Goal: Task Accomplishment & Management: Complete application form

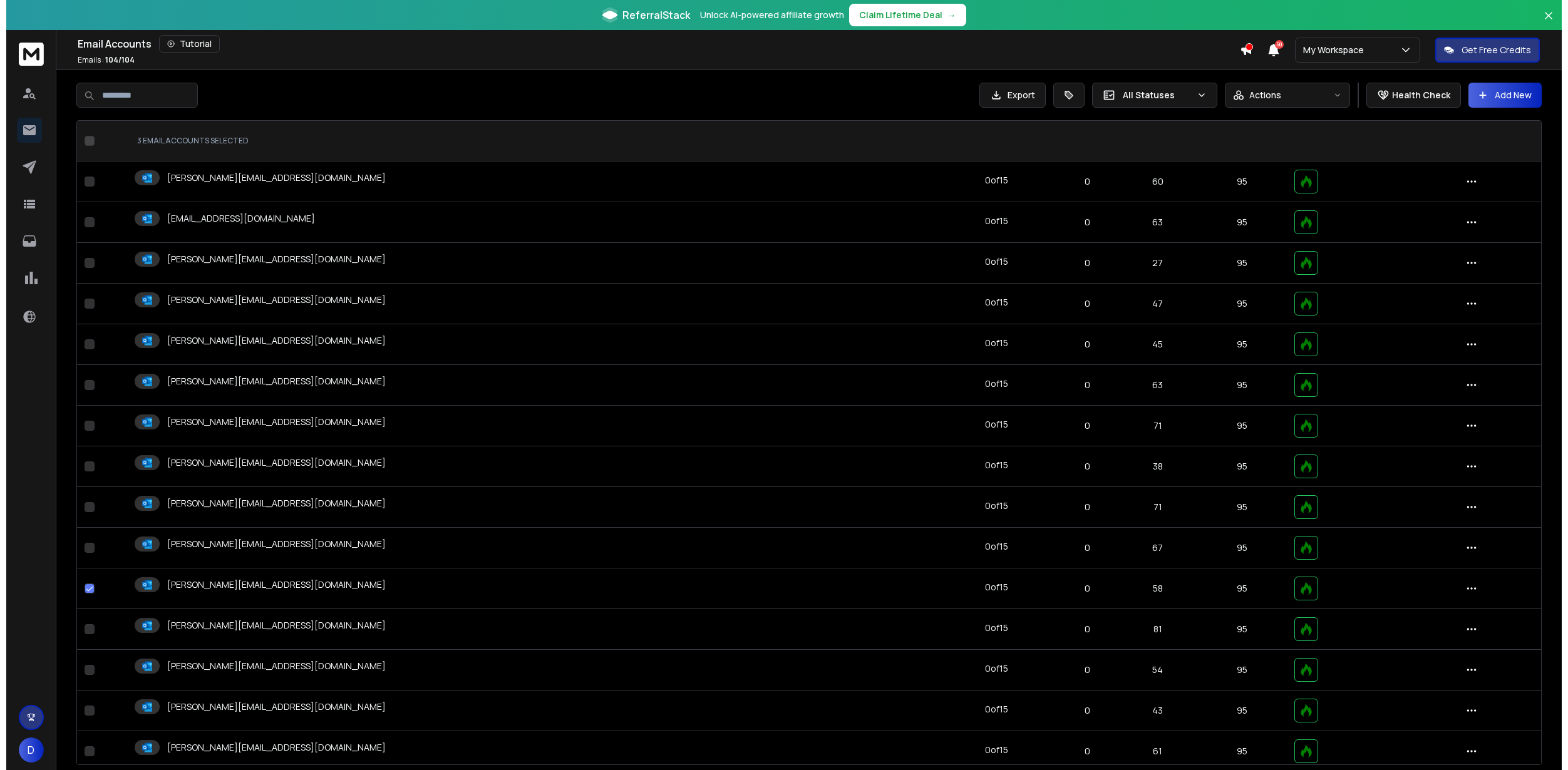
scroll to position [835, 0]
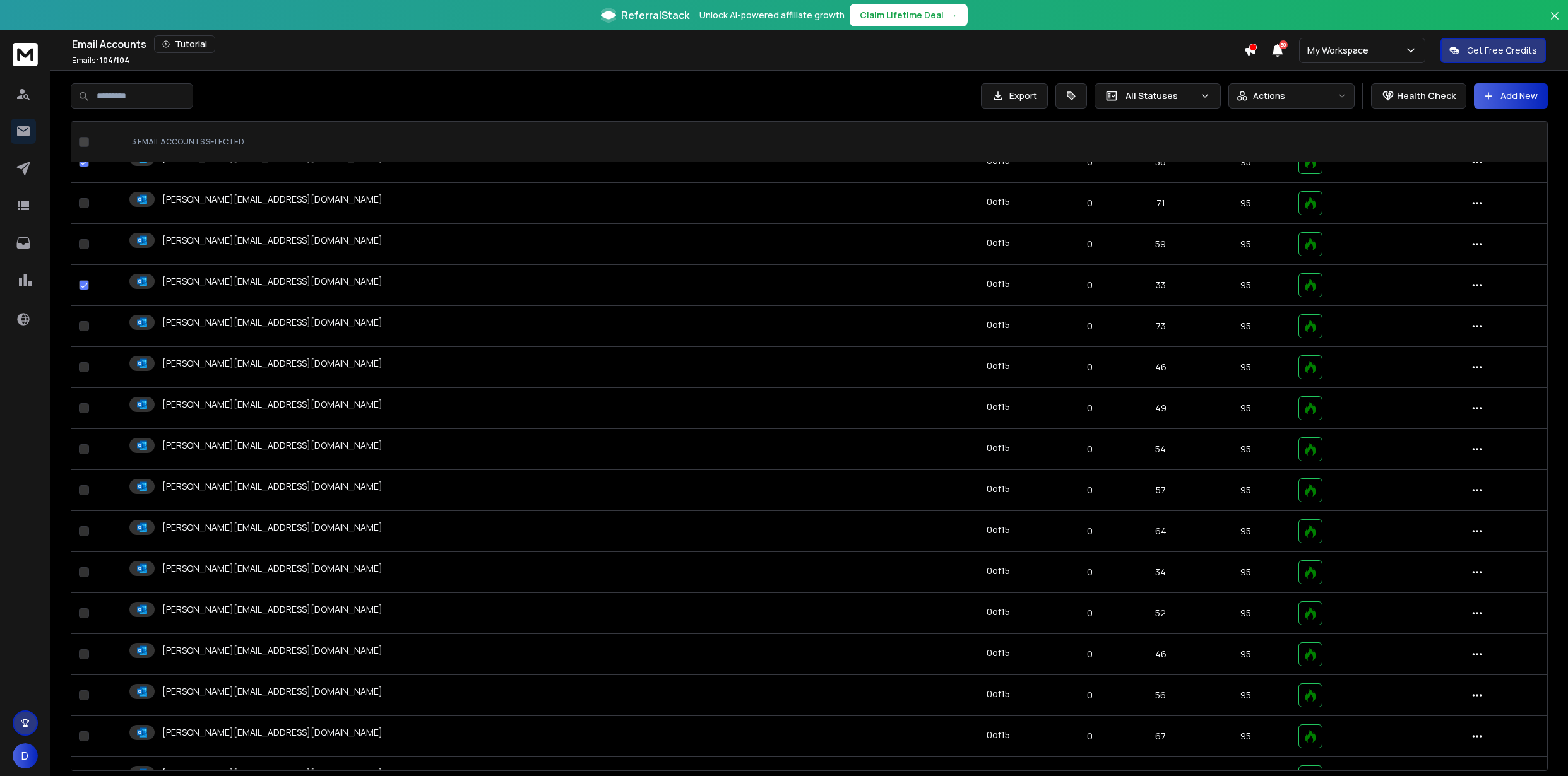
click at [183, 329] on p "[PERSON_NAME][EMAIL_ADDRESS][DOMAIN_NAME]" at bounding box center [272, 322] width 220 height 12
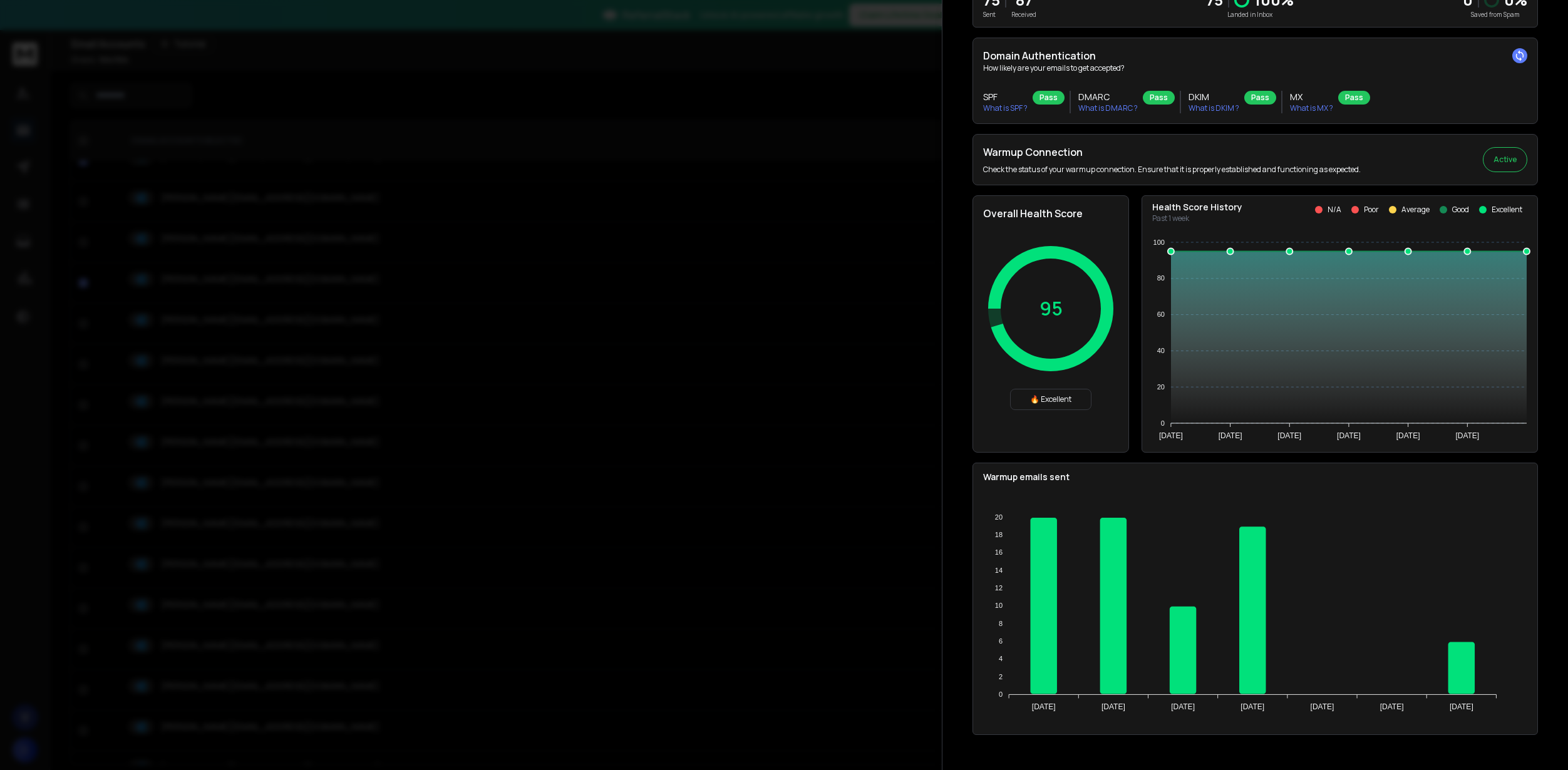
click at [394, 402] on div at bounding box center [784, 385] width 1568 height 770
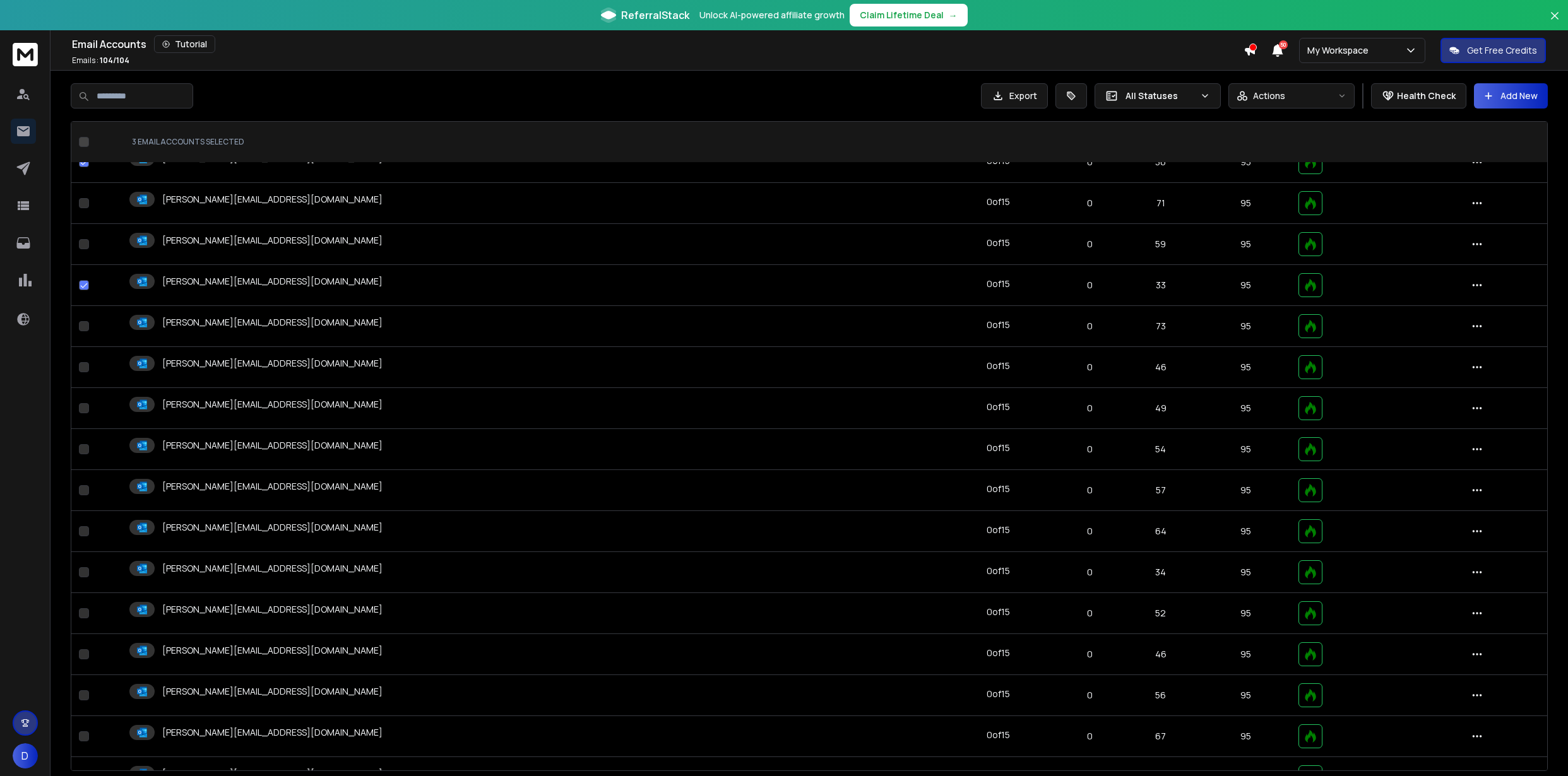
click at [298, 369] on div "[PERSON_NAME][EMAIL_ADDRESS][DOMAIN_NAME]" at bounding box center [529, 363] width 801 height 15
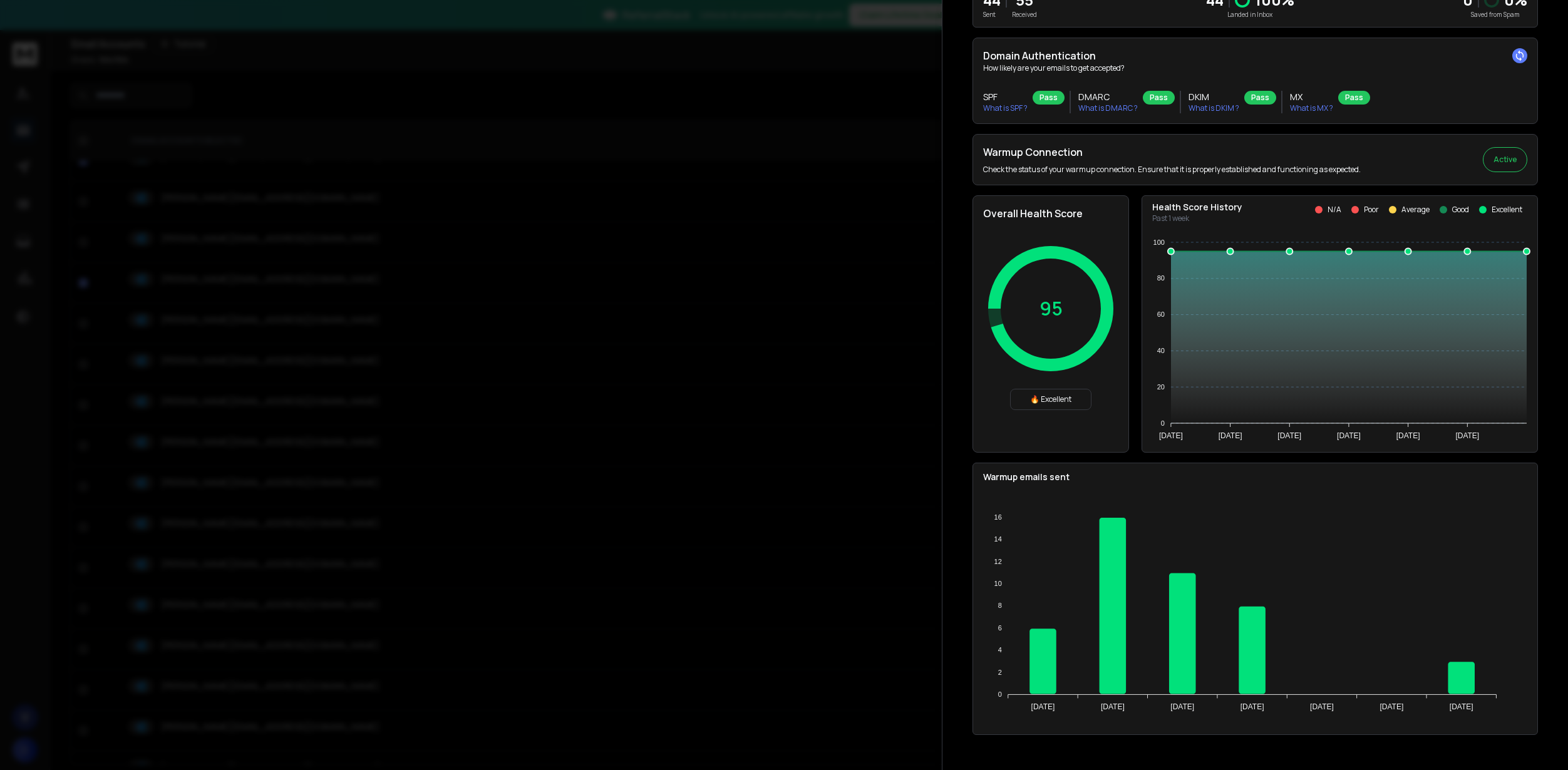
click at [530, 398] on div at bounding box center [784, 385] width 1568 height 770
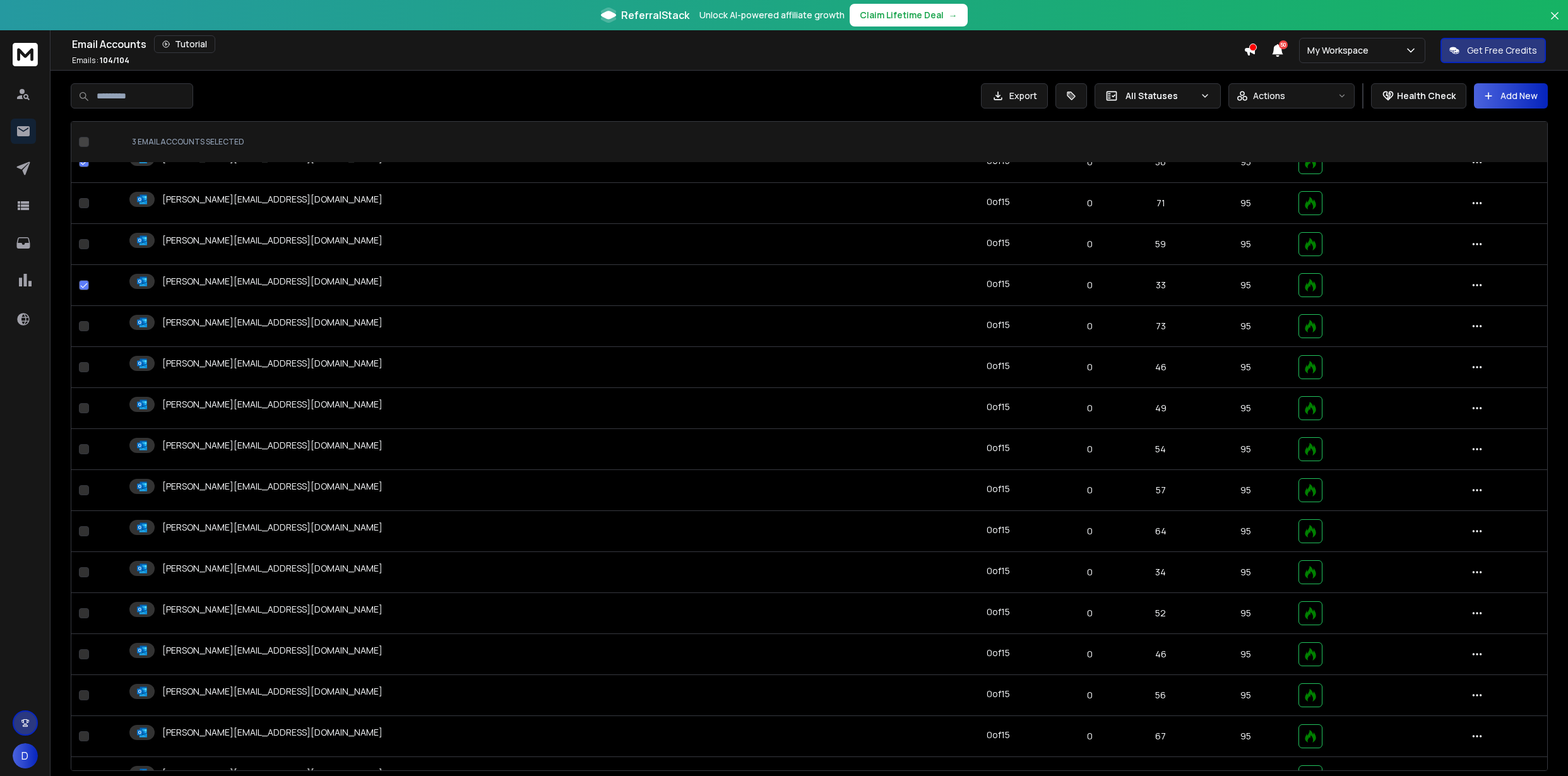
click at [279, 411] on p "[PERSON_NAME][EMAIL_ADDRESS][DOMAIN_NAME]" at bounding box center [272, 404] width 220 height 12
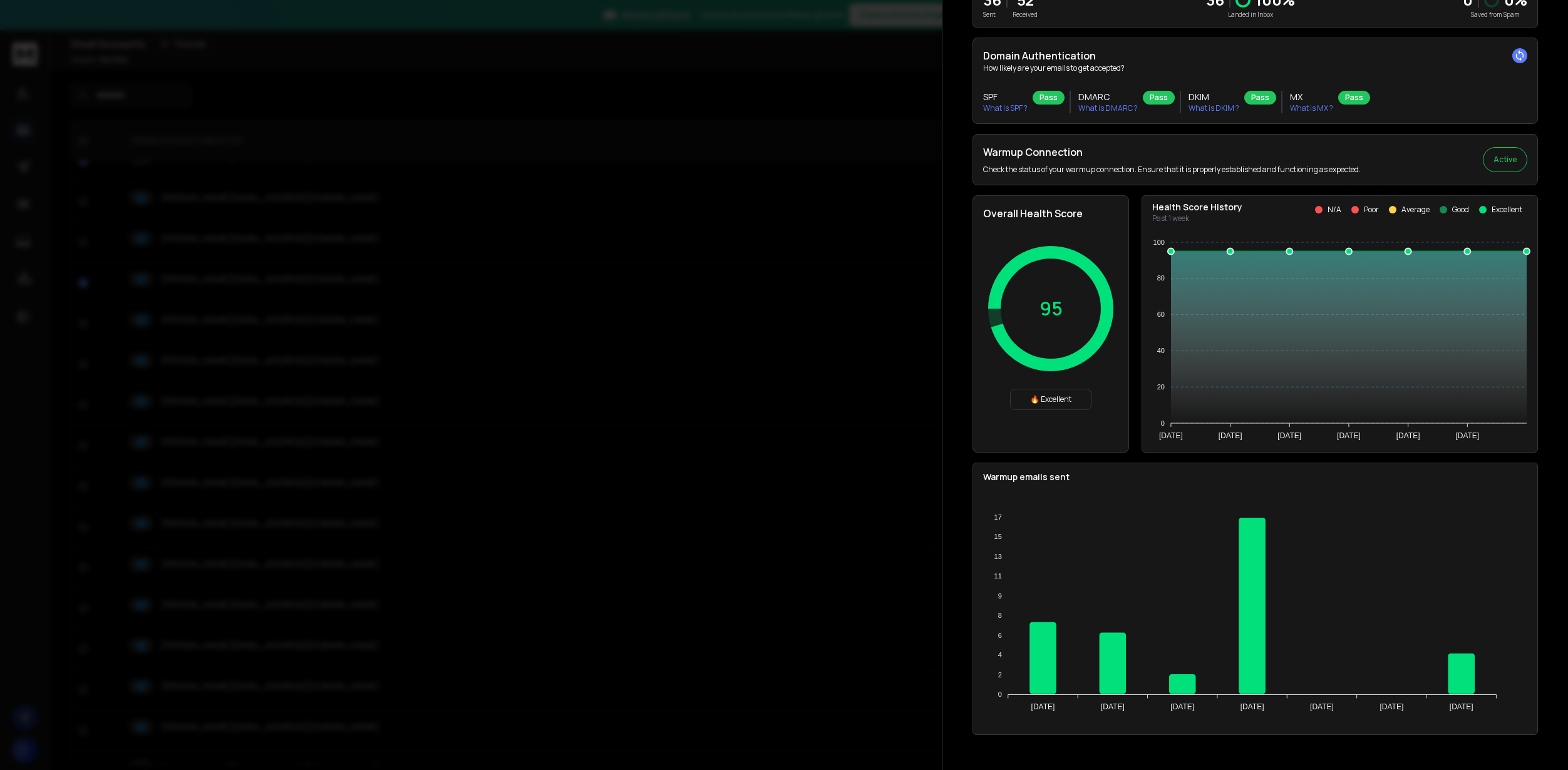
click at [510, 468] on div at bounding box center [784, 385] width 1568 height 770
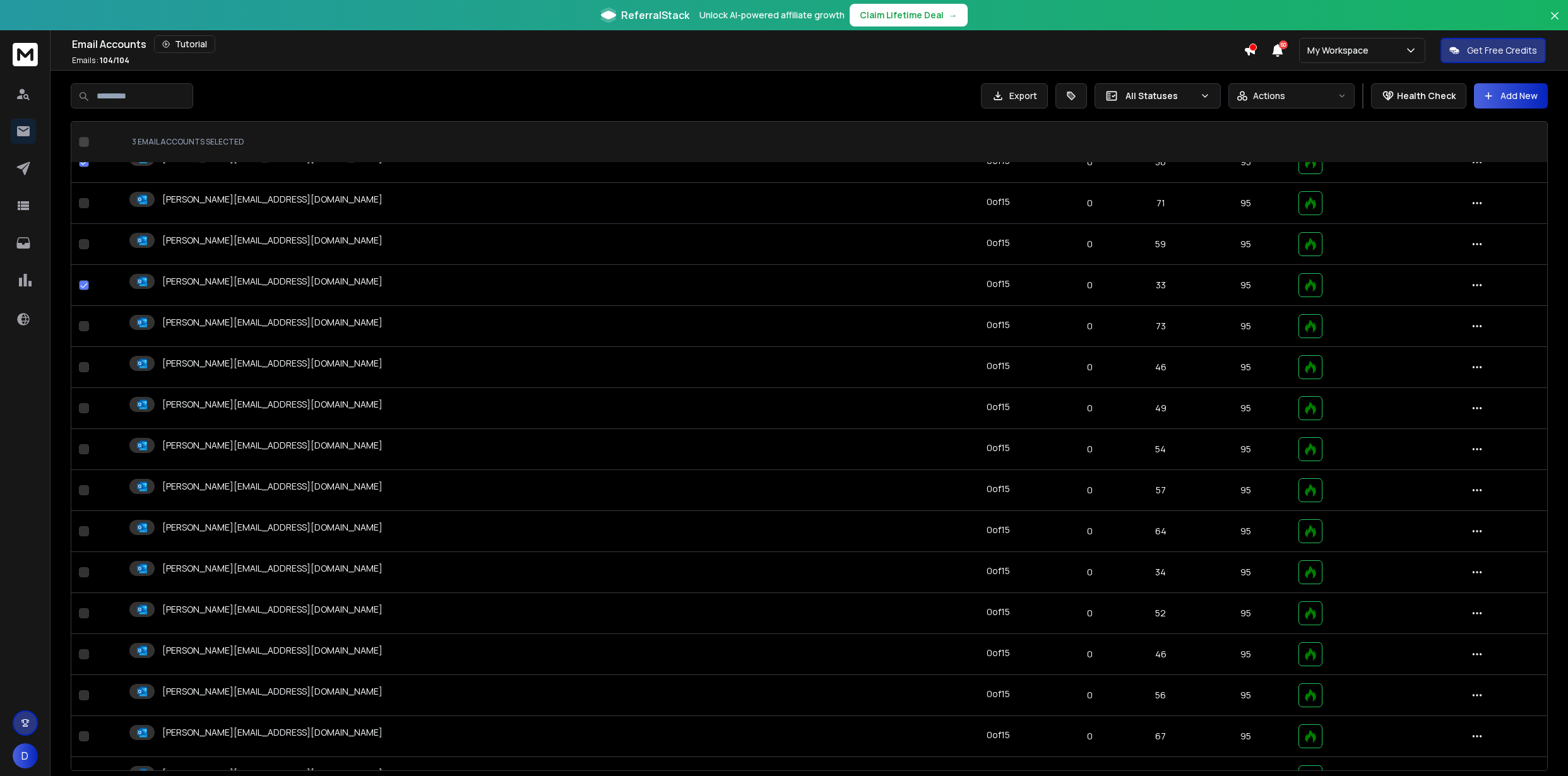
click at [246, 452] on p "[PERSON_NAME][EMAIL_ADDRESS][DOMAIN_NAME]" at bounding box center [272, 445] width 220 height 12
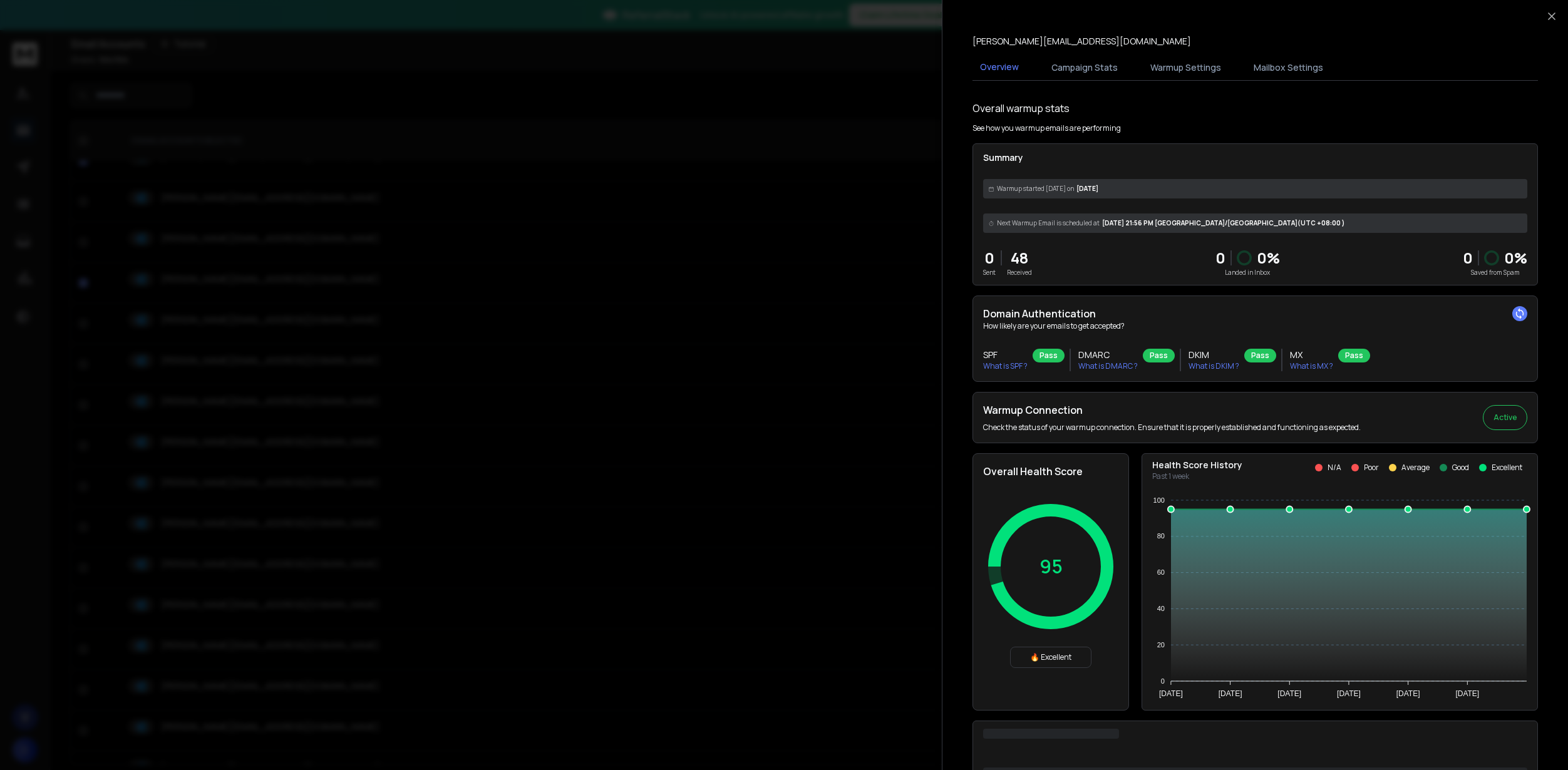
scroll to position [206, 0]
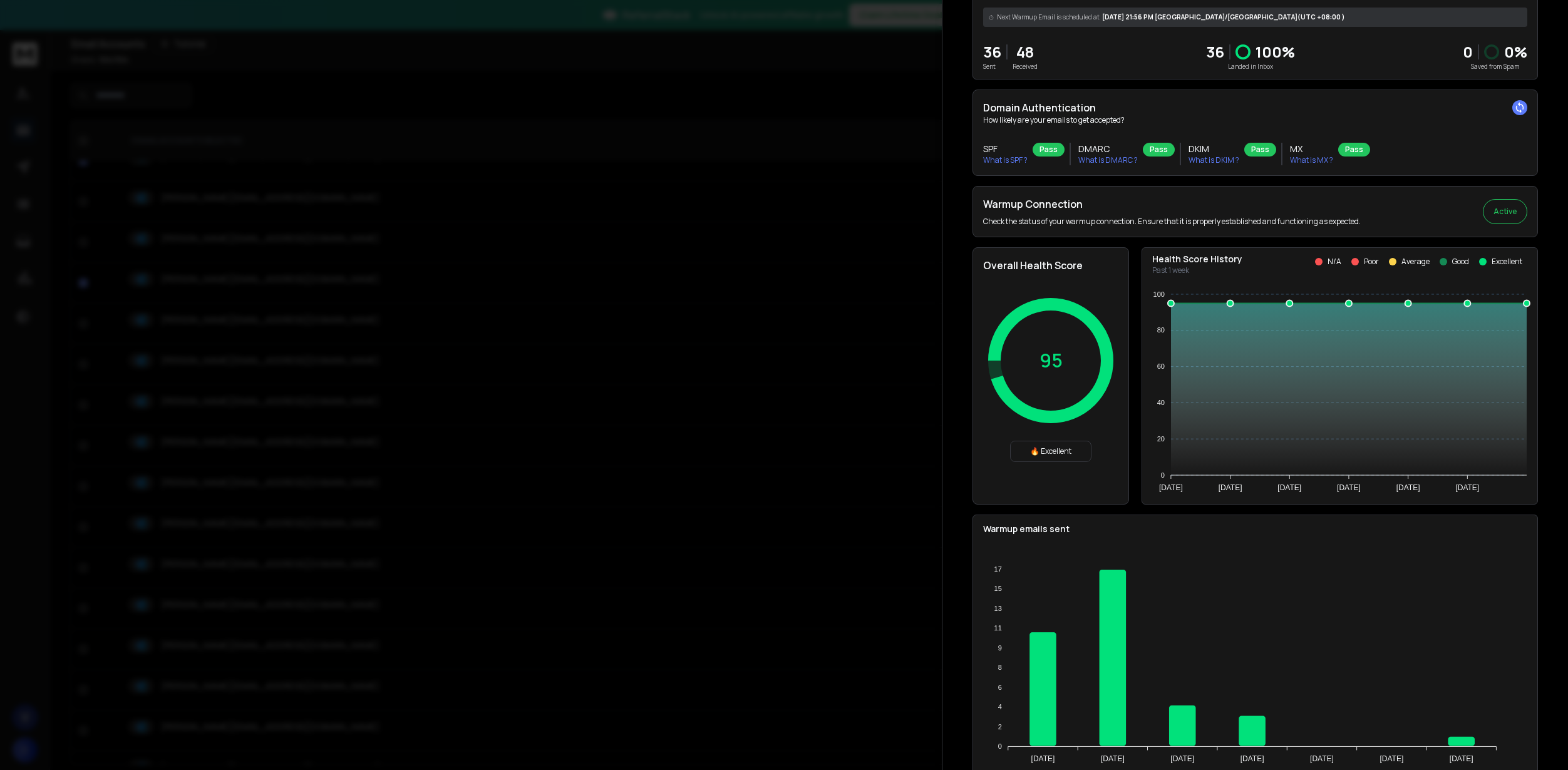
click at [614, 514] on div at bounding box center [784, 385] width 1568 height 770
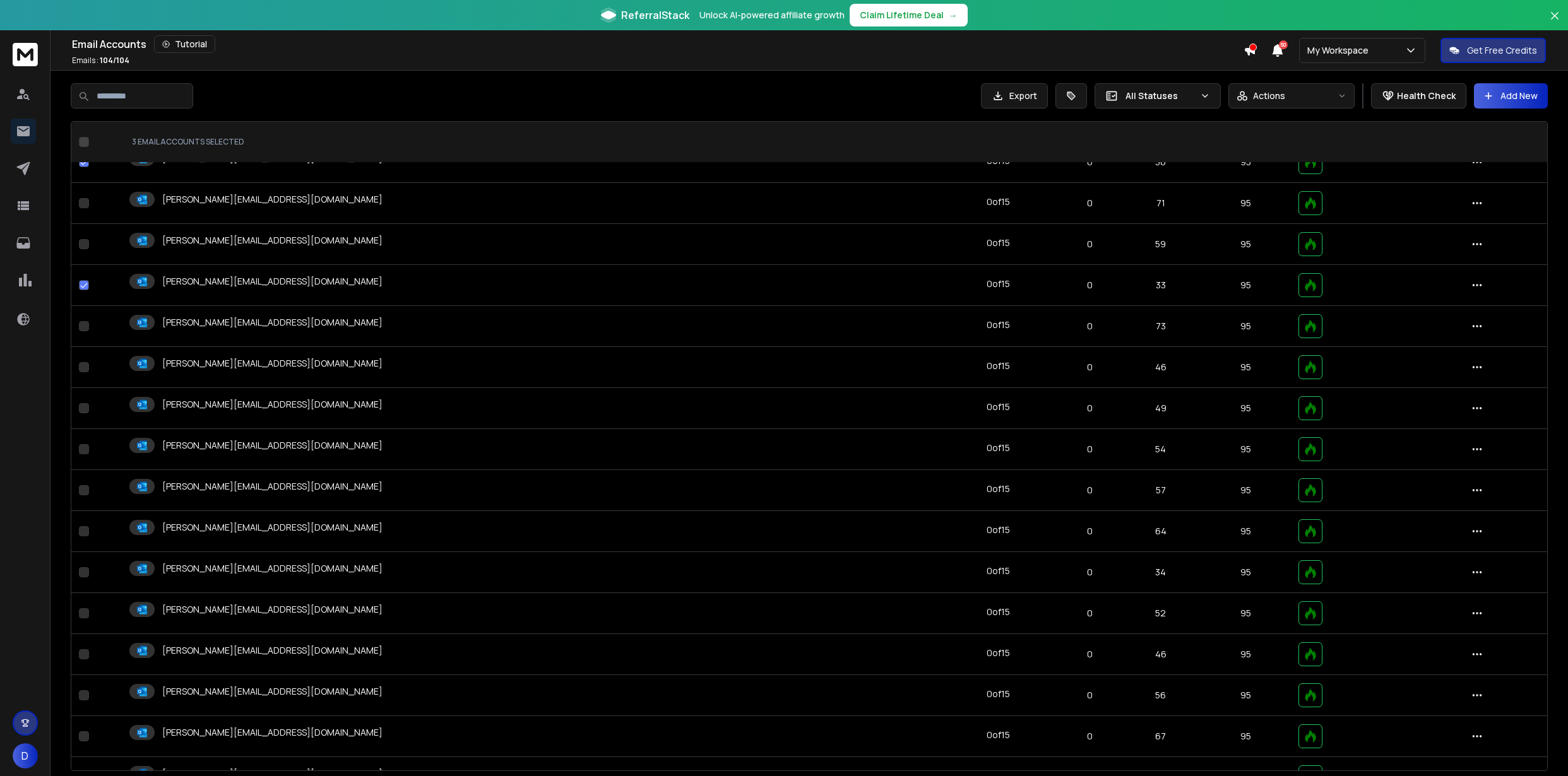
click at [230, 506] on td "[PERSON_NAME][EMAIL_ADDRESS][DOMAIN_NAME]" at bounding box center [530, 490] width 816 height 41
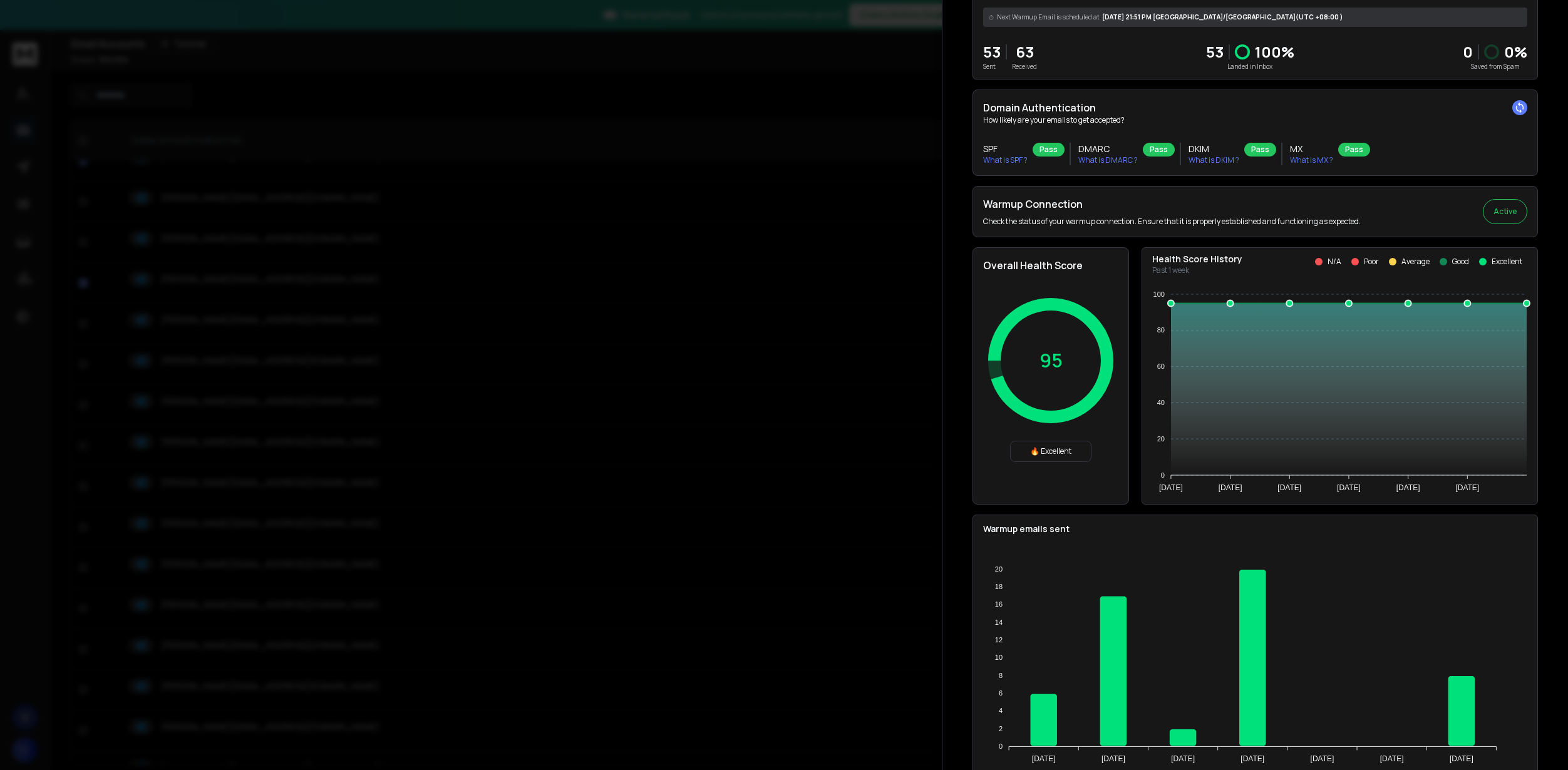
click at [529, 499] on div at bounding box center [784, 385] width 1568 height 770
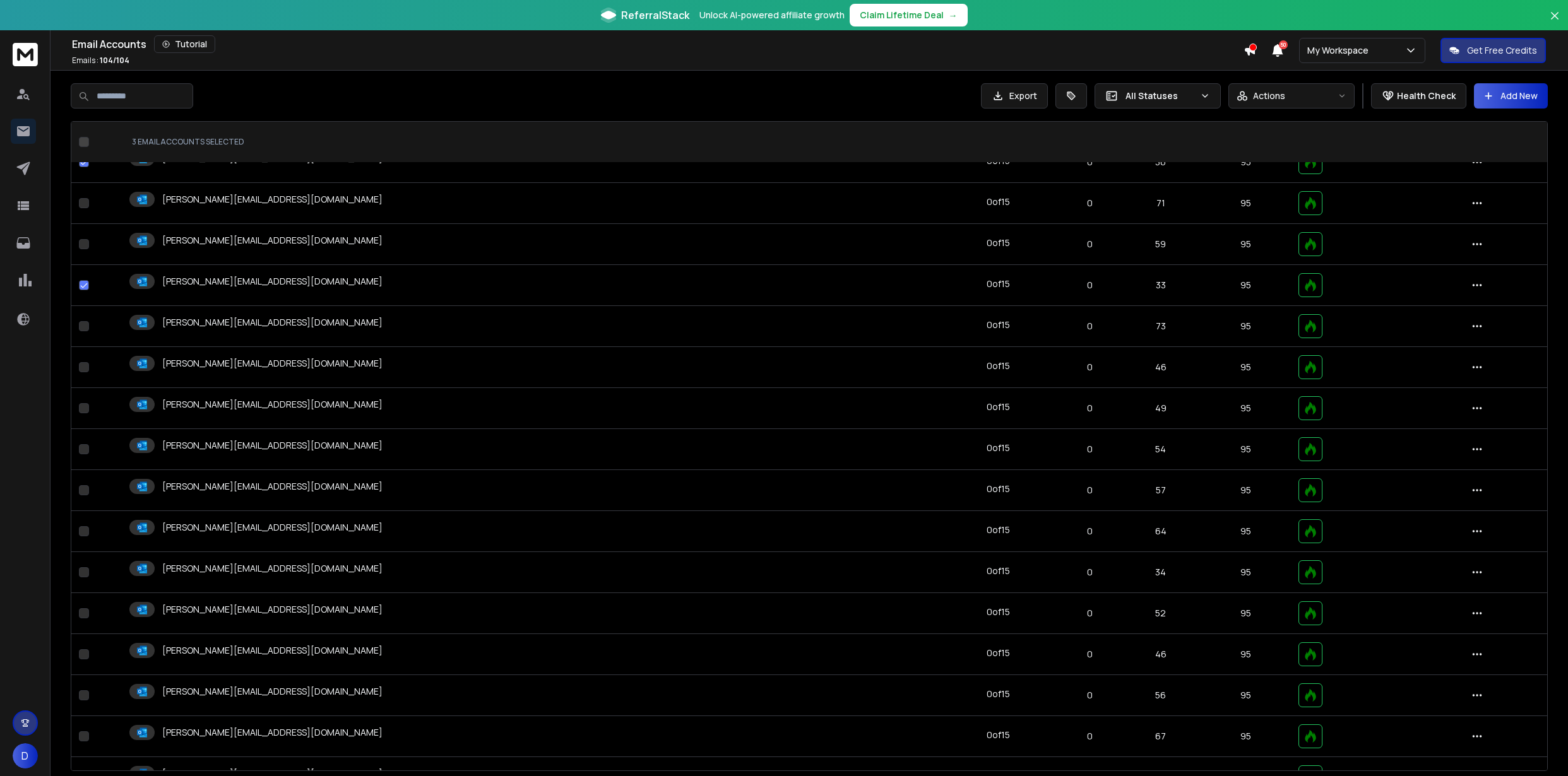
click at [86, 495] on button "button" at bounding box center [84, 490] width 10 height 10
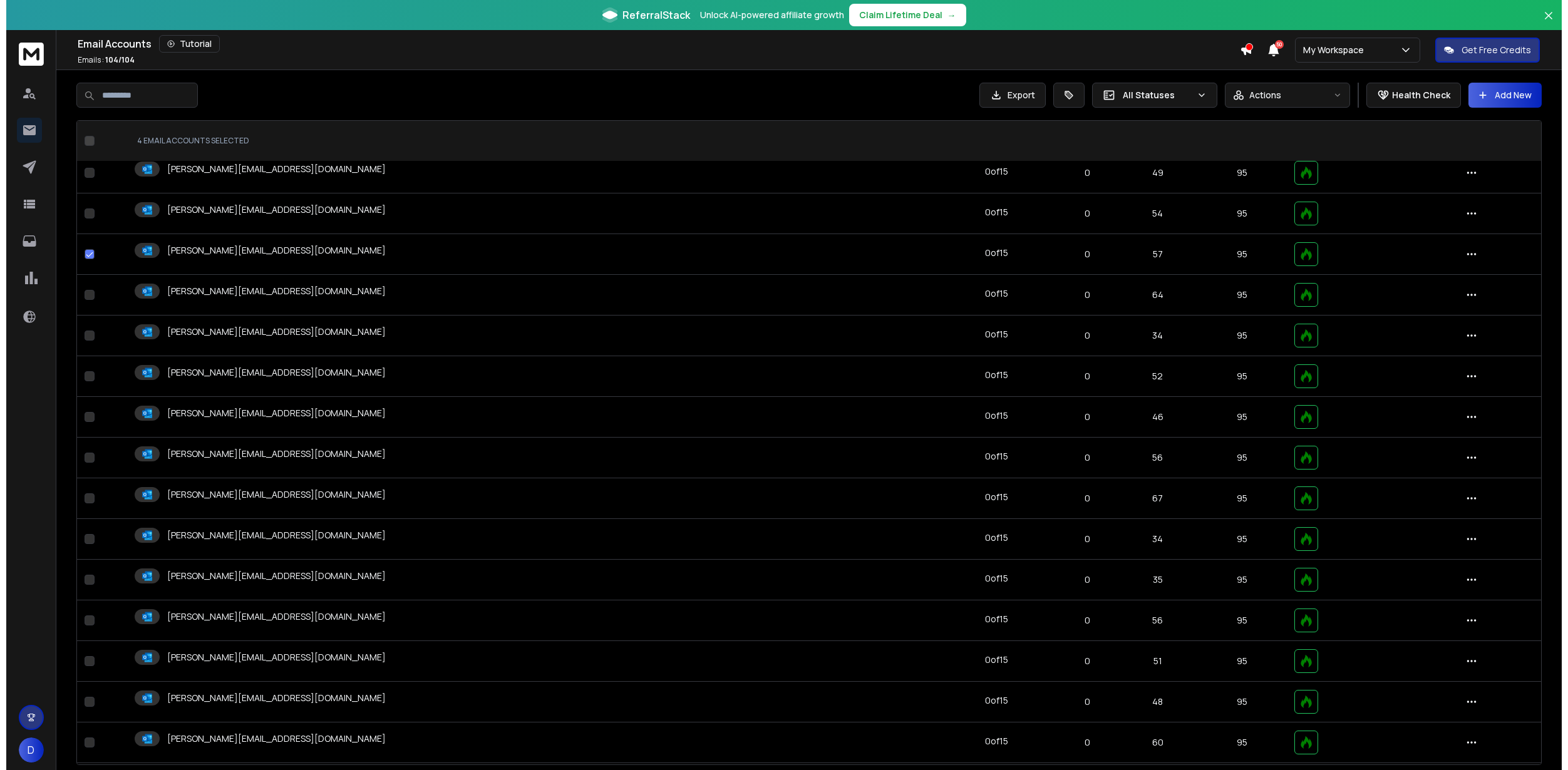
scroll to position [1113, 0]
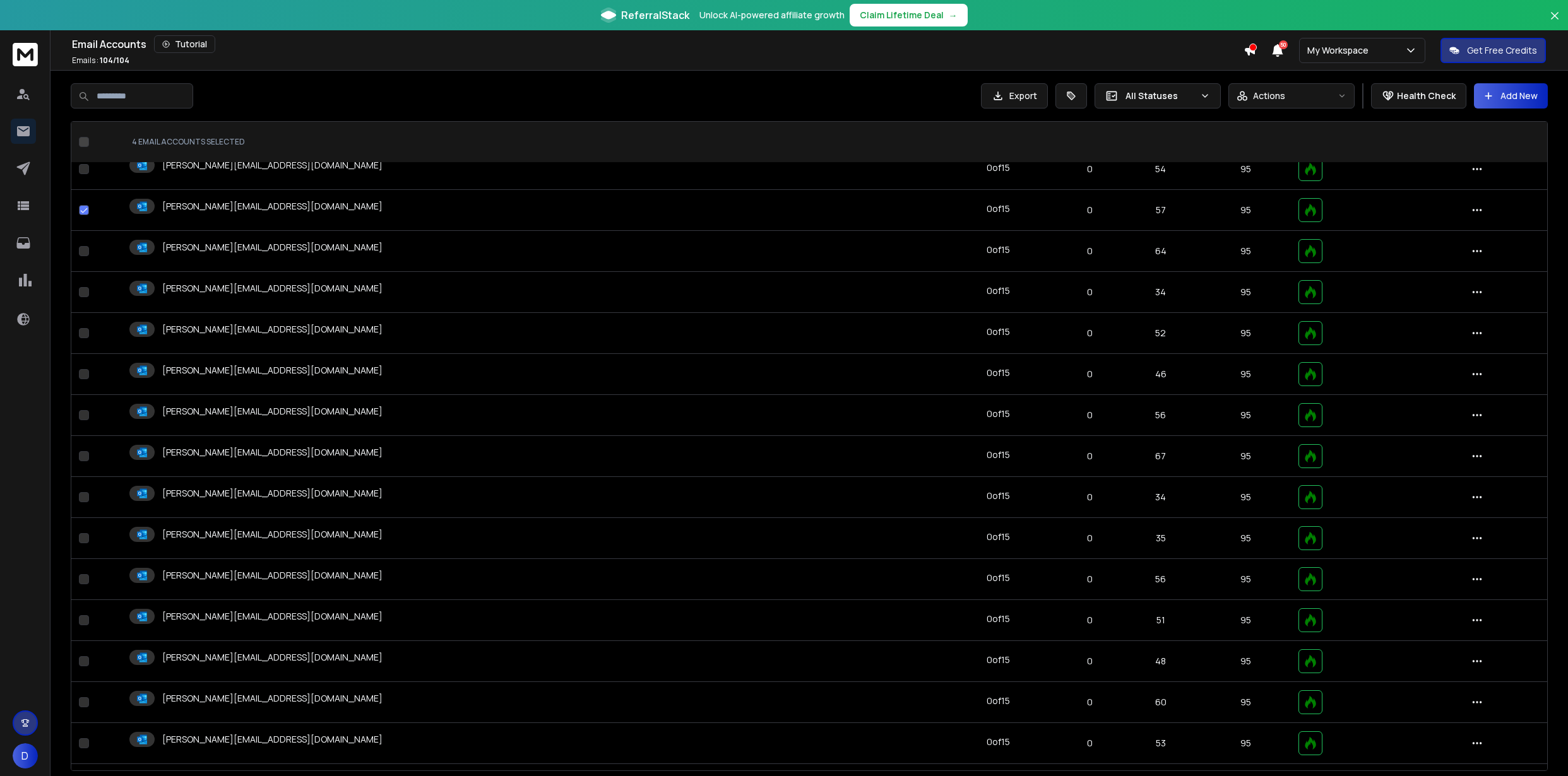
click at [291, 255] on div "[PERSON_NAME][EMAIL_ADDRESS][DOMAIN_NAME]" at bounding box center [529, 247] width 801 height 15
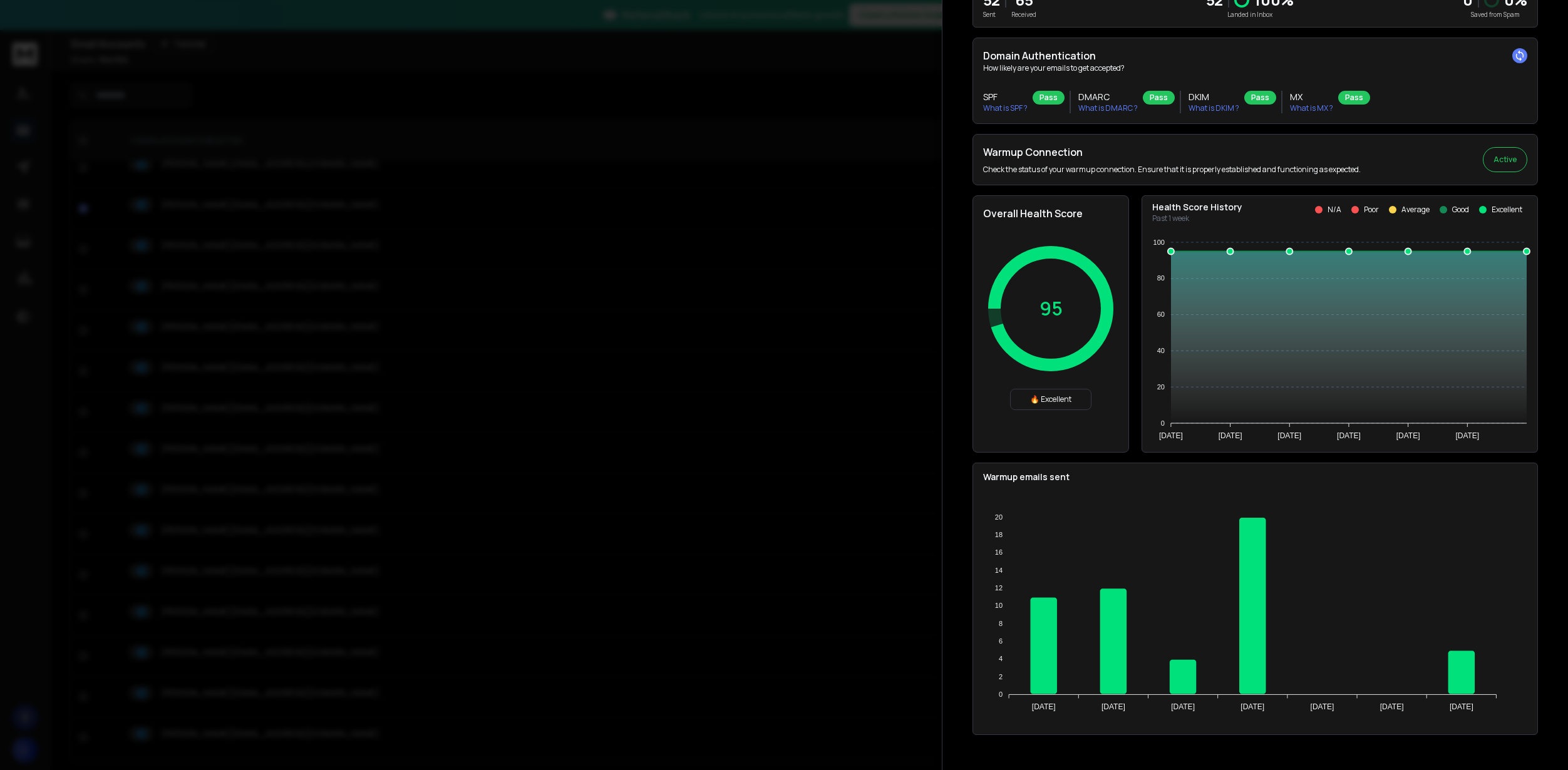
click at [289, 298] on div at bounding box center [784, 385] width 1568 height 770
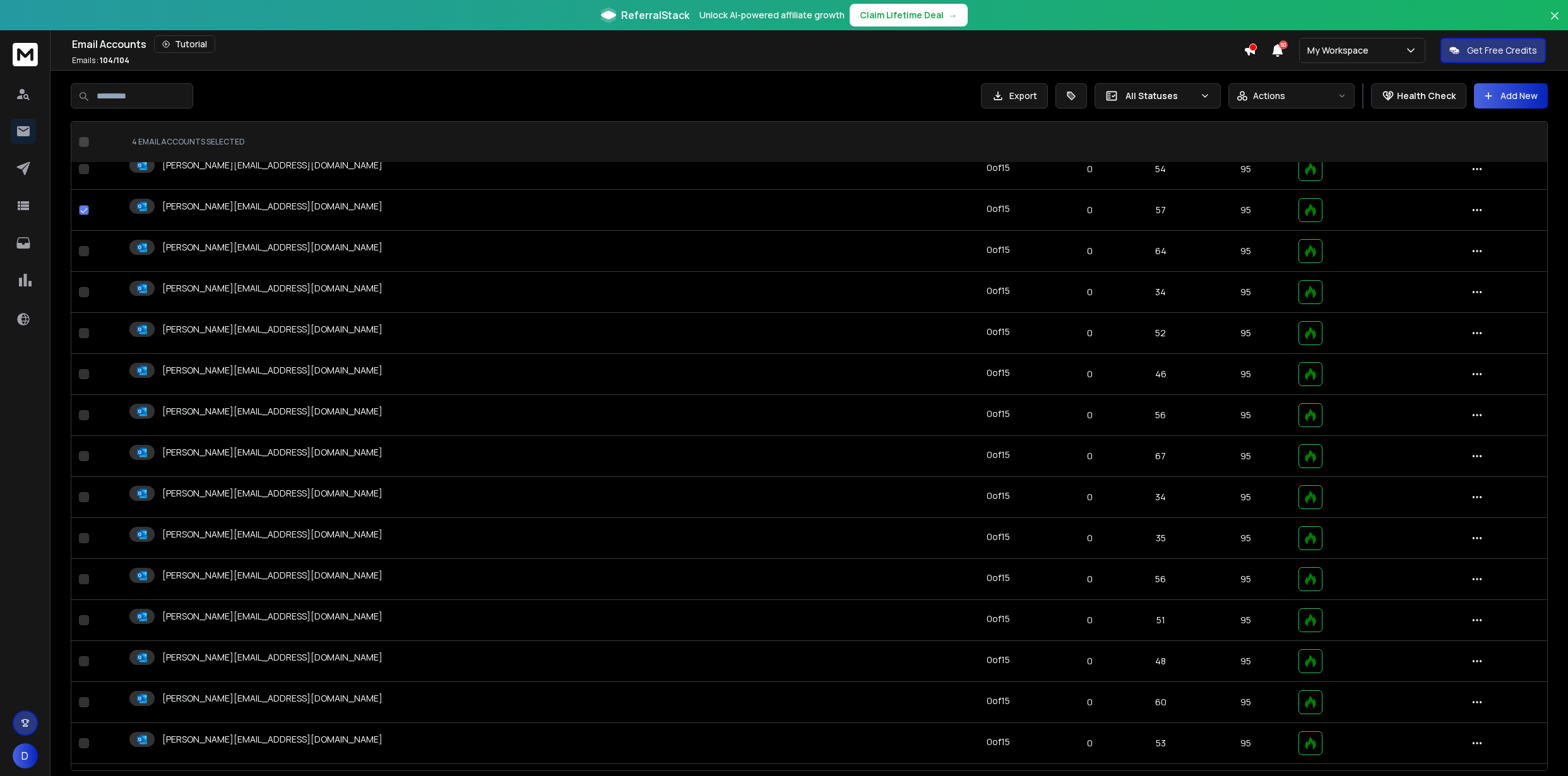
click at [245, 295] on p "[PERSON_NAME][EMAIL_ADDRESS][DOMAIN_NAME]" at bounding box center [272, 288] width 220 height 12
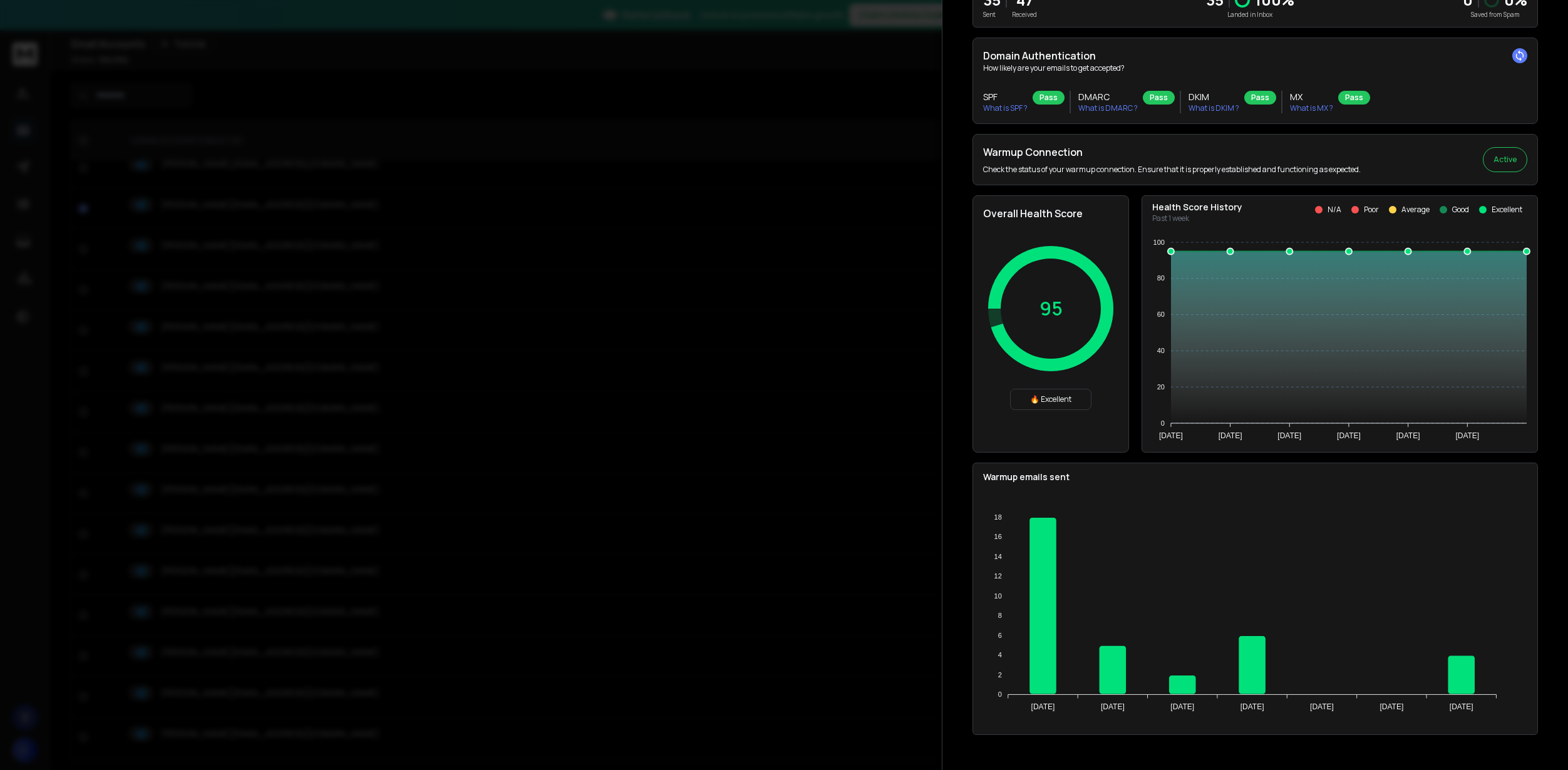
click at [487, 314] on div at bounding box center [784, 385] width 1568 height 770
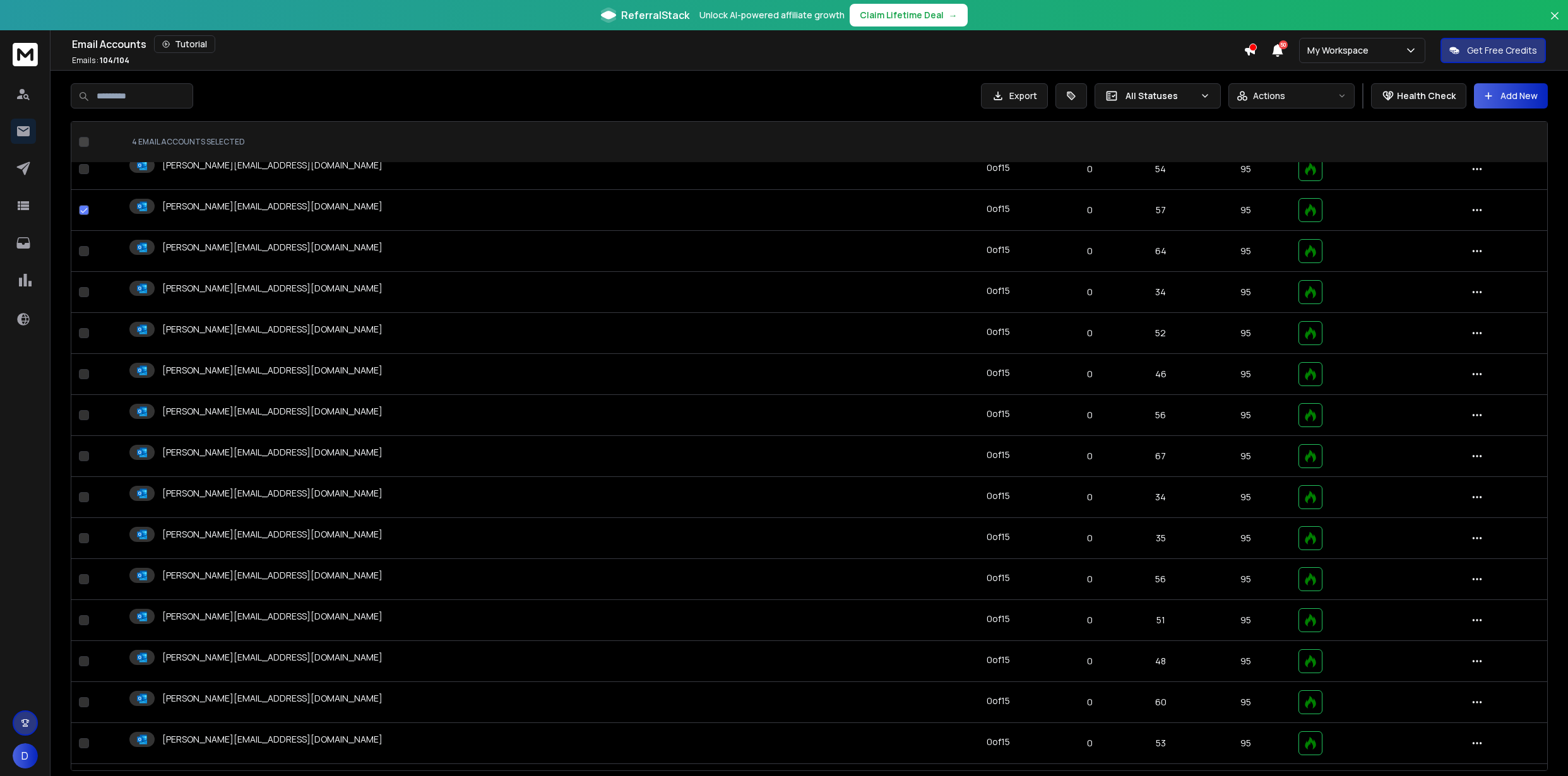
click at [233, 335] on p "[PERSON_NAME][EMAIL_ADDRESS][DOMAIN_NAME]" at bounding box center [272, 329] width 220 height 12
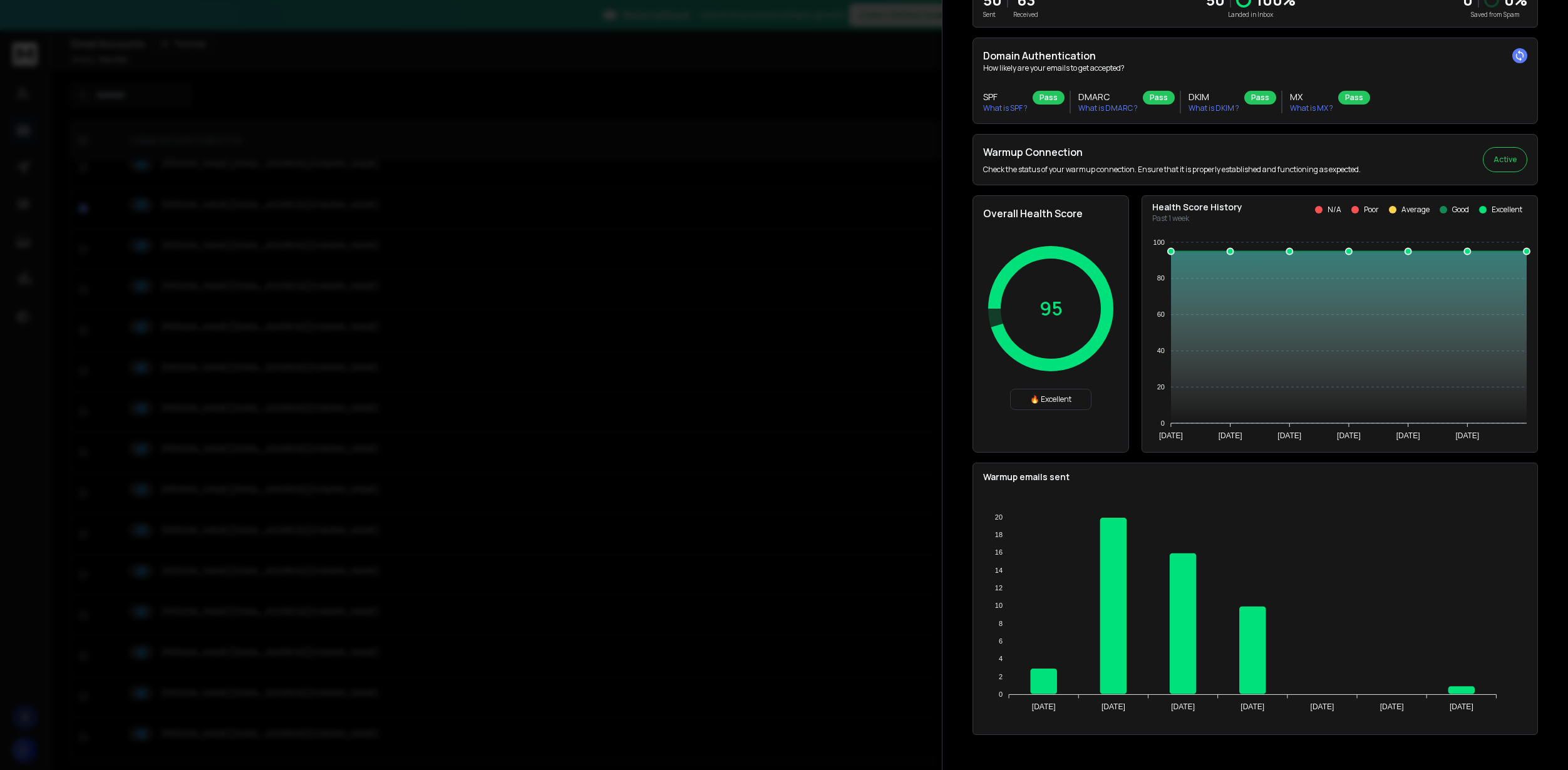
click at [544, 397] on div at bounding box center [784, 385] width 1568 height 770
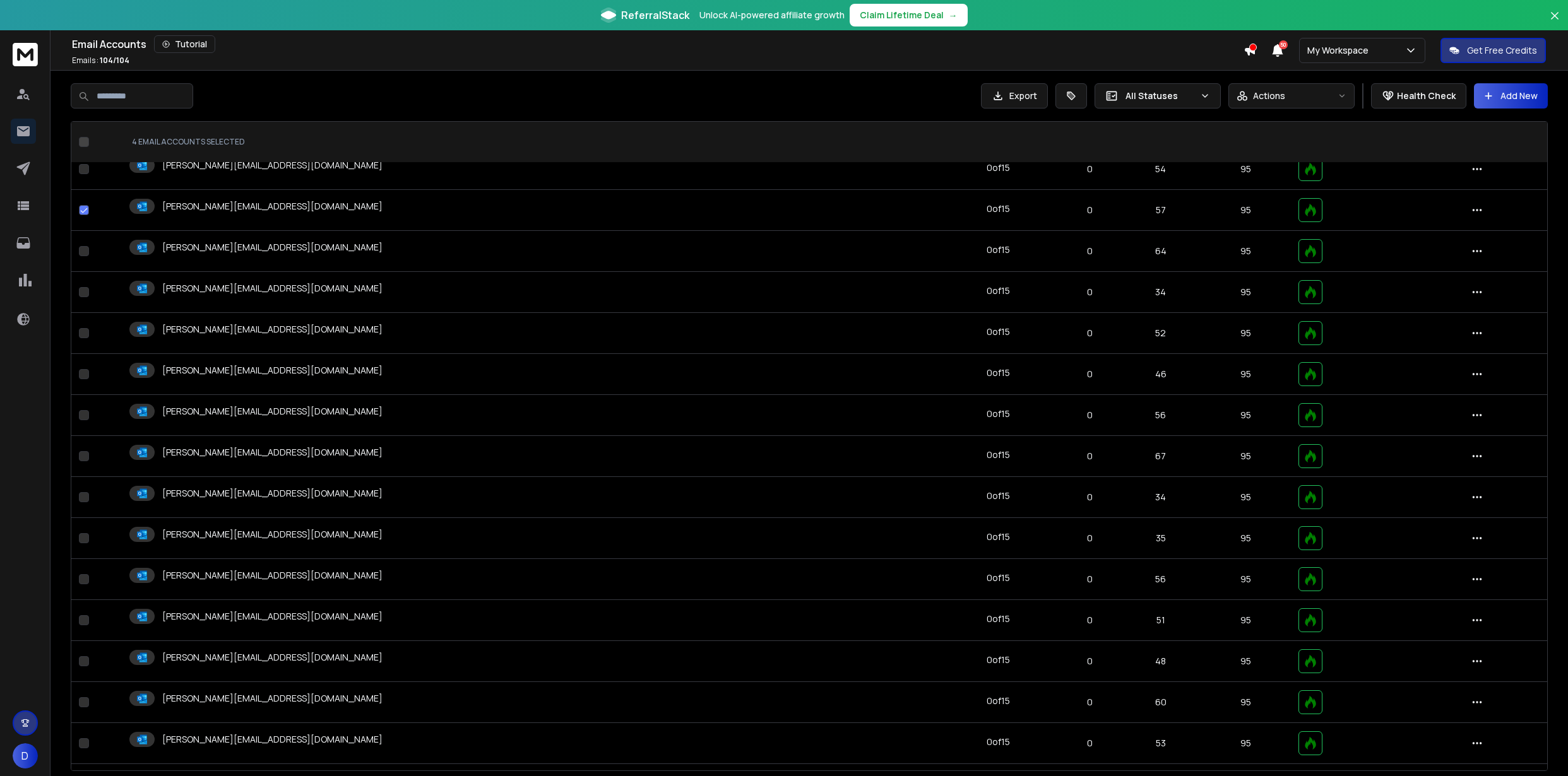
click at [250, 378] on div "[PERSON_NAME][EMAIL_ADDRESS][DOMAIN_NAME]" at bounding box center [256, 370] width 253 height 15
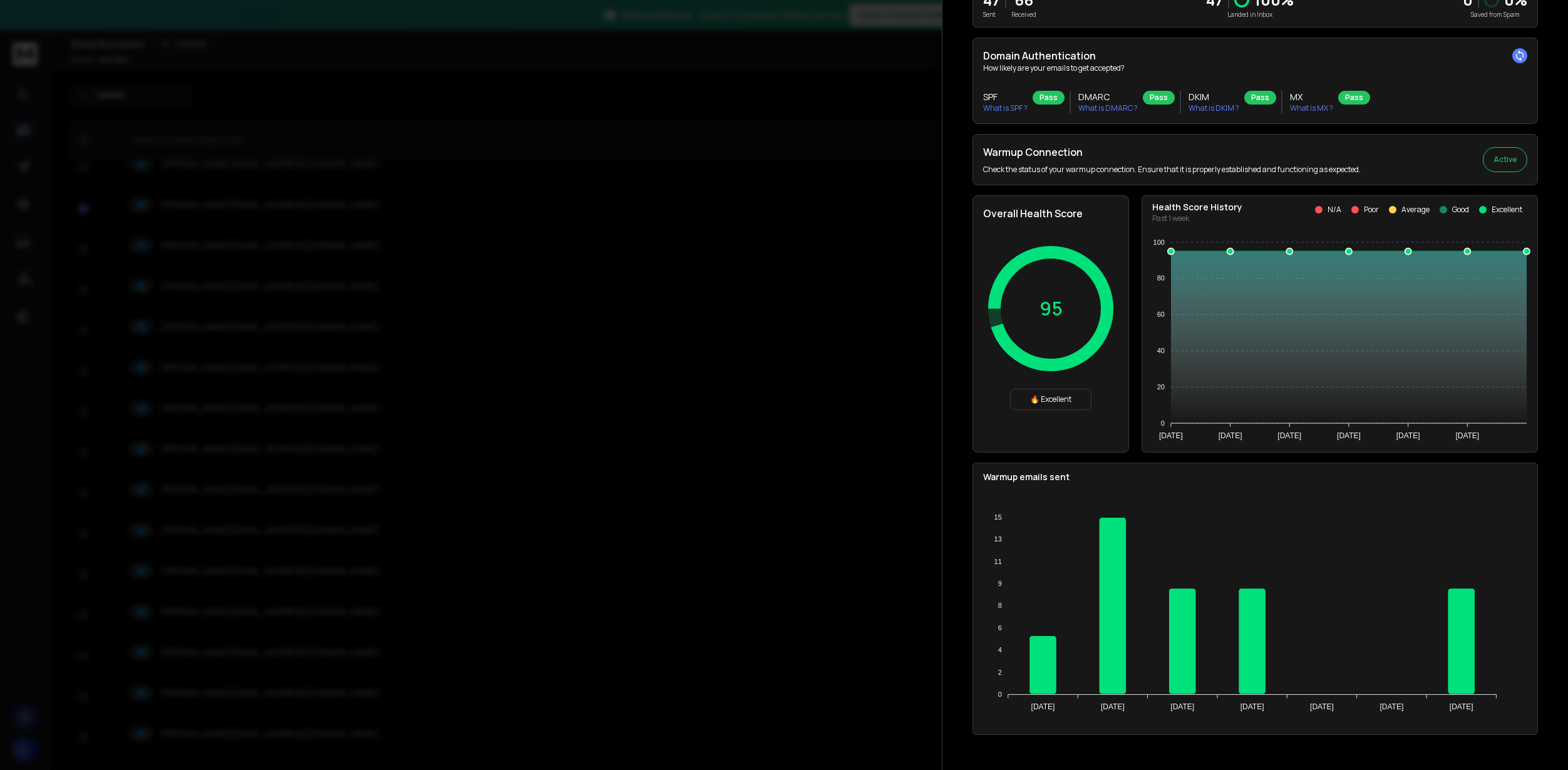
click at [499, 433] on div at bounding box center [784, 385] width 1568 height 770
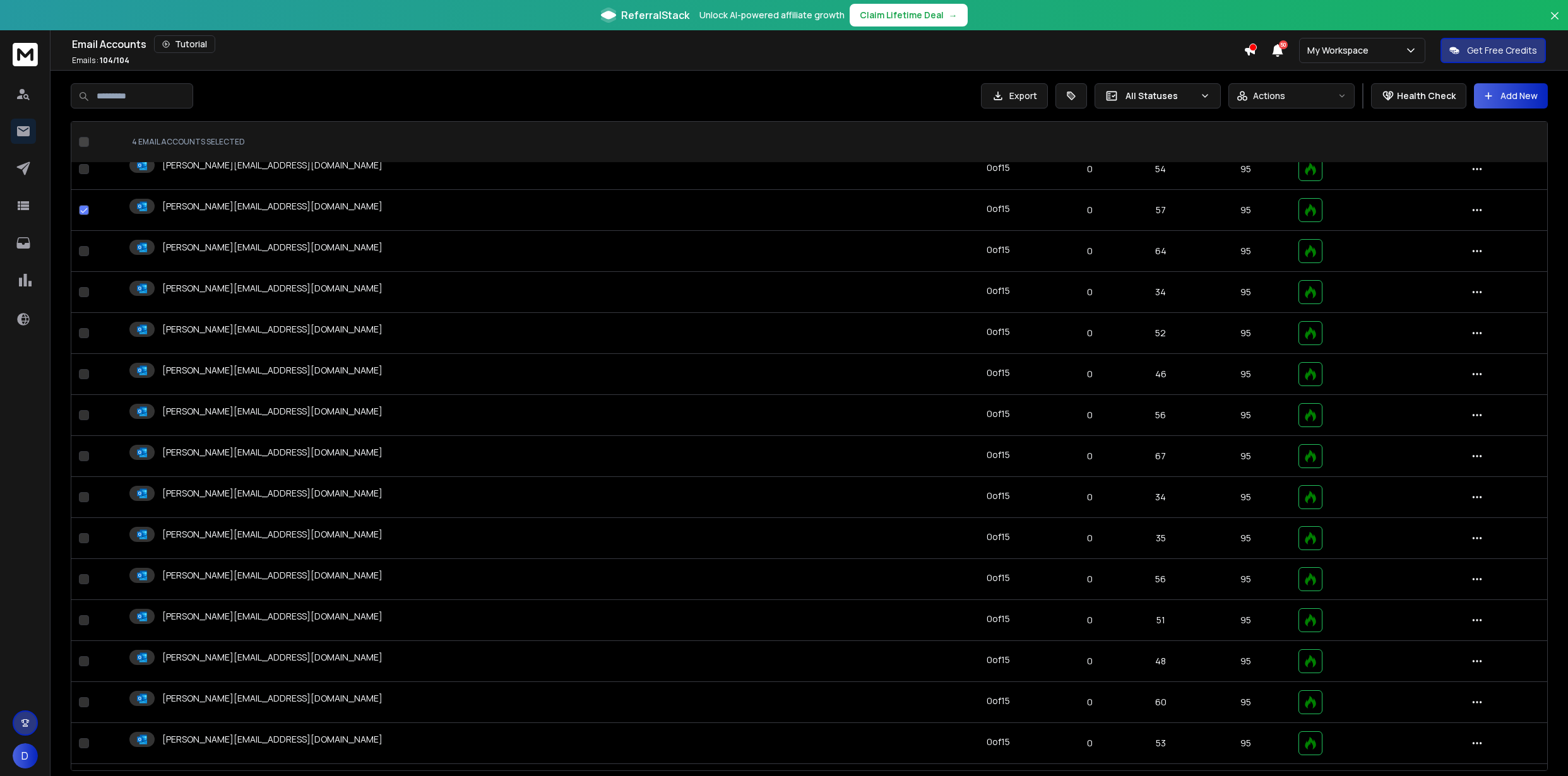
click at [290, 419] on div "[PERSON_NAME][EMAIL_ADDRESS][DOMAIN_NAME]" at bounding box center [529, 411] width 801 height 15
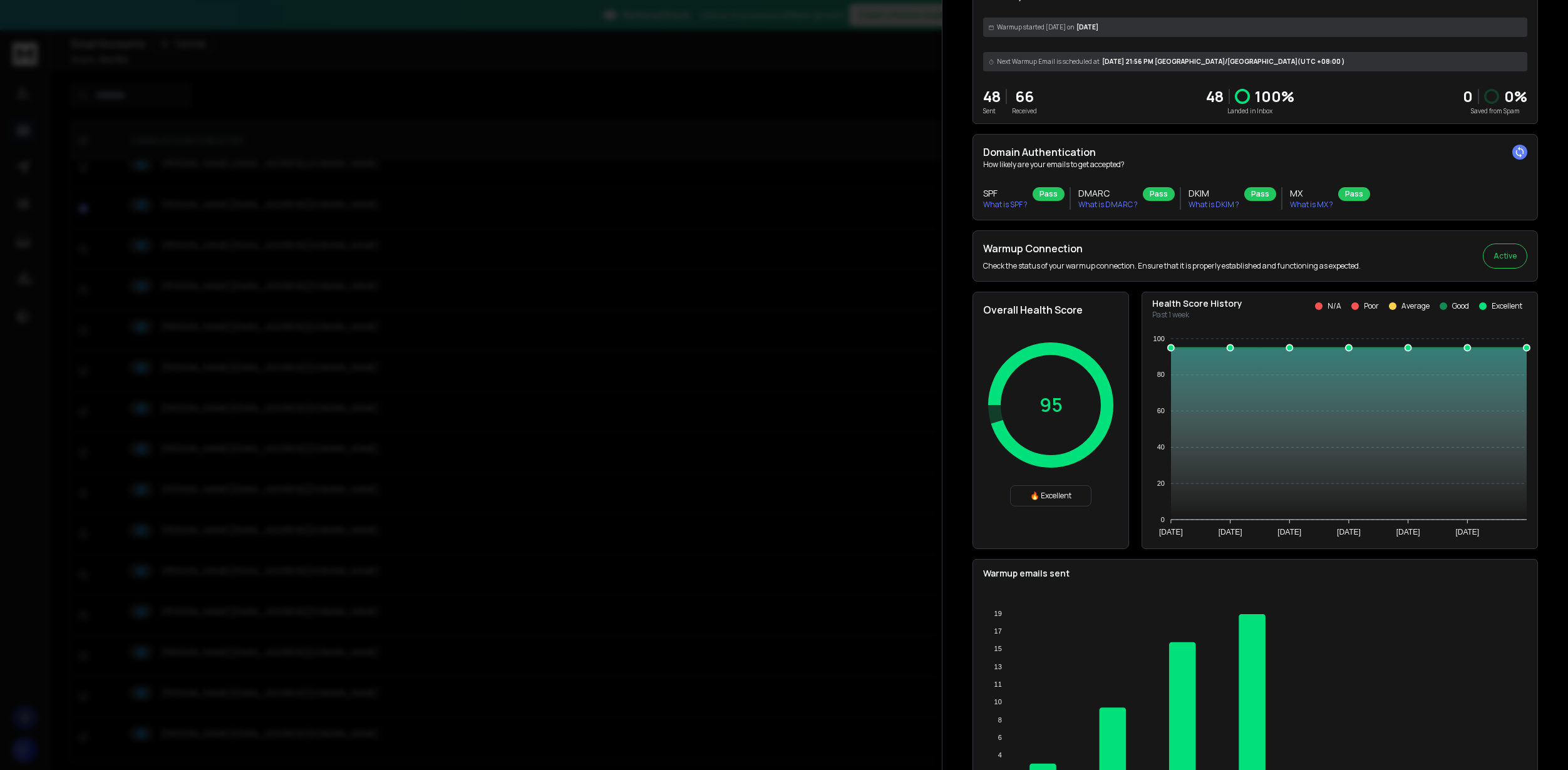
scroll to position [259, 0]
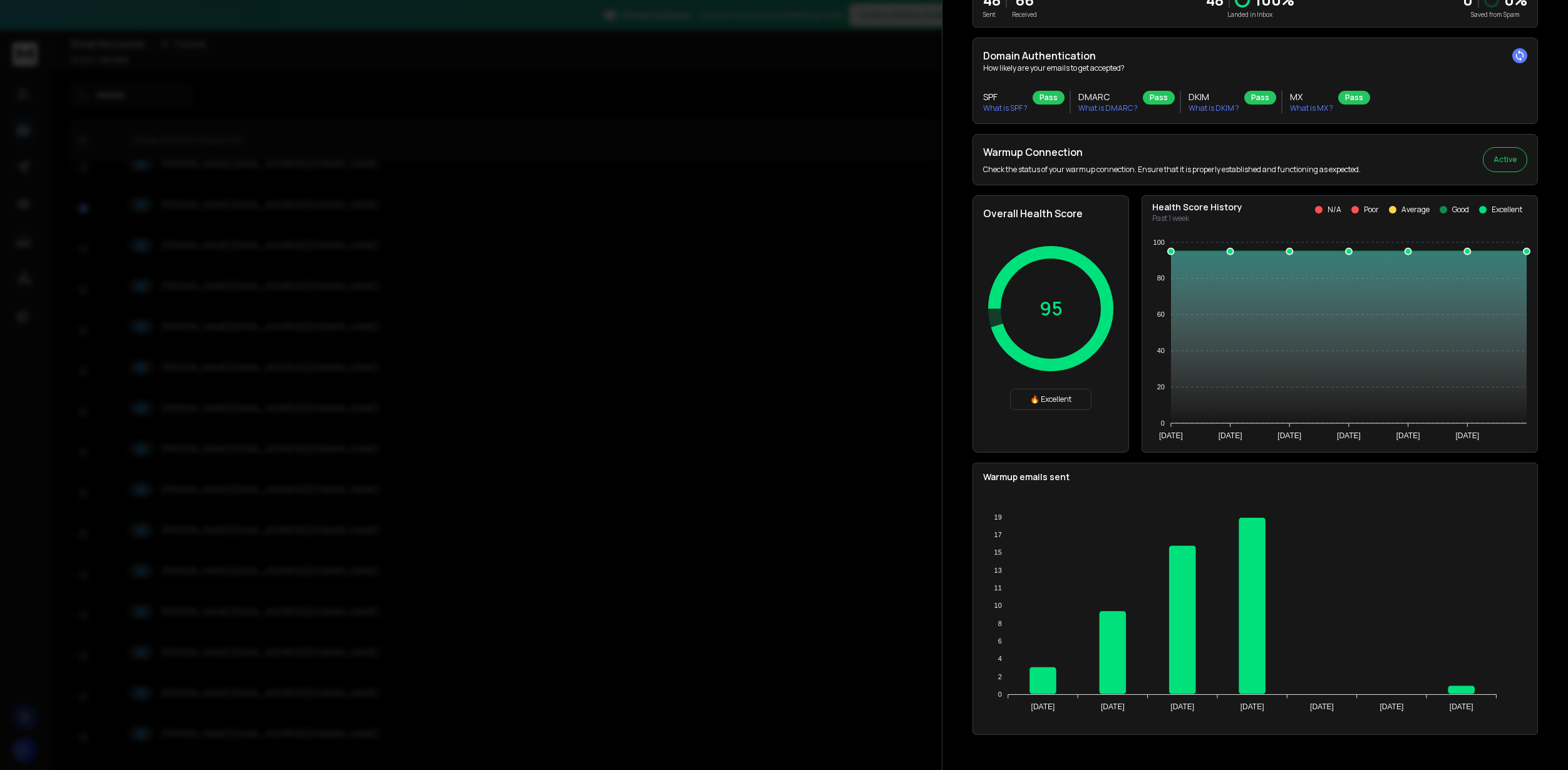
click at [516, 414] on div at bounding box center [784, 385] width 1568 height 770
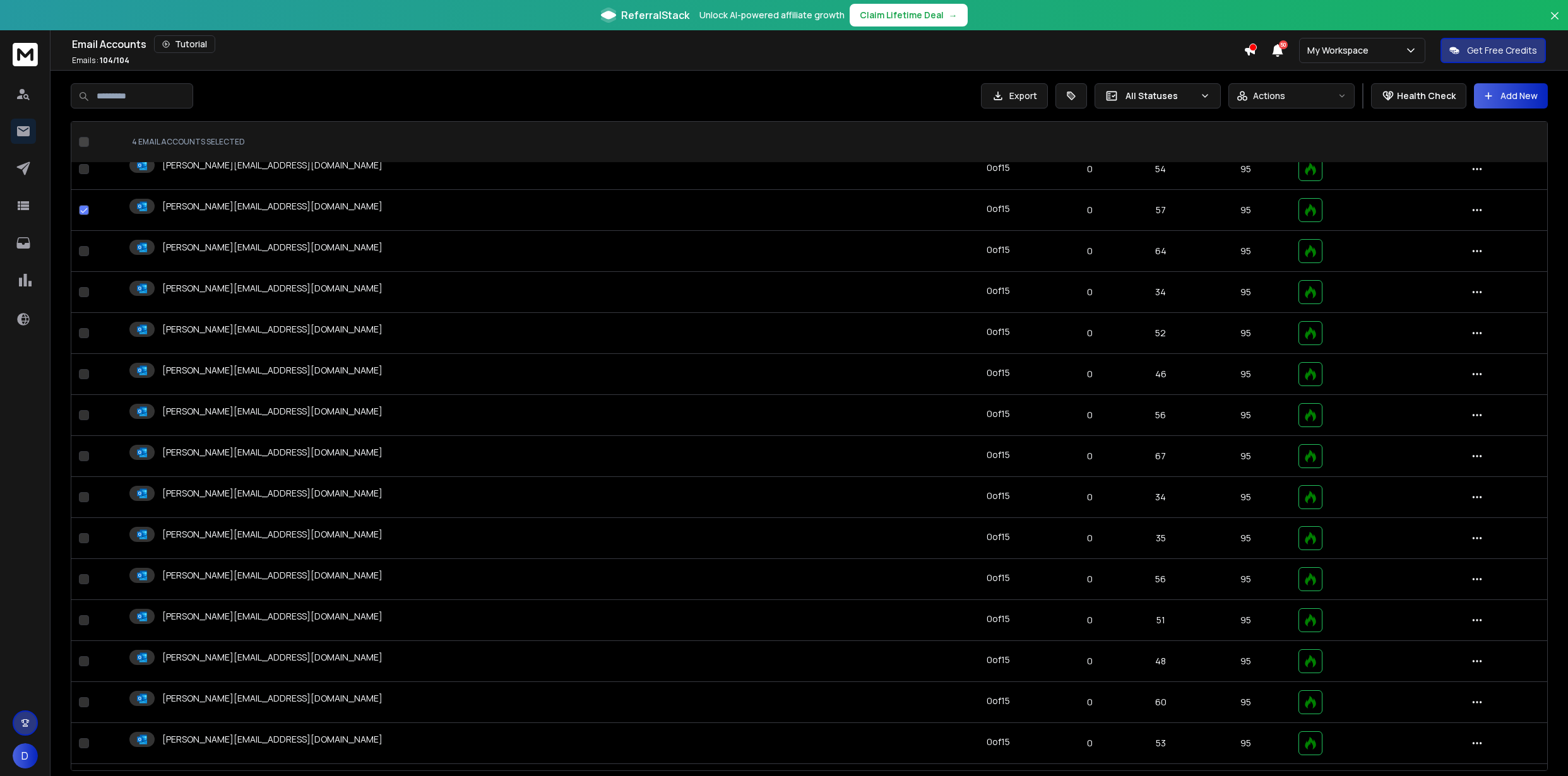
click at [257, 459] on p "[PERSON_NAME][EMAIL_ADDRESS][DOMAIN_NAME]" at bounding box center [272, 452] width 220 height 12
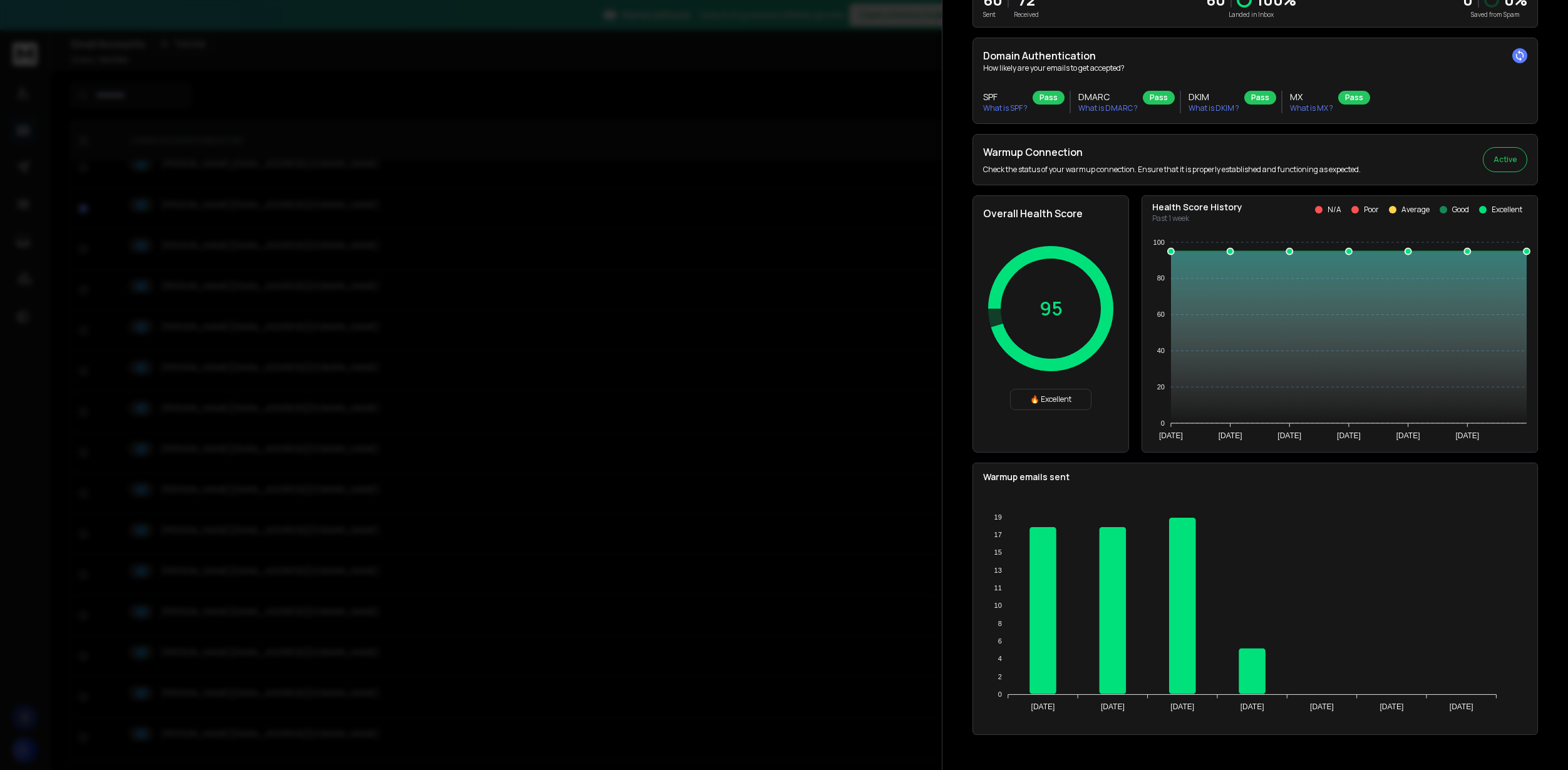
click at [567, 435] on div at bounding box center [784, 385] width 1568 height 770
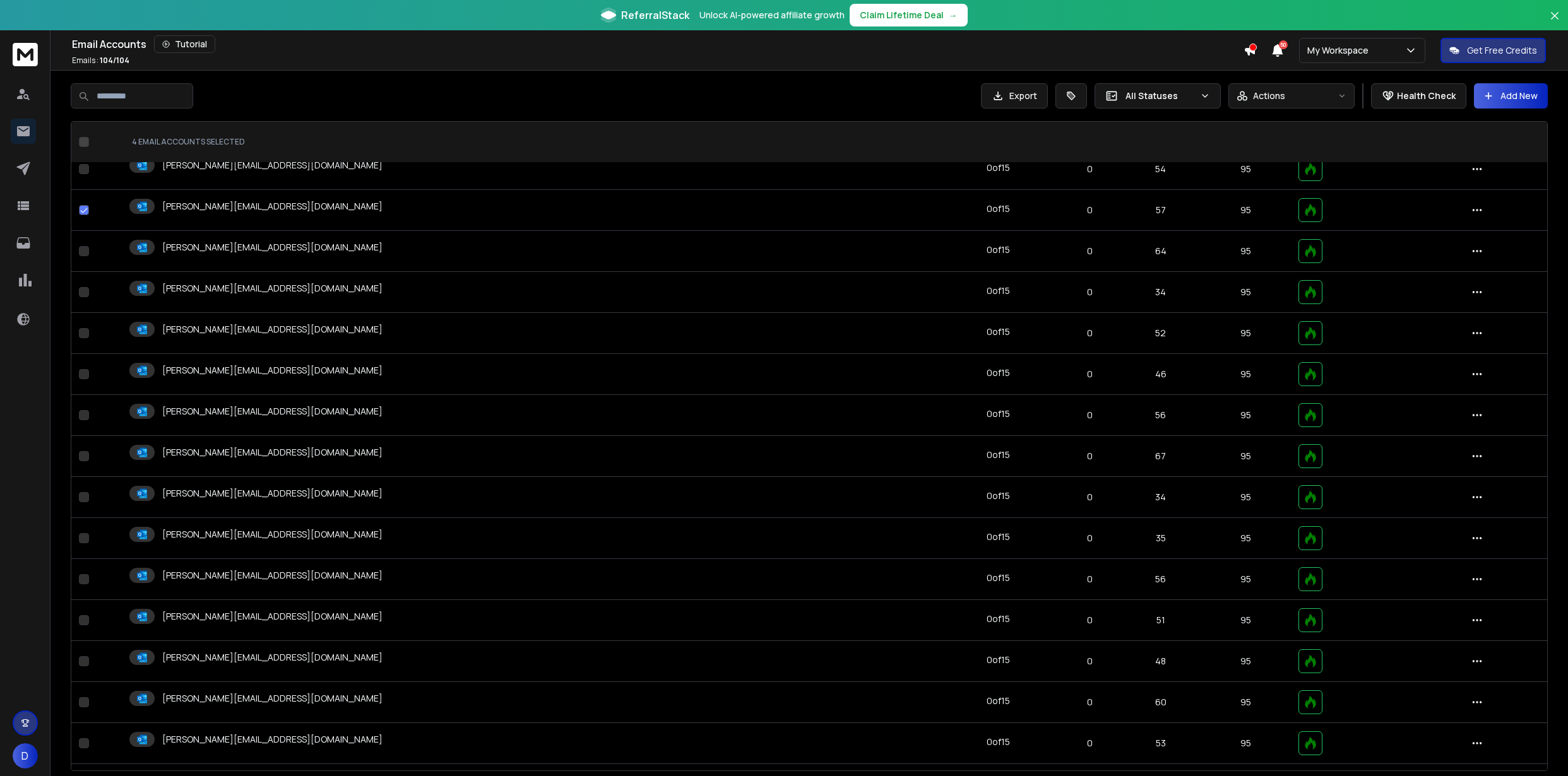
click at [288, 458] on p "[PERSON_NAME][EMAIL_ADDRESS][DOMAIN_NAME]" at bounding box center [272, 452] width 220 height 12
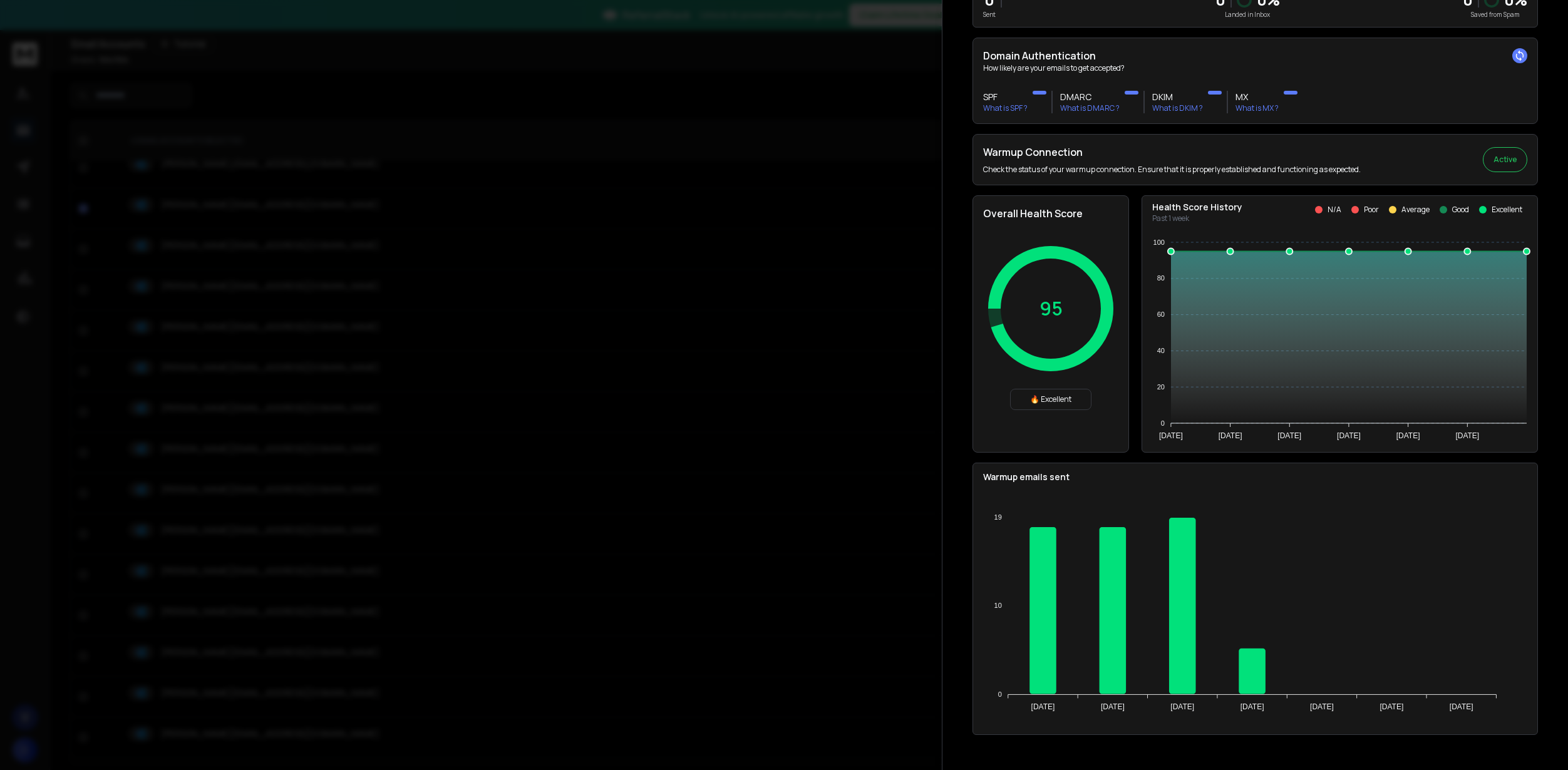
click at [526, 519] on div at bounding box center [784, 385] width 1568 height 770
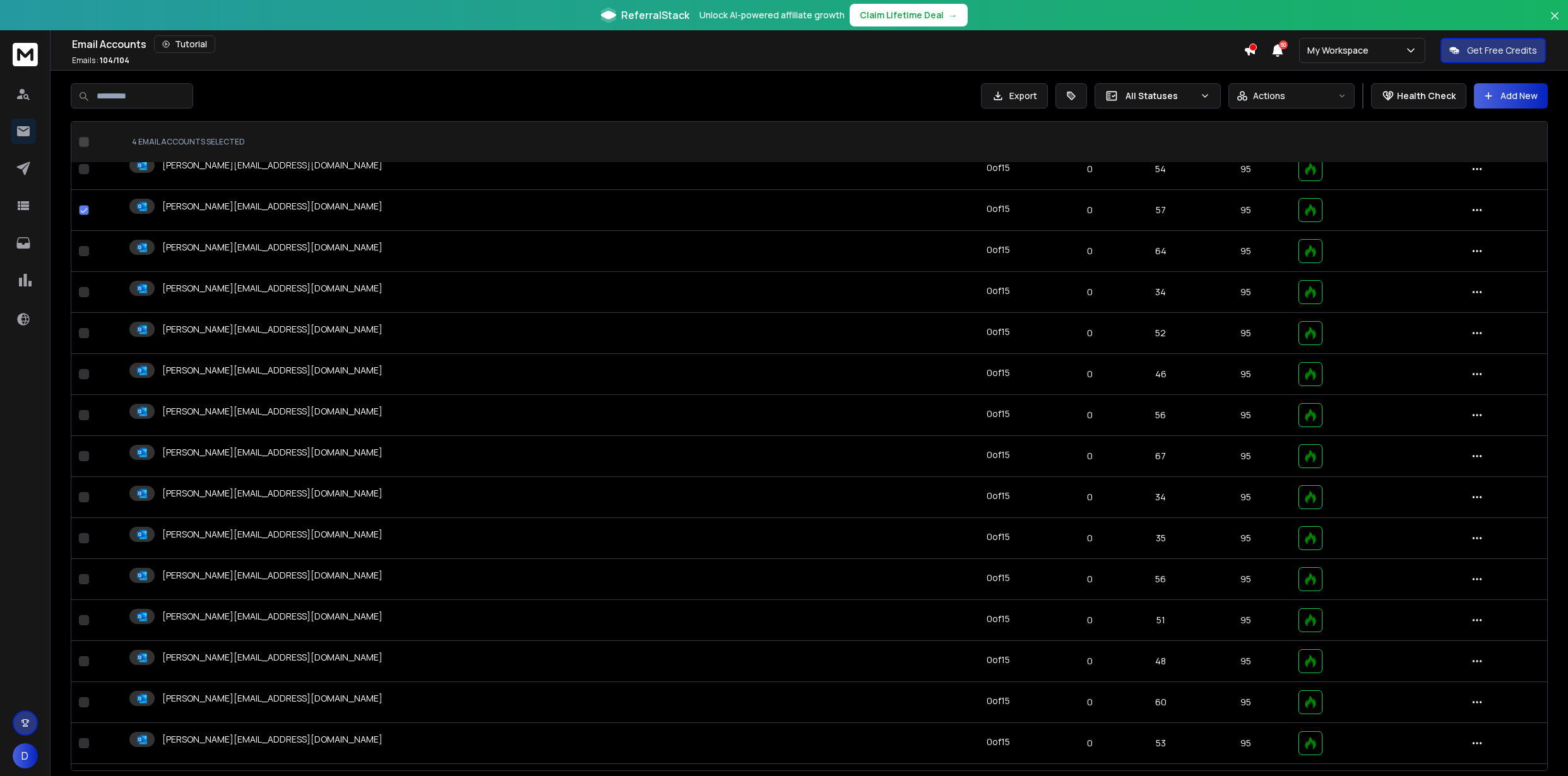
click at [261, 518] on td "[PERSON_NAME][EMAIL_ADDRESS][DOMAIN_NAME]" at bounding box center [530, 497] width 816 height 41
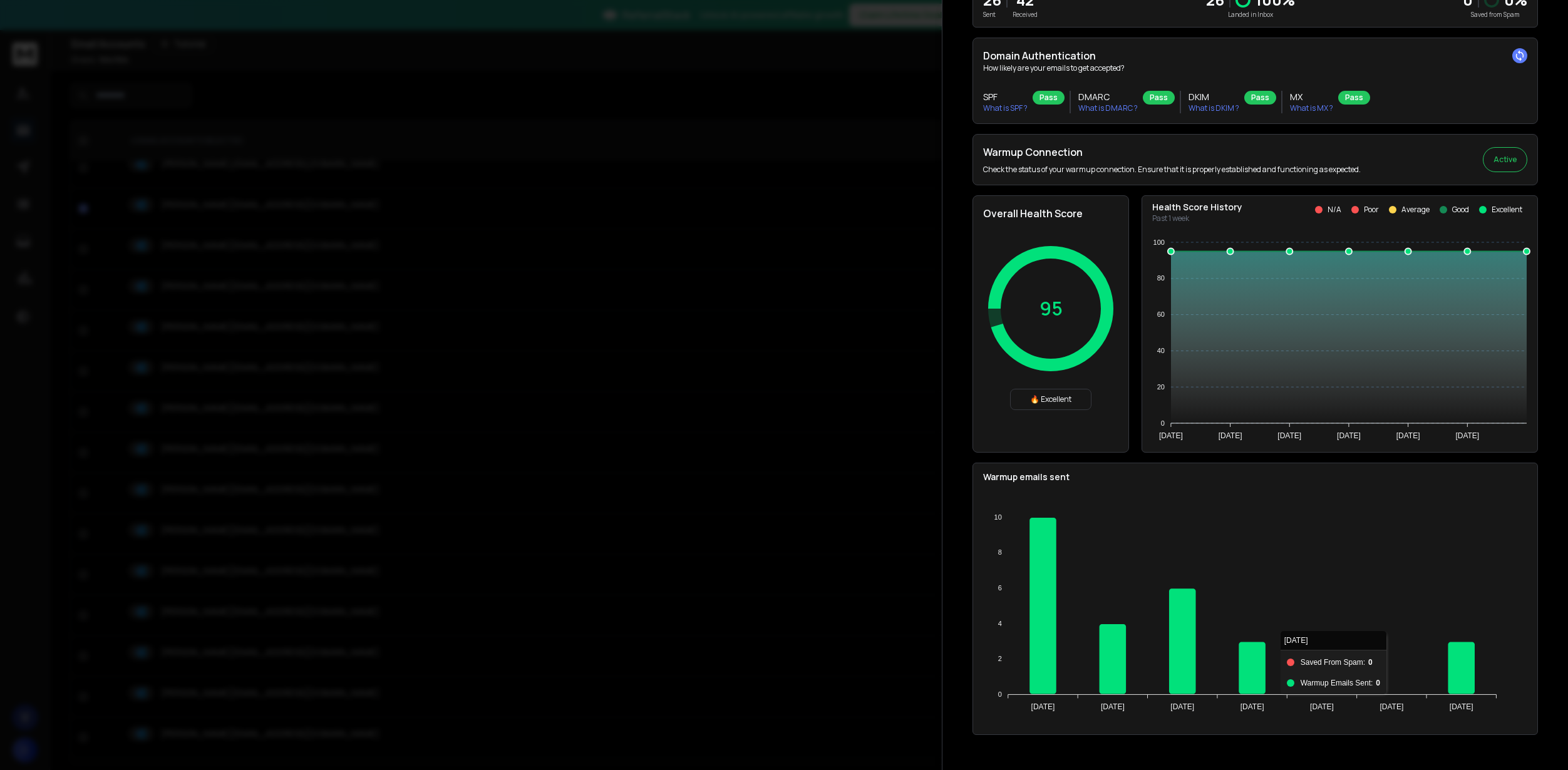
click at [258, 504] on div at bounding box center [784, 385] width 1568 height 770
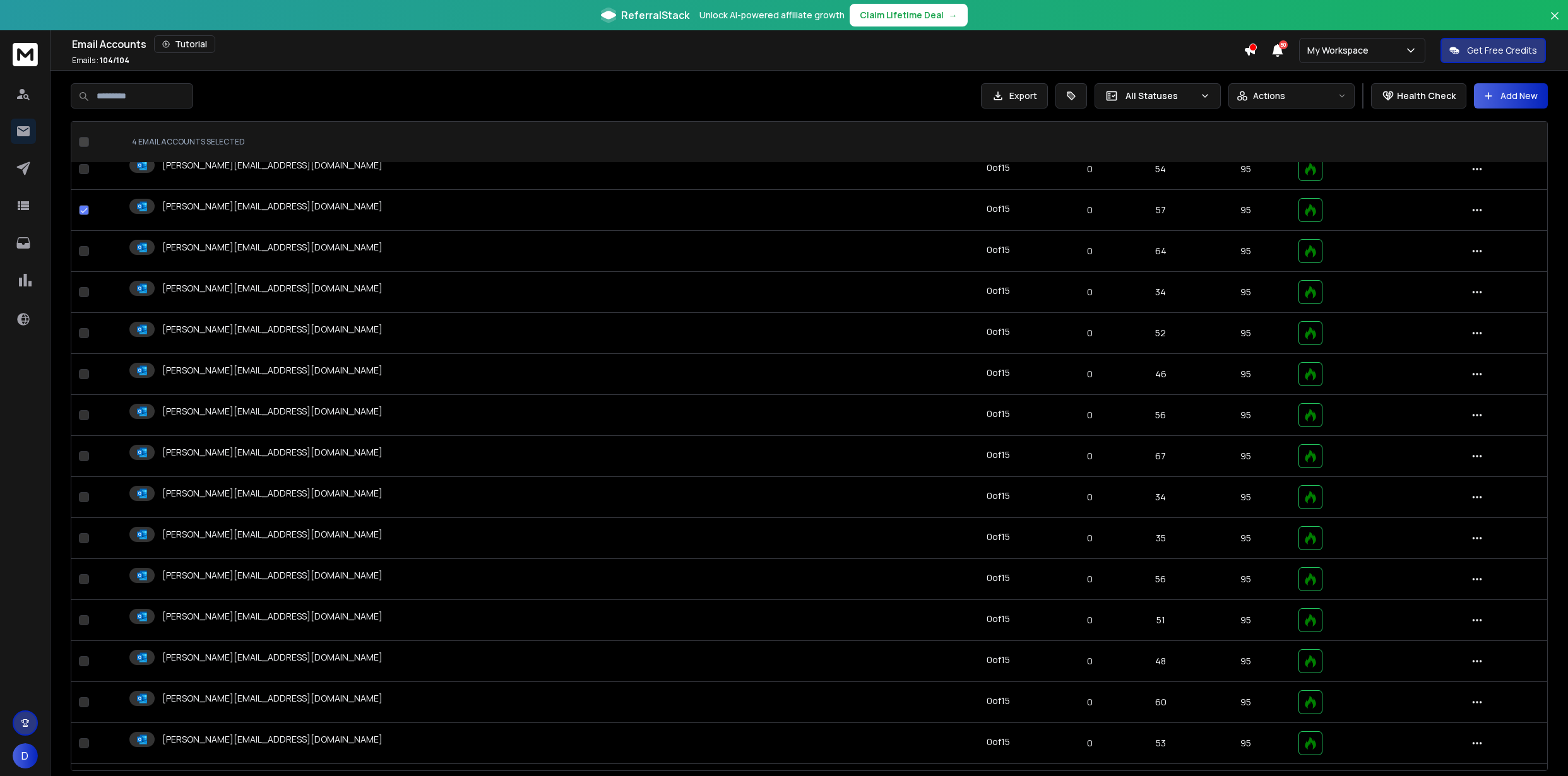
click at [86, 503] on button "button" at bounding box center [84, 497] width 10 height 10
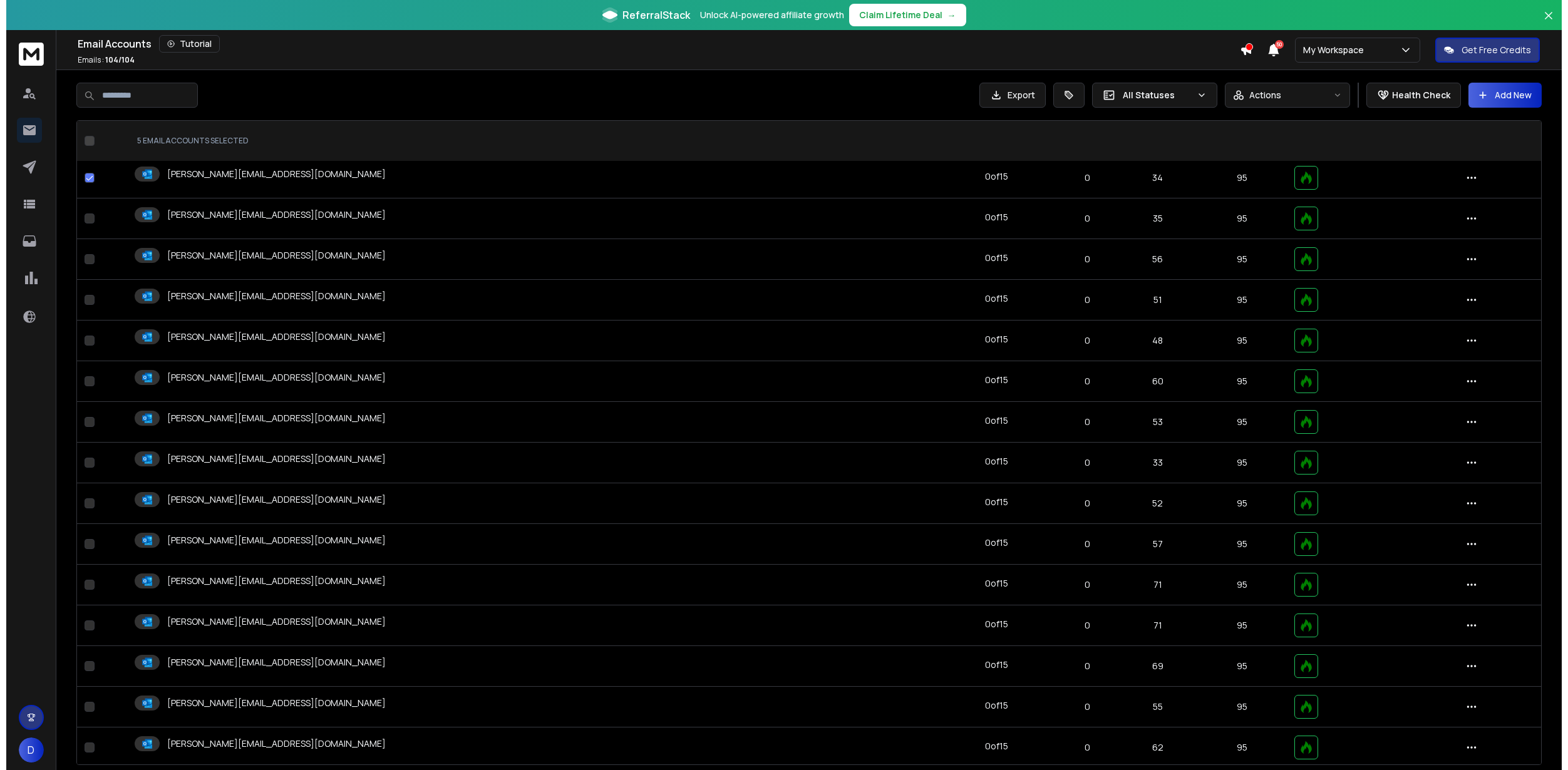
scroll to position [1391, 0]
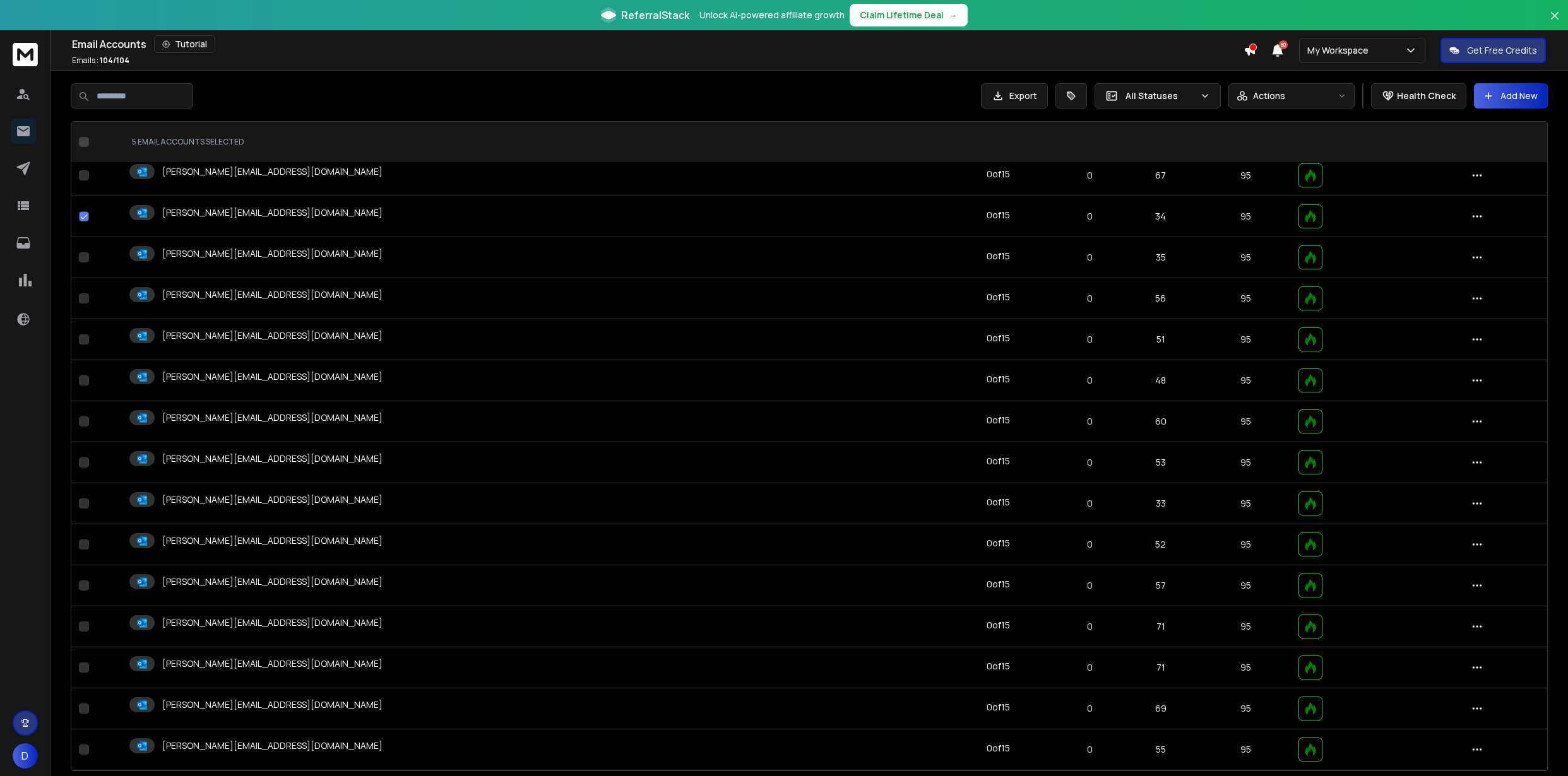
click at [220, 260] on p "[PERSON_NAME][EMAIL_ADDRESS][DOMAIN_NAME]" at bounding box center [272, 253] width 220 height 12
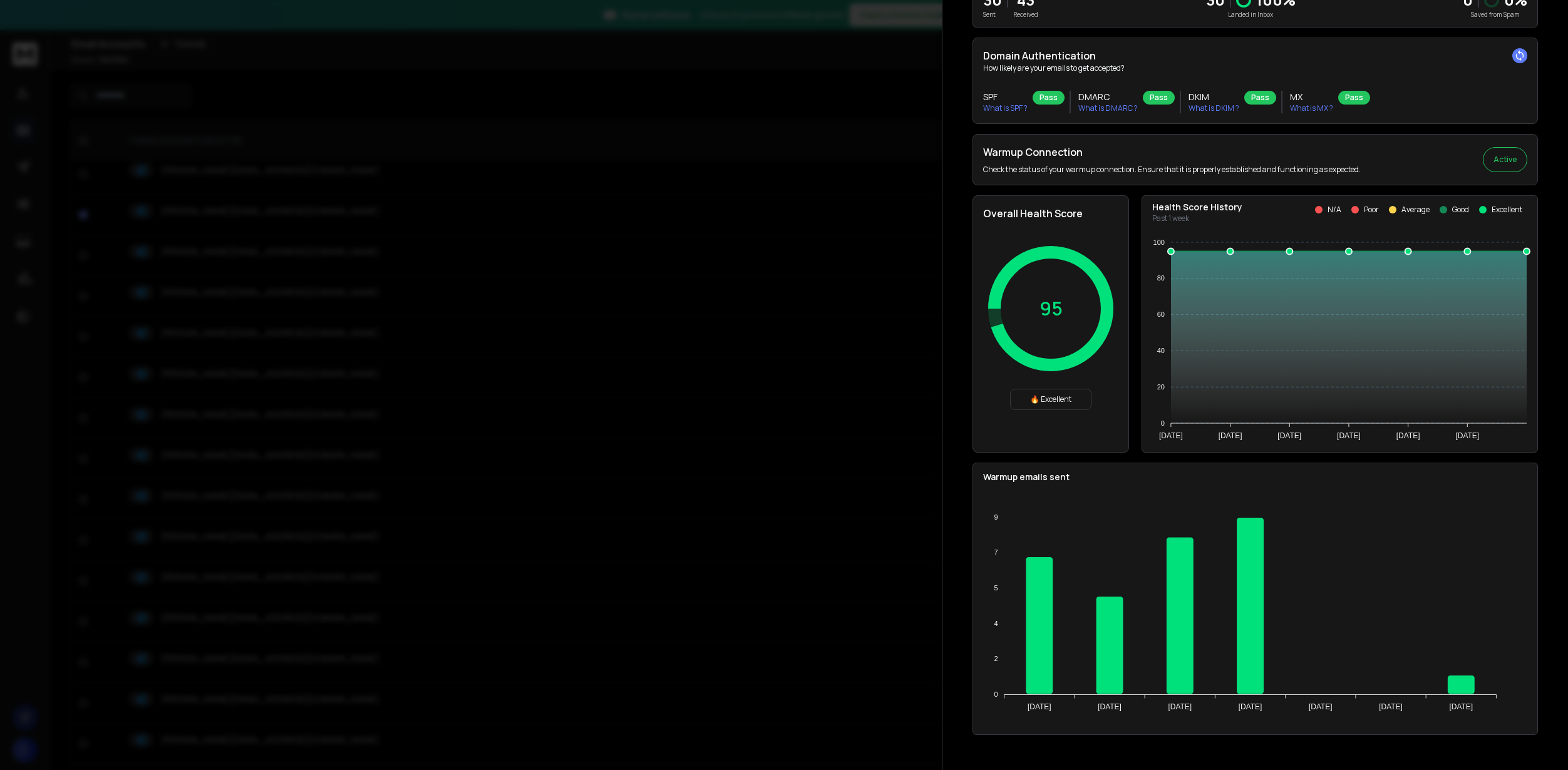
click at [483, 402] on div at bounding box center [784, 385] width 1568 height 770
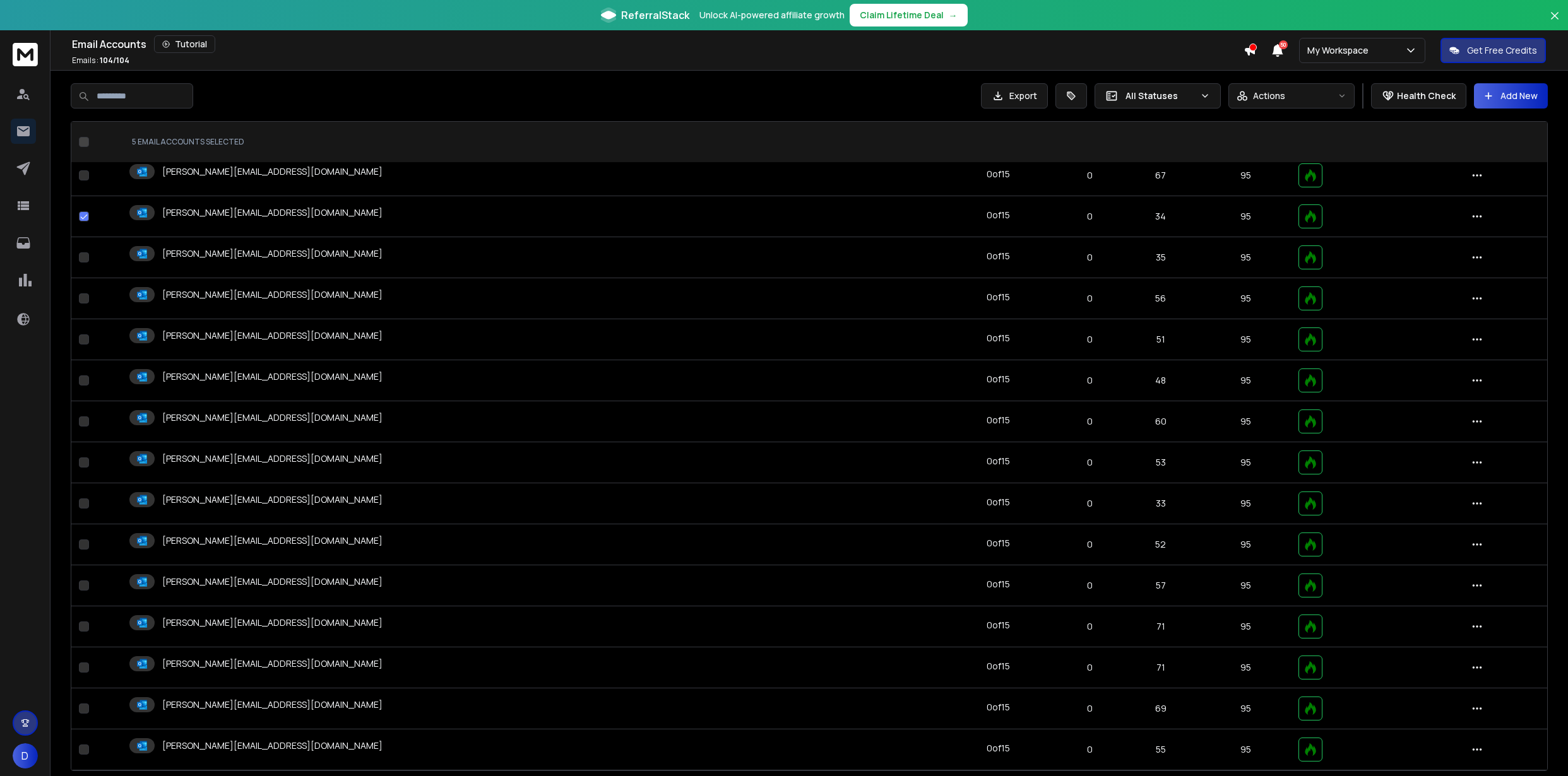
click at [219, 300] on p "[PERSON_NAME][EMAIL_ADDRESS][DOMAIN_NAME]" at bounding box center [272, 294] width 220 height 12
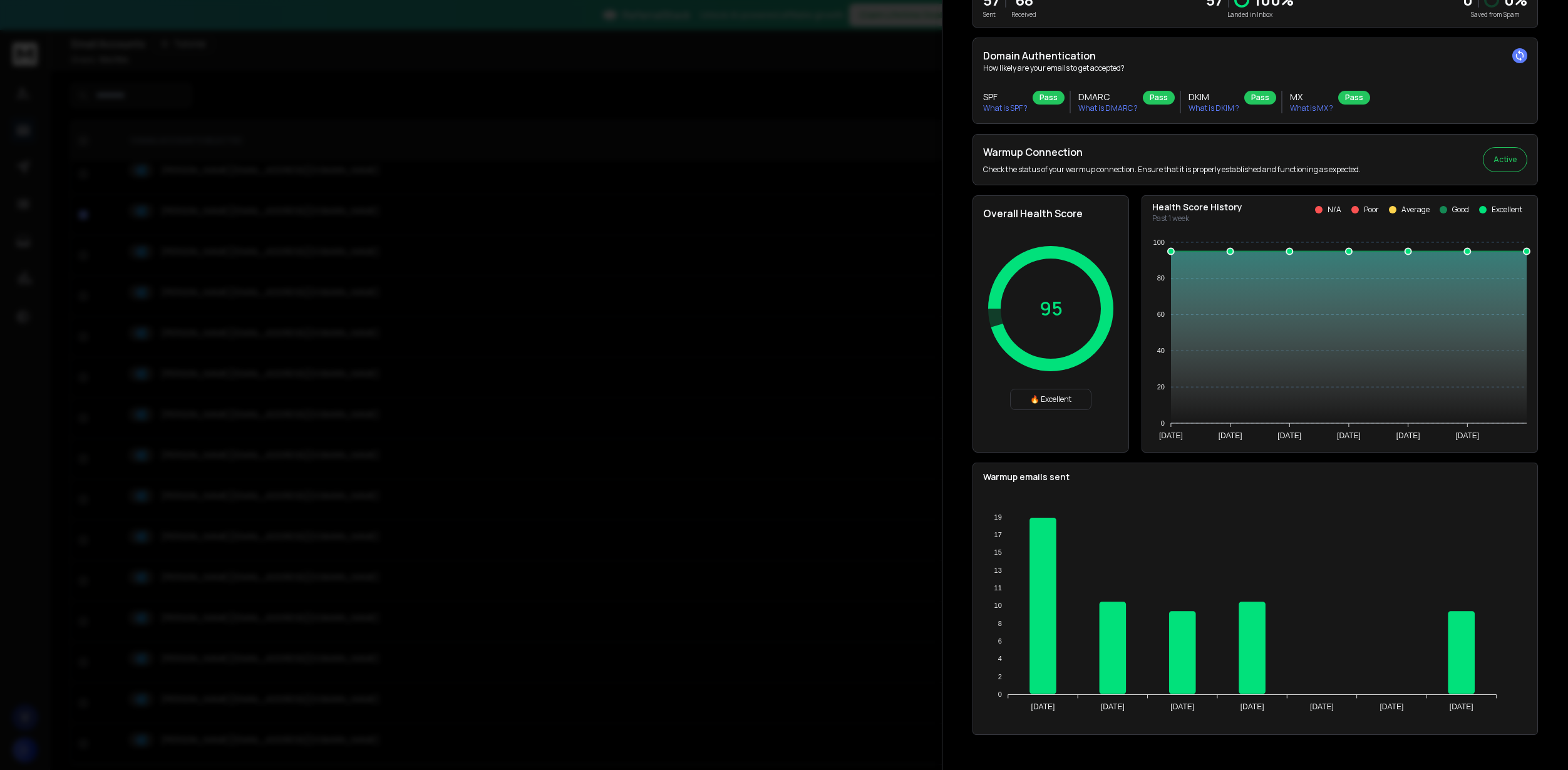
click at [582, 441] on div at bounding box center [784, 385] width 1568 height 770
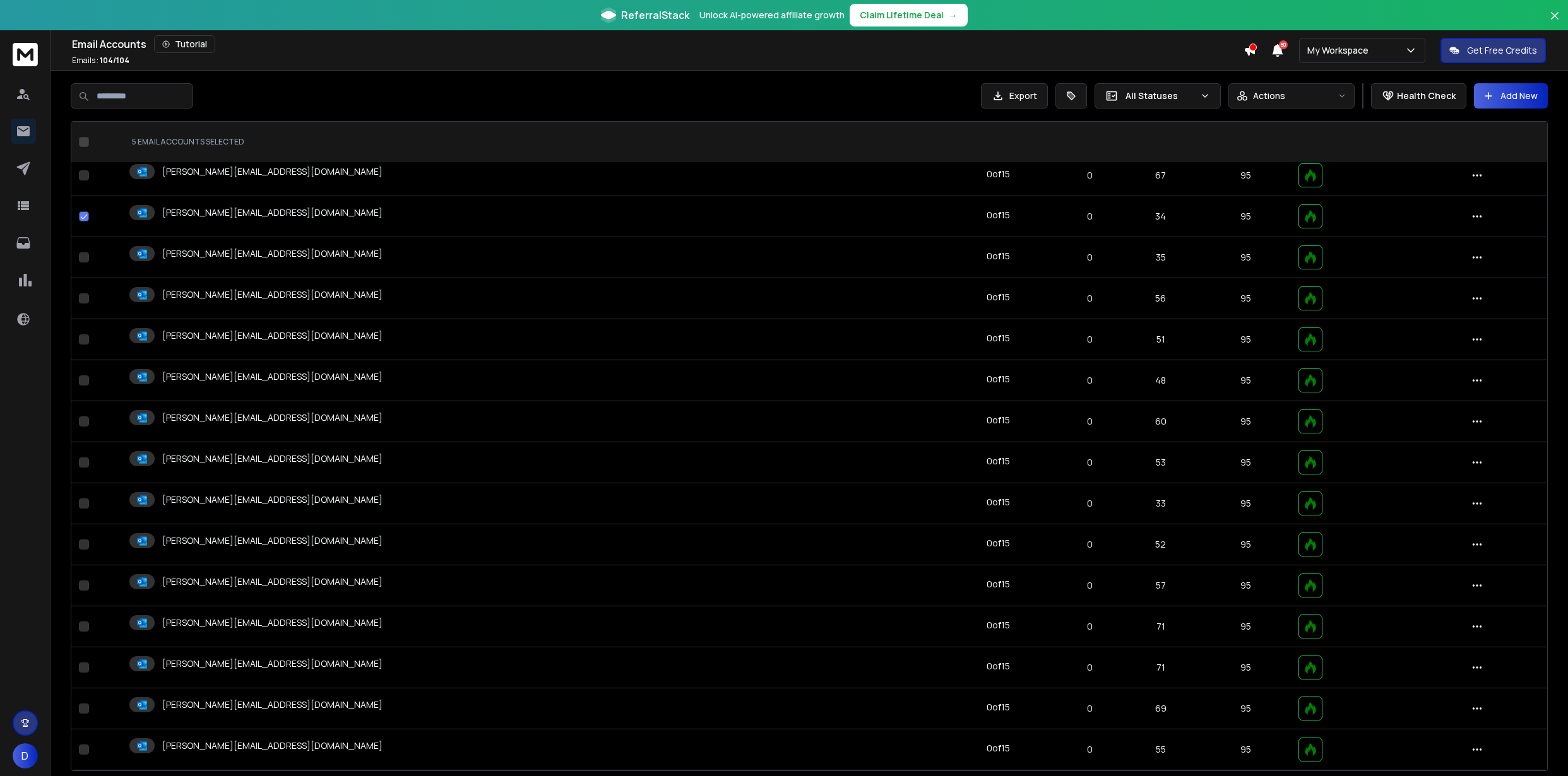
click at [312, 354] on td "[PERSON_NAME][EMAIL_ADDRESS][DOMAIN_NAME]" at bounding box center [530, 339] width 816 height 41
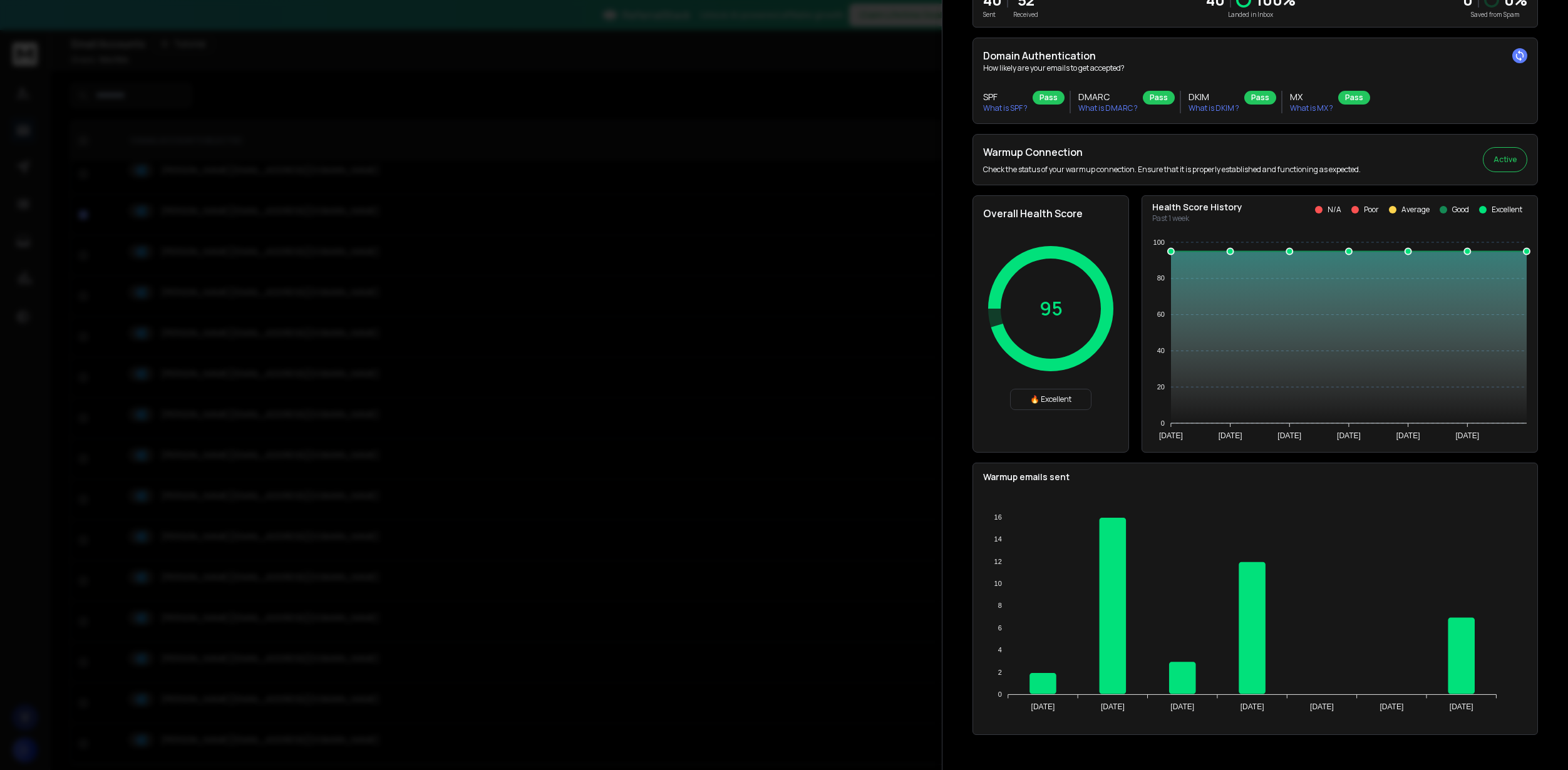
click at [794, 457] on div at bounding box center [784, 385] width 1568 height 770
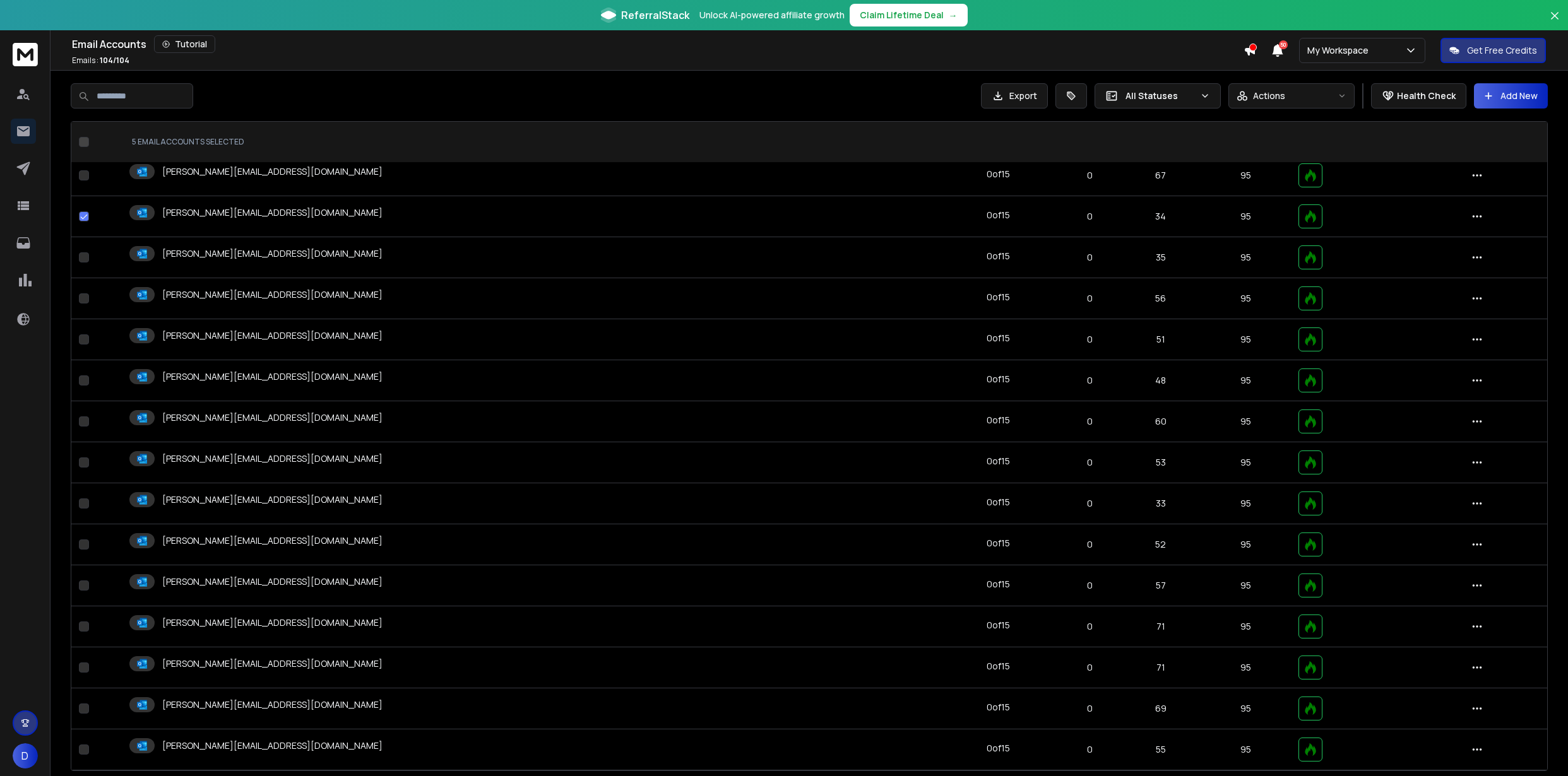
click at [334, 382] on div "[PERSON_NAME][EMAIL_ADDRESS][DOMAIN_NAME]" at bounding box center [529, 377] width 801 height 15
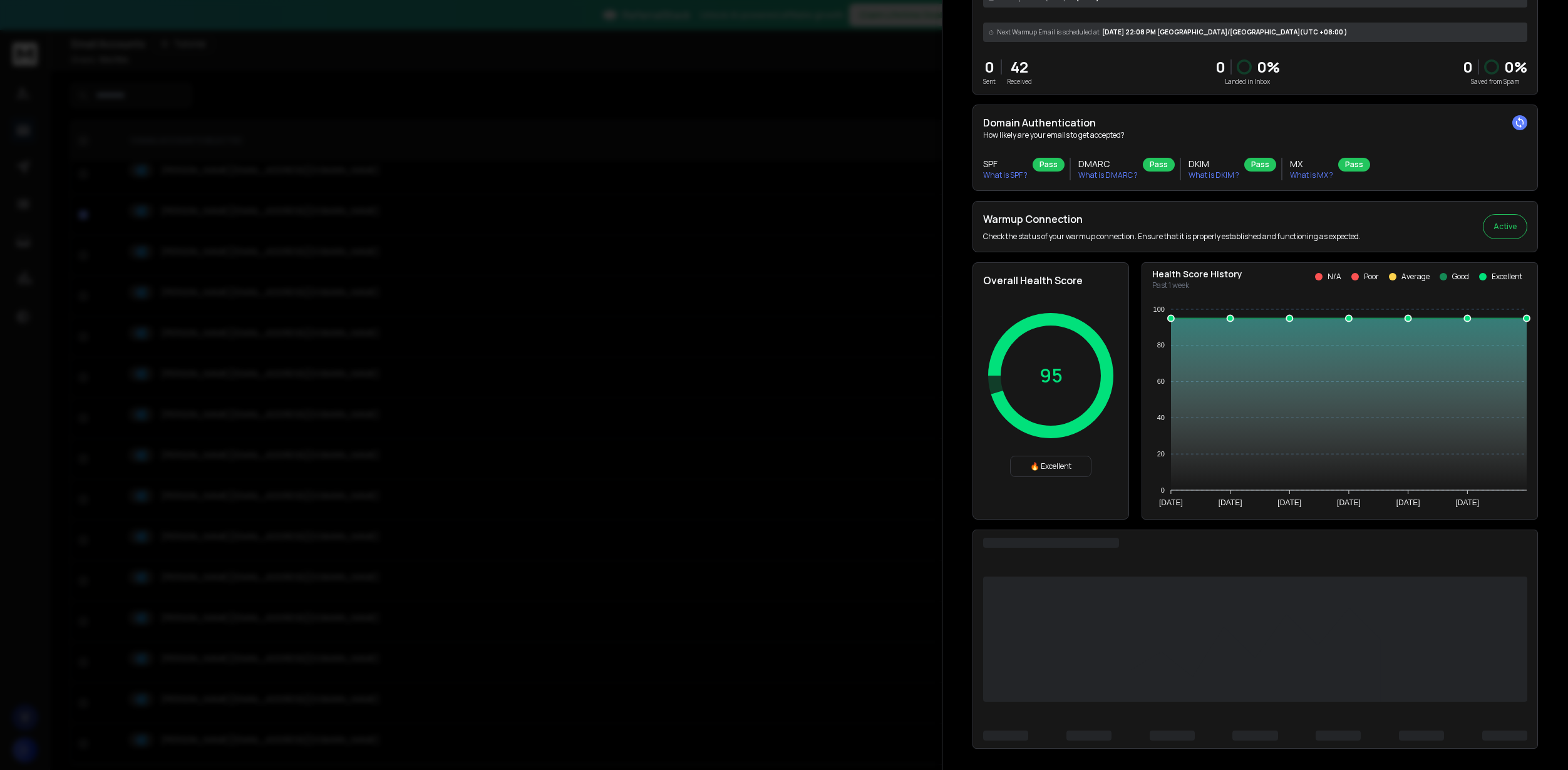
scroll to position [206, 0]
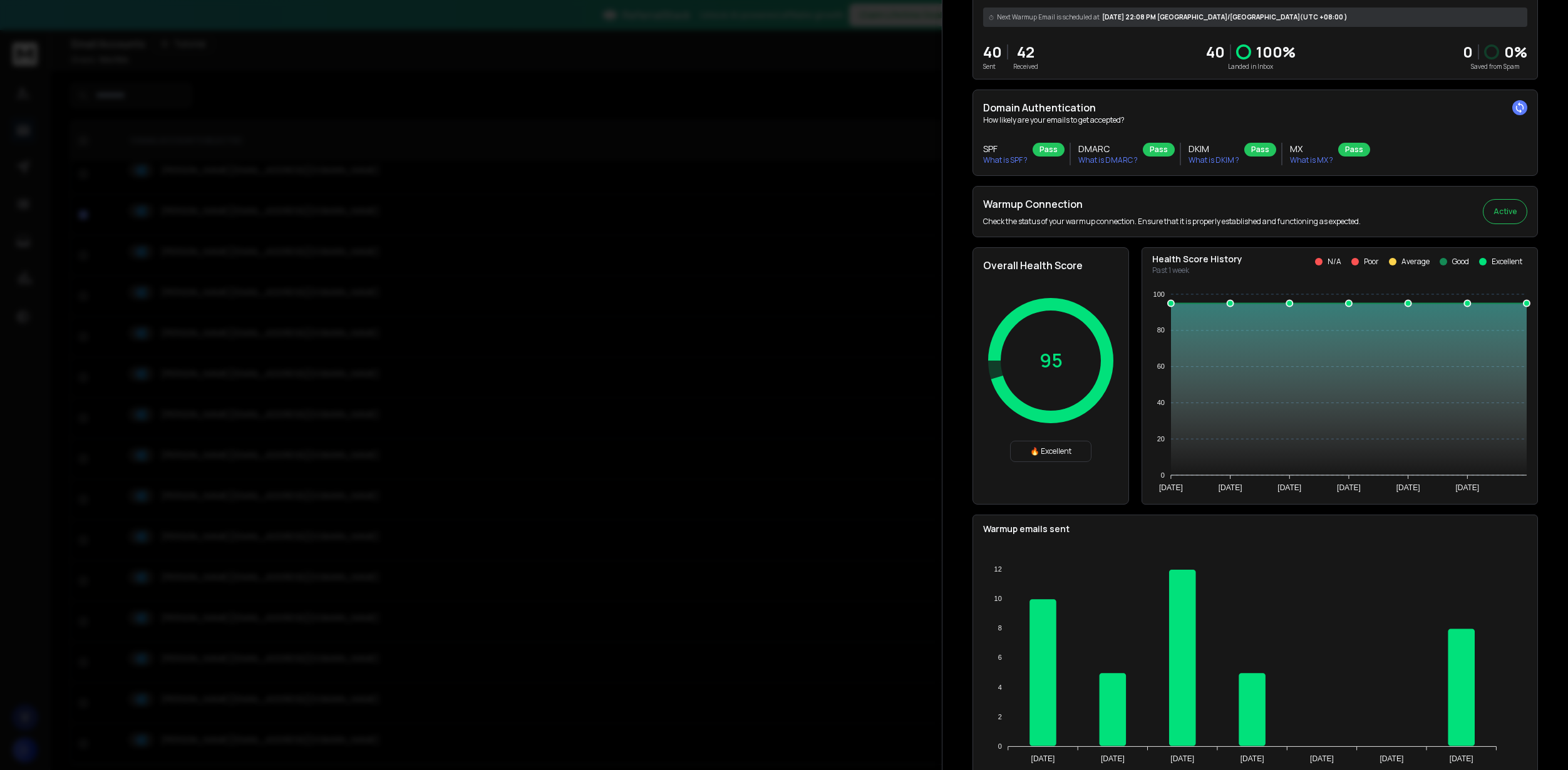
click at [639, 429] on div at bounding box center [784, 385] width 1568 height 770
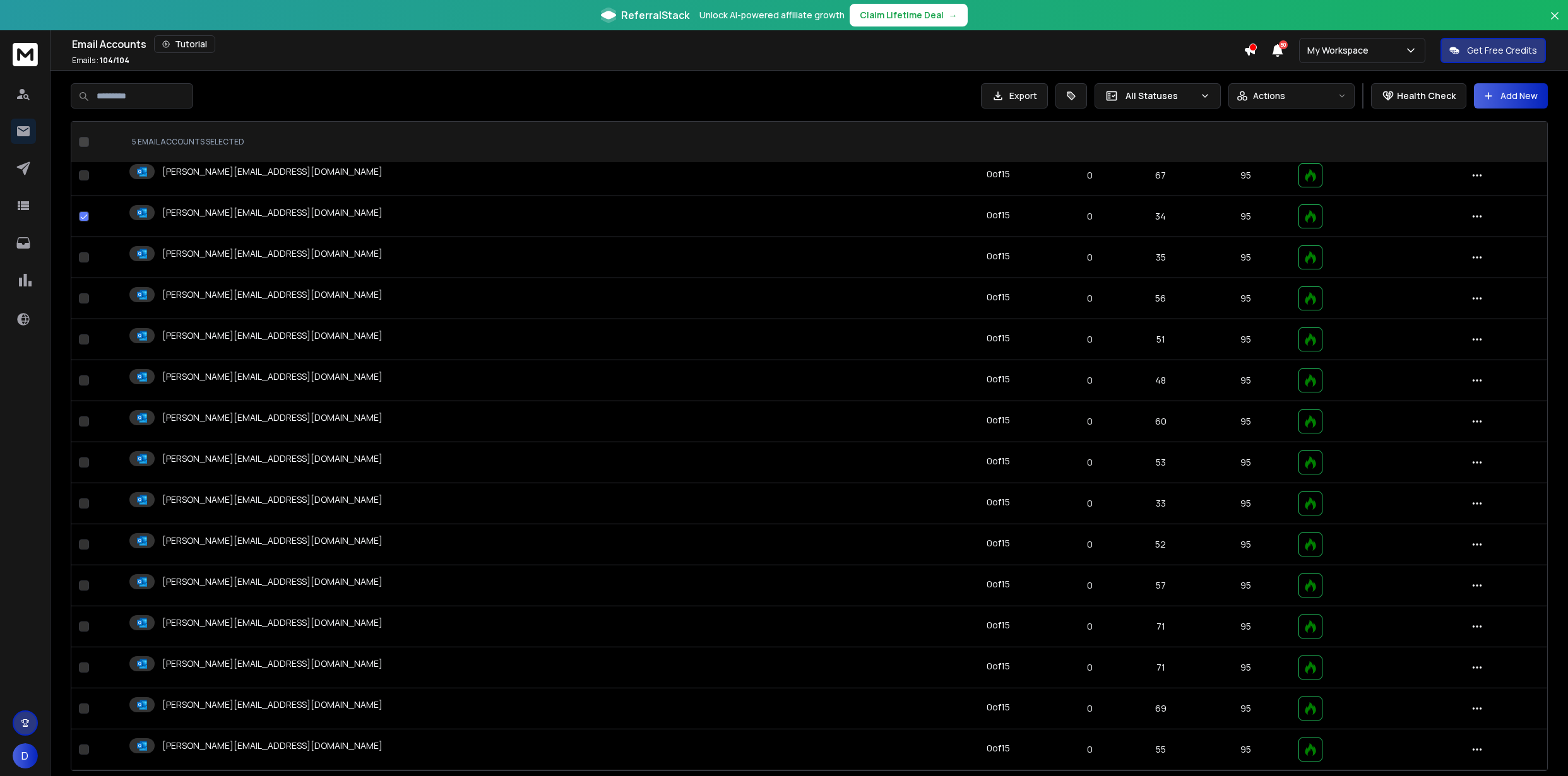
click at [208, 424] on p "[PERSON_NAME][EMAIL_ADDRESS][DOMAIN_NAME]" at bounding box center [272, 417] width 220 height 12
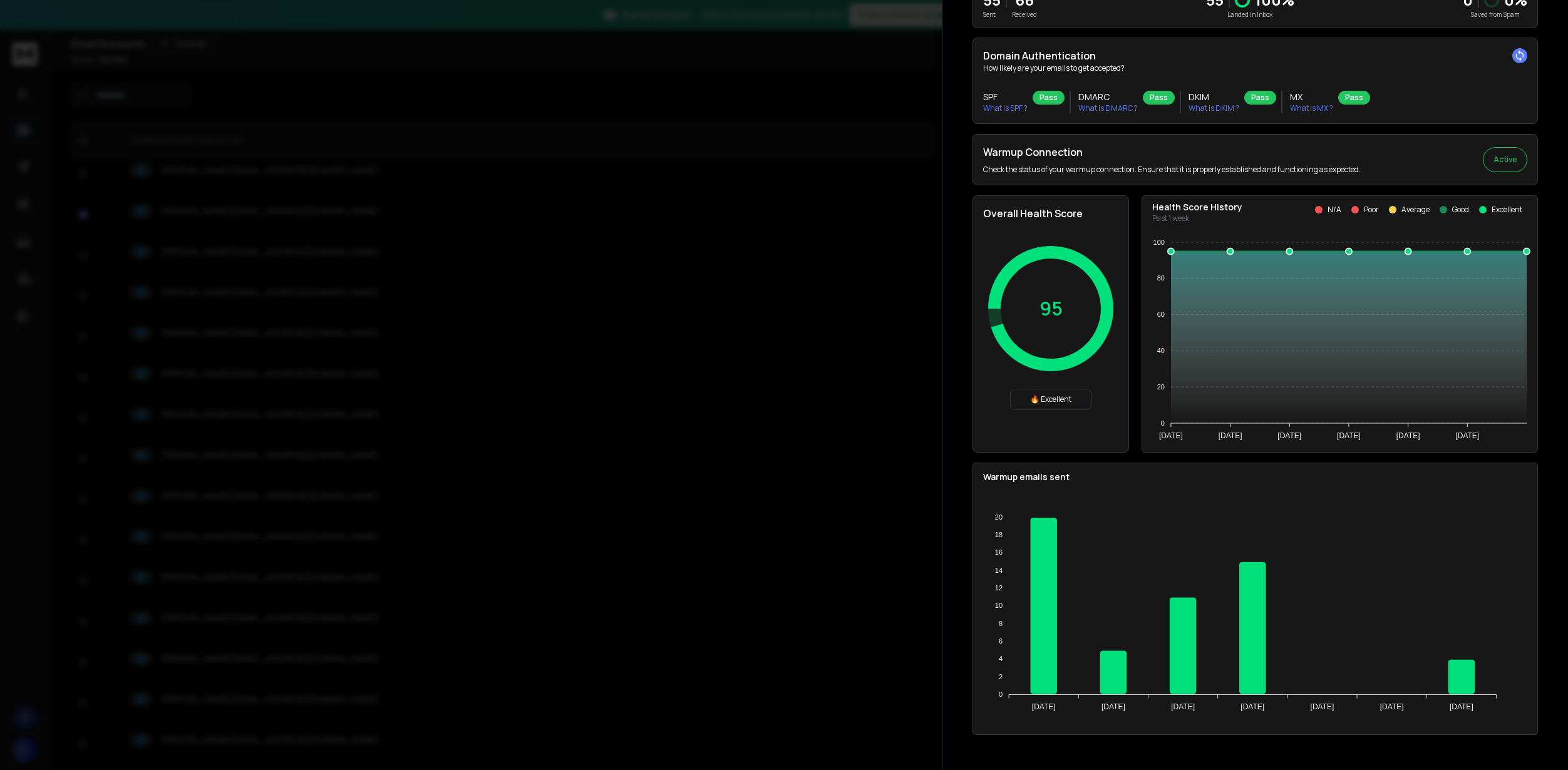
click at [338, 464] on div at bounding box center [784, 385] width 1568 height 770
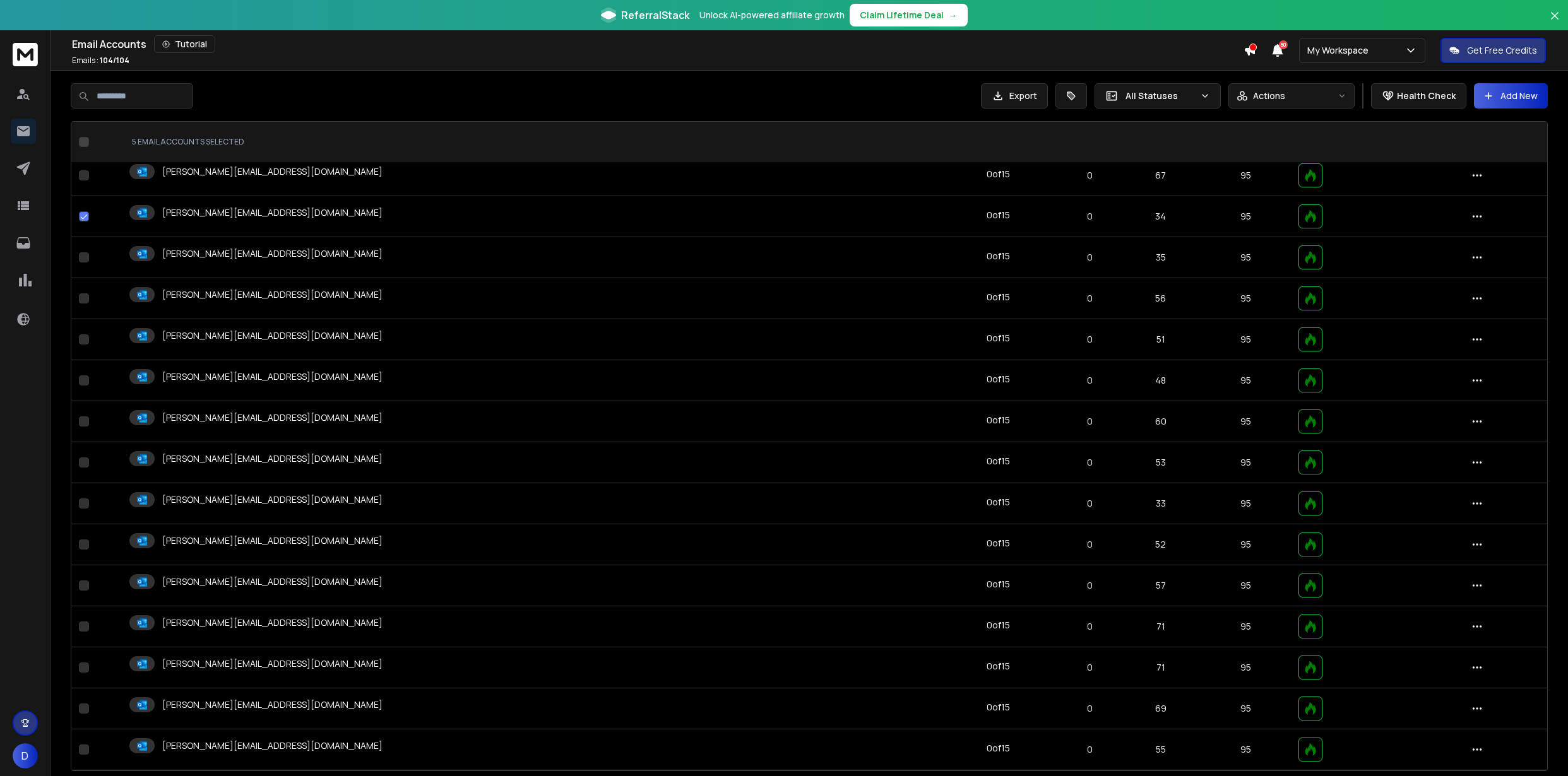
click at [230, 454] on td "[PERSON_NAME][EMAIL_ADDRESS][DOMAIN_NAME]" at bounding box center [530, 463] width 816 height 41
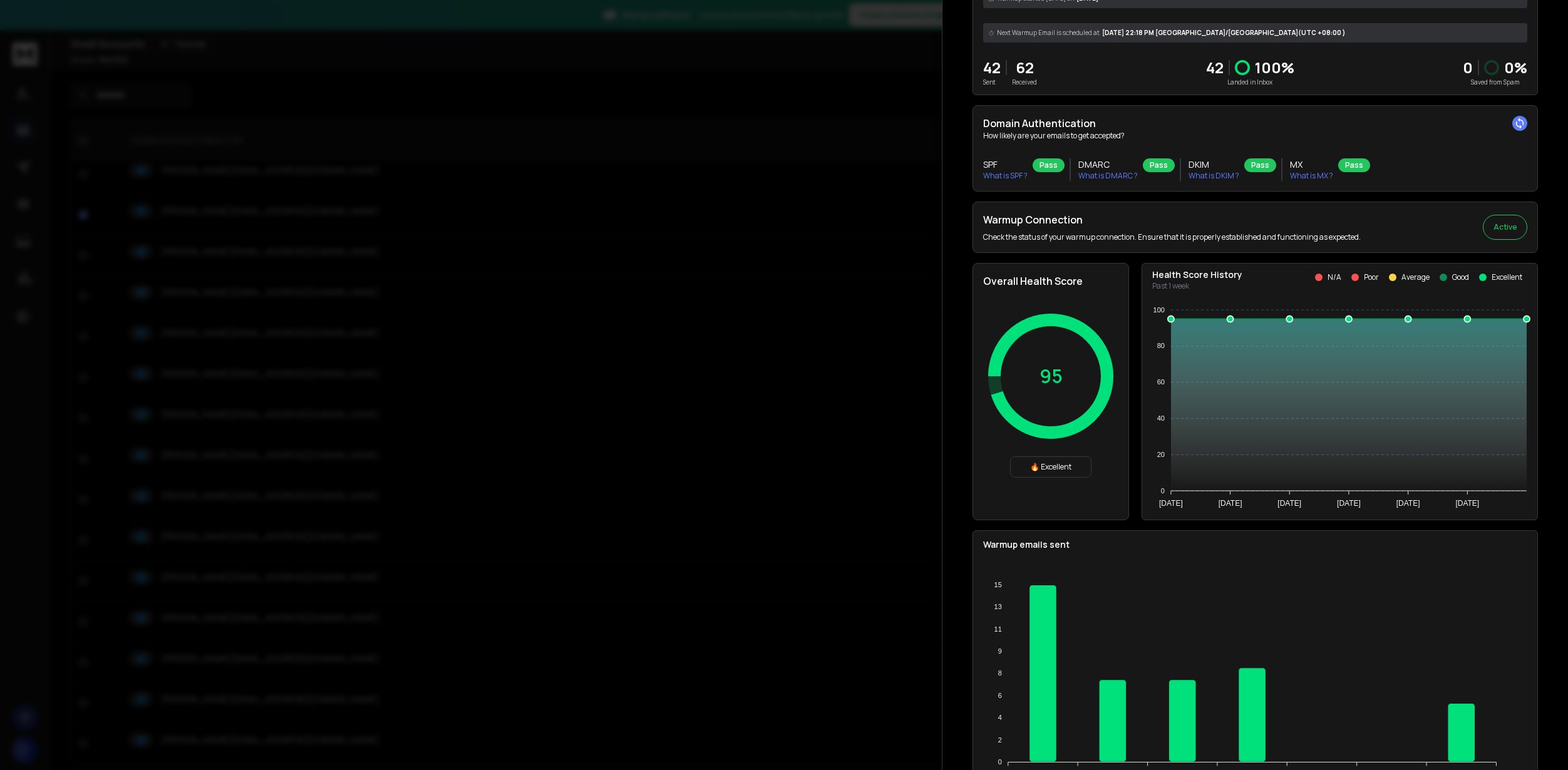
scroll to position [206, 0]
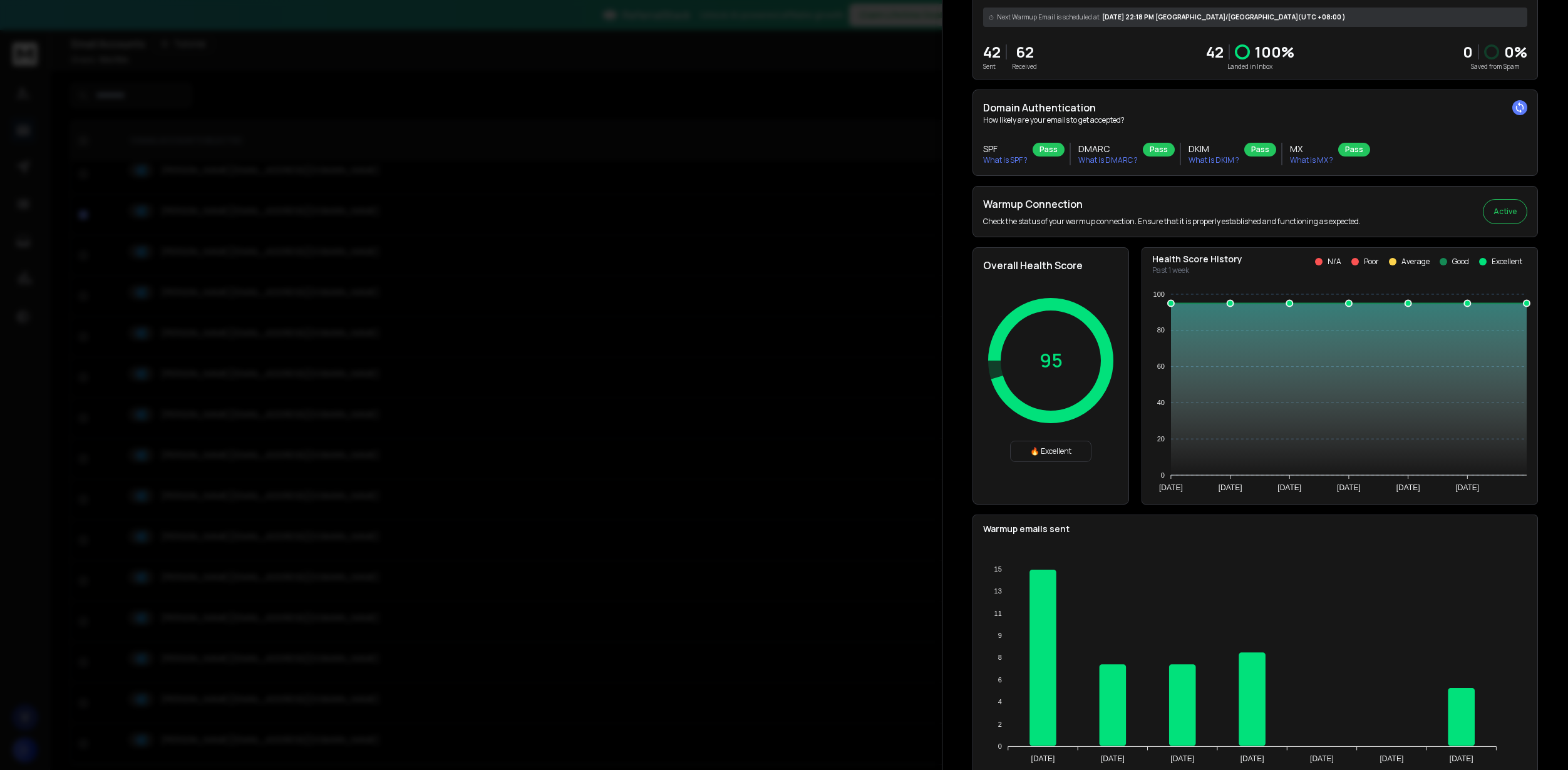
click at [322, 479] on div at bounding box center [784, 385] width 1568 height 770
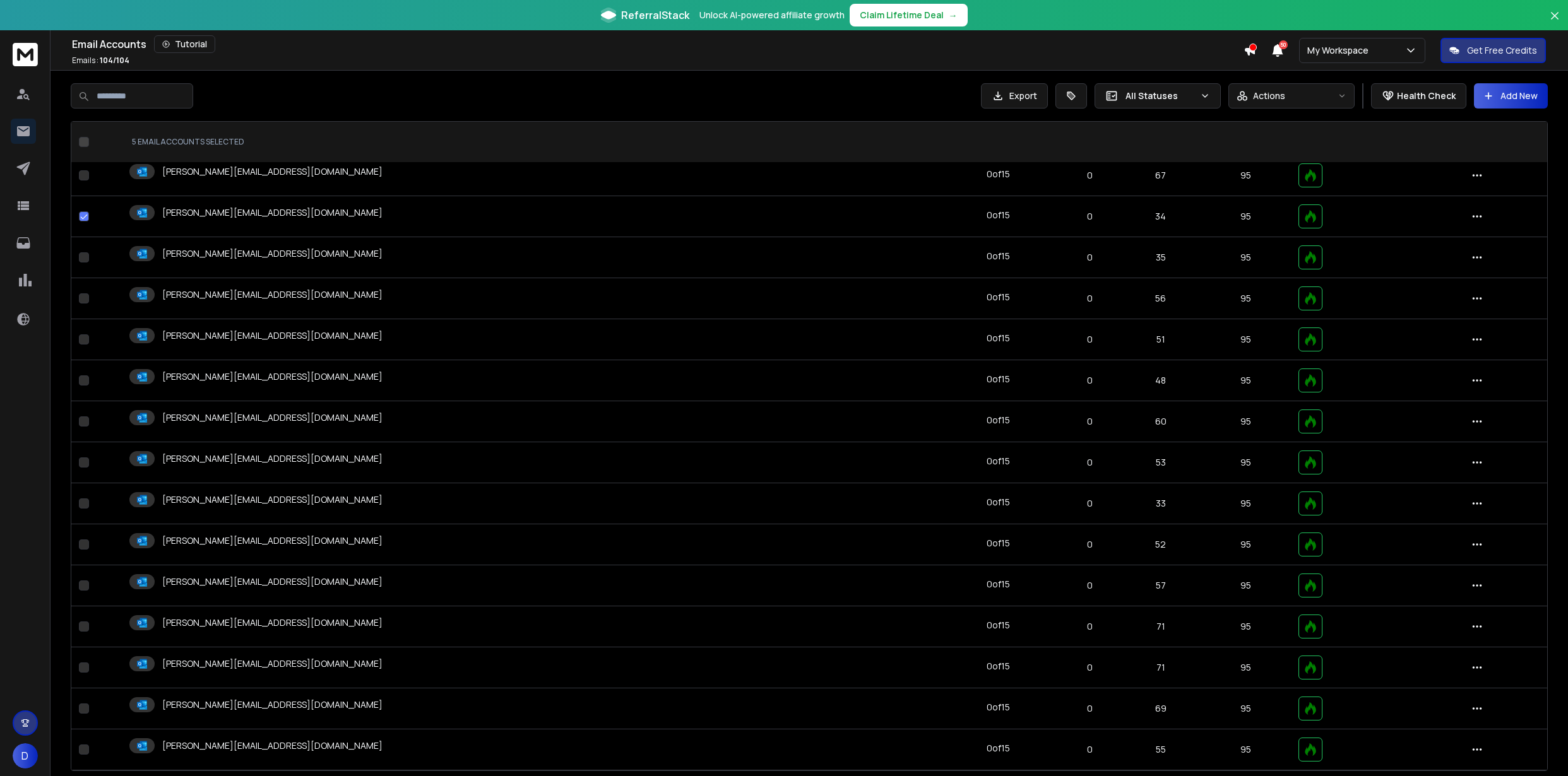
click at [270, 506] on p "[PERSON_NAME][EMAIL_ADDRESS][DOMAIN_NAME]" at bounding box center [272, 499] width 220 height 12
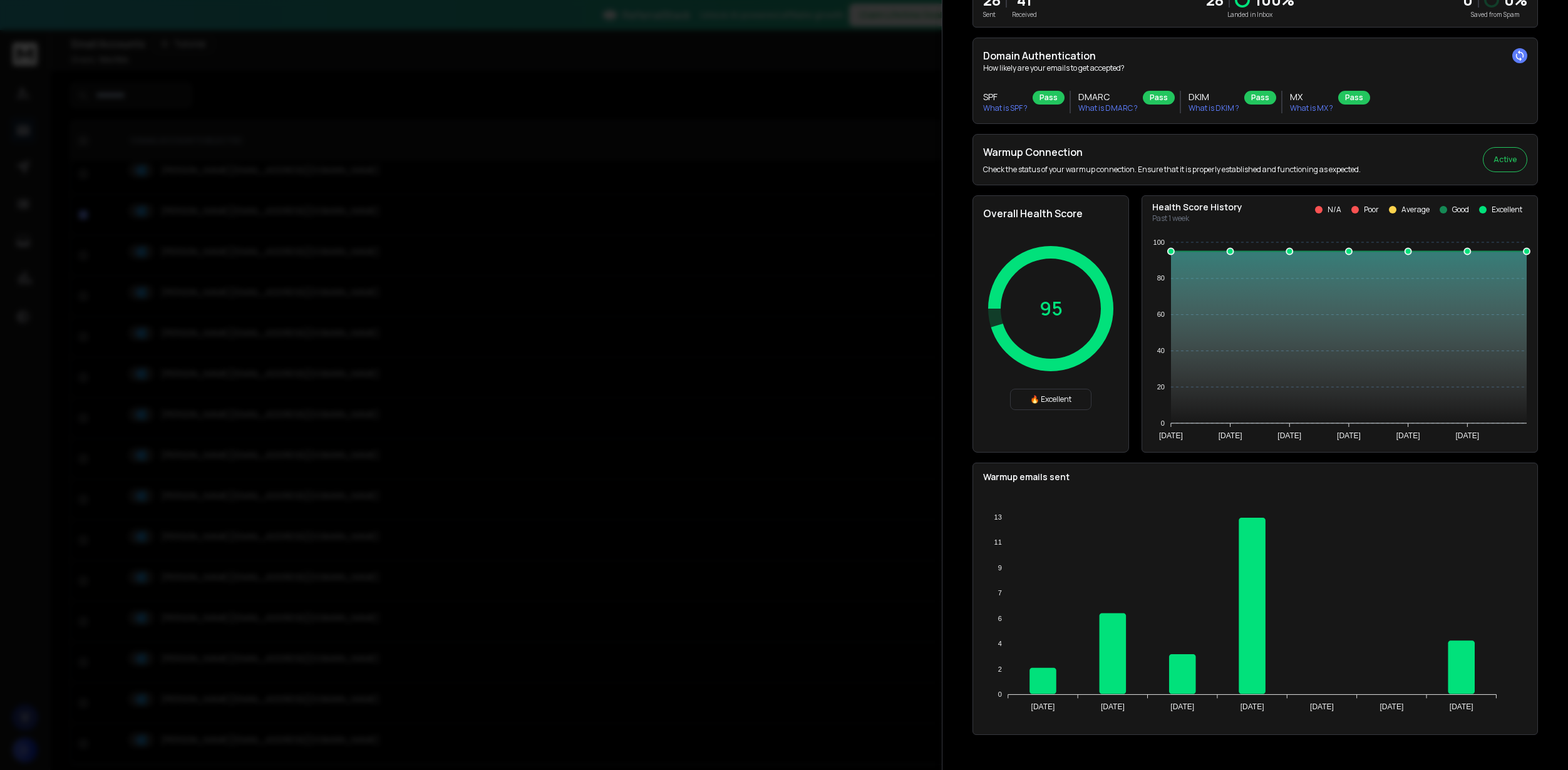
click at [674, 426] on div at bounding box center [784, 385] width 1568 height 770
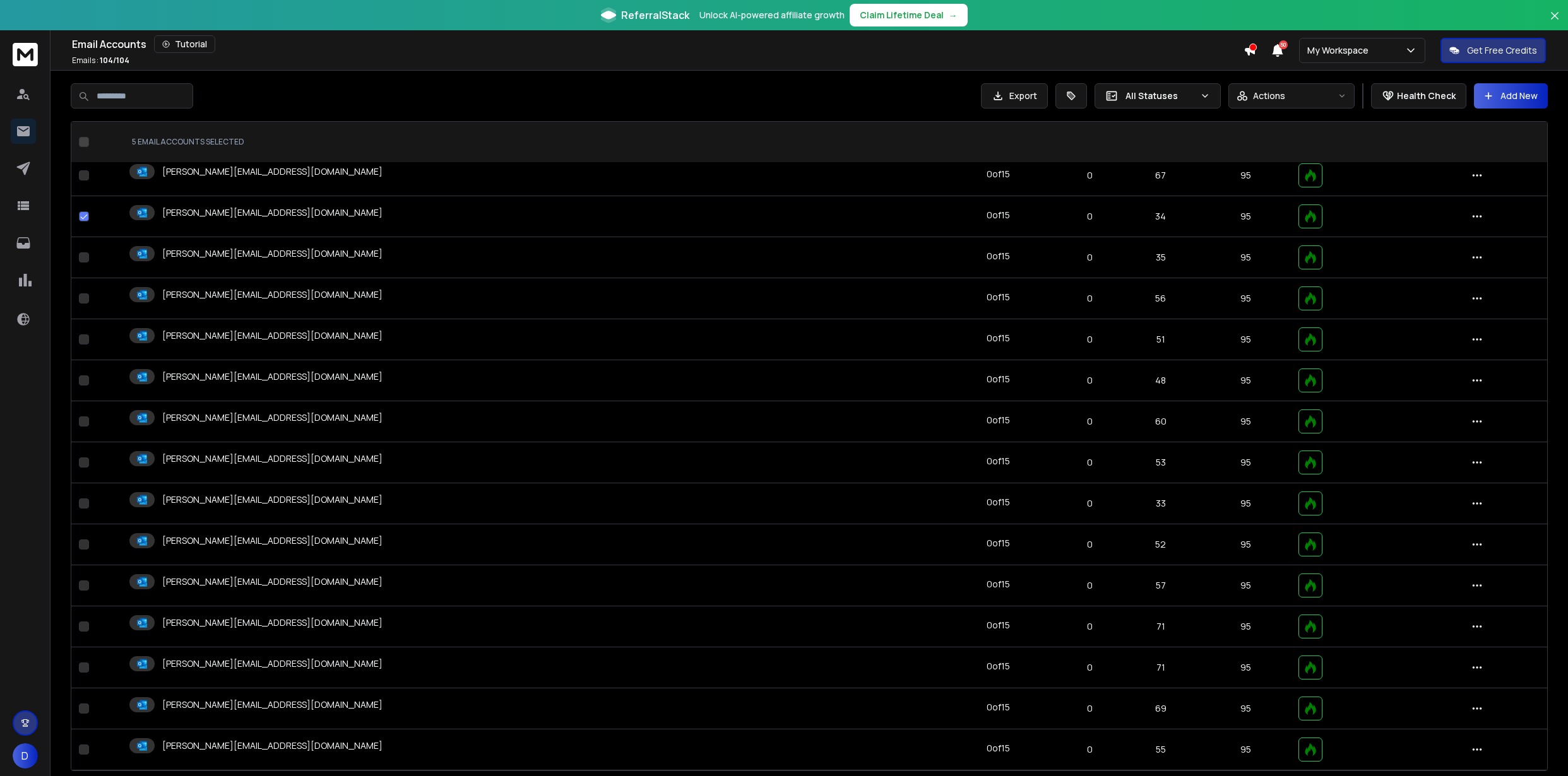
click at [227, 275] on td "[PERSON_NAME][EMAIL_ADDRESS][DOMAIN_NAME]" at bounding box center [530, 258] width 816 height 41
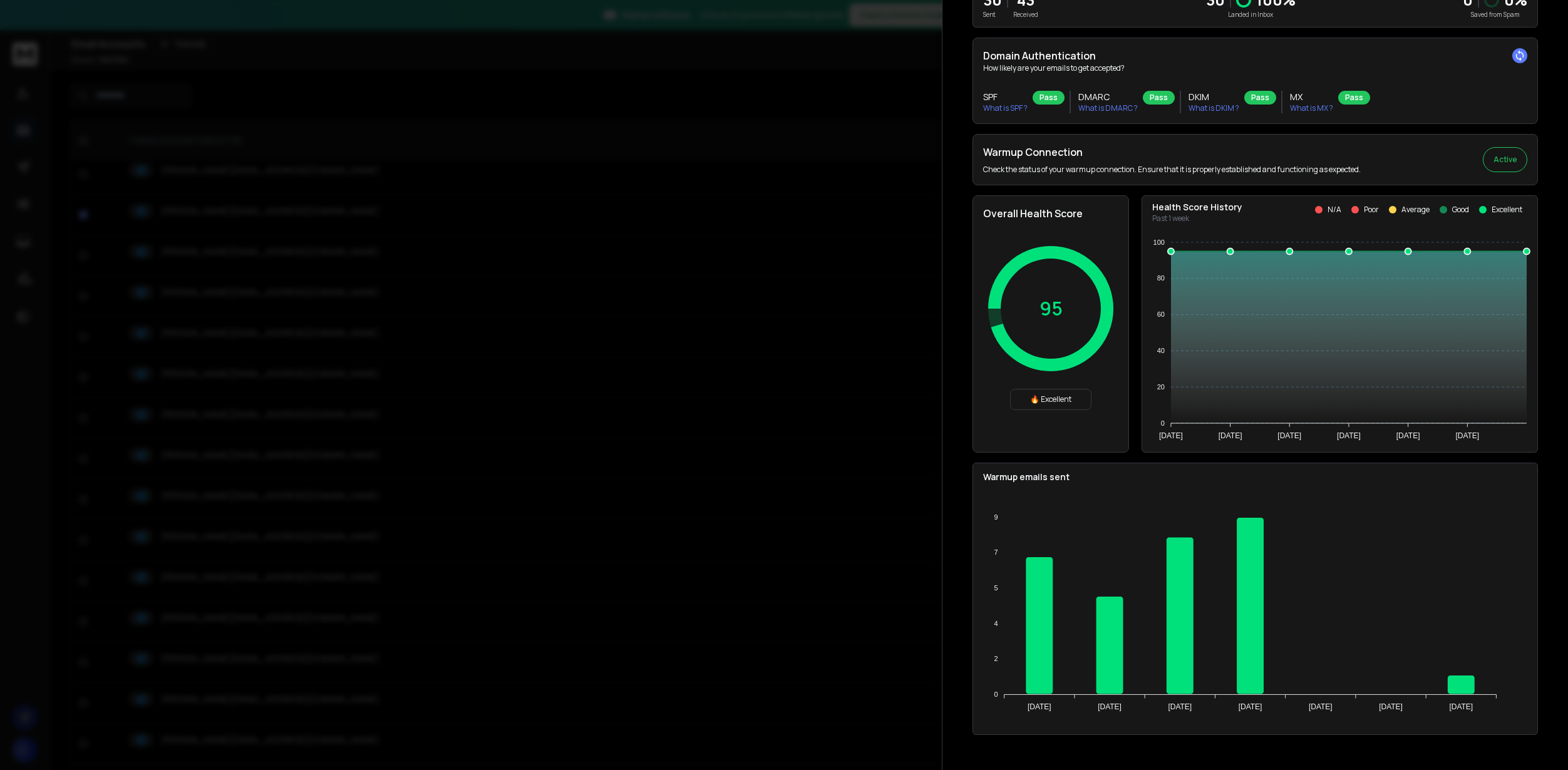
click at [534, 402] on div at bounding box center [784, 385] width 1568 height 770
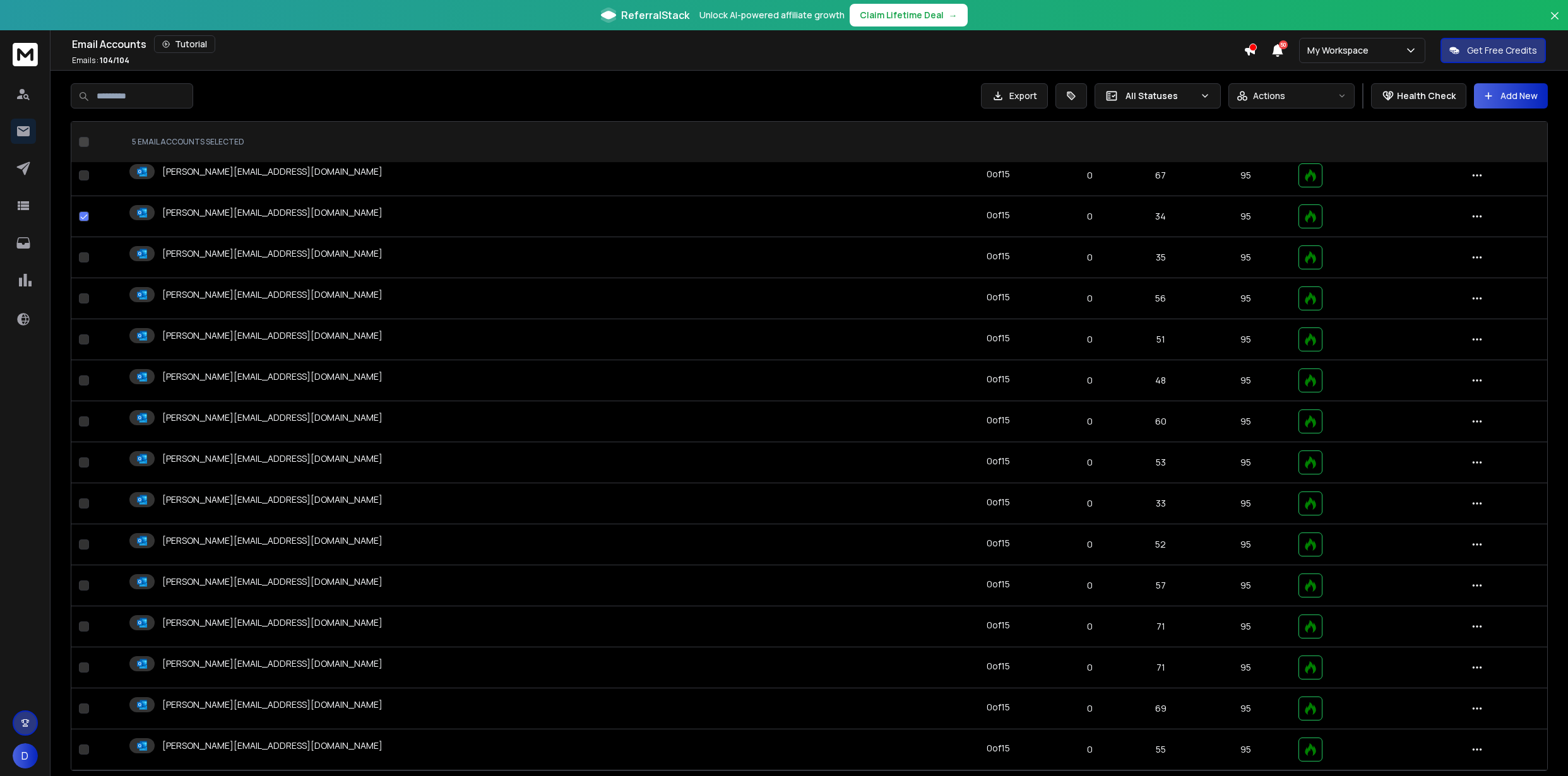
click at [301, 343] on div "[PERSON_NAME][EMAIL_ADDRESS][DOMAIN_NAME]" at bounding box center [529, 335] width 801 height 15
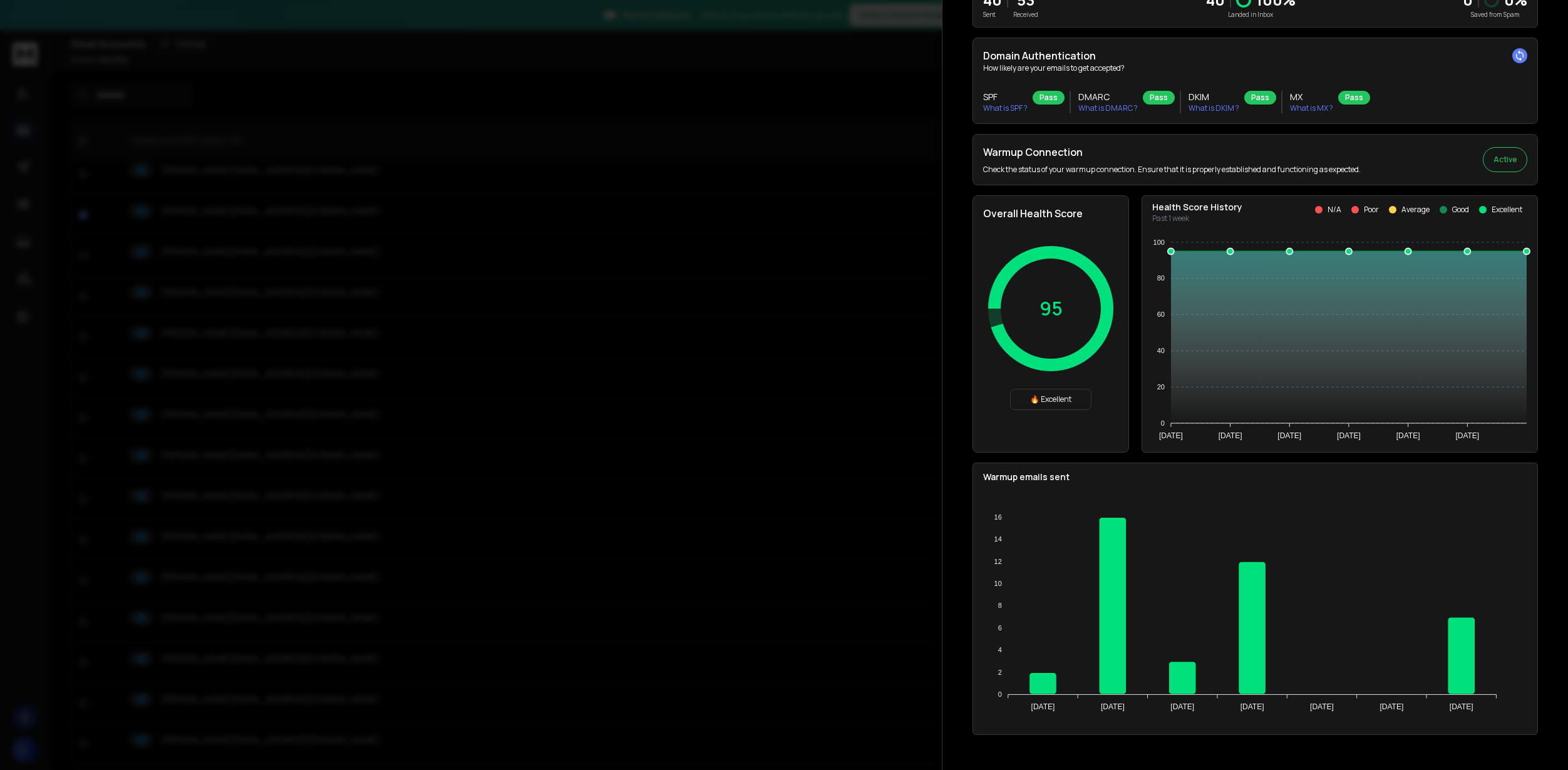
click at [341, 464] on div at bounding box center [784, 385] width 1568 height 770
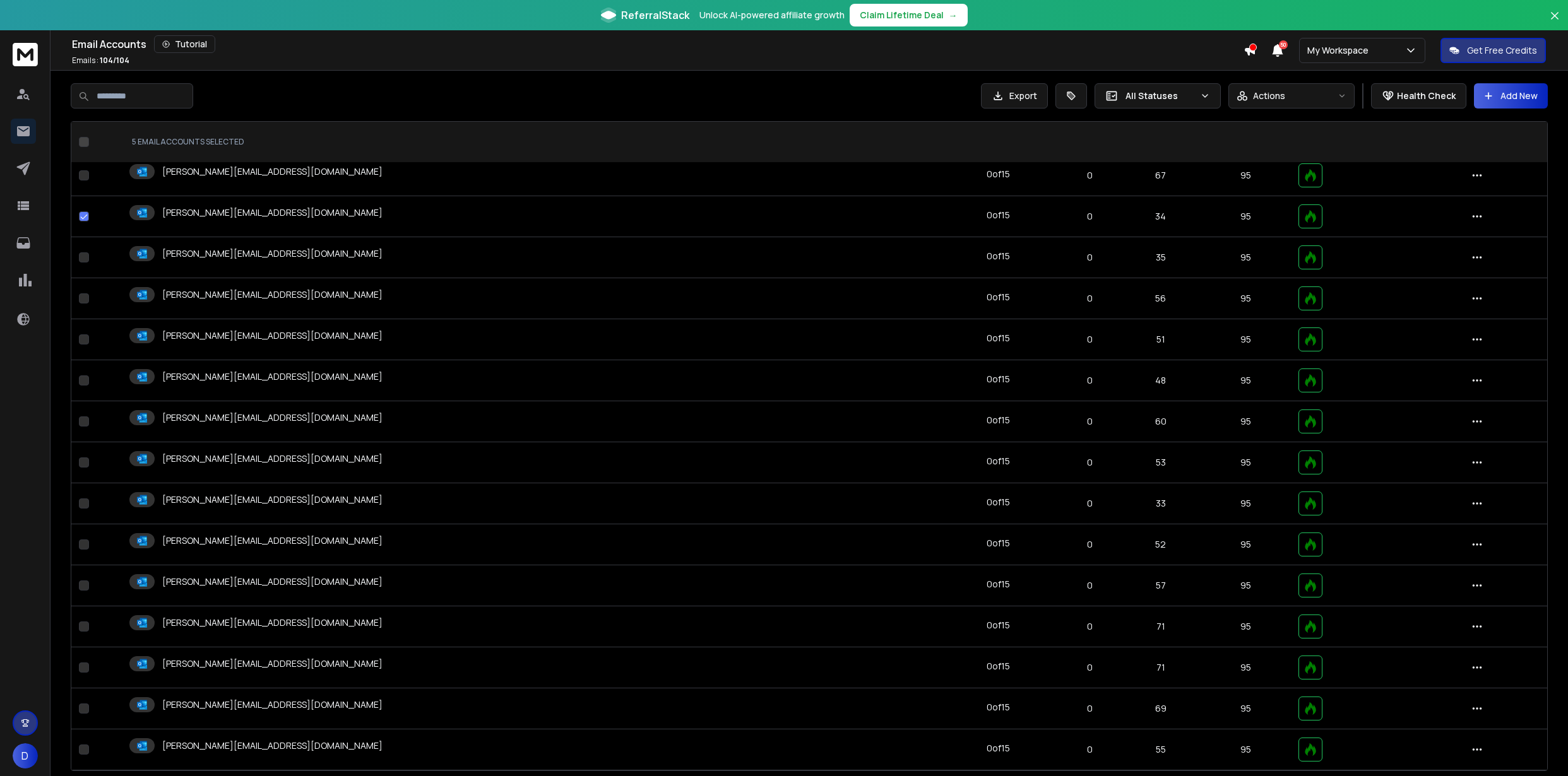
click at [321, 426] on div "[PERSON_NAME][EMAIL_ADDRESS][DOMAIN_NAME]" at bounding box center [529, 417] width 801 height 15
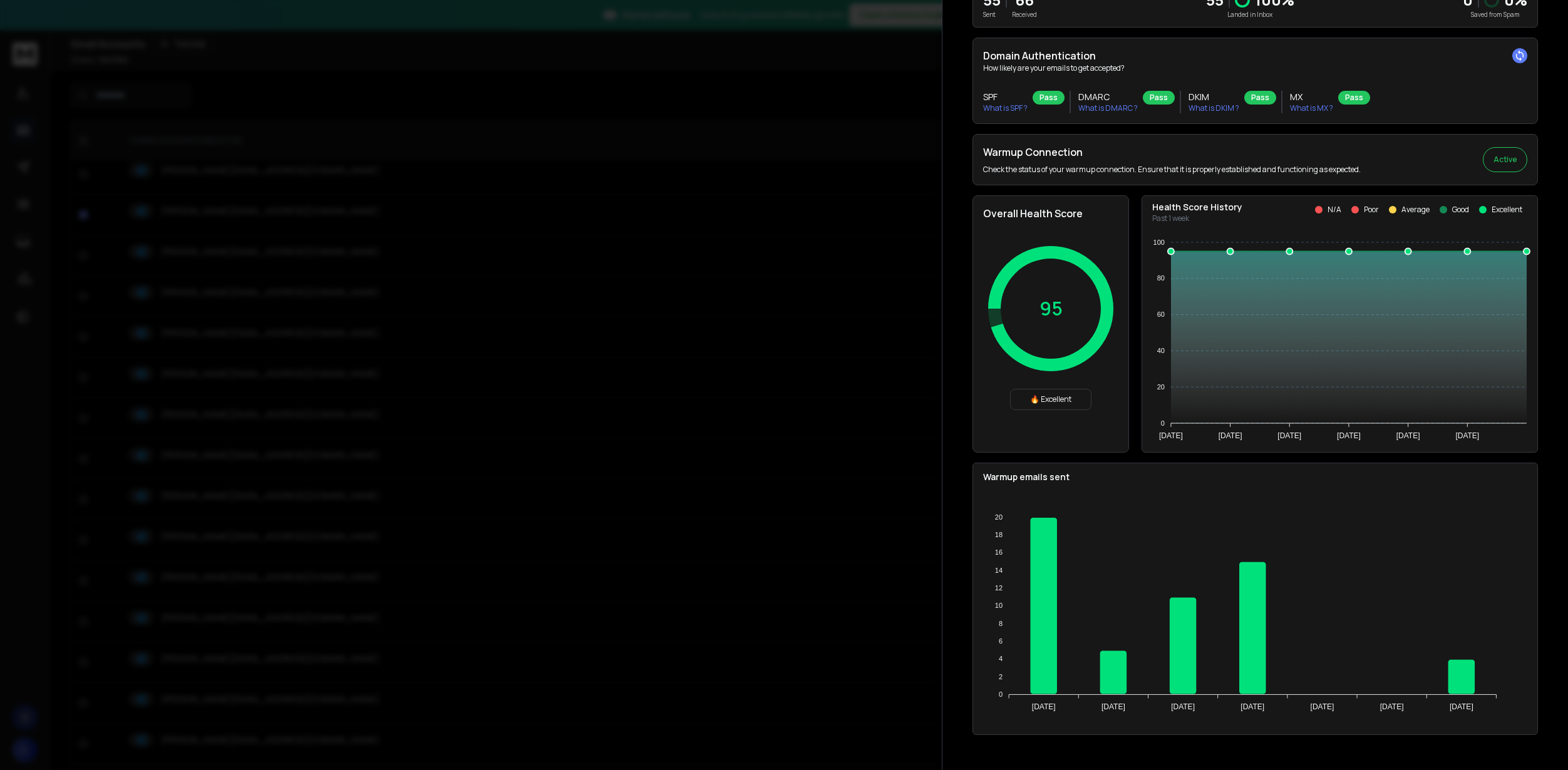
click at [482, 464] on div at bounding box center [784, 385] width 1568 height 770
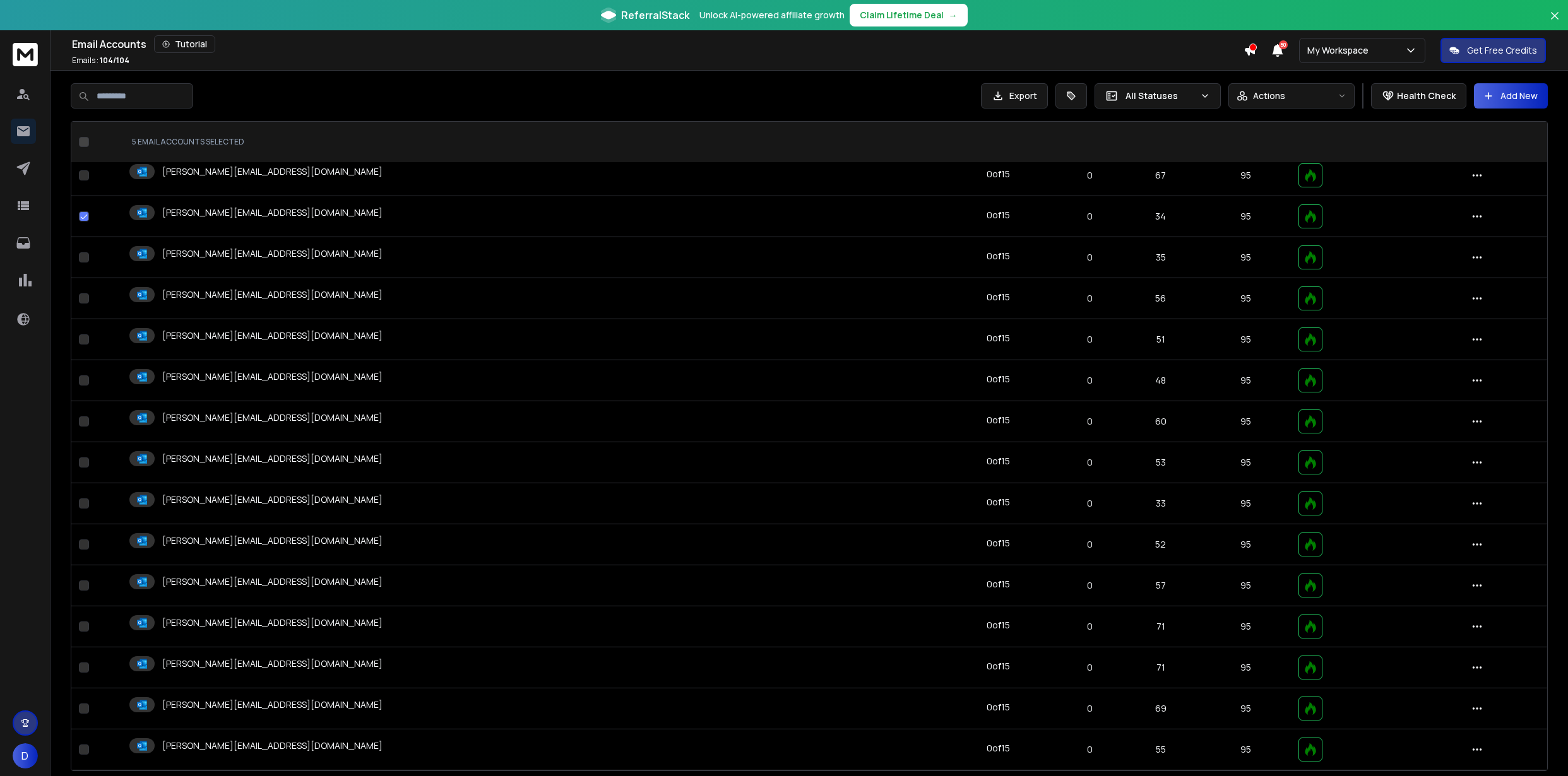
click at [251, 506] on p "[PERSON_NAME][EMAIL_ADDRESS][DOMAIN_NAME]" at bounding box center [272, 499] width 220 height 12
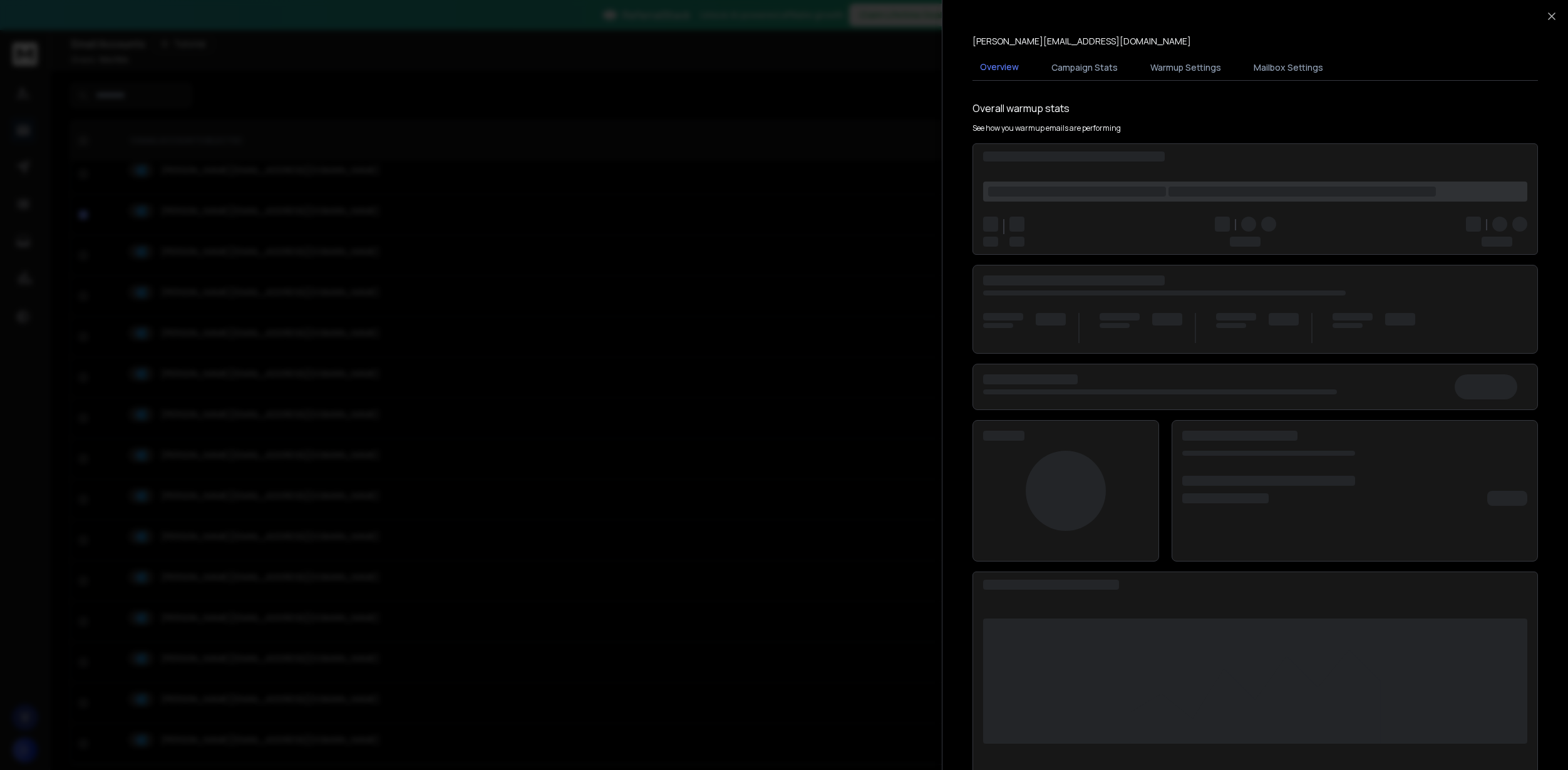
click at [269, 530] on div at bounding box center [784, 385] width 1568 height 770
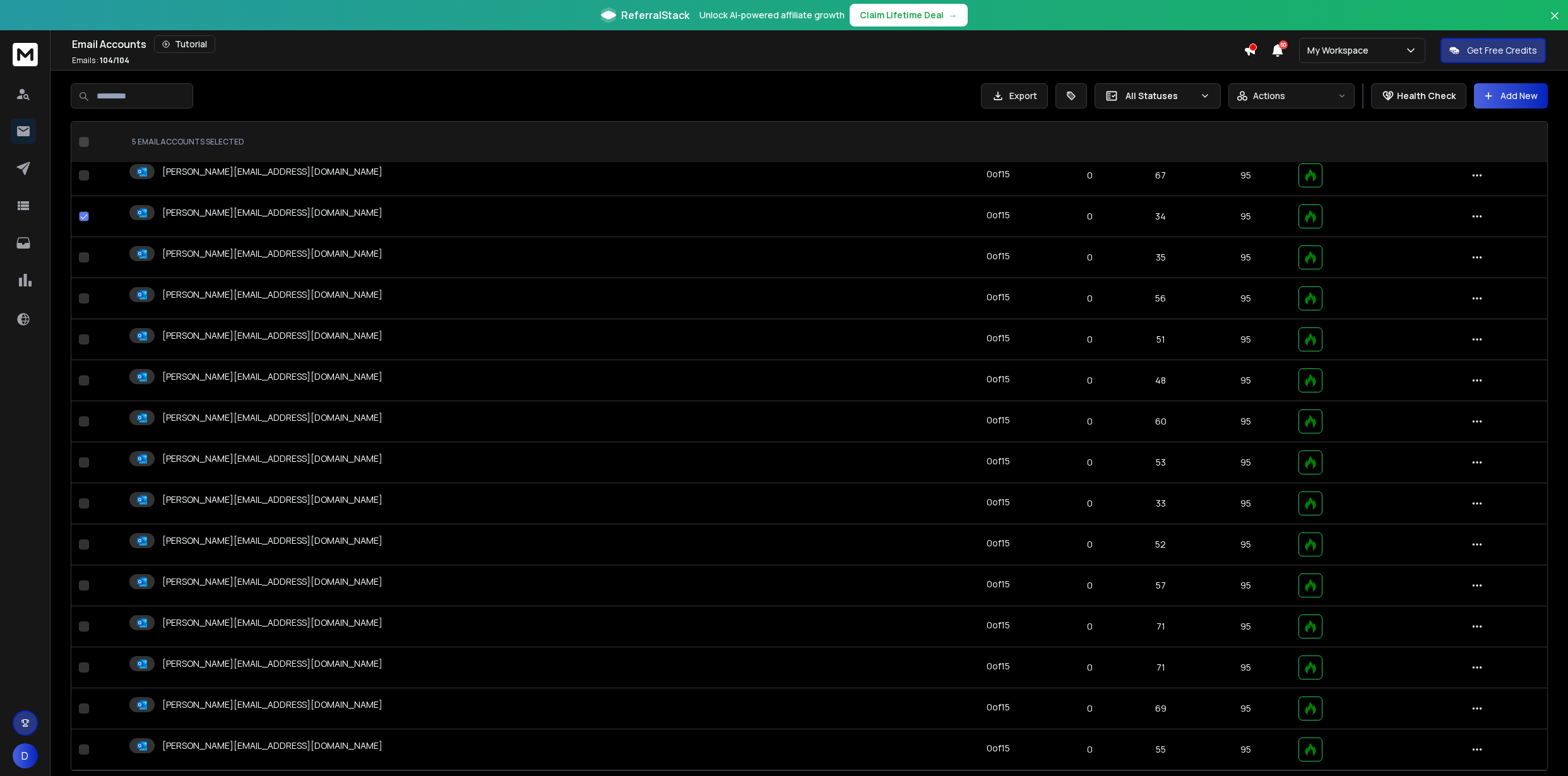
click at [254, 480] on td "[PERSON_NAME][EMAIL_ADDRESS][DOMAIN_NAME]" at bounding box center [530, 463] width 816 height 41
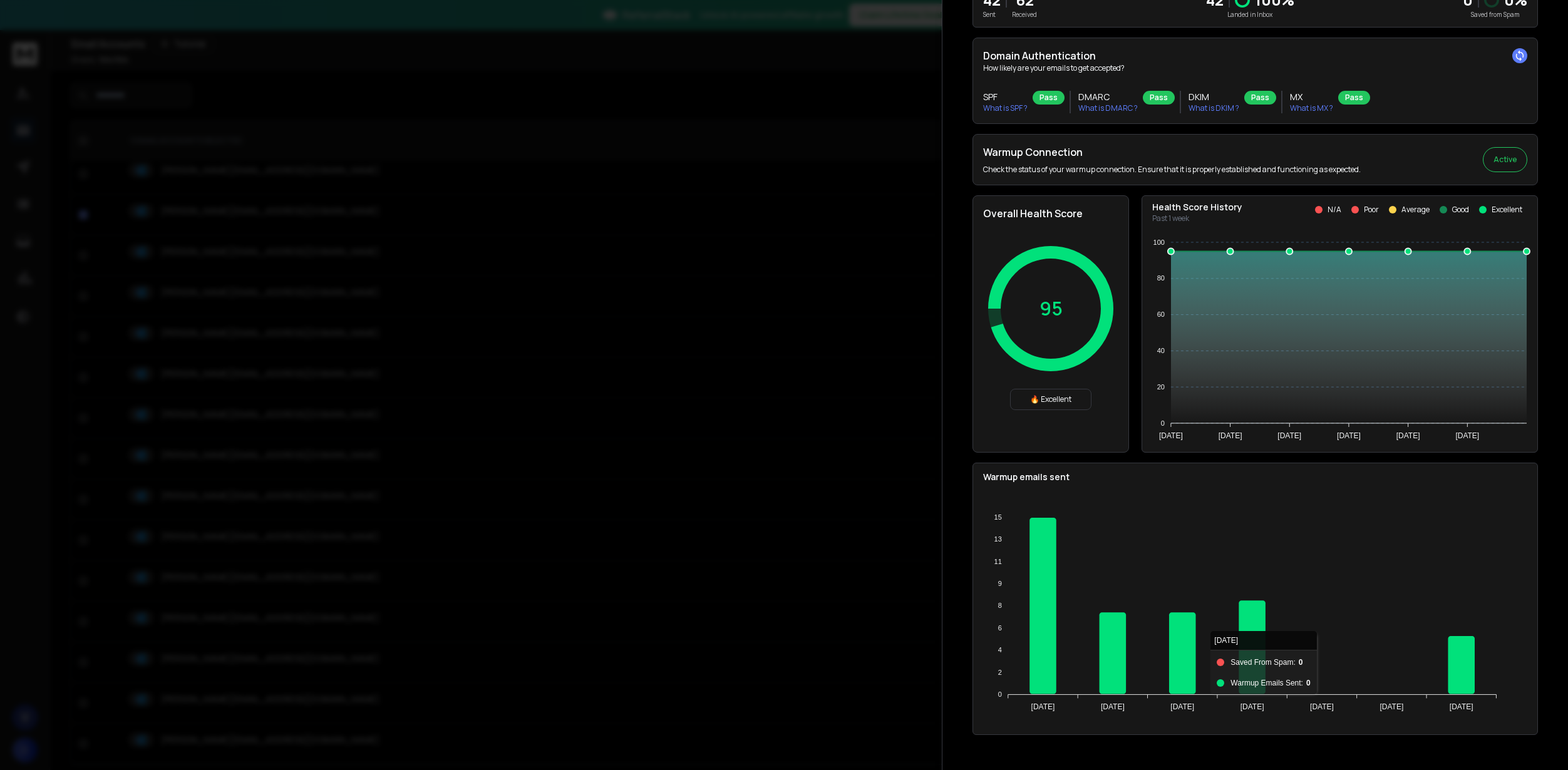
click at [501, 519] on div at bounding box center [784, 385] width 1568 height 770
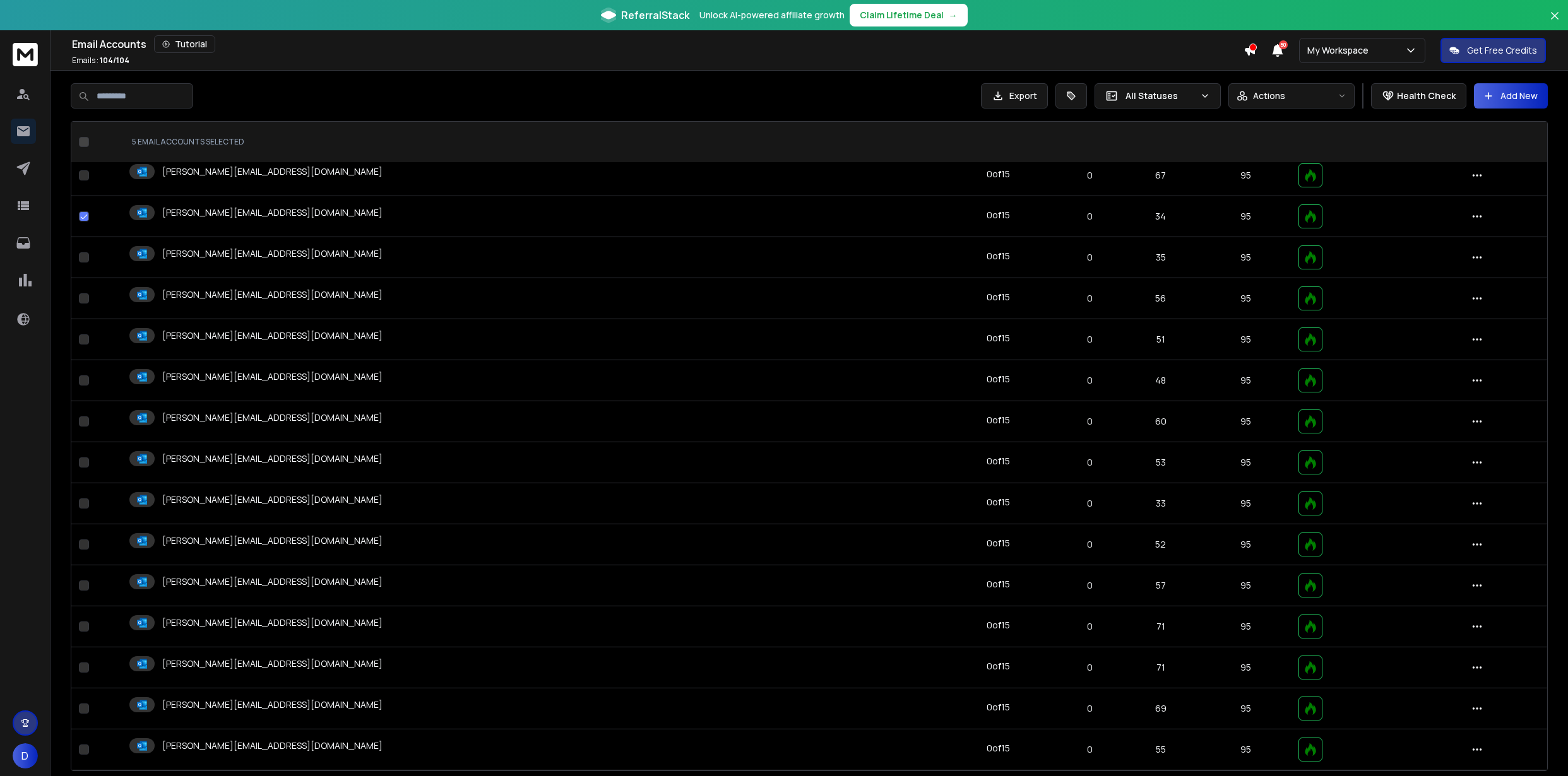
click at [259, 518] on td "[PERSON_NAME][EMAIL_ADDRESS][DOMAIN_NAME]" at bounding box center [530, 504] width 816 height 41
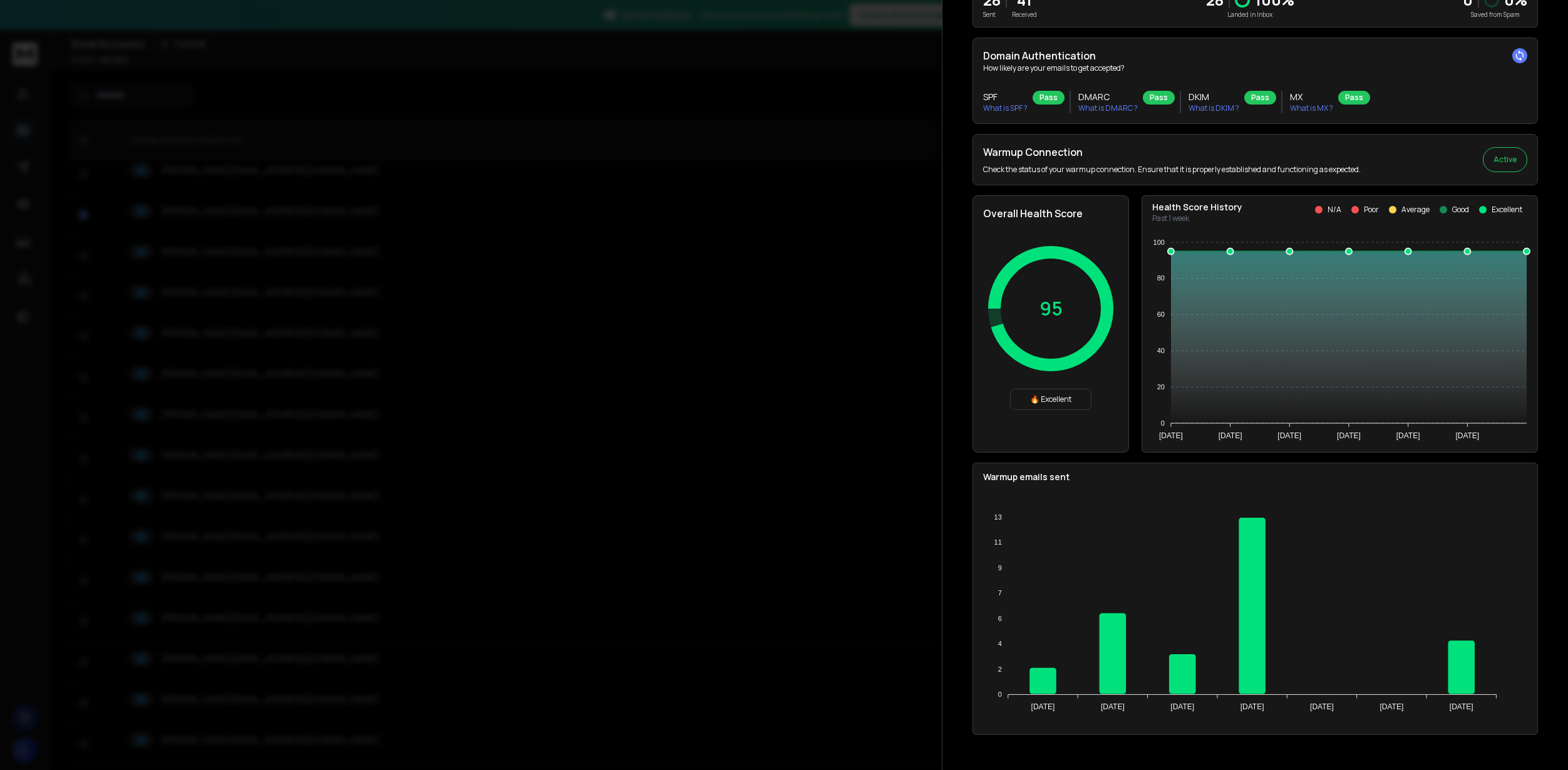
click at [607, 459] on div at bounding box center [784, 385] width 1568 height 770
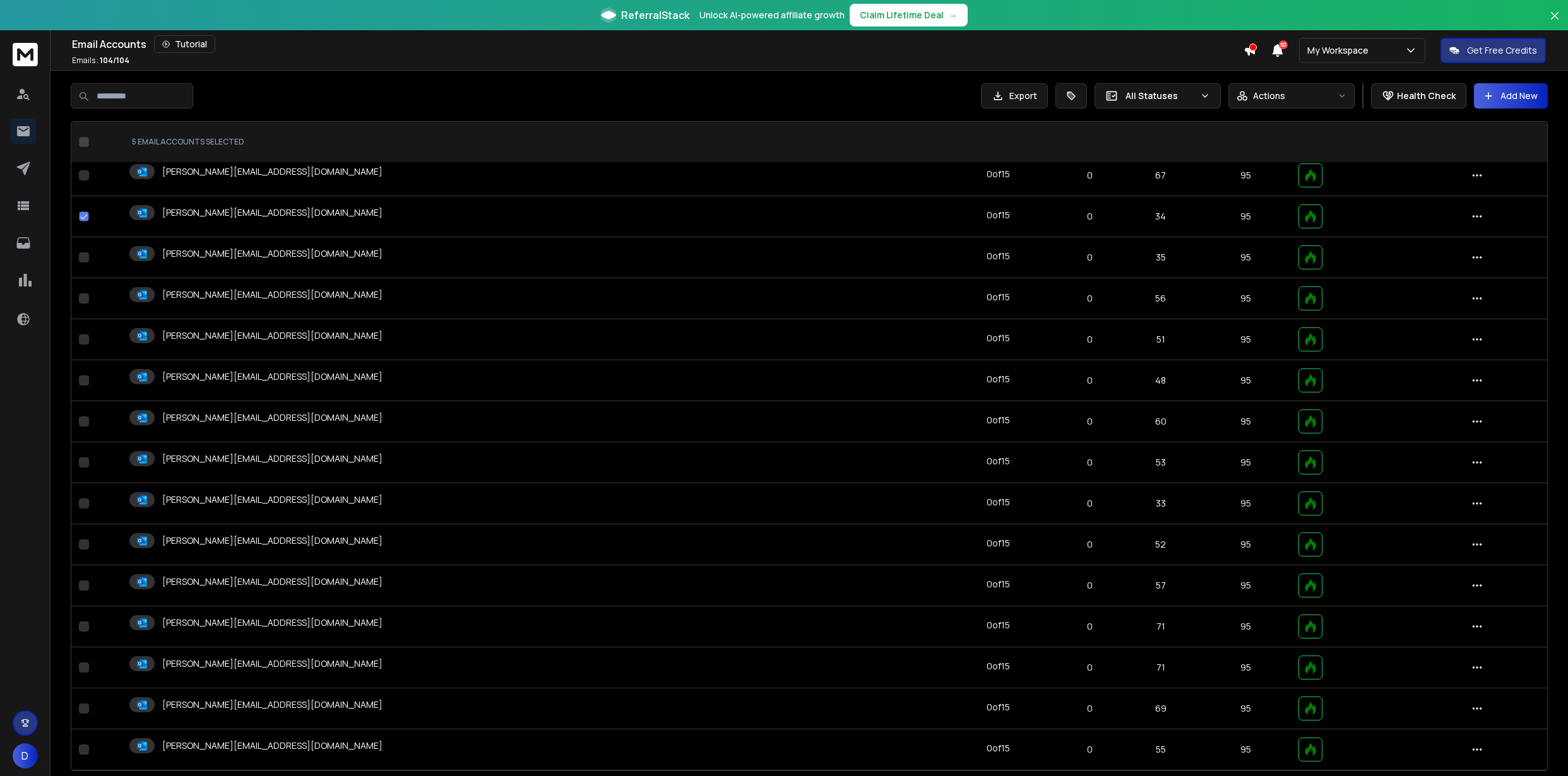
click at [316, 559] on td "[PERSON_NAME][EMAIL_ADDRESS][DOMAIN_NAME]" at bounding box center [530, 544] width 816 height 41
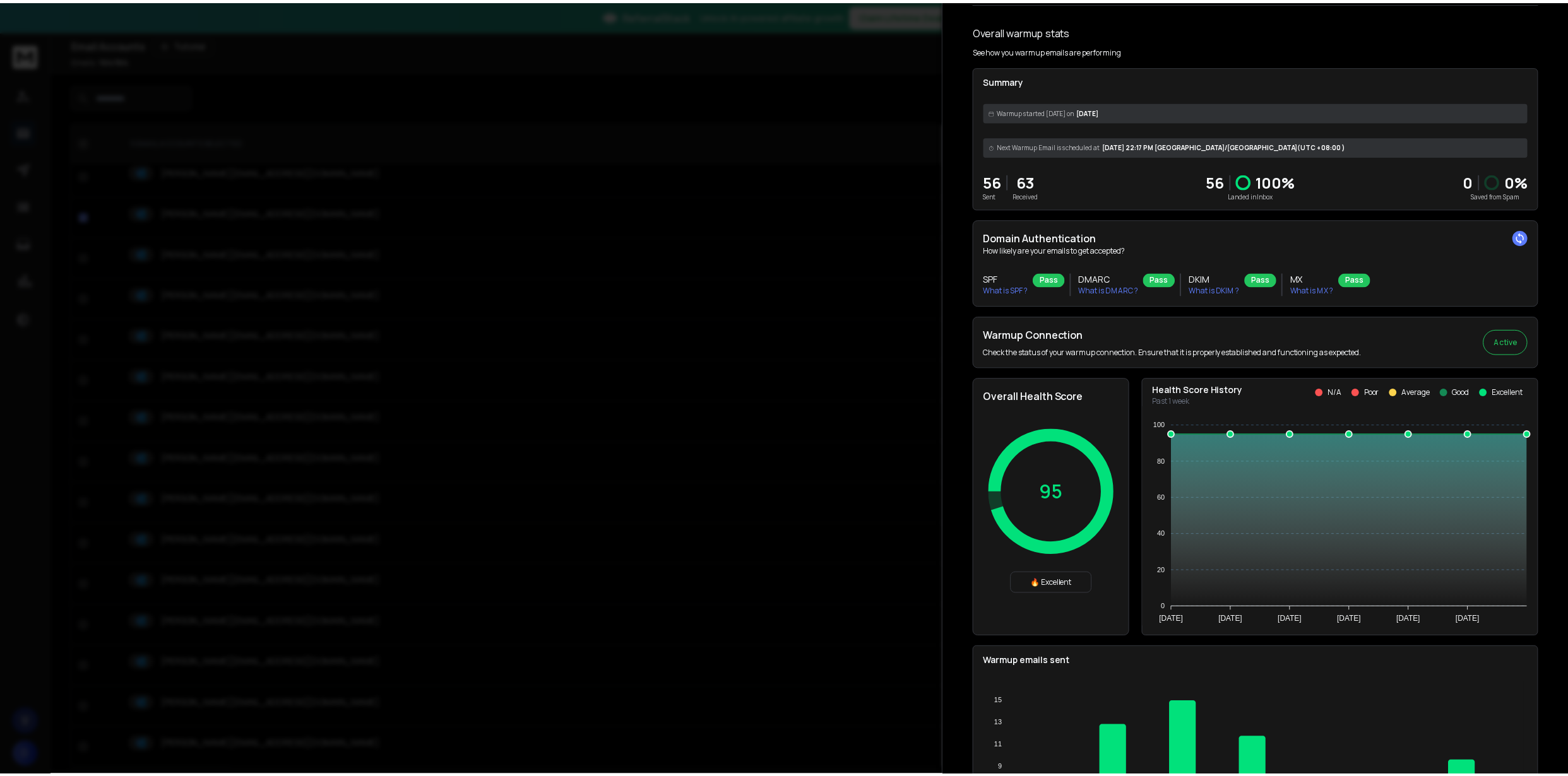
scroll to position [0, 0]
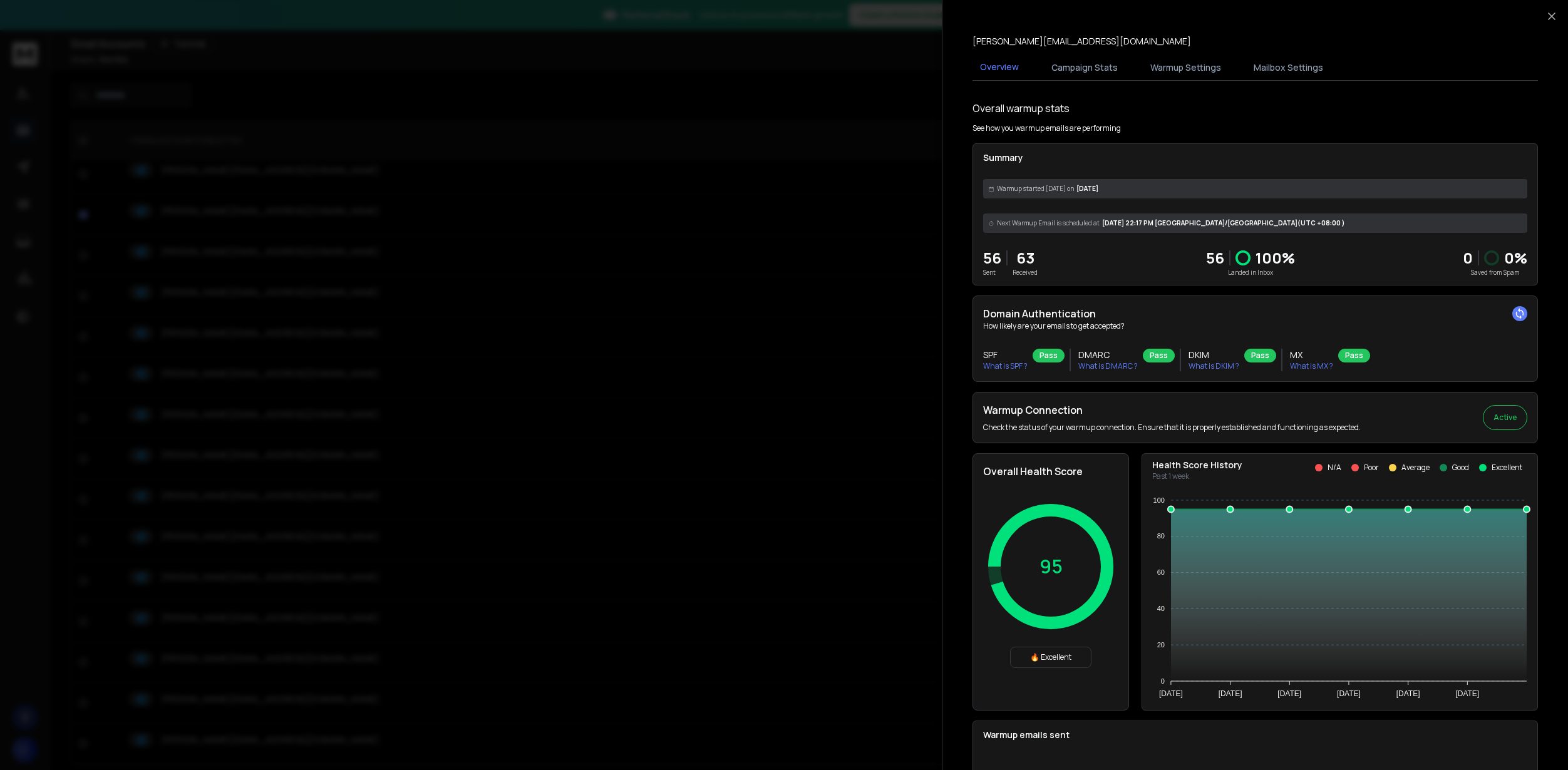
click at [509, 519] on div at bounding box center [784, 385] width 1568 height 770
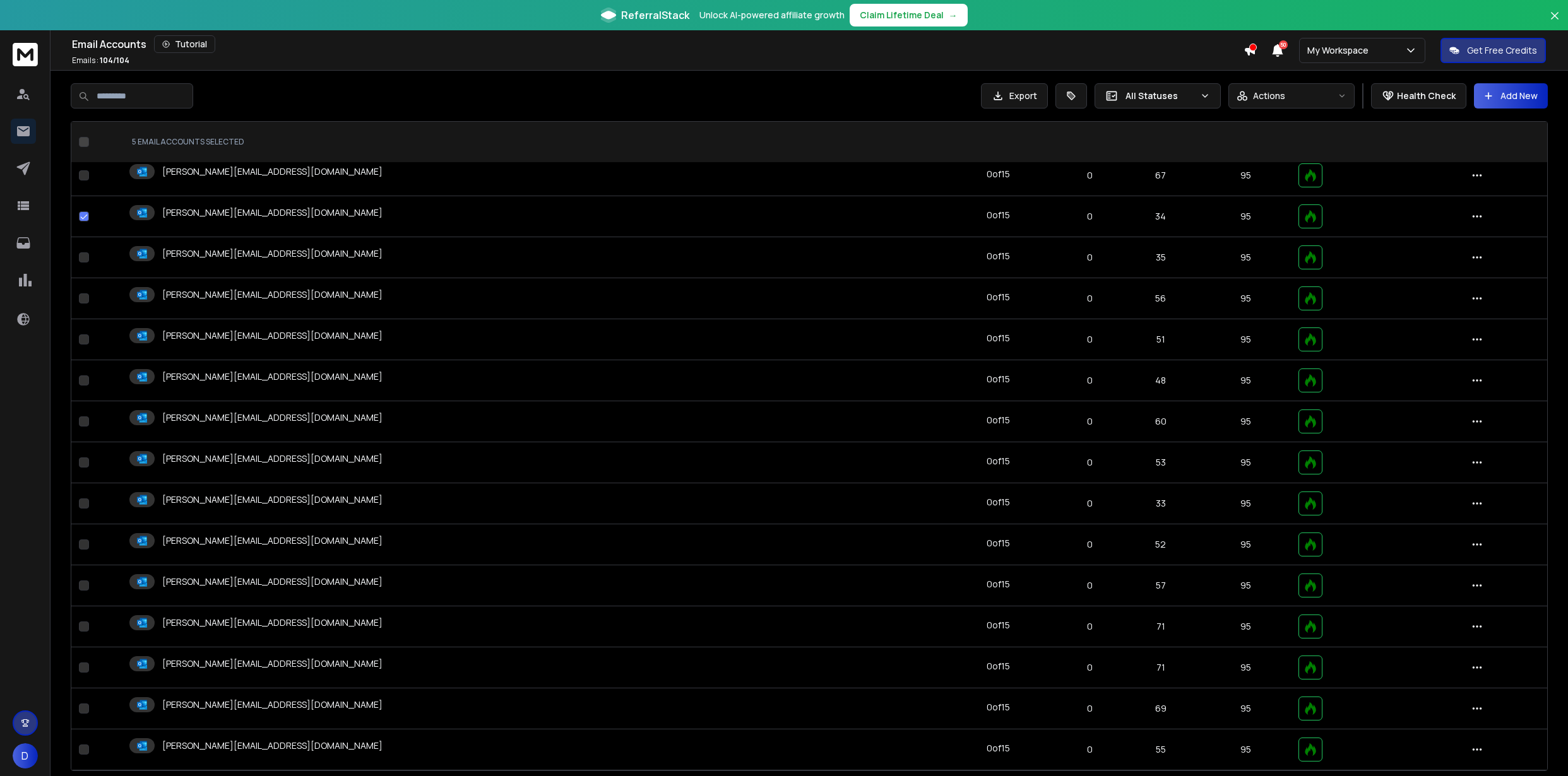
click at [84, 550] on button "button" at bounding box center [84, 544] width 10 height 10
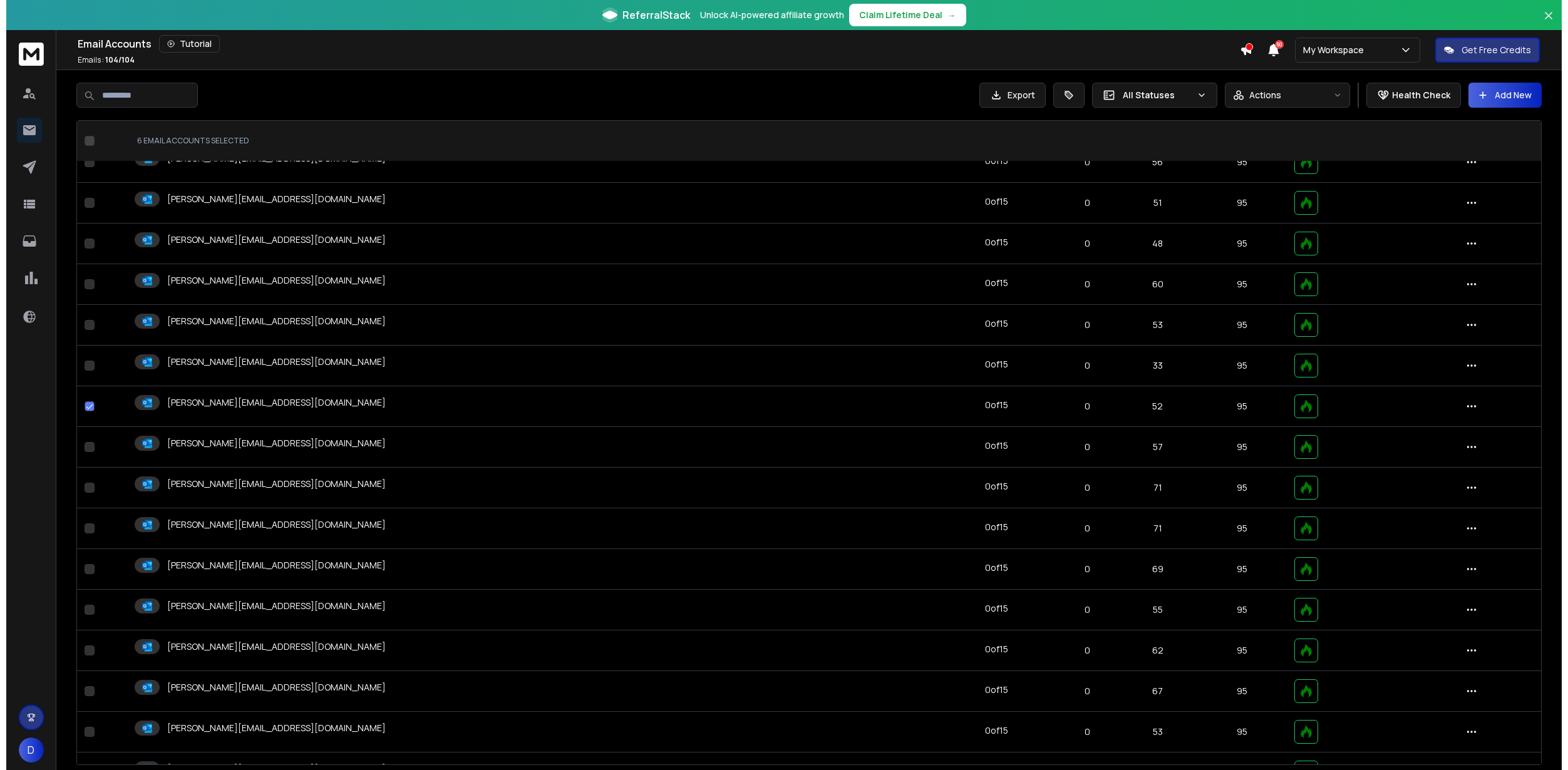
scroll to position [1530, 0]
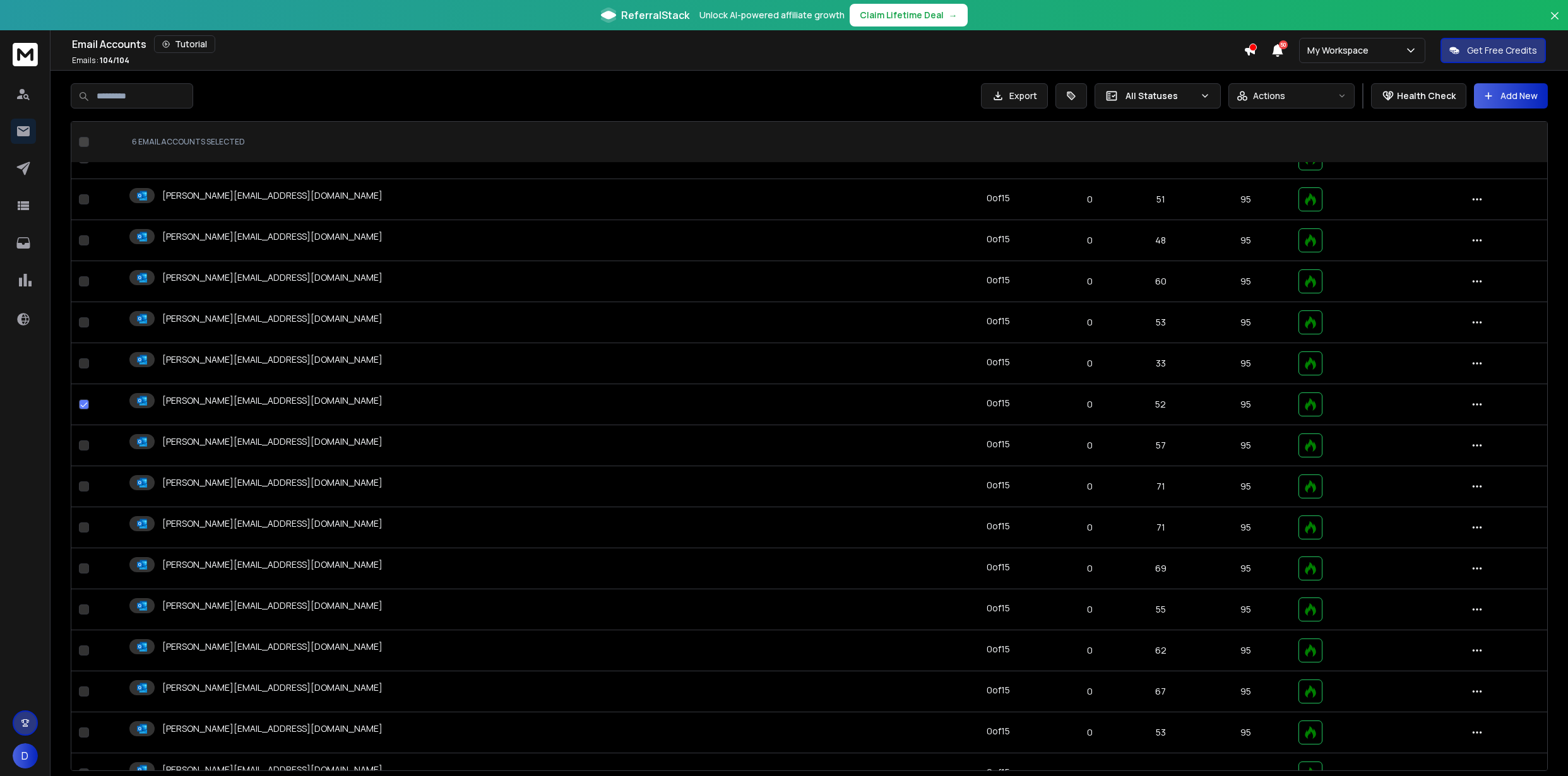
click at [334, 444] on div "[PERSON_NAME][EMAIL_ADDRESS][DOMAIN_NAME]" at bounding box center [529, 441] width 801 height 15
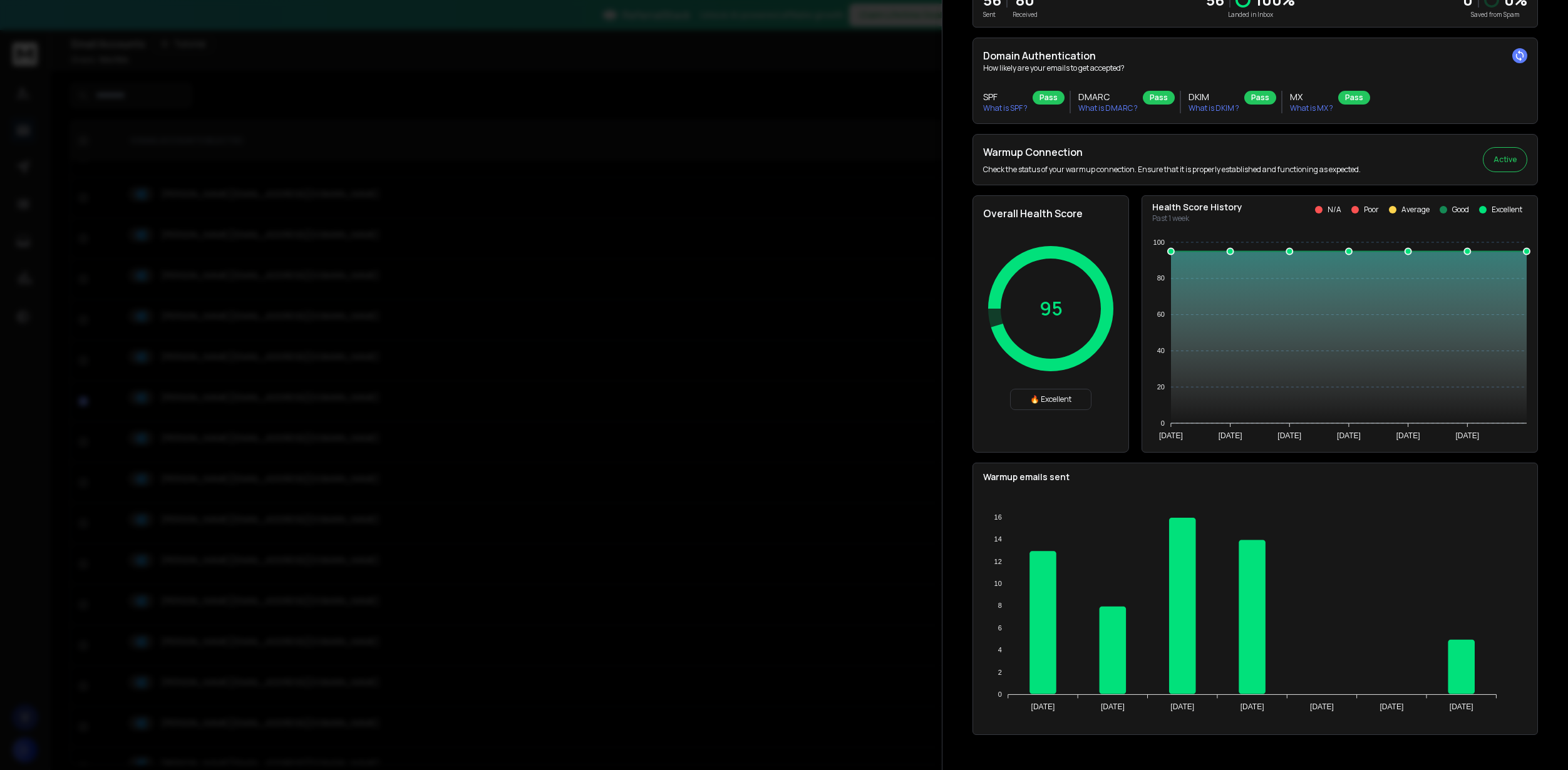
scroll to position [0, 0]
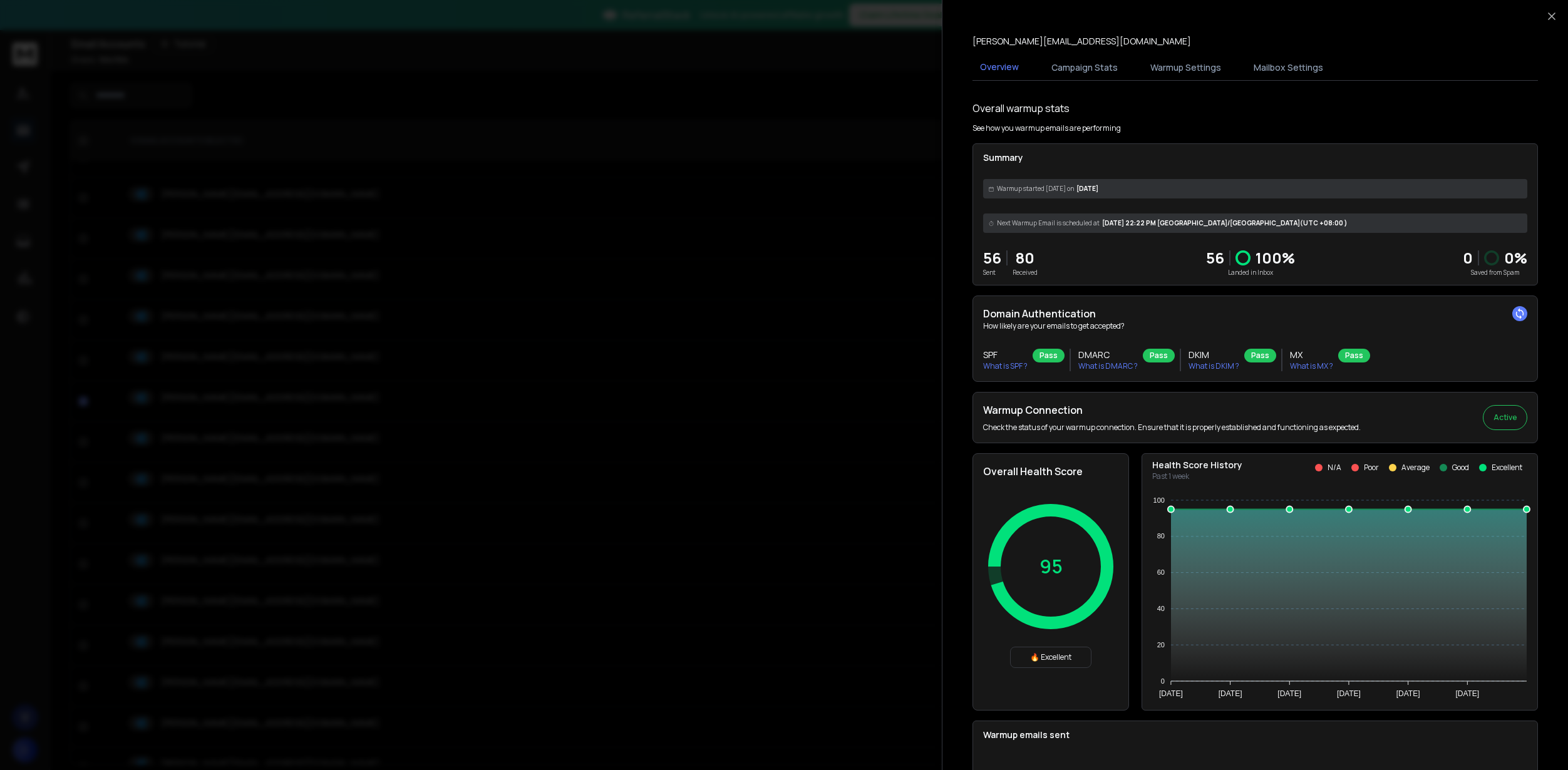
click at [704, 483] on div at bounding box center [784, 385] width 1568 height 770
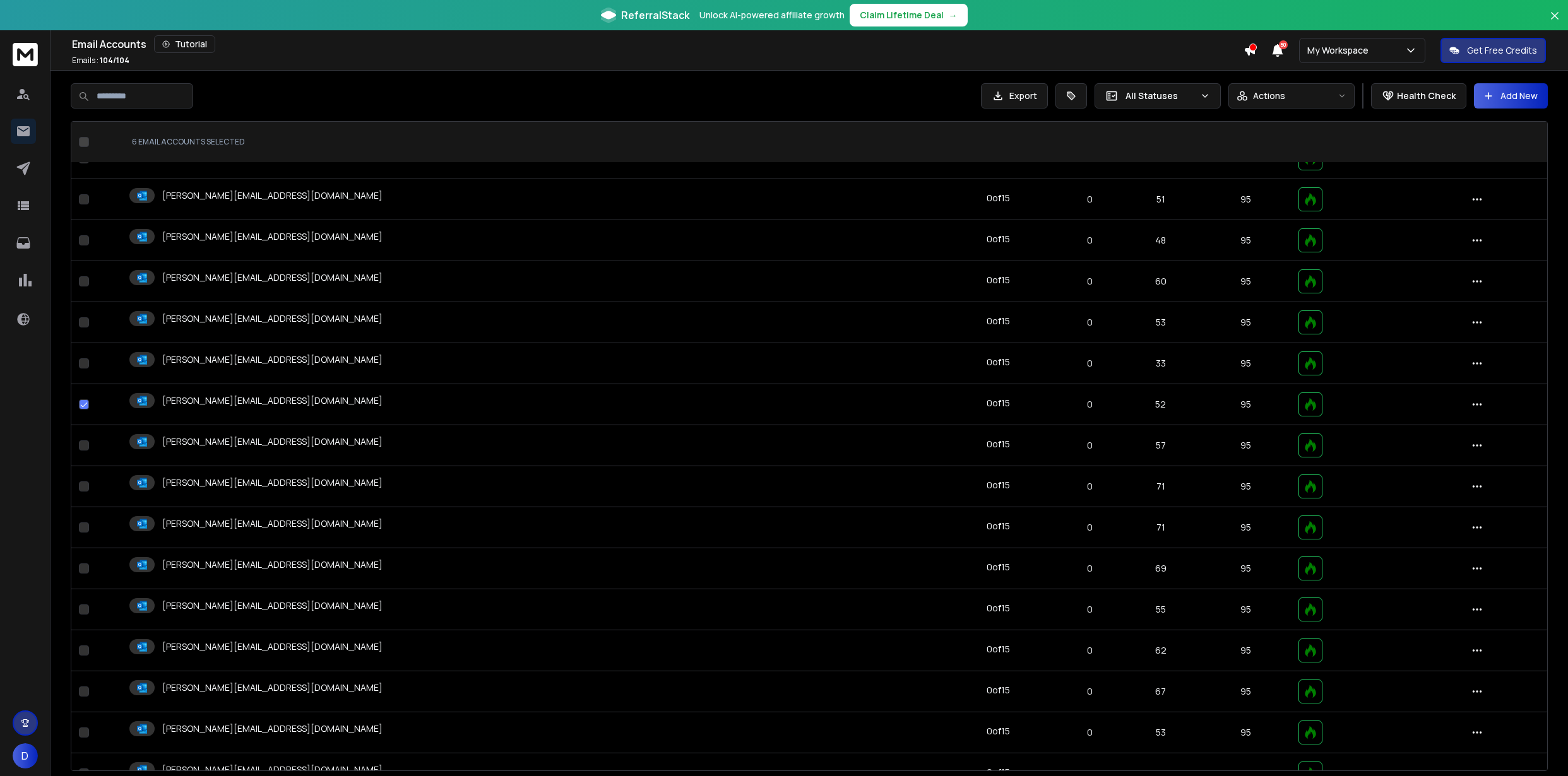
click at [385, 490] on div "[PERSON_NAME][EMAIL_ADDRESS][DOMAIN_NAME]" at bounding box center [529, 482] width 801 height 15
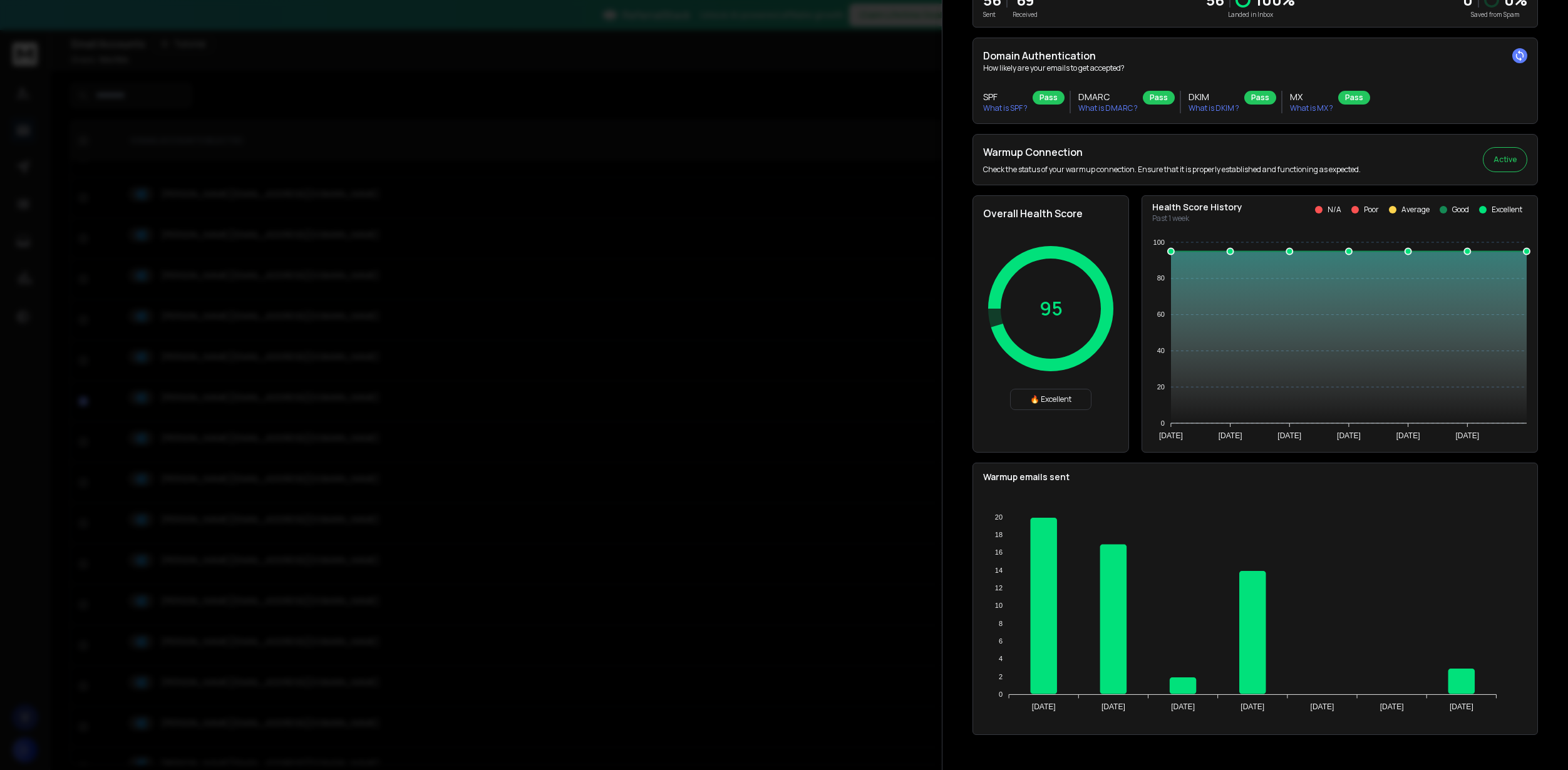
click at [585, 429] on div at bounding box center [784, 385] width 1568 height 770
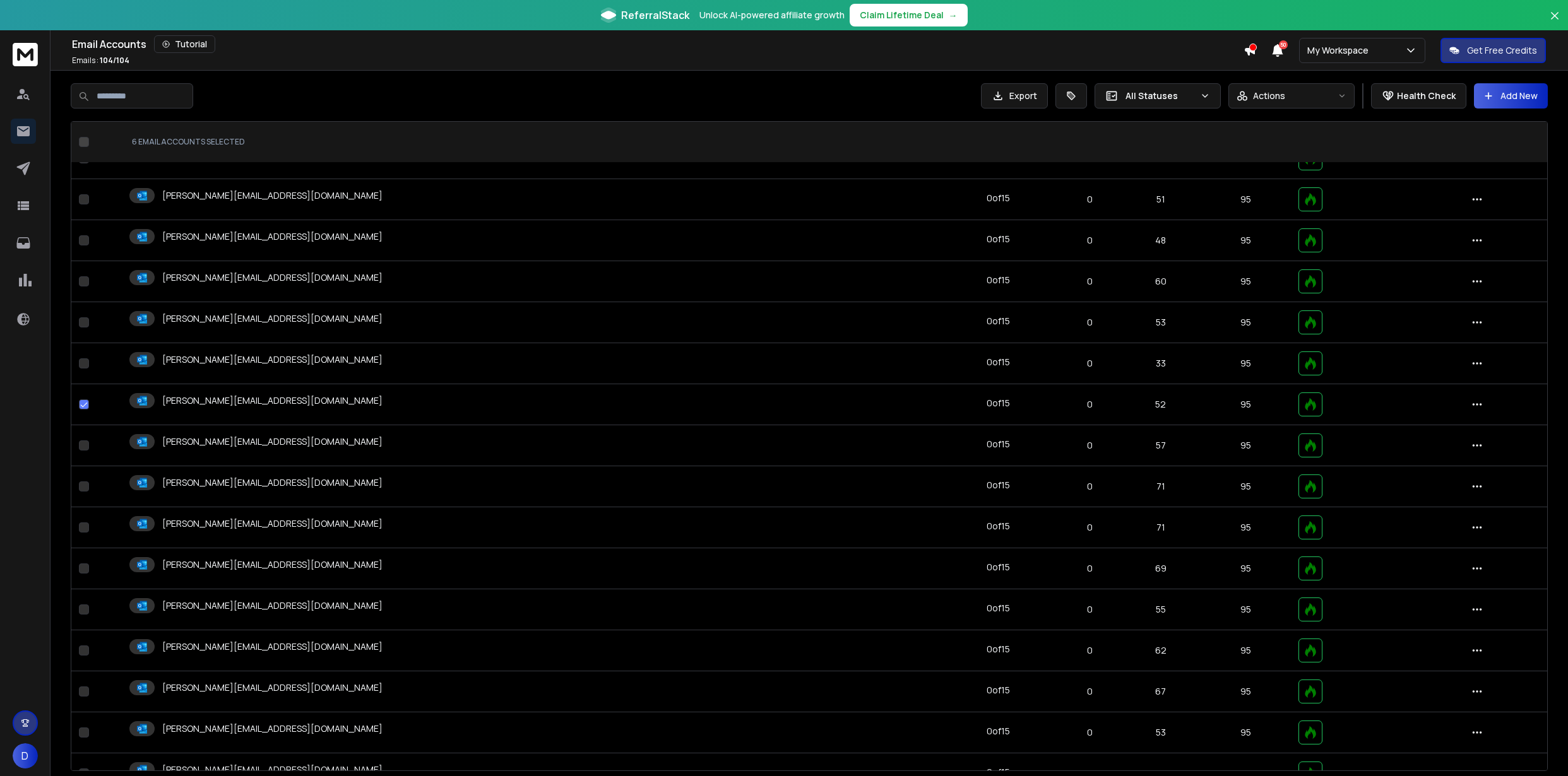
click at [303, 531] on div "[PERSON_NAME][EMAIL_ADDRESS][DOMAIN_NAME]" at bounding box center [529, 523] width 801 height 15
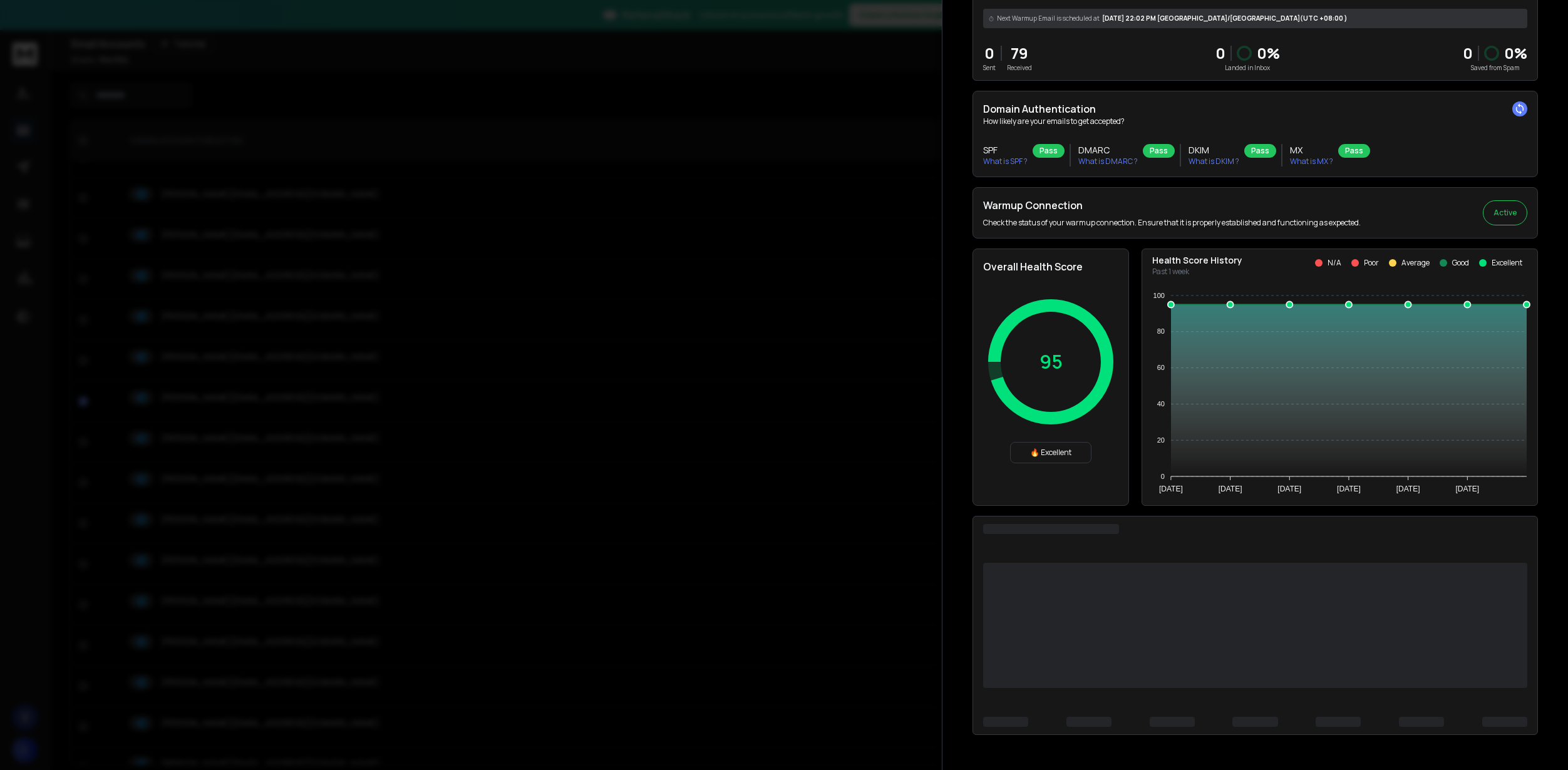
scroll to position [206, 0]
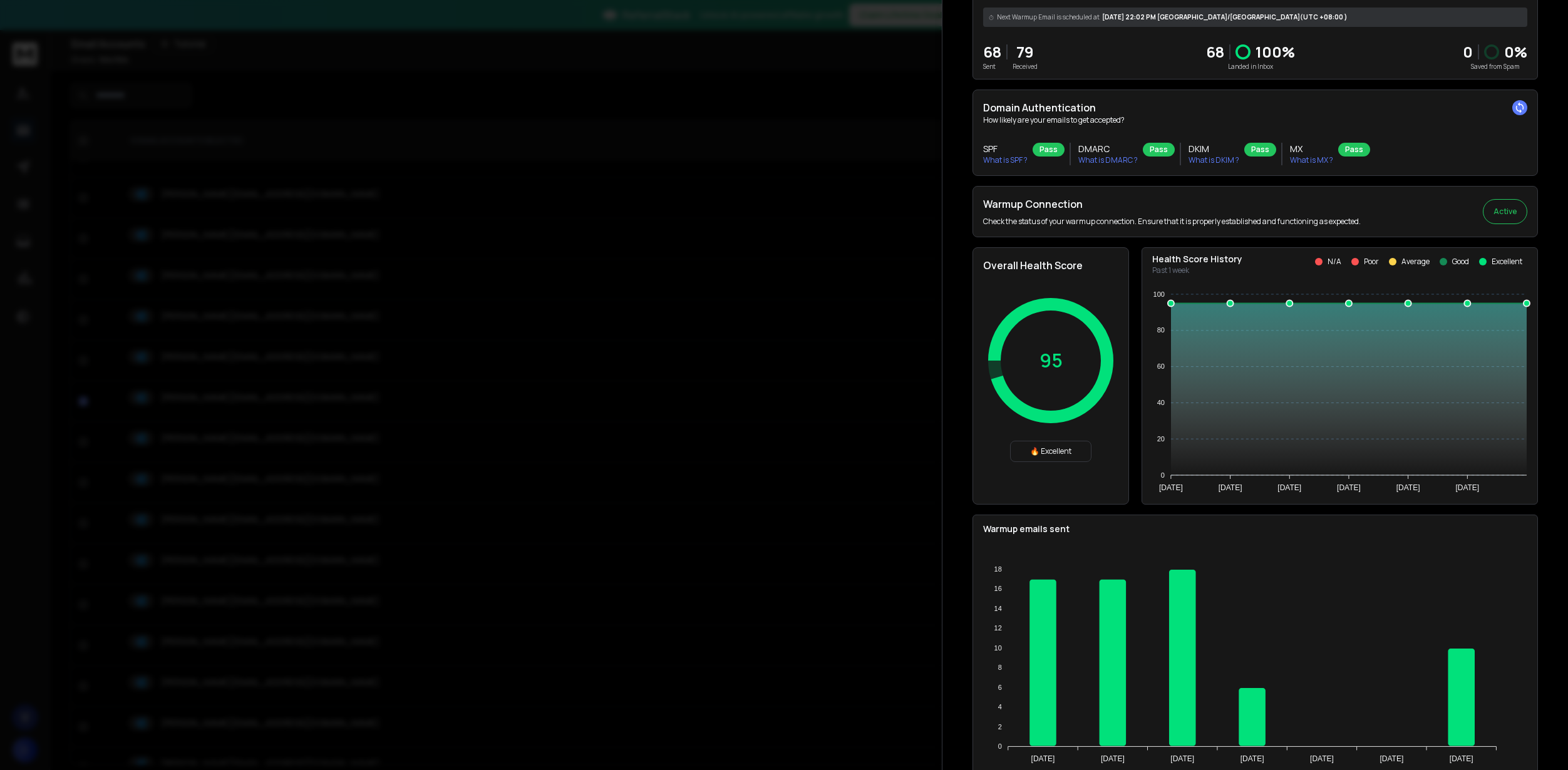
click at [607, 557] on div at bounding box center [784, 385] width 1568 height 770
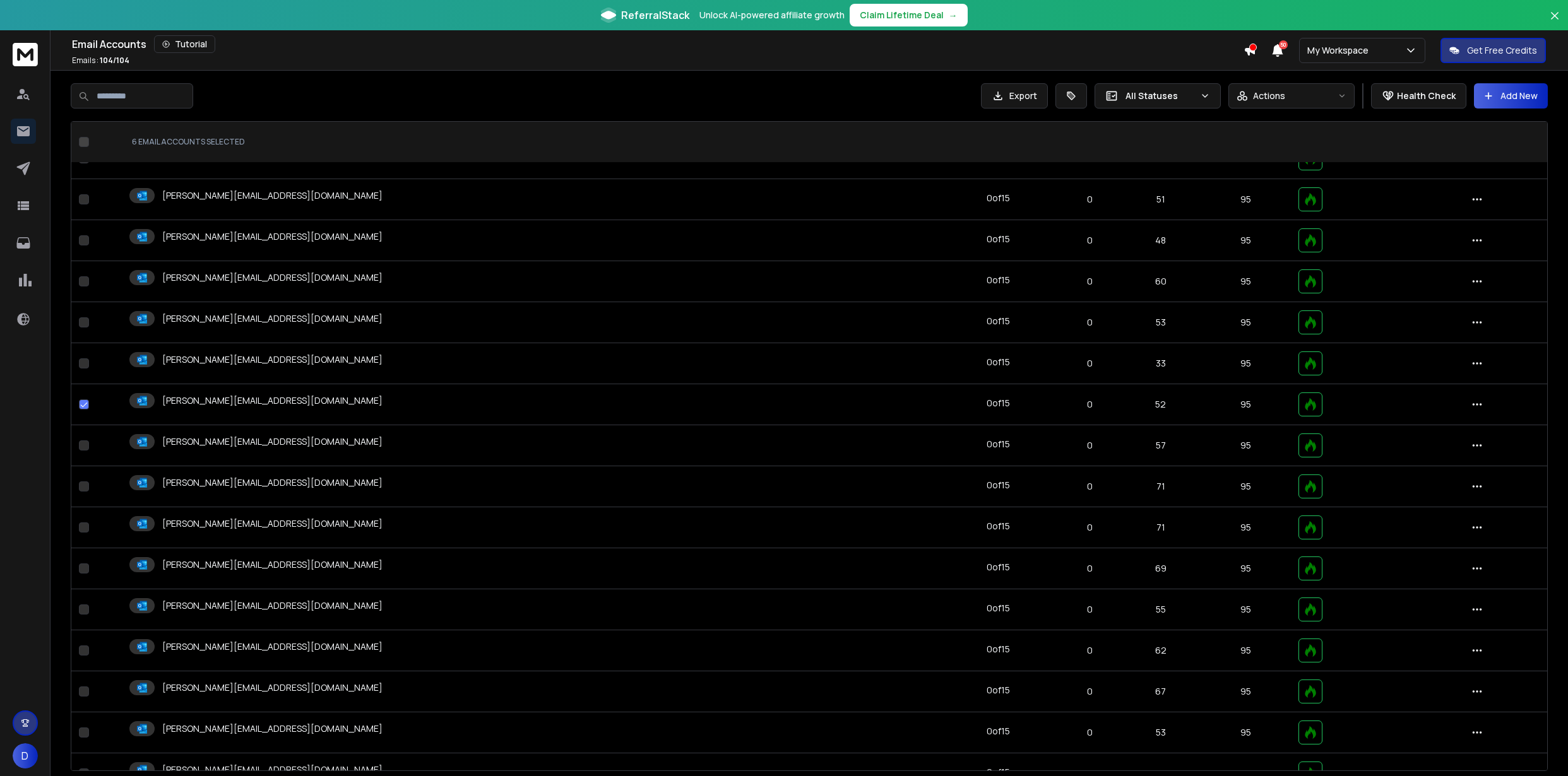
click at [289, 571] on p "[PERSON_NAME][EMAIL_ADDRESS][DOMAIN_NAME]" at bounding box center [272, 565] width 220 height 12
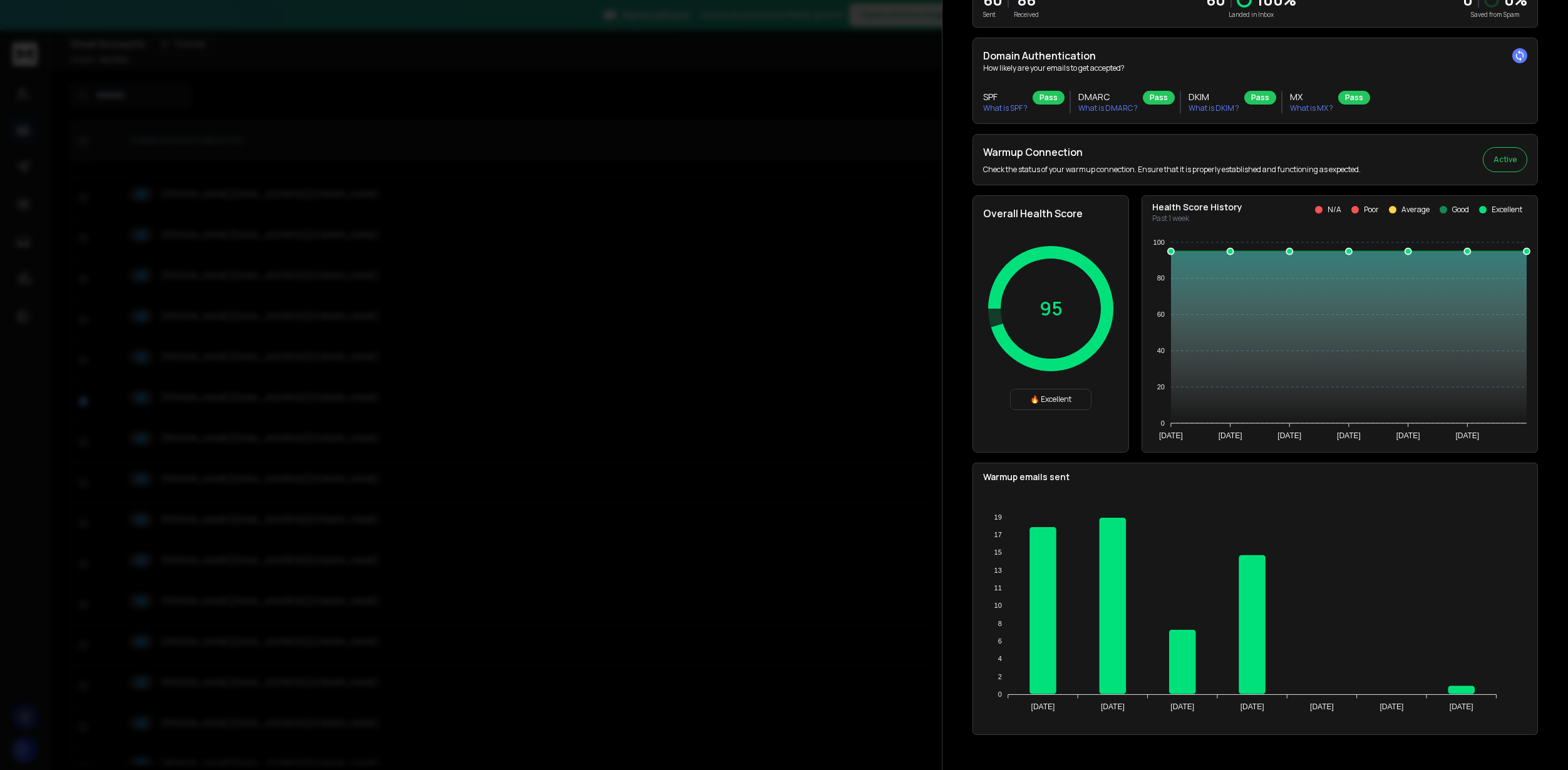
click at [412, 567] on div at bounding box center [784, 385] width 1568 height 770
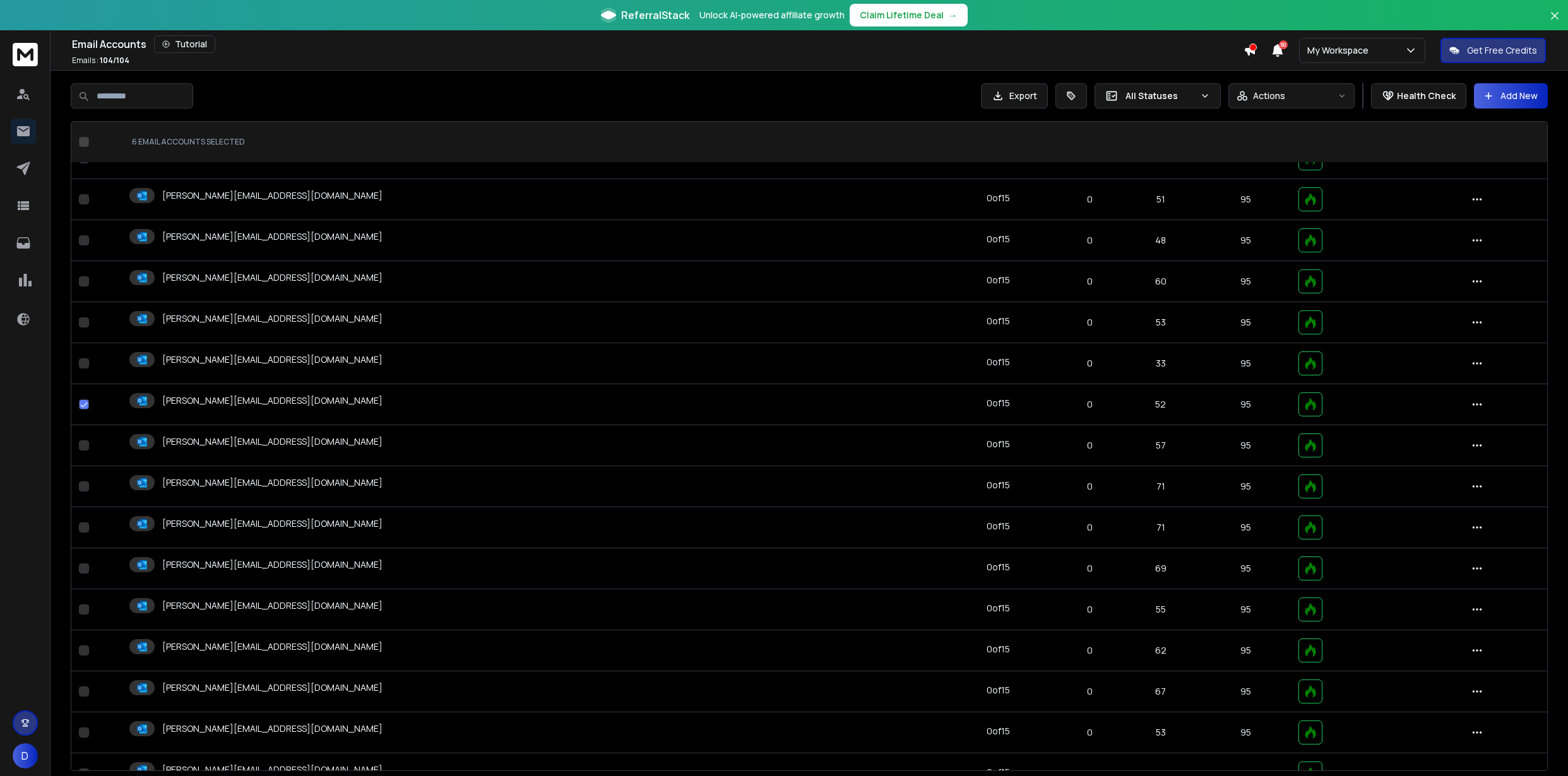
click at [278, 612] on p "[PERSON_NAME][EMAIL_ADDRESS][DOMAIN_NAME]" at bounding box center [272, 606] width 220 height 12
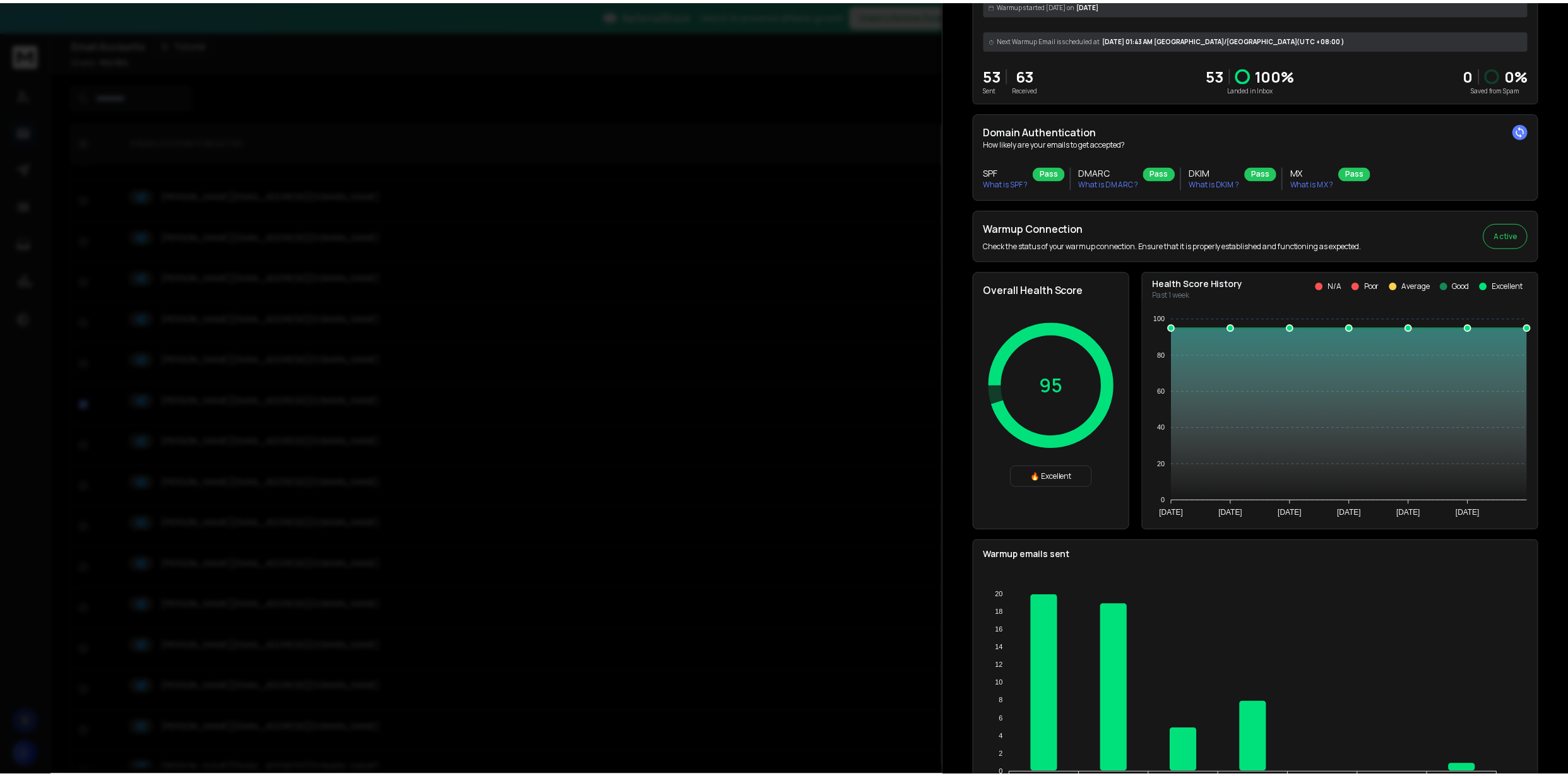
scroll to position [208, 0]
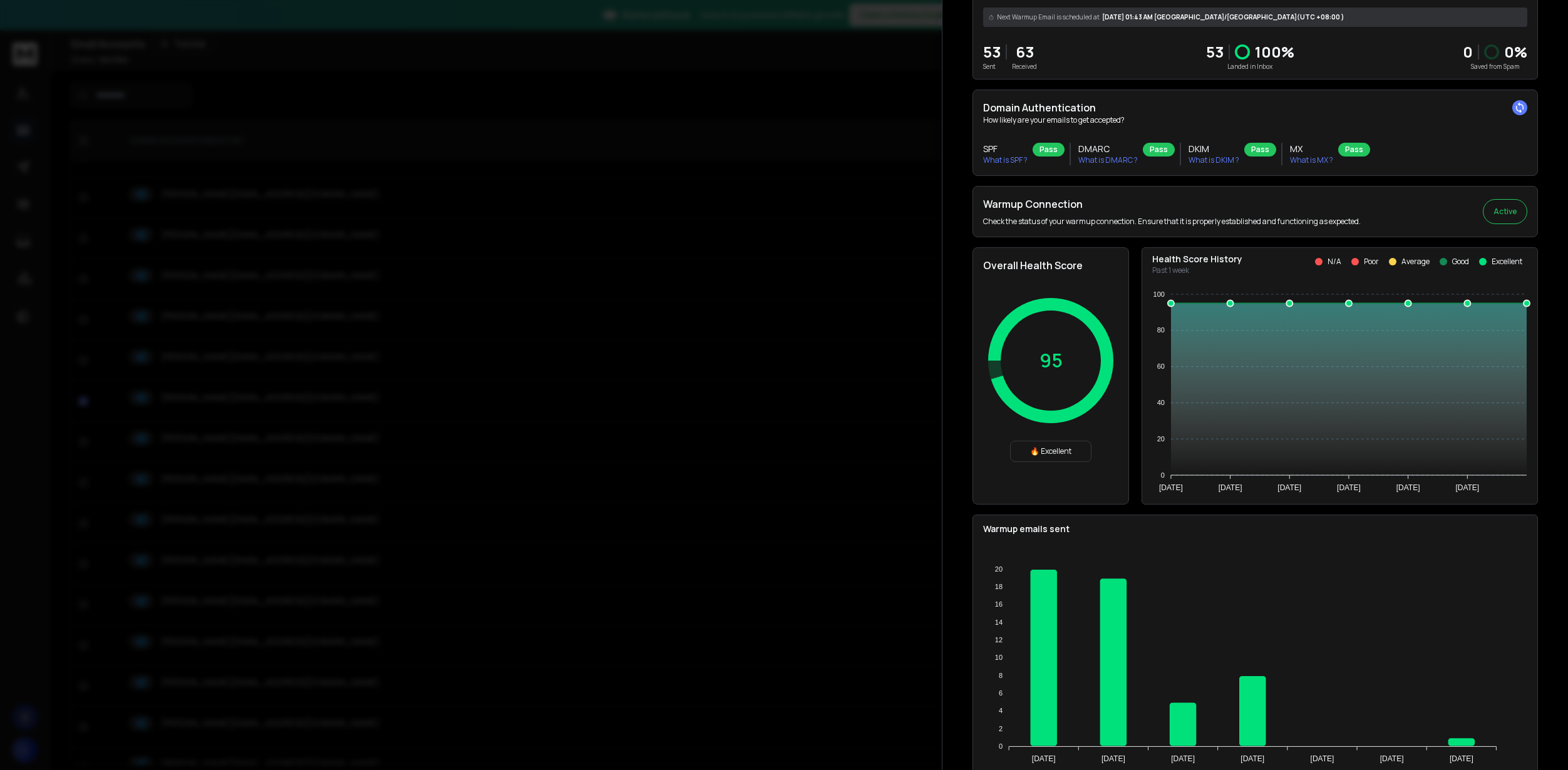
click at [491, 589] on div at bounding box center [784, 385] width 1568 height 770
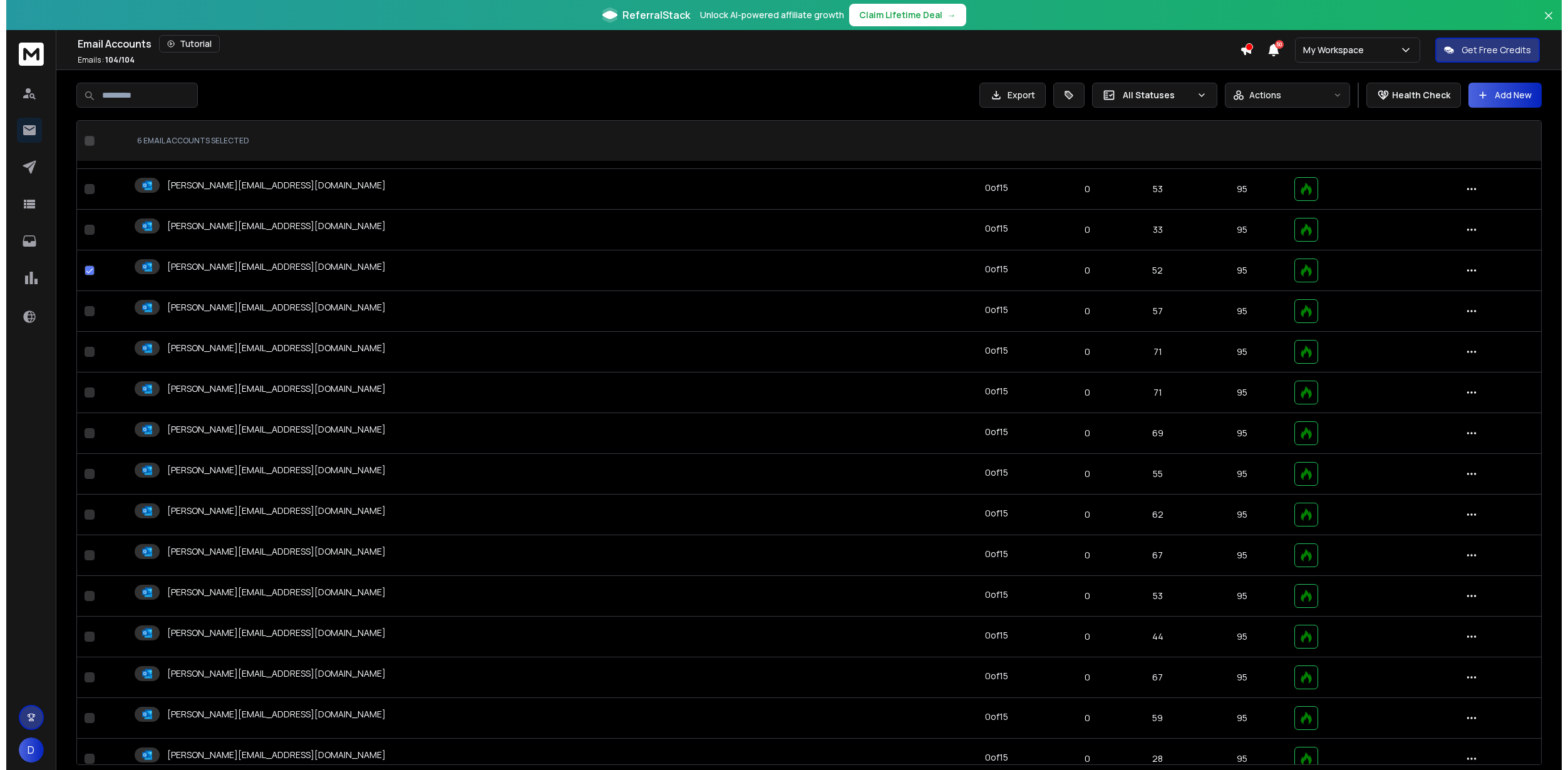
scroll to position [1670, 0]
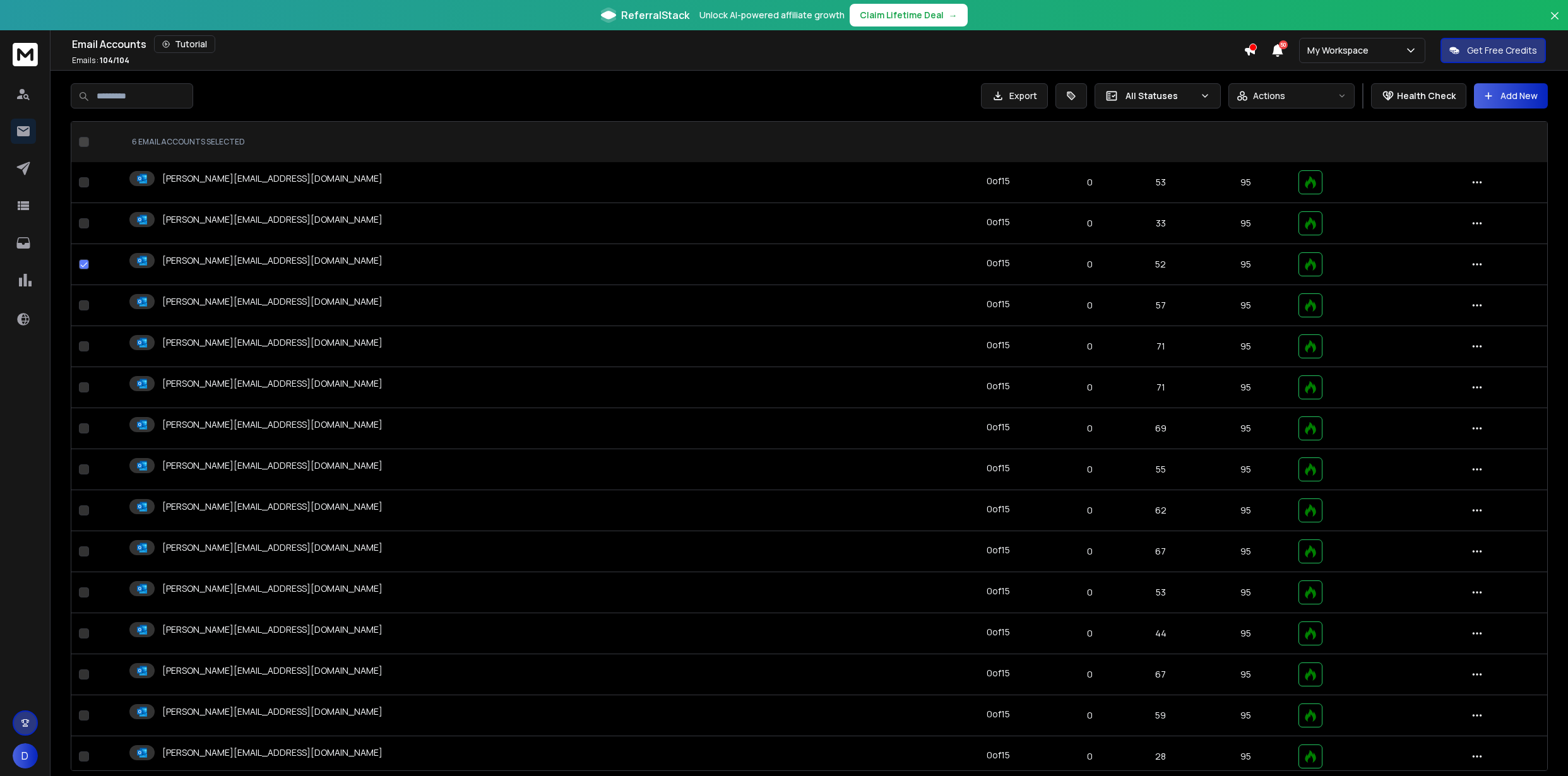
click at [308, 391] on div "[PERSON_NAME][EMAIL_ADDRESS][DOMAIN_NAME]" at bounding box center [529, 383] width 801 height 15
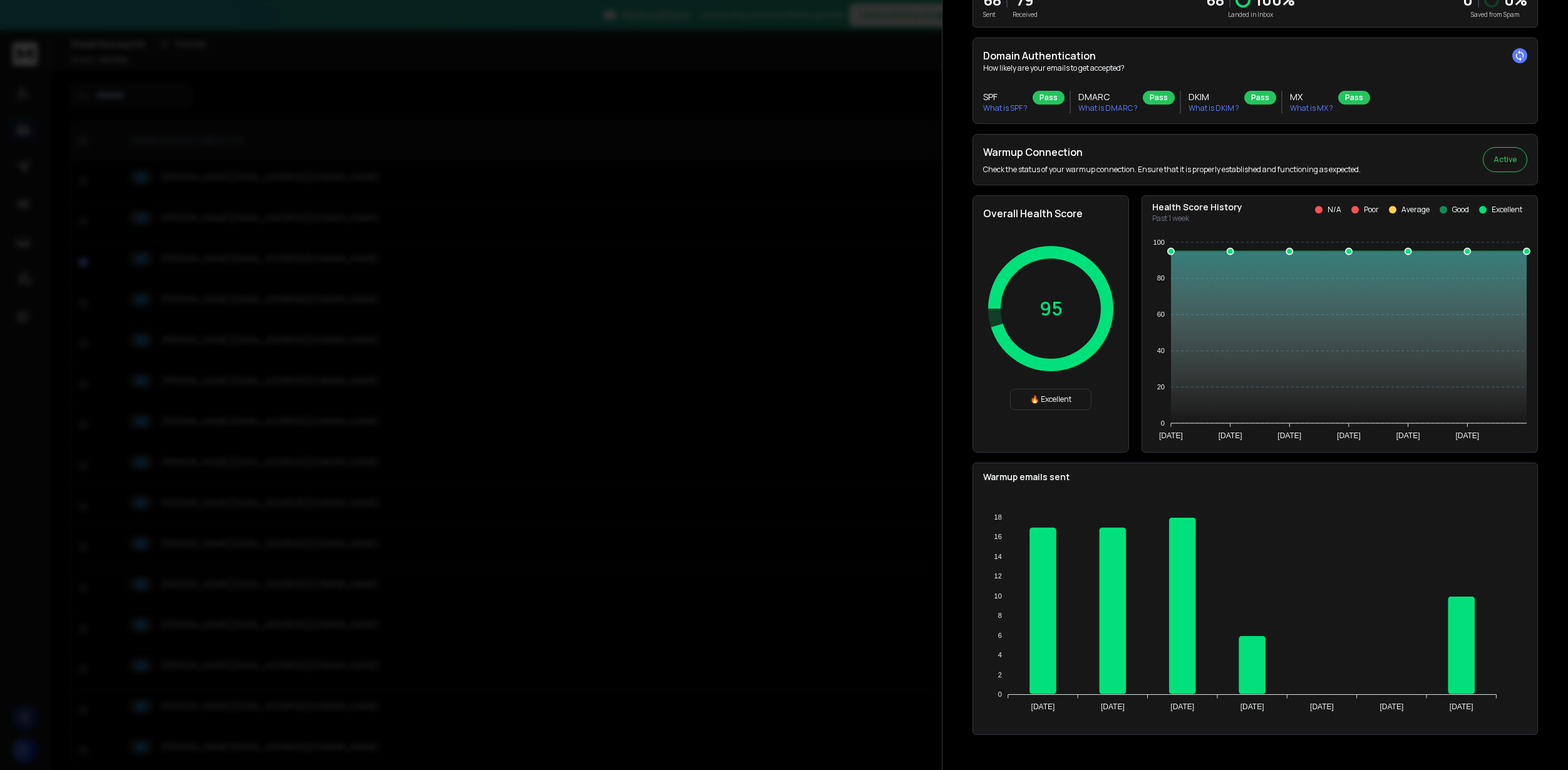
click at [657, 492] on div at bounding box center [784, 385] width 1568 height 770
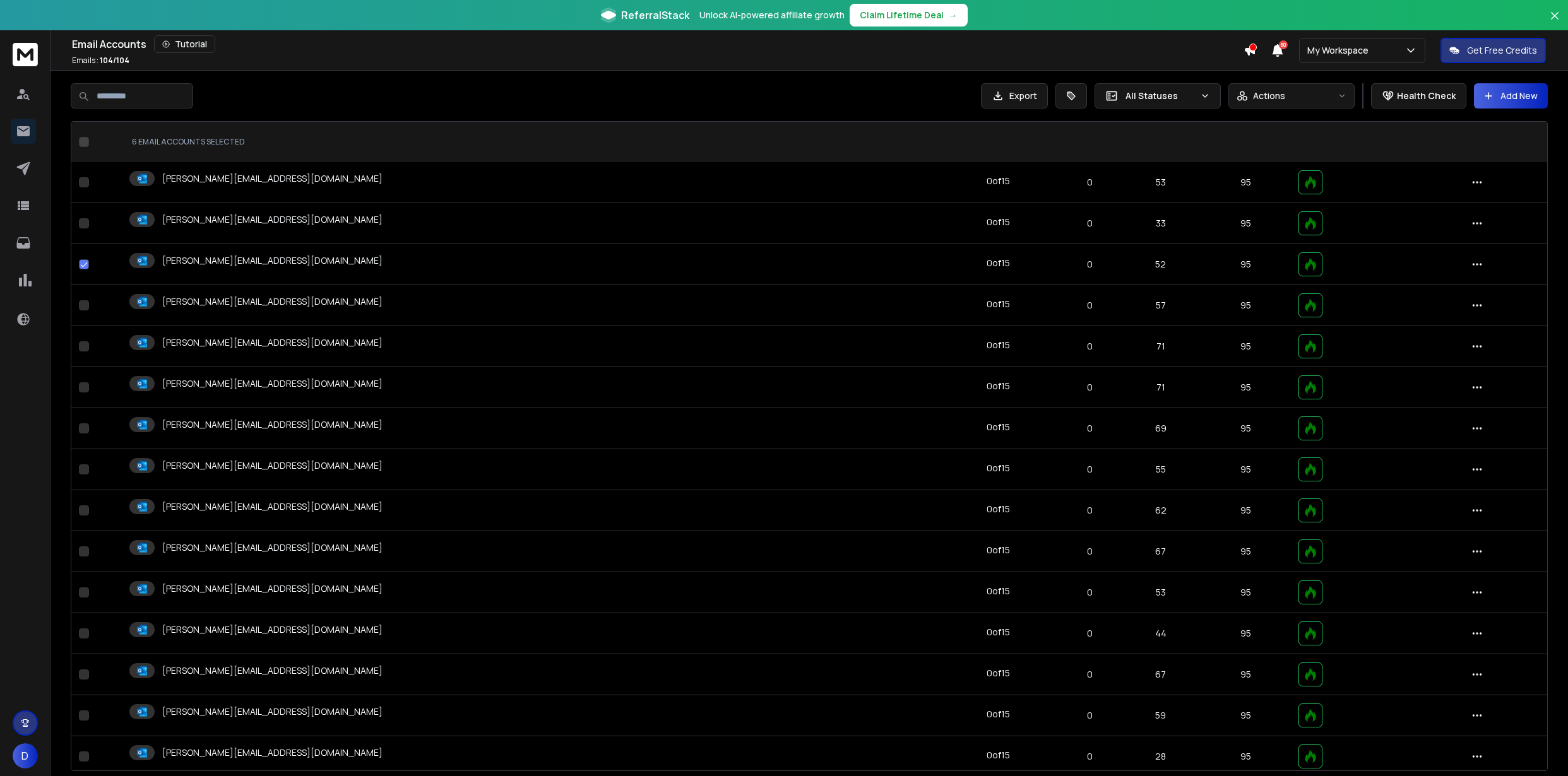
click at [270, 427] on div "[PERSON_NAME][EMAIL_ADDRESS][DOMAIN_NAME]" at bounding box center [256, 424] width 253 height 15
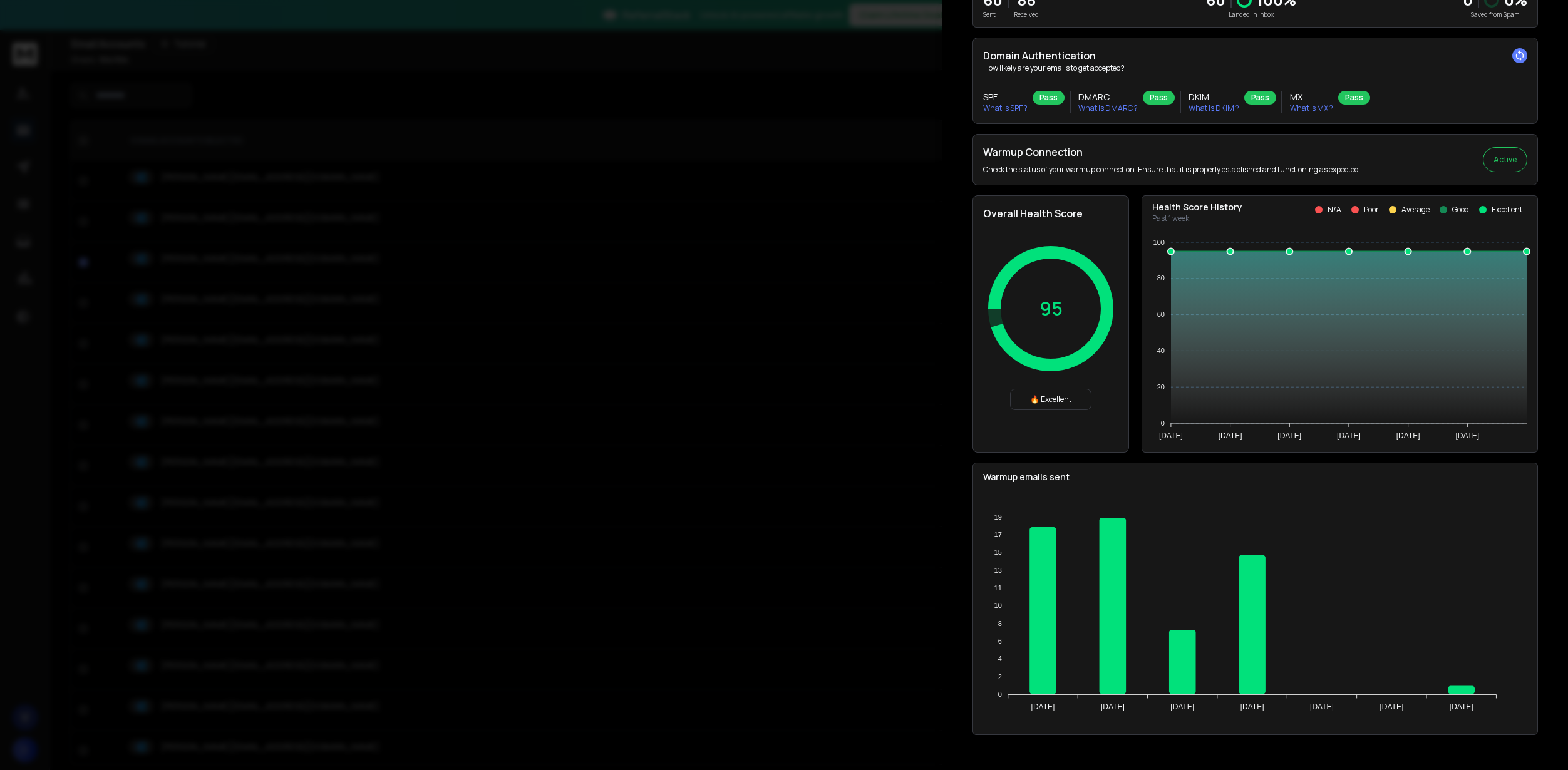
click at [377, 501] on div at bounding box center [784, 385] width 1568 height 770
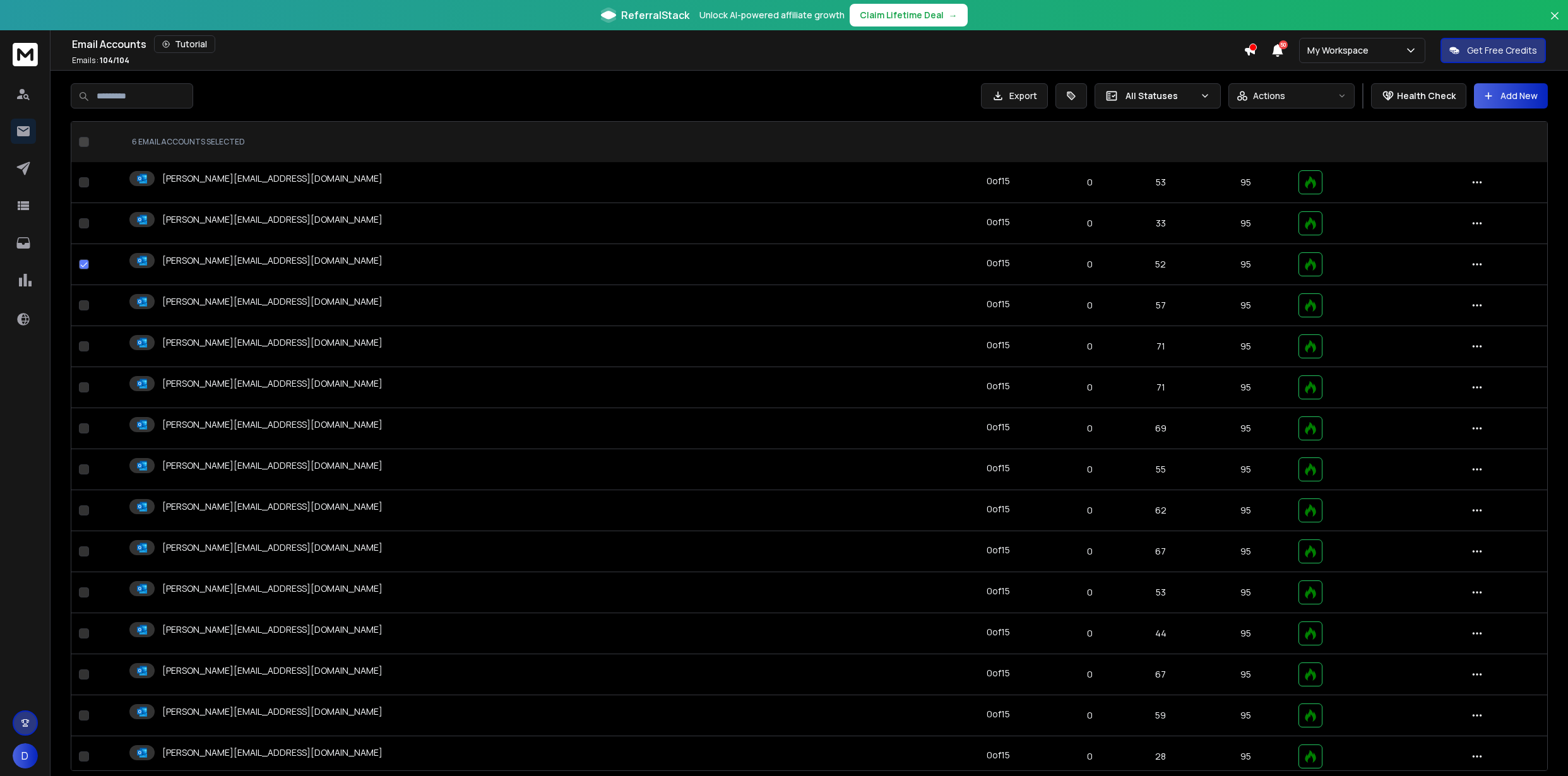
click at [276, 490] on td "[PERSON_NAME][EMAIL_ADDRESS][DOMAIN_NAME]" at bounding box center [530, 469] width 816 height 41
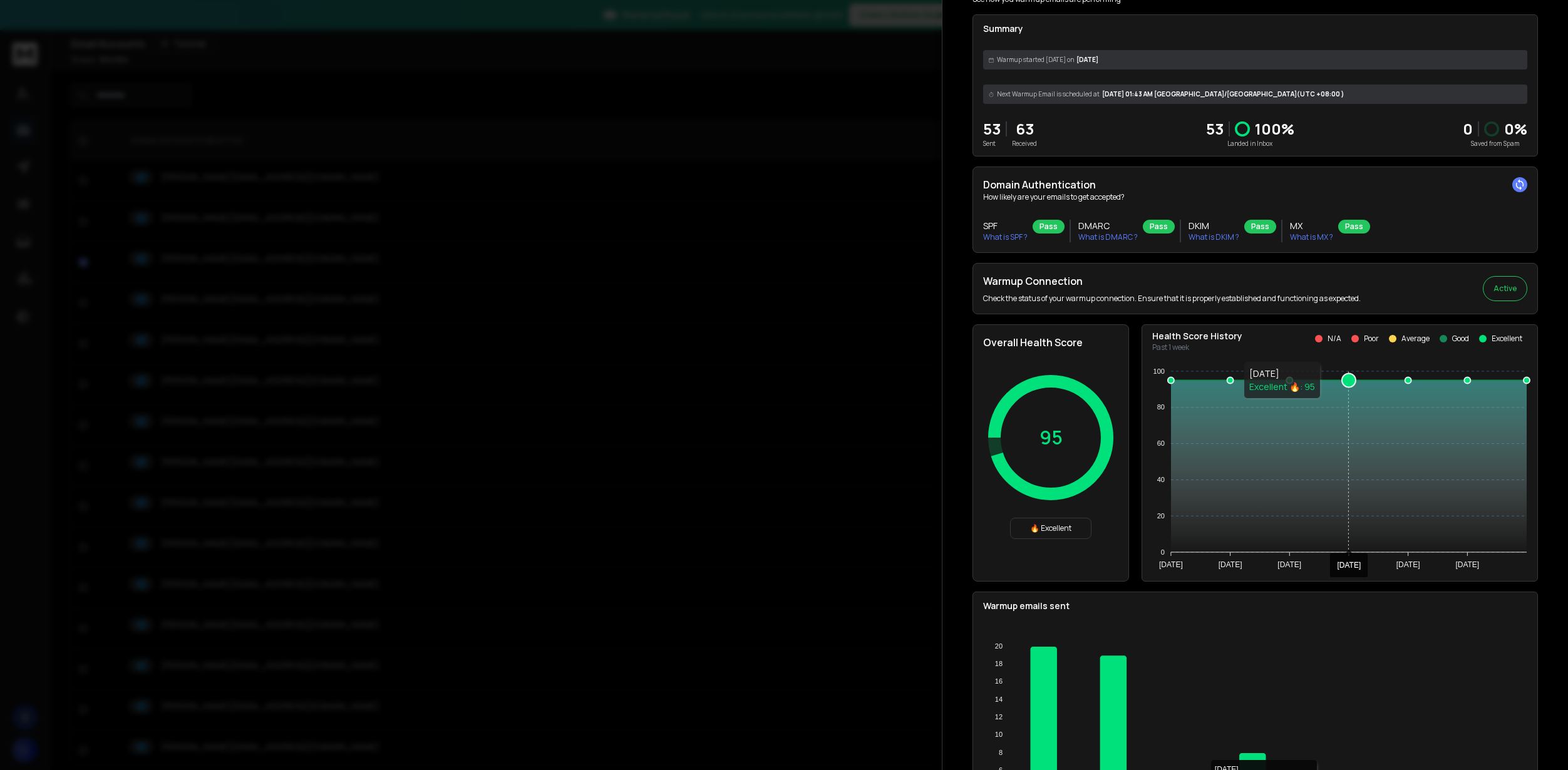
scroll to position [259, 0]
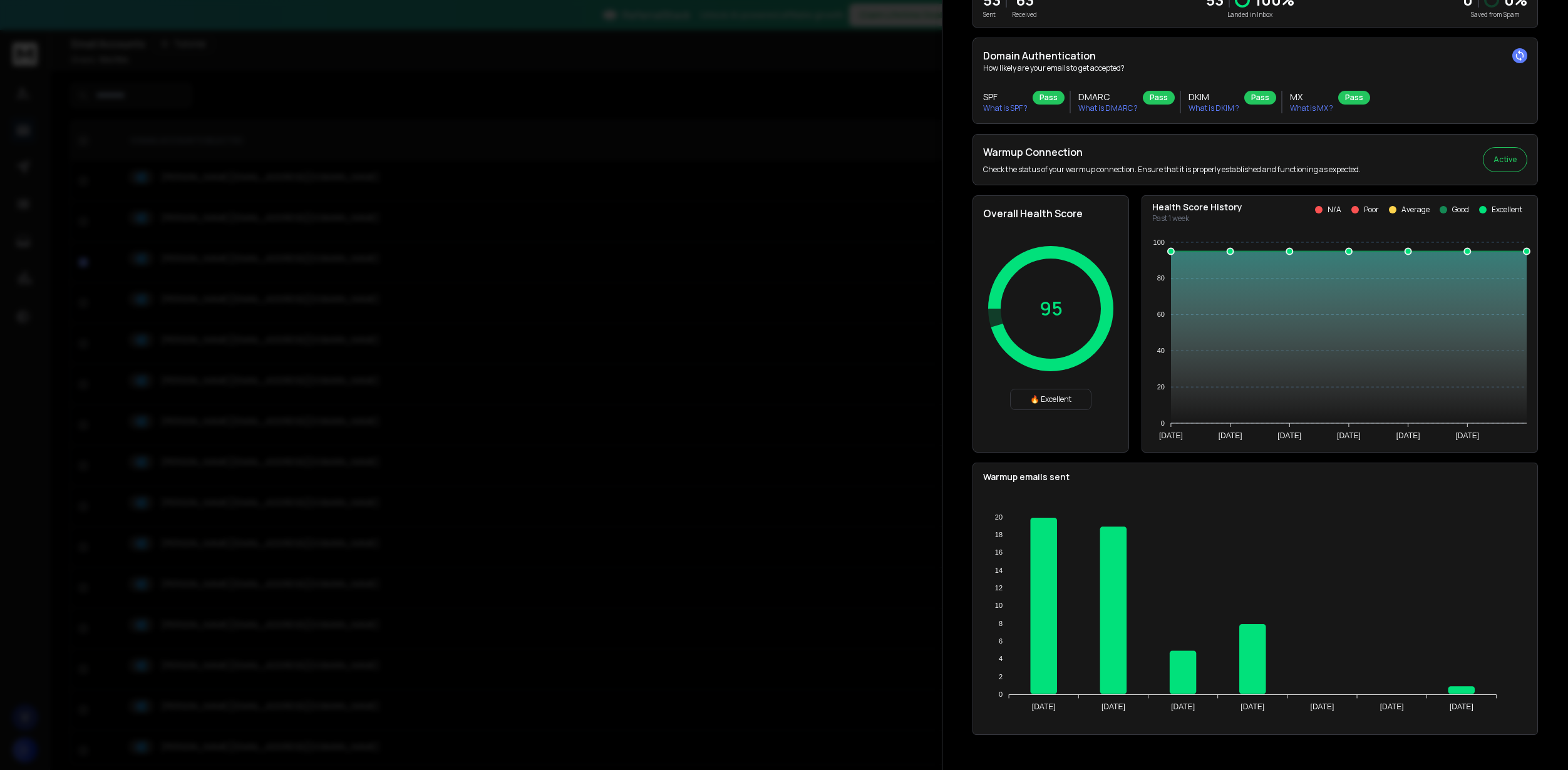
click at [1199, 462] on div "Overall warmup stats See how you warmup emails are performing Summary Warmup st…" at bounding box center [1255, 284] width 565 height 902
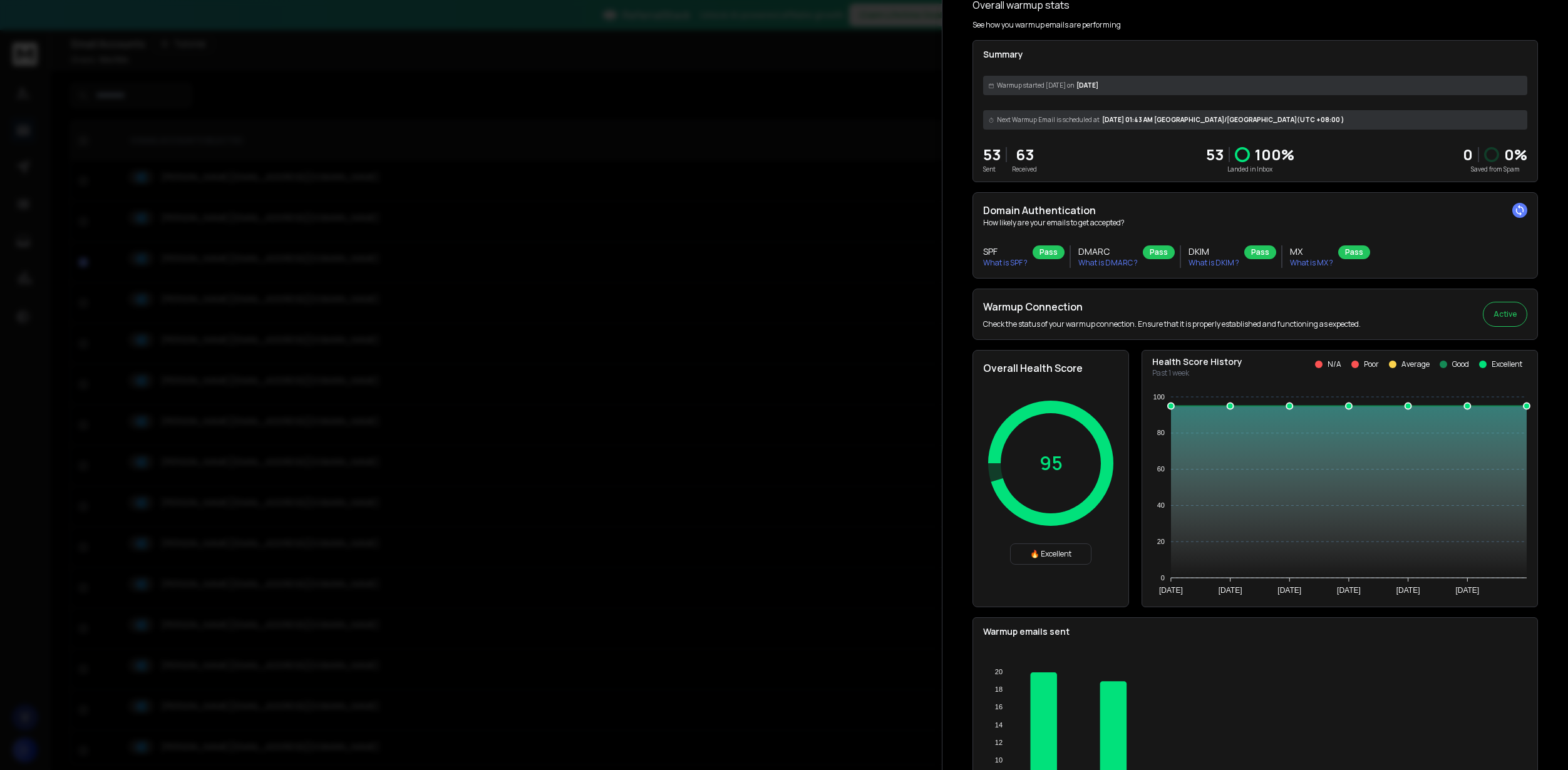
scroll to position [0, 0]
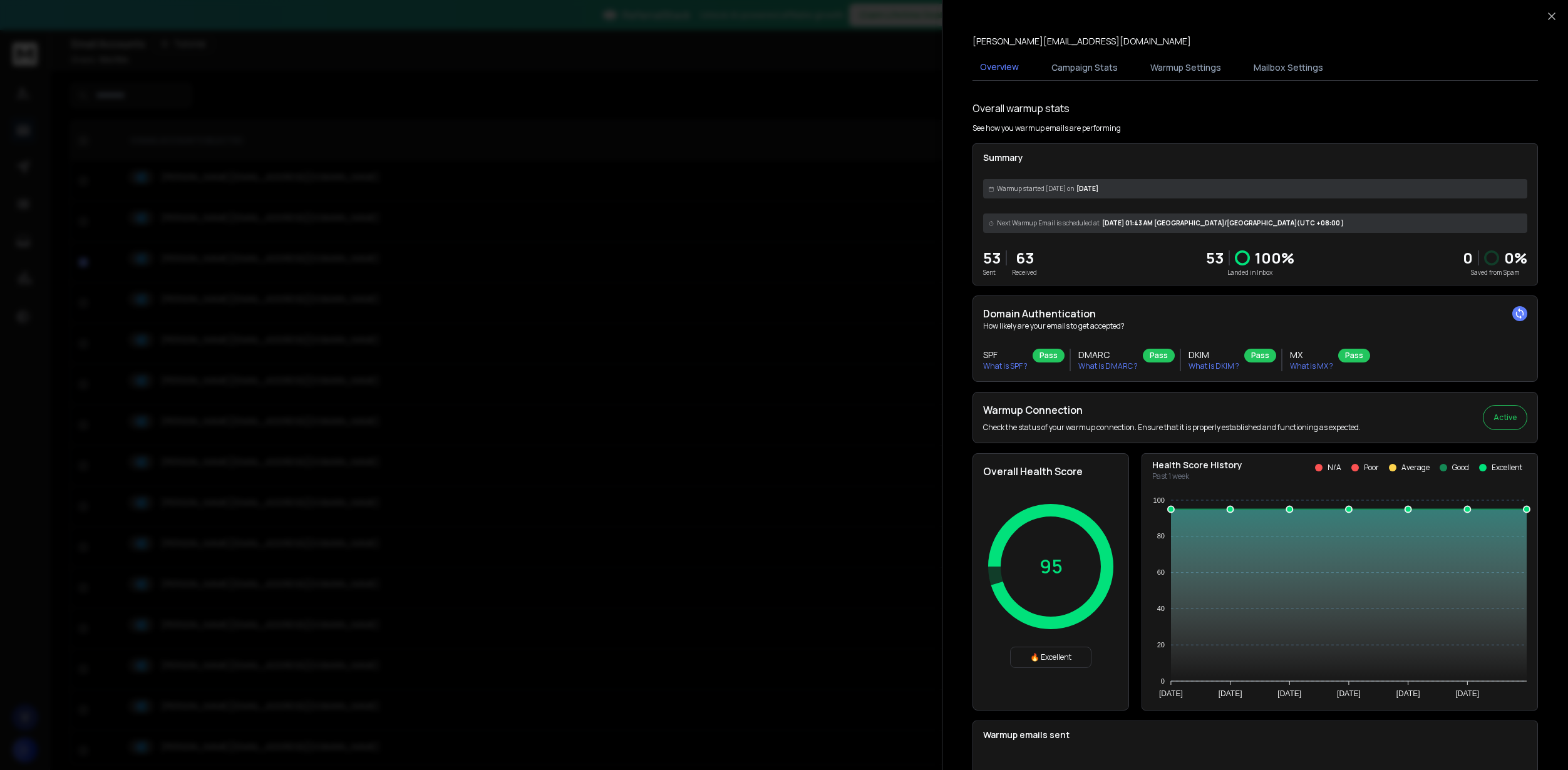
click at [699, 457] on div at bounding box center [784, 385] width 1568 height 770
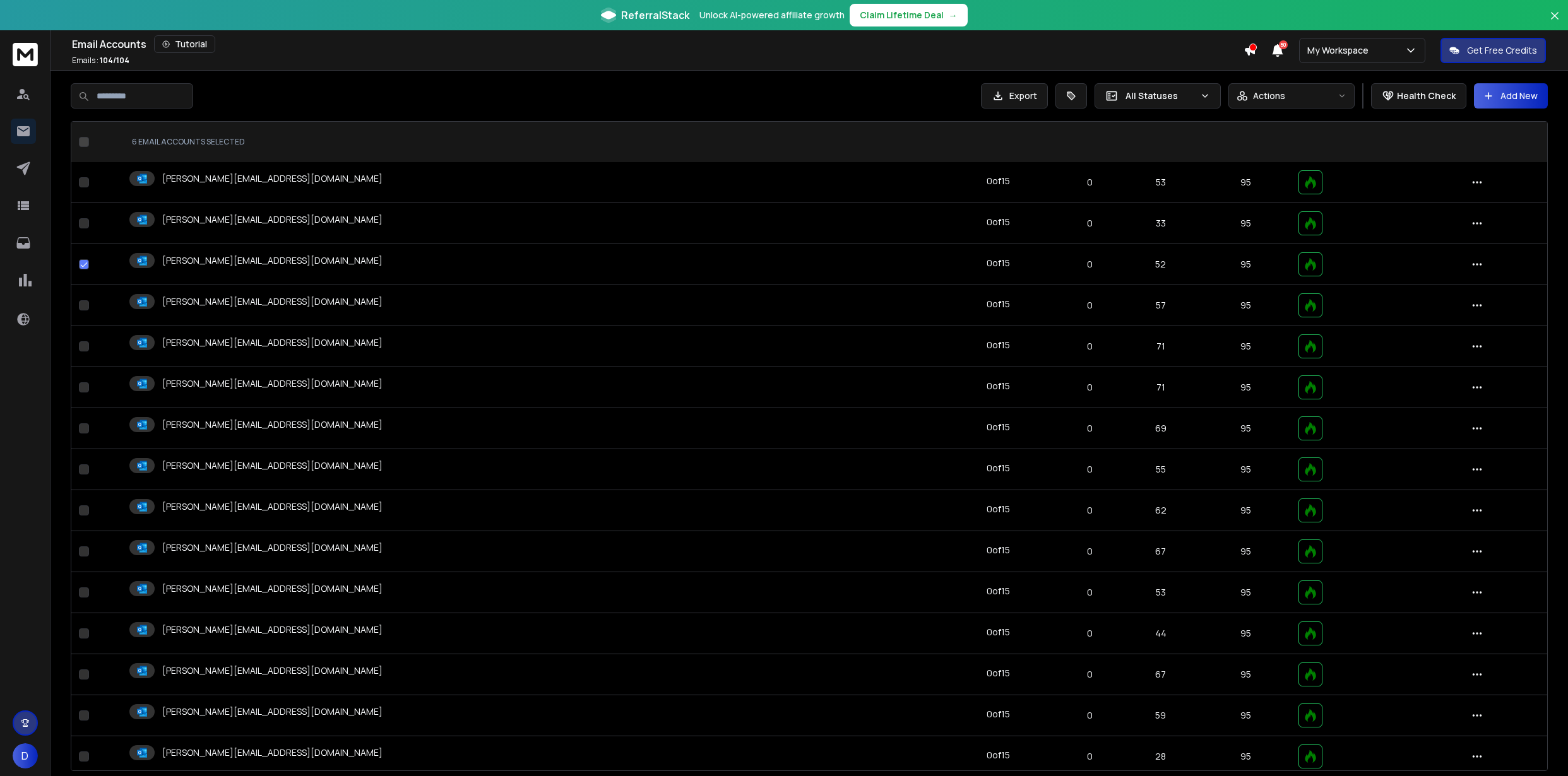
click at [261, 513] on p "[PERSON_NAME][EMAIL_ADDRESS][DOMAIN_NAME]" at bounding box center [272, 506] width 220 height 12
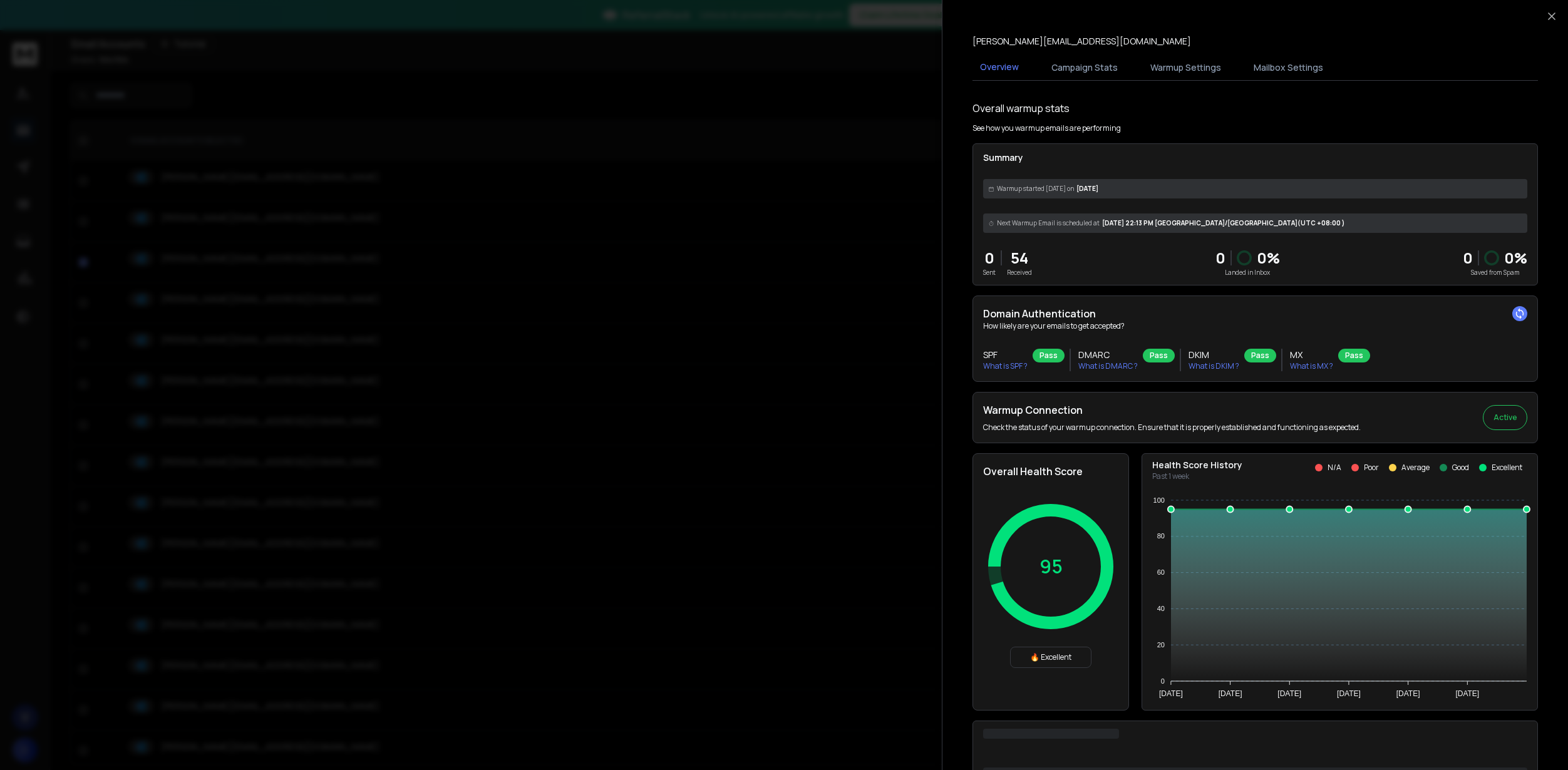
scroll to position [206, 0]
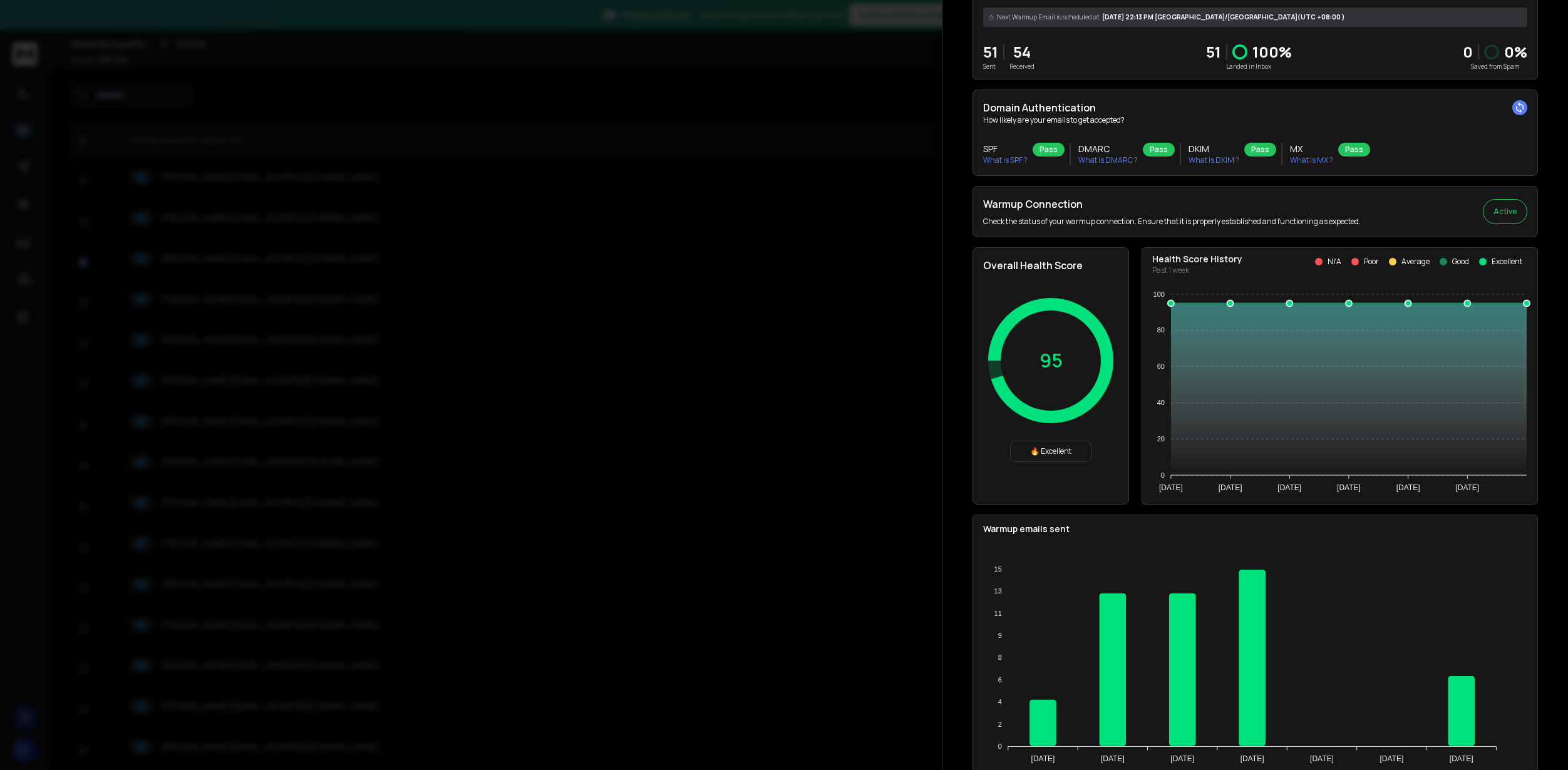
click at [466, 556] on div at bounding box center [784, 385] width 1568 height 770
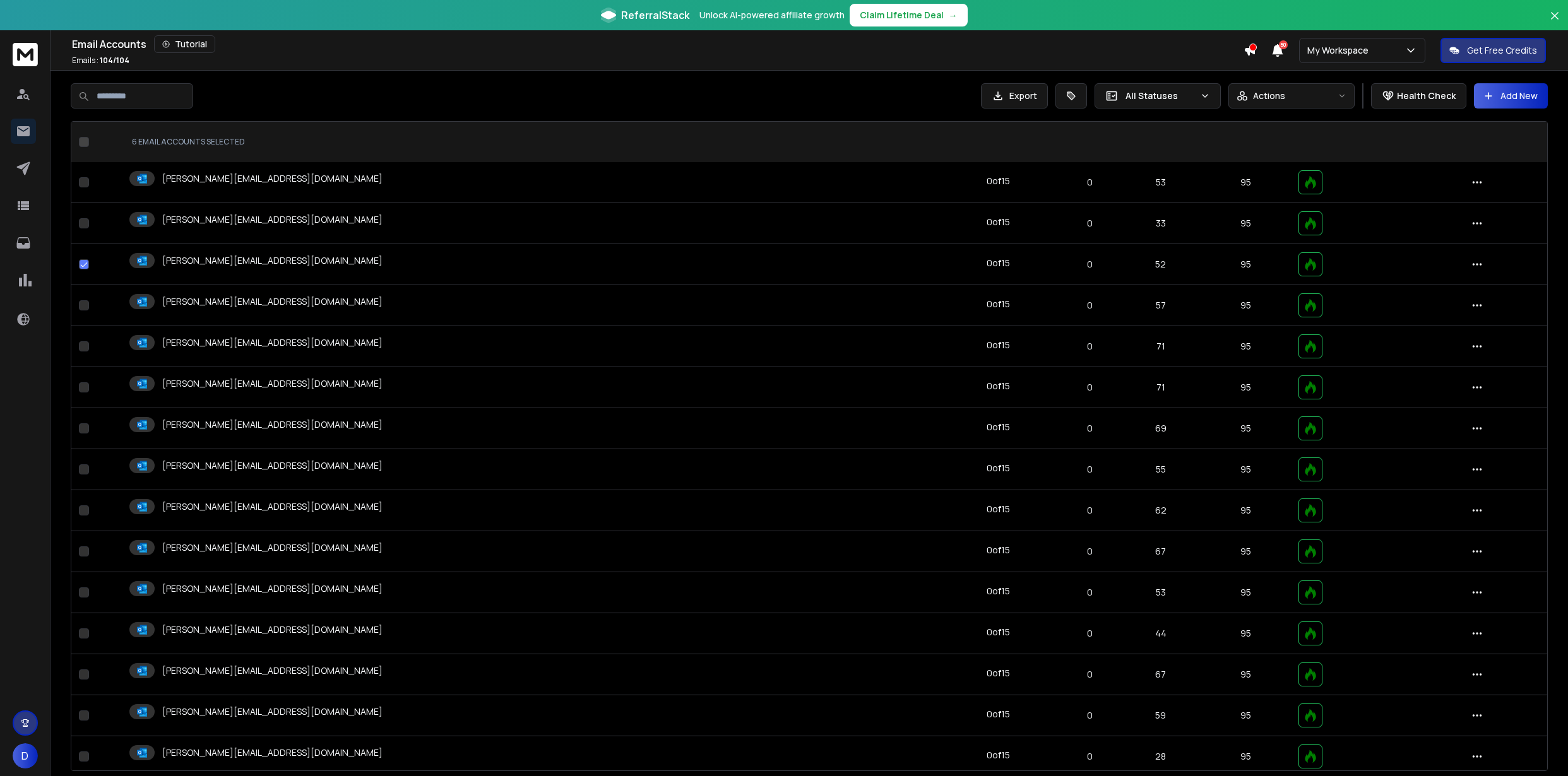
click at [268, 554] on p "[PERSON_NAME][EMAIL_ADDRESS][DOMAIN_NAME]" at bounding box center [272, 548] width 220 height 12
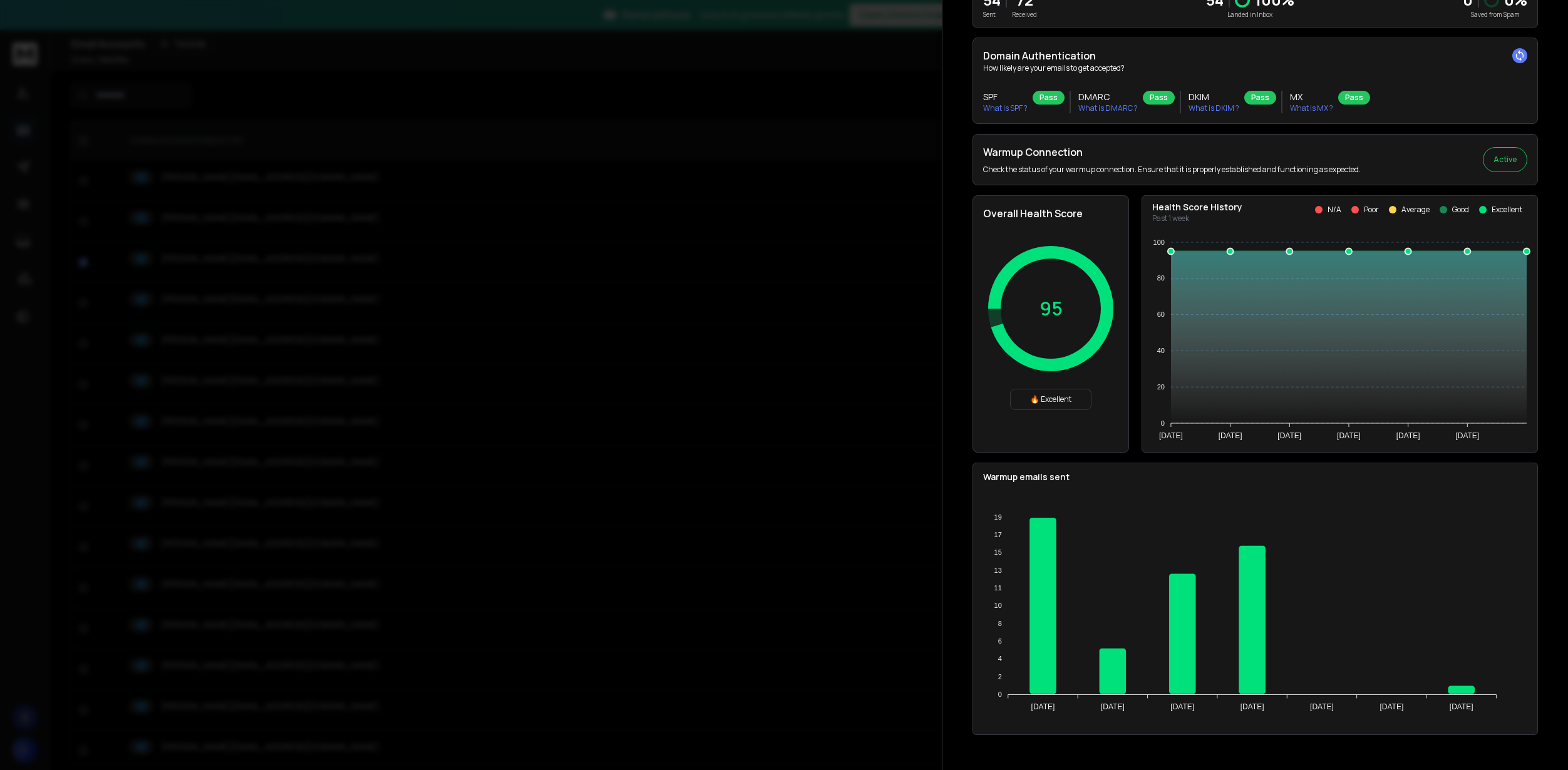
click at [473, 527] on div at bounding box center [784, 385] width 1568 height 770
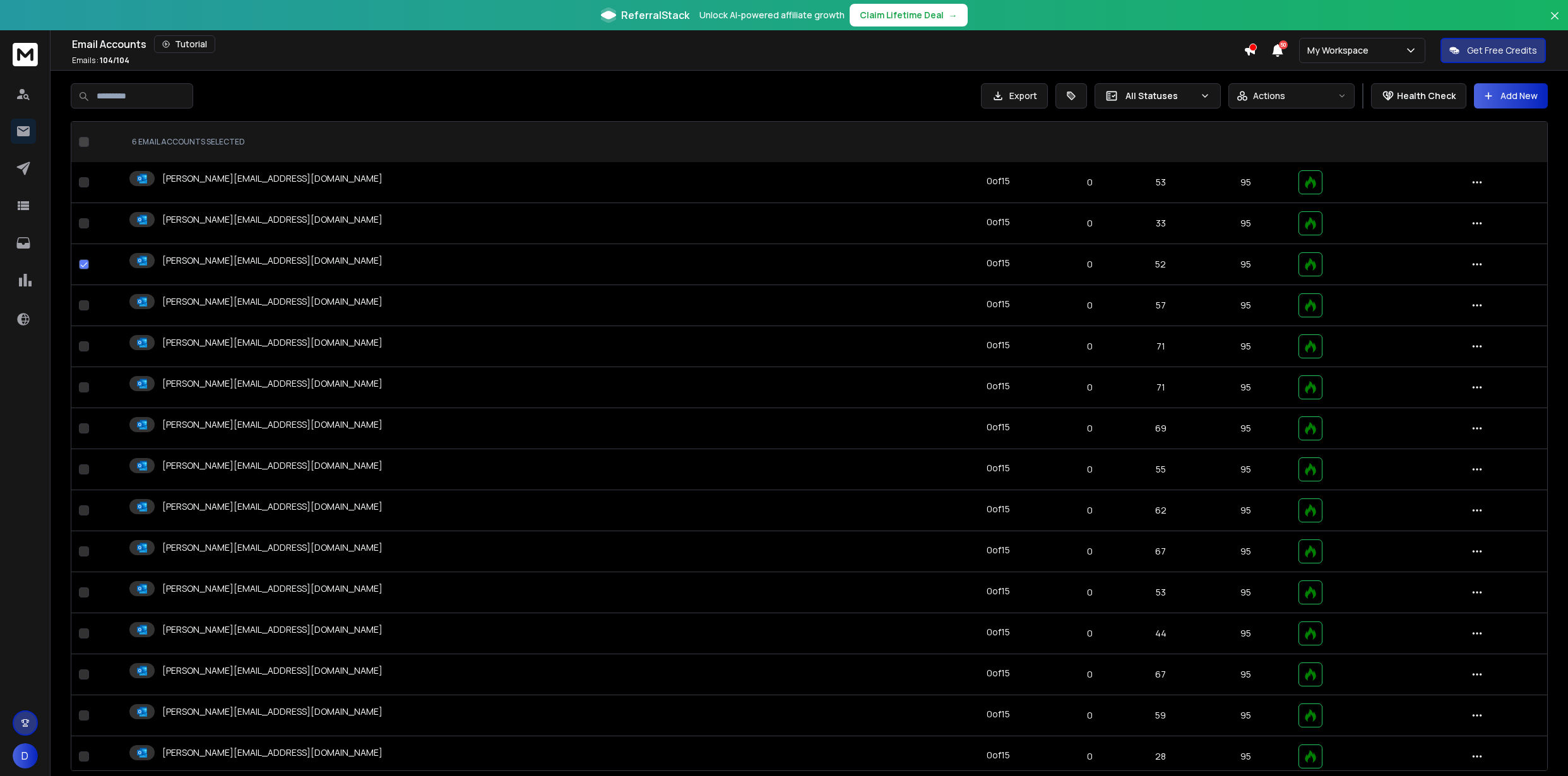
click at [263, 595] on p "[PERSON_NAME][EMAIL_ADDRESS][DOMAIN_NAME]" at bounding box center [272, 588] width 220 height 12
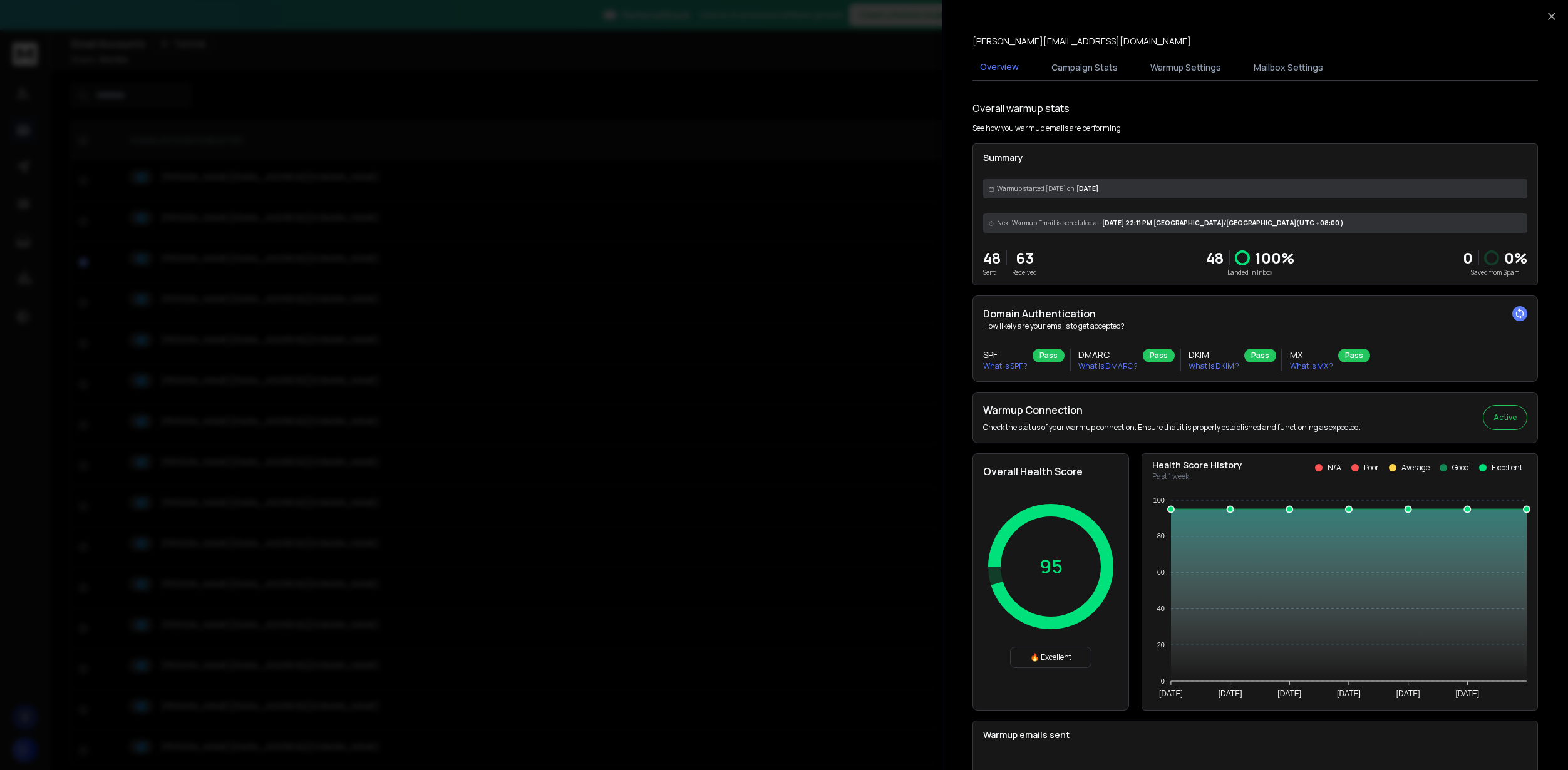
drag, startPoint x: 855, startPoint y: 556, endPoint x: 884, endPoint y: 542, distance: 32.2
click at [855, 556] on div at bounding box center [784, 385] width 1568 height 770
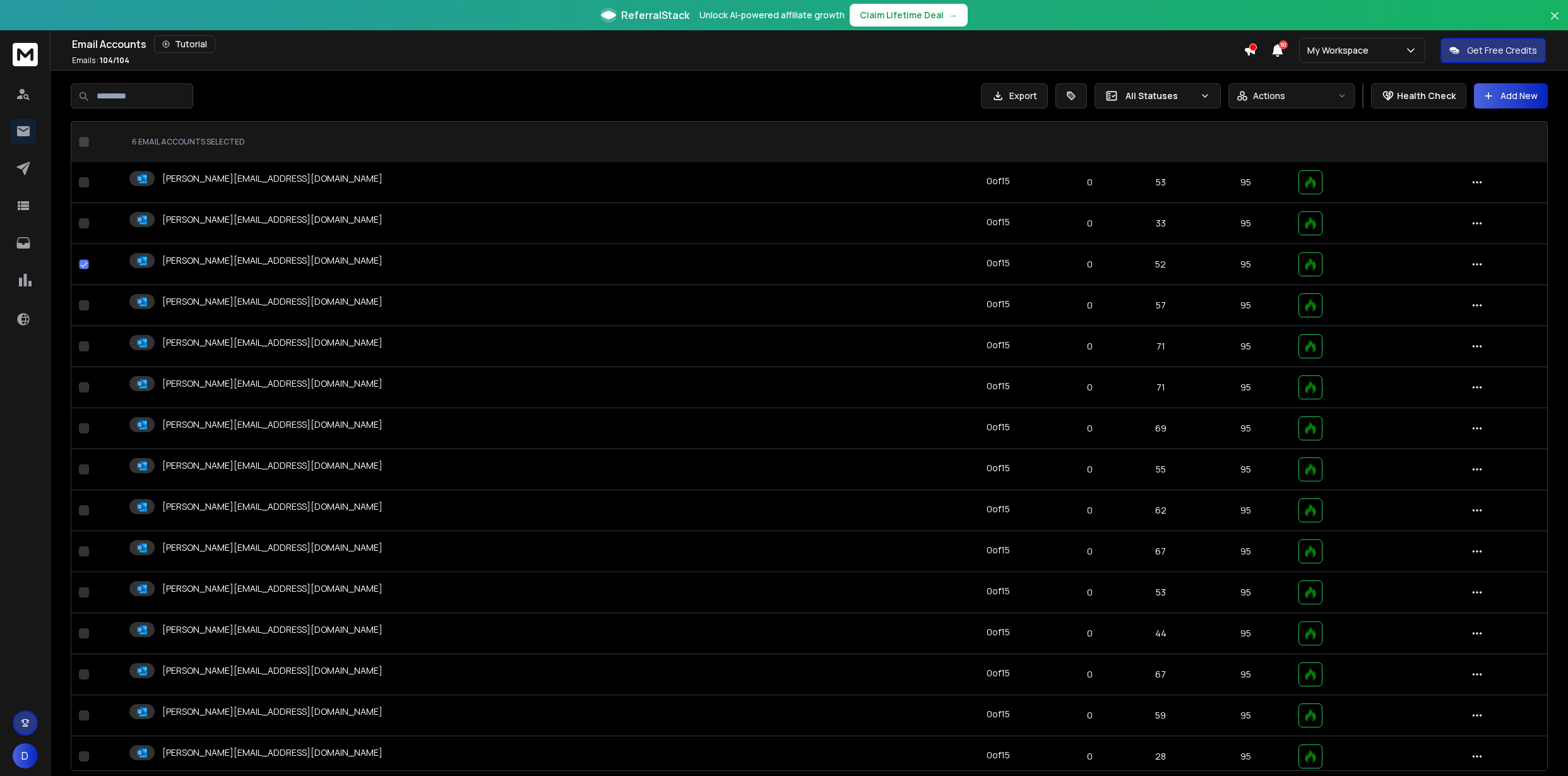
click at [277, 486] on td "[PERSON_NAME][EMAIL_ADDRESS][DOMAIN_NAME]" at bounding box center [530, 469] width 816 height 41
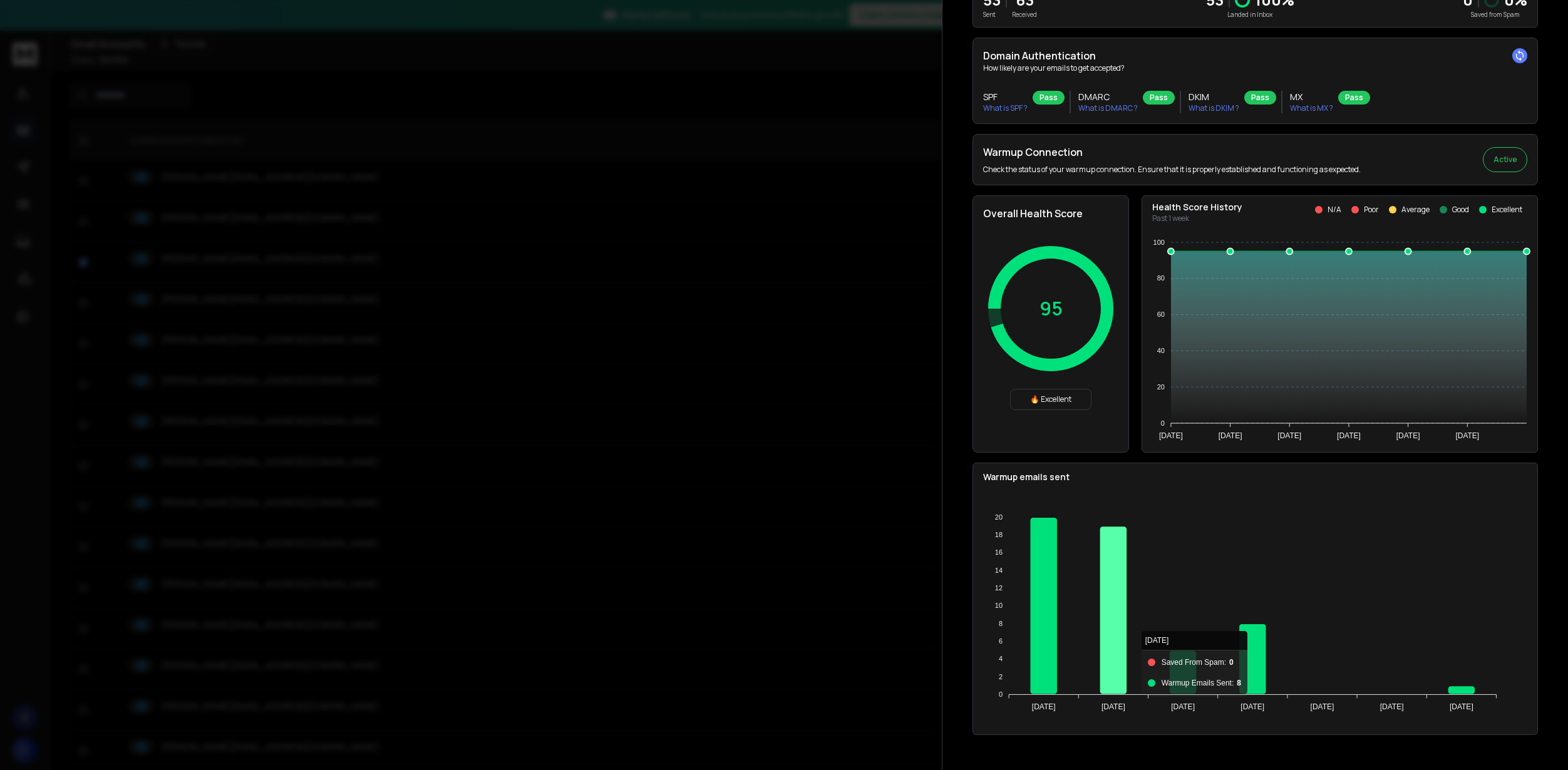
click at [426, 514] on div at bounding box center [784, 385] width 1568 height 770
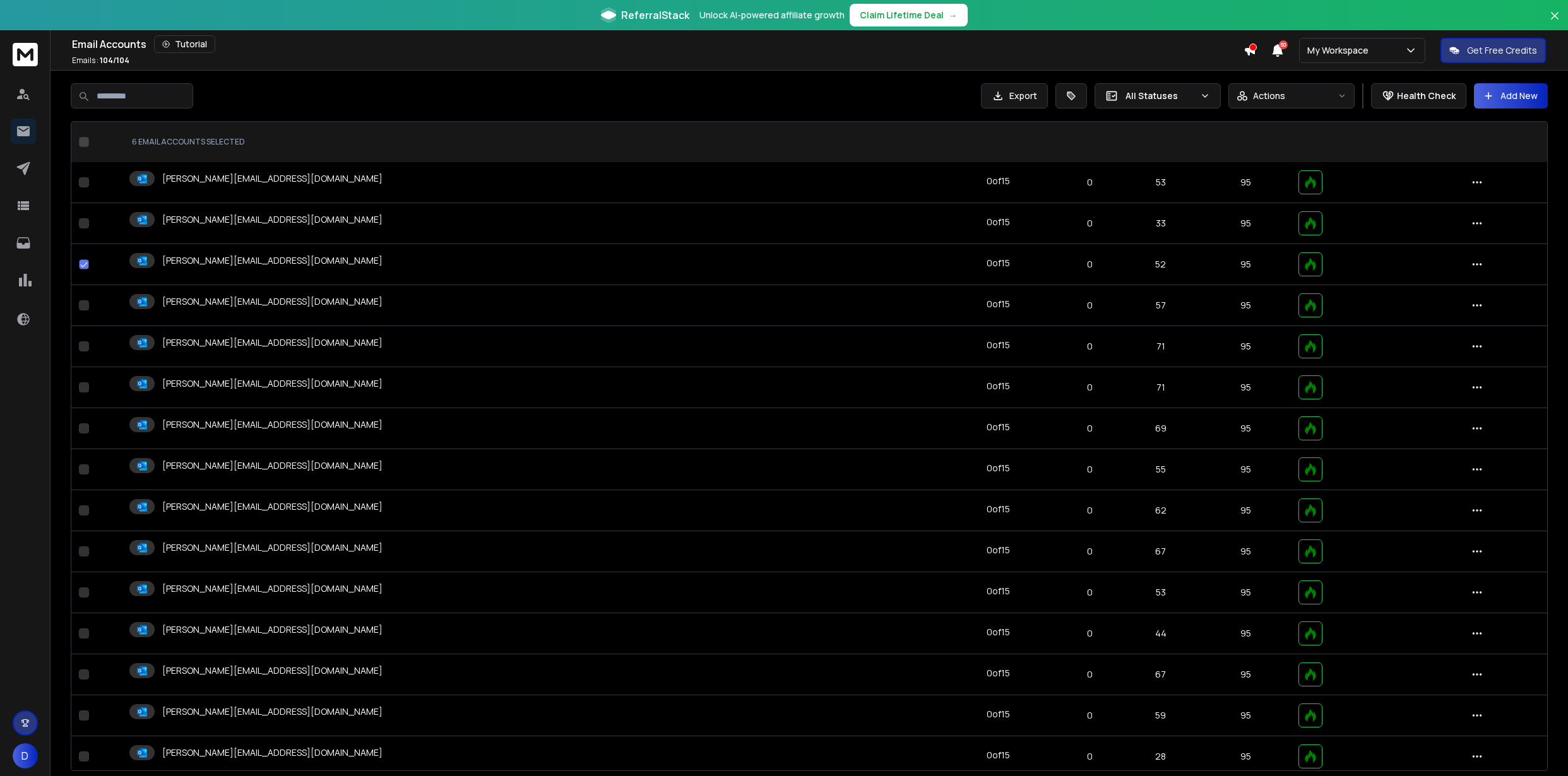
click at [240, 513] on p "[PERSON_NAME][EMAIL_ADDRESS][DOMAIN_NAME]" at bounding box center [272, 506] width 220 height 12
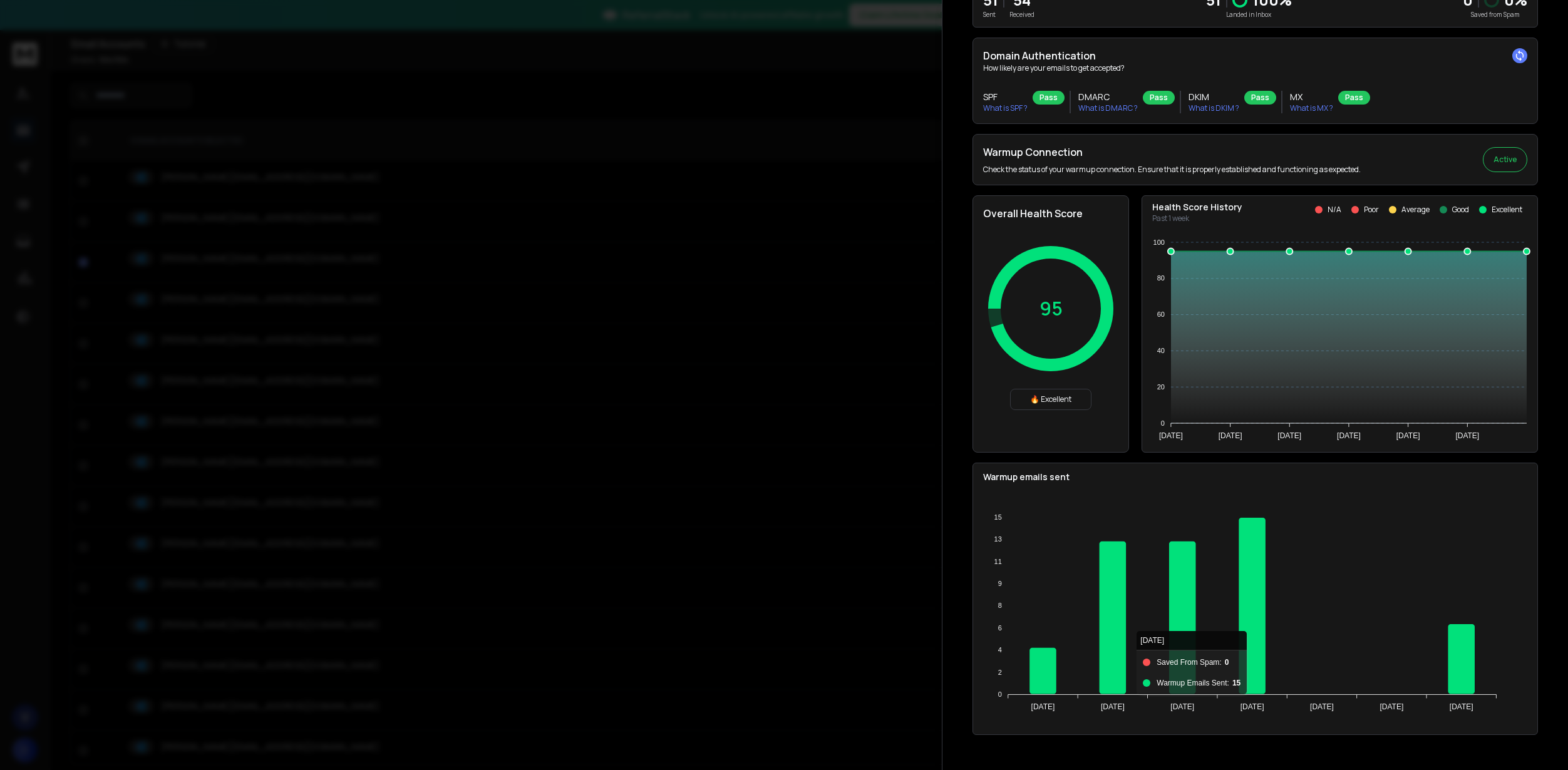
click at [587, 546] on div at bounding box center [784, 385] width 1568 height 770
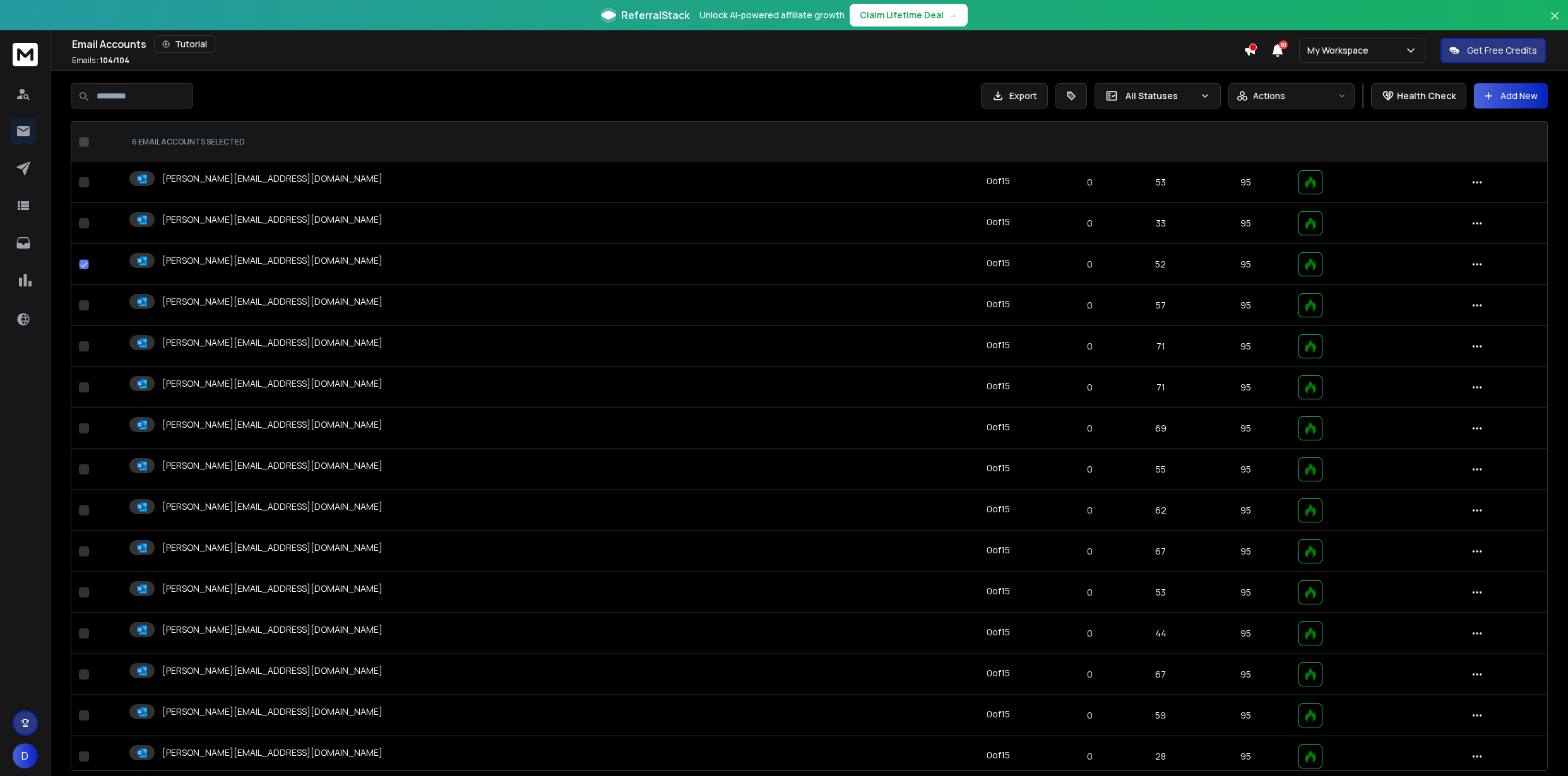
click at [231, 566] on td "[PERSON_NAME][EMAIL_ADDRESS][DOMAIN_NAME]" at bounding box center [530, 551] width 816 height 41
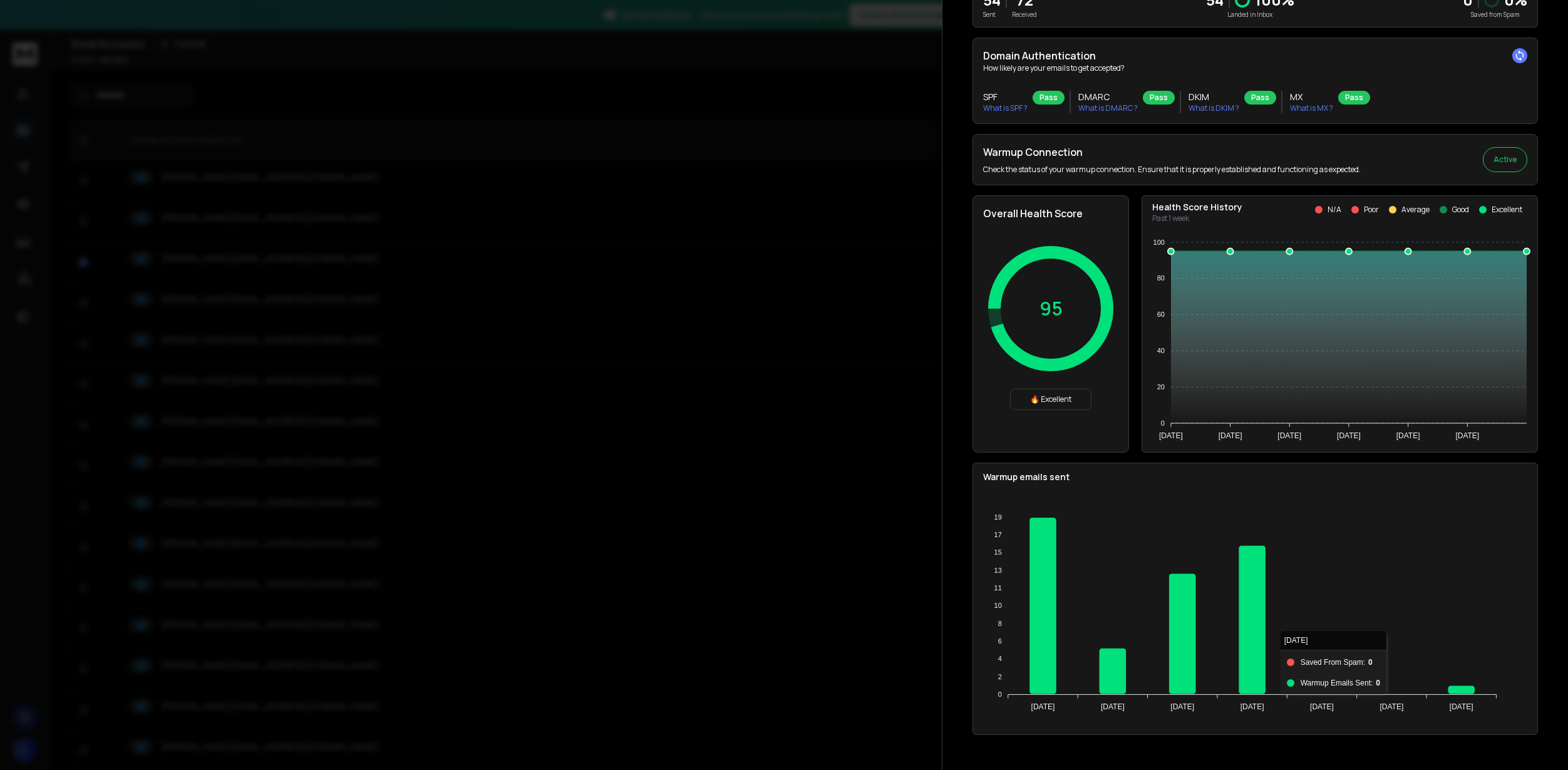
click at [554, 564] on div at bounding box center [784, 385] width 1568 height 770
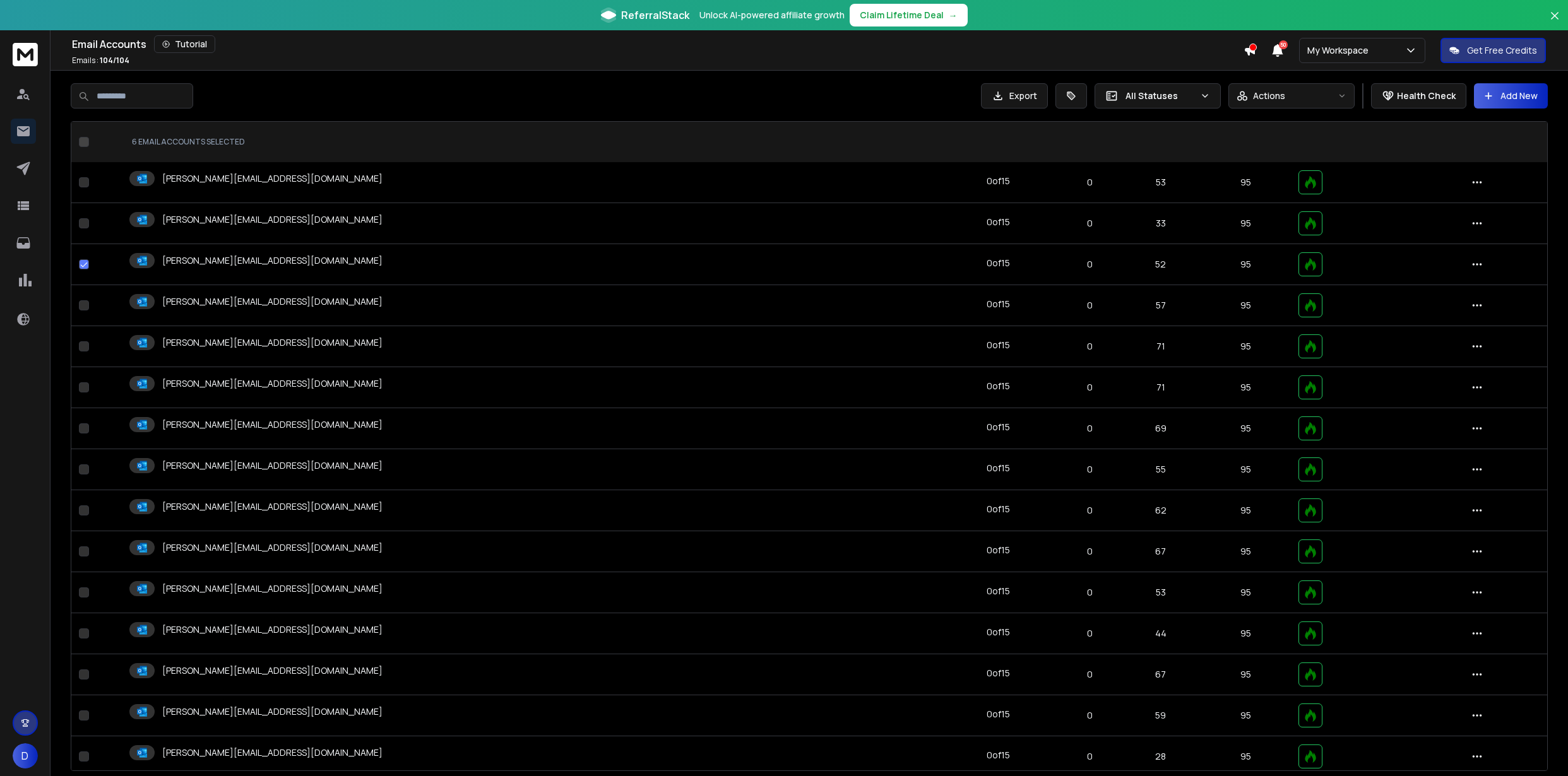
click at [86, 557] on button "button" at bounding box center [84, 551] width 10 height 10
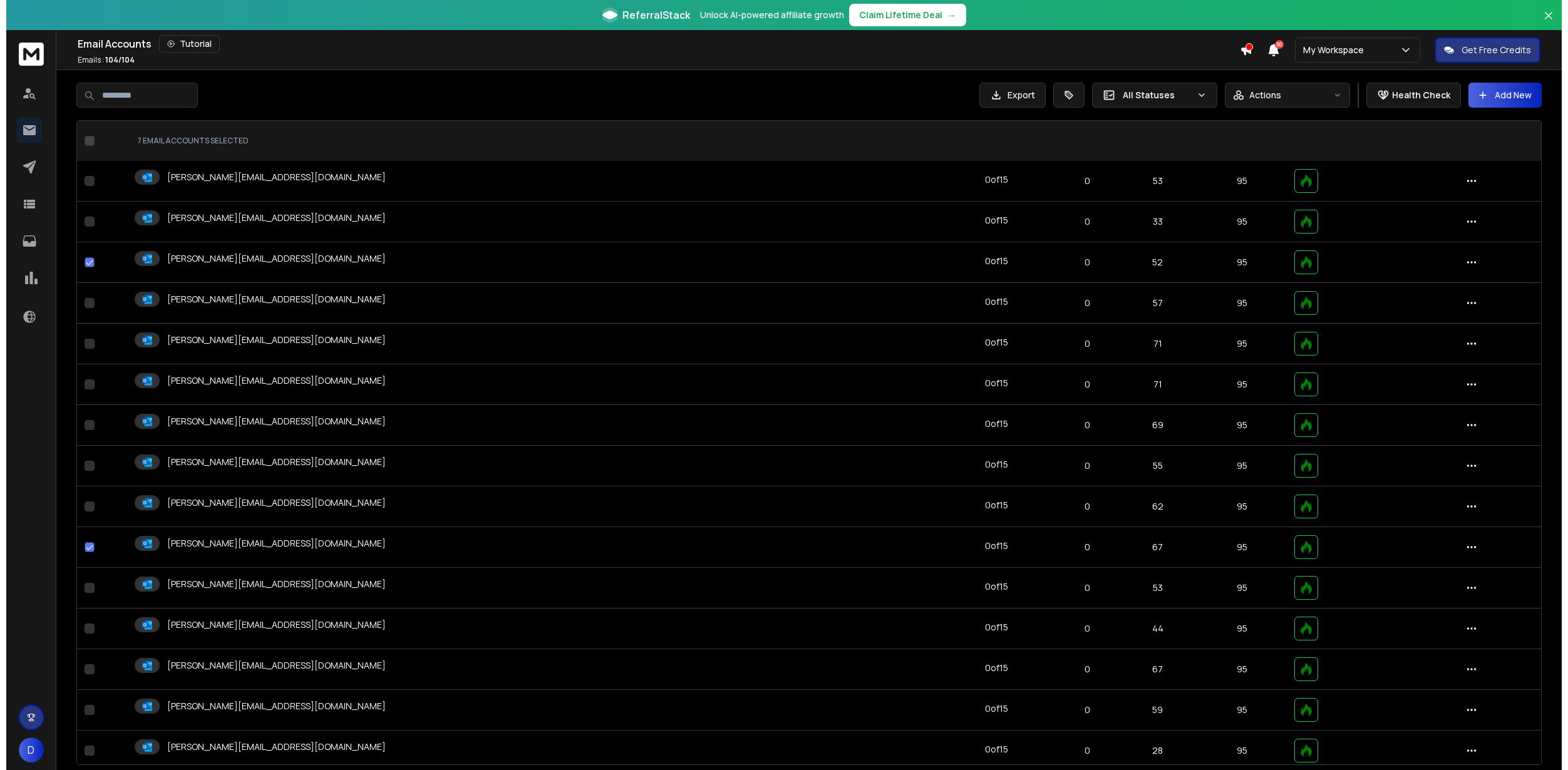
scroll to position [1947, 0]
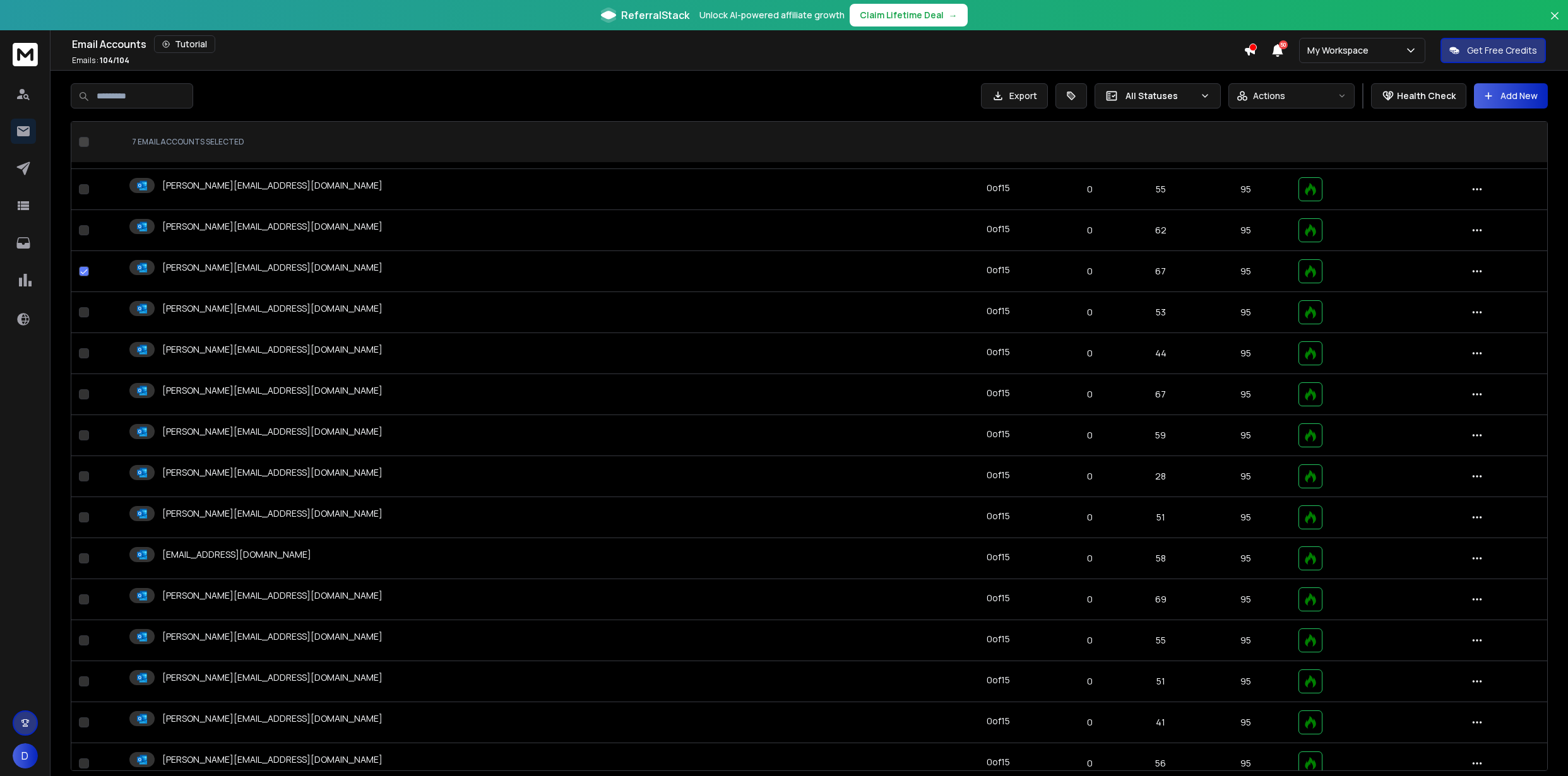
click at [240, 315] on p "[PERSON_NAME][EMAIL_ADDRESS][DOMAIN_NAME]" at bounding box center [272, 308] width 220 height 12
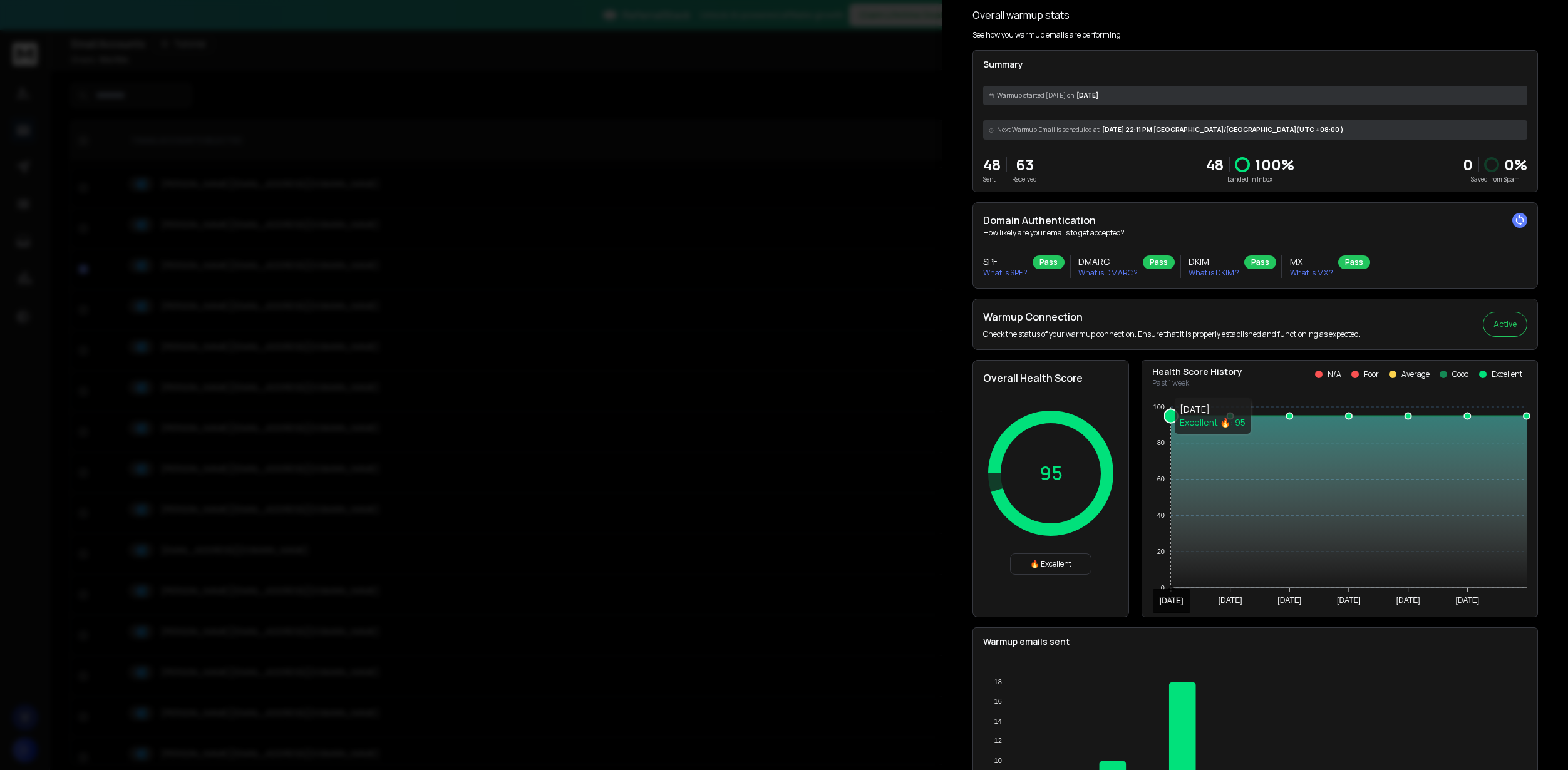
scroll to position [0, 0]
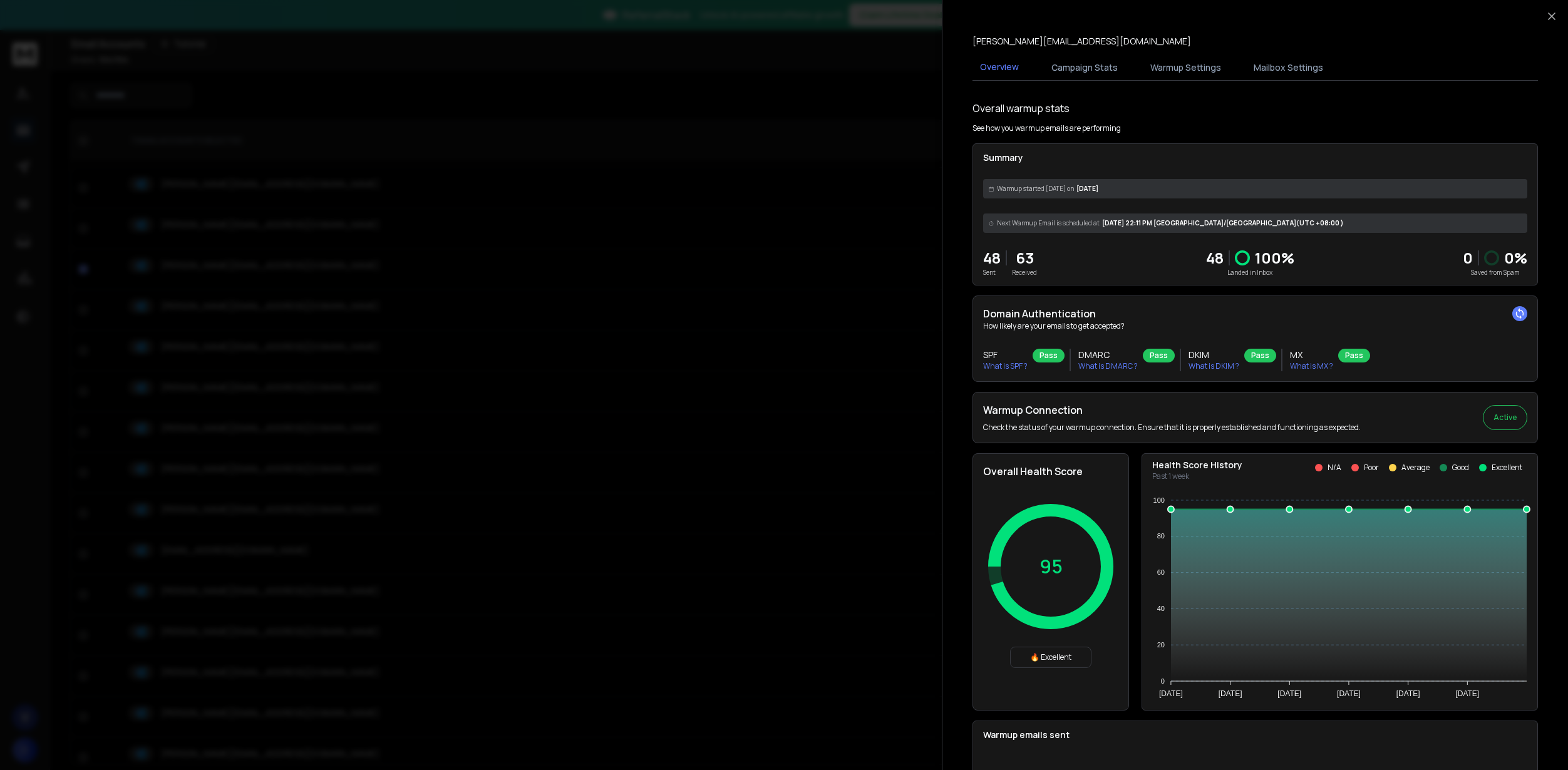
click at [193, 391] on div at bounding box center [784, 385] width 1568 height 770
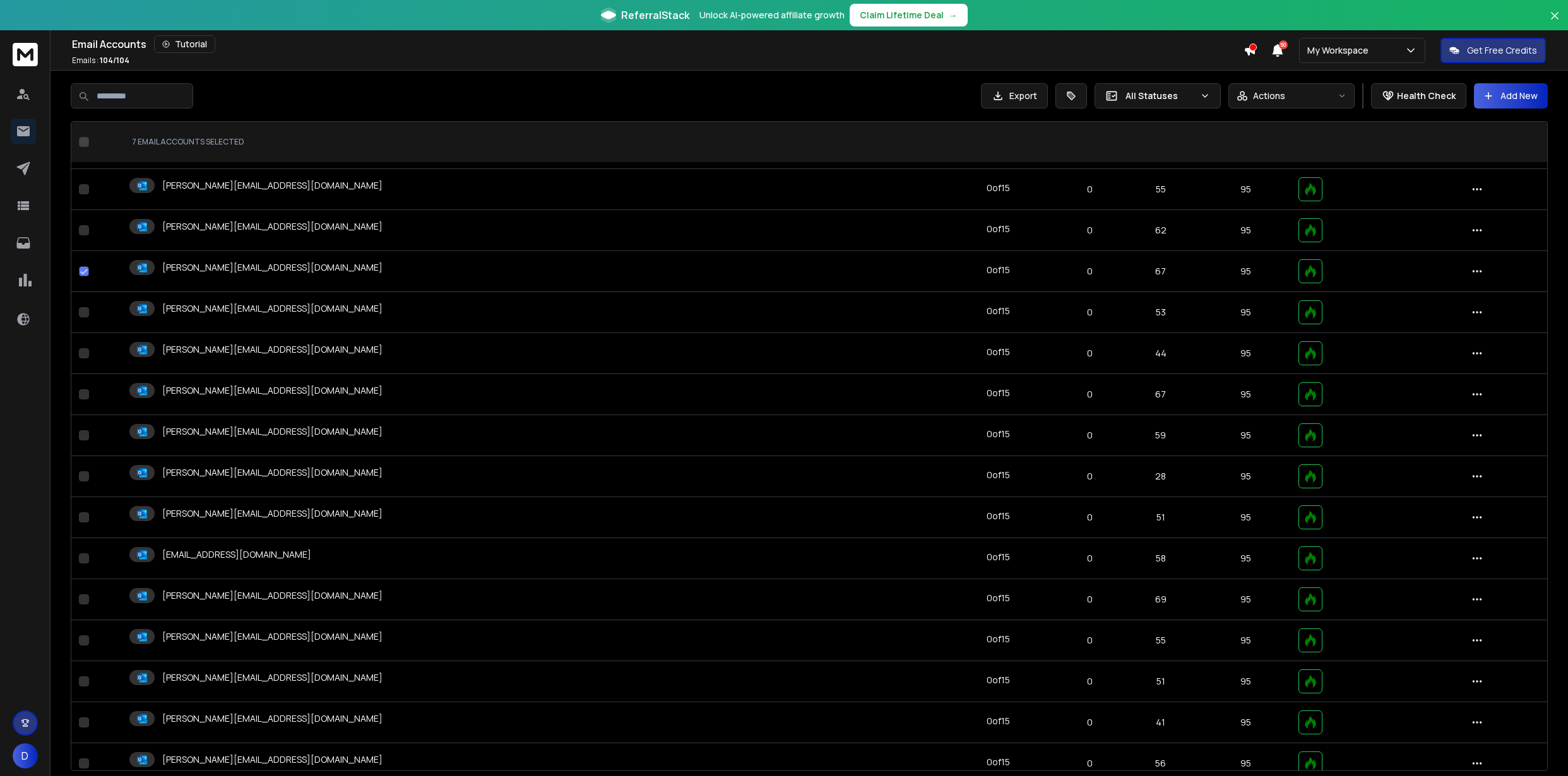
click at [253, 369] on td "[PERSON_NAME][EMAIL_ADDRESS][DOMAIN_NAME]" at bounding box center [530, 354] width 816 height 41
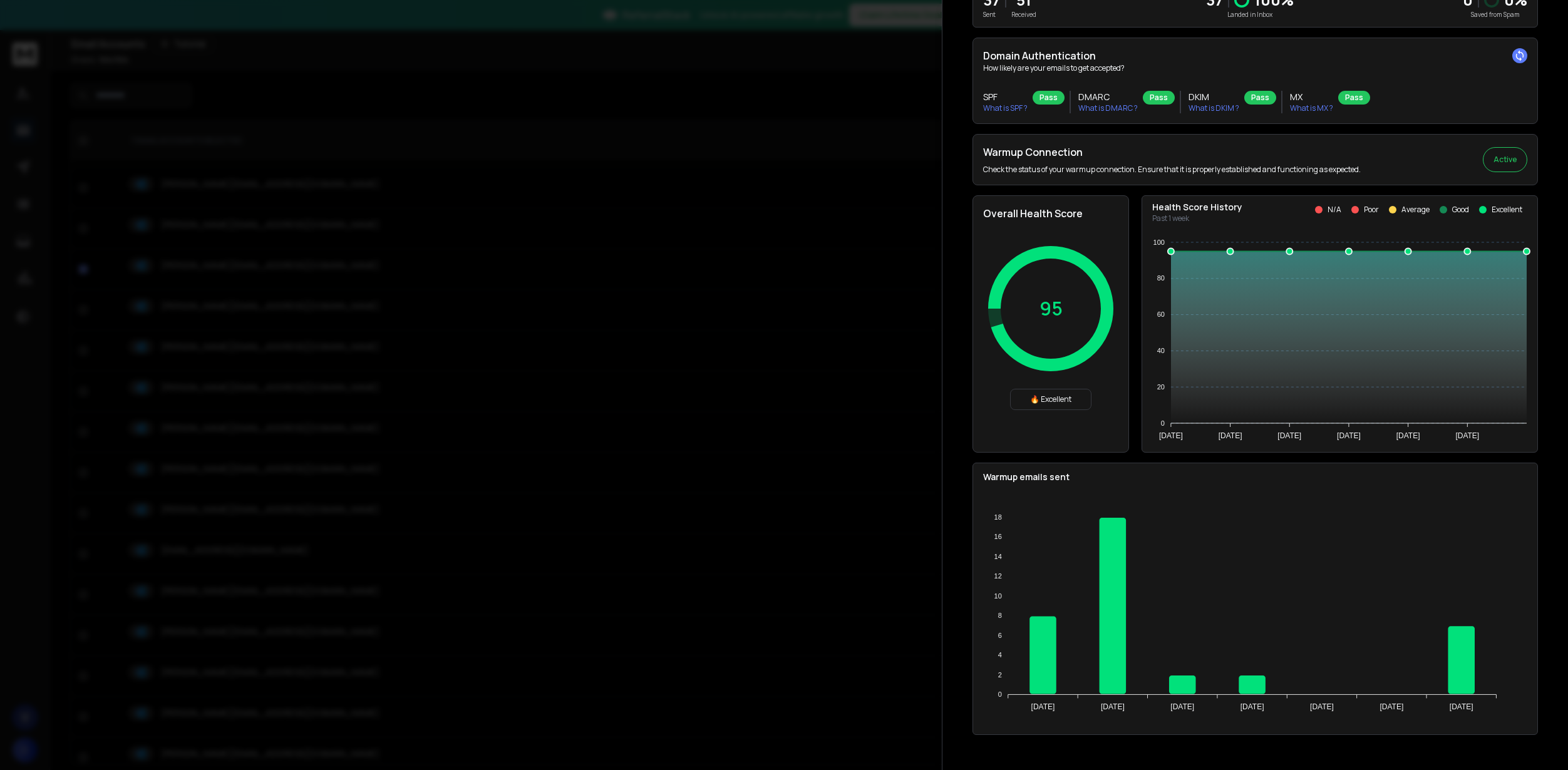
click at [496, 491] on div at bounding box center [784, 385] width 1568 height 770
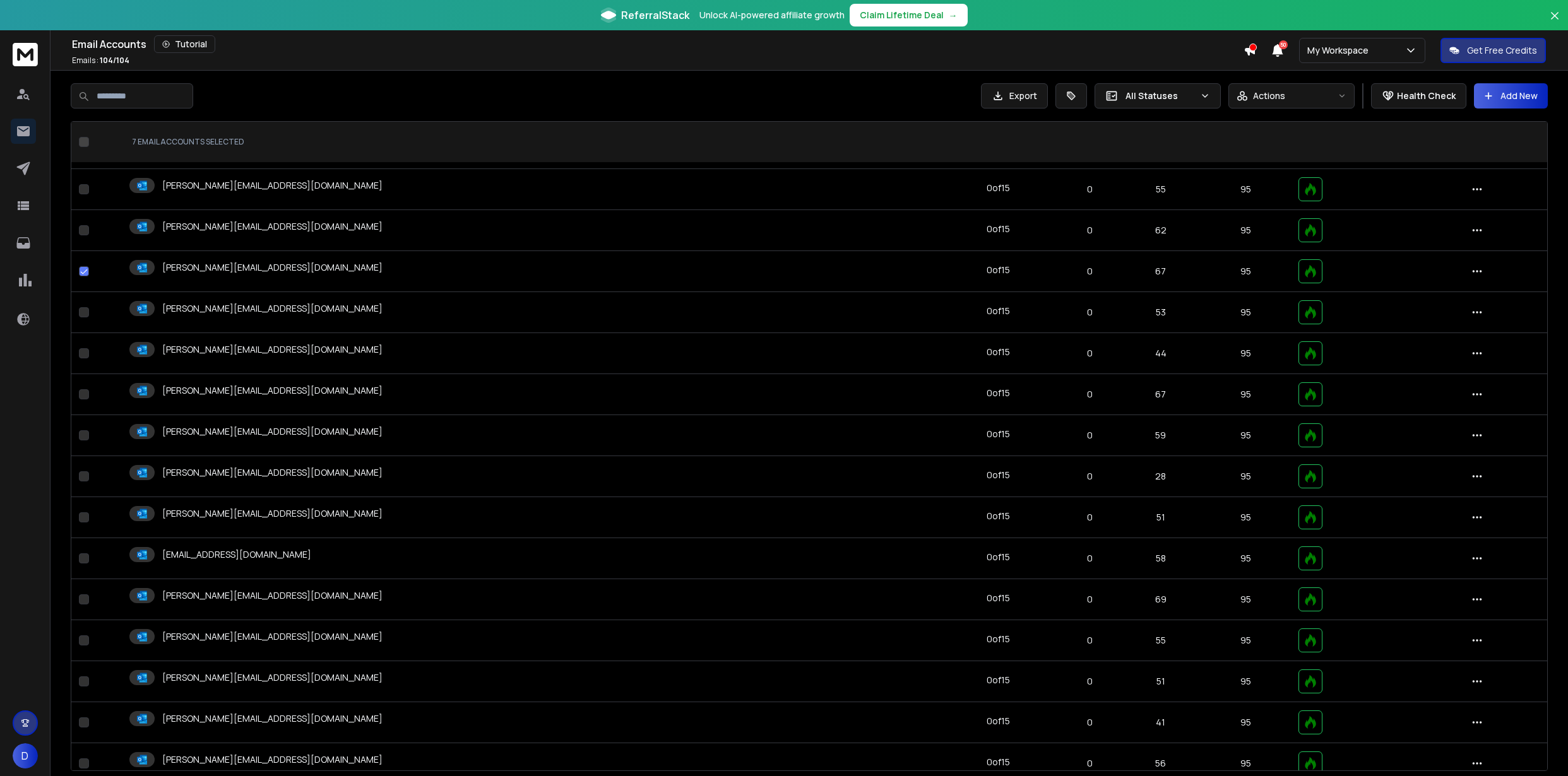
click at [238, 411] on td "[PERSON_NAME][EMAIL_ADDRESS][DOMAIN_NAME]" at bounding box center [530, 394] width 816 height 41
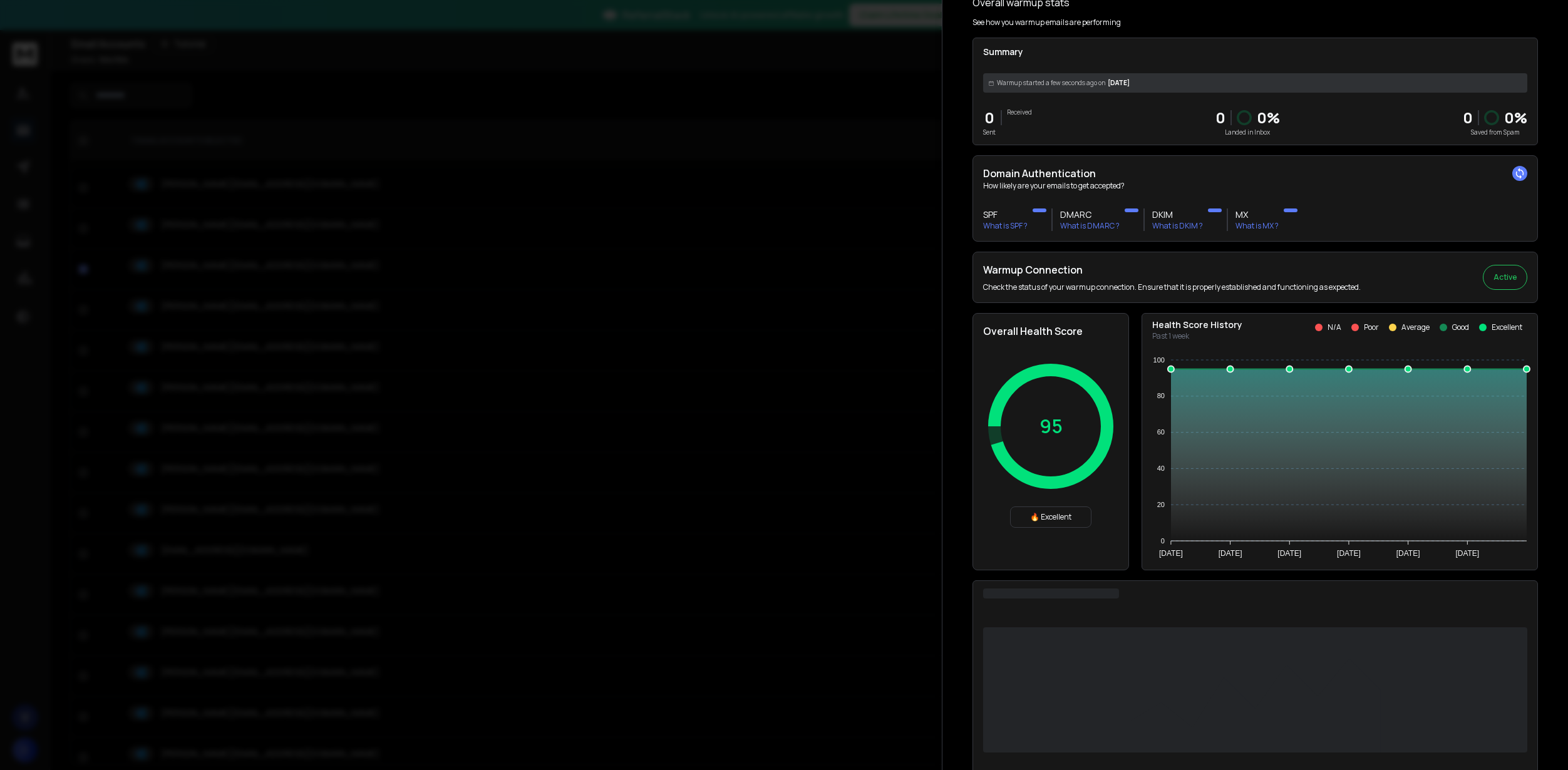
scroll to position [172, 0]
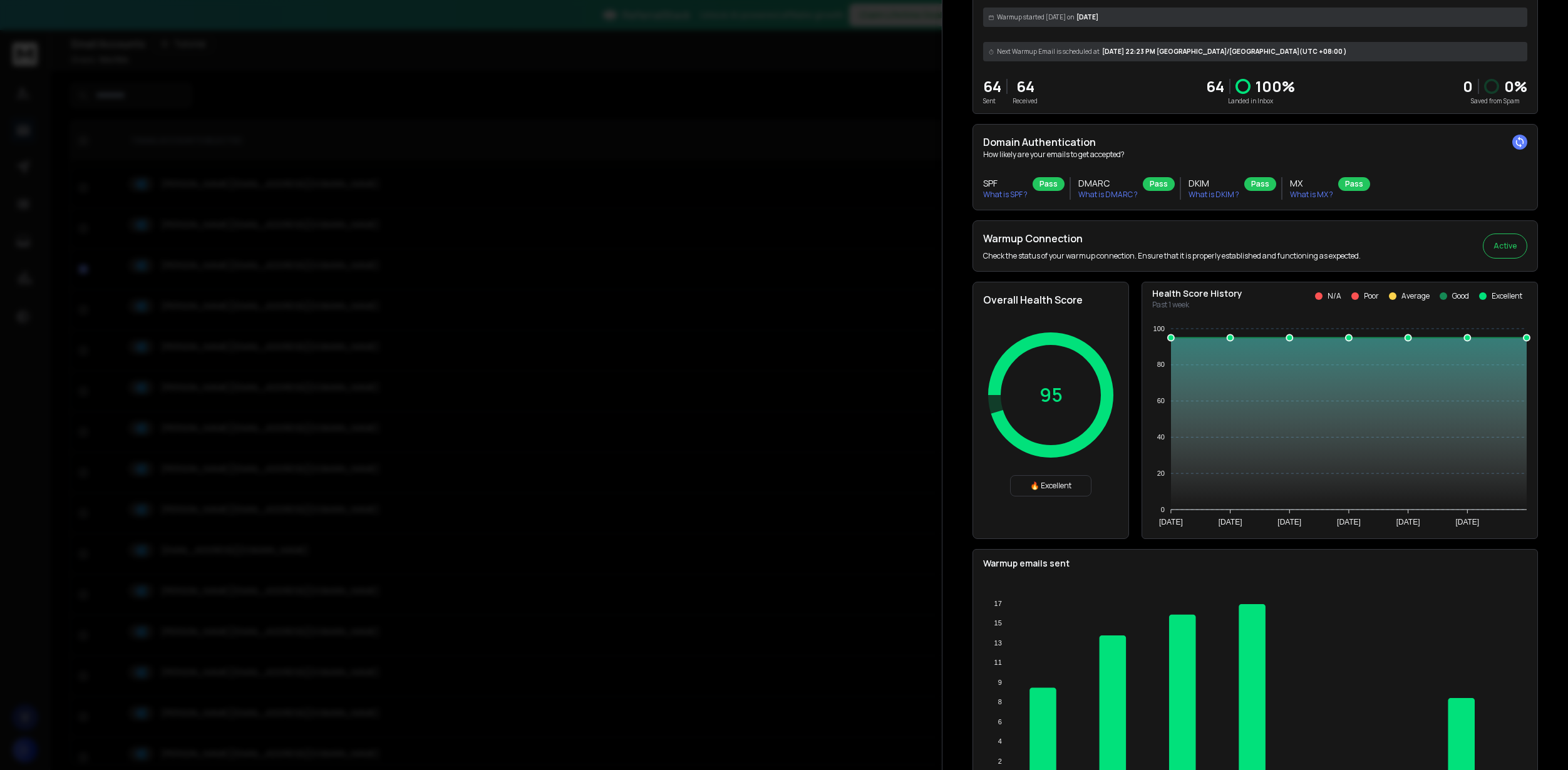
click at [536, 502] on div at bounding box center [784, 385] width 1568 height 770
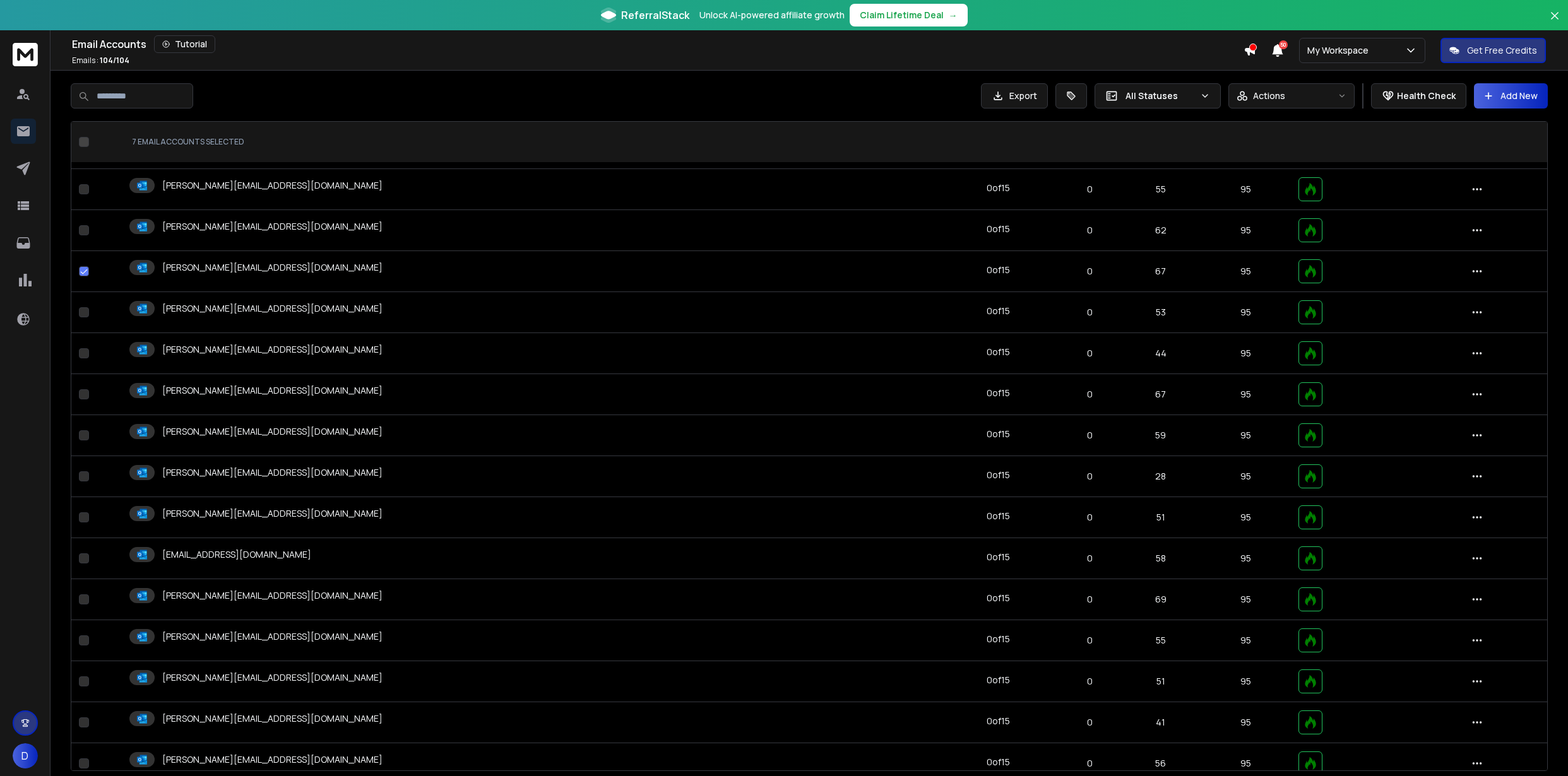
click at [251, 456] on td "[PERSON_NAME][EMAIL_ADDRESS][DOMAIN_NAME]" at bounding box center [530, 435] width 816 height 41
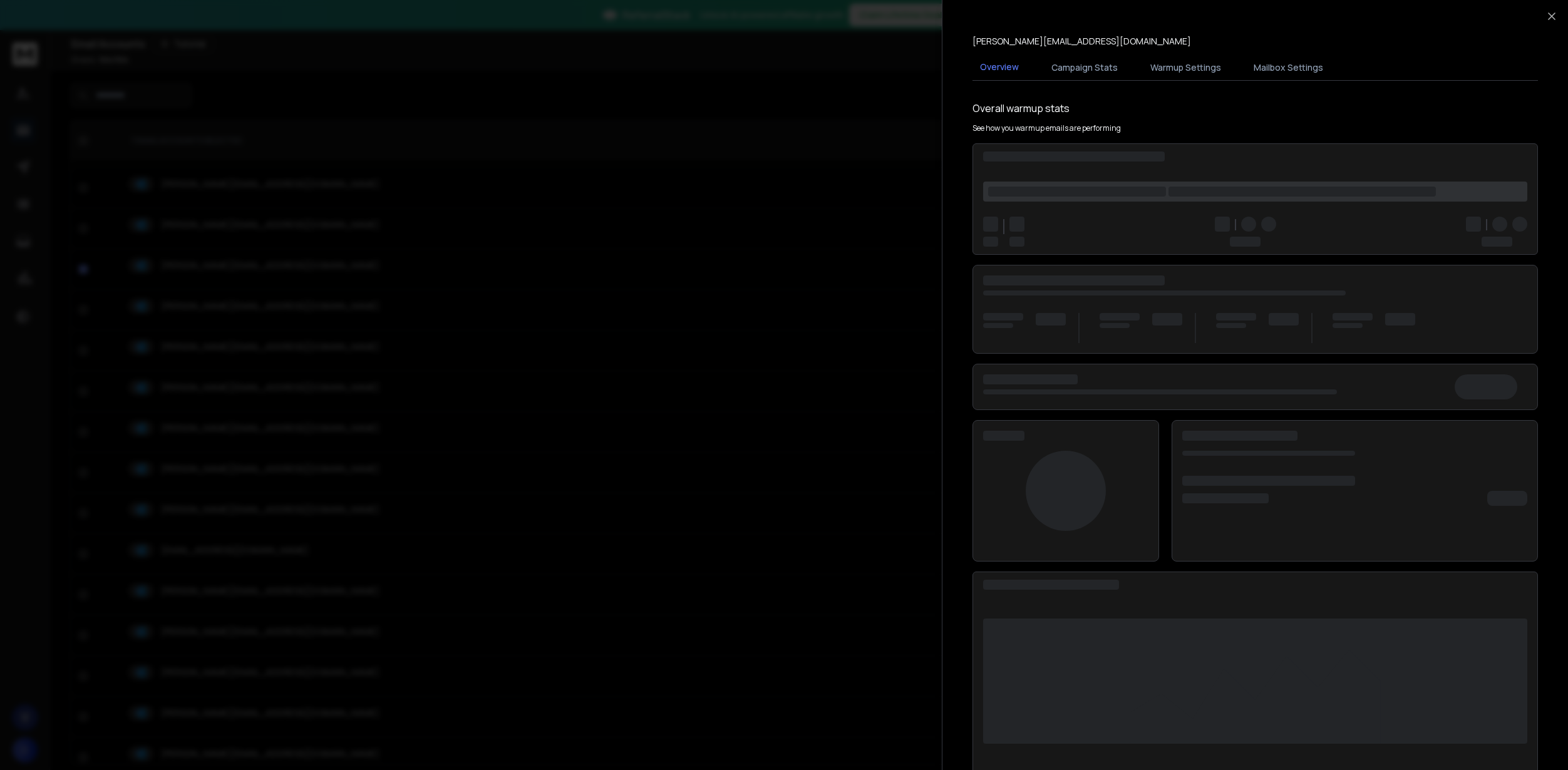
click at [245, 493] on div at bounding box center [784, 385] width 1568 height 770
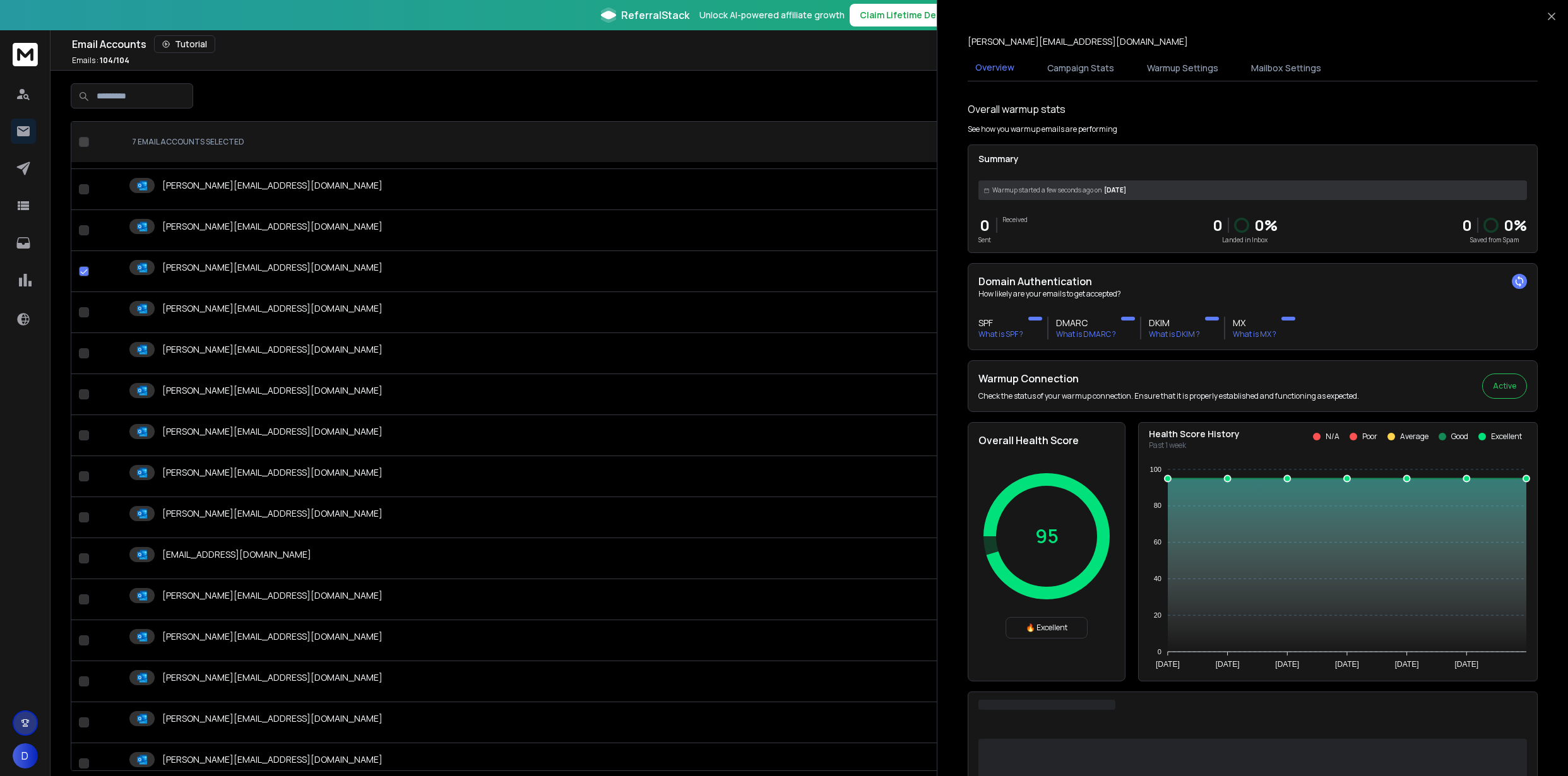
click at [245, 492] on td "[PERSON_NAME][EMAIL_ADDRESS][DOMAIN_NAME]" at bounding box center [530, 476] width 816 height 41
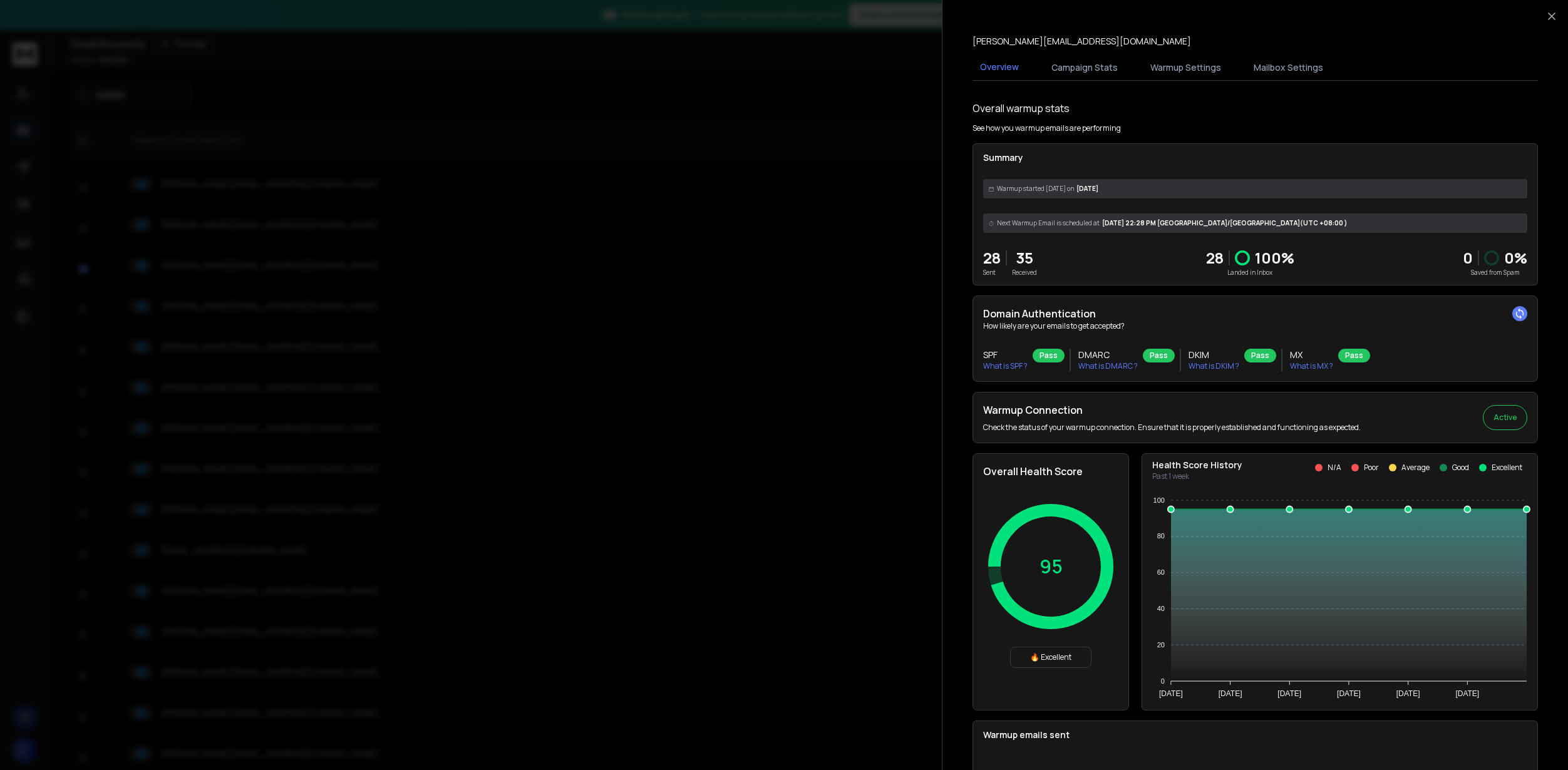
click at [602, 661] on div at bounding box center [784, 385] width 1568 height 770
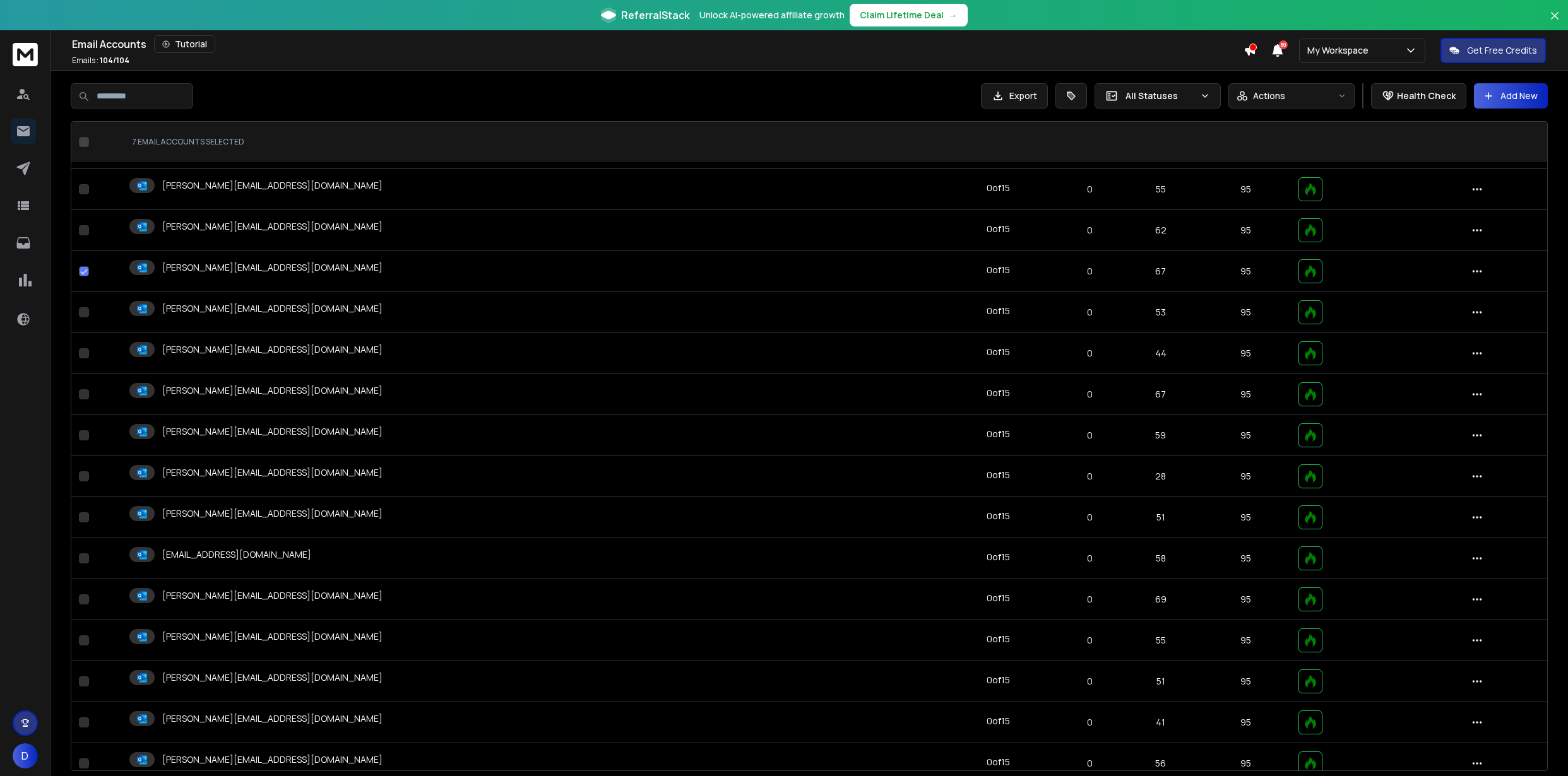
click at [278, 397] on p "[PERSON_NAME][EMAIL_ADDRESS][DOMAIN_NAME]" at bounding box center [272, 390] width 220 height 12
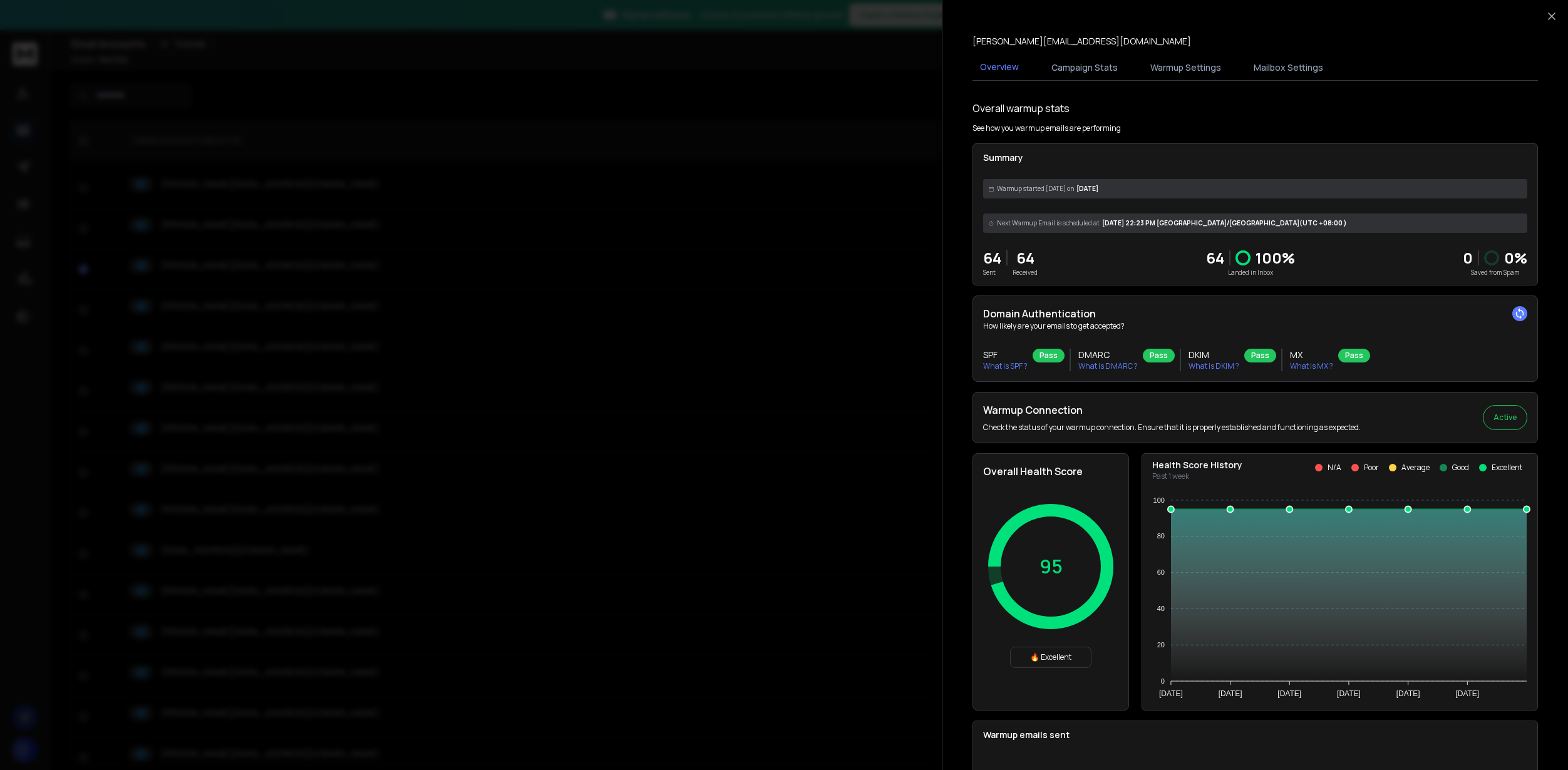
click at [602, 547] on div at bounding box center [784, 385] width 1568 height 770
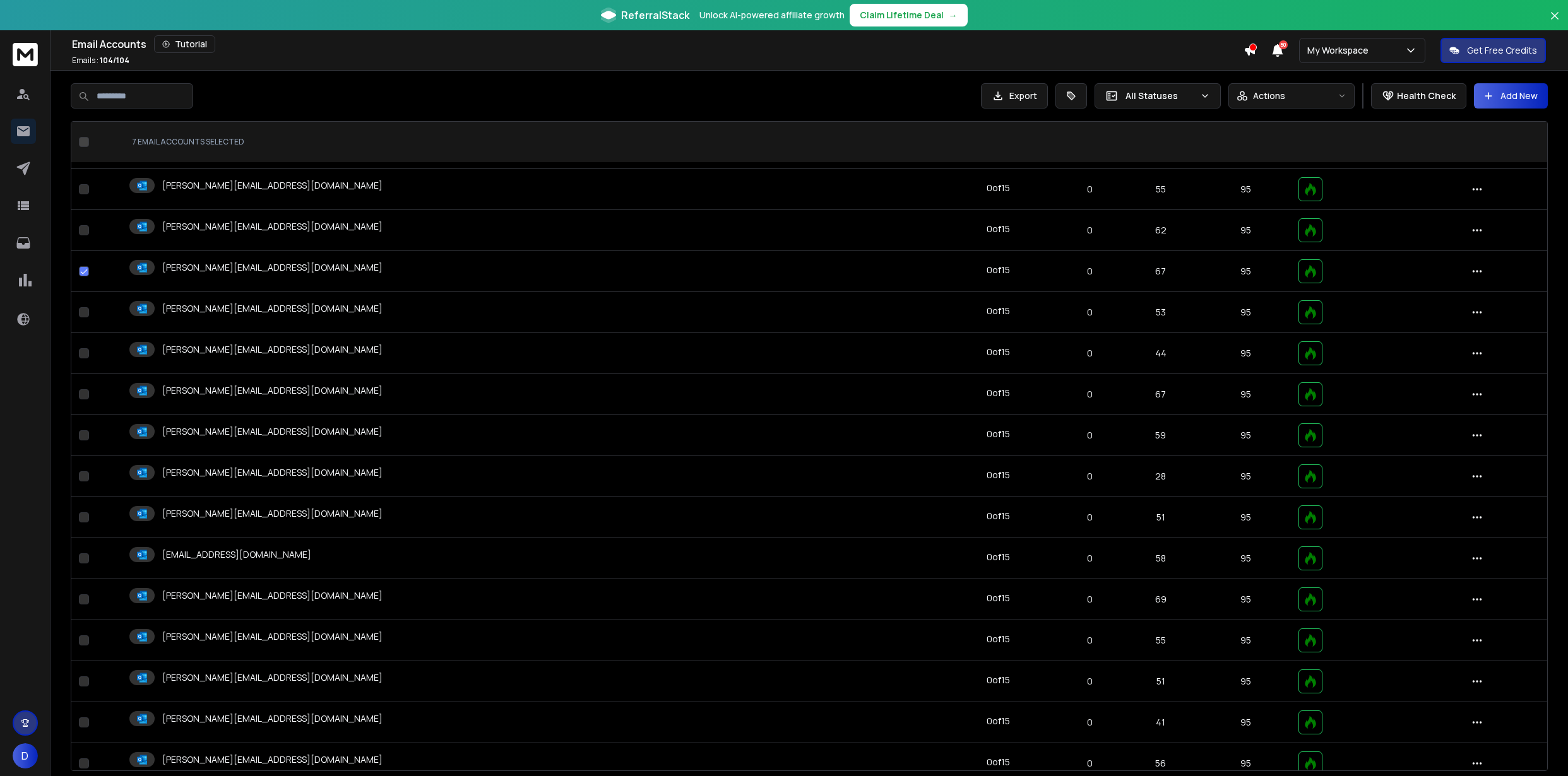
click at [85, 441] on button "button" at bounding box center [84, 435] width 10 height 10
click at [271, 479] on p "[PERSON_NAME][EMAIL_ADDRESS][DOMAIN_NAME]" at bounding box center [272, 473] width 220 height 12
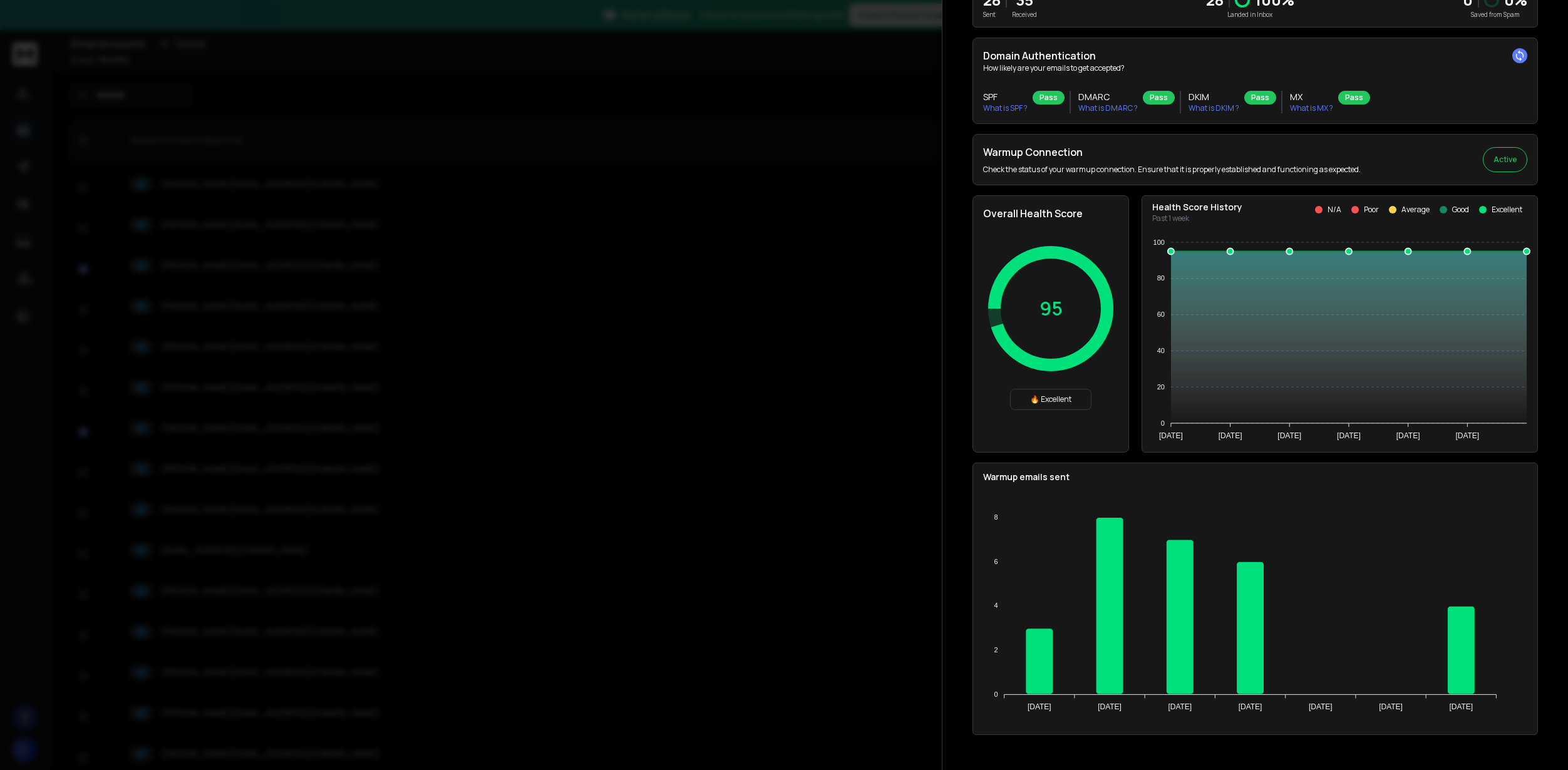
click at [571, 527] on div at bounding box center [784, 385] width 1568 height 770
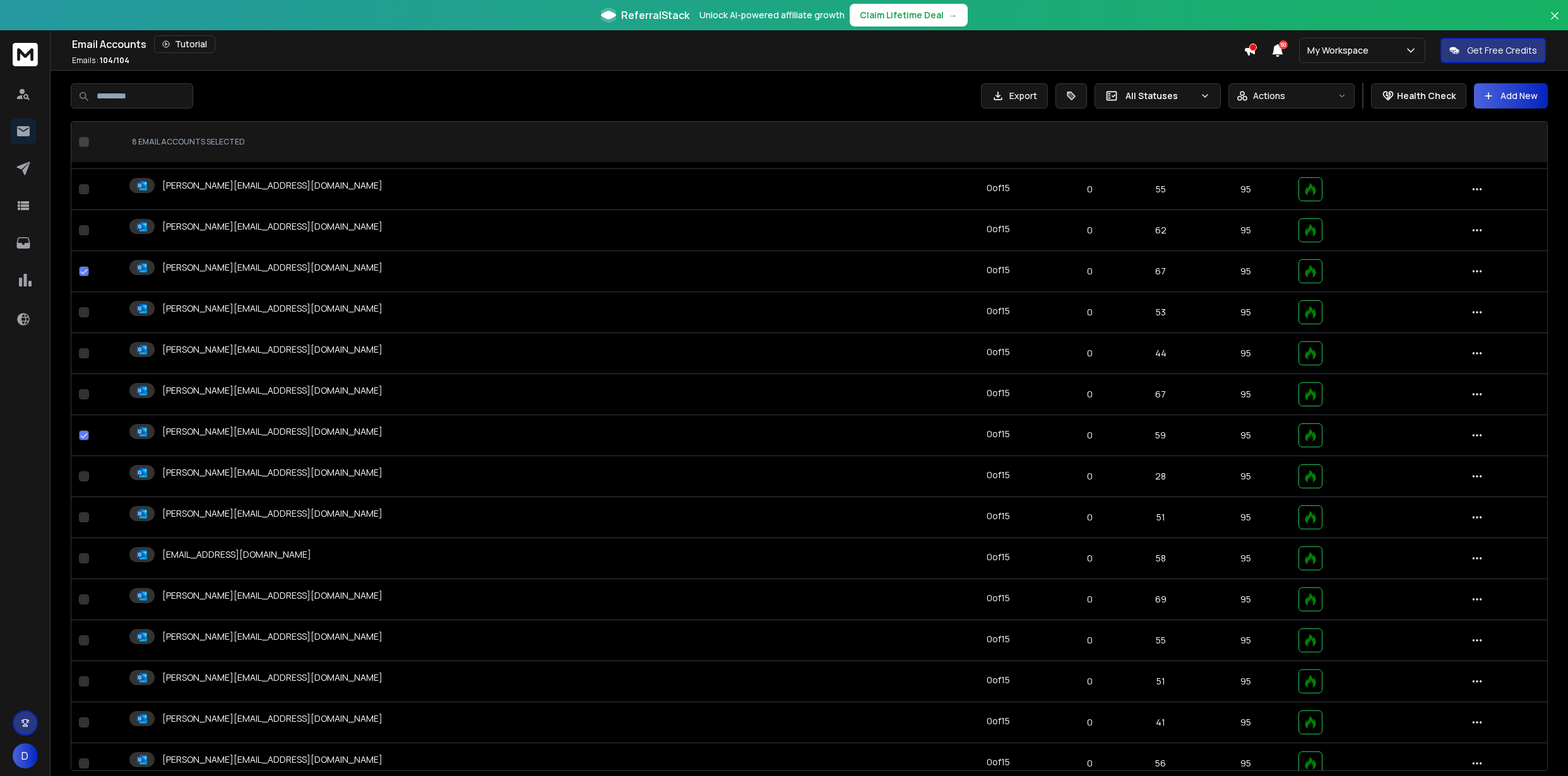
click at [300, 521] on div "[PERSON_NAME][EMAIL_ADDRESS][DOMAIN_NAME]" at bounding box center [529, 513] width 801 height 15
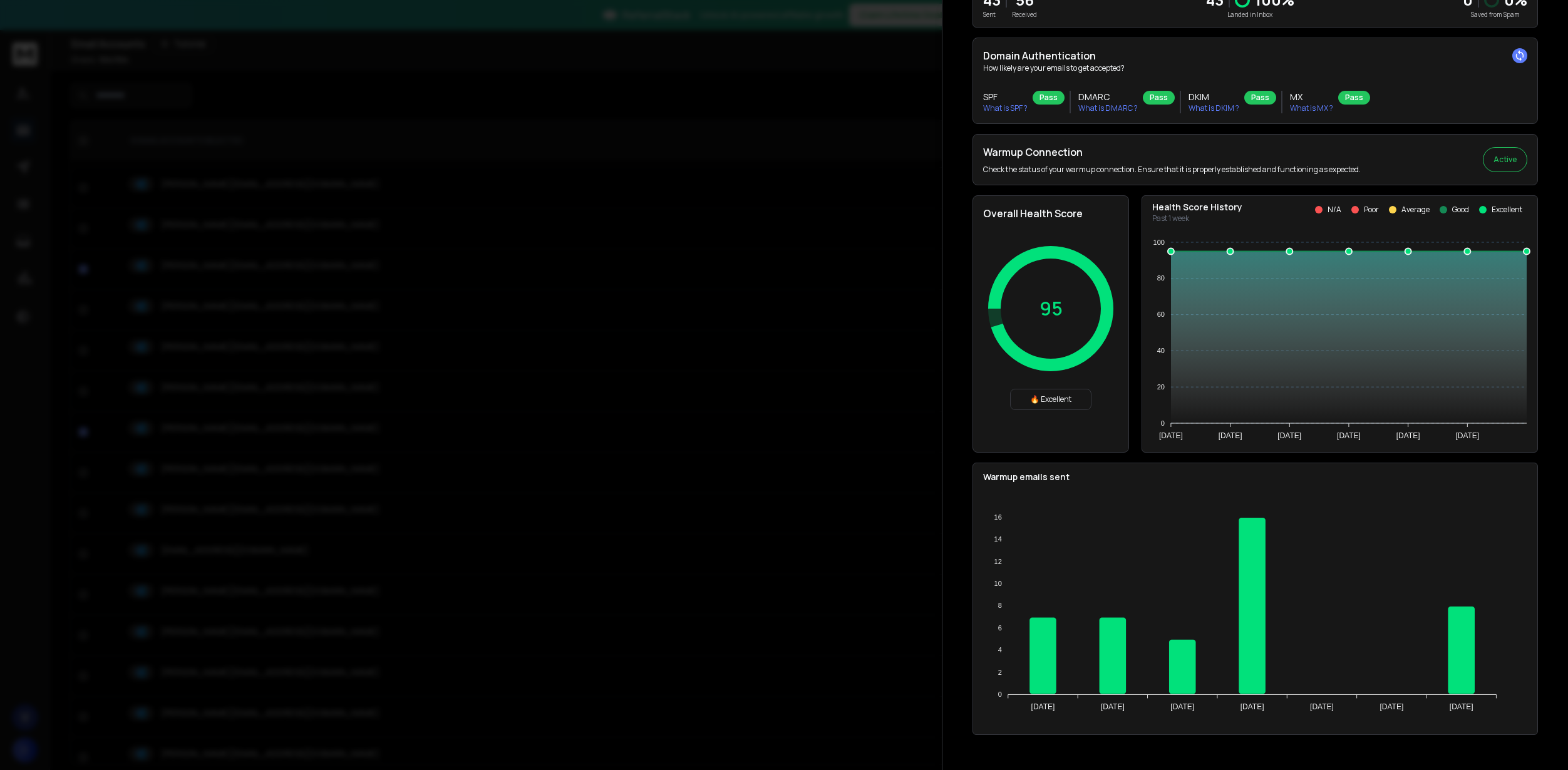
click at [532, 527] on div at bounding box center [784, 385] width 1568 height 770
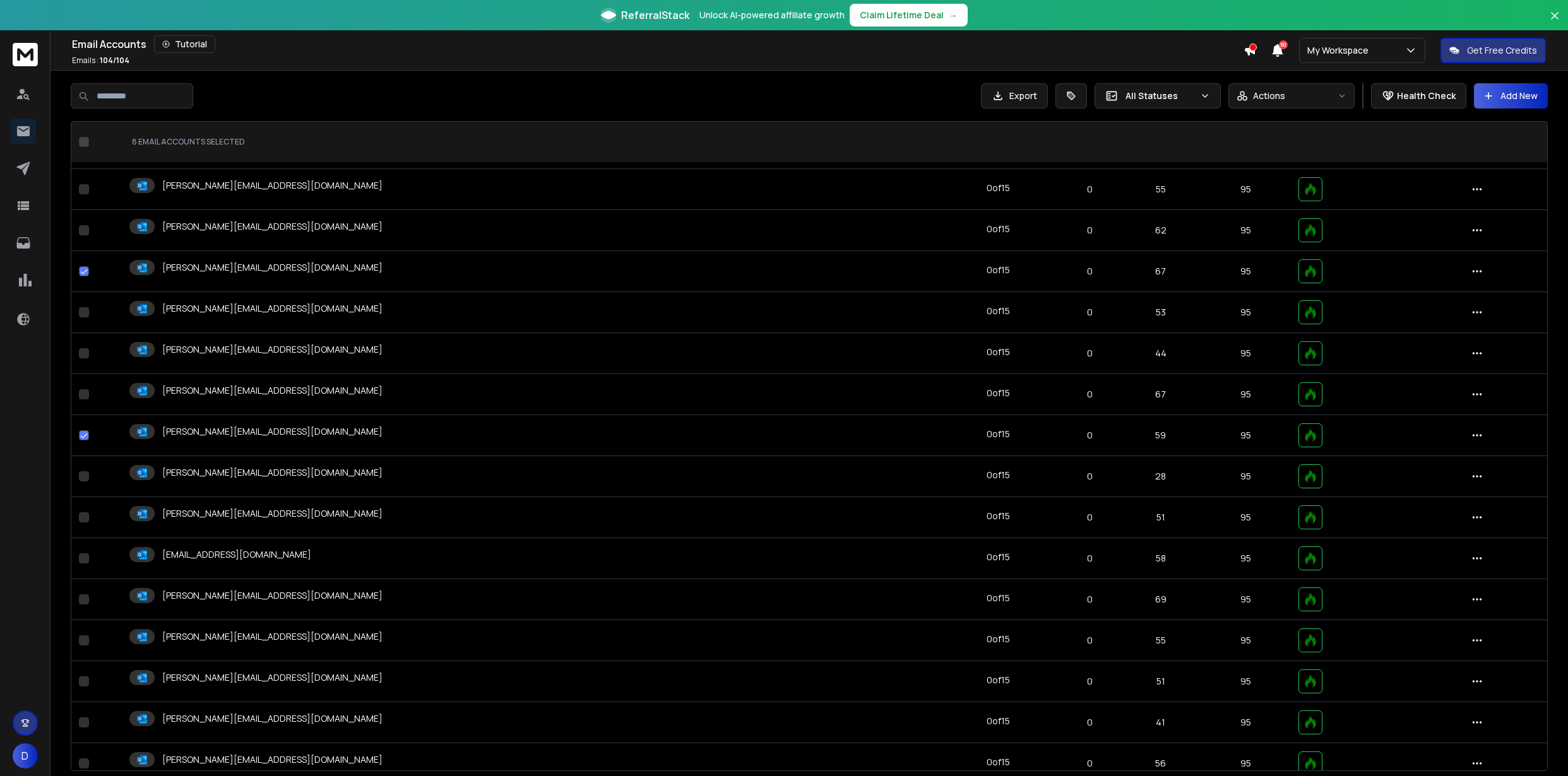
click at [276, 563] on div "[EMAIL_ADDRESS][DOMAIN_NAME]" at bounding box center [529, 554] width 801 height 15
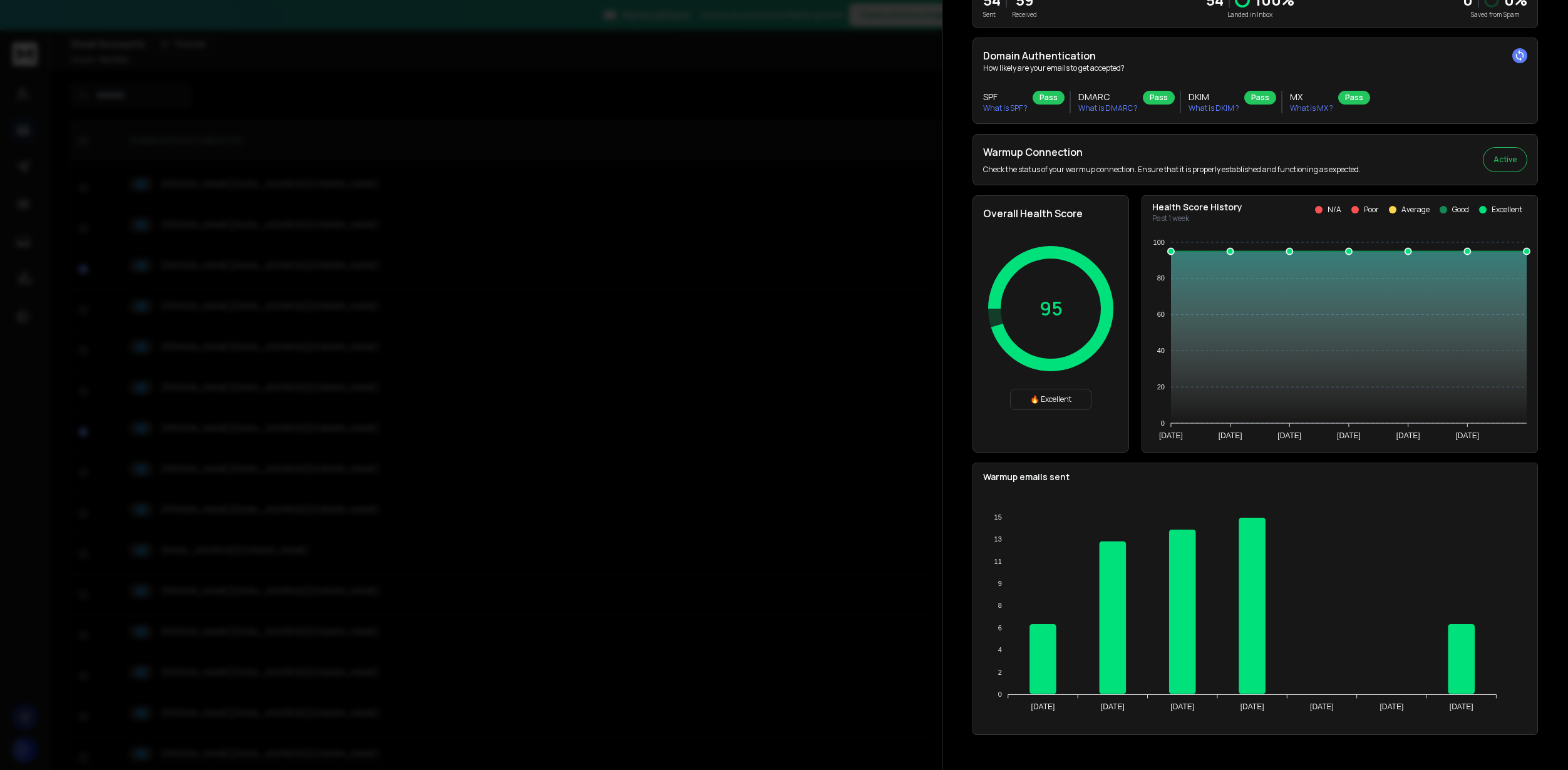
click at [663, 499] on div at bounding box center [784, 385] width 1568 height 770
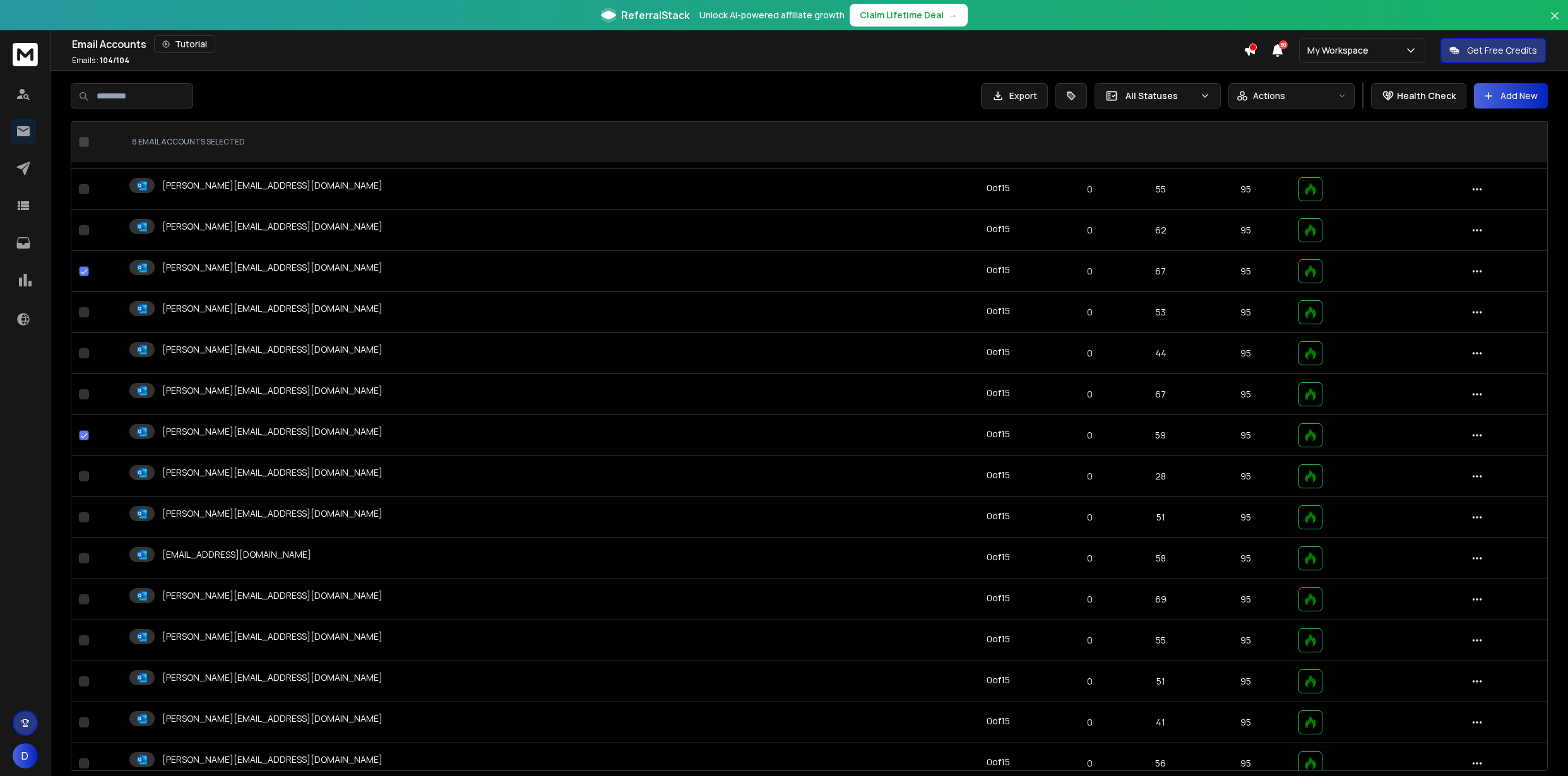
click at [84, 563] on button "button" at bounding box center [84, 558] width 10 height 10
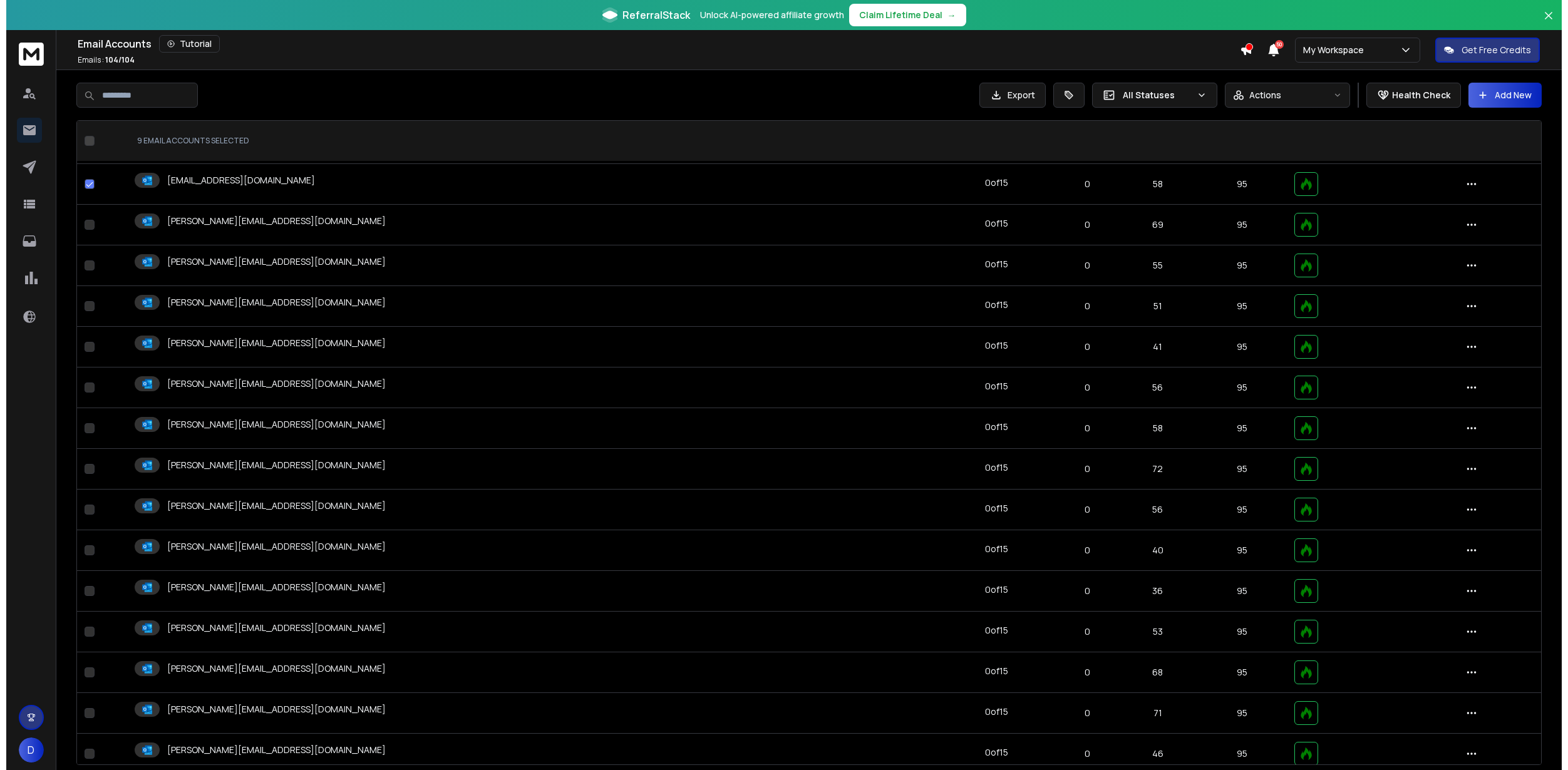
scroll to position [2293, 0]
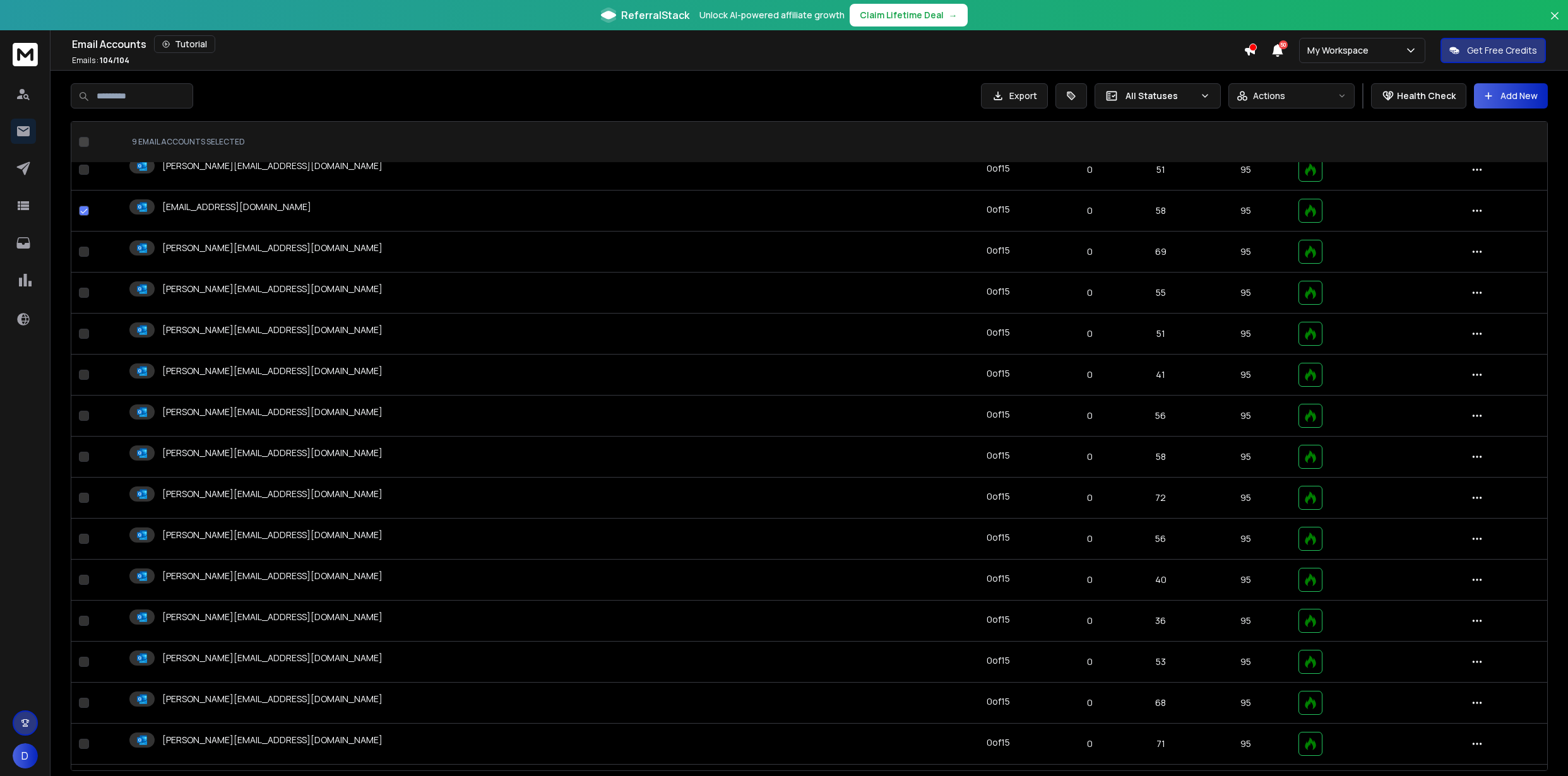
click at [247, 273] on td "[PERSON_NAME][EMAIL_ADDRESS][DOMAIN_NAME]" at bounding box center [530, 252] width 816 height 41
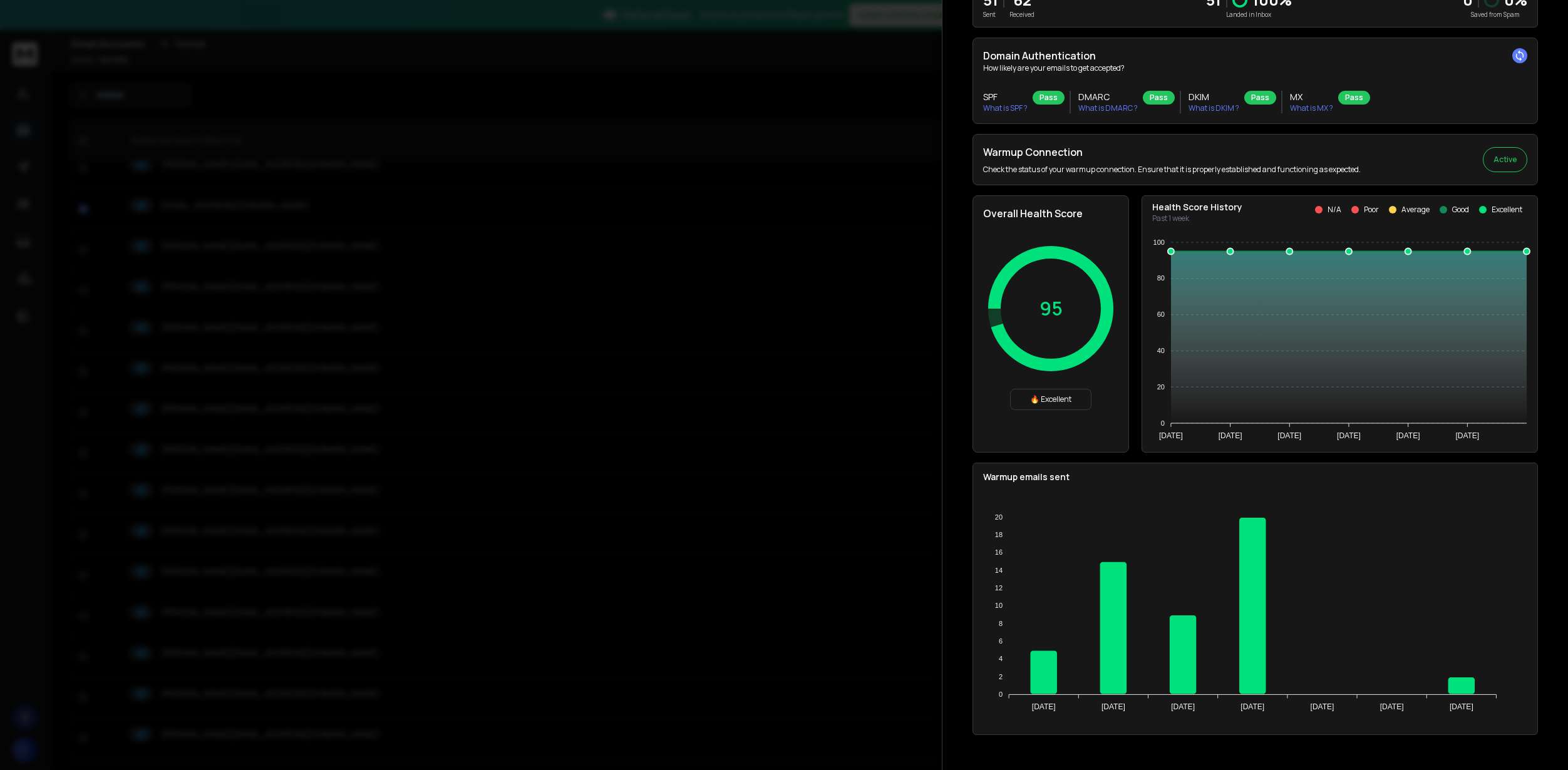
click at [606, 422] on div at bounding box center [784, 385] width 1568 height 770
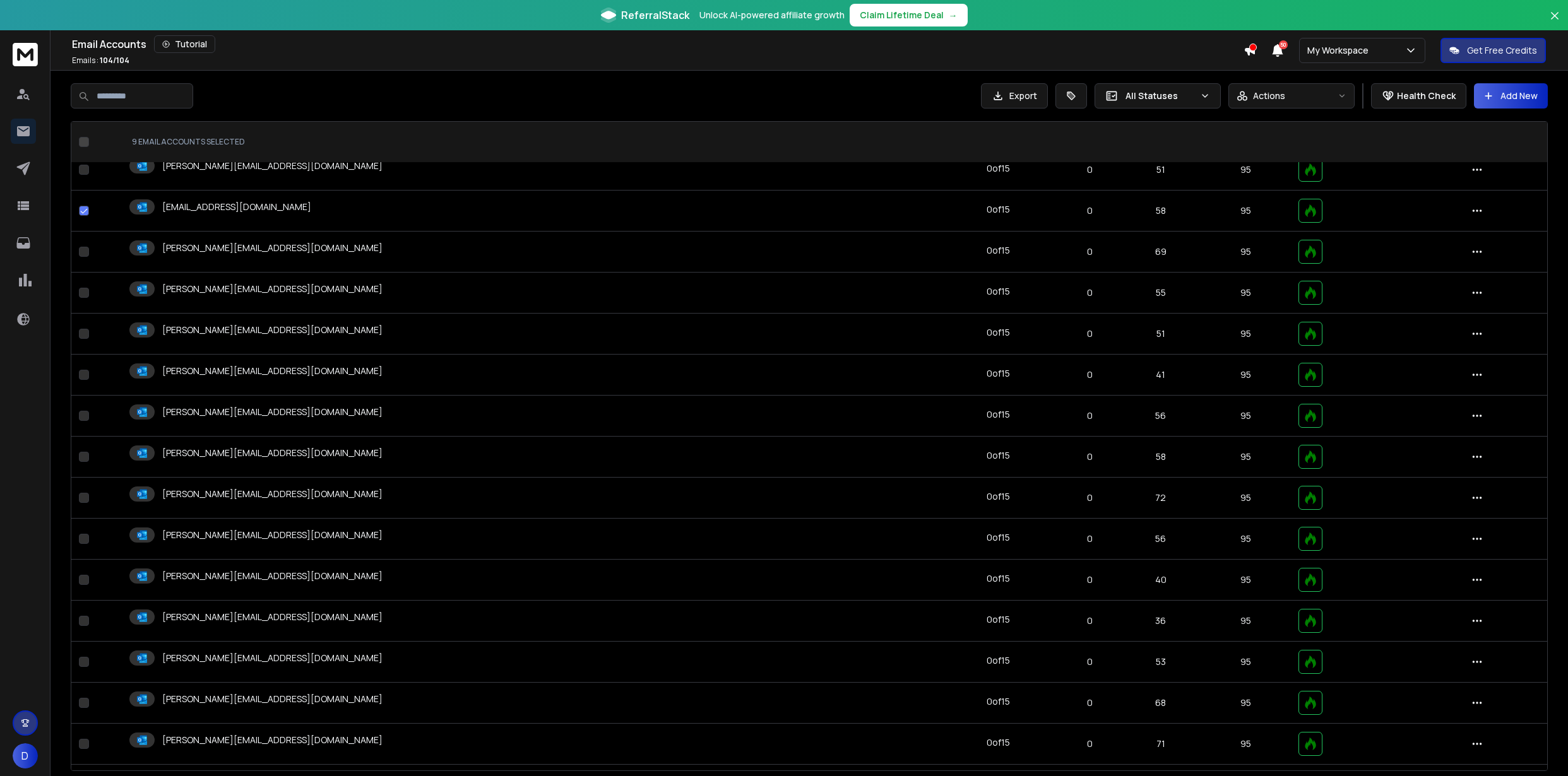
click at [286, 296] on div "[PERSON_NAME][EMAIL_ADDRESS][DOMAIN_NAME]" at bounding box center [529, 288] width 801 height 15
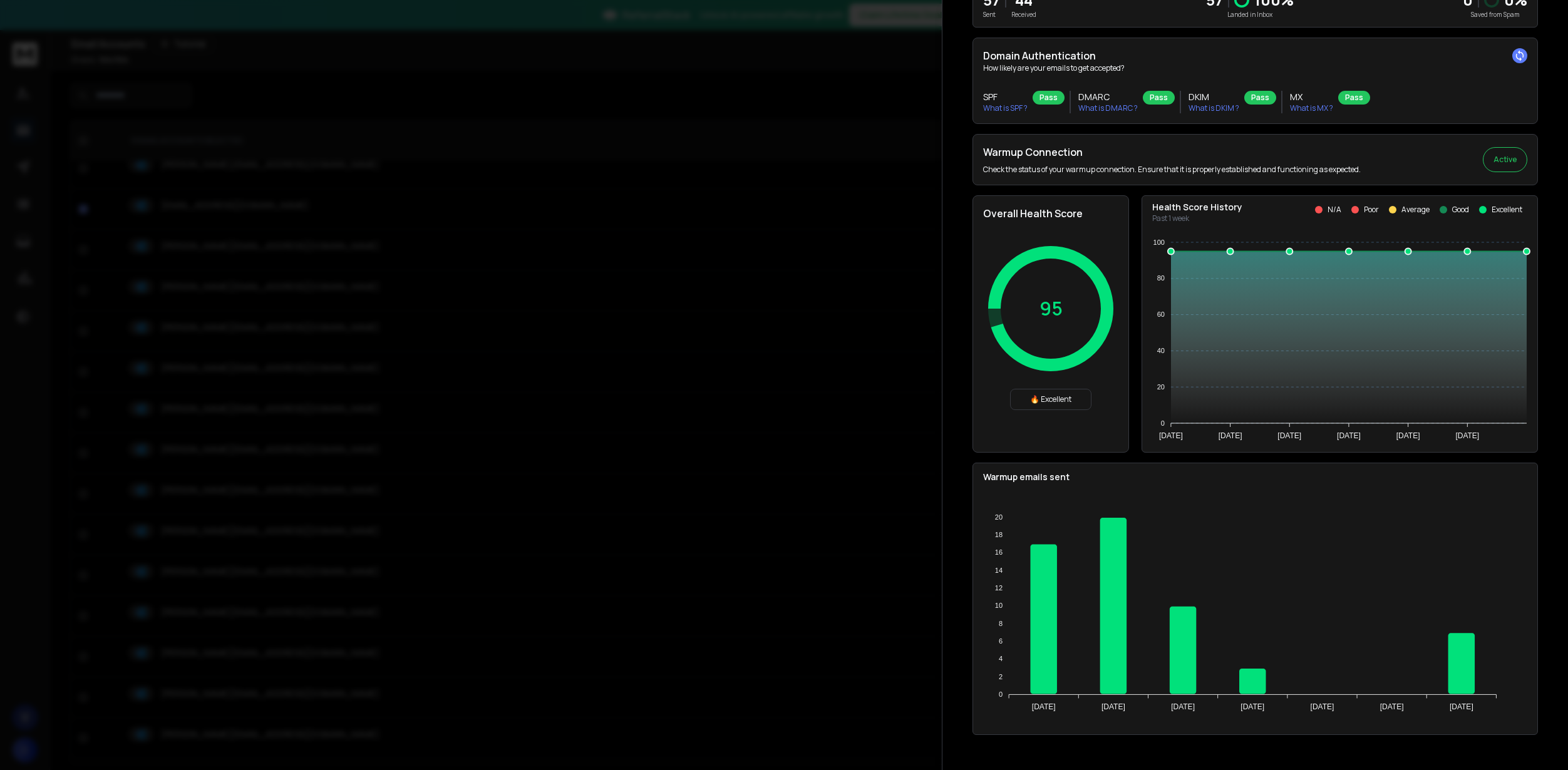
click at [598, 387] on div at bounding box center [784, 385] width 1568 height 770
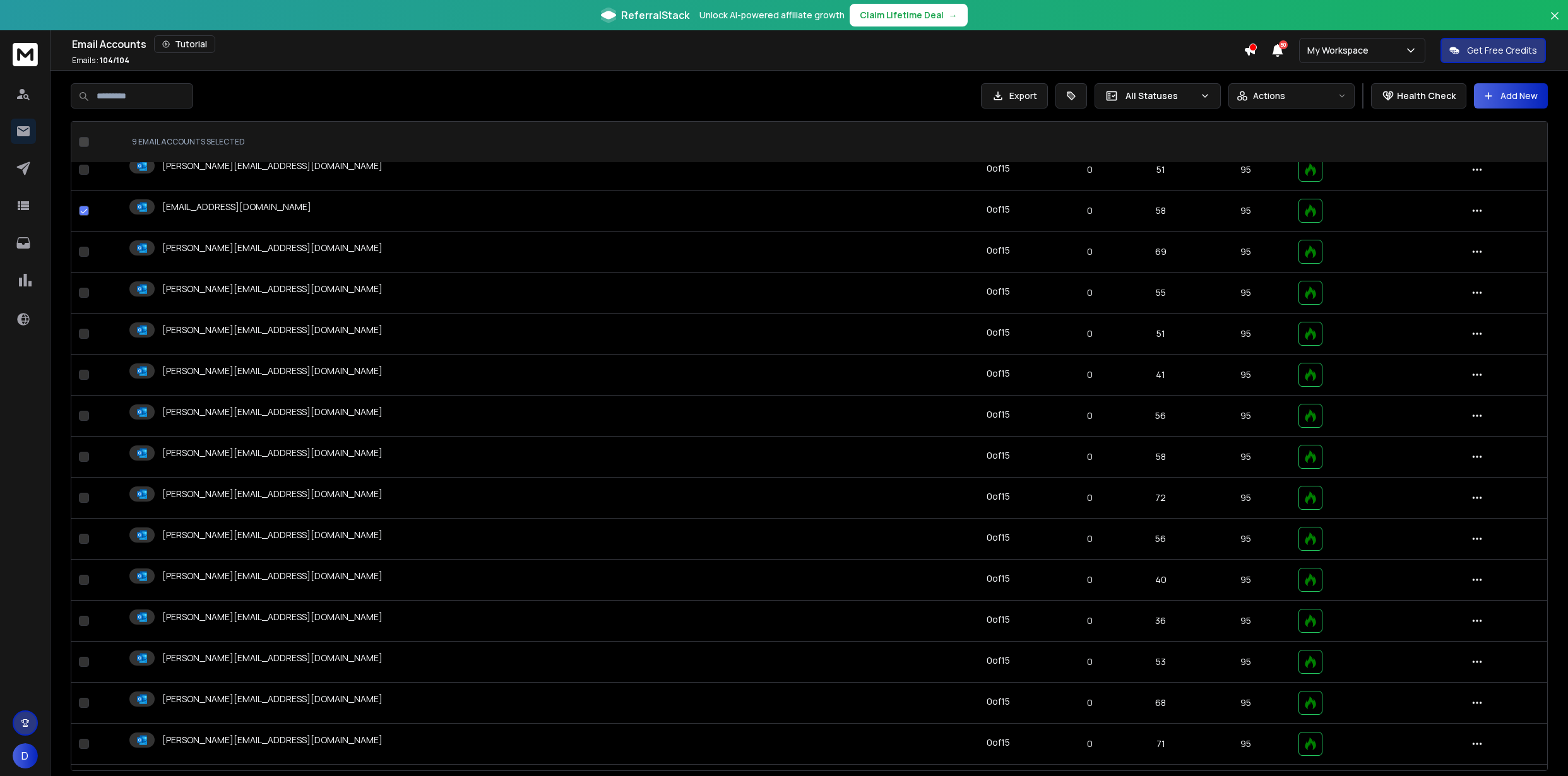
click at [277, 354] on td "[PERSON_NAME][EMAIL_ADDRESS][DOMAIN_NAME]" at bounding box center [530, 334] width 816 height 41
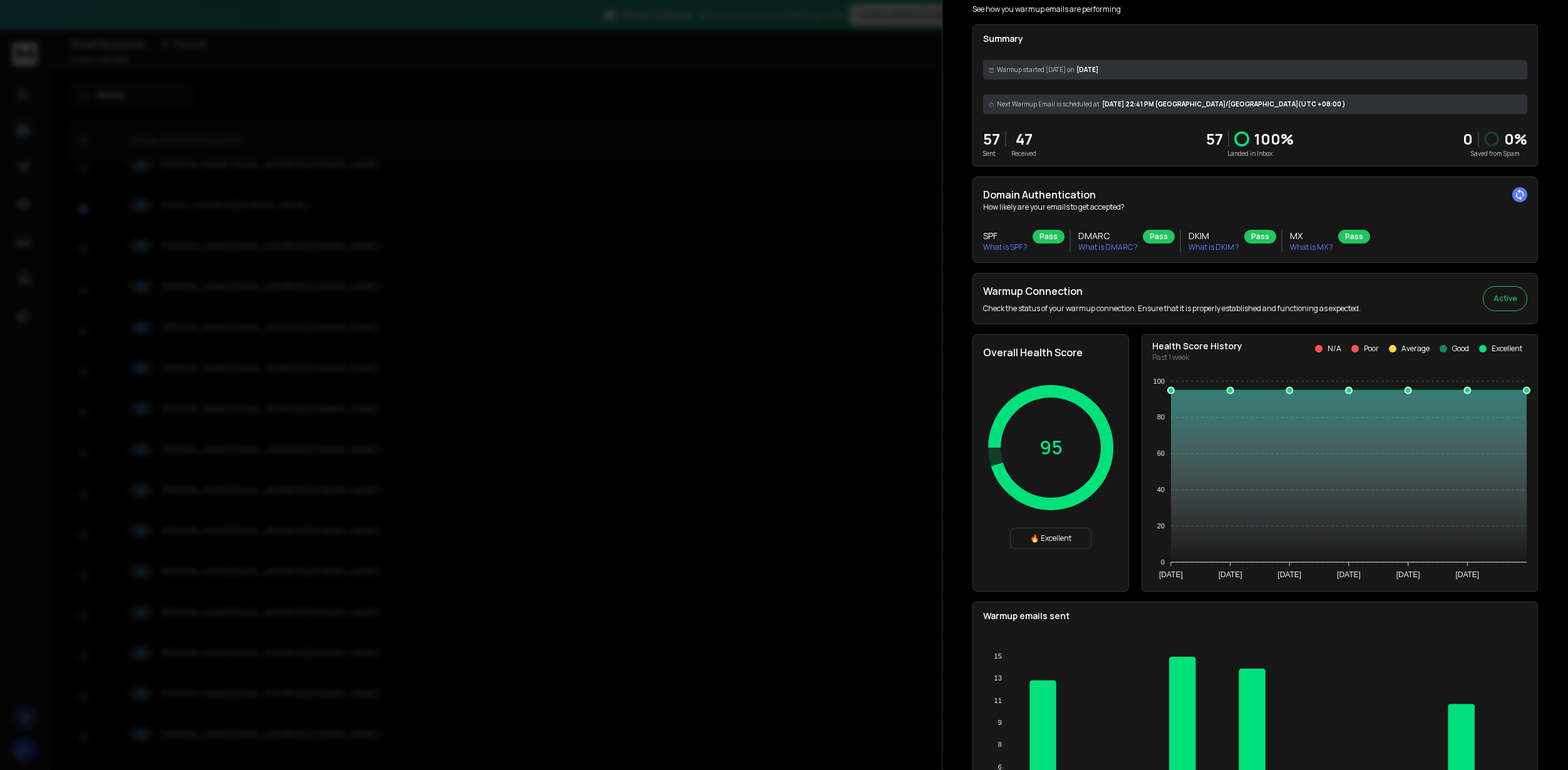
scroll to position [0, 0]
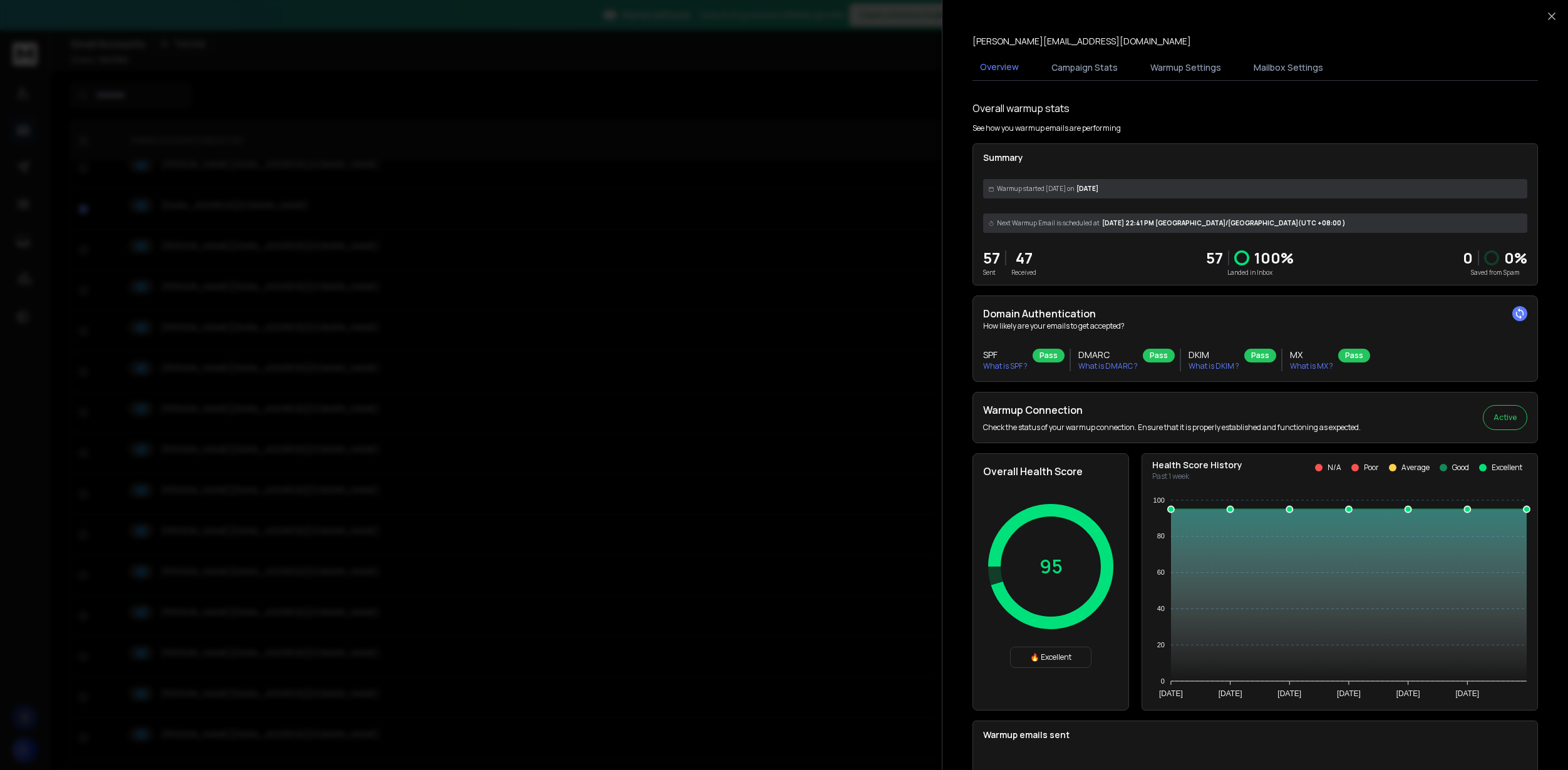
click at [451, 486] on div at bounding box center [784, 385] width 1568 height 770
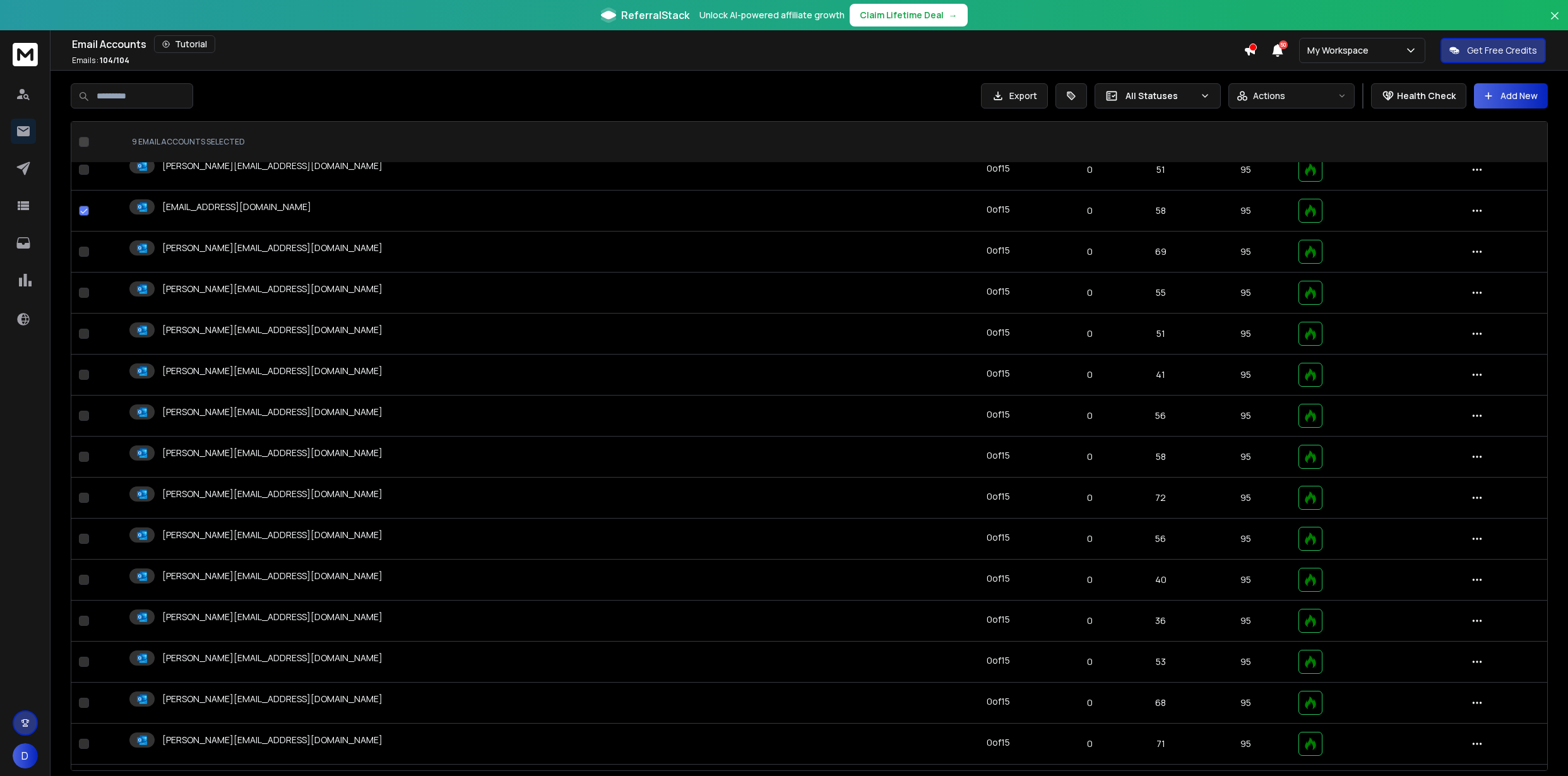
click at [84, 352] on td at bounding box center [96, 334] width 50 height 41
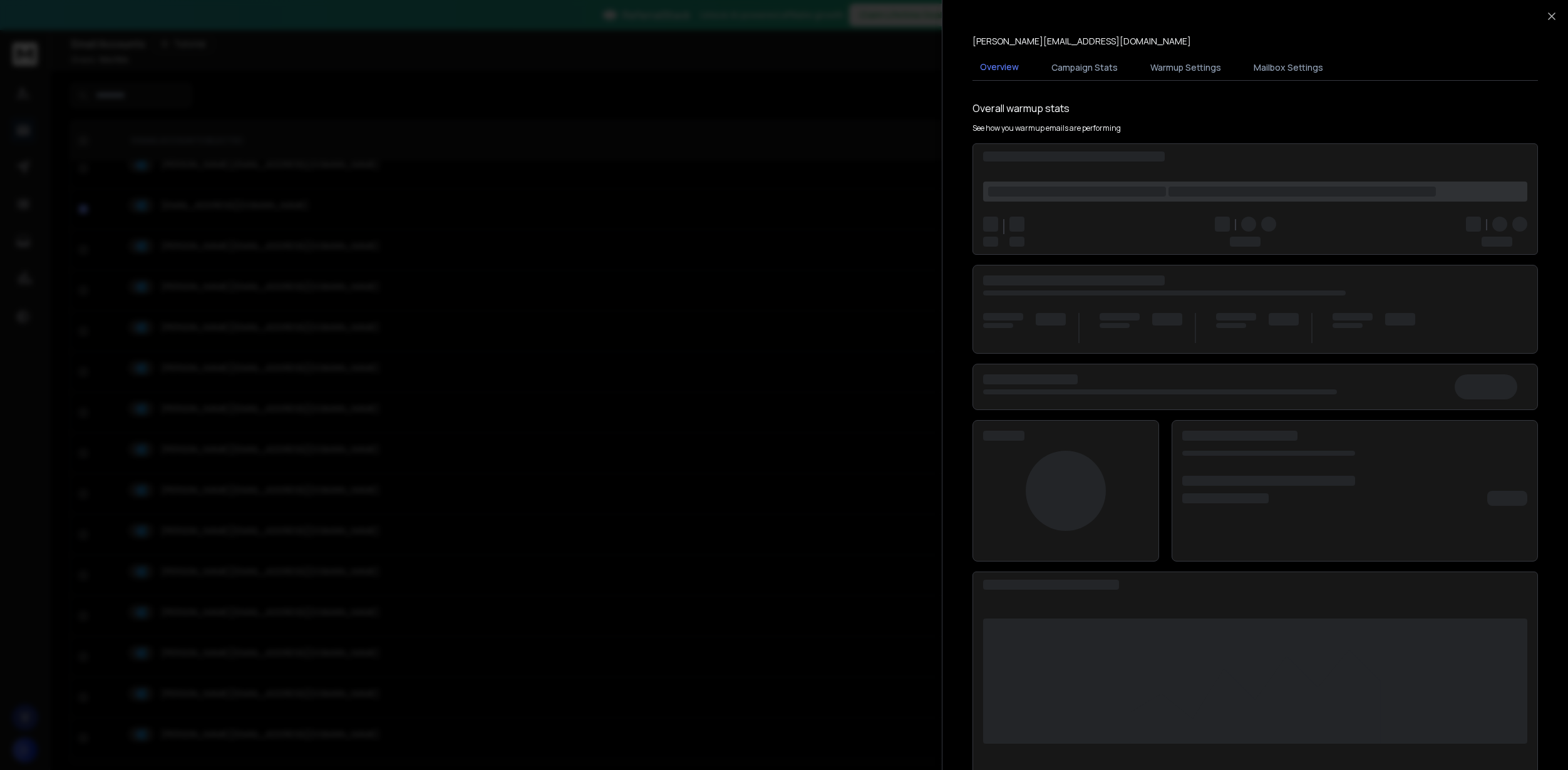
click at [99, 361] on div at bounding box center [784, 385] width 1568 height 770
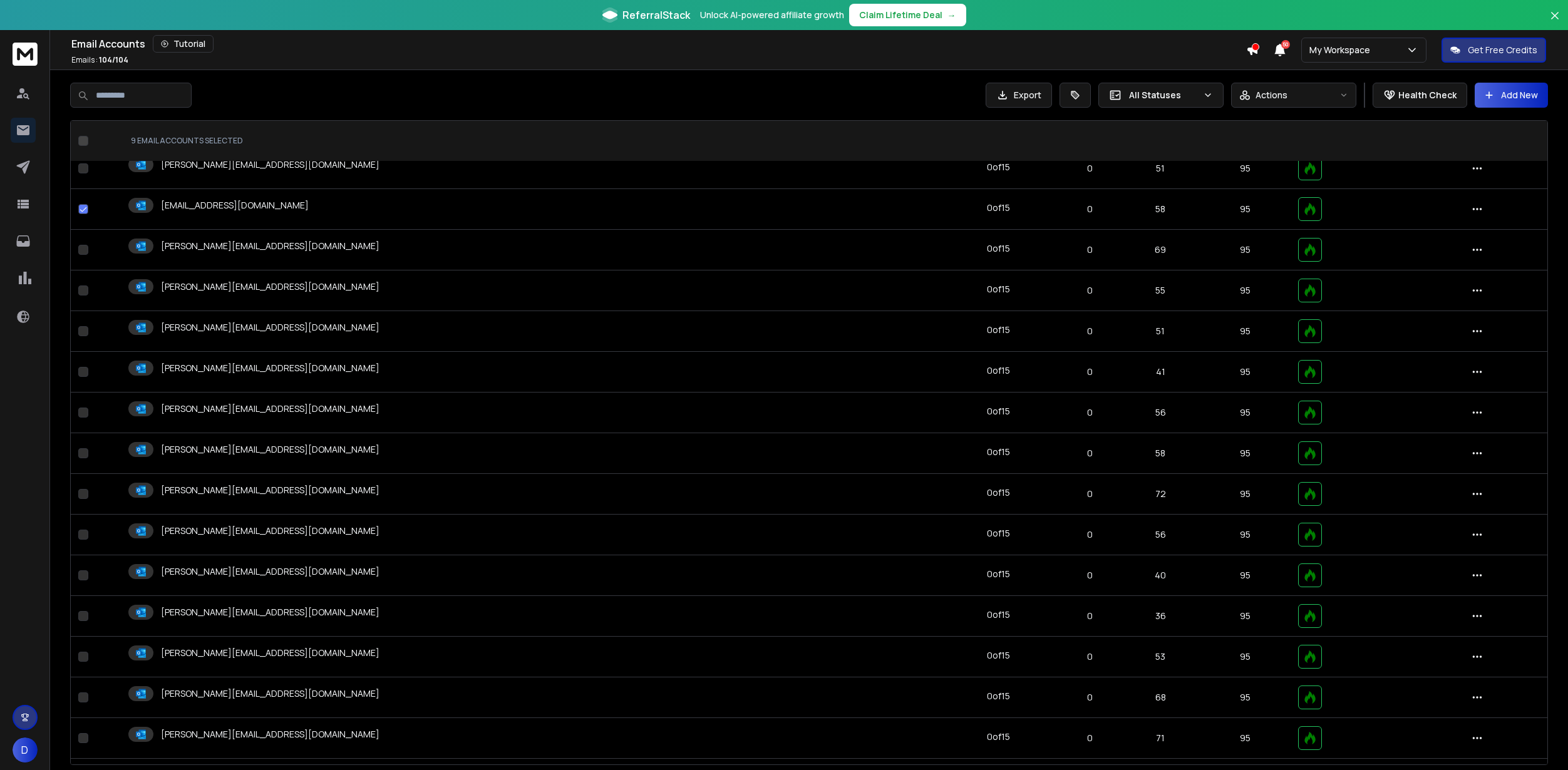
click at [86, 336] on button "button" at bounding box center [83, 331] width 10 height 10
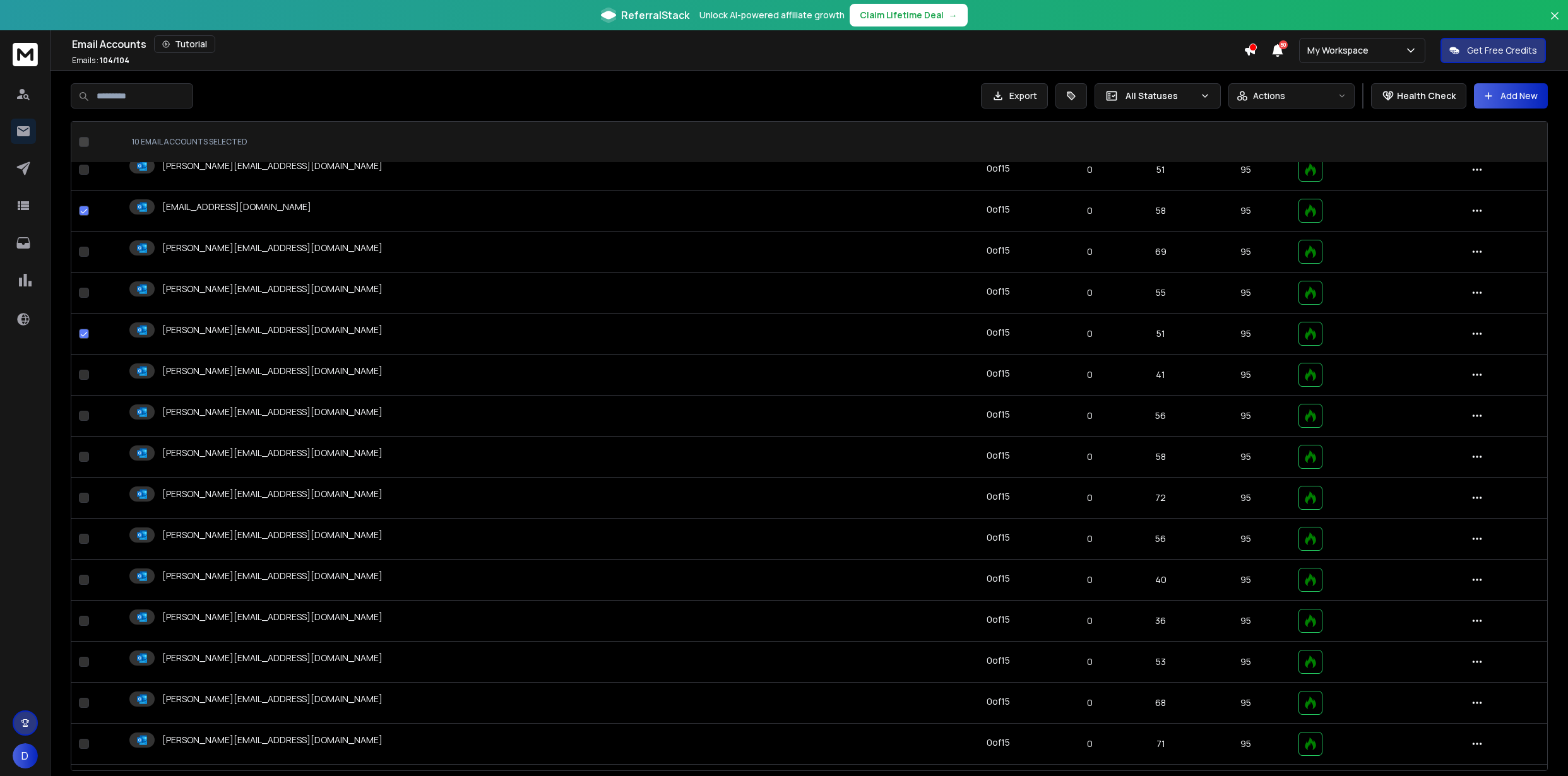
click at [218, 396] on td "[PERSON_NAME][EMAIL_ADDRESS][DOMAIN_NAME]" at bounding box center [530, 375] width 816 height 41
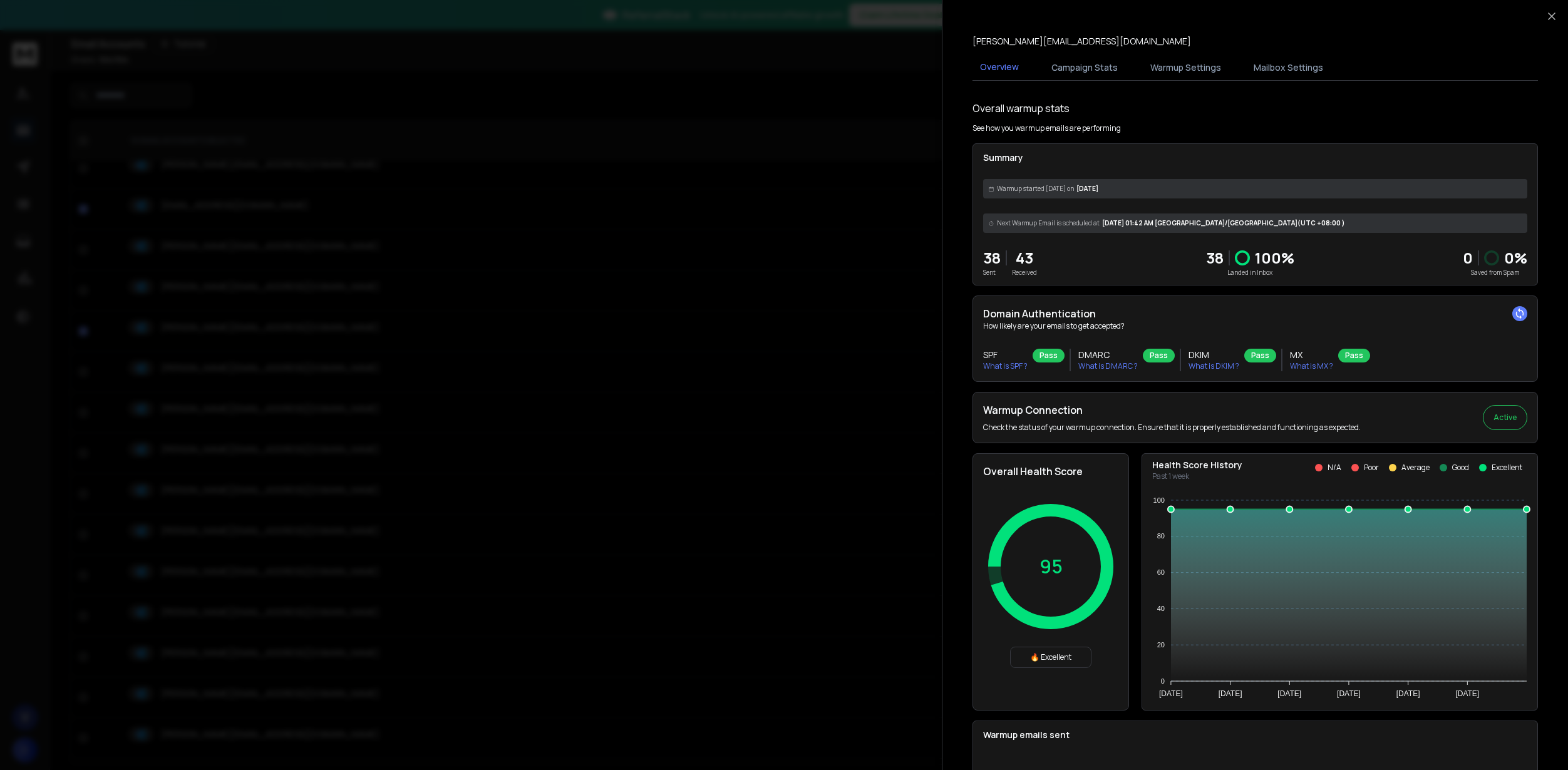
click at [269, 304] on div at bounding box center [784, 385] width 1568 height 770
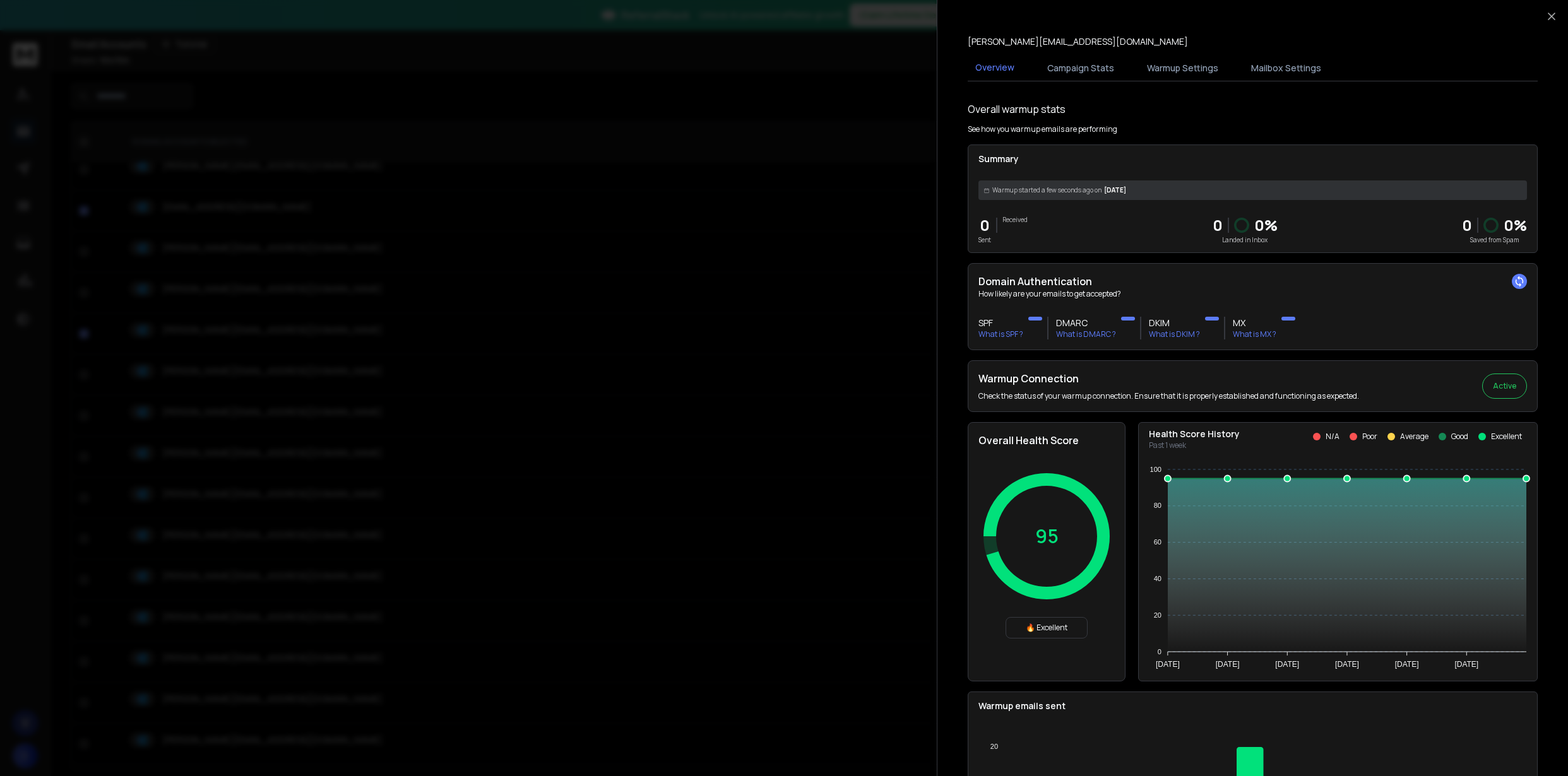
click at [208, 392] on td "[PERSON_NAME][EMAIL_ADDRESS][DOMAIN_NAME]" at bounding box center [527, 375] width 809 height 41
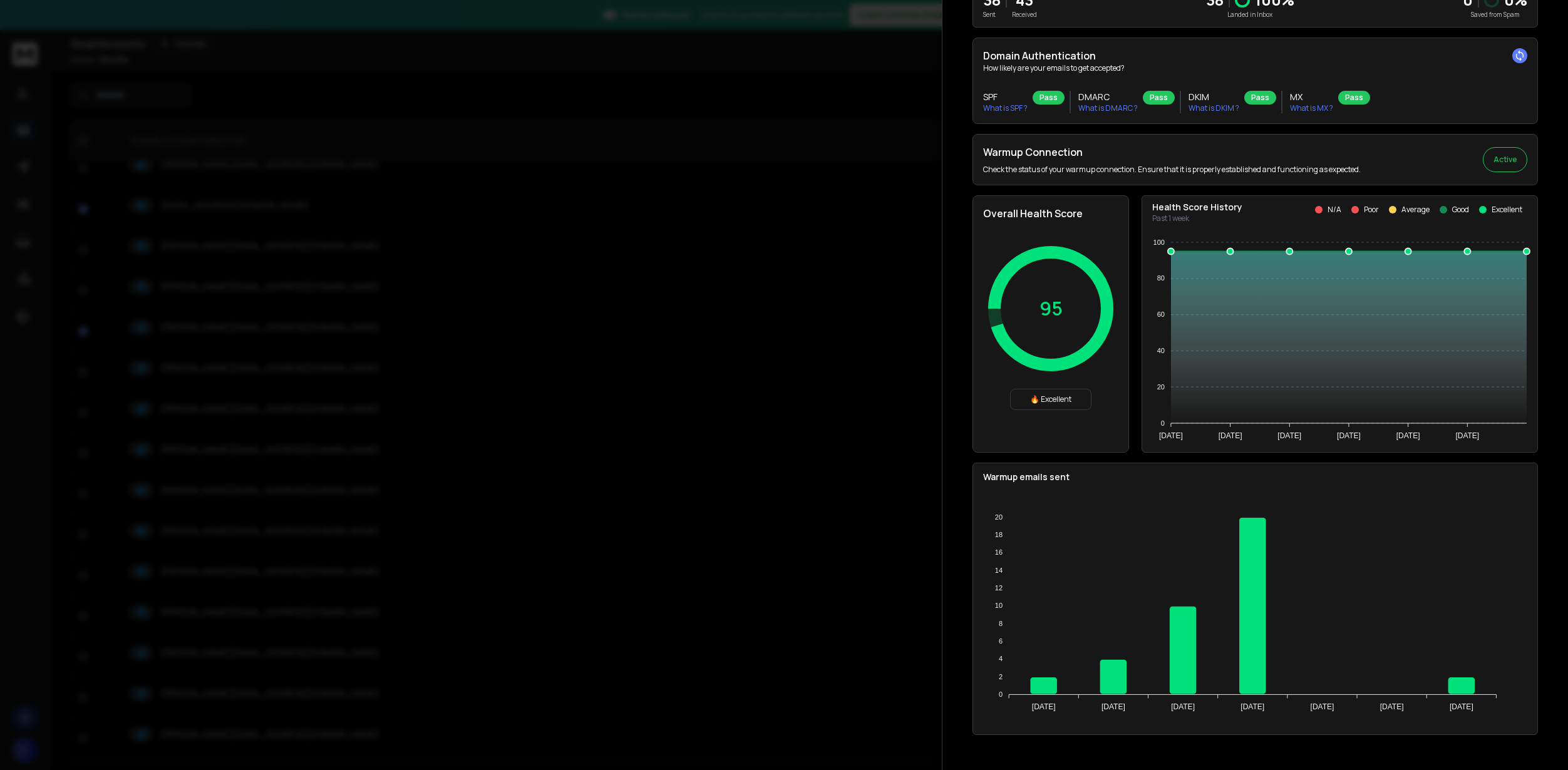
click at [304, 420] on div at bounding box center [784, 385] width 1568 height 770
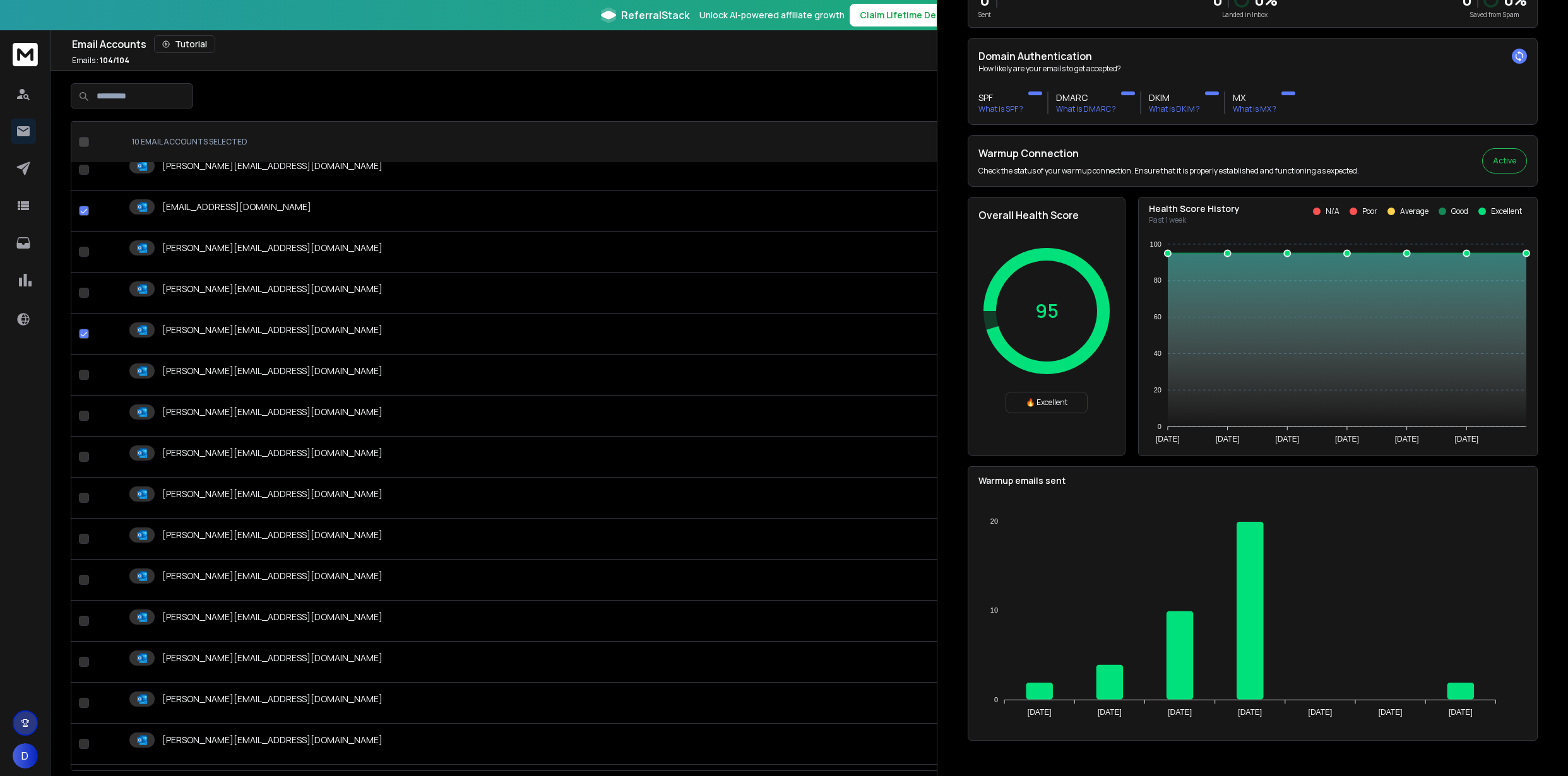
click at [272, 418] on p "[PERSON_NAME][EMAIL_ADDRESS][DOMAIN_NAME]" at bounding box center [272, 412] width 220 height 12
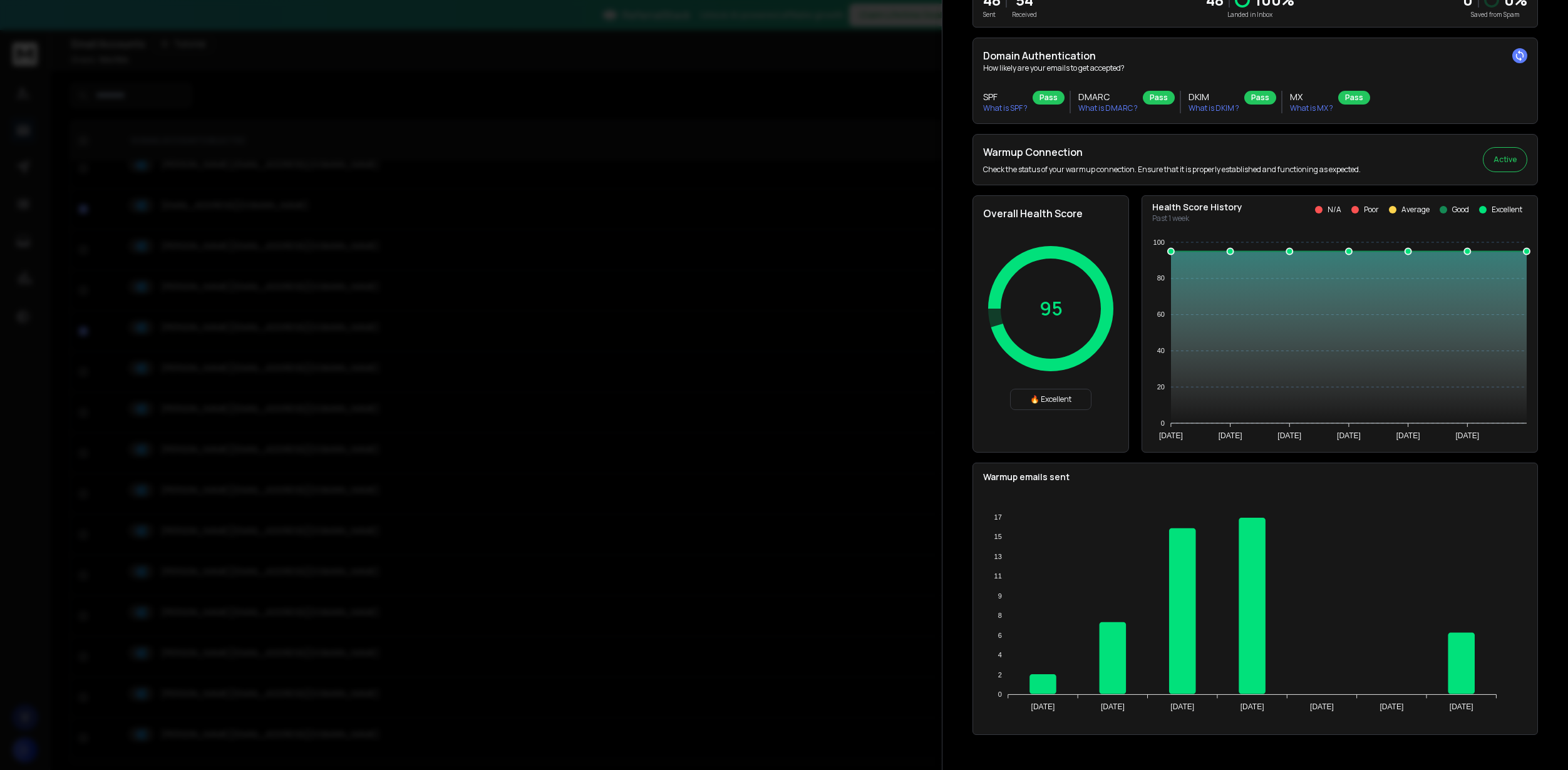
click at [582, 499] on div at bounding box center [784, 385] width 1568 height 770
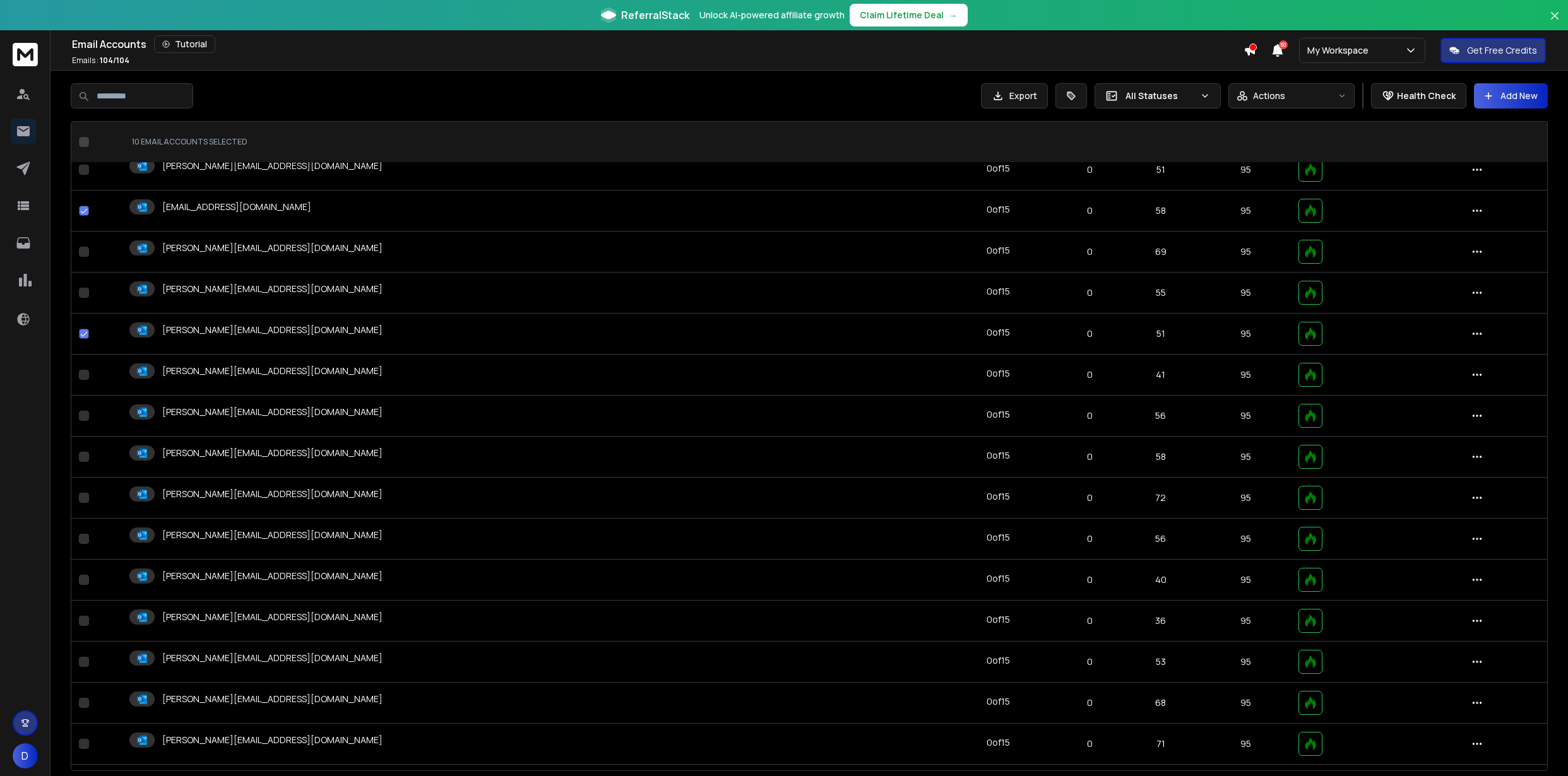
click at [256, 459] on p "[PERSON_NAME][EMAIL_ADDRESS][DOMAIN_NAME]" at bounding box center [272, 453] width 220 height 12
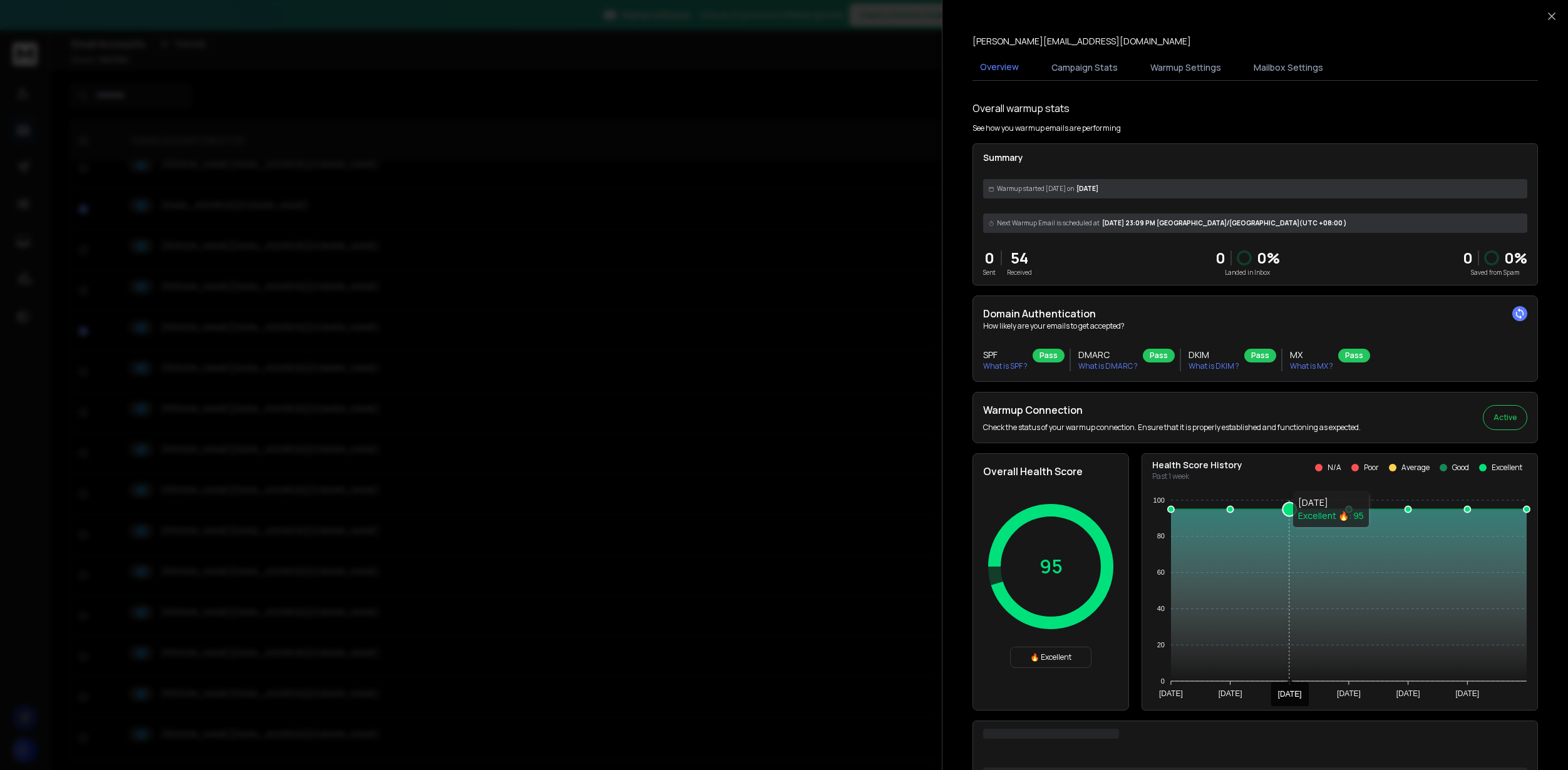
scroll to position [206, 0]
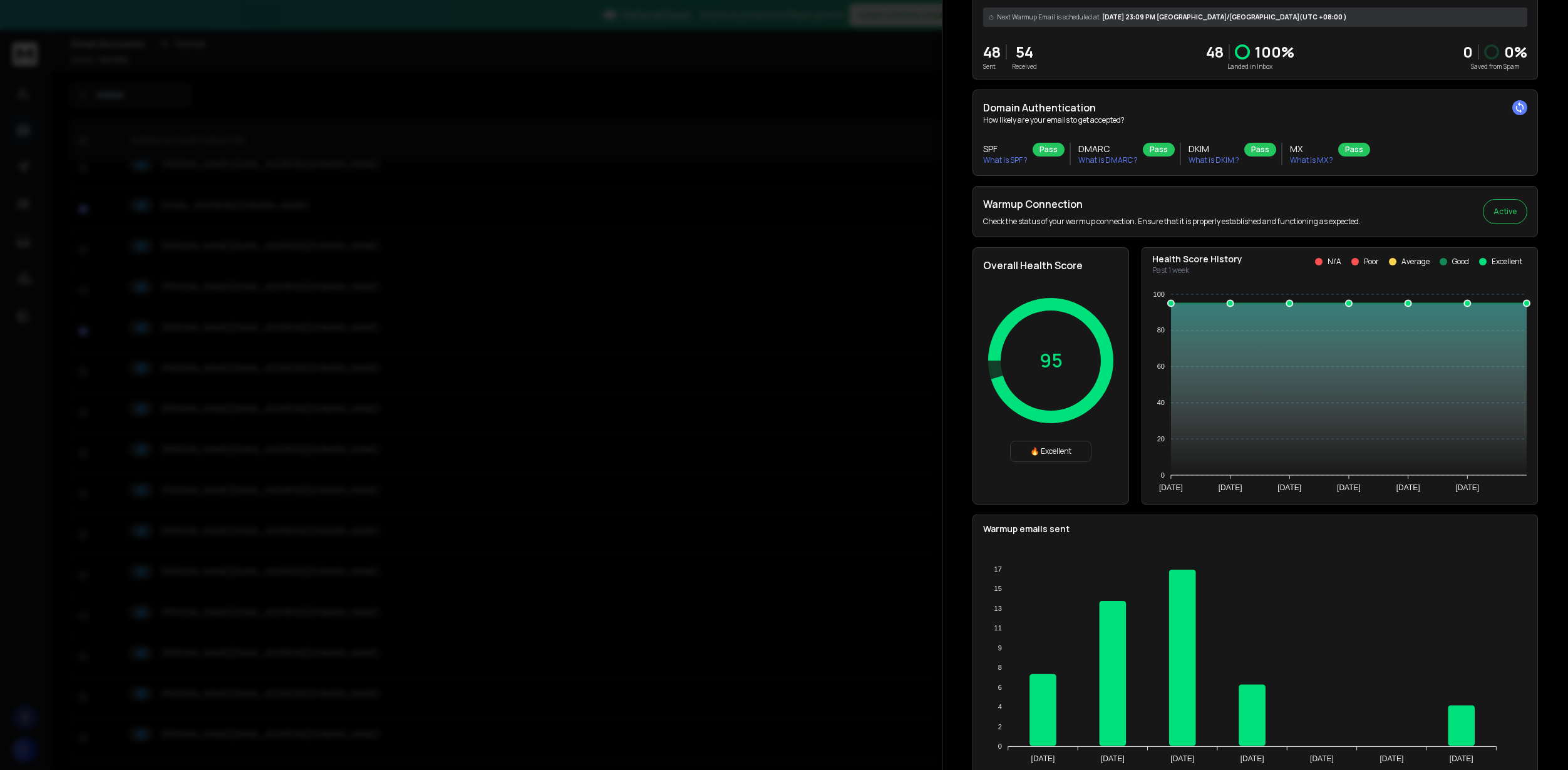
click at [552, 517] on div at bounding box center [784, 385] width 1568 height 770
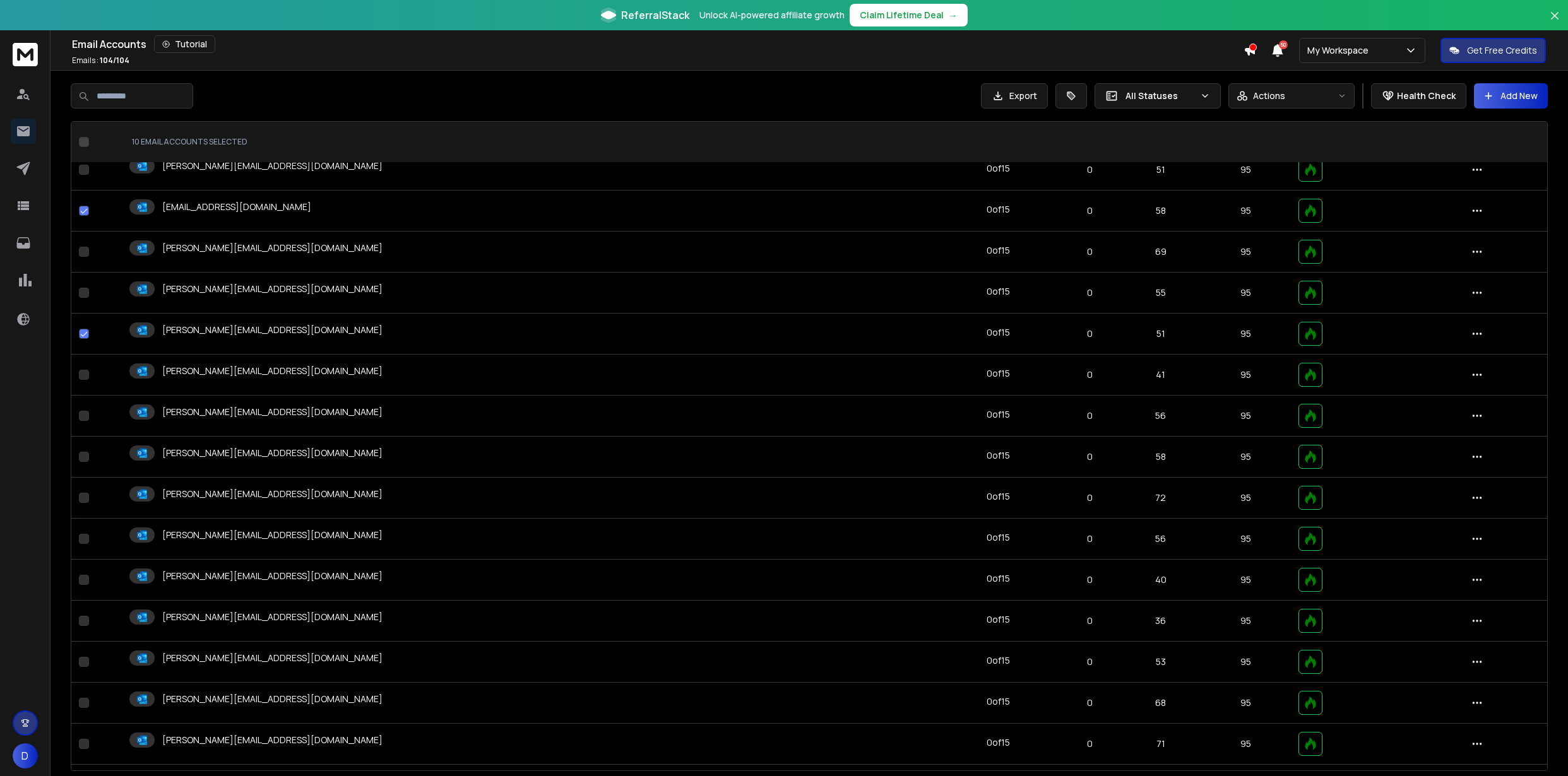
click at [227, 502] on div "[PERSON_NAME][EMAIL_ADDRESS][DOMAIN_NAME]" at bounding box center [256, 493] width 253 height 15
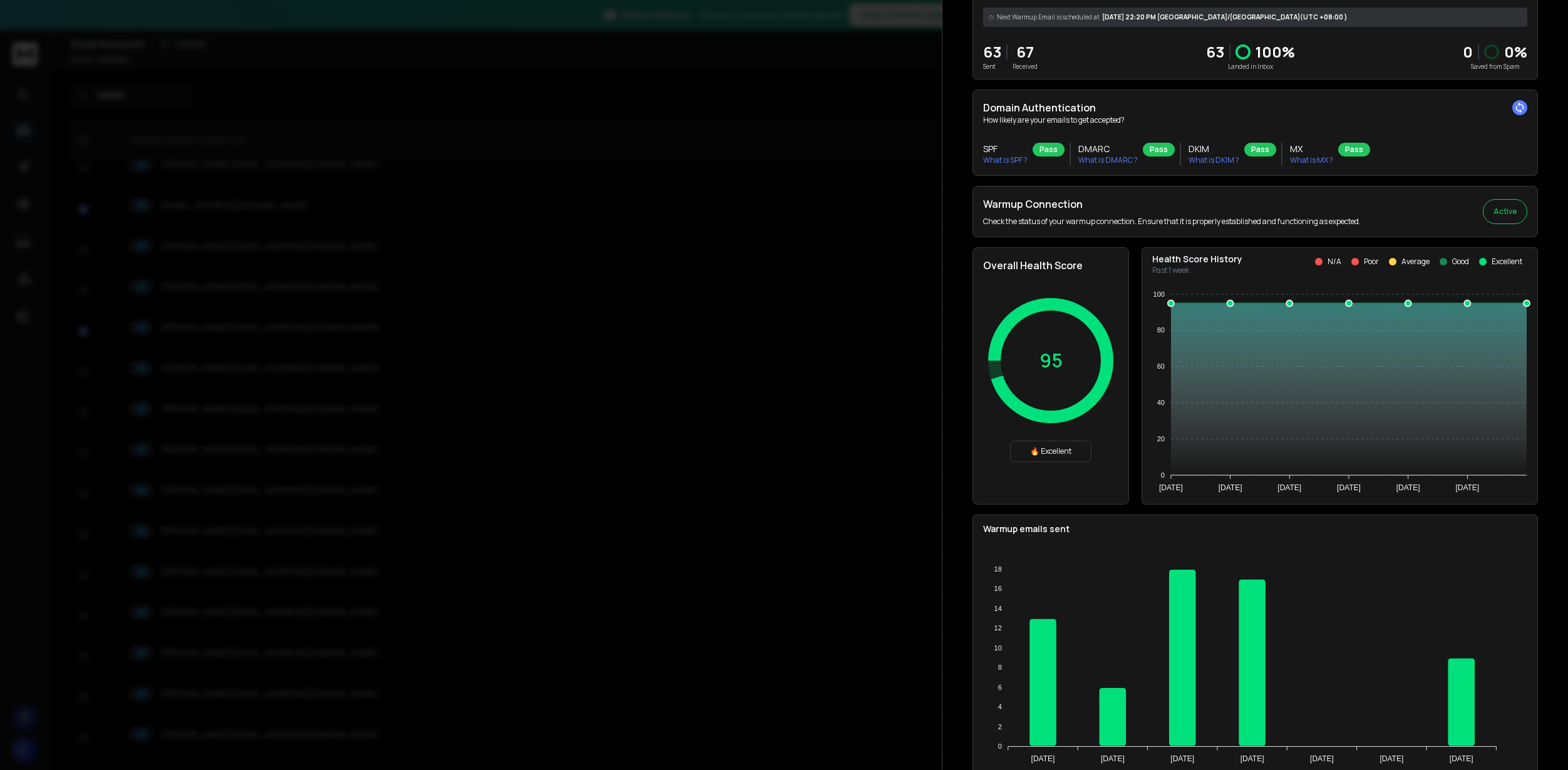
click at [468, 567] on div at bounding box center [784, 385] width 1568 height 770
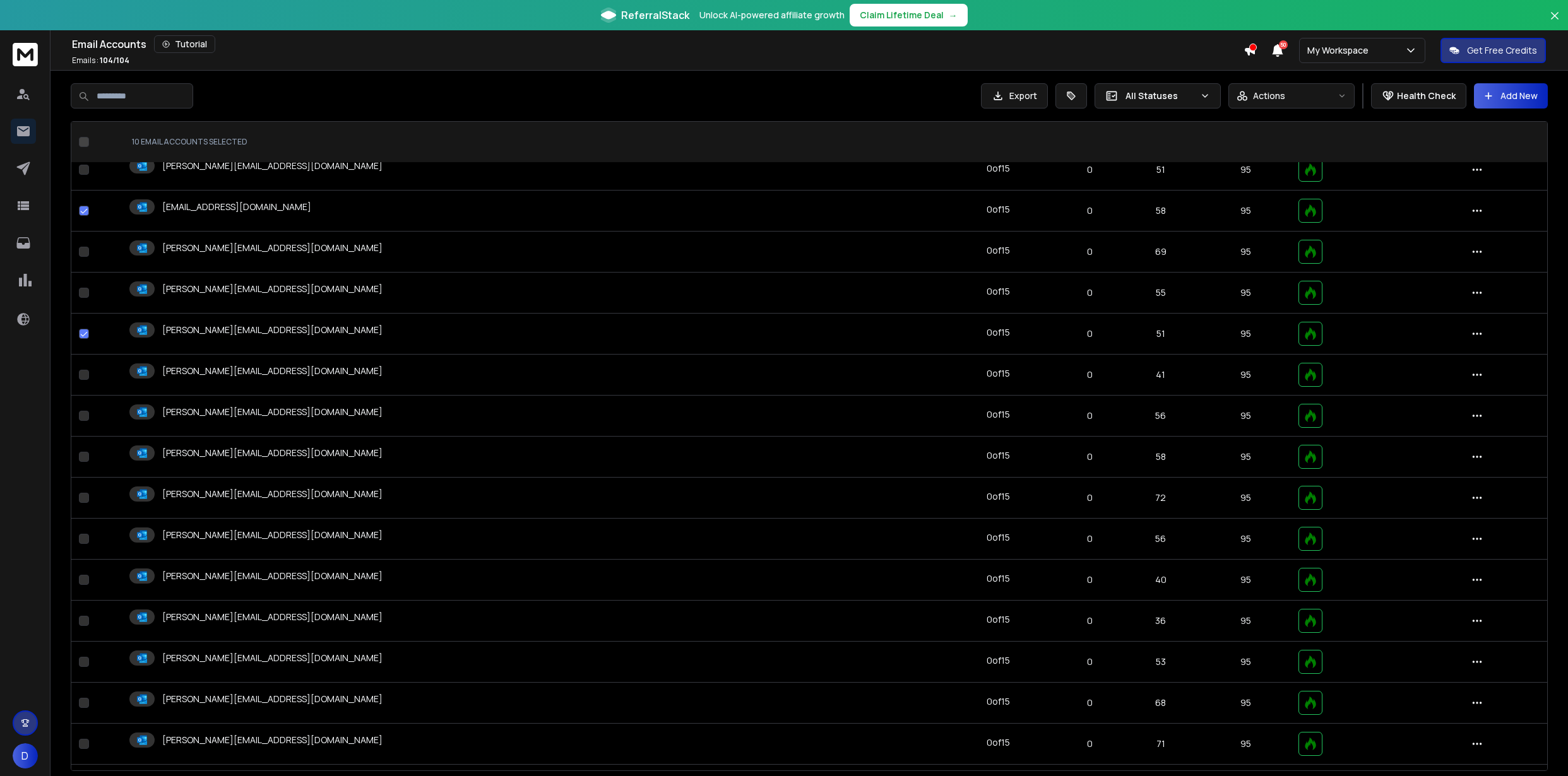
click at [254, 560] on td "[PERSON_NAME][EMAIL_ADDRESS][DOMAIN_NAME]" at bounding box center [530, 539] width 816 height 41
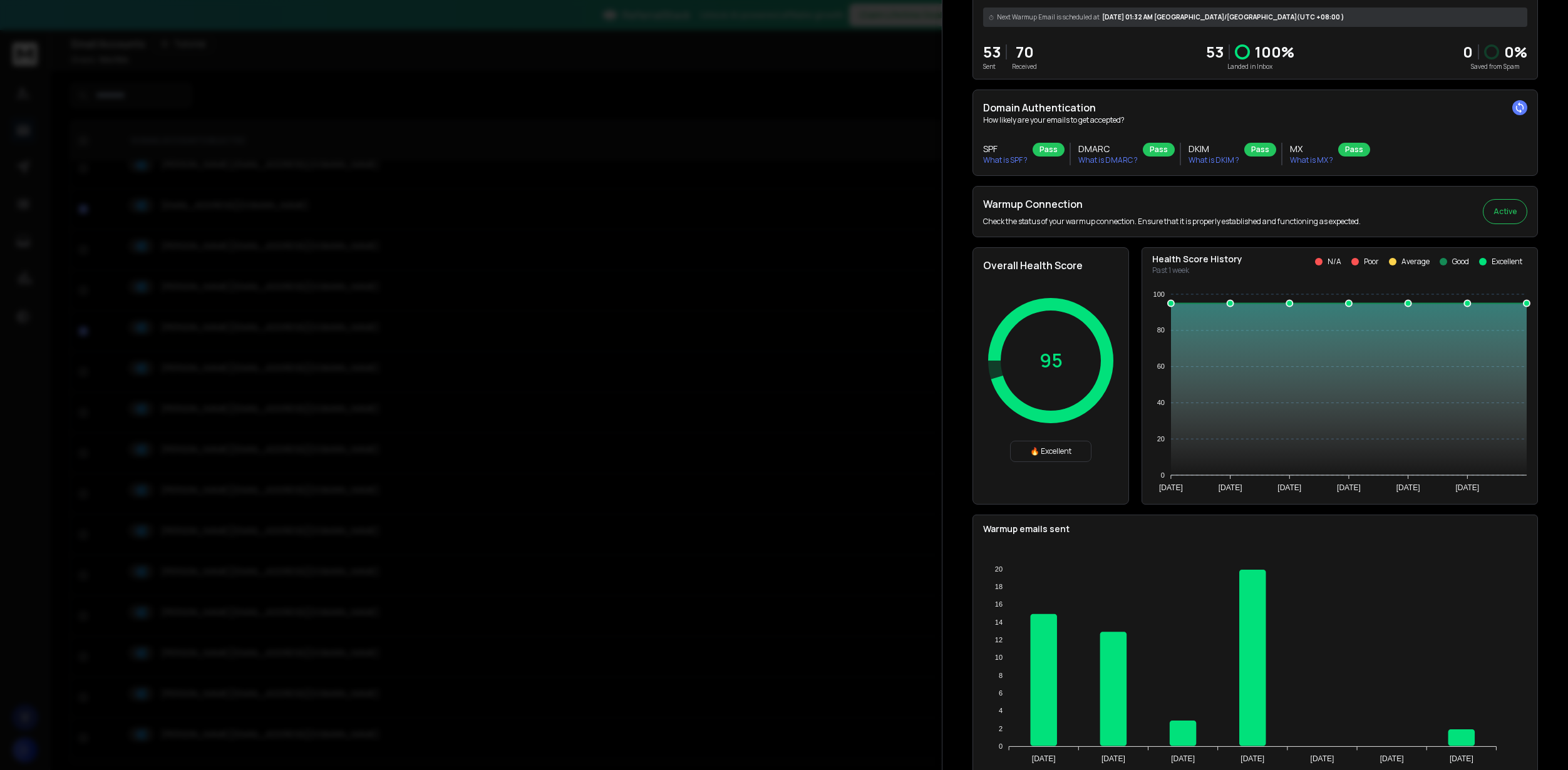
click at [387, 555] on div at bounding box center [784, 385] width 1568 height 770
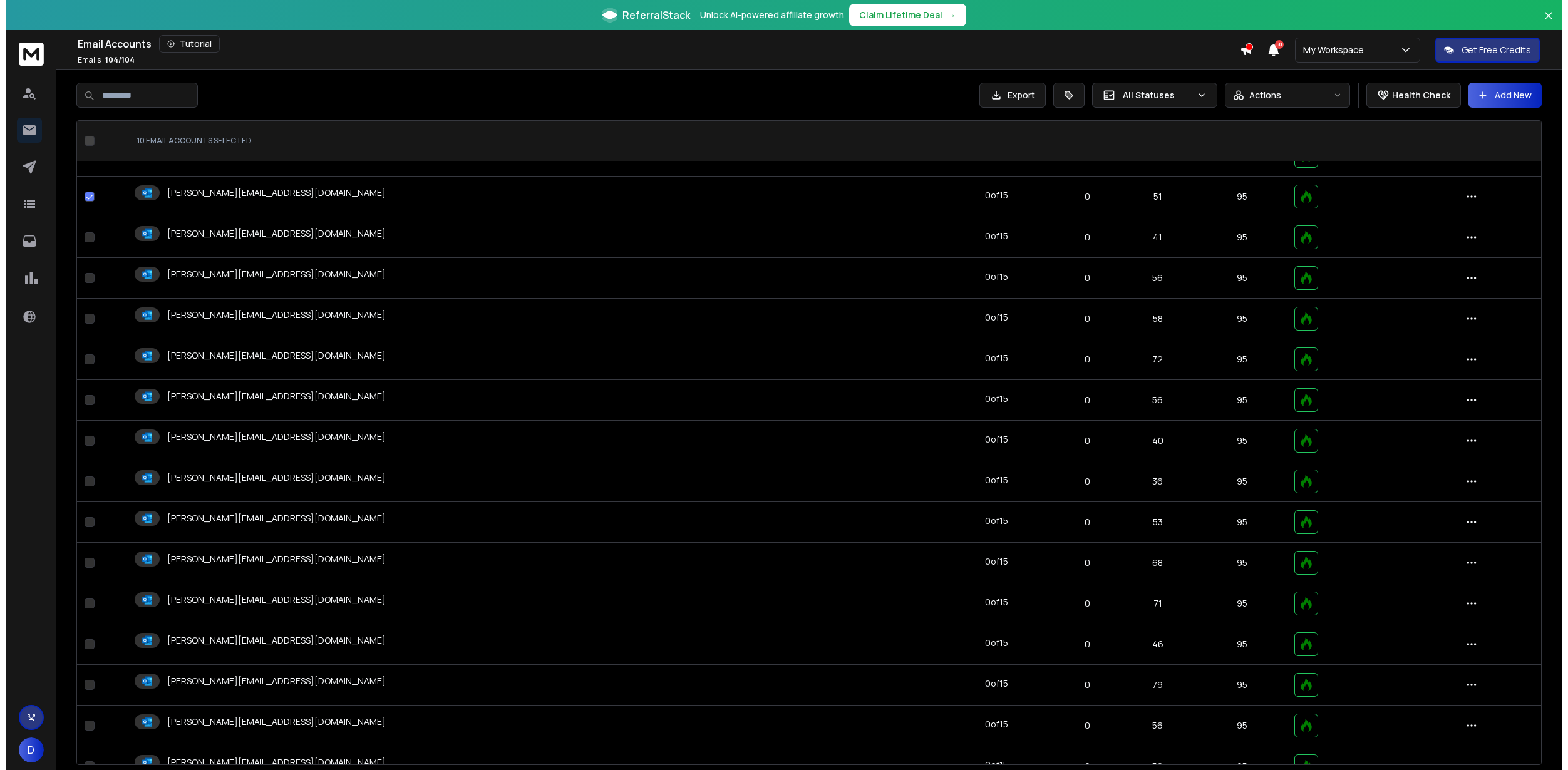
scroll to position [2432, 0]
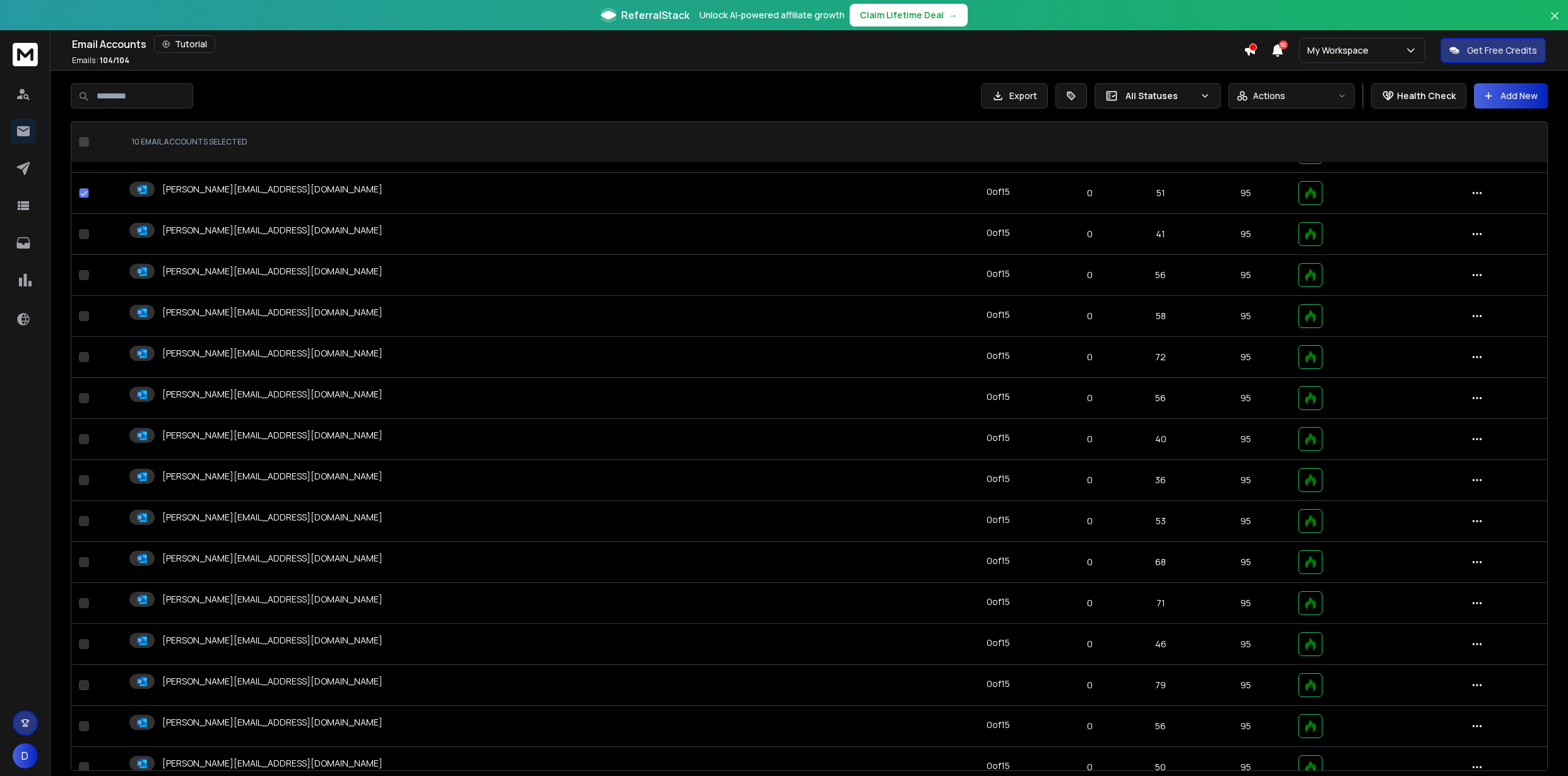
click at [260, 437] on td "[PERSON_NAME][EMAIL_ADDRESS][DOMAIN_NAME]" at bounding box center [530, 439] width 816 height 41
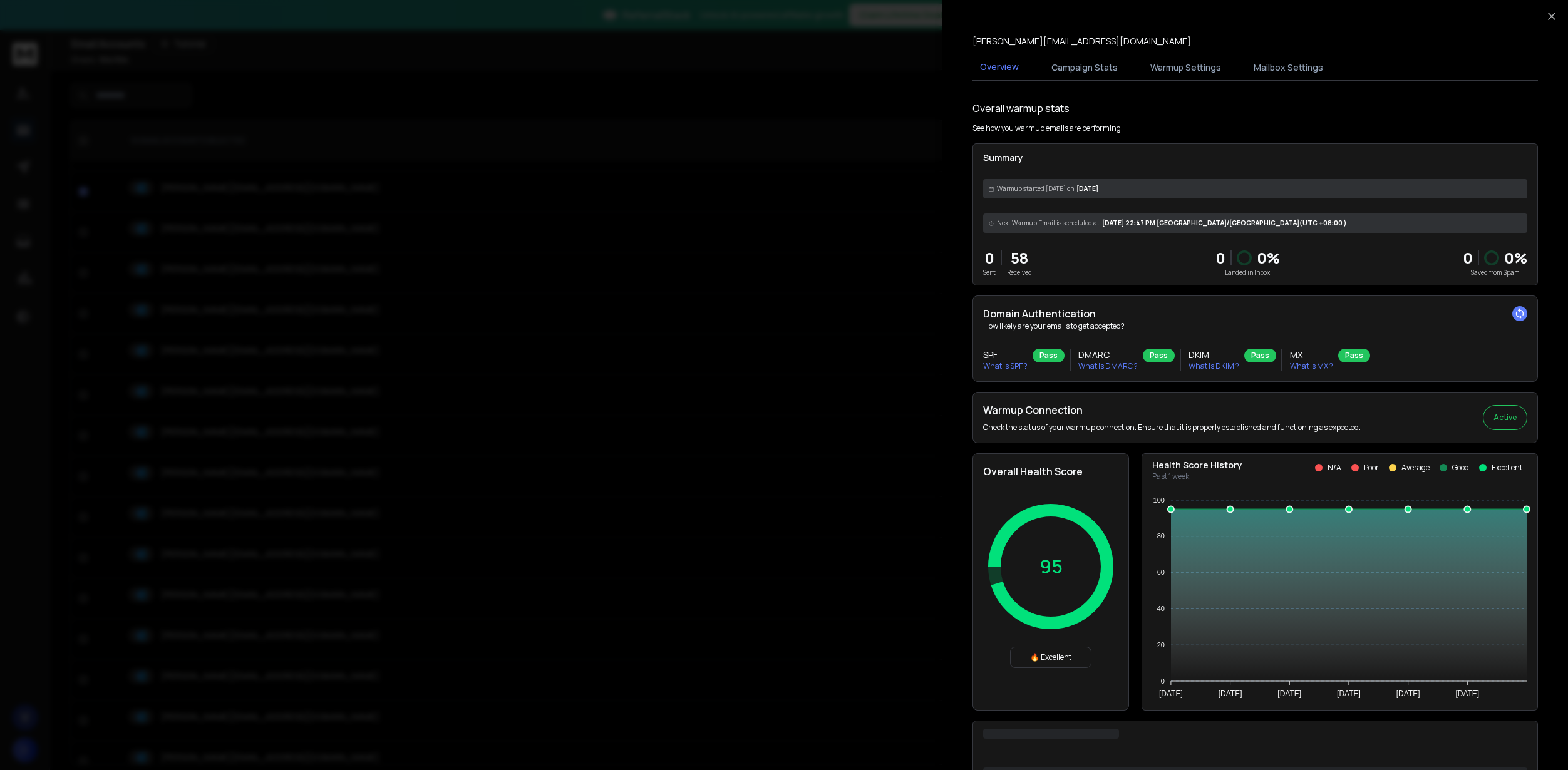
scroll to position [206, 0]
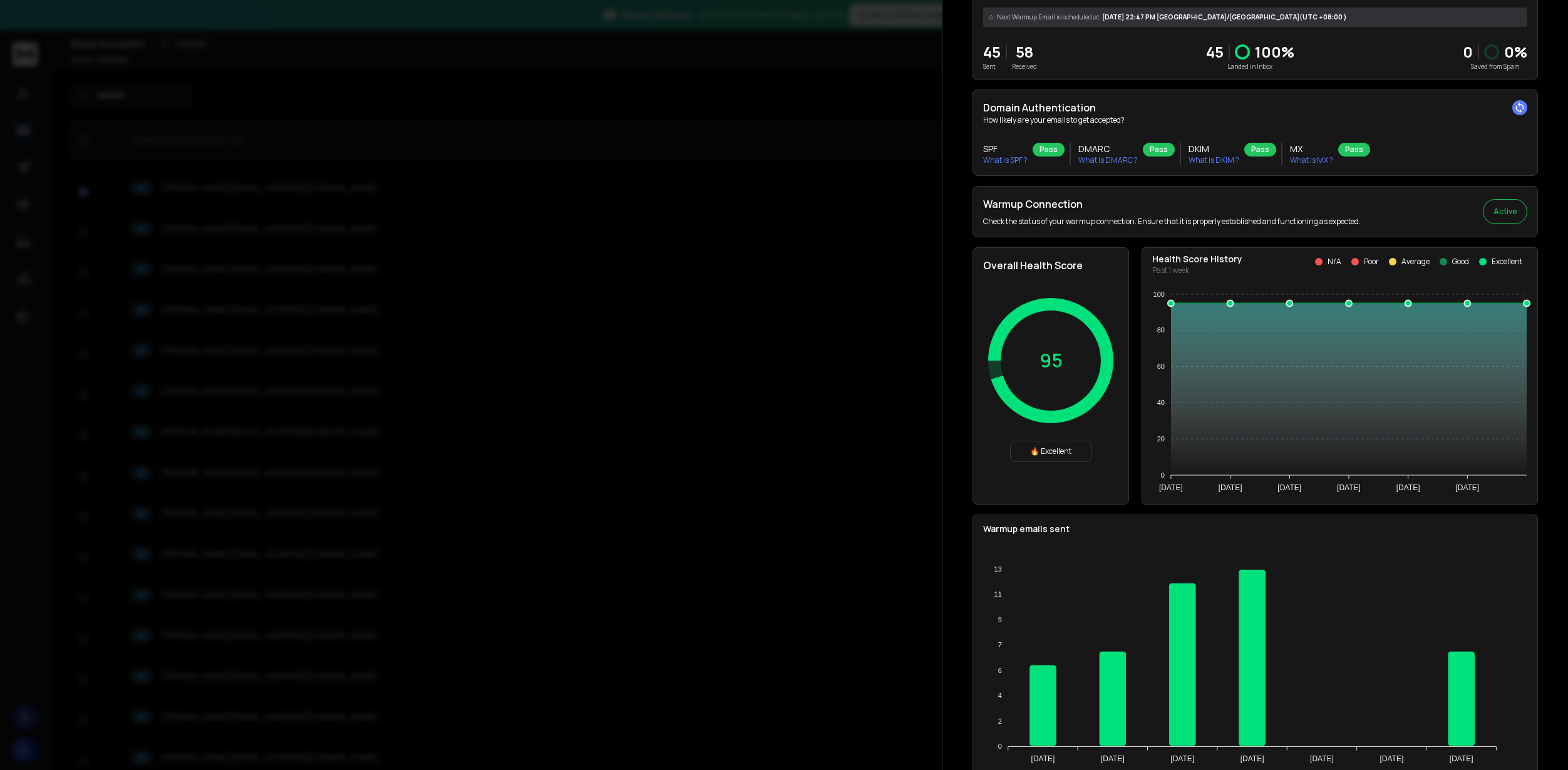
click at [670, 525] on div at bounding box center [784, 385] width 1568 height 770
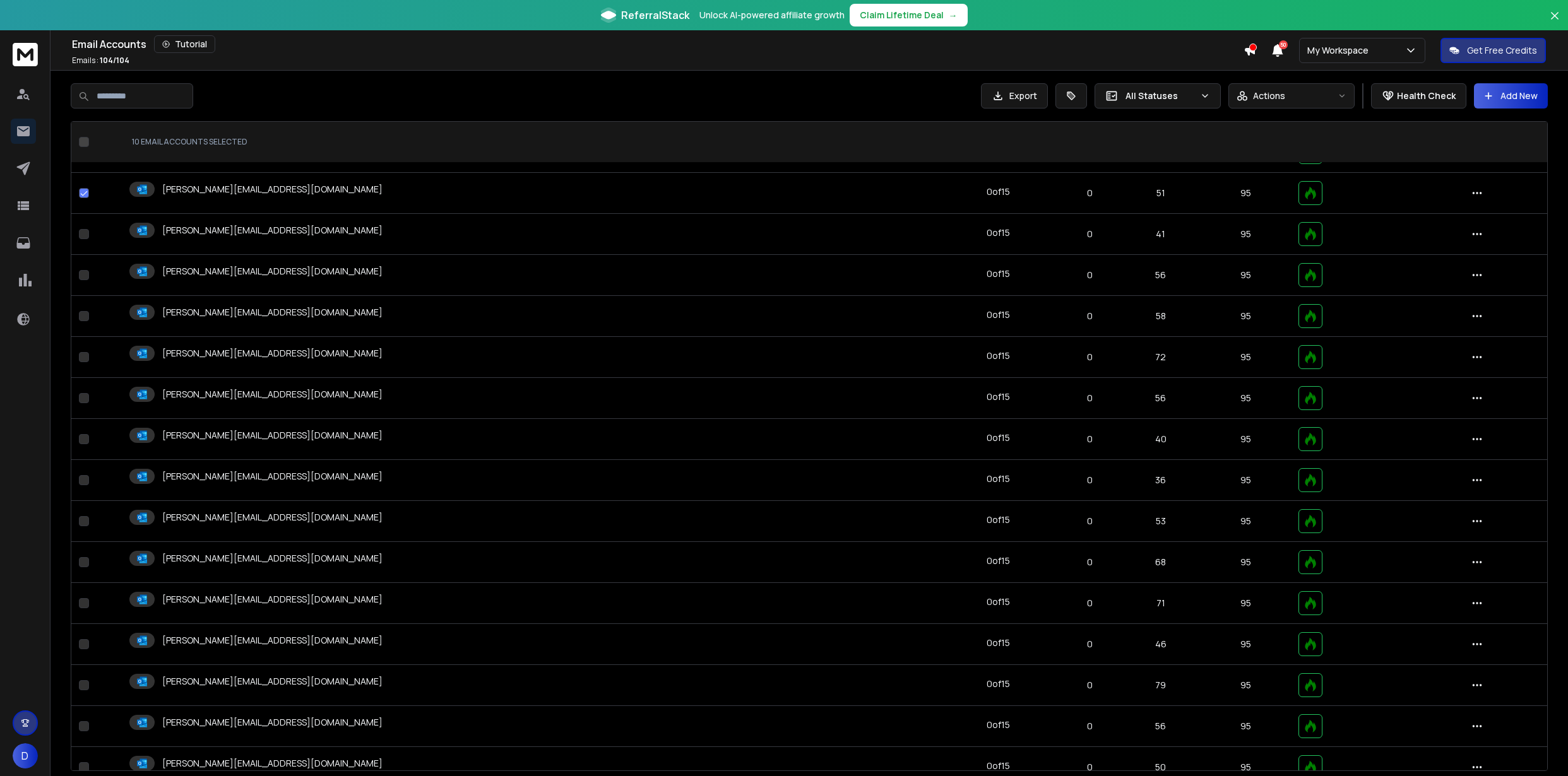
click at [272, 524] on p "[PERSON_NAME][EMAIL_ADDRESS][DOMAIN_NAME]" at bounding box center [272, 517] width 220 height 12
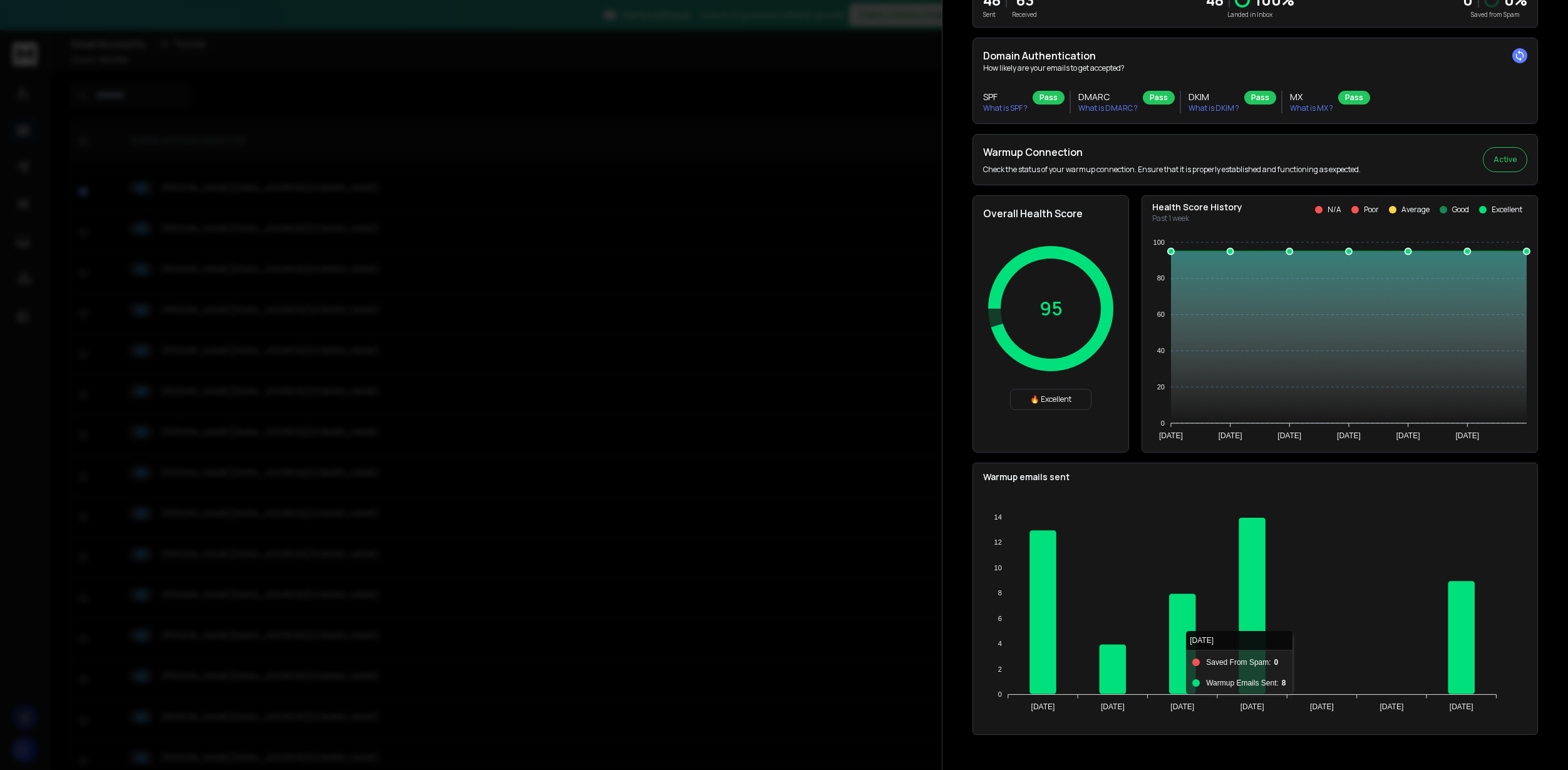
click at [416, 554] on div at bounding box center [784, 385] width 1568 height 770
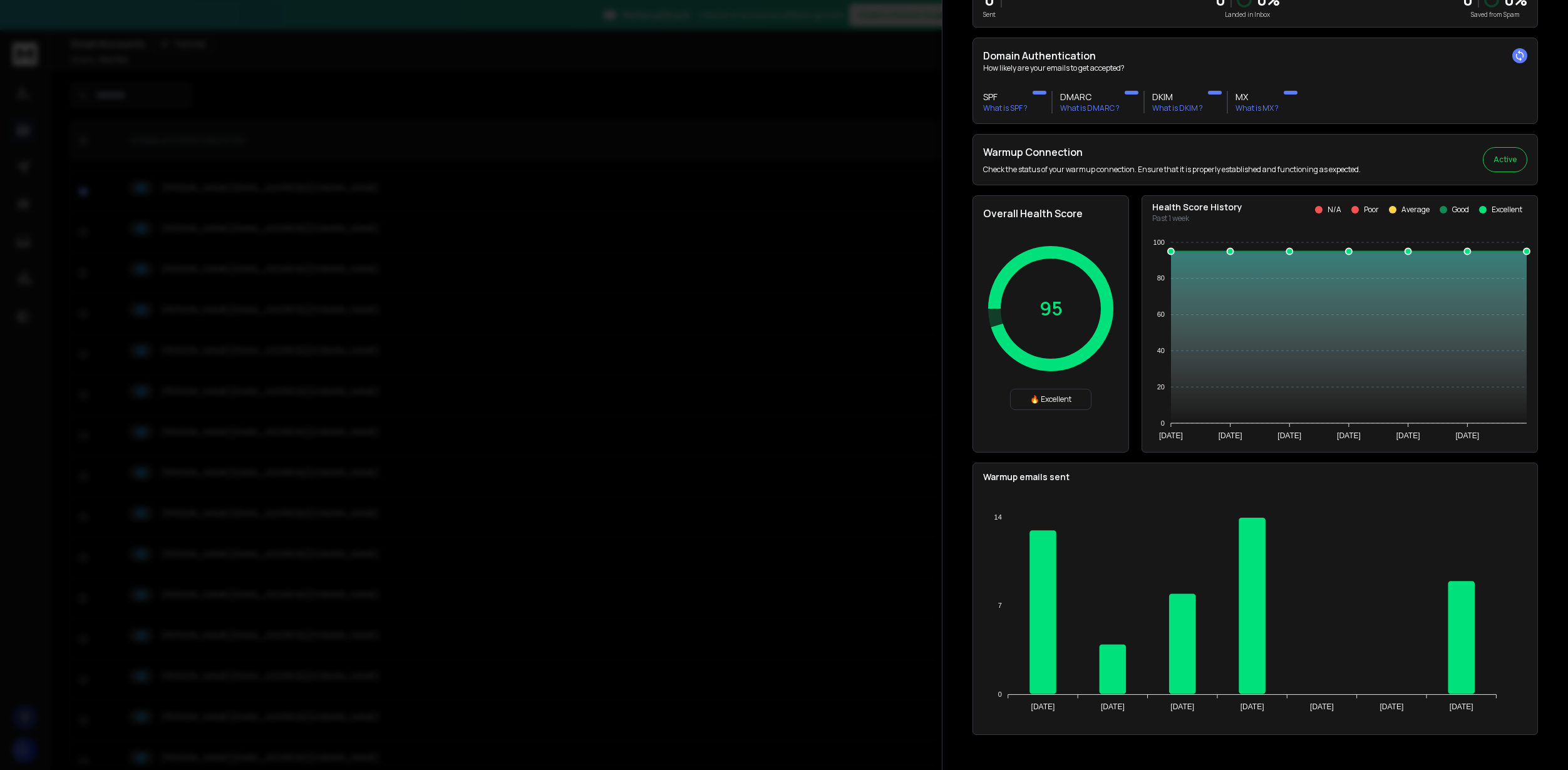
scroll to position [225, 0]
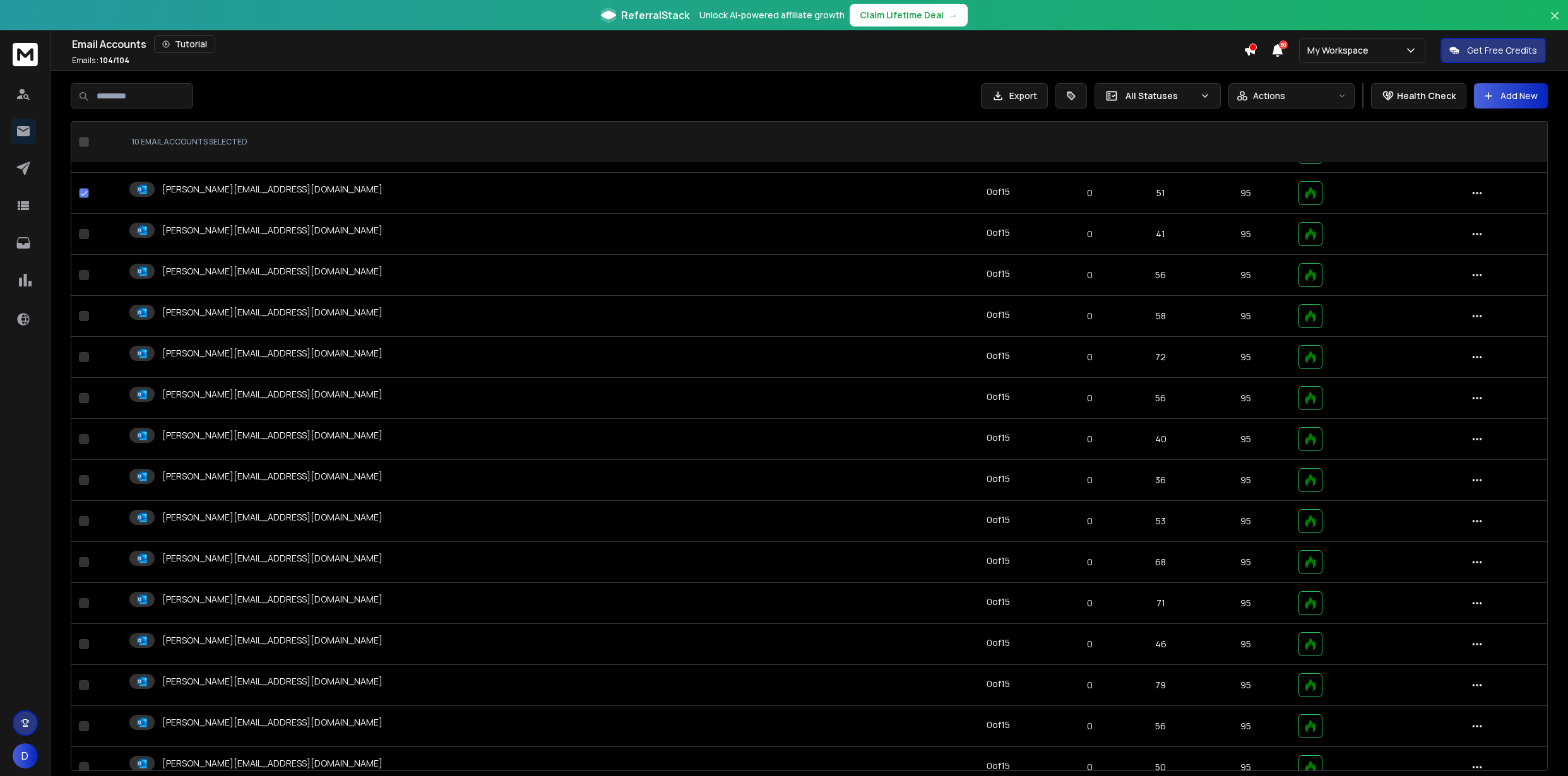
click at [303, 566] on div "[PERSON_NAME][EMAIL_ADDRESS][DOMAIN_NAME]" at bounding box center [529, 558] width 801 height 15
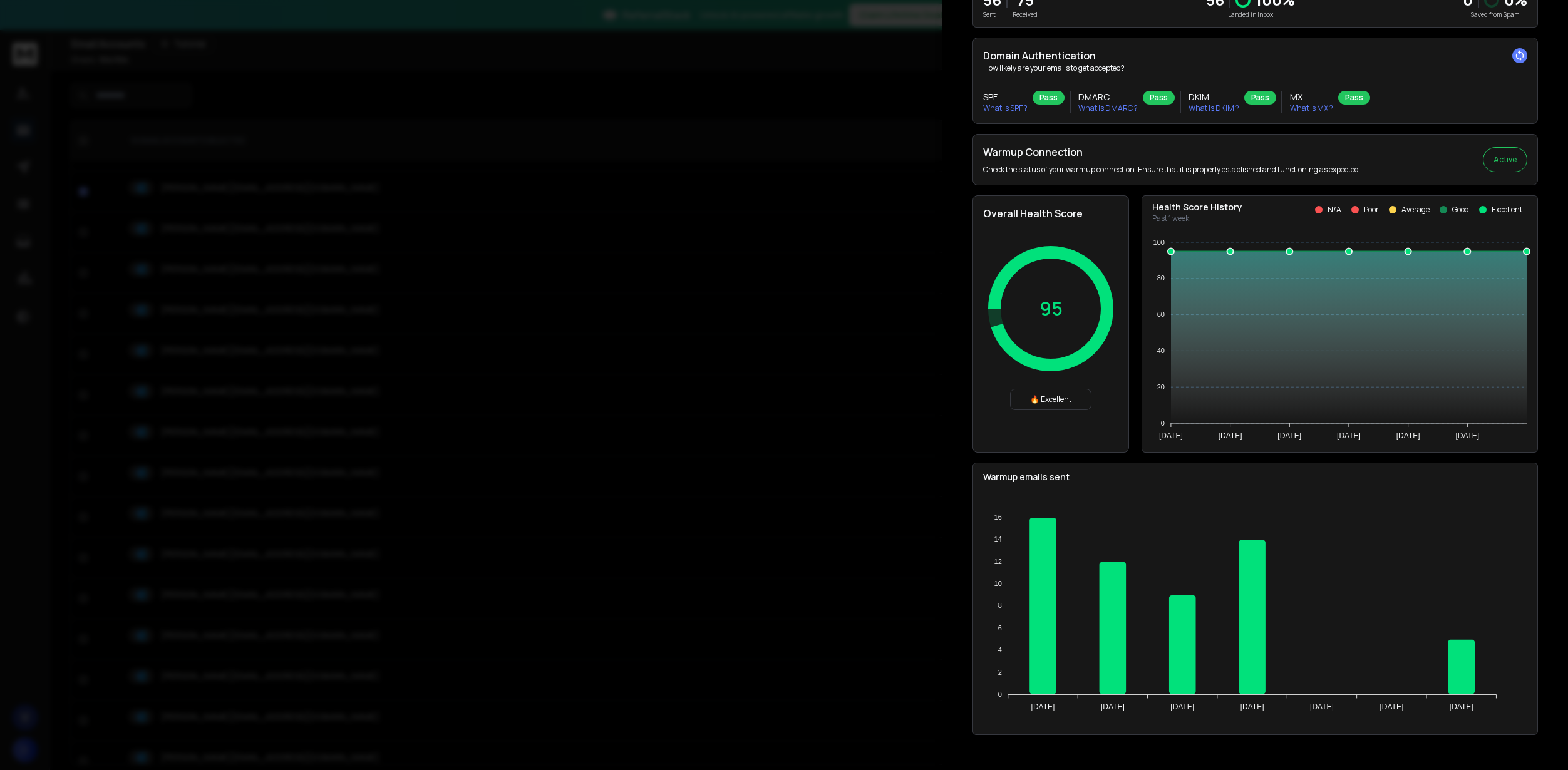
click at [401, 549] on div at bounding box center [784, 385] width 1568 height 770
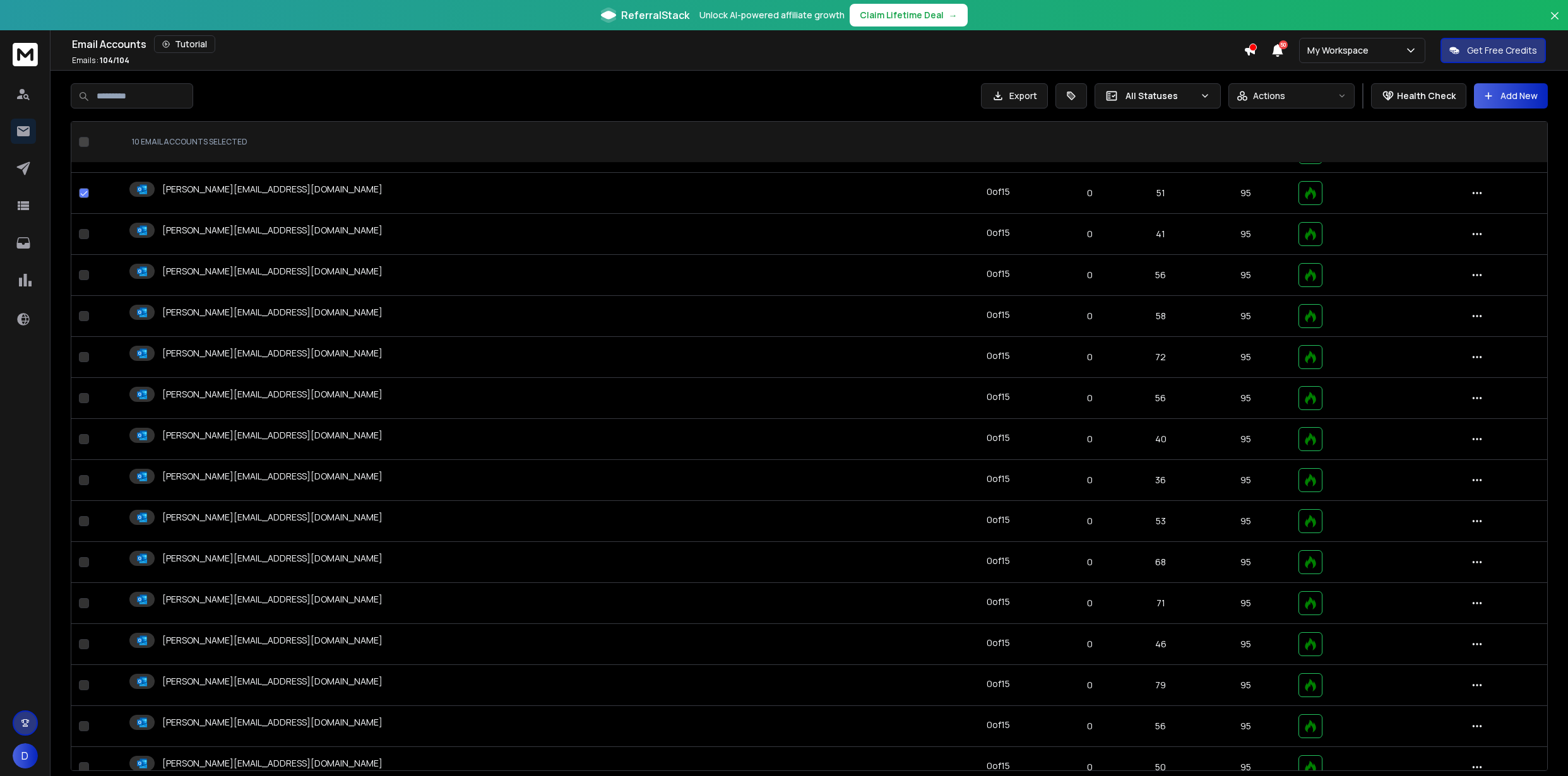
click at [257, 606] on p "[PERSON_NAME][EMAIL_ADDRESS][DOMAIN_NAME]" at bounding box center [272, 599] width 220 height 12
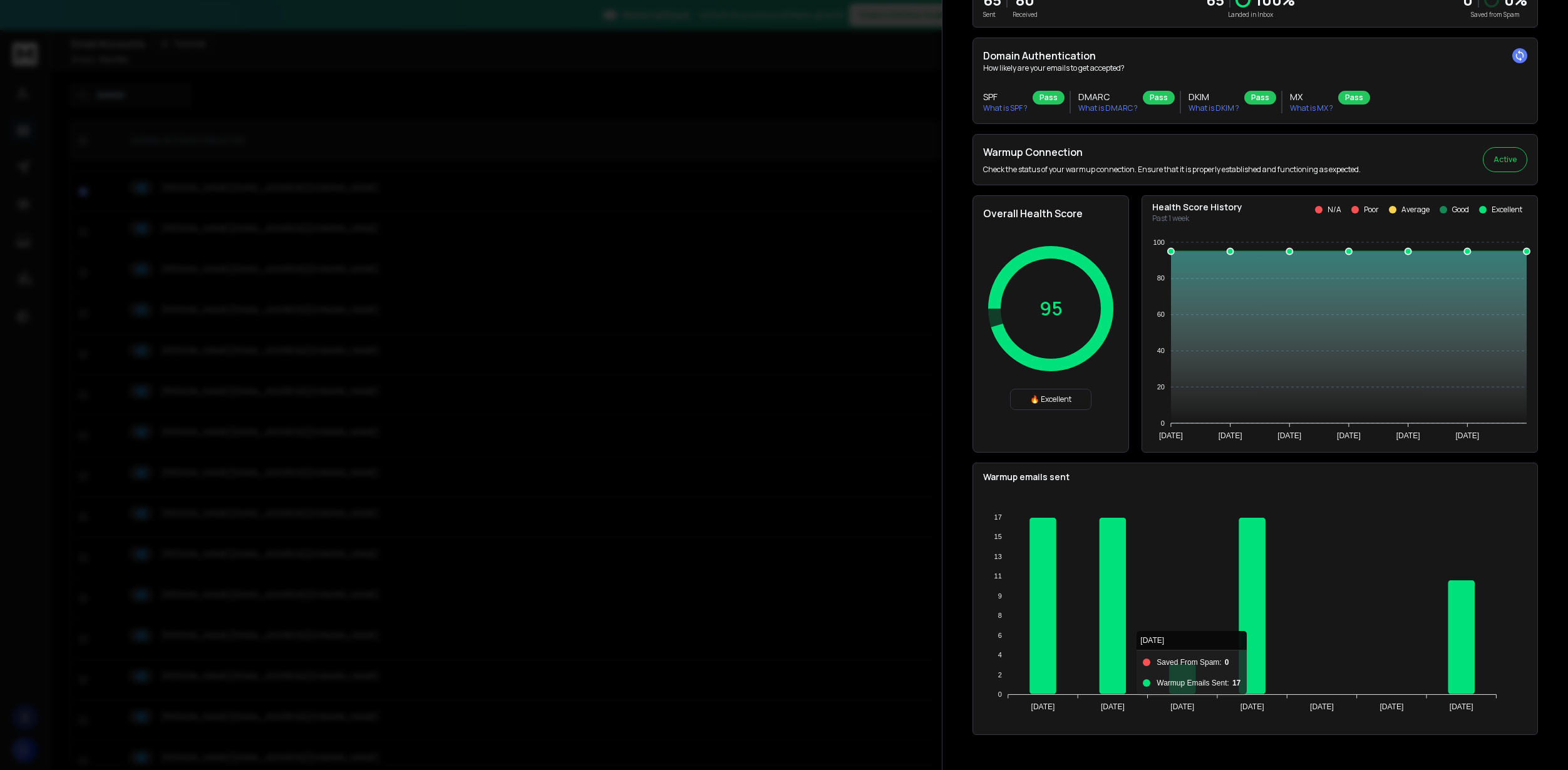
click at [429, 589] on div at bounding box center [784, 385] width 1568 height 770
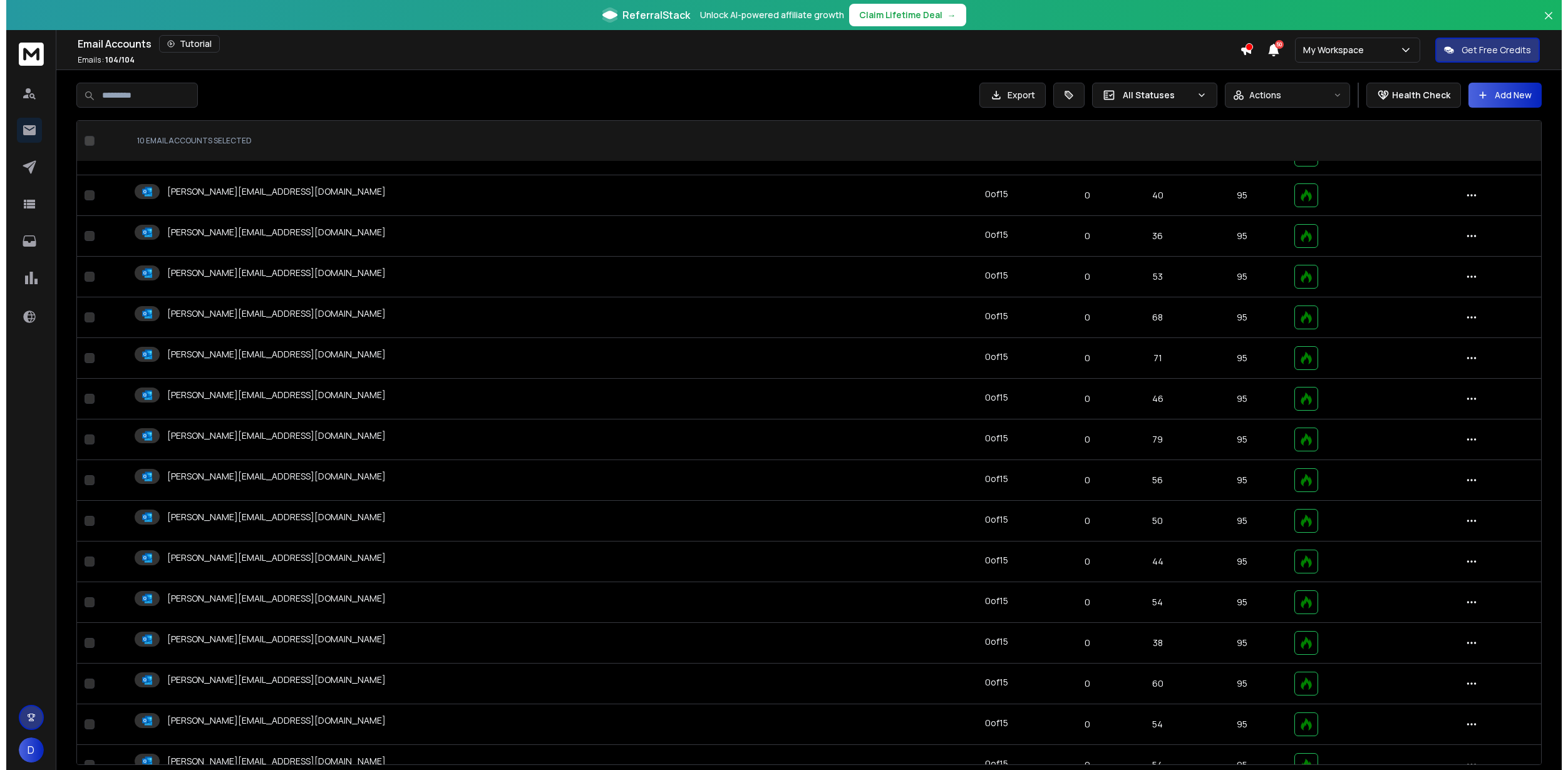
scroll to position [2710, 0]
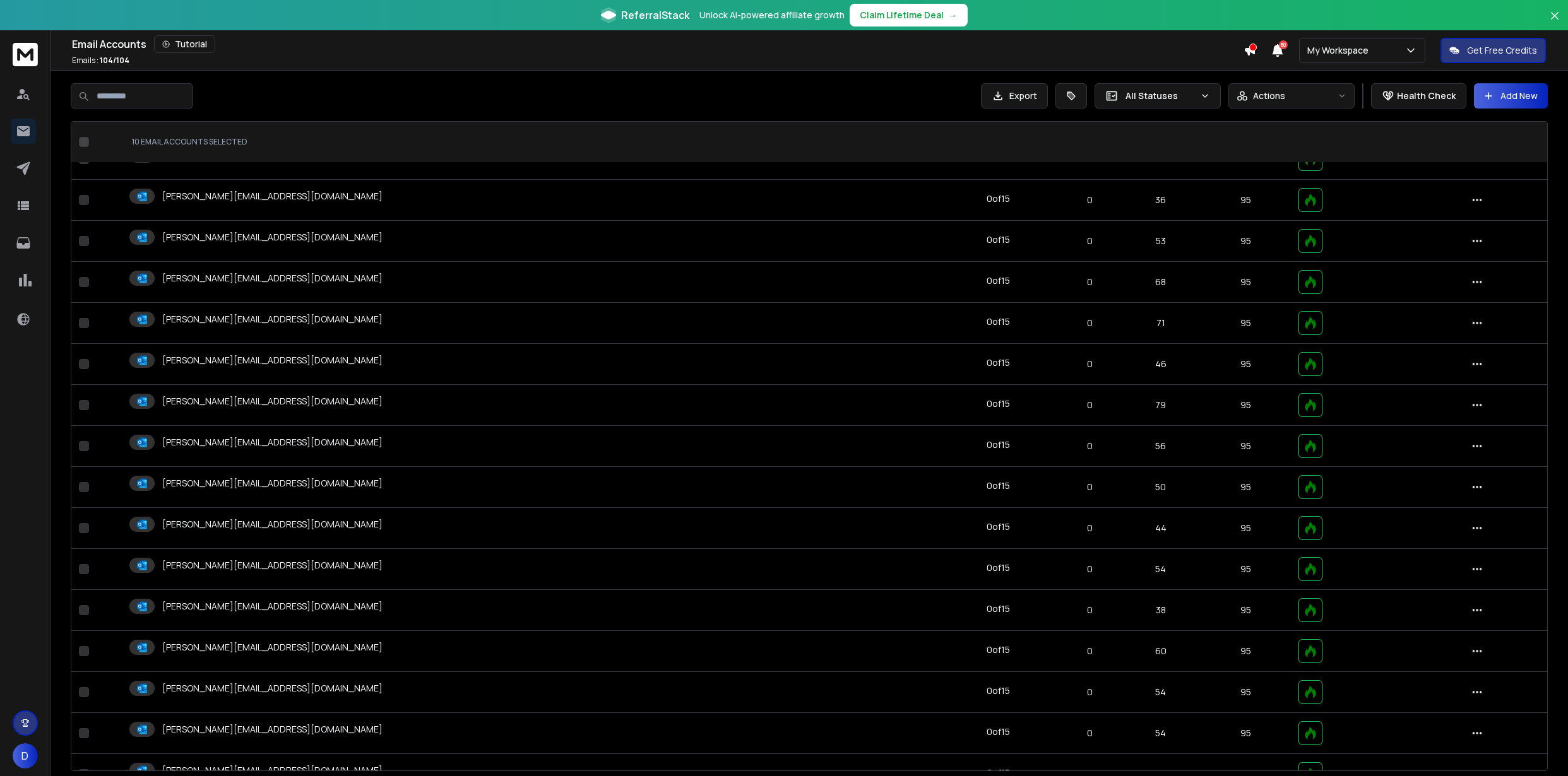
click at [256, 367] on p "[PERSON_NAME][EMAIL_ADDRESS][DOMAIN_NAME]" at bounding box center [272, 360] width 220 height 12
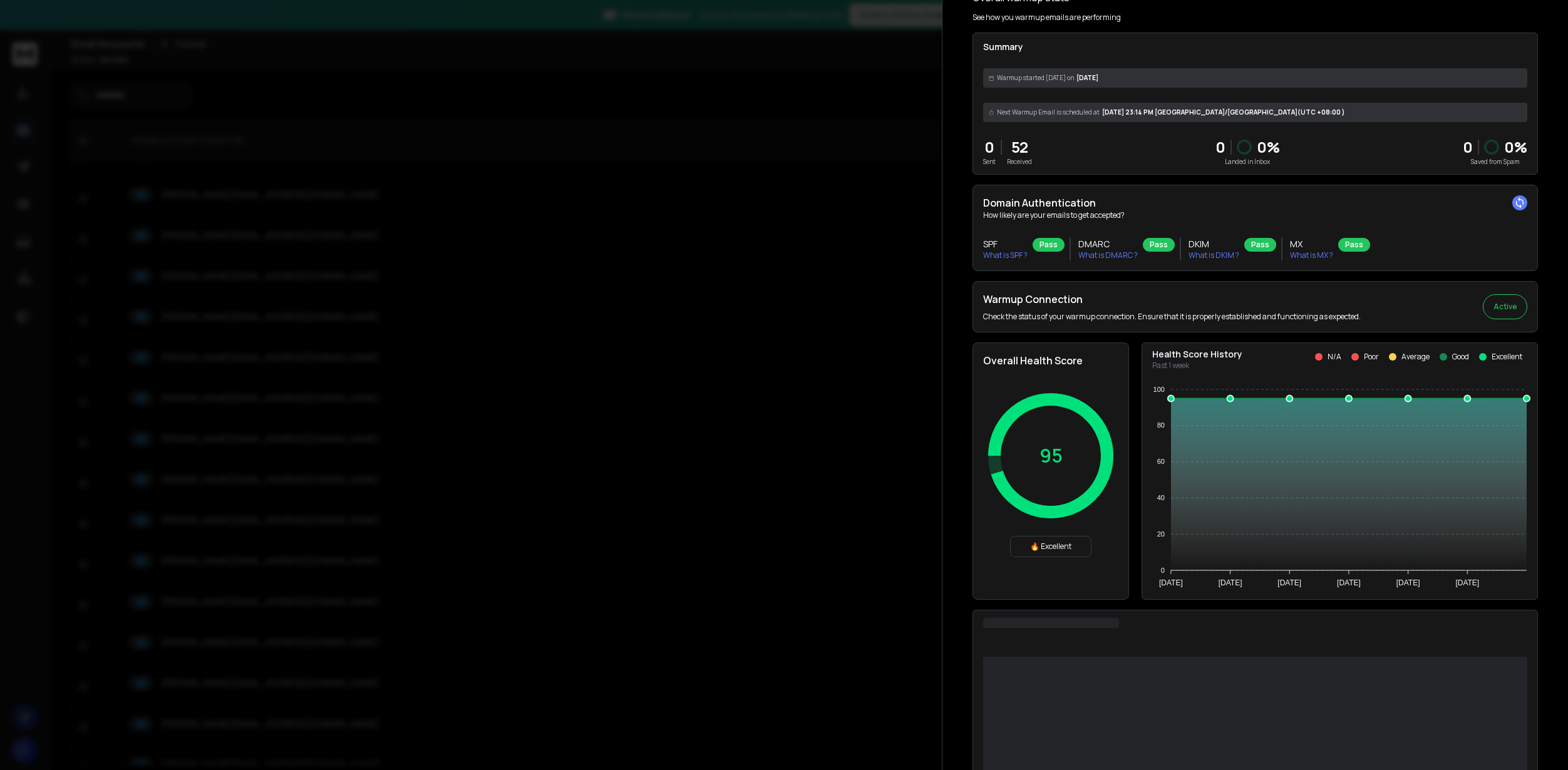
scroll to position [206, 0]
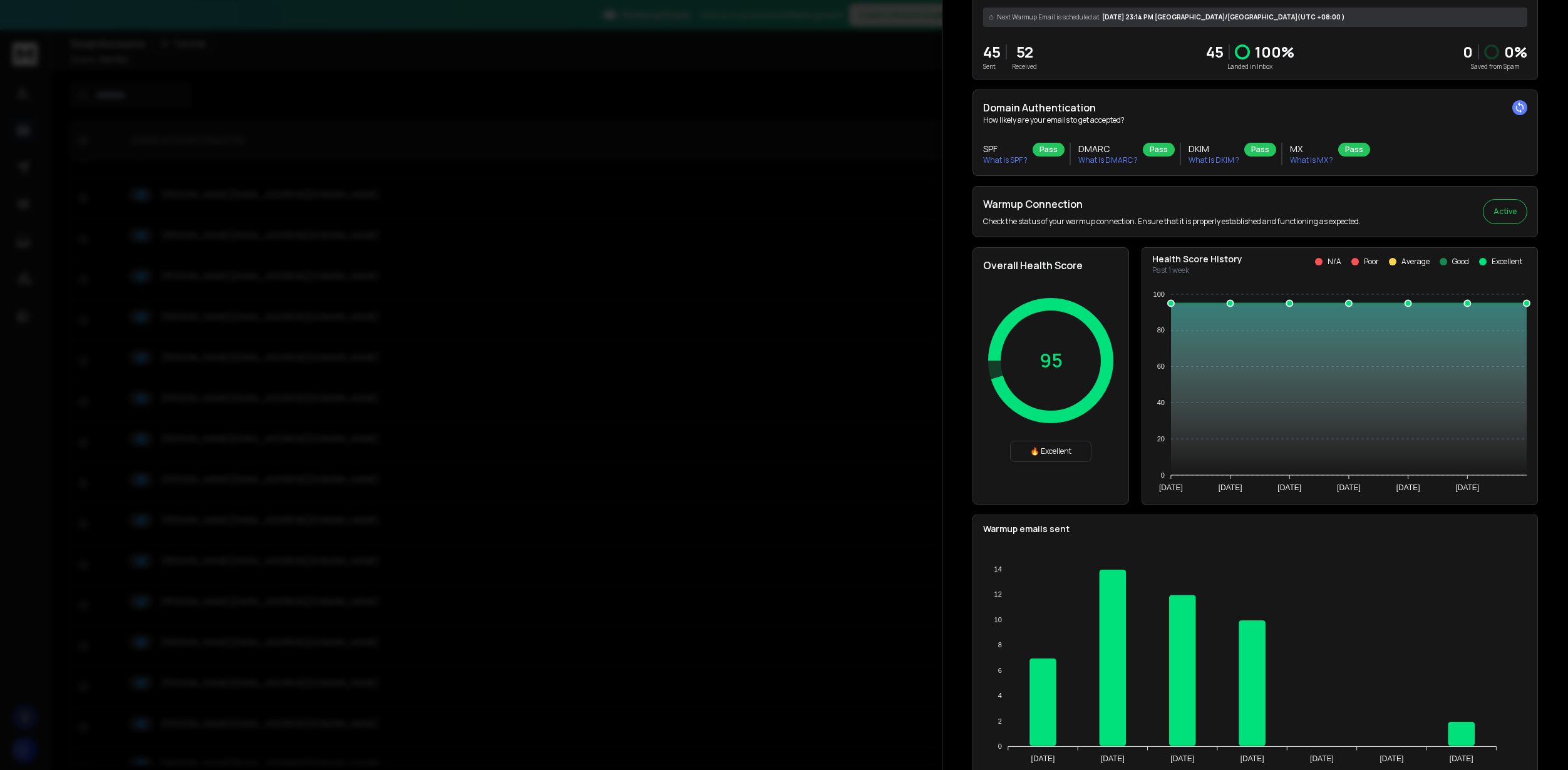
click at [168, 486] on div at bounding box center [784, 385] width 1568 height 770
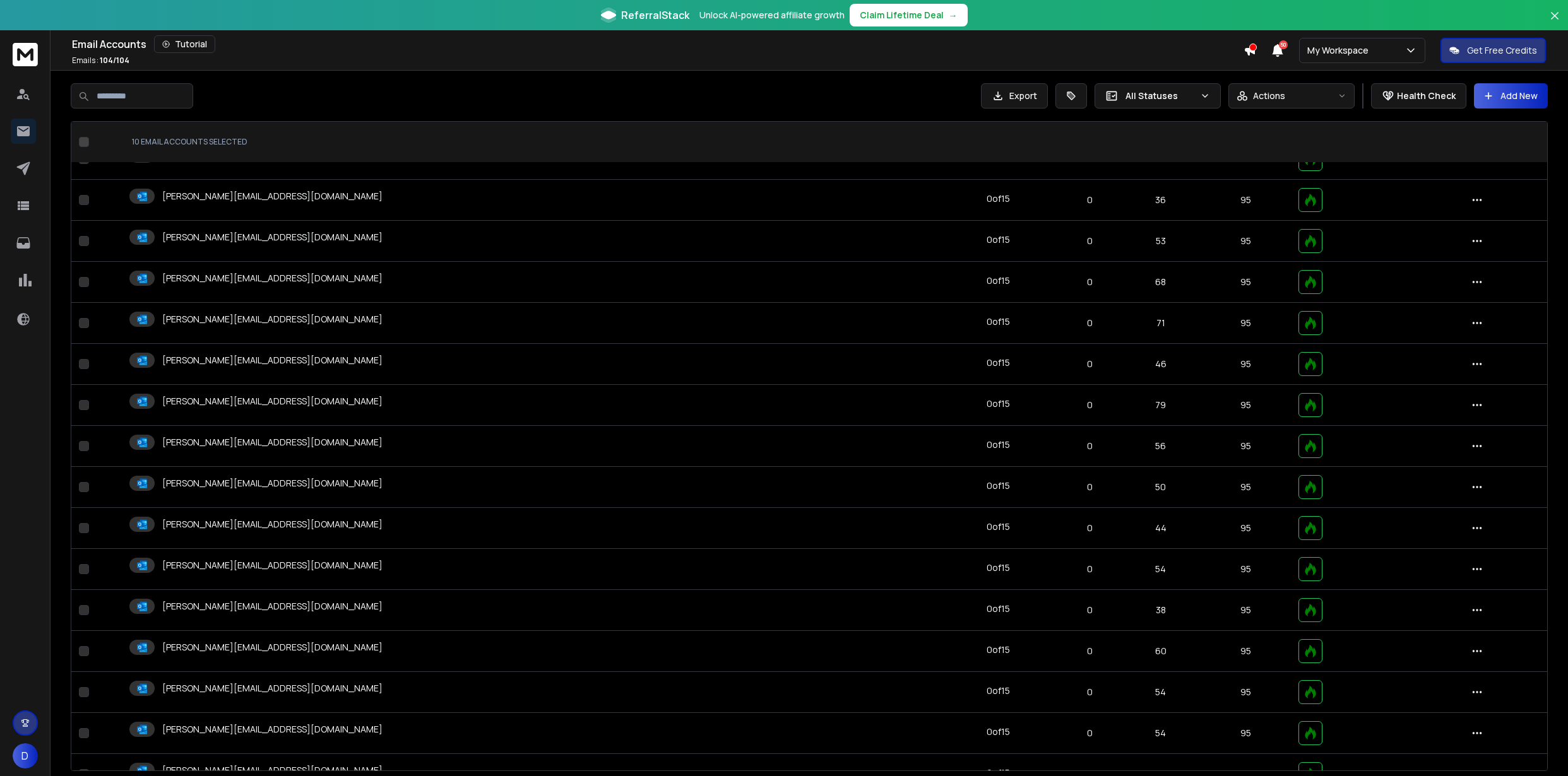
click at [221, 467] on td "[PERSON_NAME][EMAIL_ADDRESS][DOMAIN_NAME]" at bounding box center [530, 446] width 816 height 41
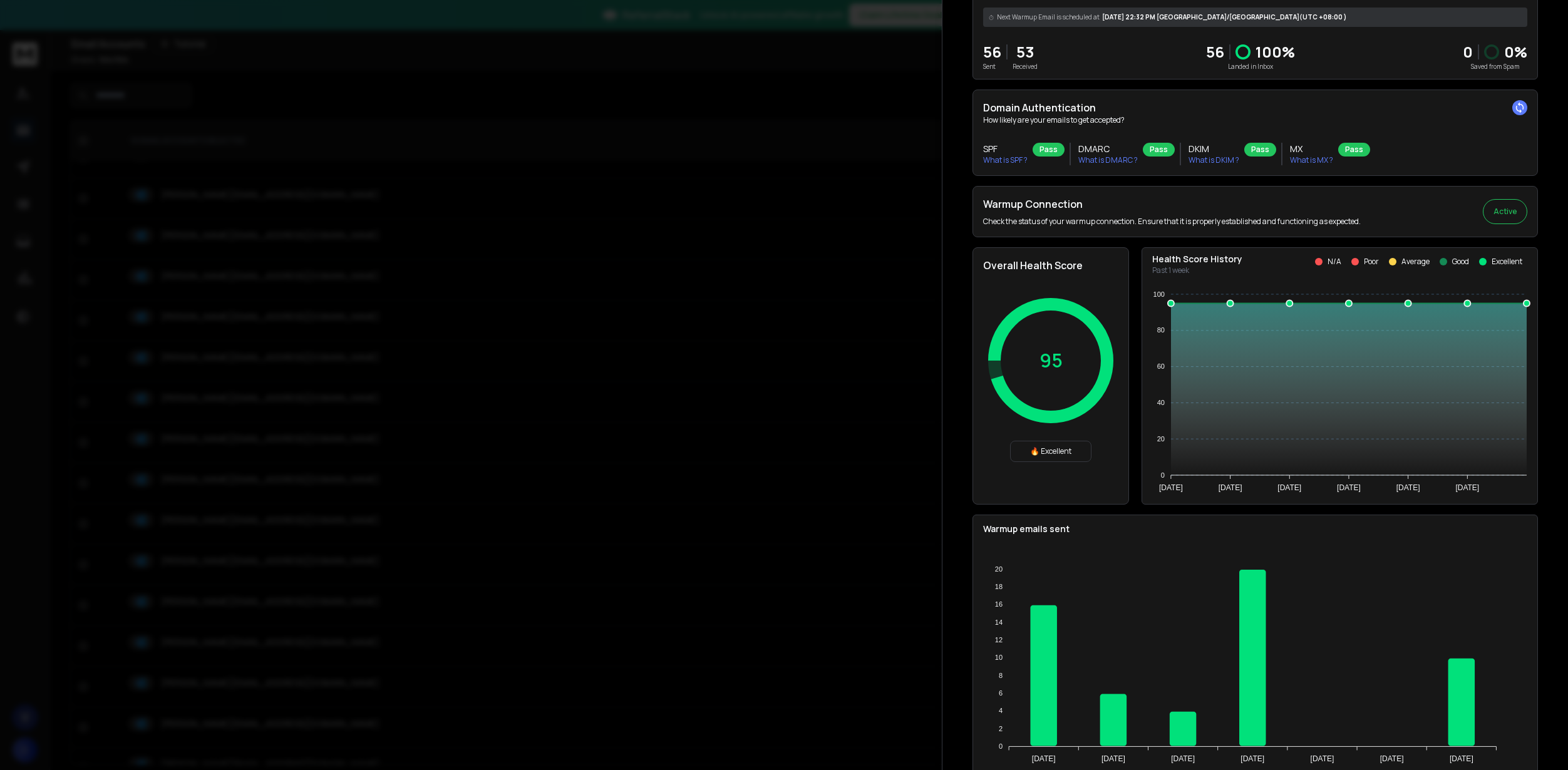
click at [168, 527] on div at bounding box center [784, 385] width 1568 height 770
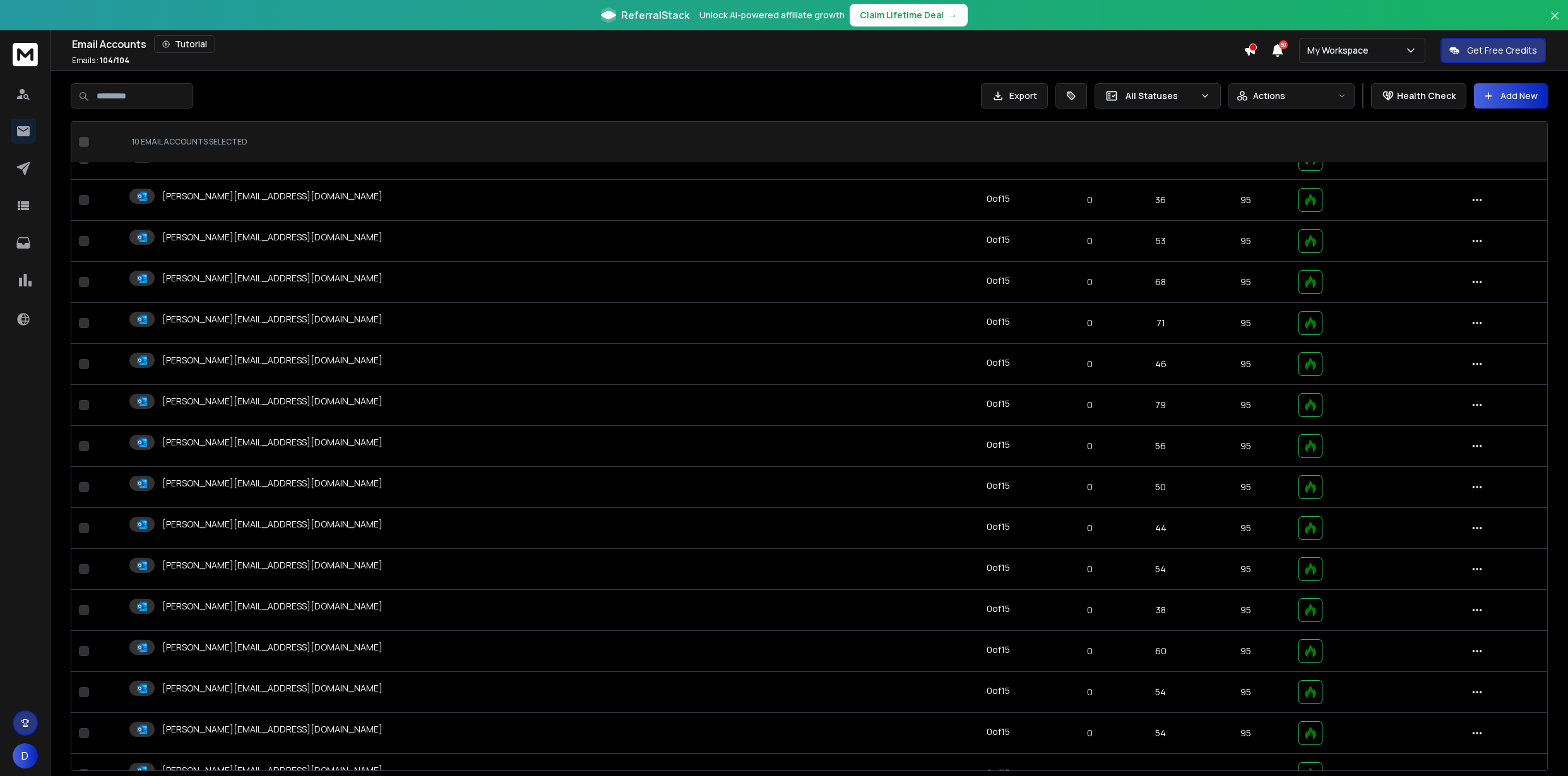
click at [246, 531] on p "[PERSON_NAME][EMAIL_ADDRESS][DOMAIN_NAME]" at bounding box center [272, 524] width 220 height 12
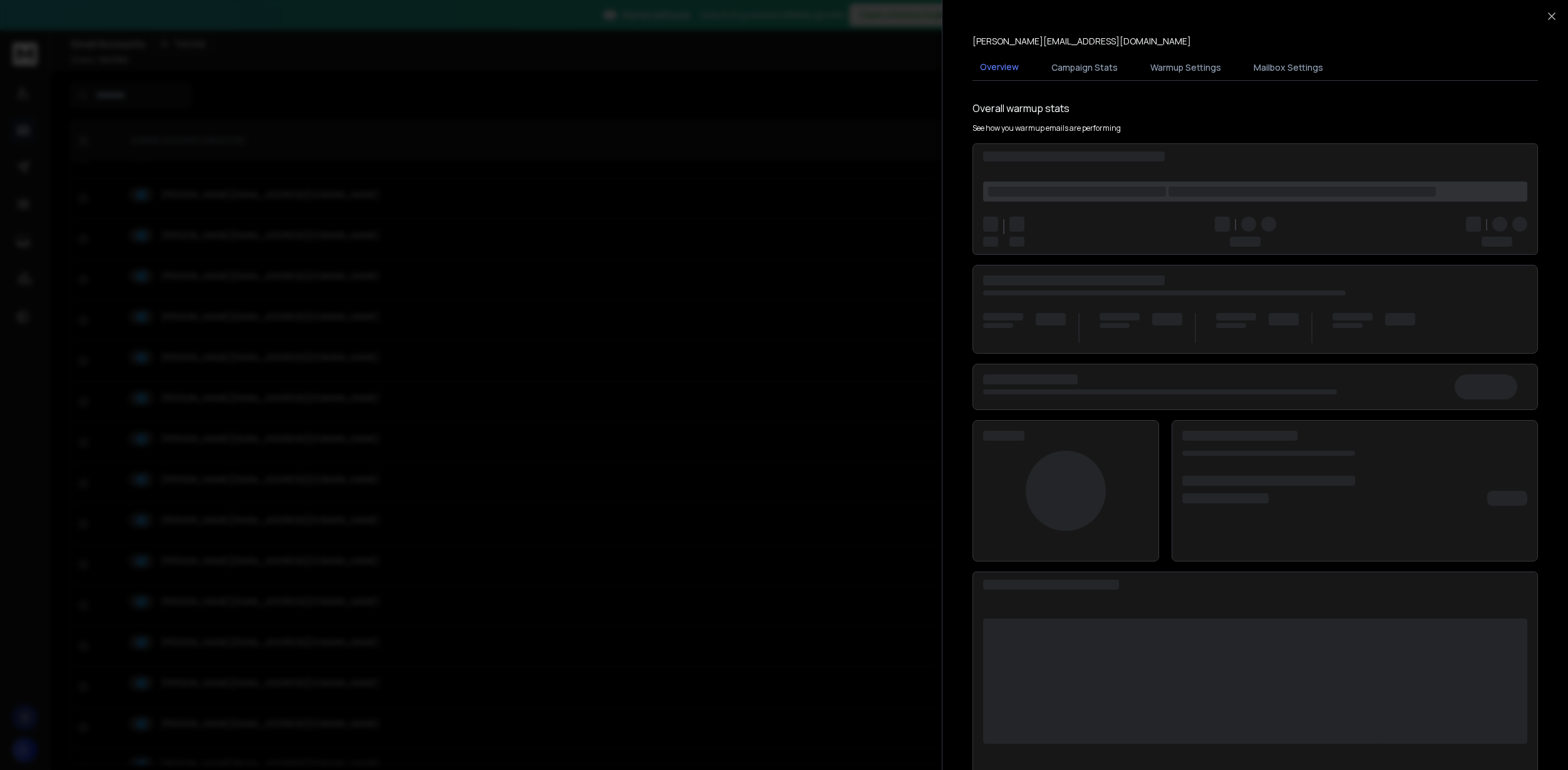
click at [245, 497] on div at bounding box center [784, 385] width 1568 height 770
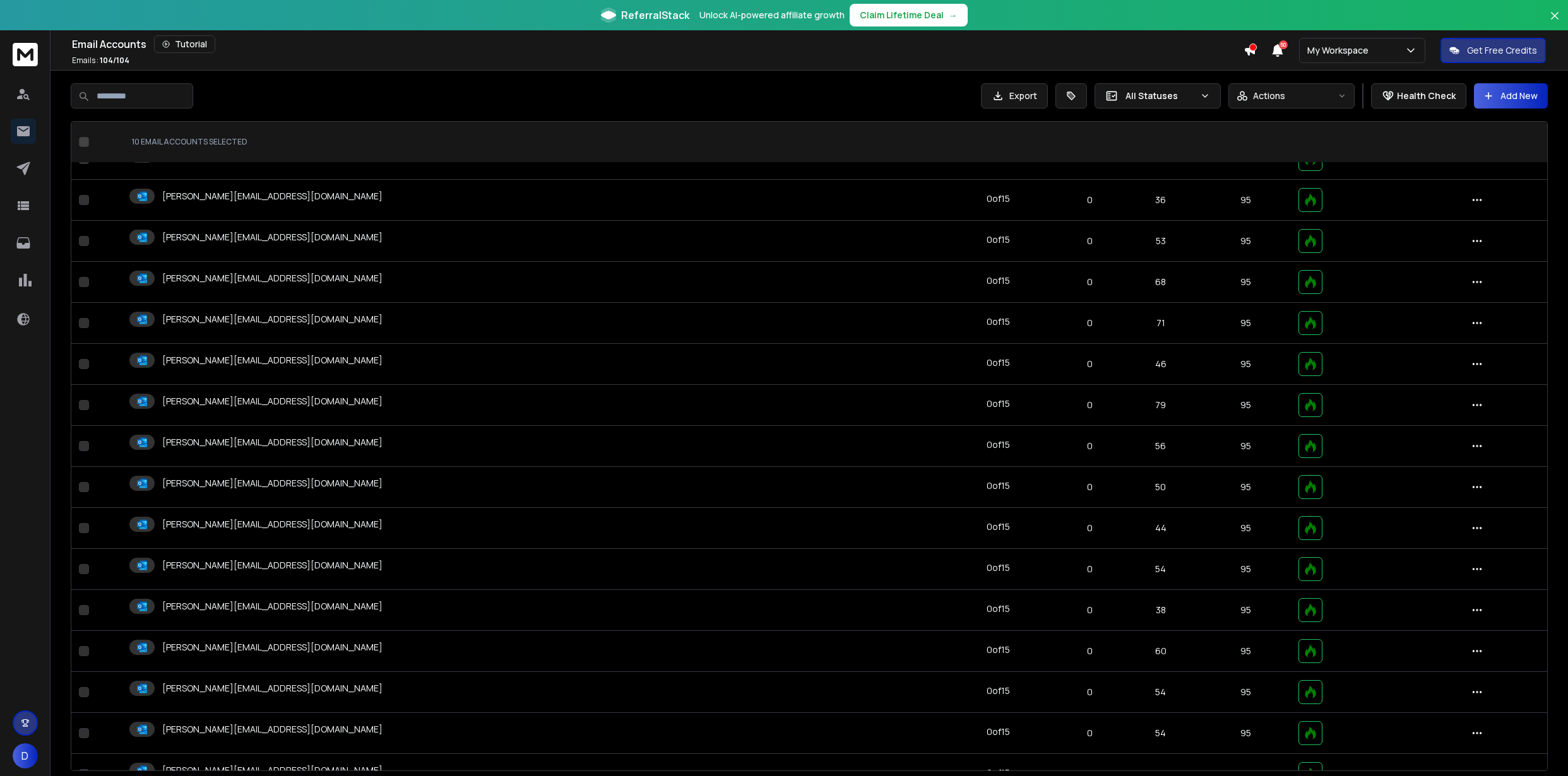
click at [245, 508] on td "[PERSON_NAME][EMAIL_ADDRESS][DOMAIN_NAME]" at bounding box center [530, 488] width 816 height 41
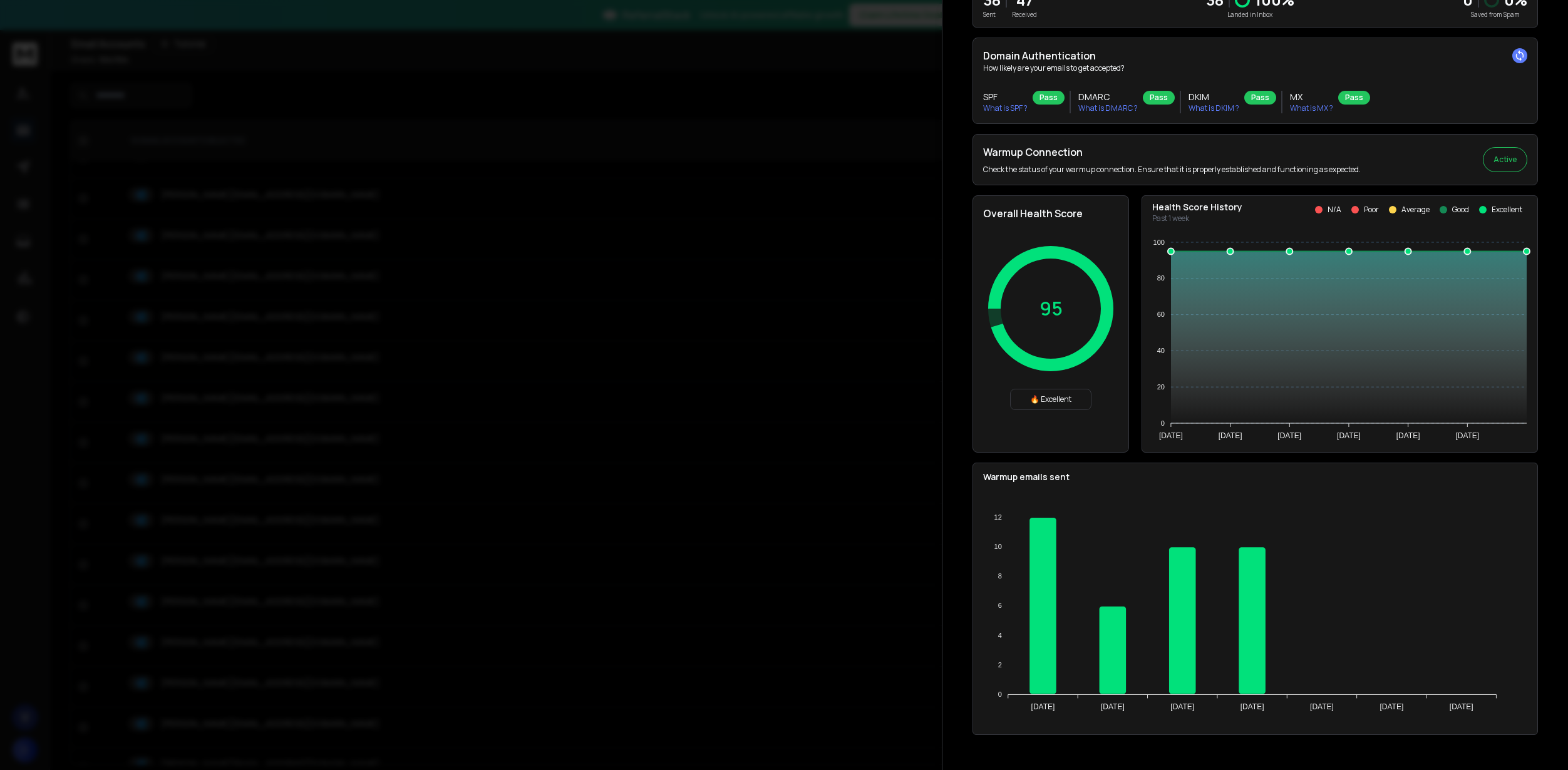
click at [575, 528] on div at bounding box center [784, 385] width 1568 height 770
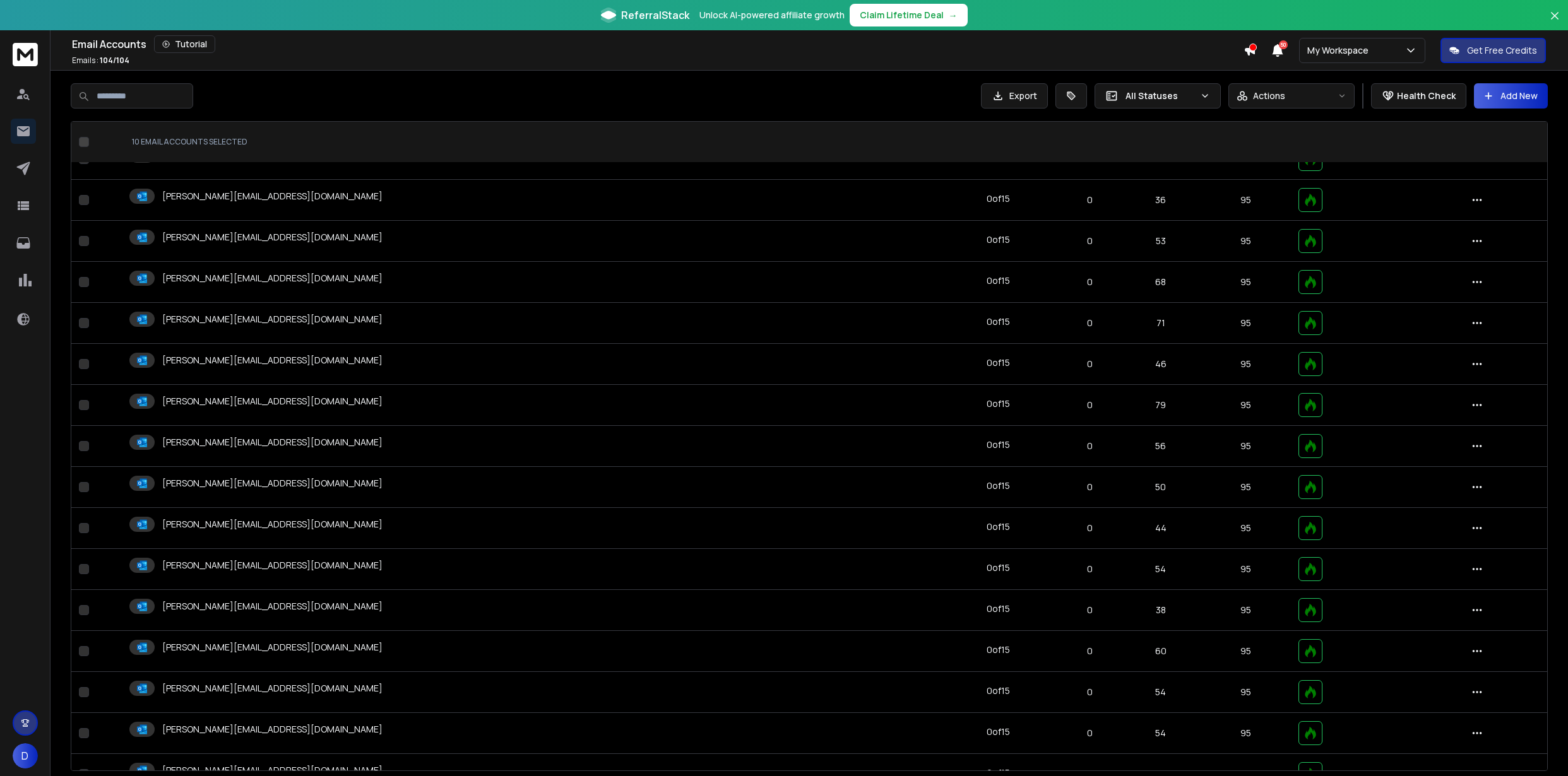
click at [264, 532] on div "[PERSON_NAME][EMAIL_ADDRESS][DOMAIN_NAME]" at bounding box center [256, 524] width 253 height 15
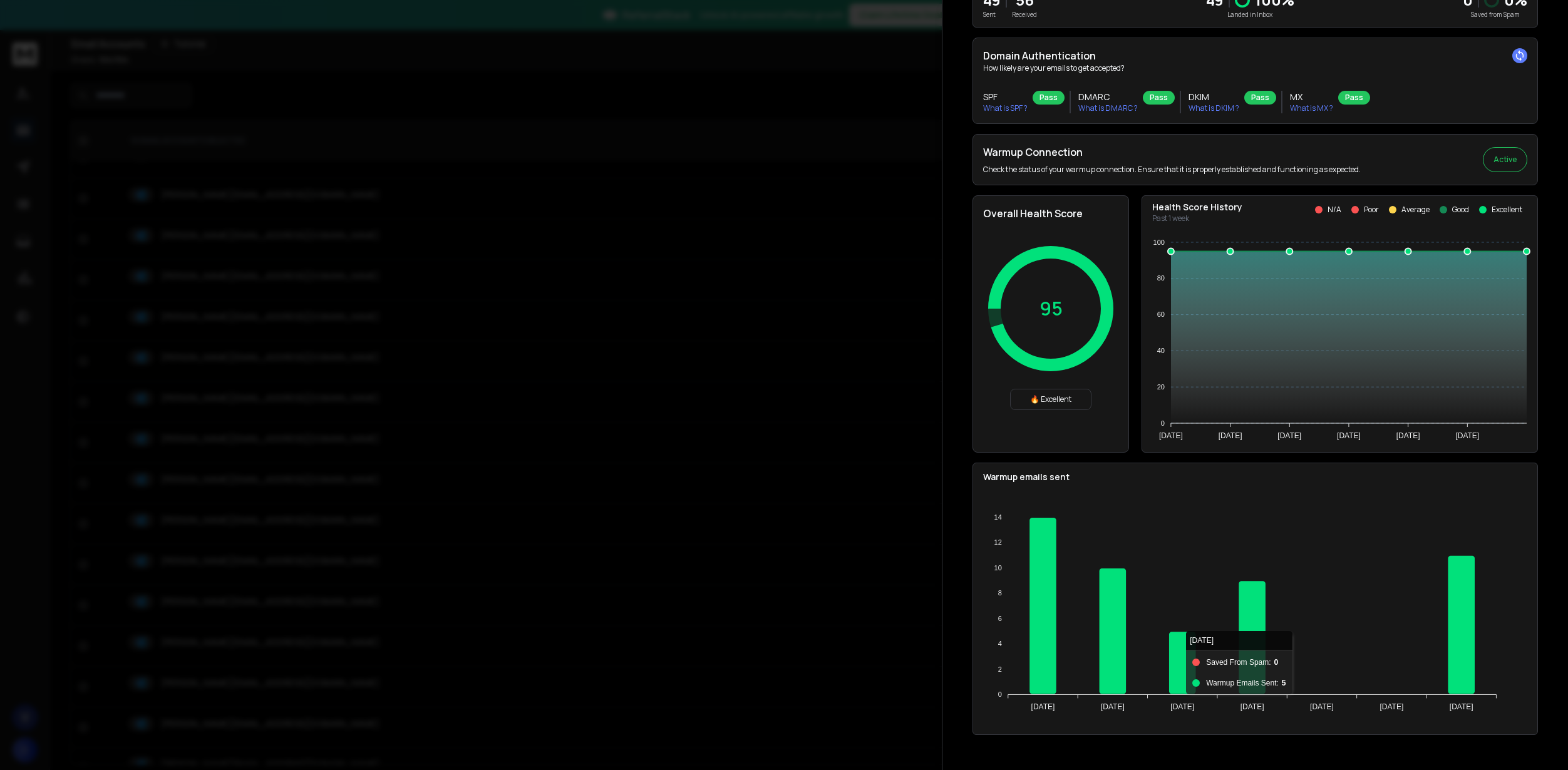
click at [386, 565] on div at bounding box center [784, 385] width 1568 height 770
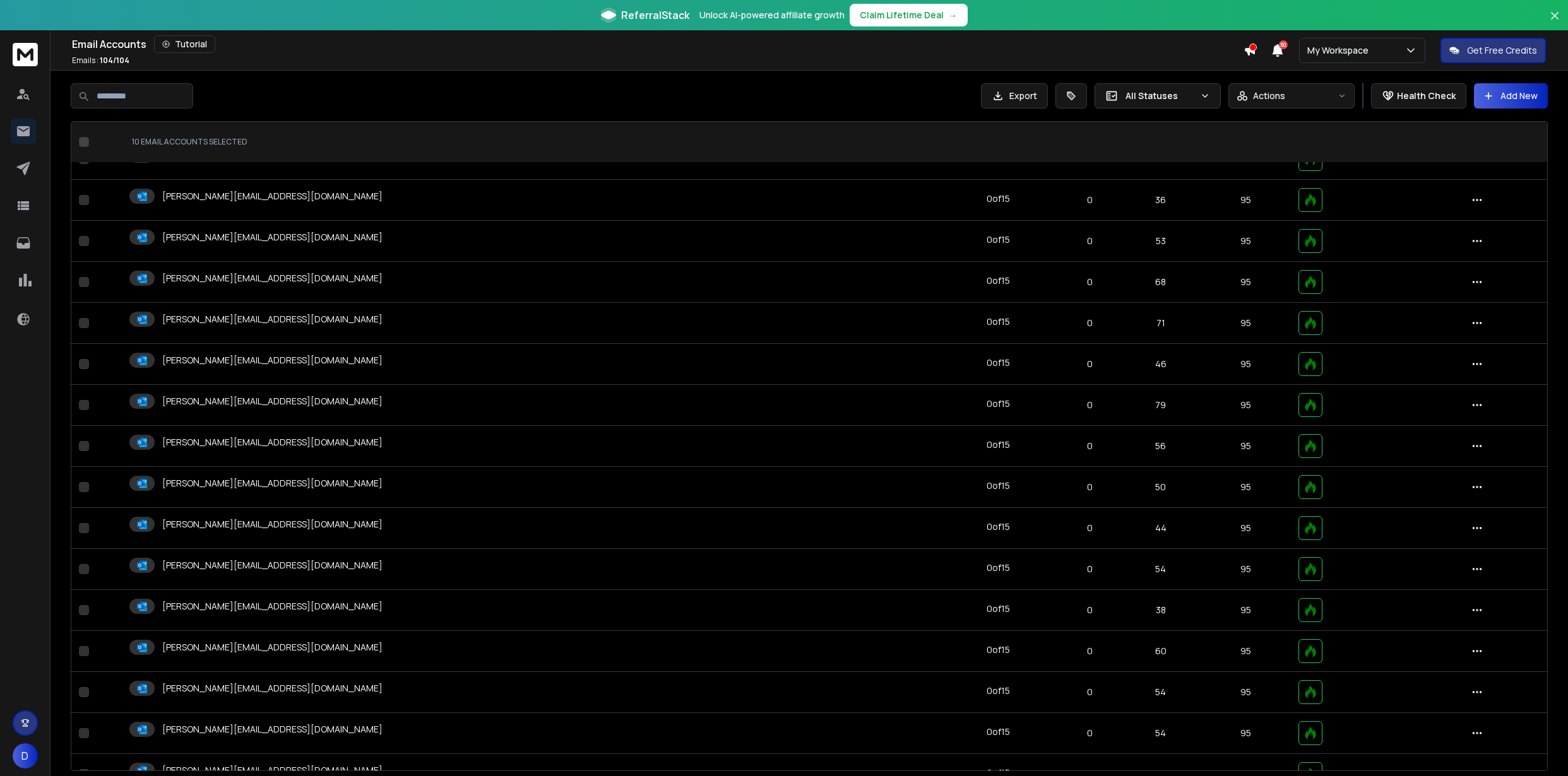
click at [84, 533] on button "button" at bounding box center [84, 528] width 10 height 10
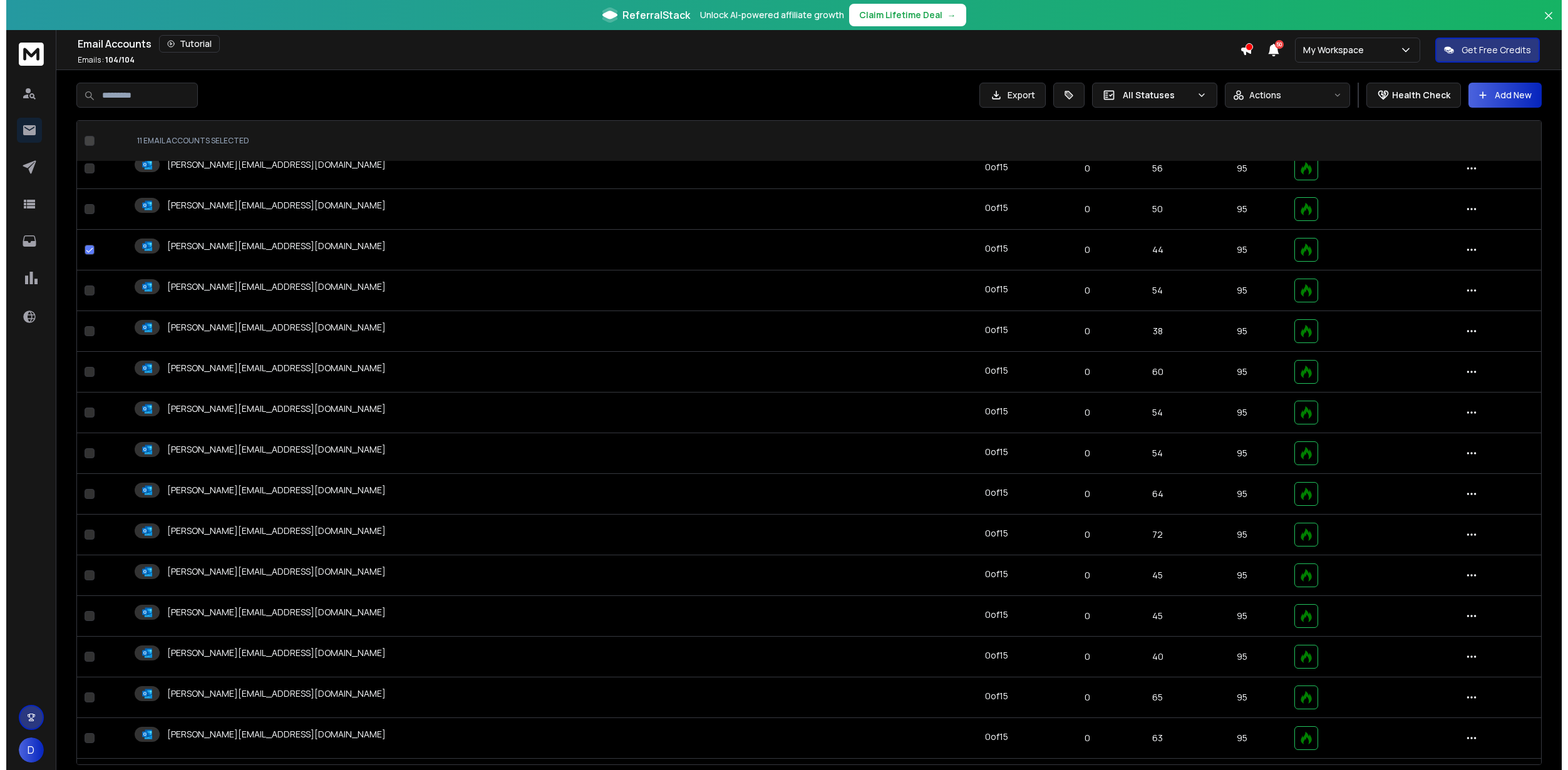
scroll to position [2989, 0]
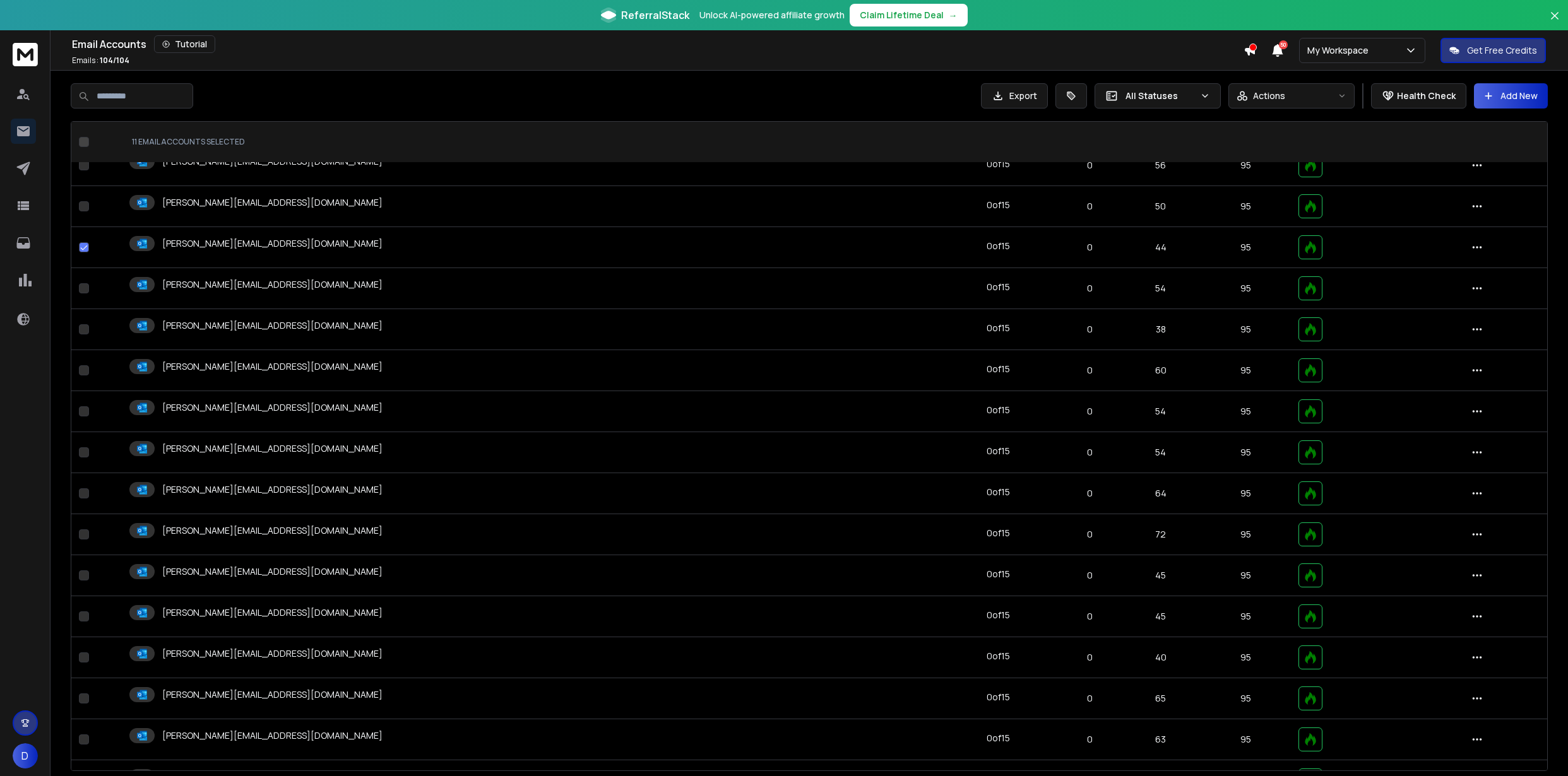
click at [236, 291] on p "[PERSON_NAME][EMAIL_ADDRESS][DOMAIN_NAME]" at bounding box center [272, 284] width 220 height 12
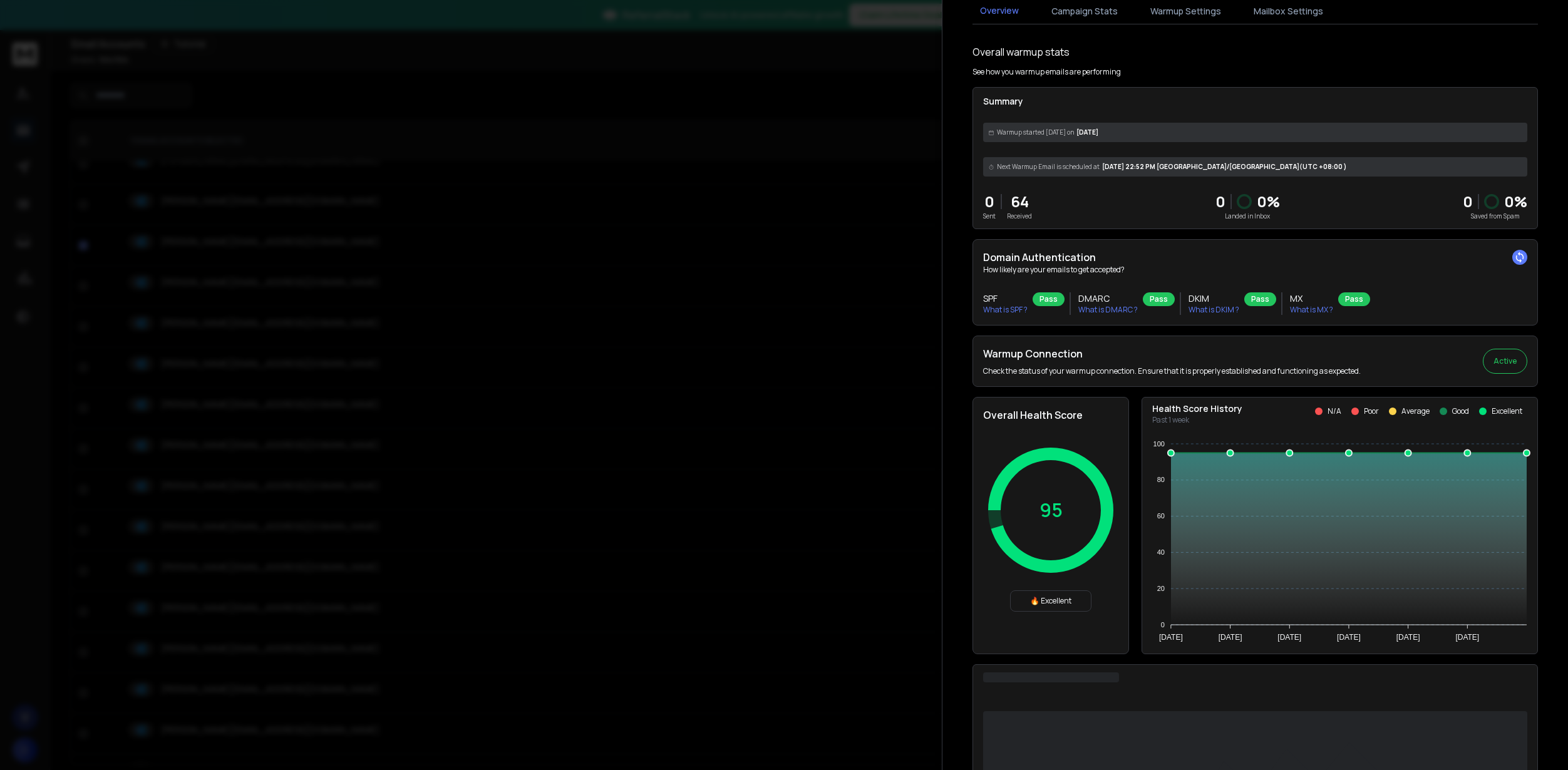
scroll to position [206, 0]
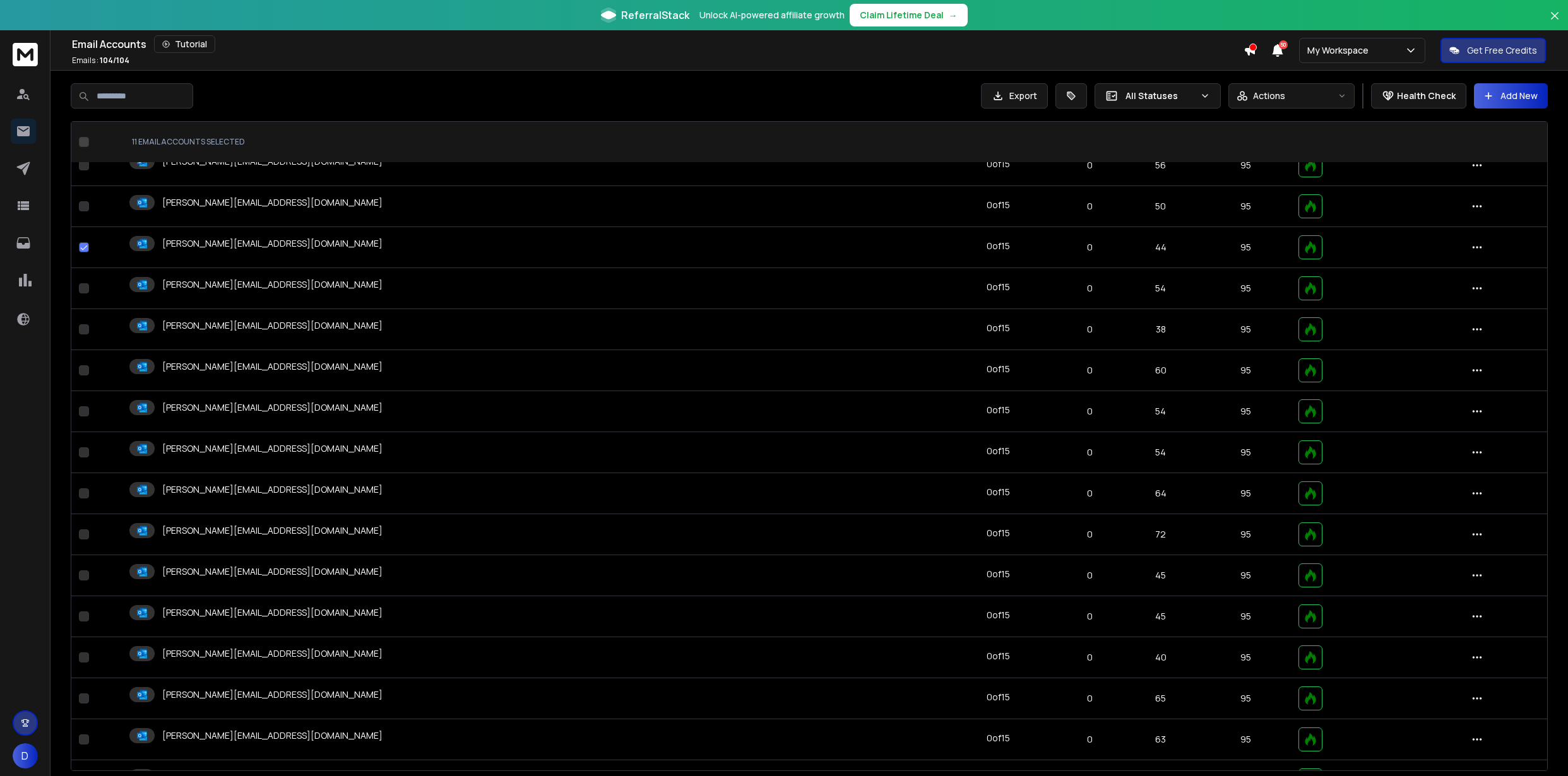
click at [251, 334] on div "[PERSON_NAME][EMAIL_ADDRESS][DOMAIN_NAME]" at bounding box center [256, 325] width 253 height 15
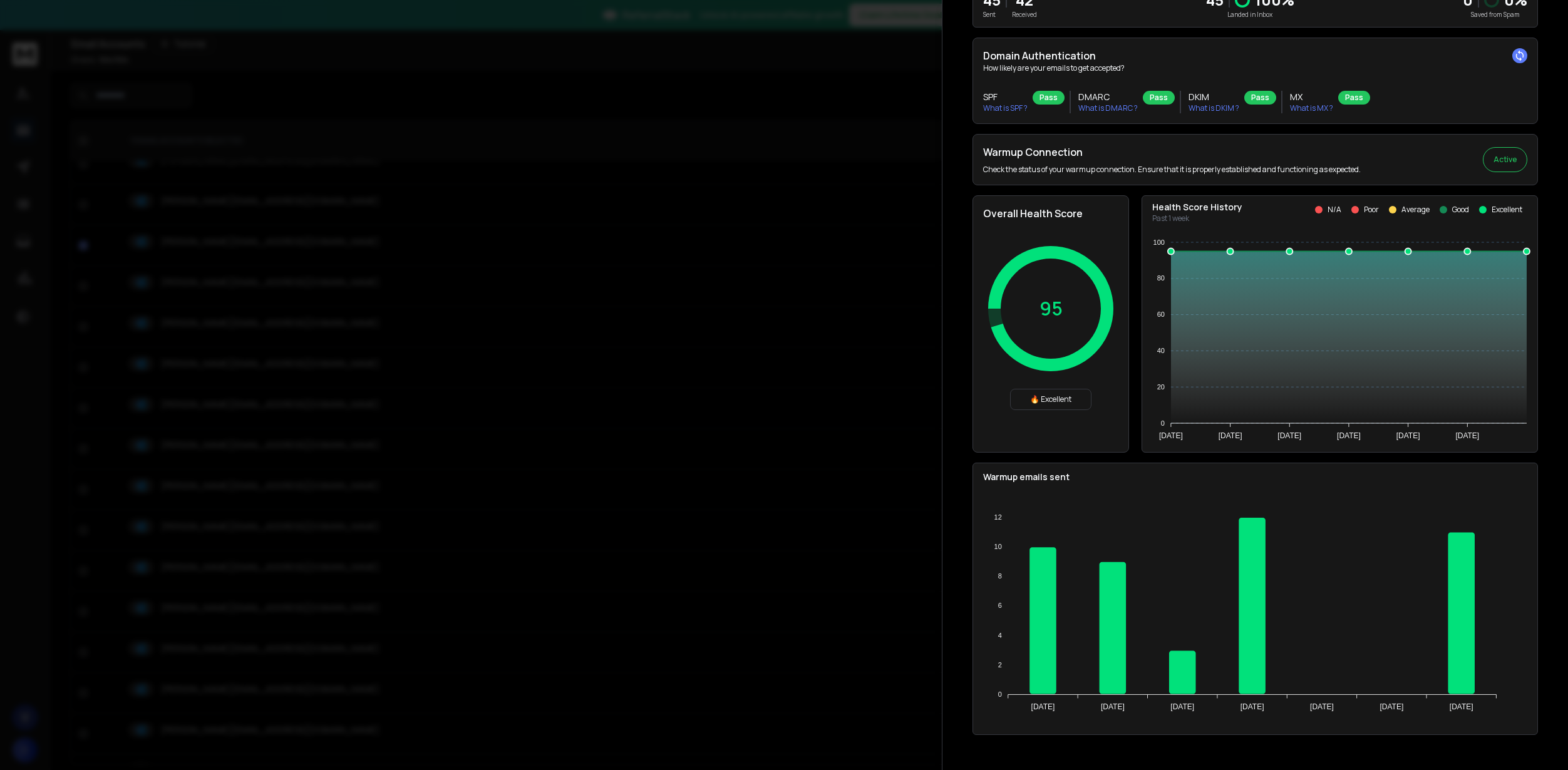
click at [499, 442] on div at bounding box center [784, 385] width 1568 height 770
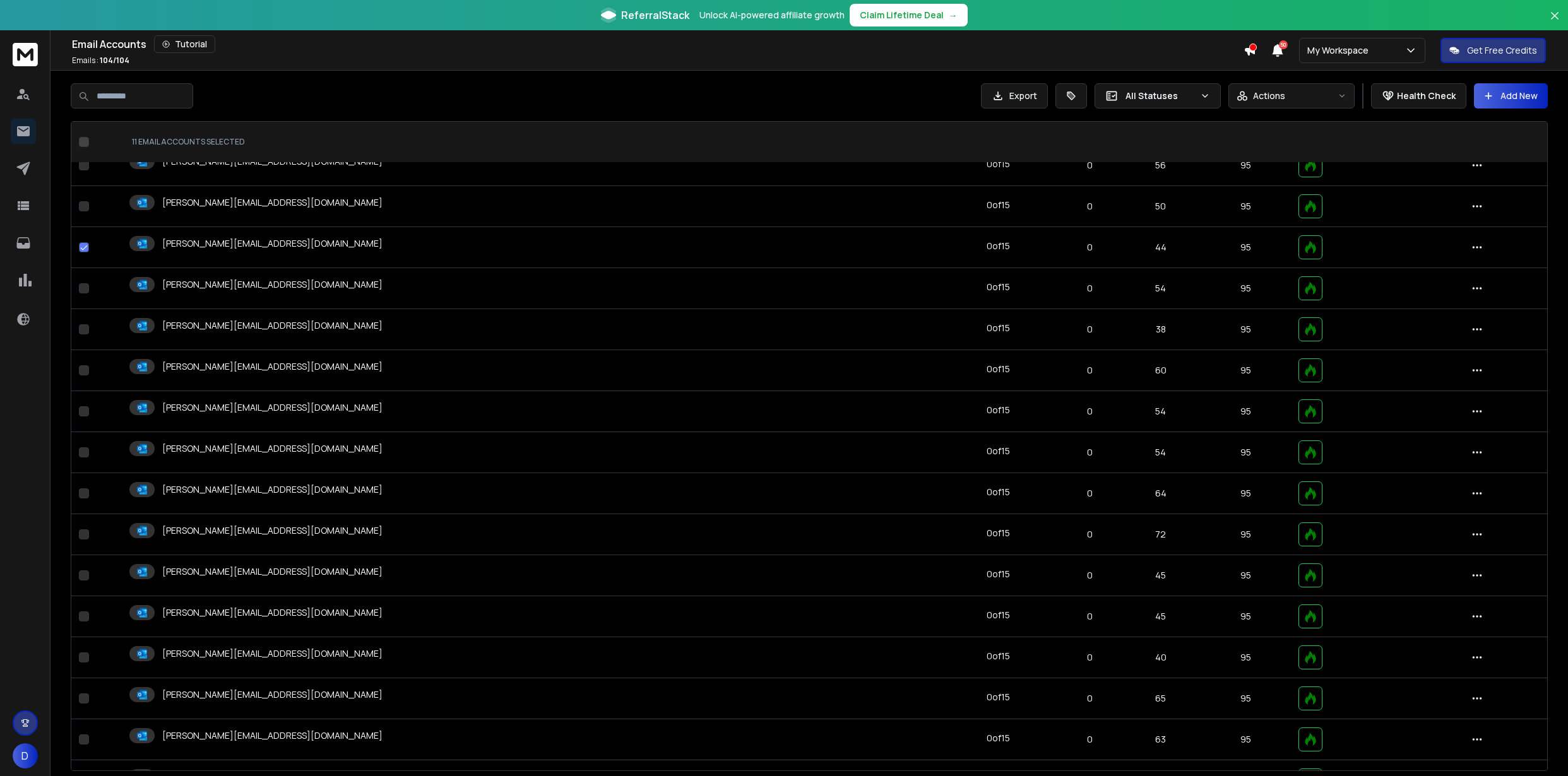
click at [294, 374] on div "[PERSON_NAME][EMAIL_ADDRESS][DOMAIN_NAME]" at bounding box center [529, 366] width 801 height 15
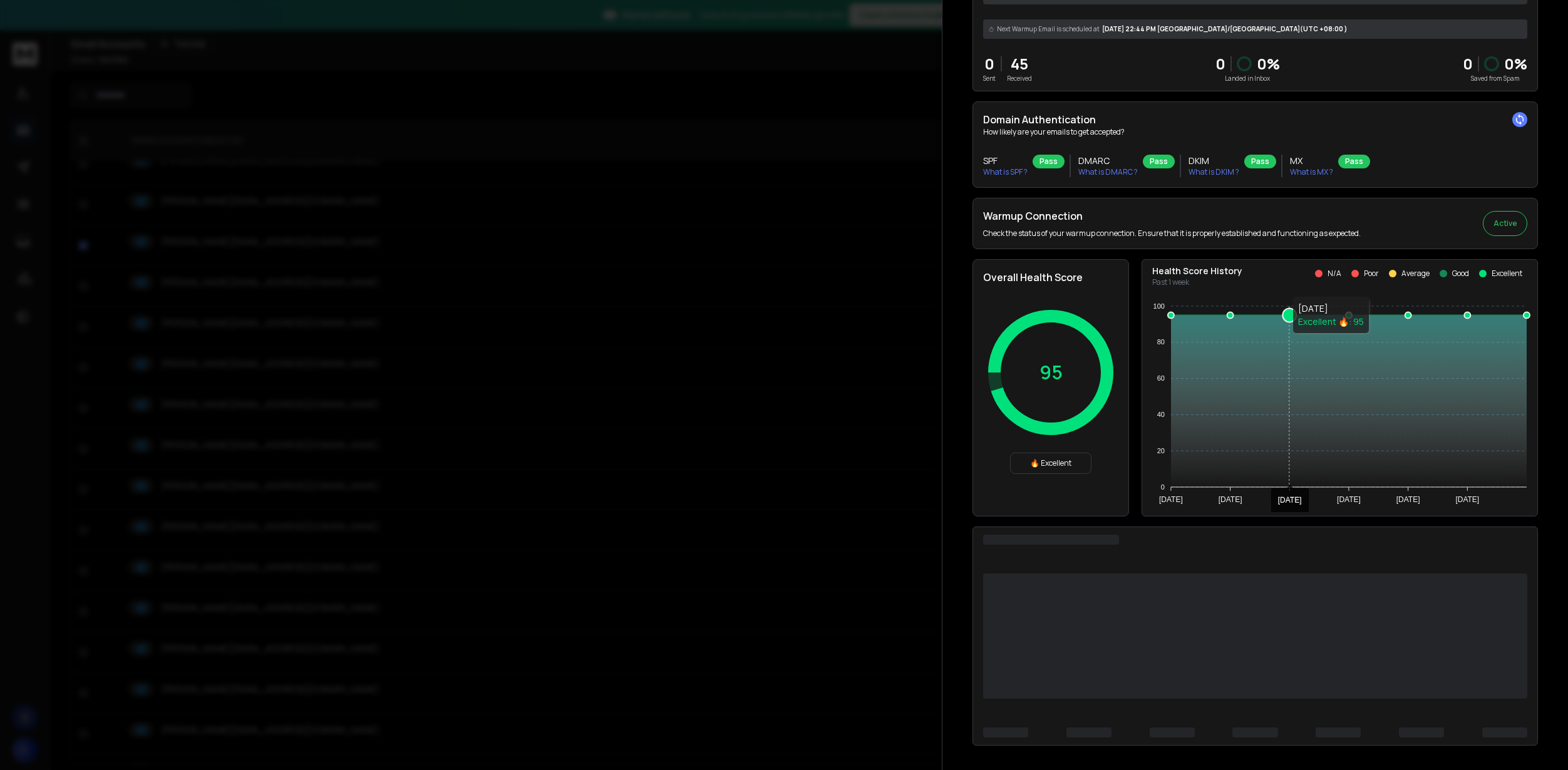
scroll to position [206, 0]
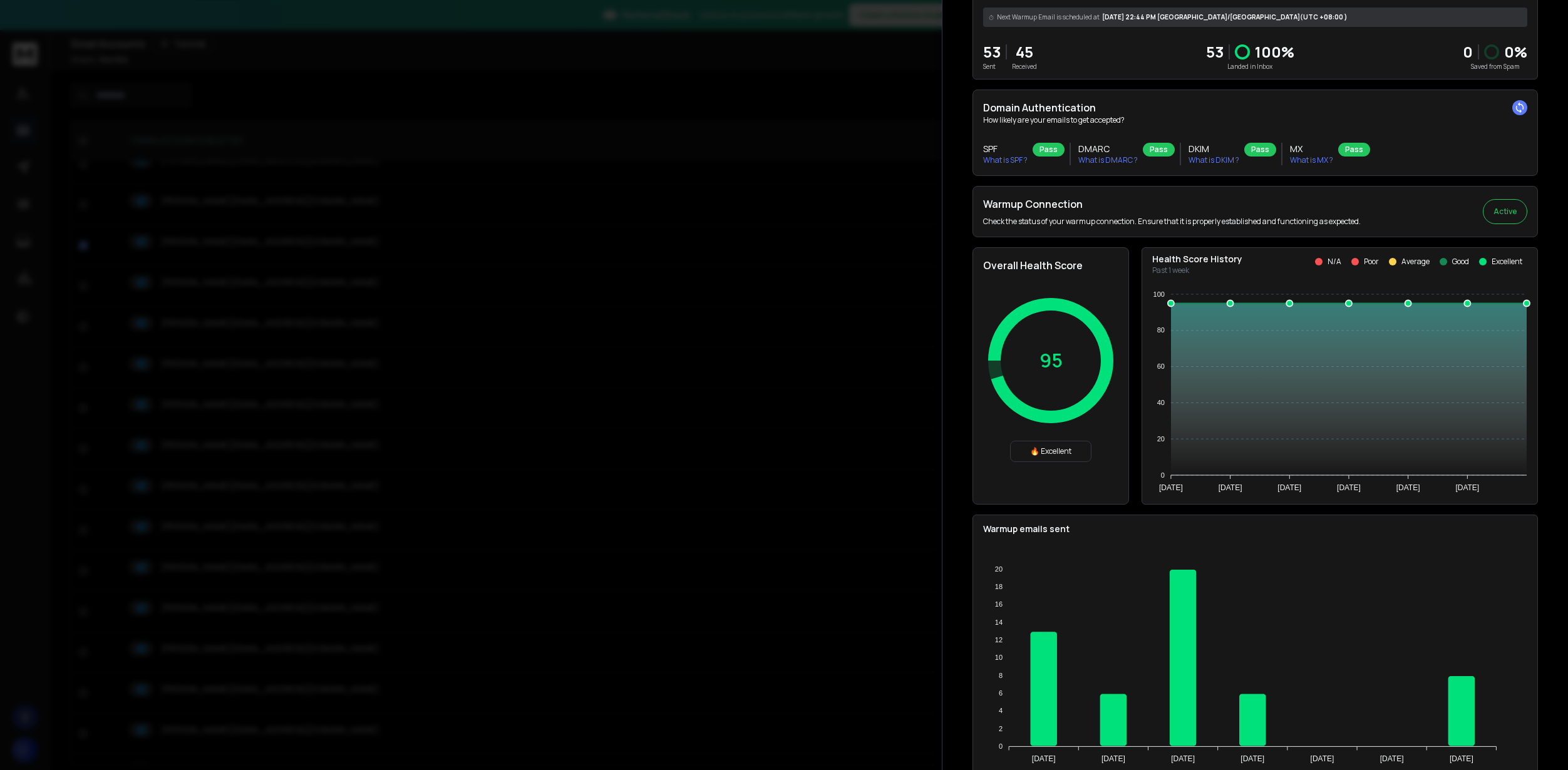
click at [639, 517] on div at bounding box center [784, 385] width 1568 height 770
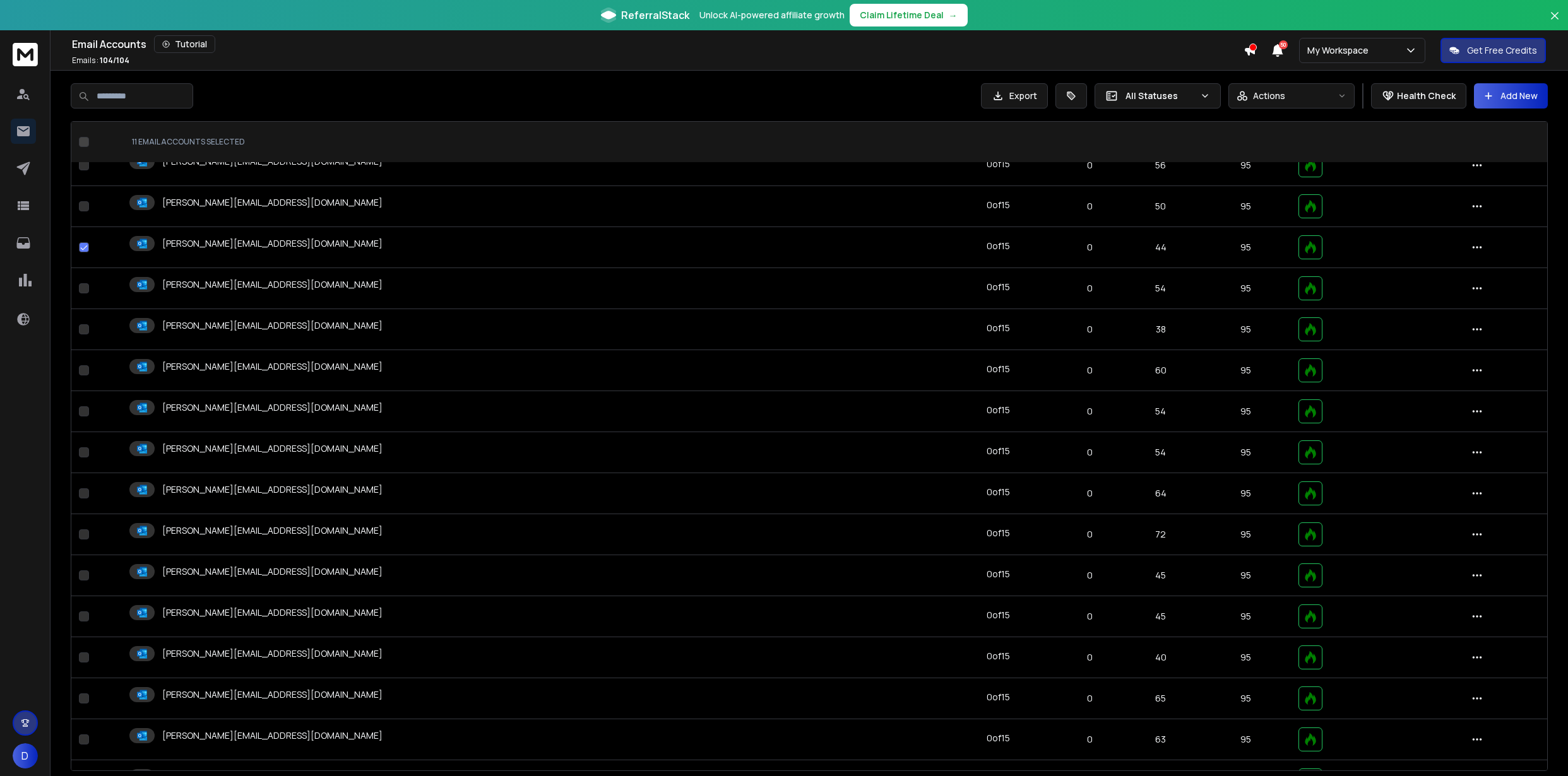
click at [245, 414] on p "[PERSON_NAME][EMAIL_ADDRESS][DOMAIN_NAME]" at bounding box center [272, 407] width 220 height 12
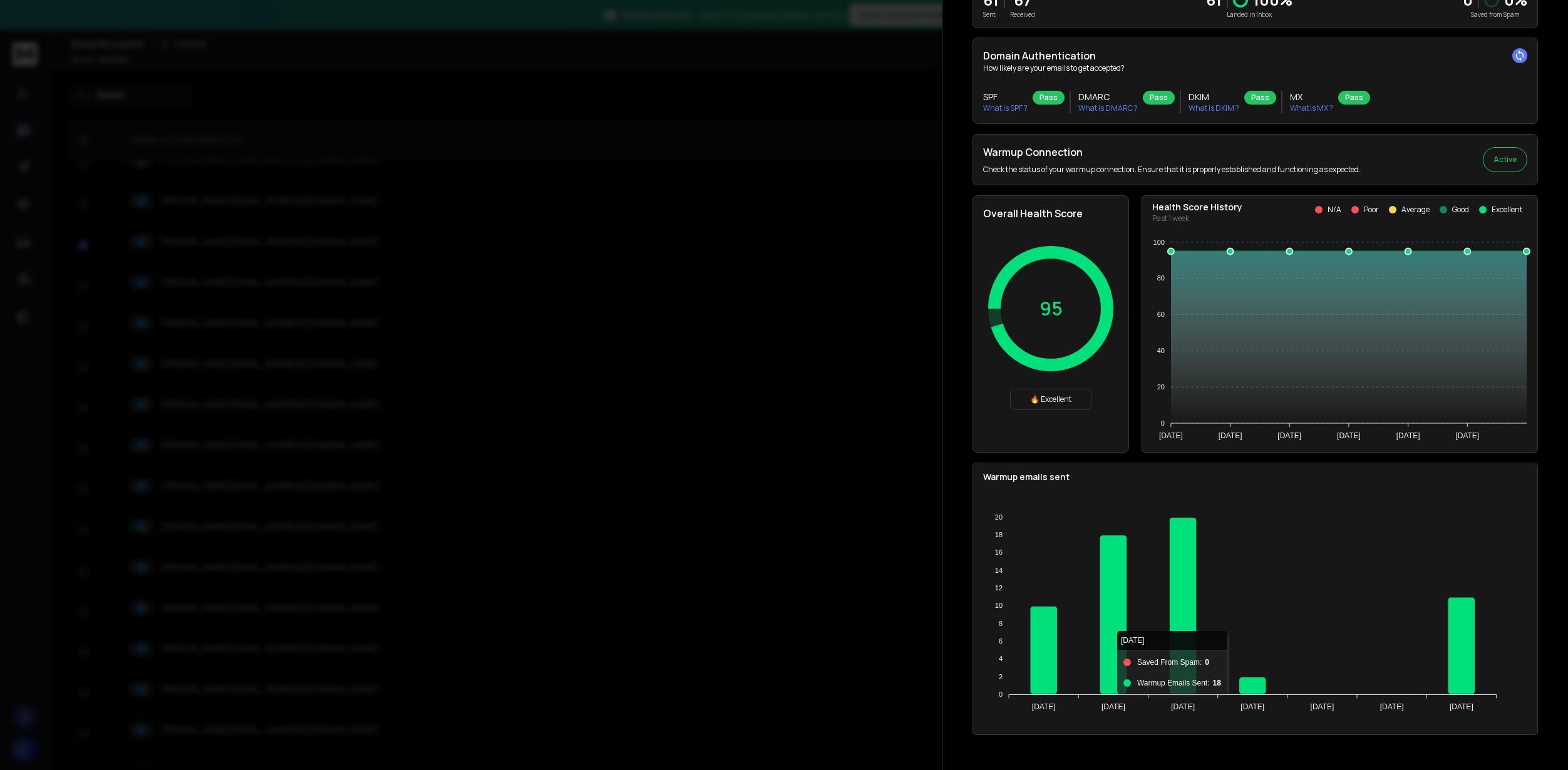
click at [444, 541] on div at bounding box center [784, 385] width 1568 height 770
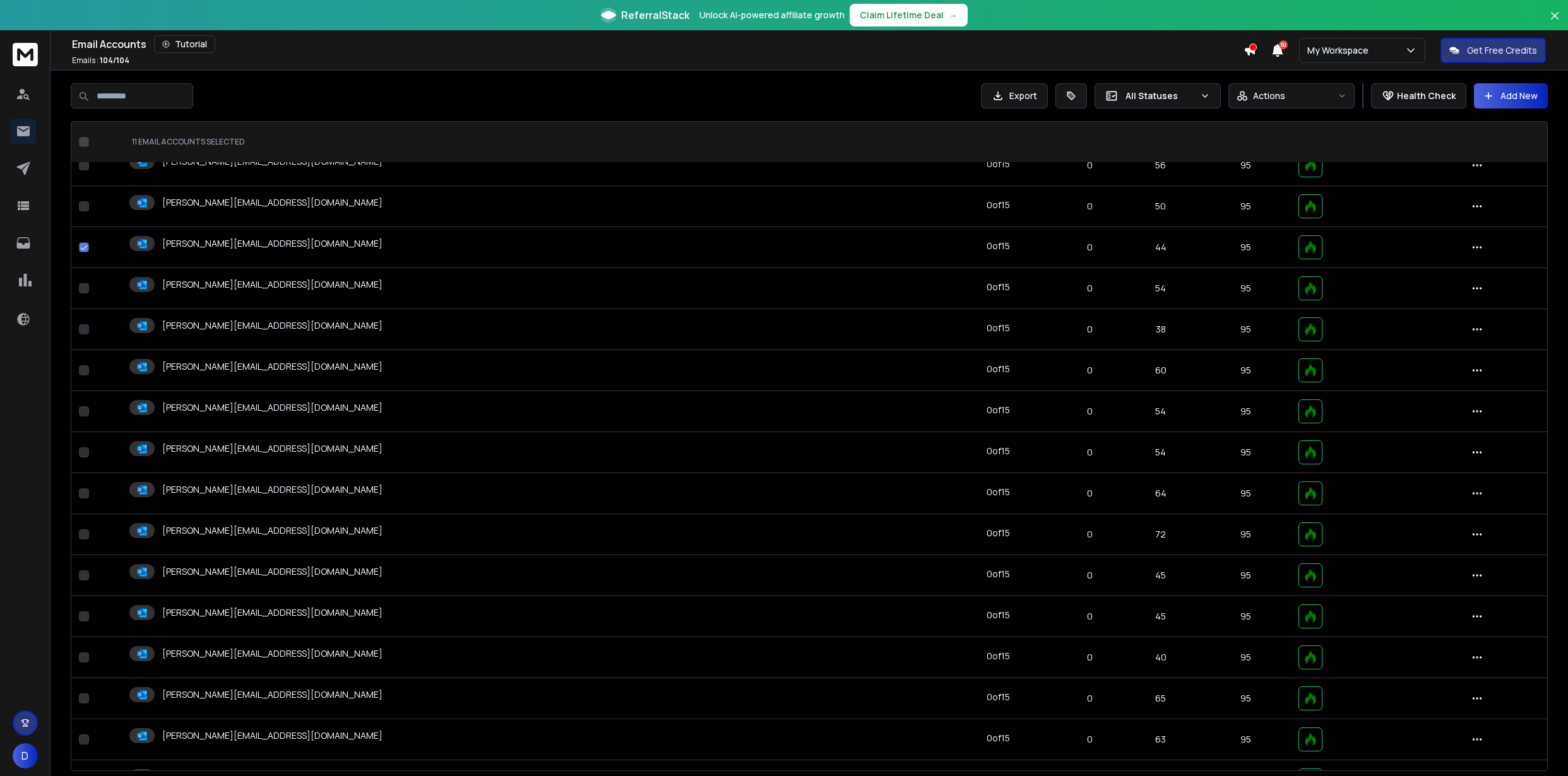
click at [273, 473] on td "[PERSON_NAME][EMAIL_ADDRESS][DOMAIN_NAME]" at bounding box center [530, 452] width 816 height 41
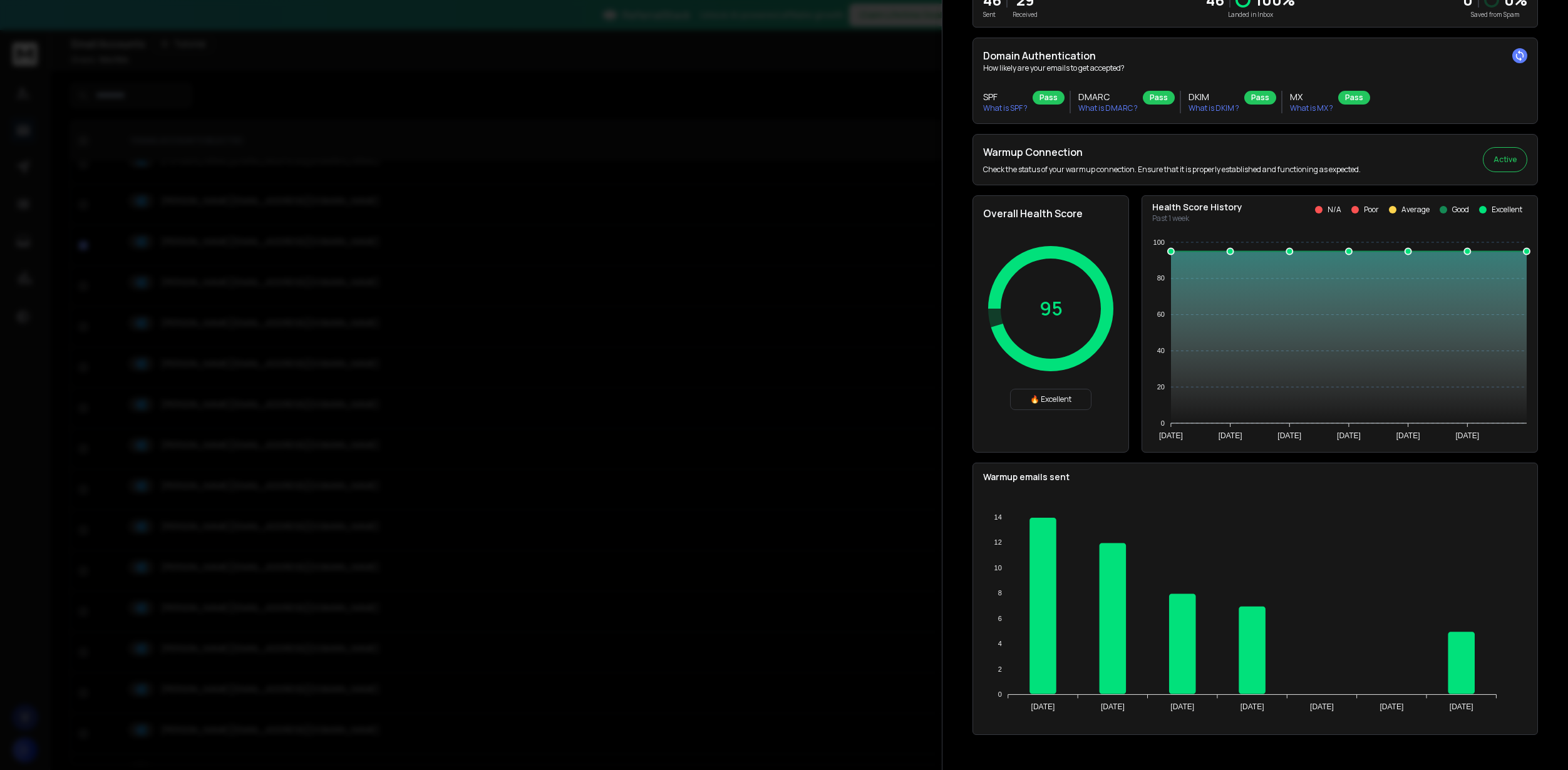
click at [531, 580] on div at bounding box center [784, 385] width 1568 height 770
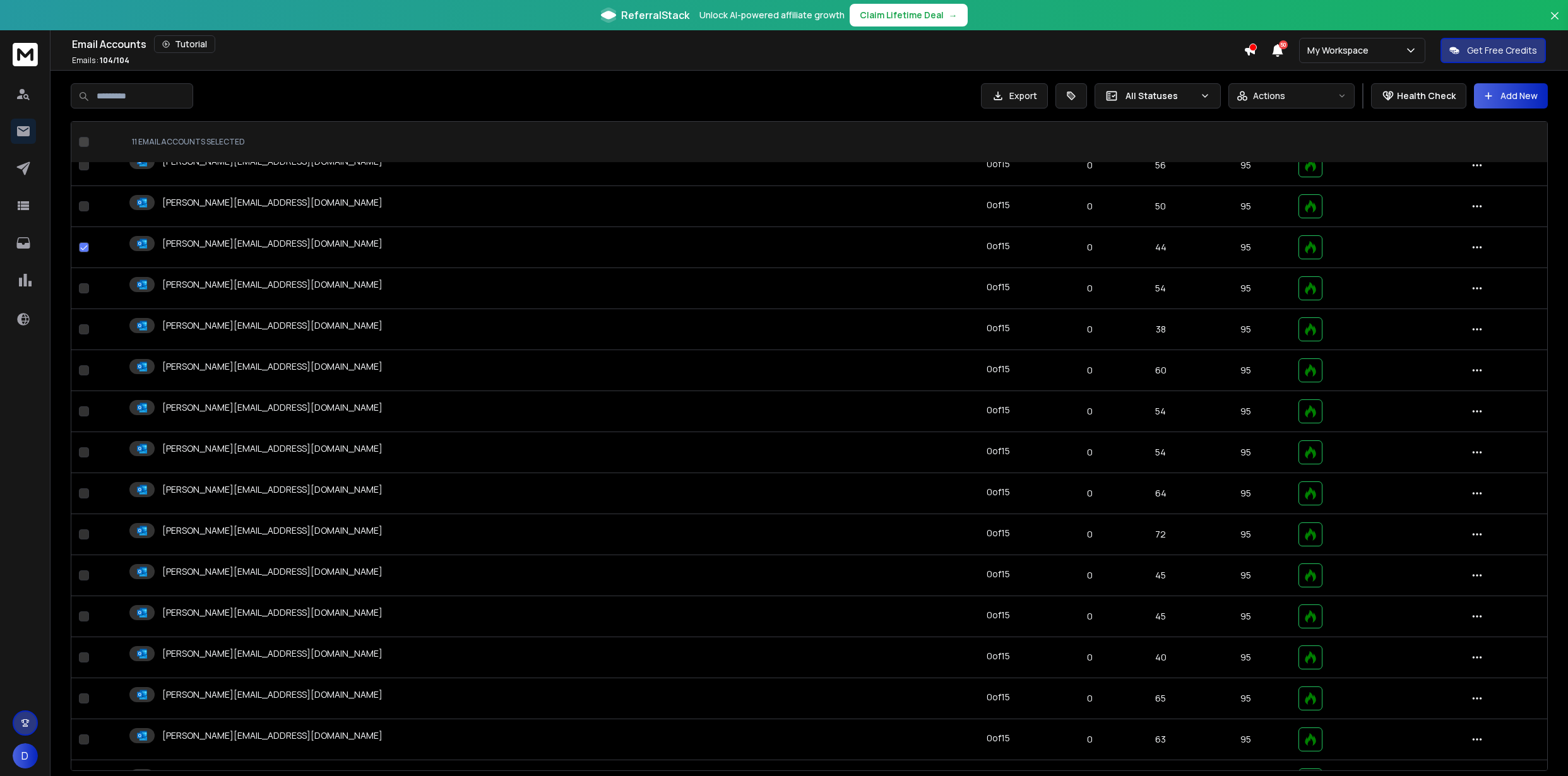
click at [236, 496] on p "[PERSON_NAME][EMAIL_ADDRESS][DOMAIN_NAME]" at bounding box center [272, 489] width 220 height 12
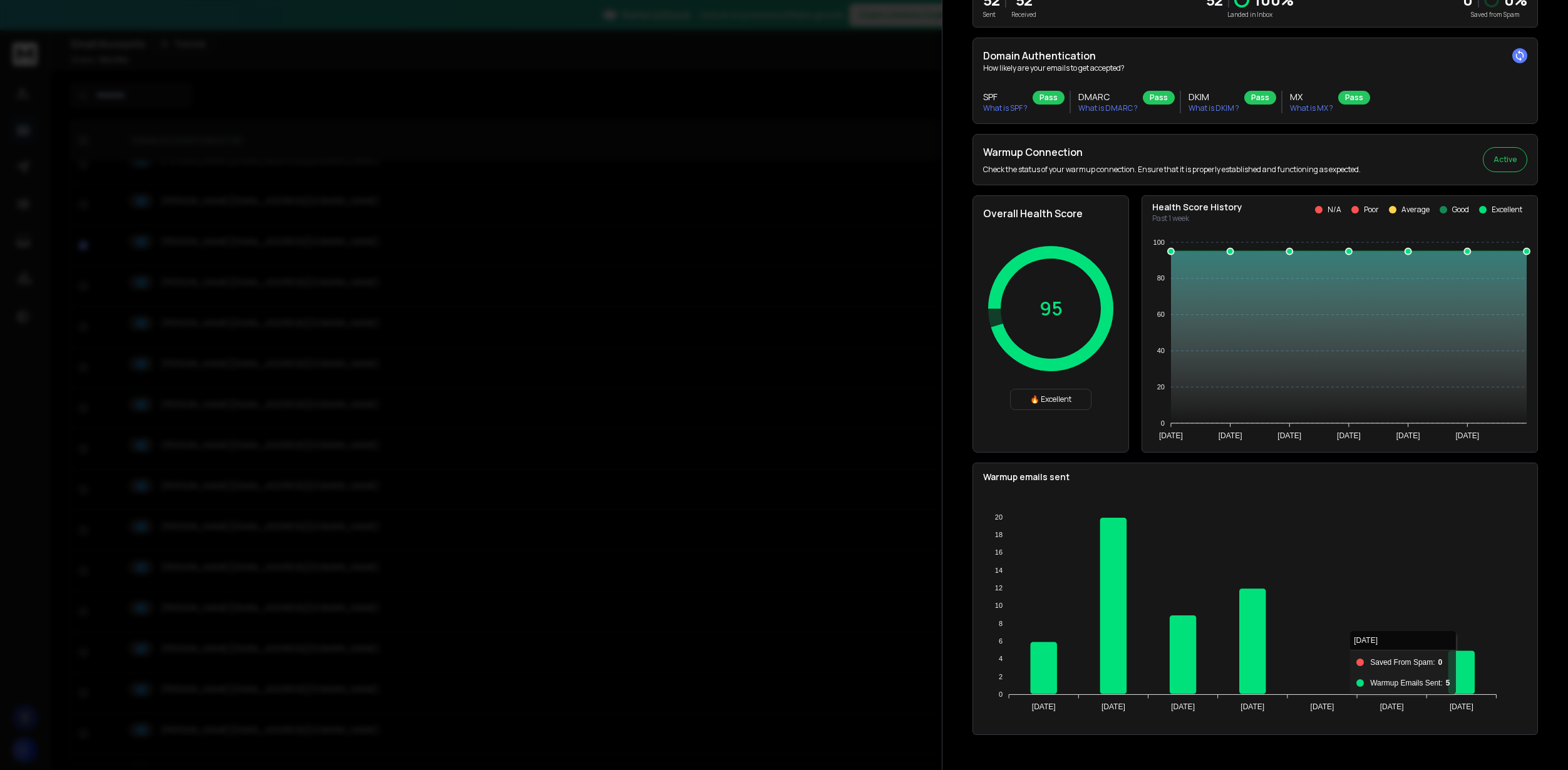
click at [653, 574] on div at bounding box center [784, 385] width 1568 height 770
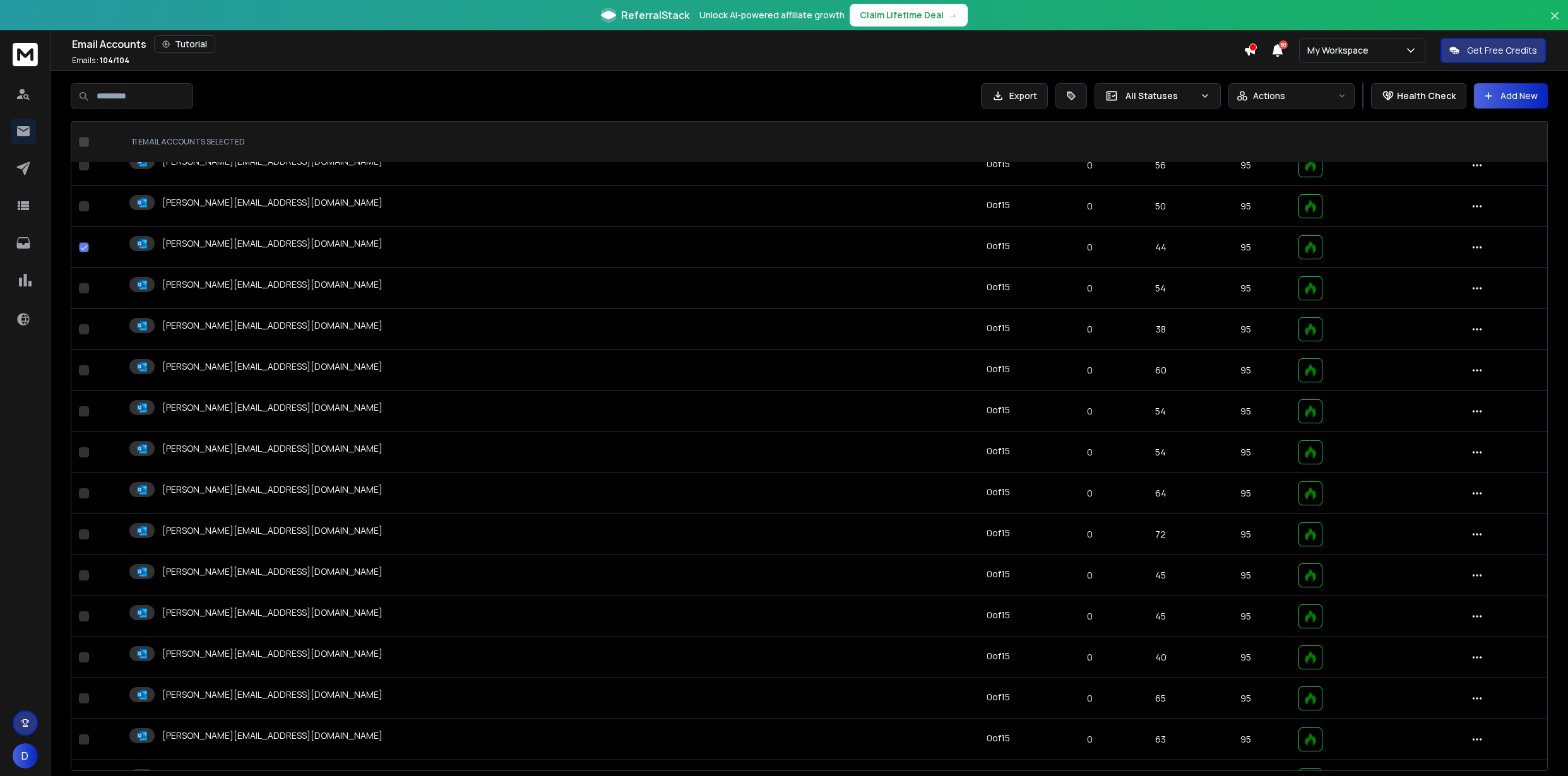
click at [299, 555] on td "[PERSON_NAME][EMAIL_ADDRESS][DOMAIN_NAME]" at bounding box center [530, 535] width 816 height 41
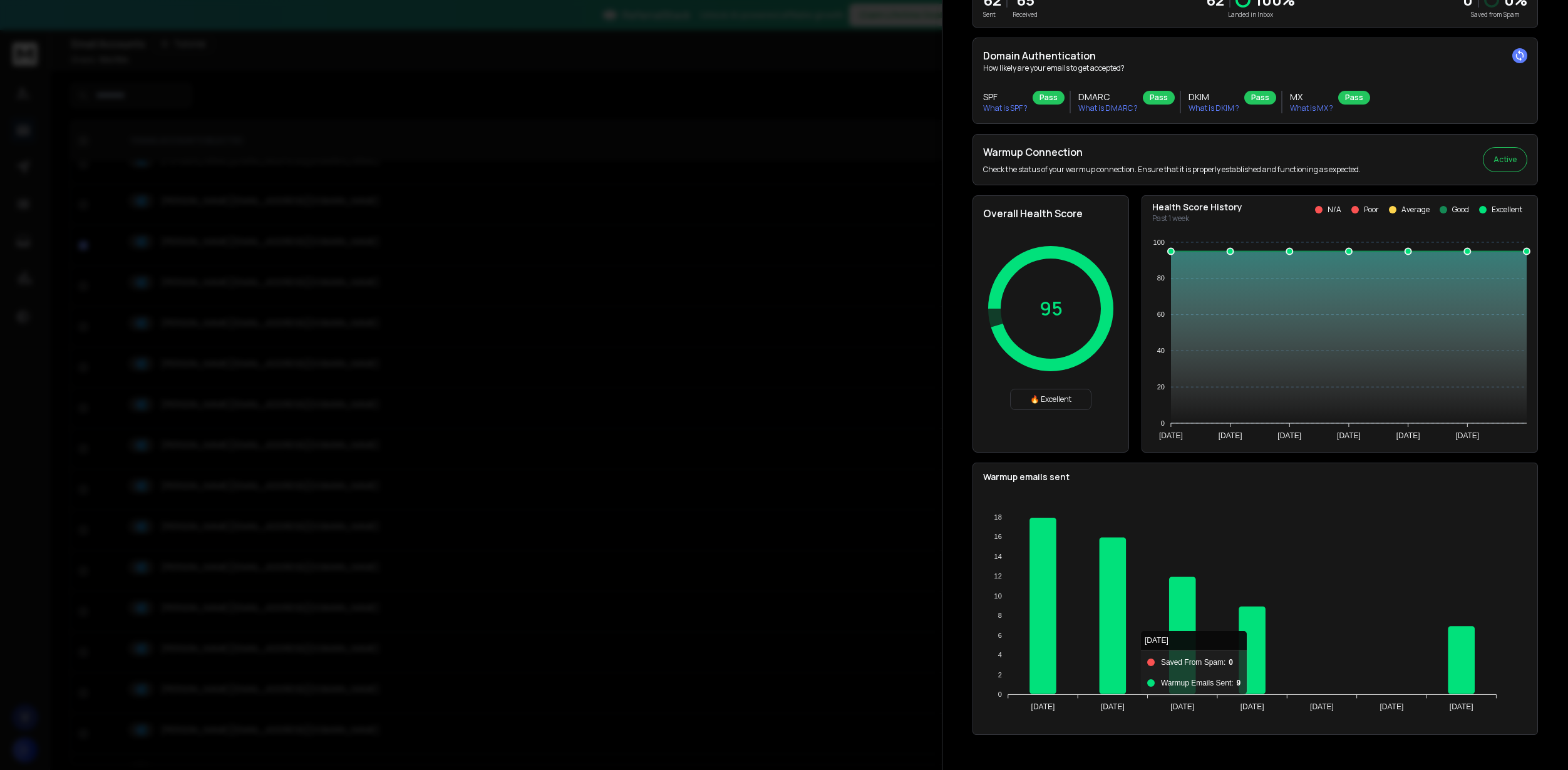
click at [597, 570] on div at bounding box center [784, 385] width 1568 height 770
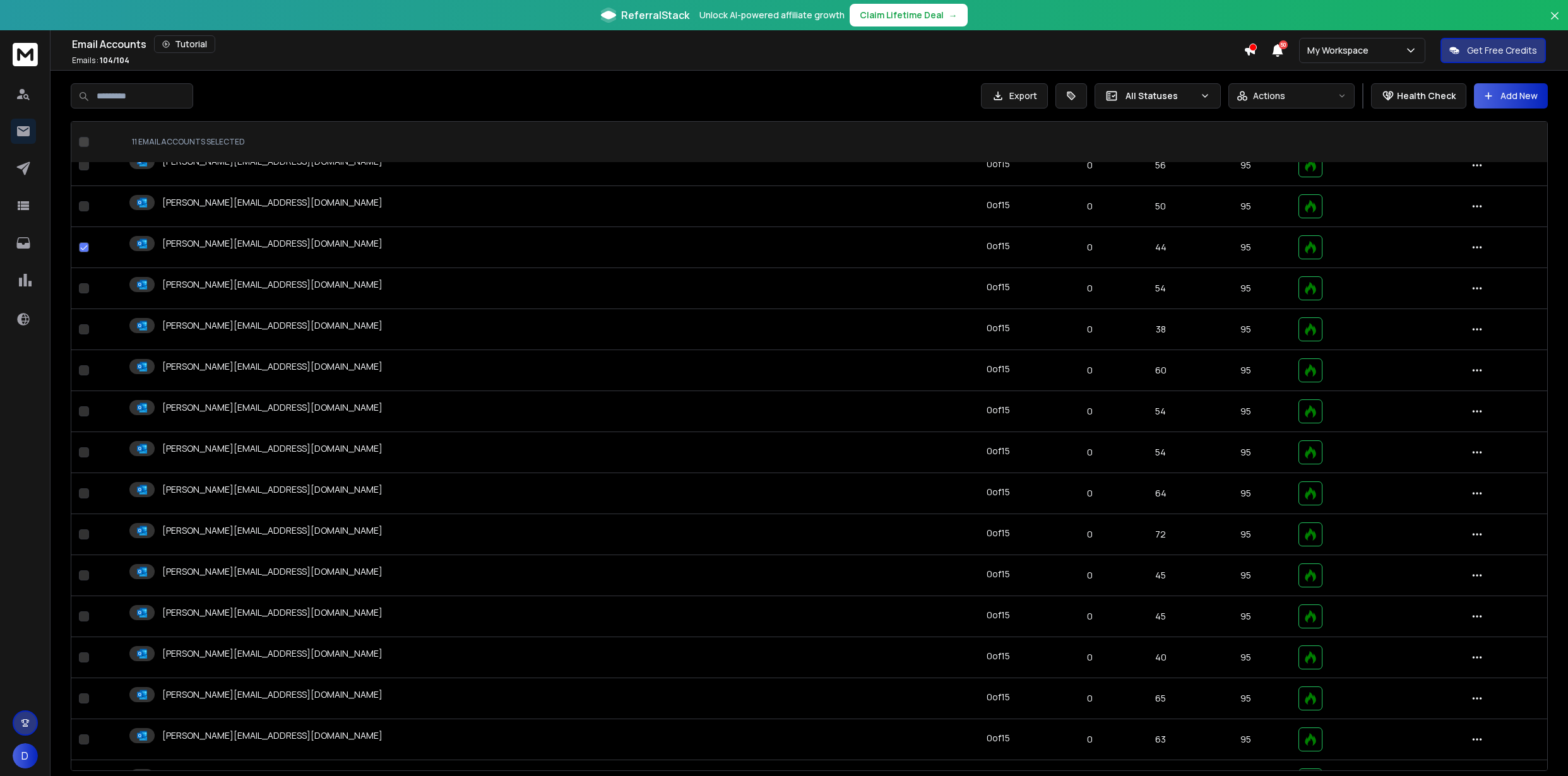
click at [301, 580] on div "[PERSON_NAME][EMAIL_ADDRESS][DOMAIN_NAME]" at bounding box center [529, 571] width 801 height 15
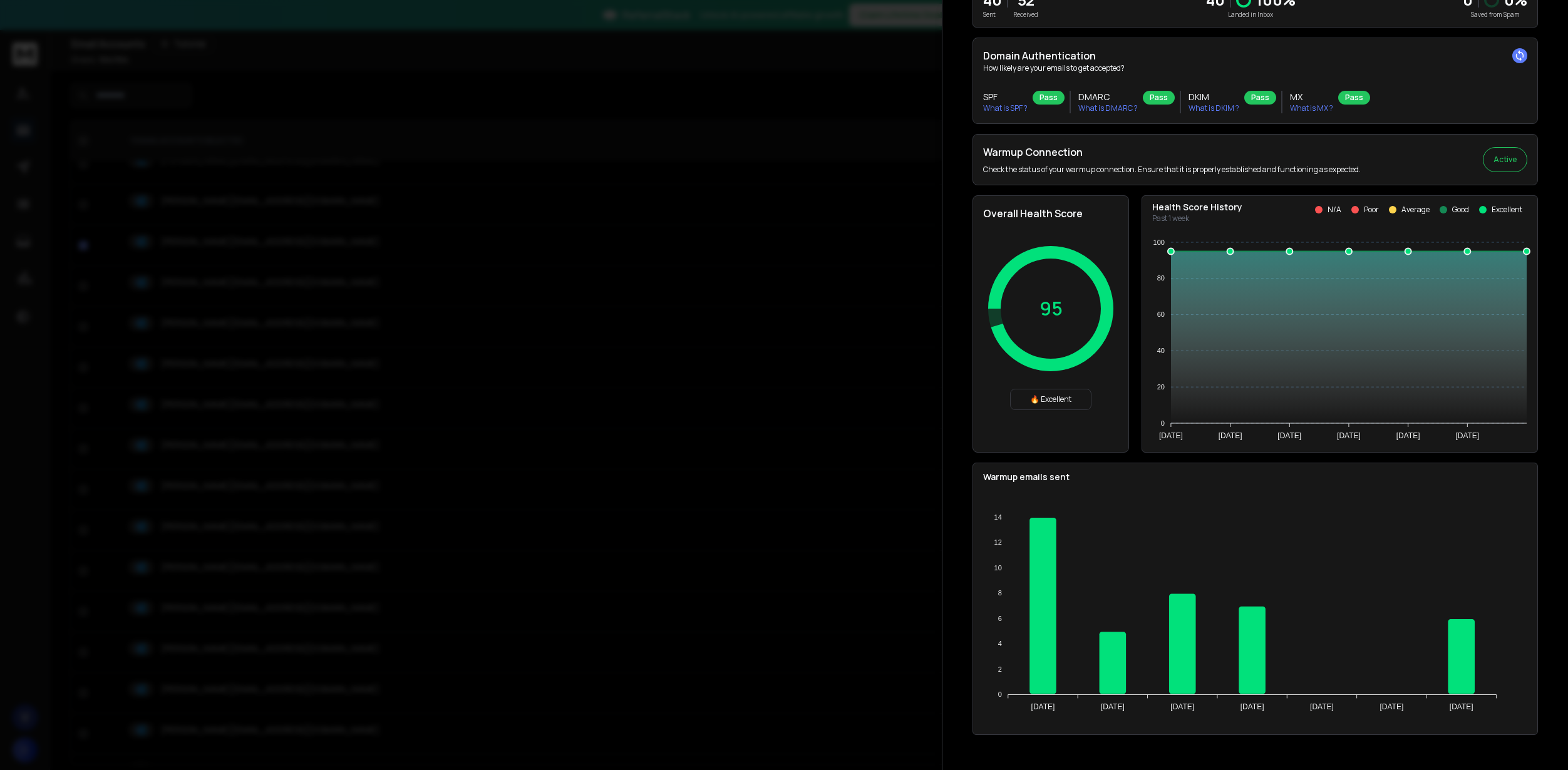
click at [530, 565] on div at bounding box center [784, 385] width 1568 height 770
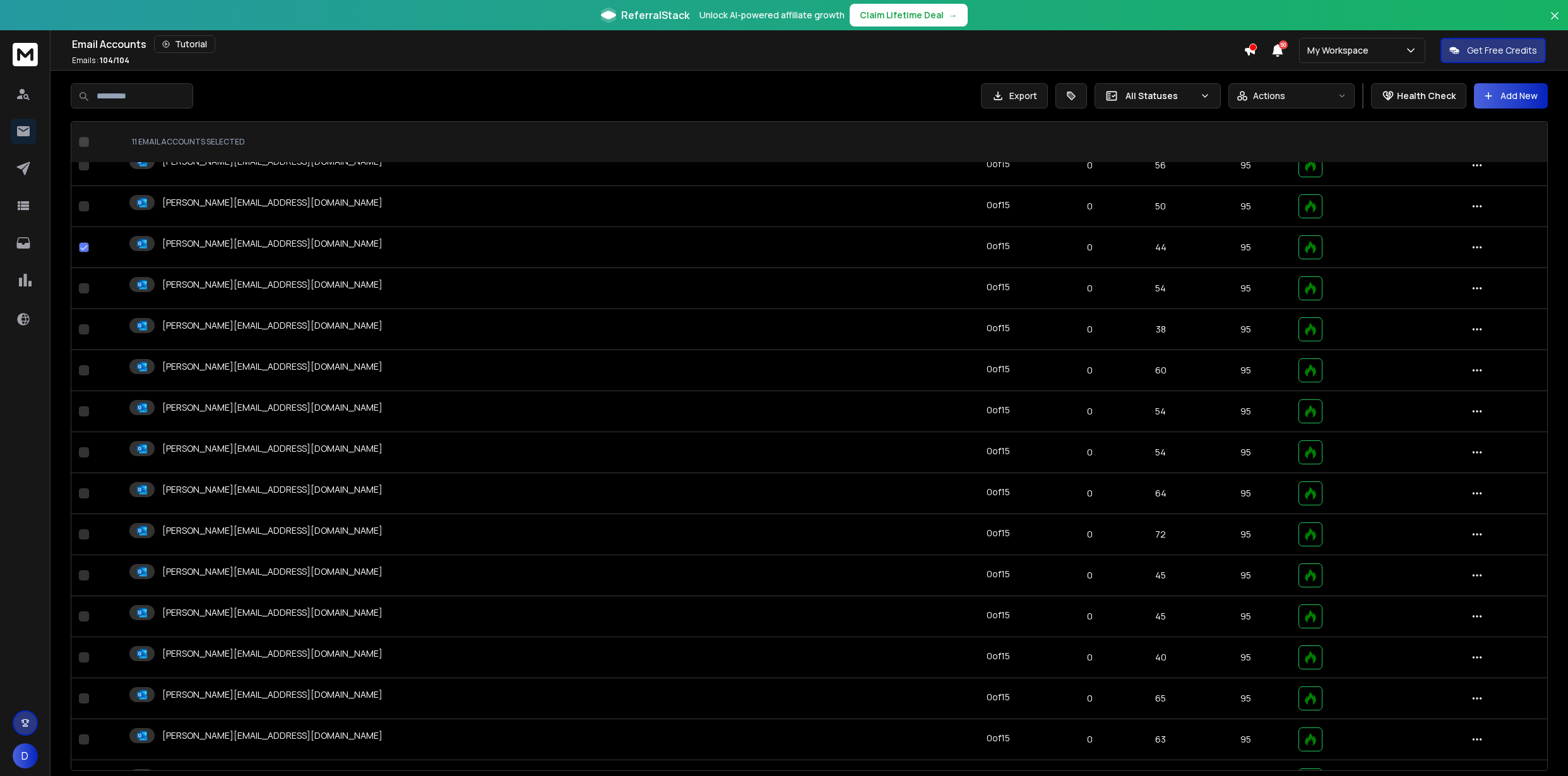
click at [238, 619] on p "[PERSON_NAME][EMAIL_ADDRESS][DOMAIN_NAME]" at bounding box center [272, 612] width 220 height 12
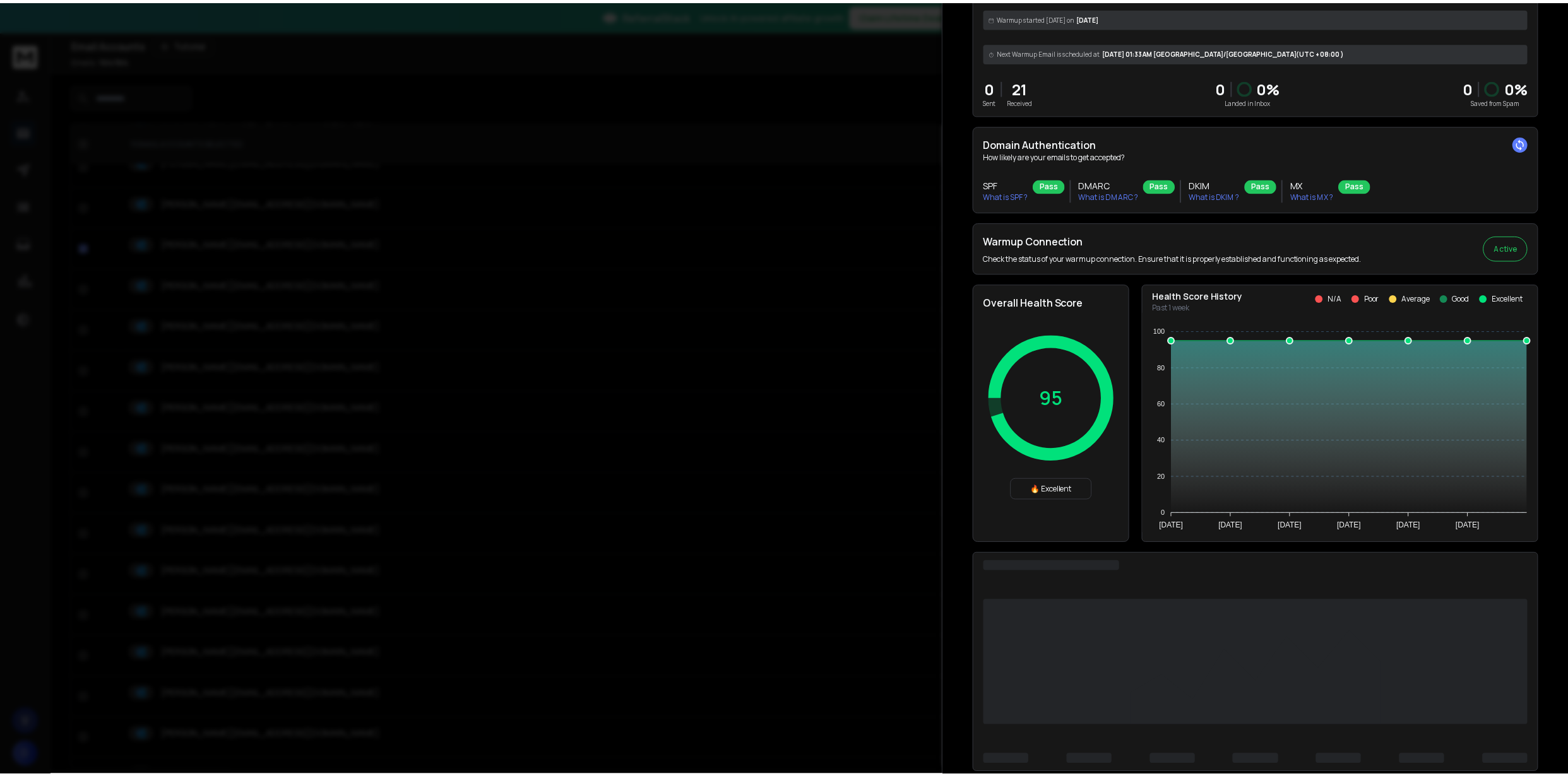
scroll to position [208, 0]
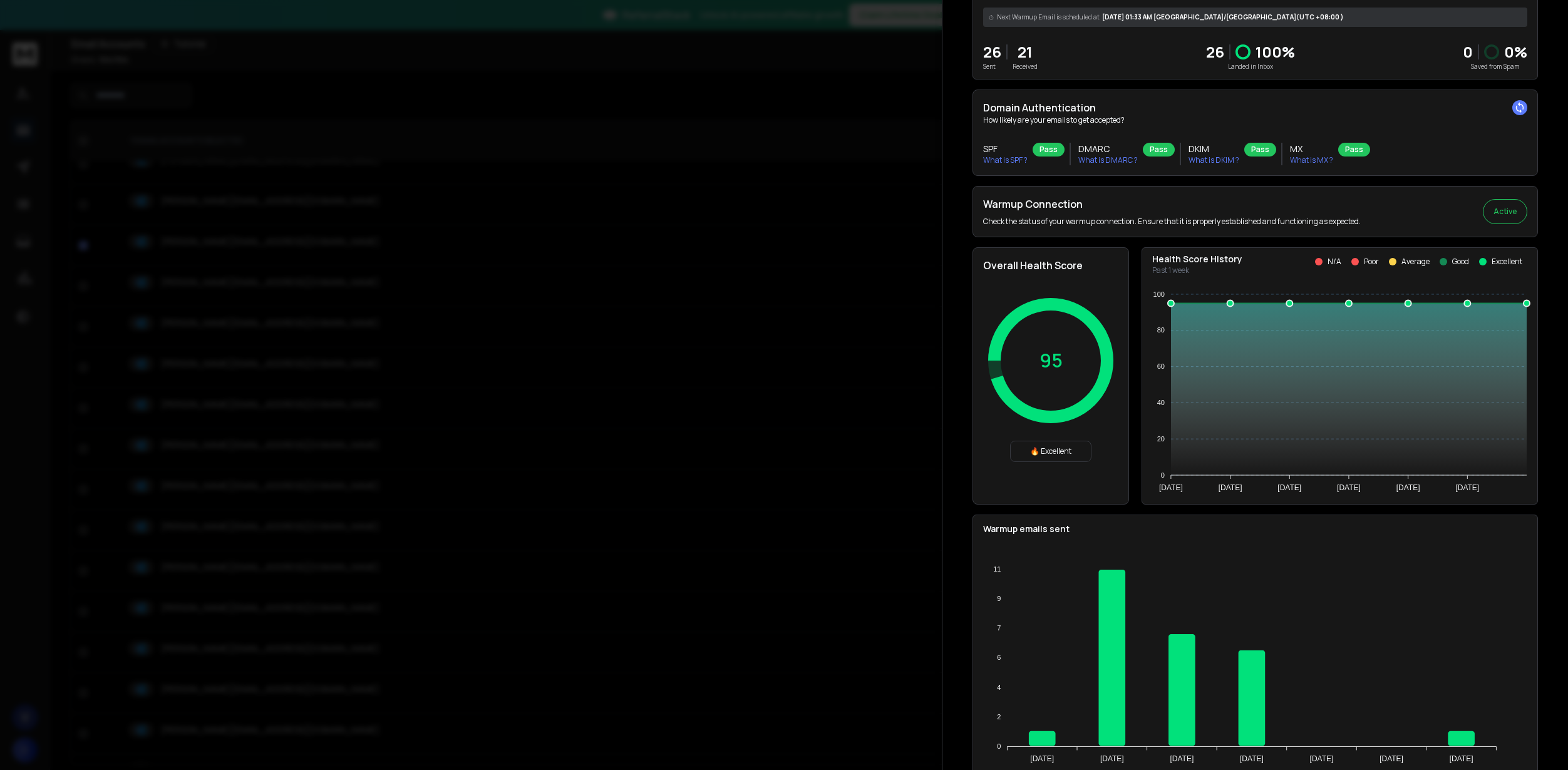
click at [244, 580] on div at bounding box center [784, 385] width 1568 height 770
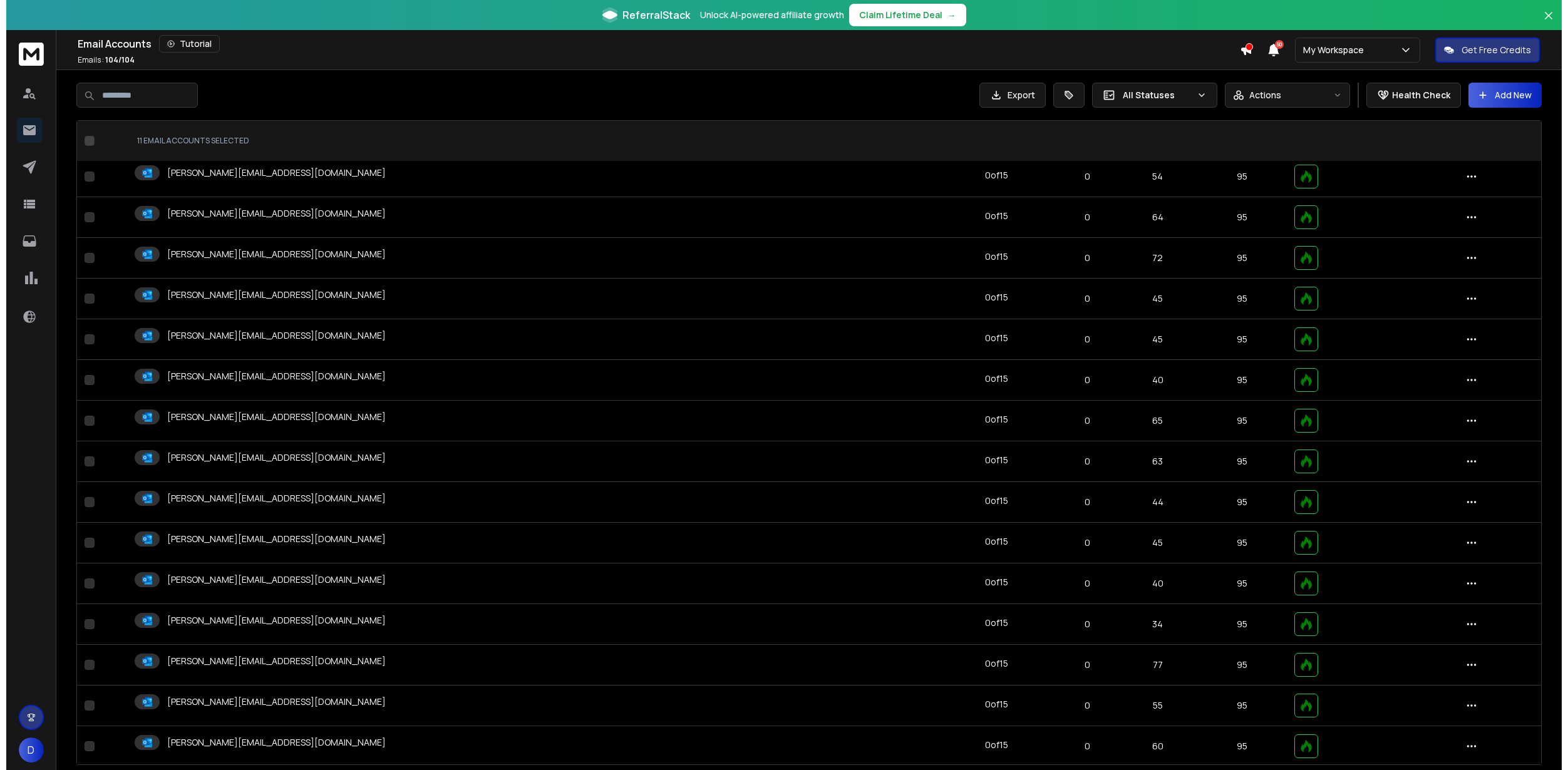
scroll to position [3267, 0]
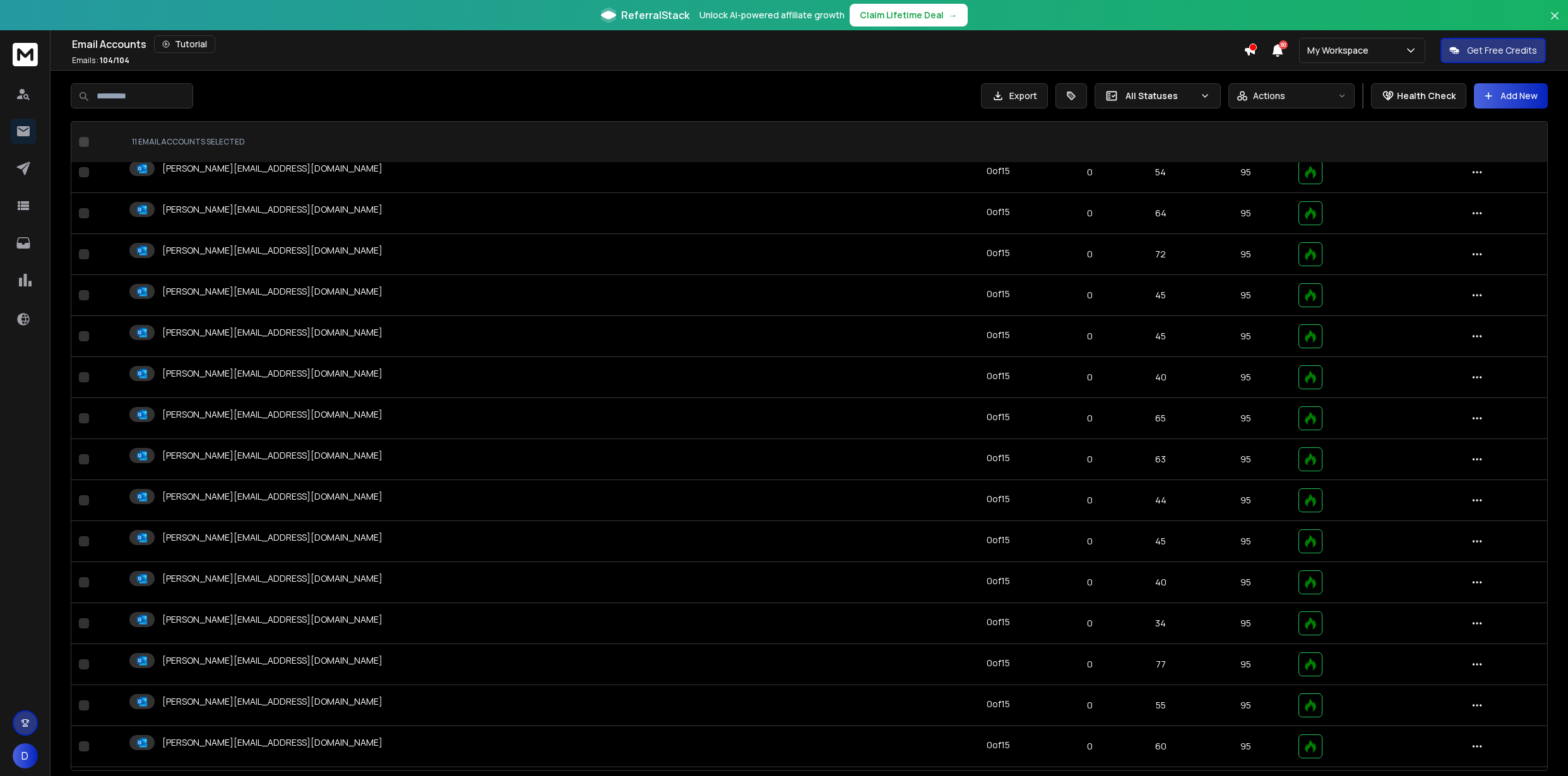
click at [246, 398] on td "[PERSON_NAME][EMAIL_ADDRESS][DOMAIN_NAME]" at bounding box center [530, 377] width 816 height 41
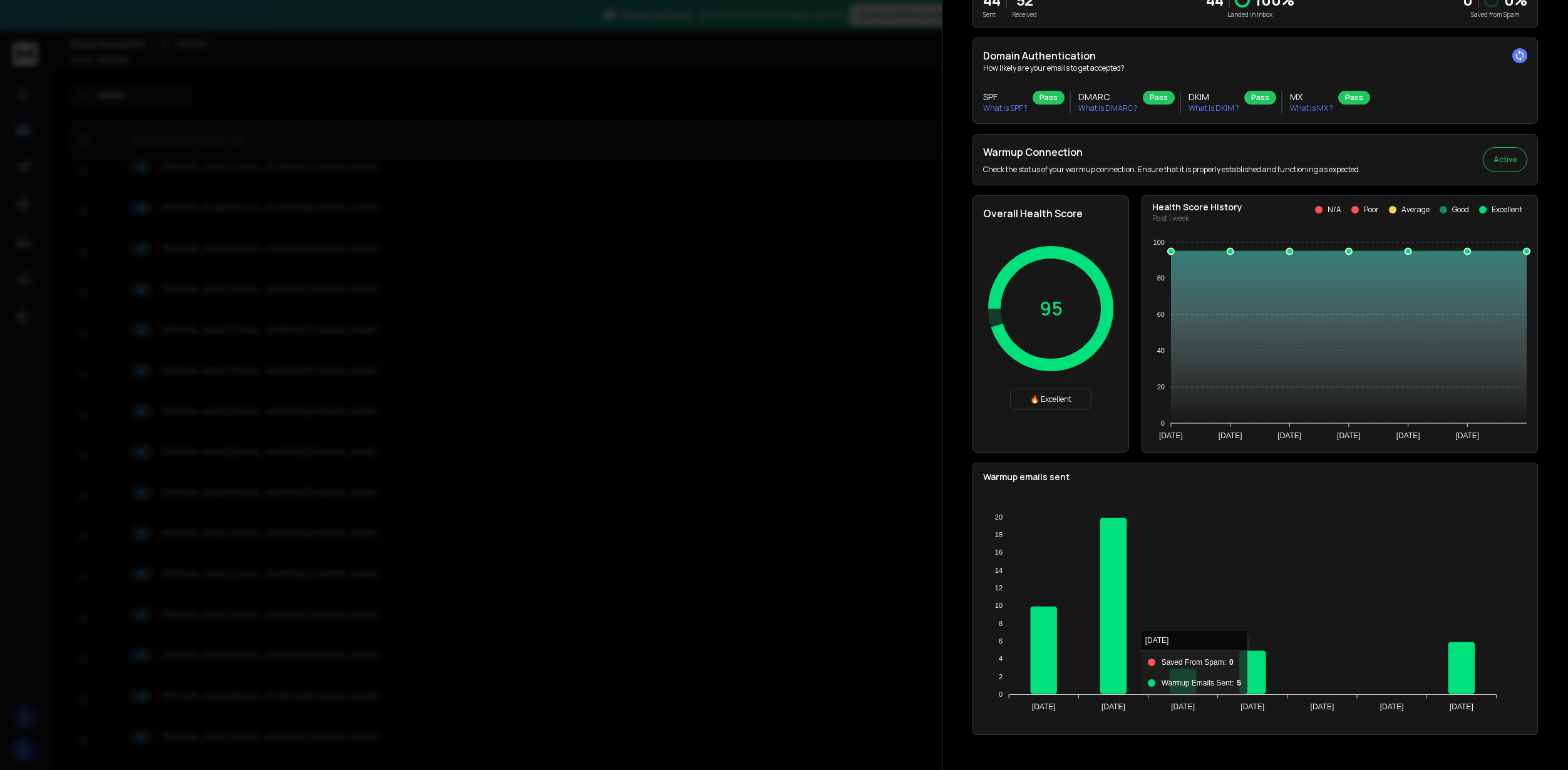
click at [479, 503] on div at bounding box center [784, 385] width 1568 height 770
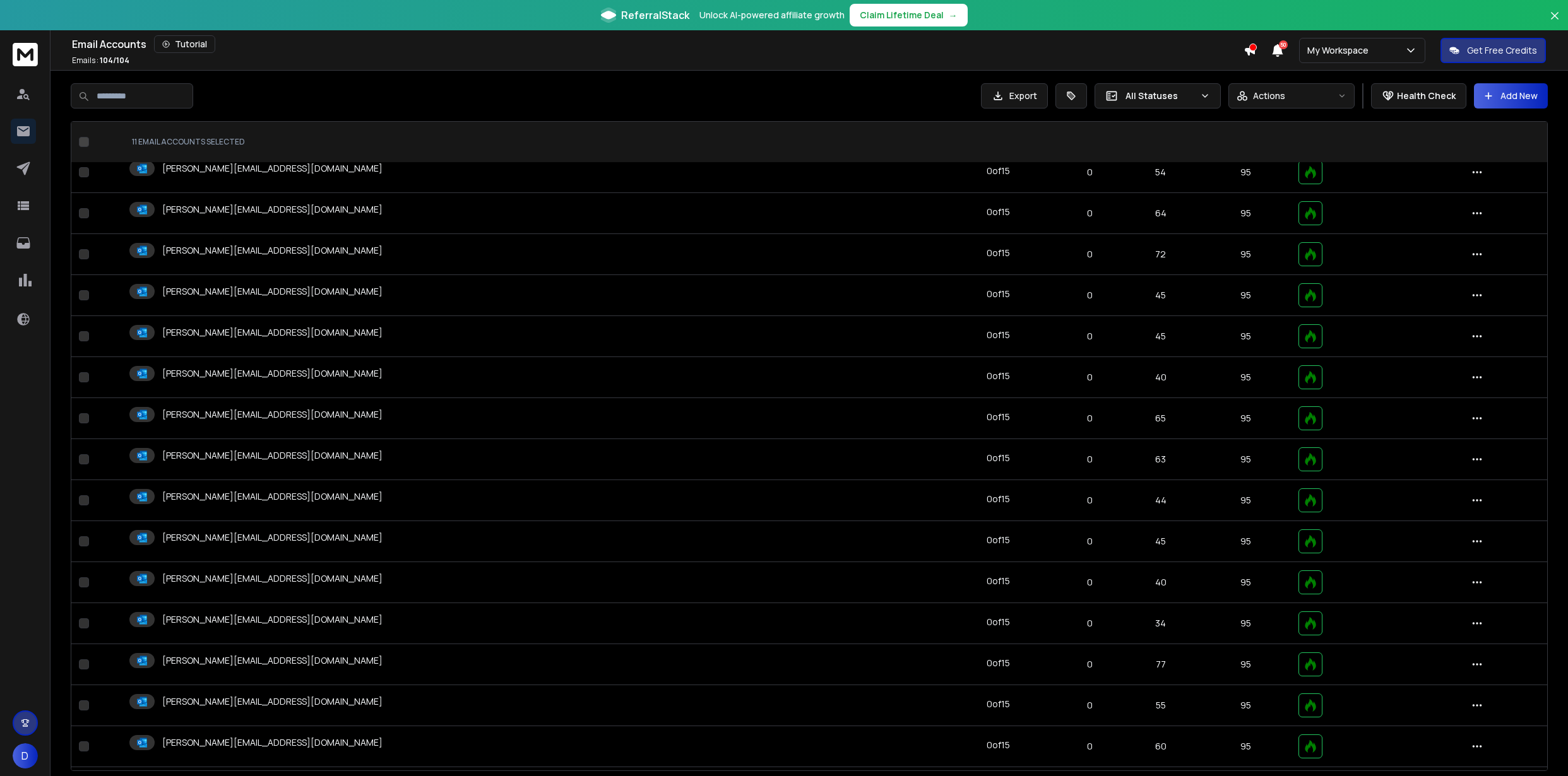
click at [245, 439] on td "[PERSON_NAME][EMAIL_ADDRESS][DOMAIN_NAME]" at bounding box center [530, 418] width 816 height 41
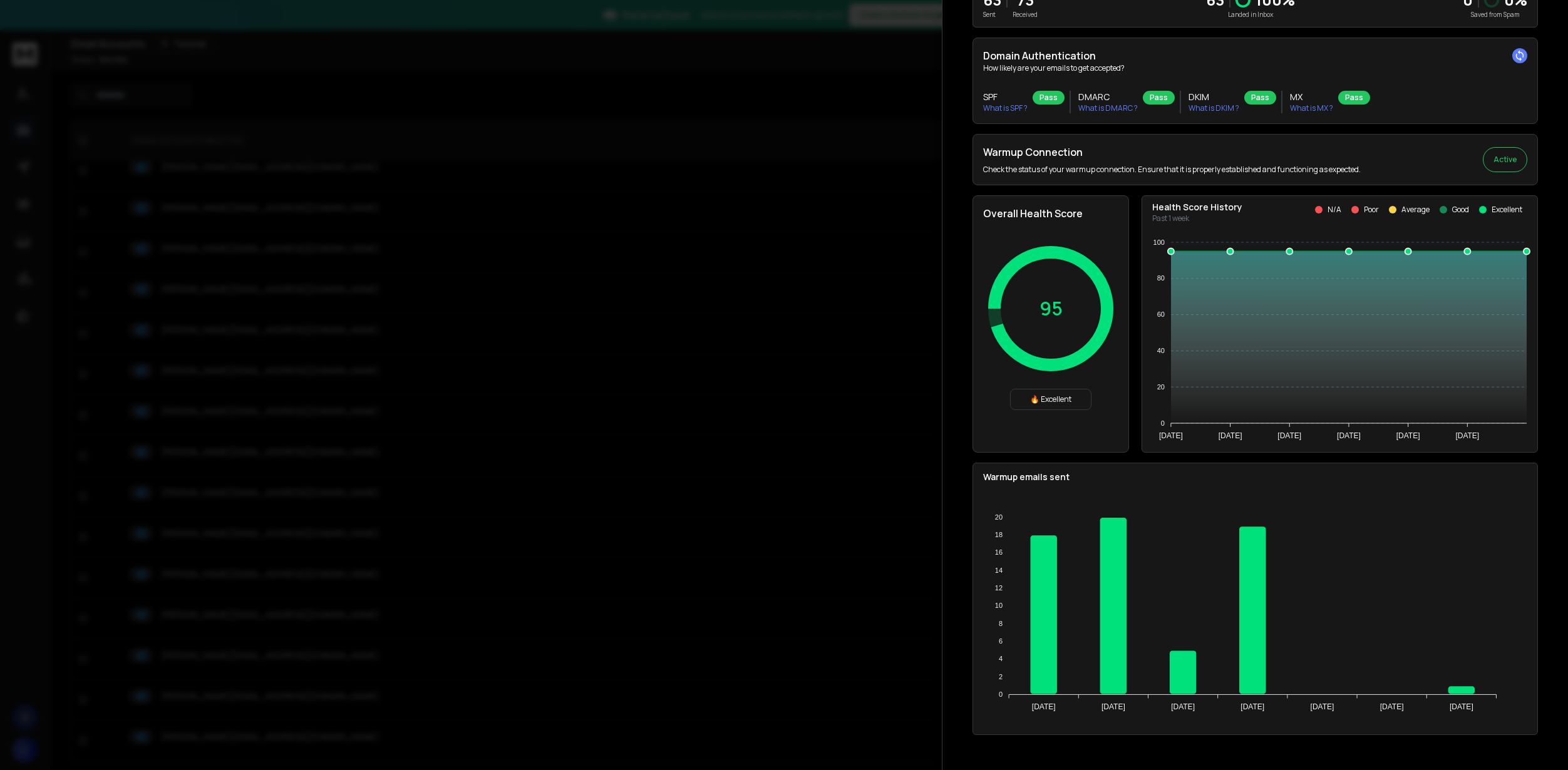
click at [606, 512] on div at bounding box center [784, 385] width 1568 height 770
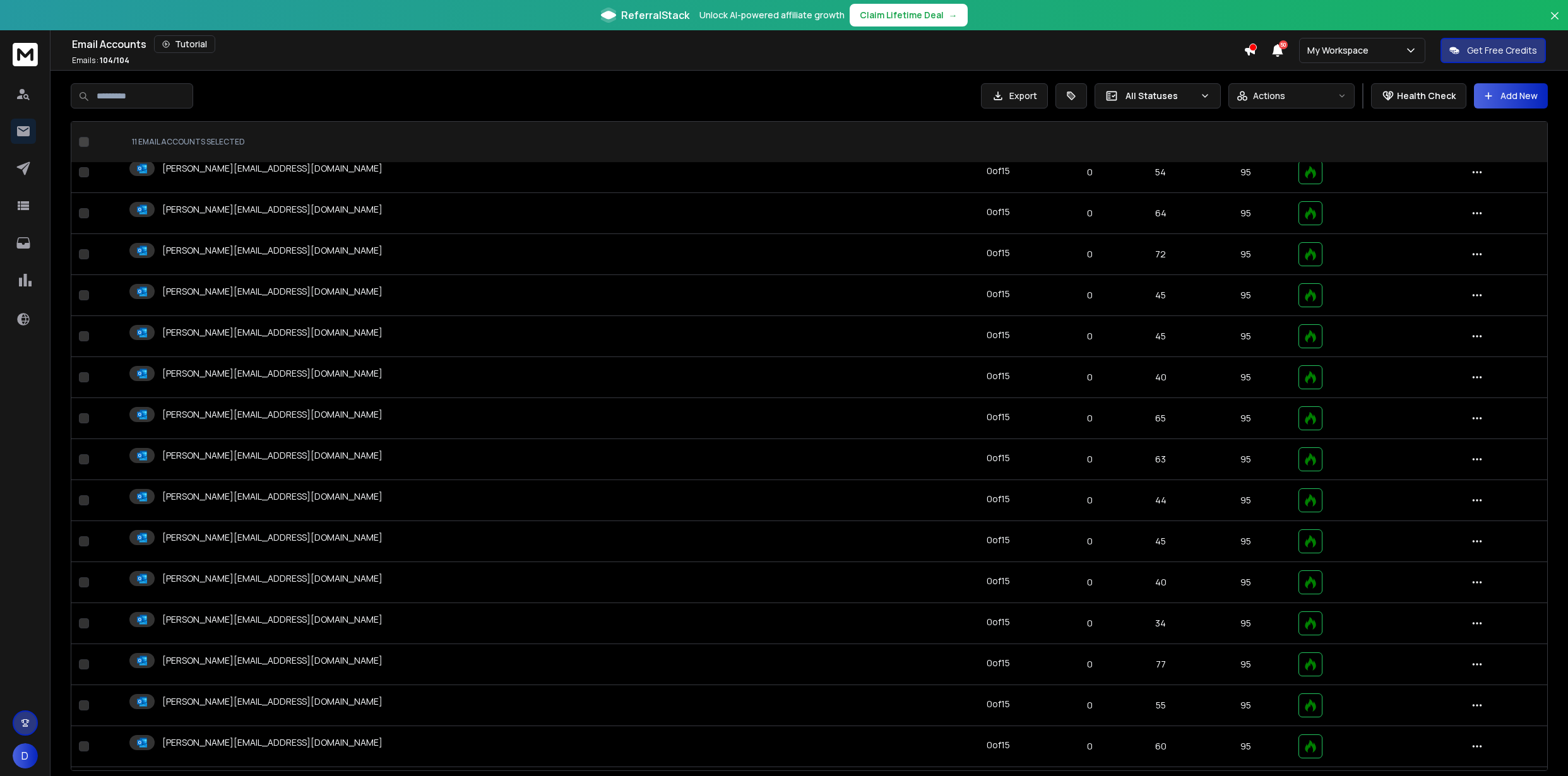
click at [274, 462] on p "[PERSON_NAME][EMAIL_ADDRESS][DOMAIN_NAME]" at bounding box center [272, 455] width 220 height 12
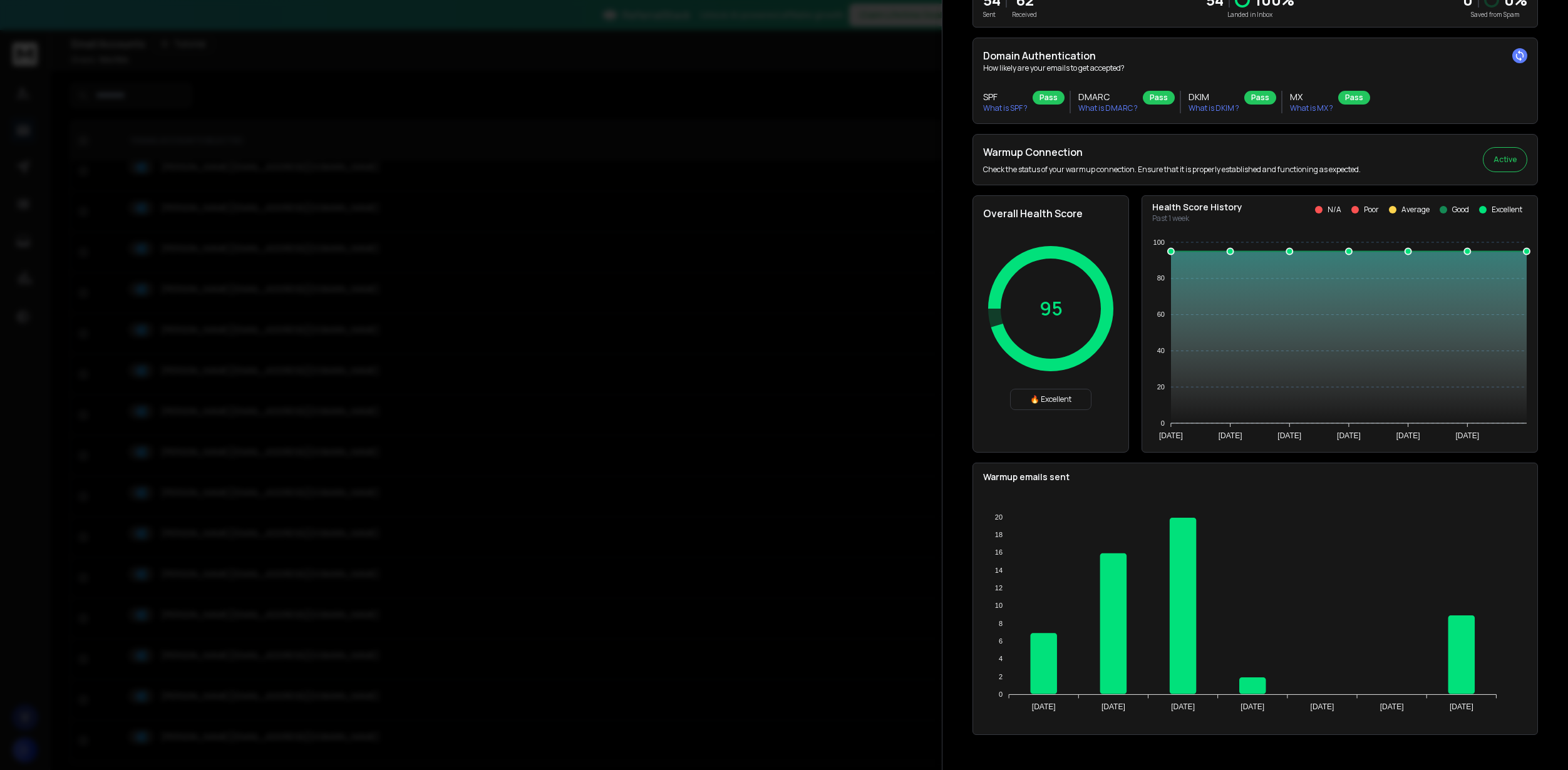
click at [362, 496] on div at bounding box center [784, 385] width 1568 height 770
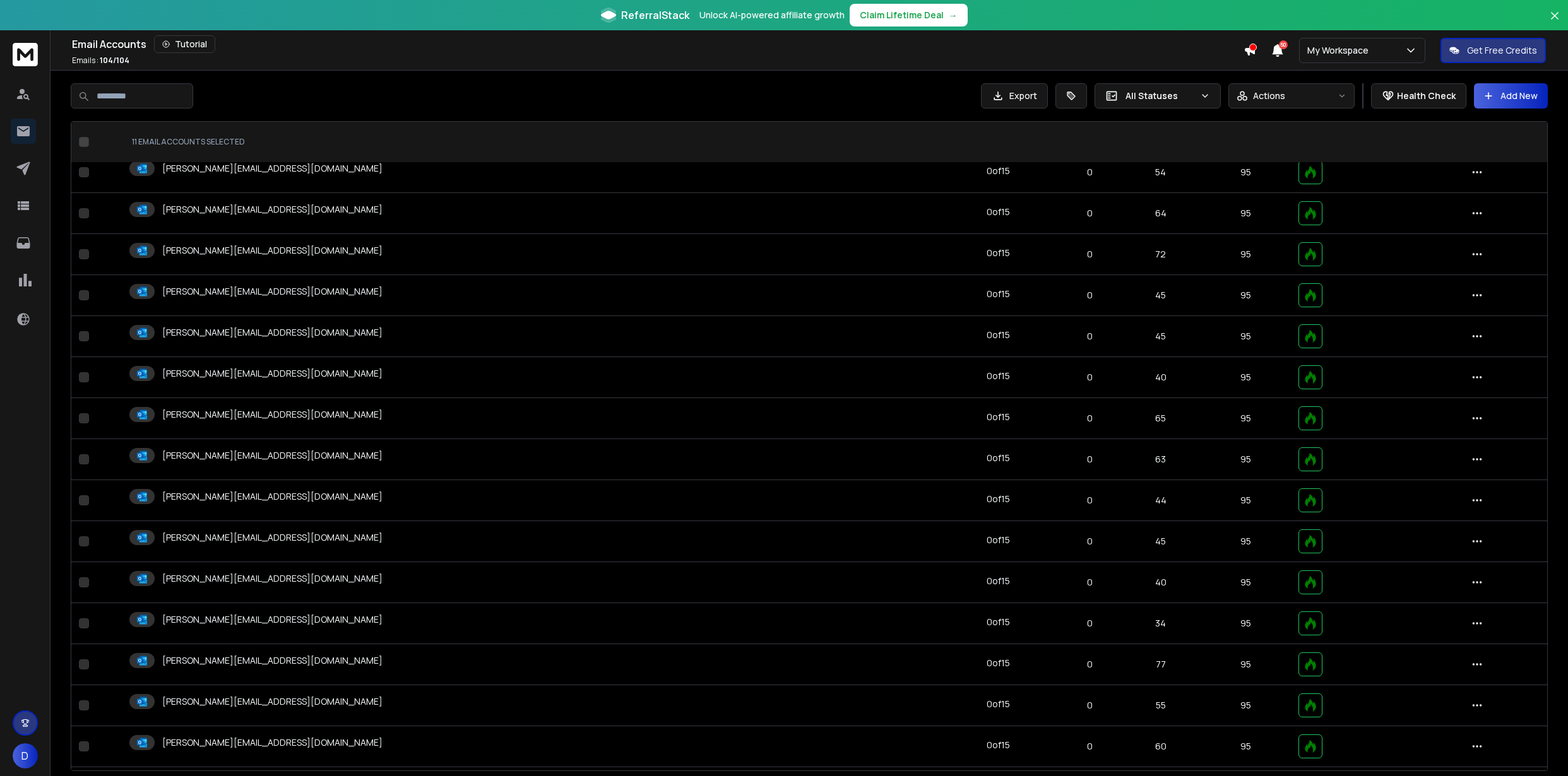
click at [243, 521] on td "[PERSON_NAME][EMAIL_ADDRESS][DOMAIN_NAME]" at bounding box center [530, 501] width 816 height 41
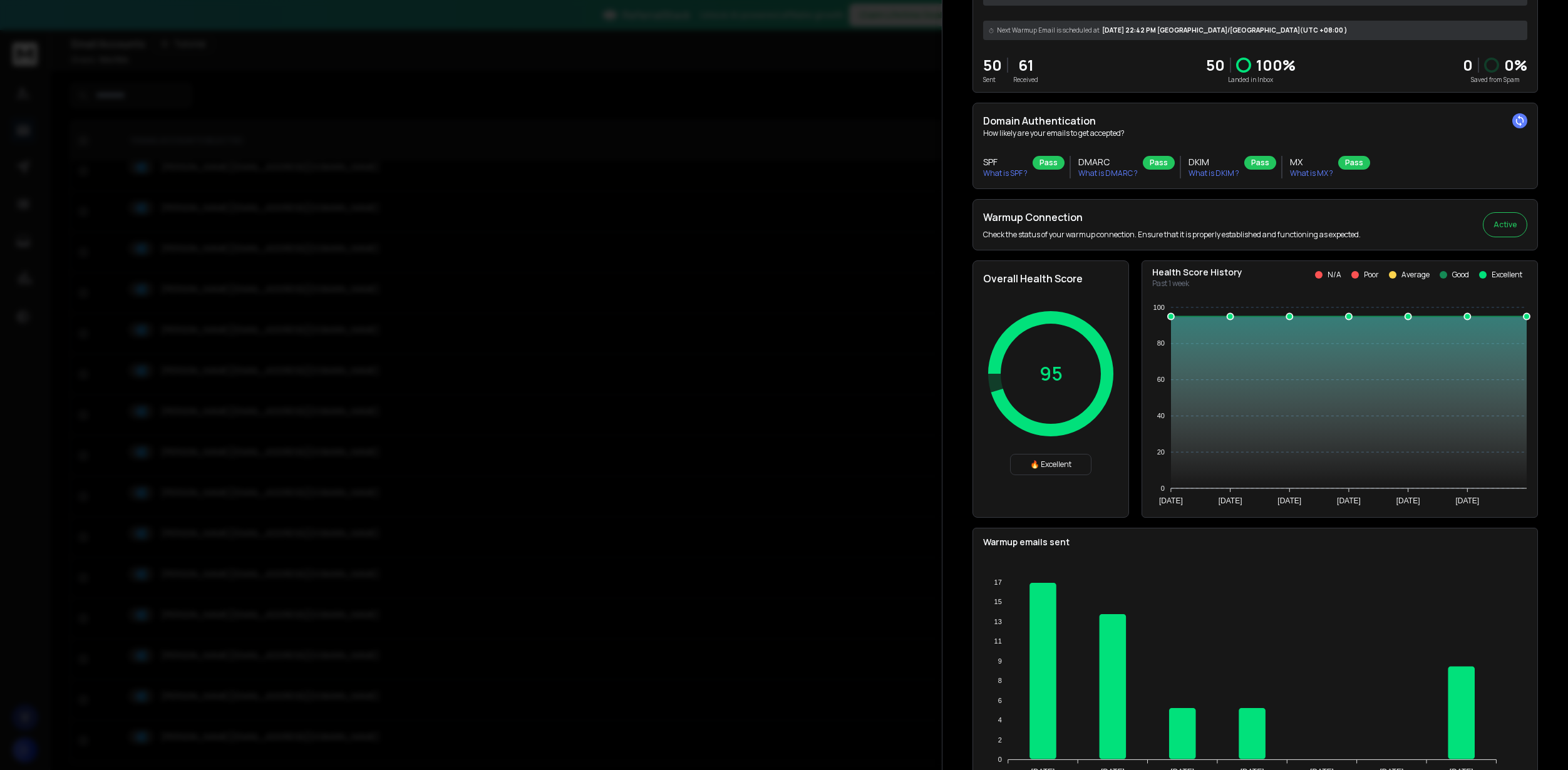
scroll to position [206, 0]
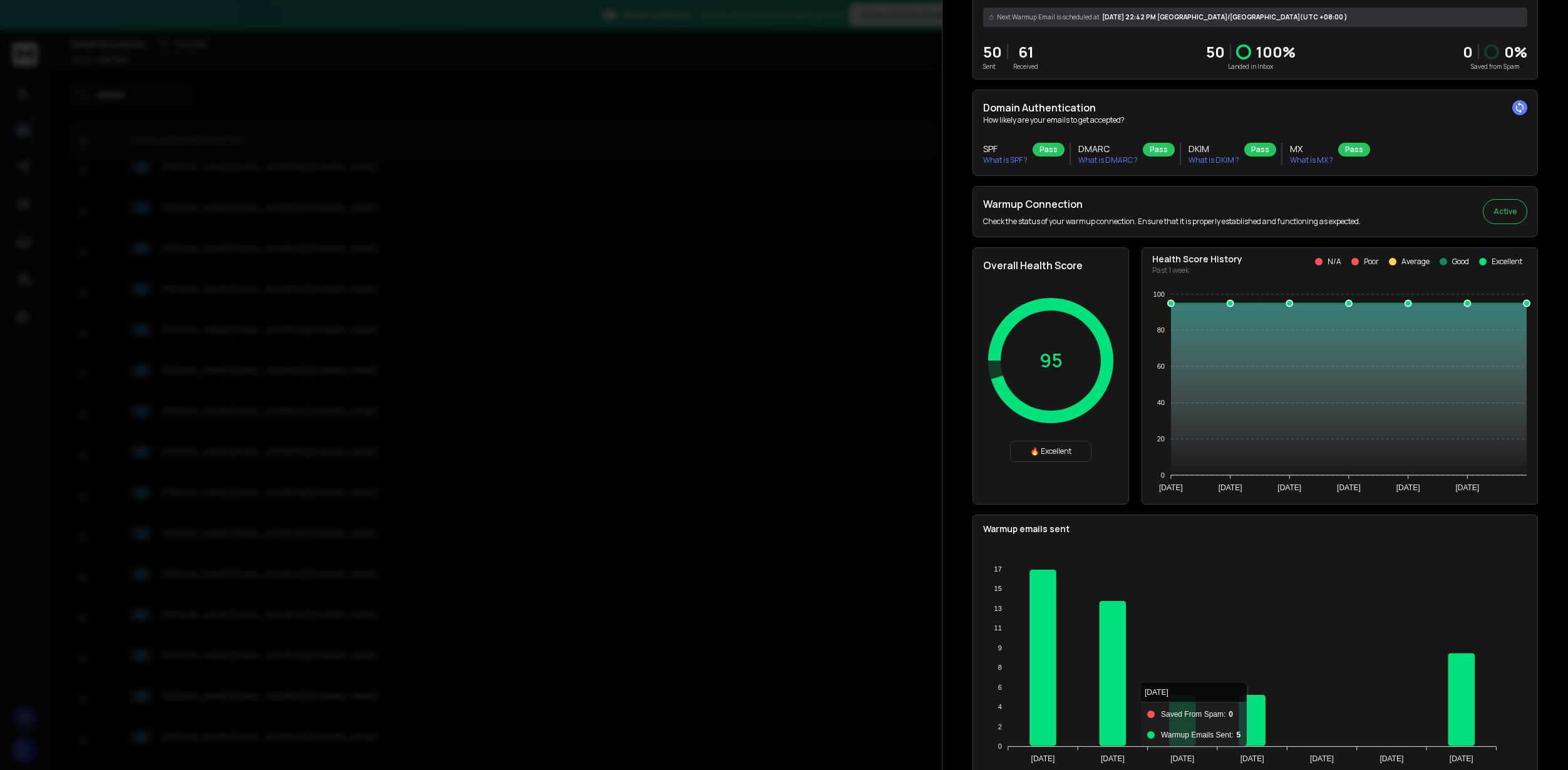
click at [243, 591] on div at bounding box center [784, 385] width 1568 height 770
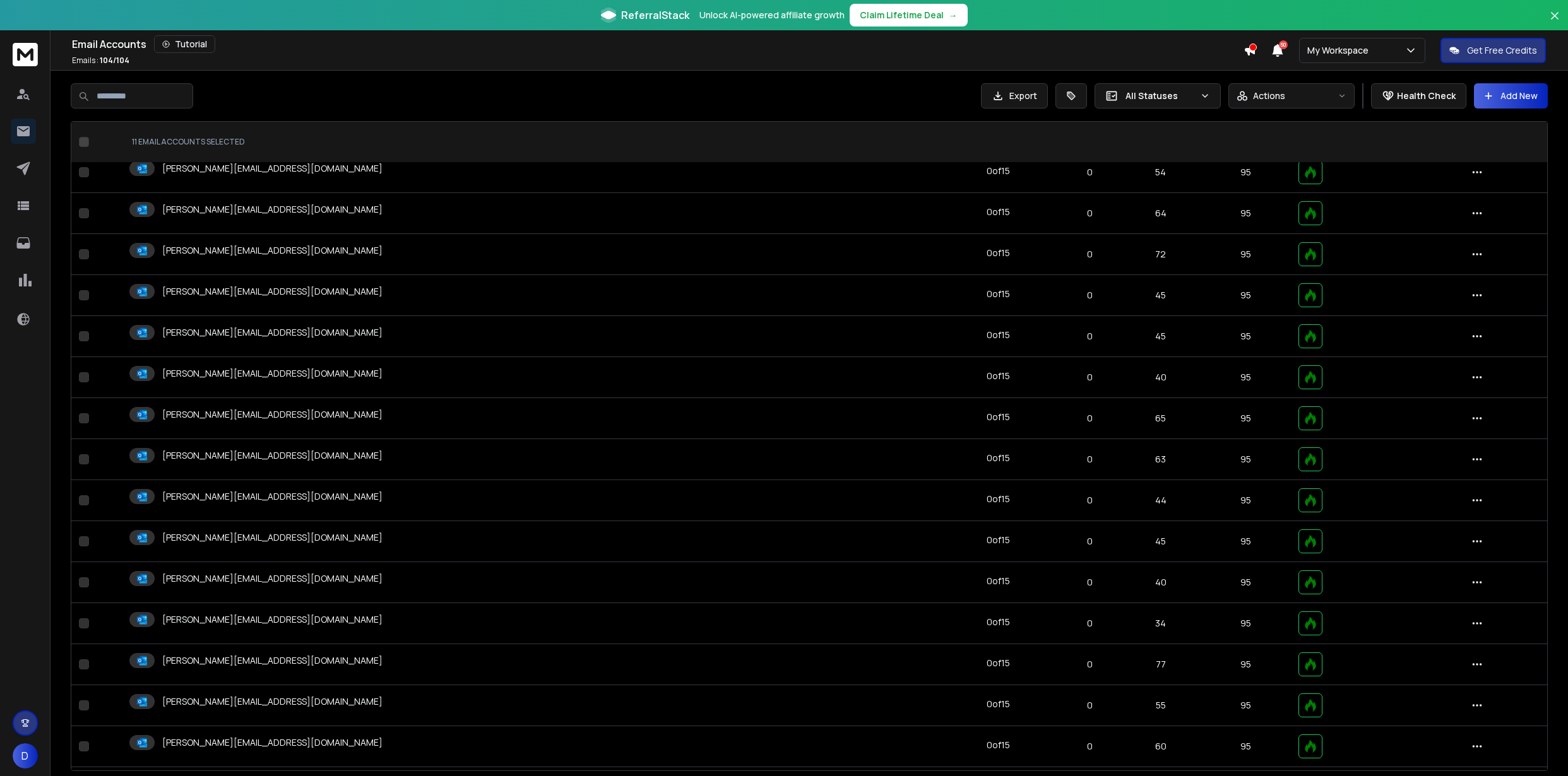
click at [246, 563] on td "[PERSON_NAME][EMAIL_ADDRESS][DOMAIN_NAME]" at bounding box center [530, 542] width 816 height 41
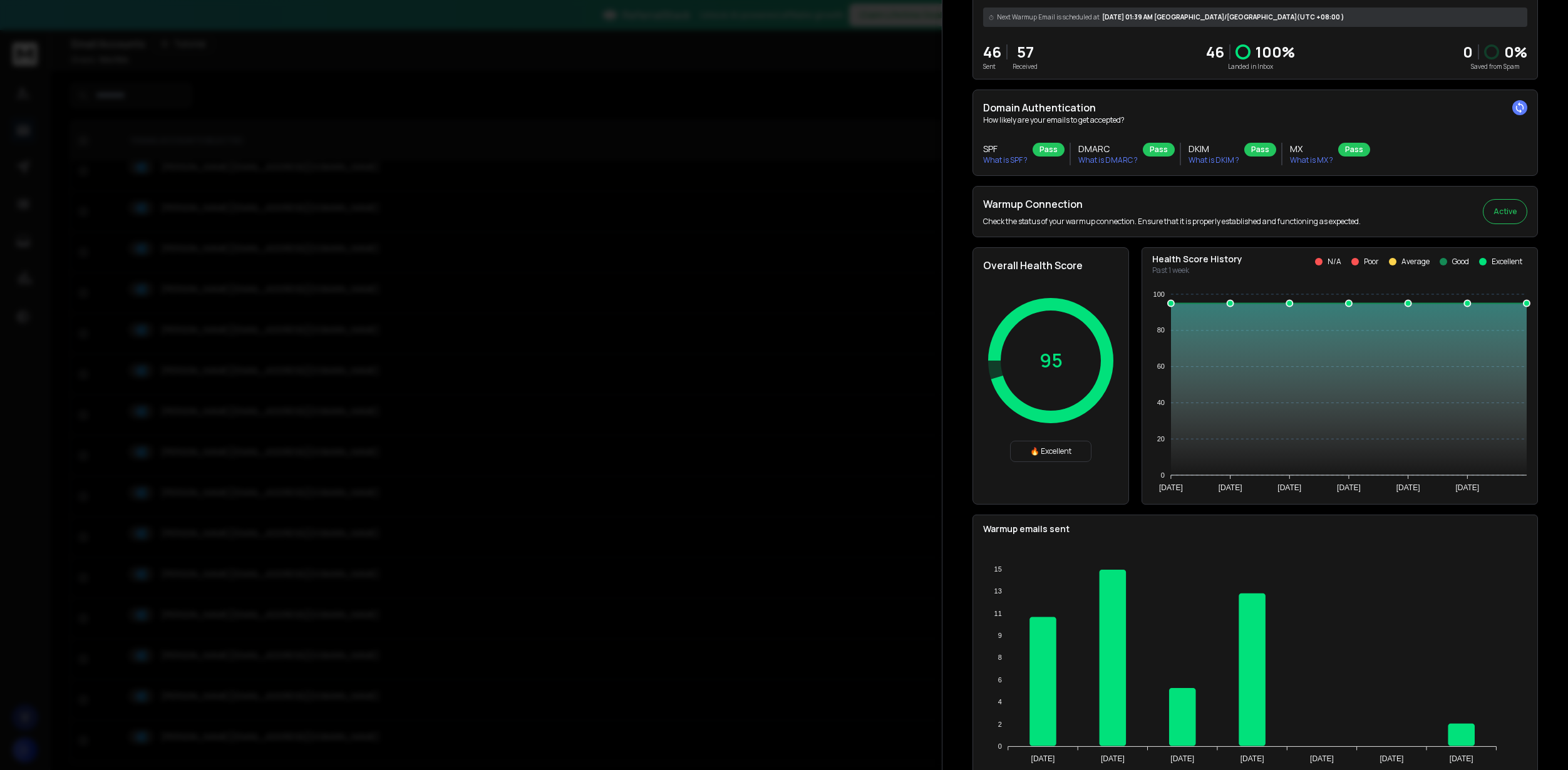
click at [380, 585] on div at bounding box center [784, 385] width 1568 height 770
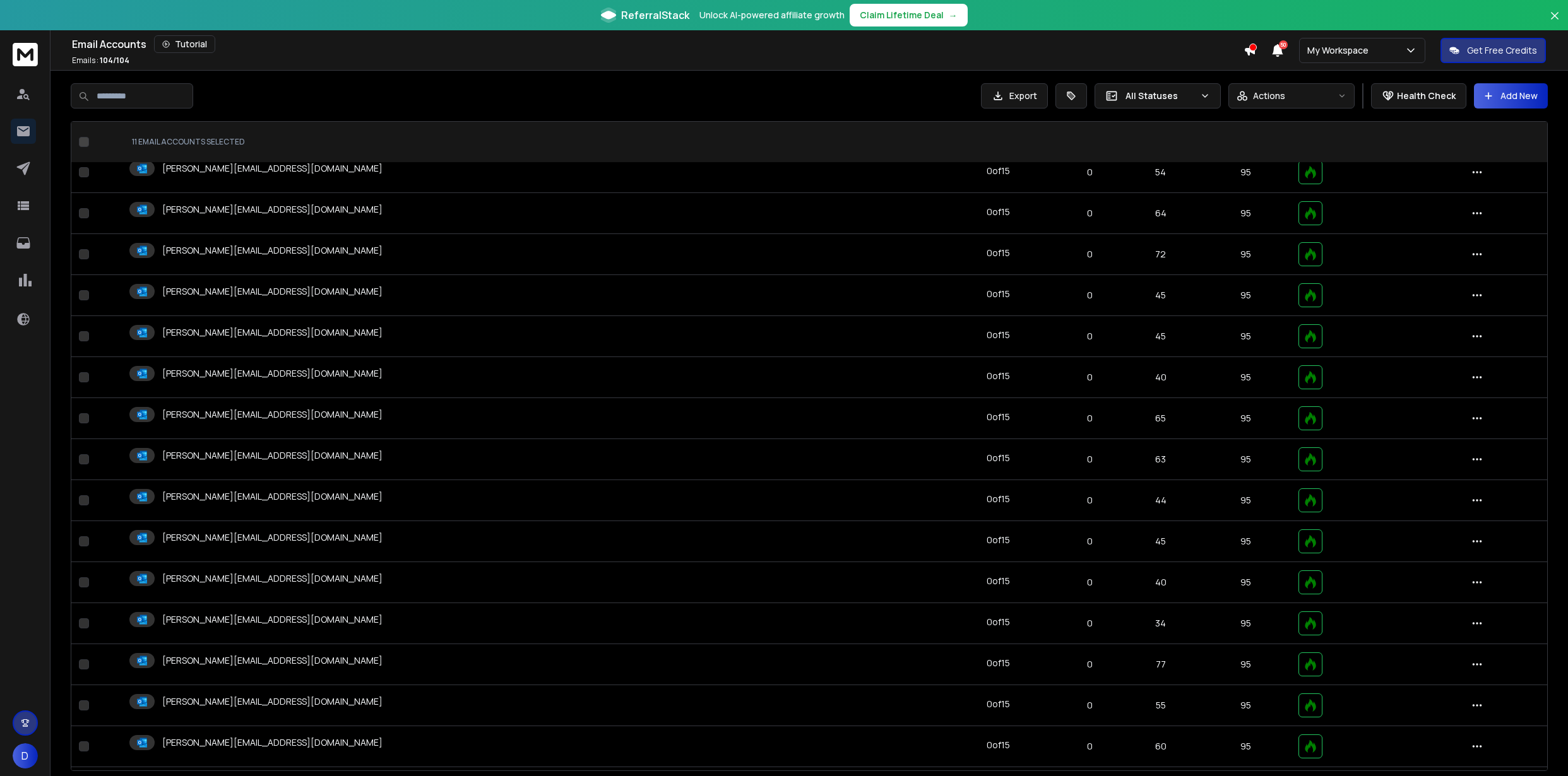
click at [234, 585] on p "[PERSON_NAME][EMAIL_ADDRESS][DOMAIN_NAME]" at bounding box center [272, 578] width 220 height 12
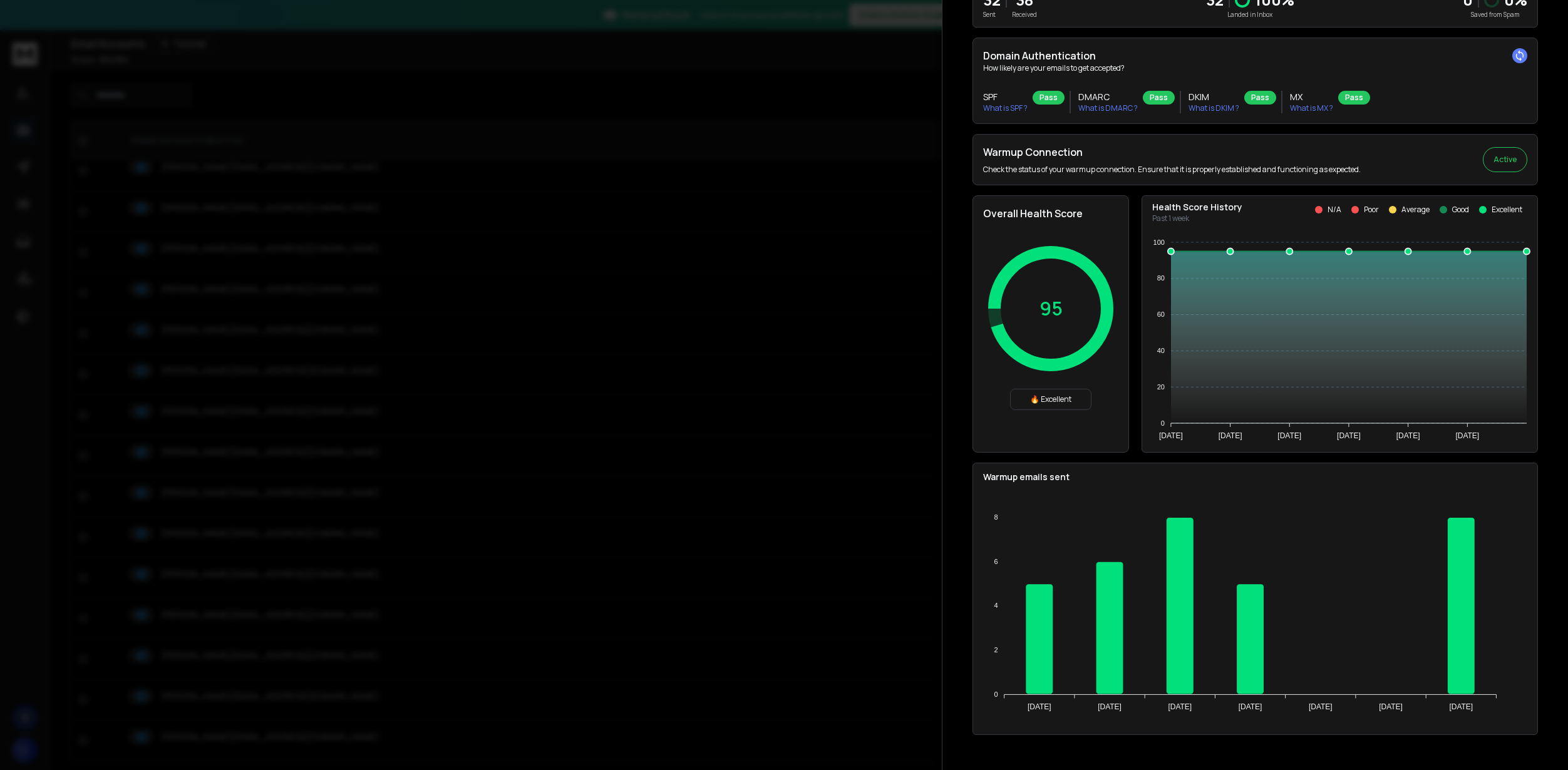
click at [331, 561] on div at bounding box center [784, 385] width 1568 height 770
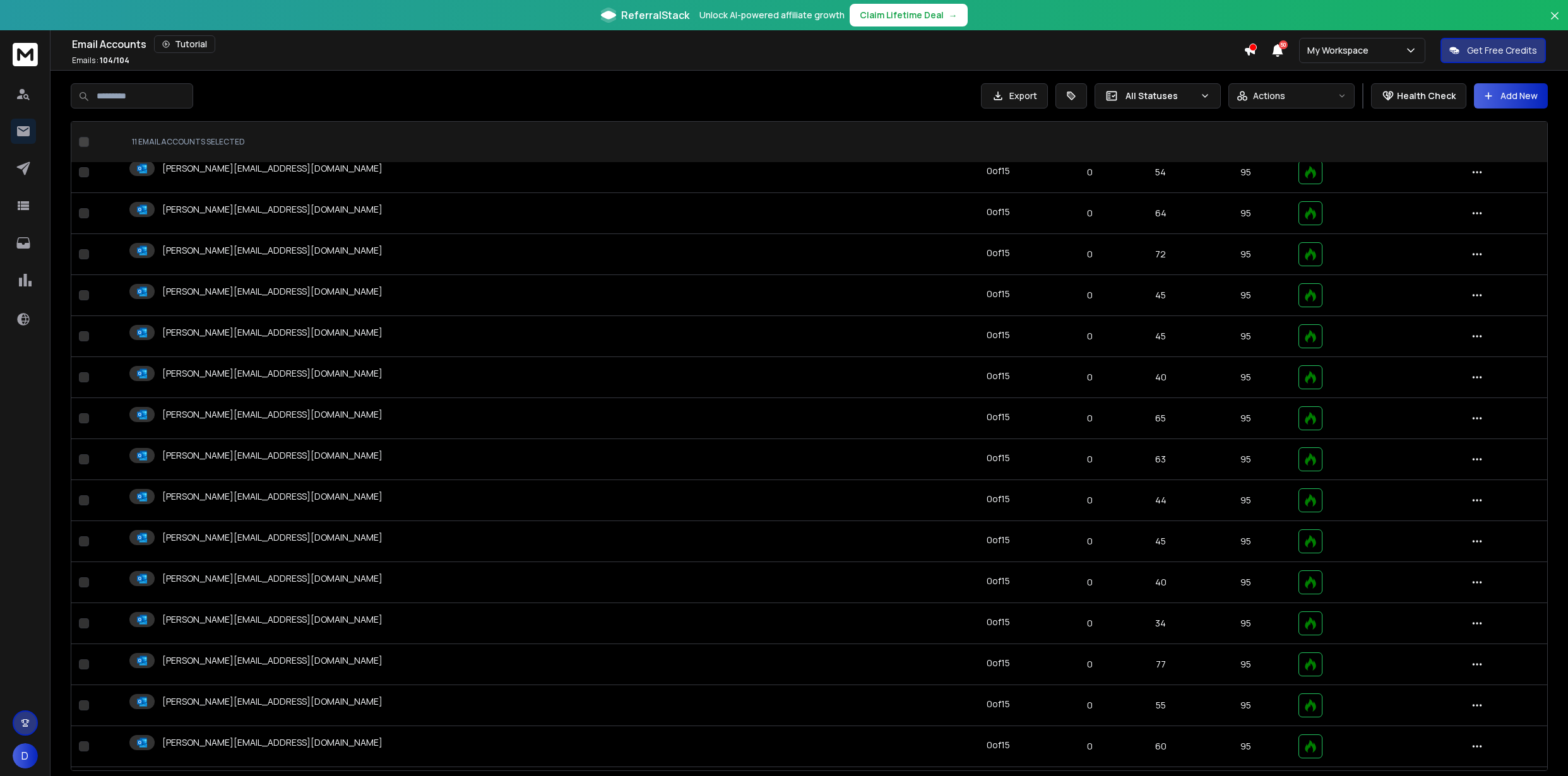
click at [306, 627] on div "[PERSON_NAME][EMAIL_ADDRESS][DOMAIN_NAME]" at bounding box center [529, 619] width 801 height 15
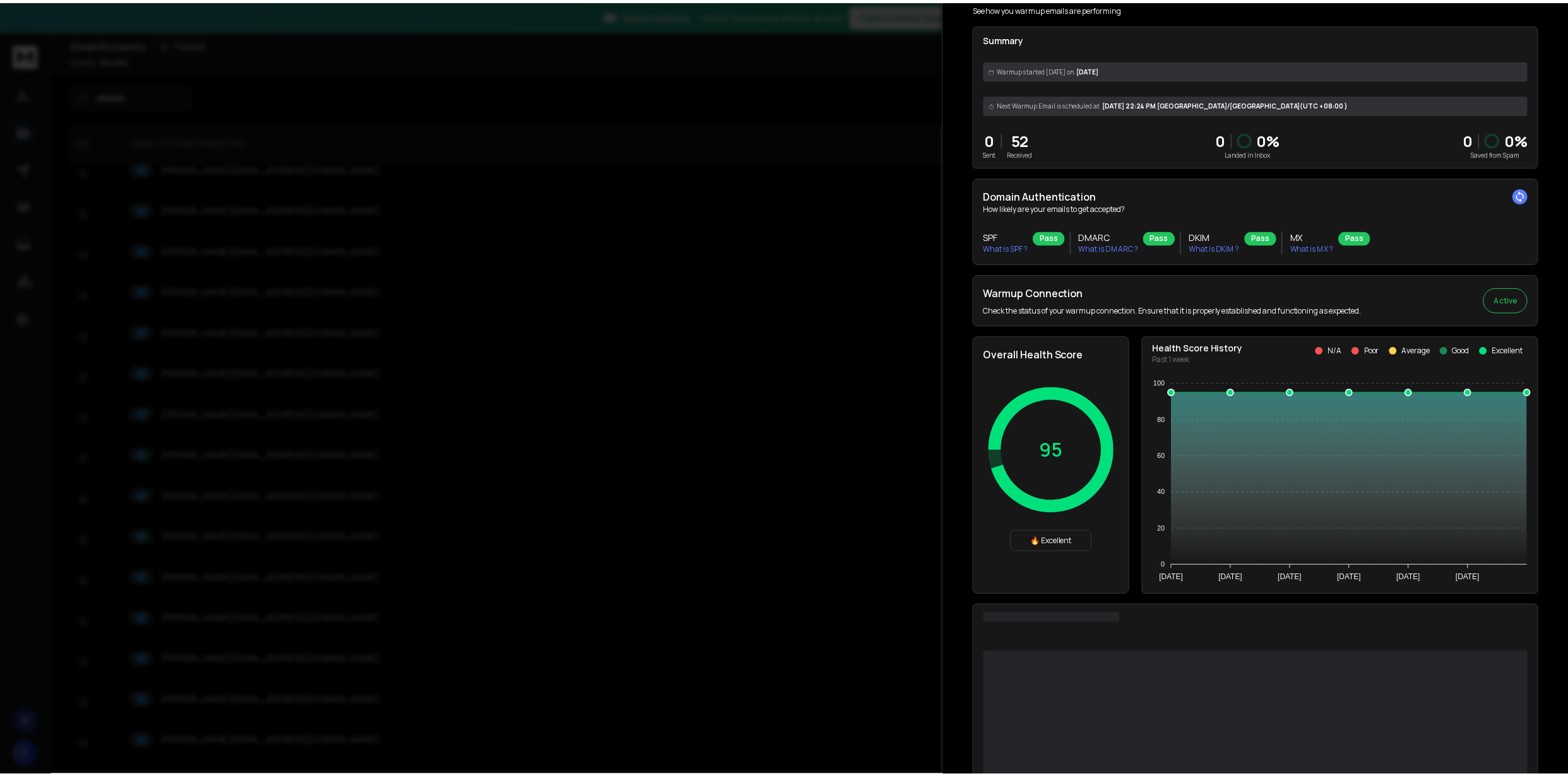
scroll to position [208, 0]
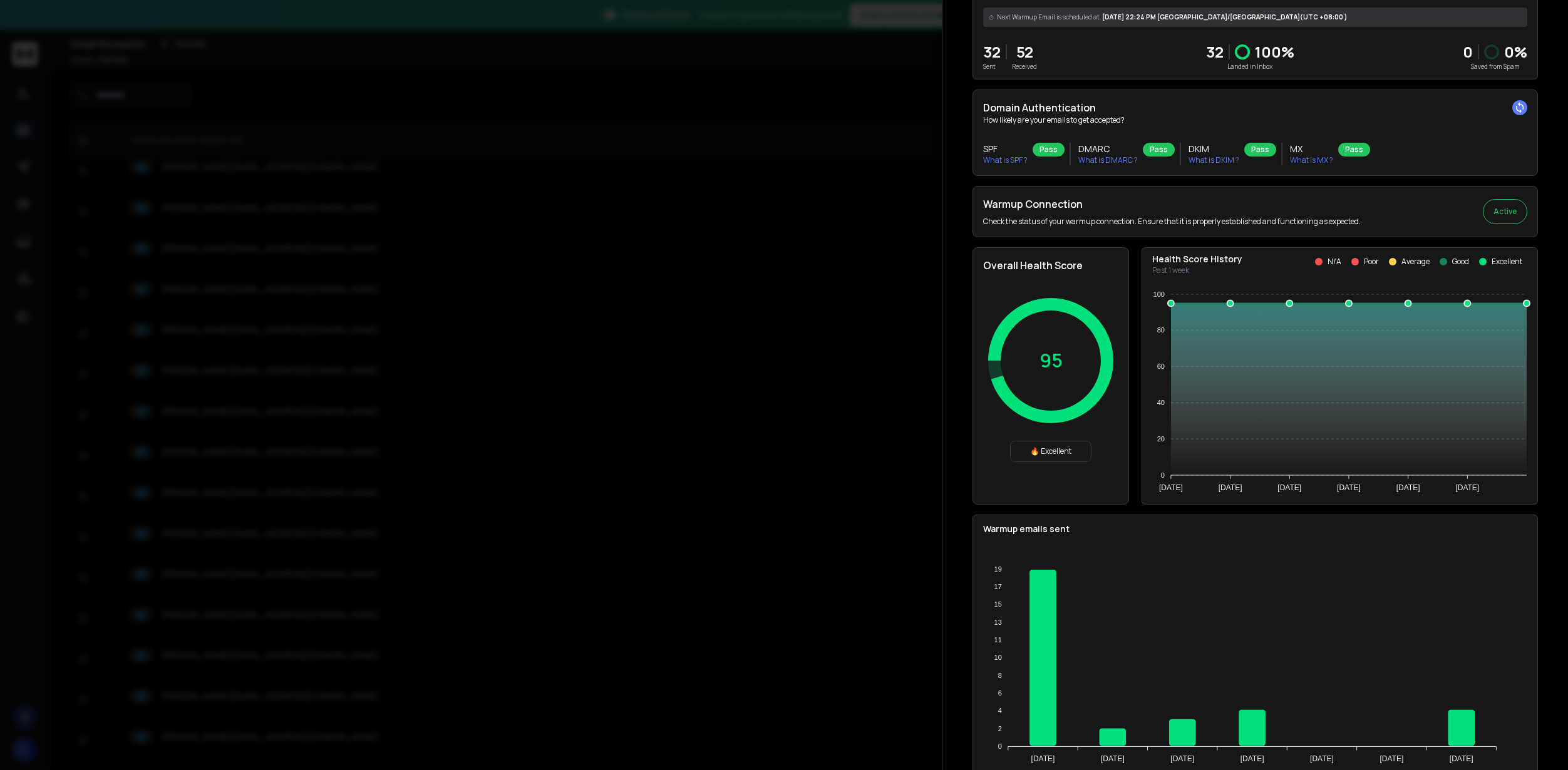
click at [492, 471] on div at bounding box center [784, 385] width 1568 height 770
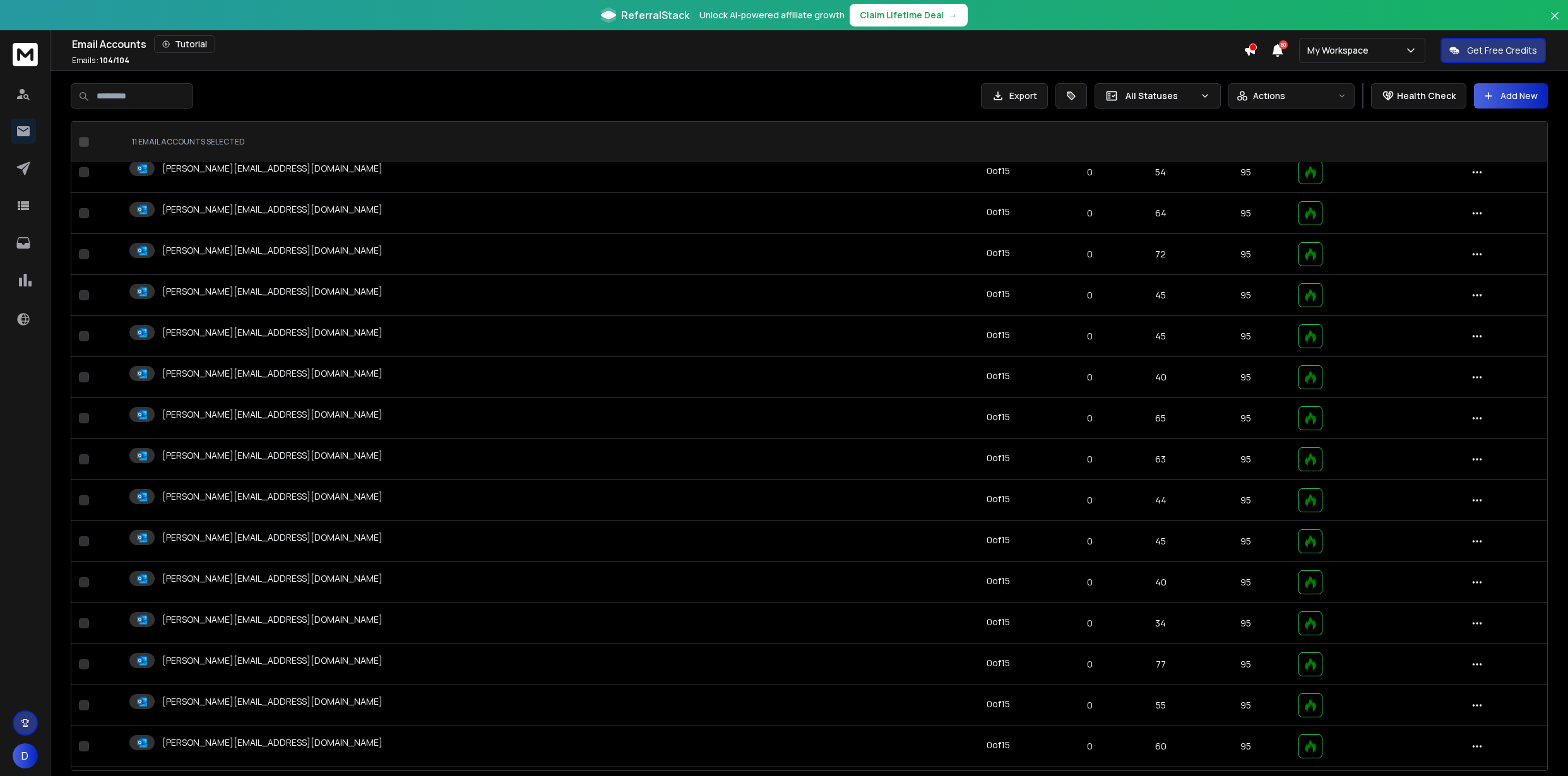
click at [251, 603] on td "[PERSON_NAME][EMAIL_ADDRESS][DOMAIN_NAME]" at bounding box center [530, 583] width 816 height 41
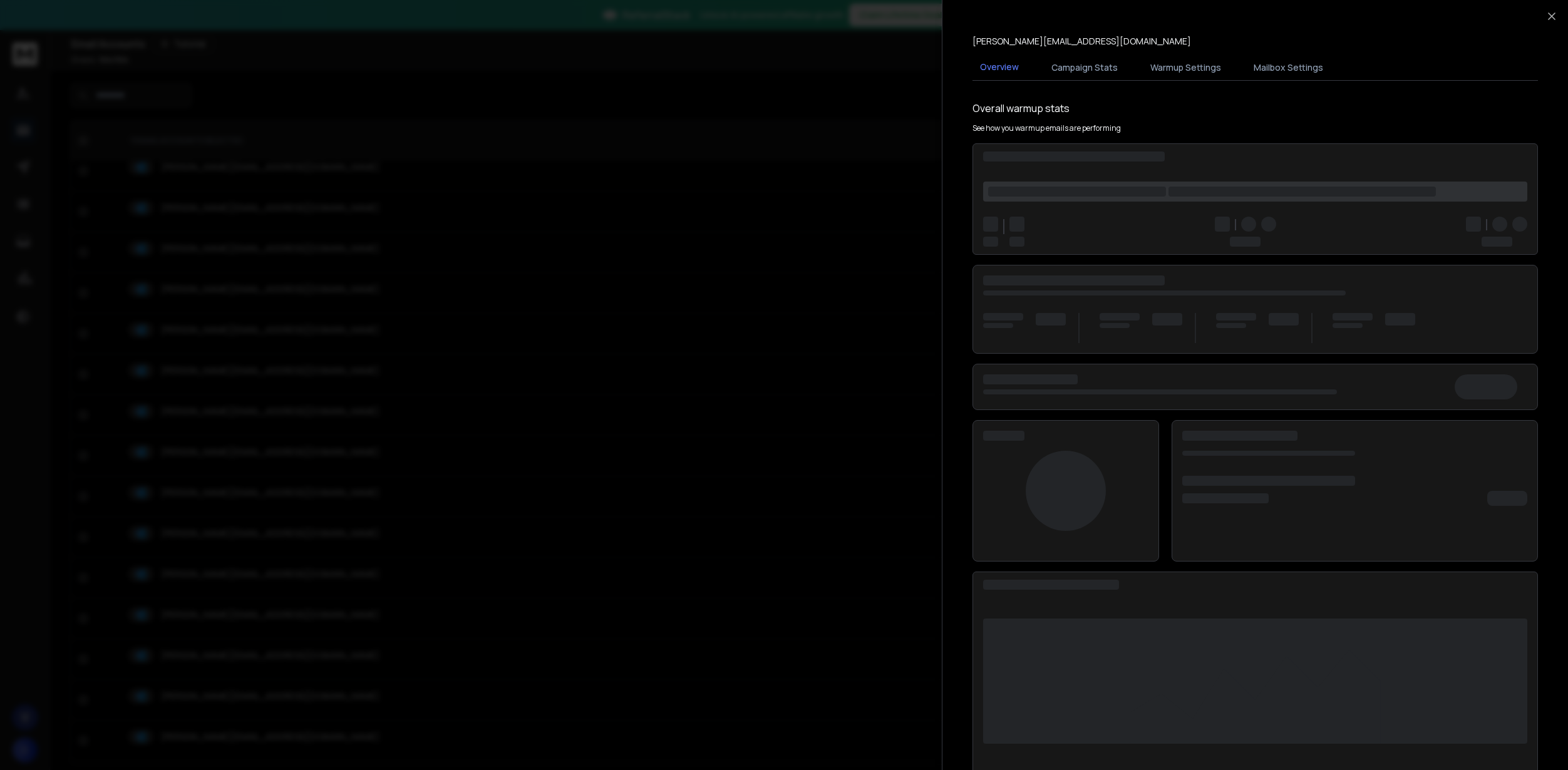
click at [374, 589] on div at bounding box center [784, 385] width 1568 height 770
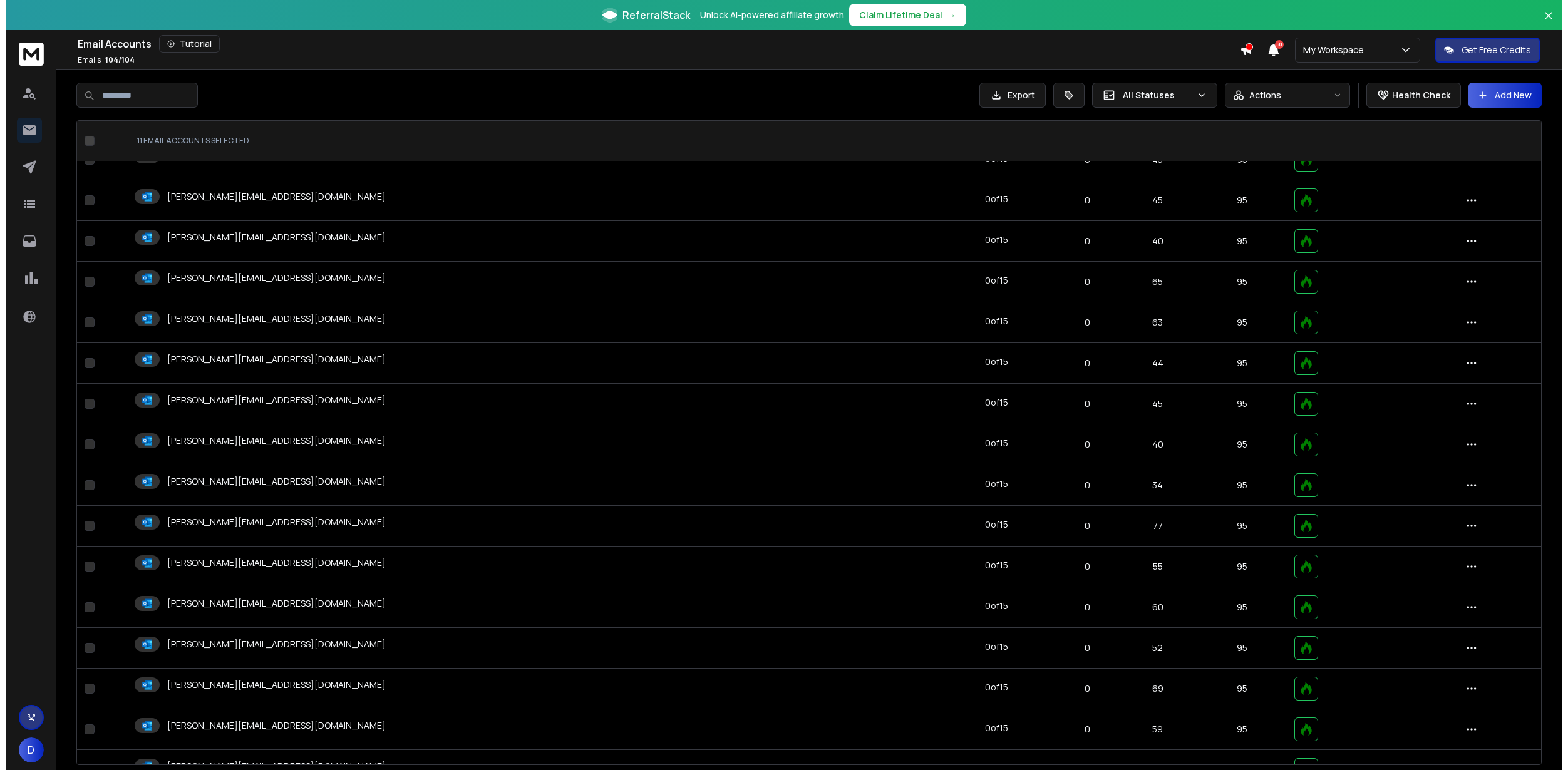
scroll to position [3406, 0]
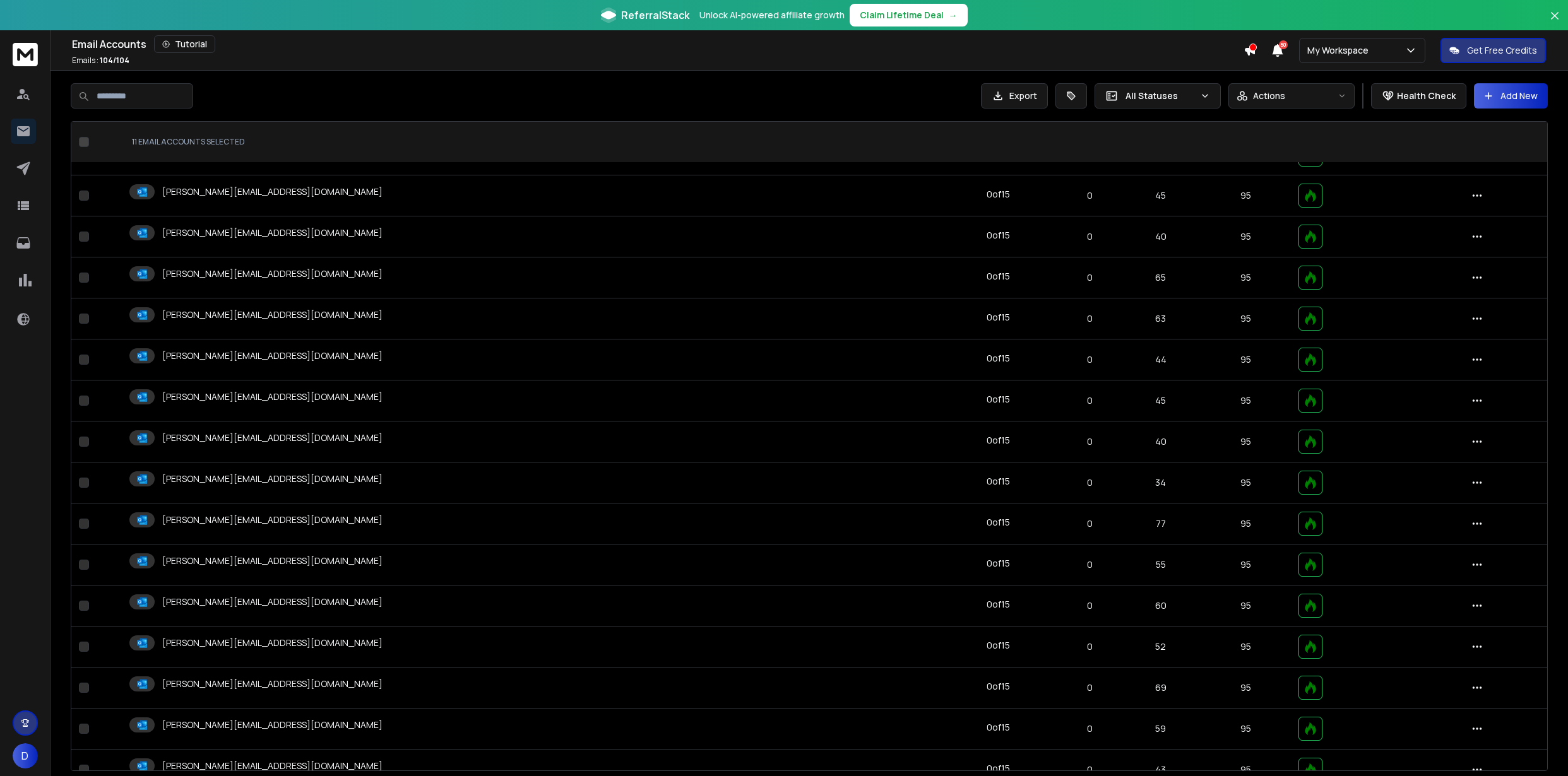
click at [248, 544] on td "[PERSON_NAME][EMAIL_ADDRESS][DOMAIN_NAME]" at bounding box center [530, 524] width 816 height 41
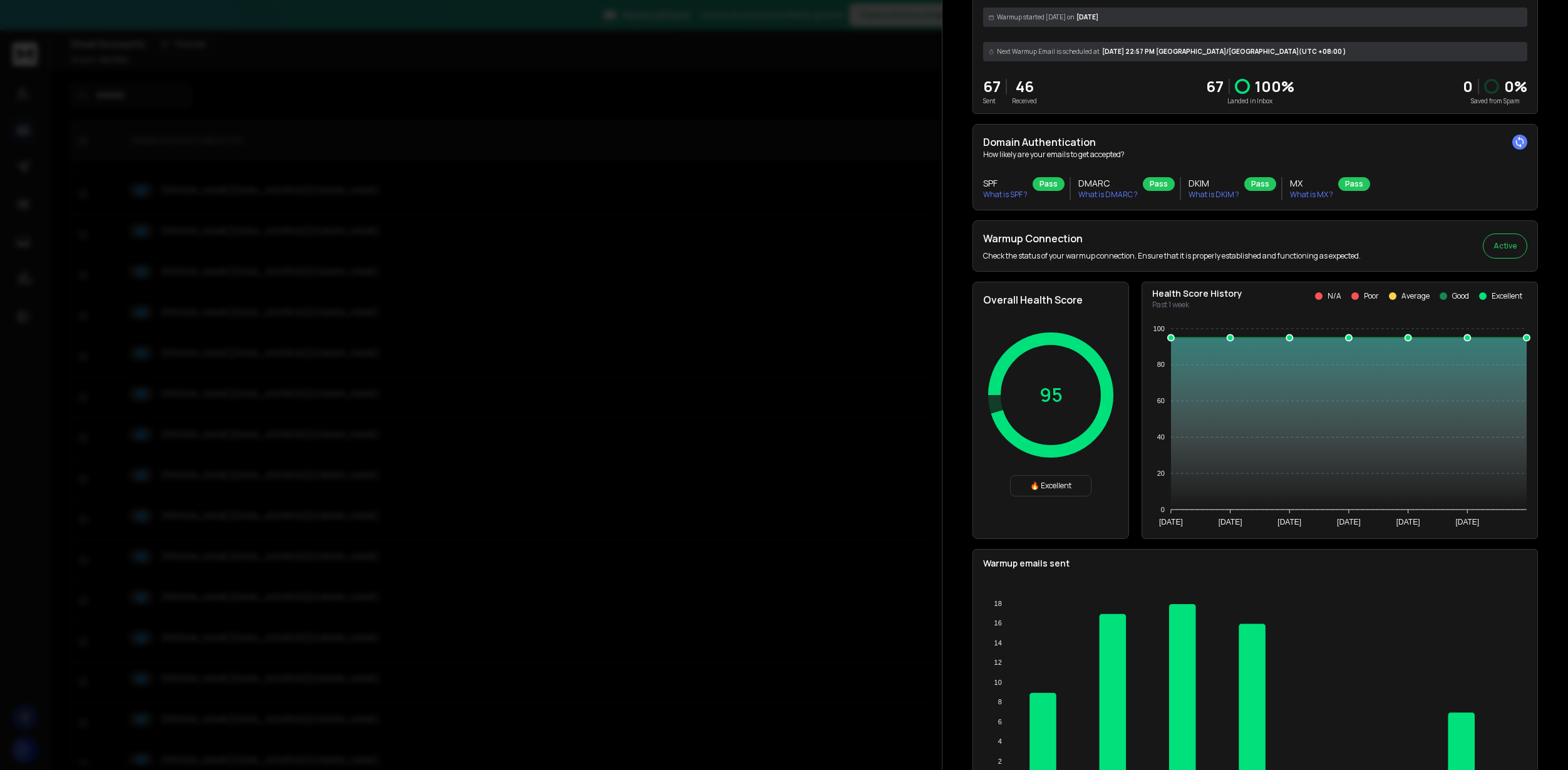
scroll to position [206, 0]
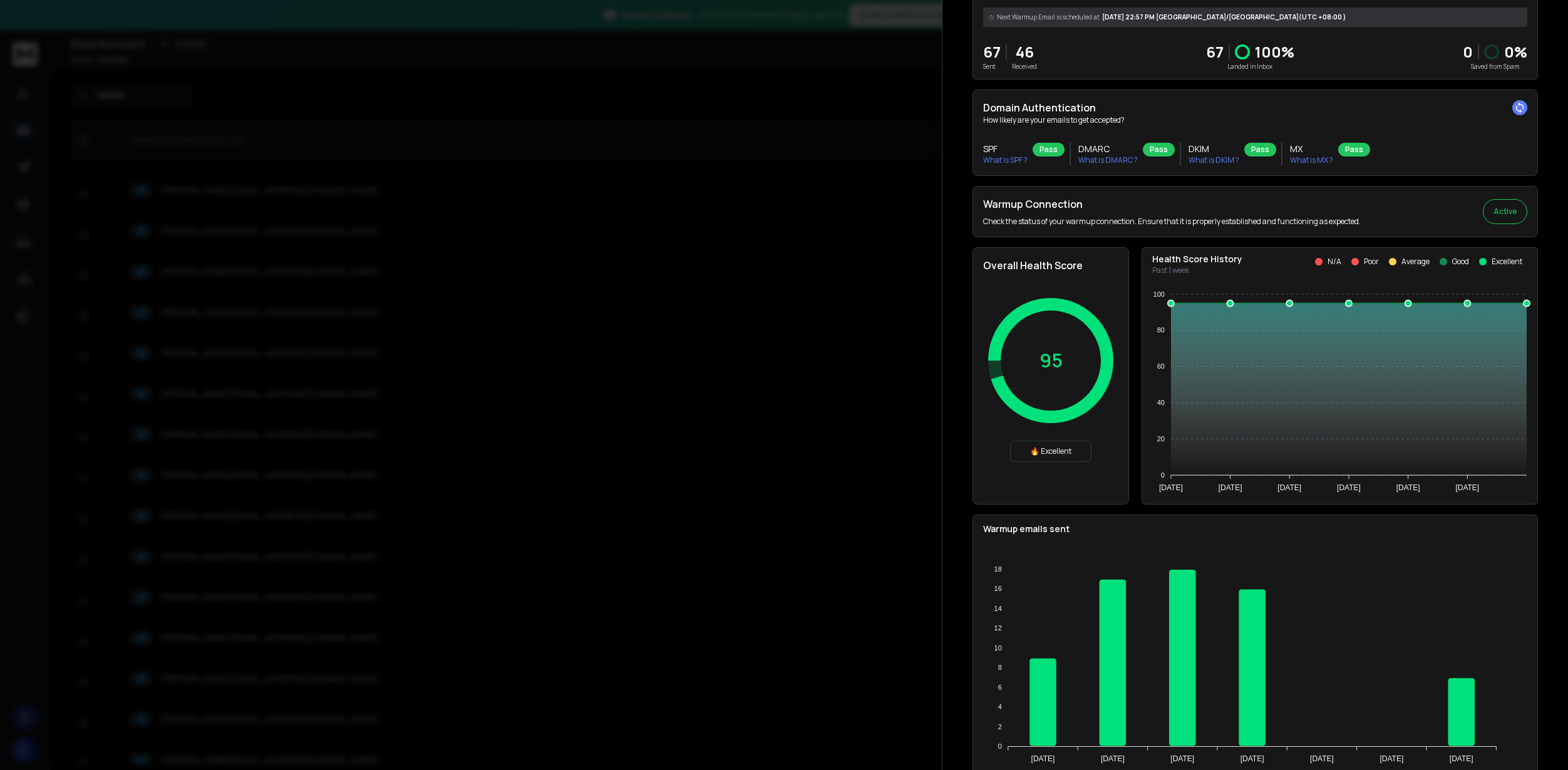
click at [413, 574] on div at bounding box center [784, 385] width 1568 height 770
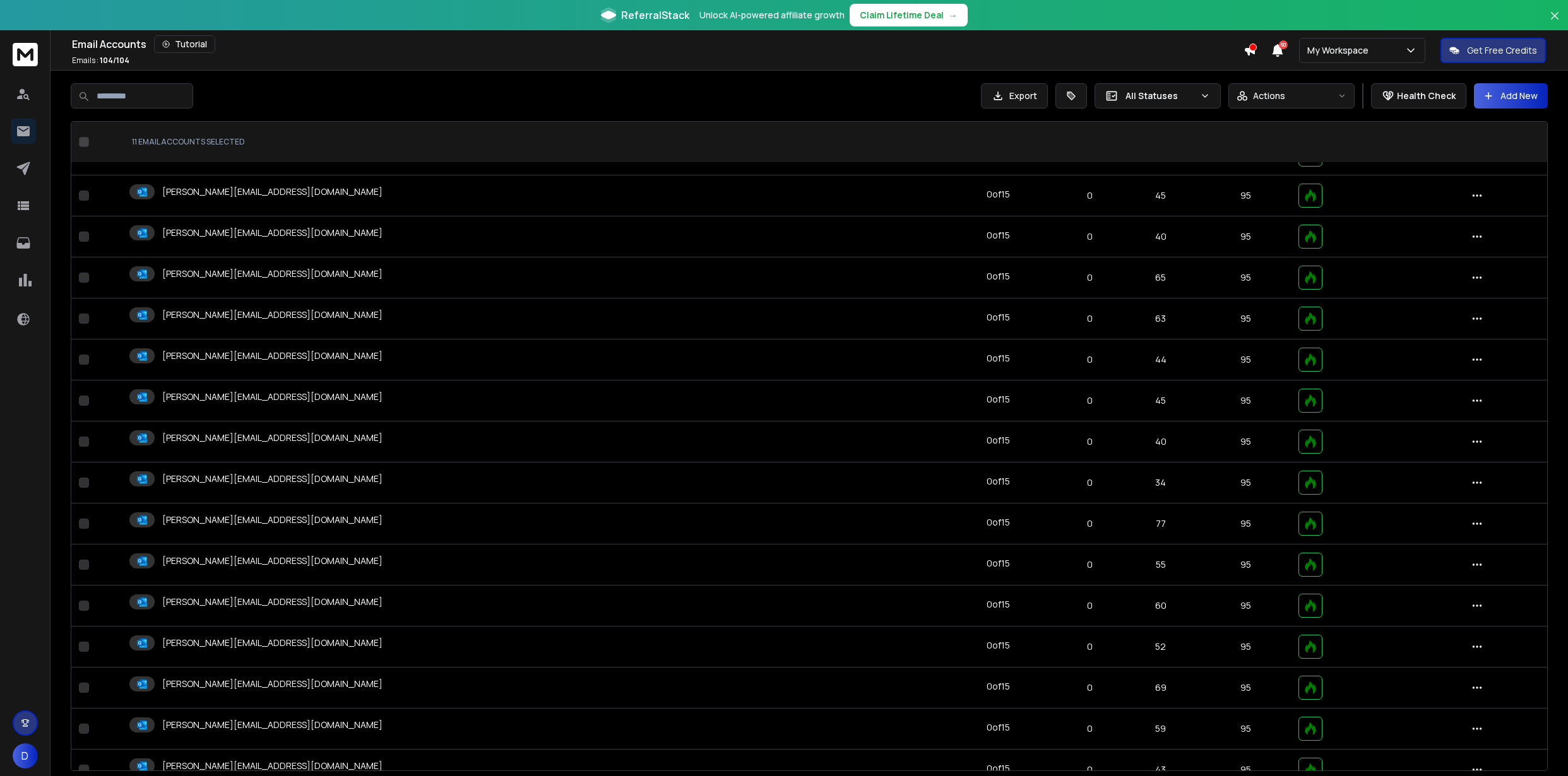
click at [249, 526] on p "[PERSON_NAME][EMAIL_ADDRESS][DOMAIN_NAME]" at bounding box center [272, 520] width 220 height 12
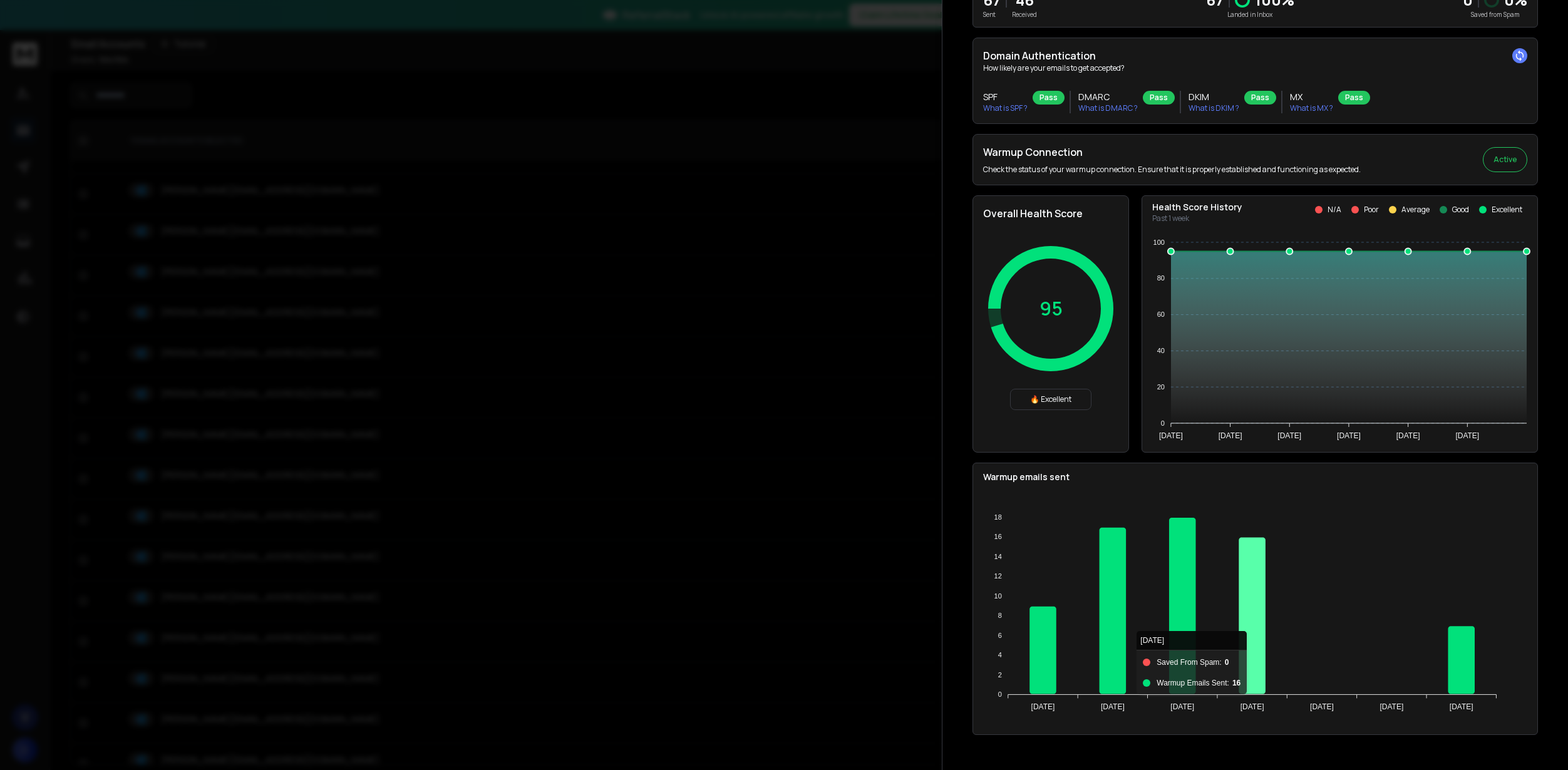
click at [219, 539] on div at bounding box center [784, 385] width 1568 height 770
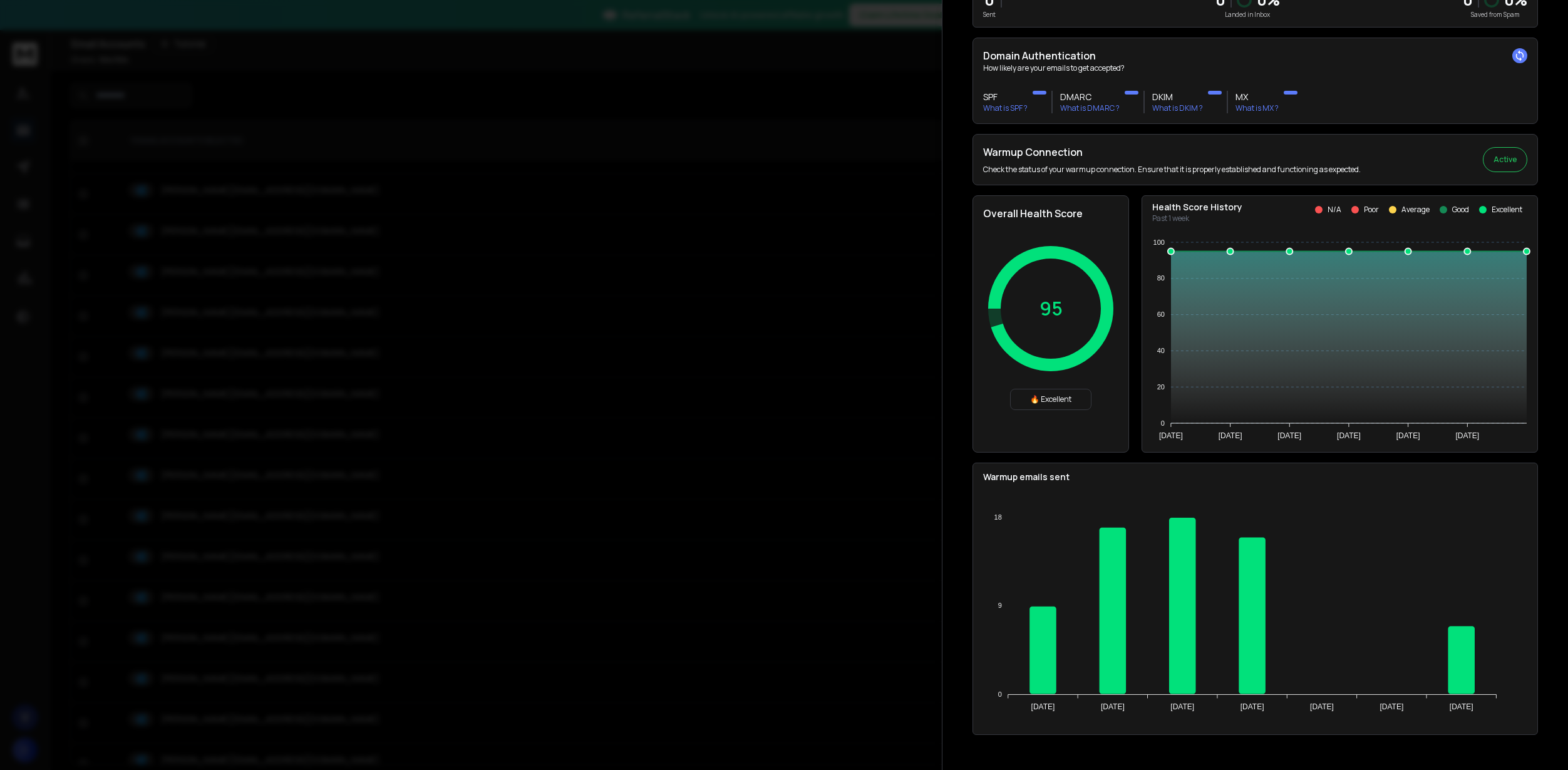
scroll to position [225, 0]
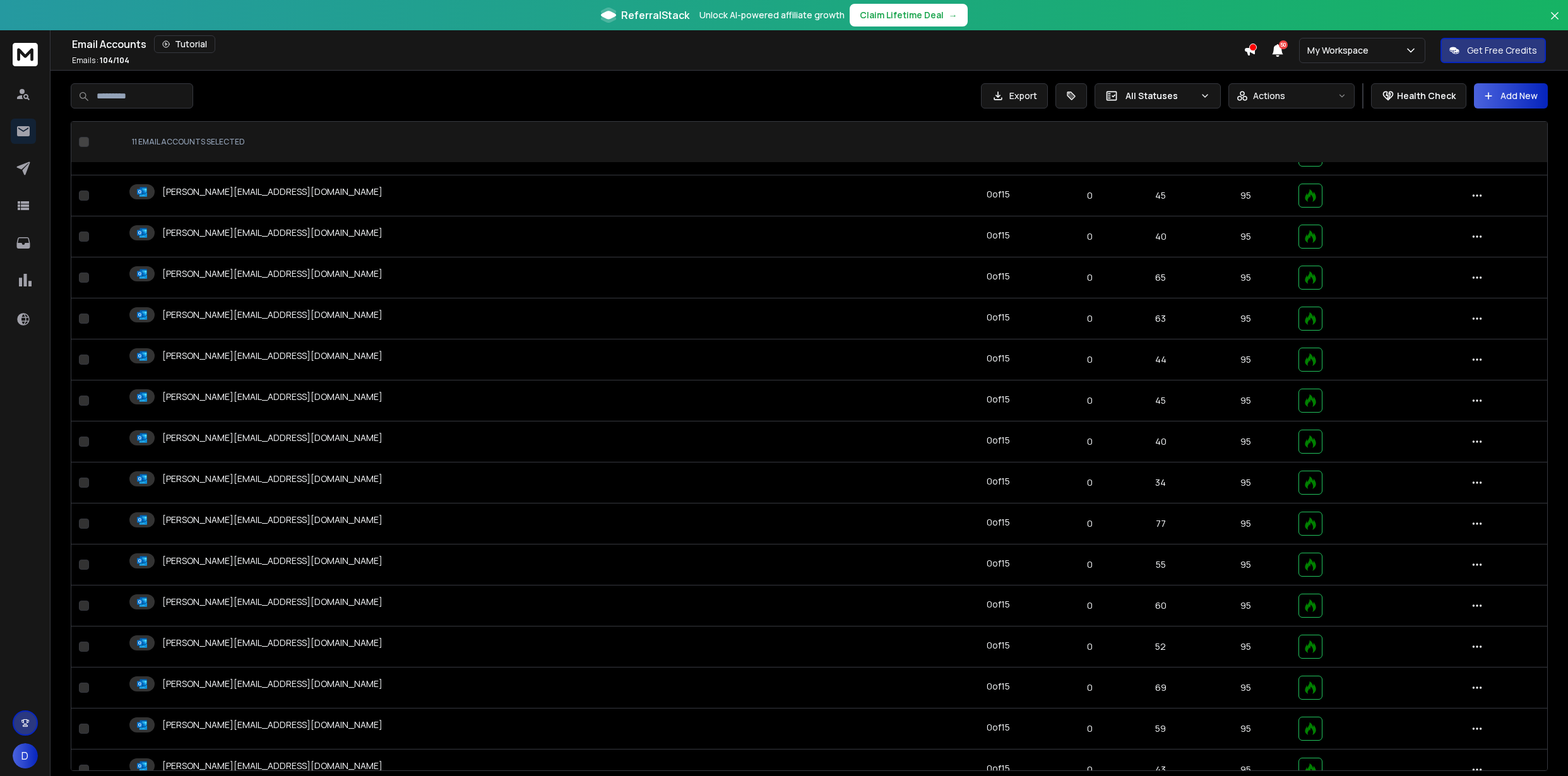
click at [238, 568] on div "[PERSON_NAME][EMAIL_ADDRESS][DOMAIN_NAME]" at bounding box center [256, 561] width 253 height 15
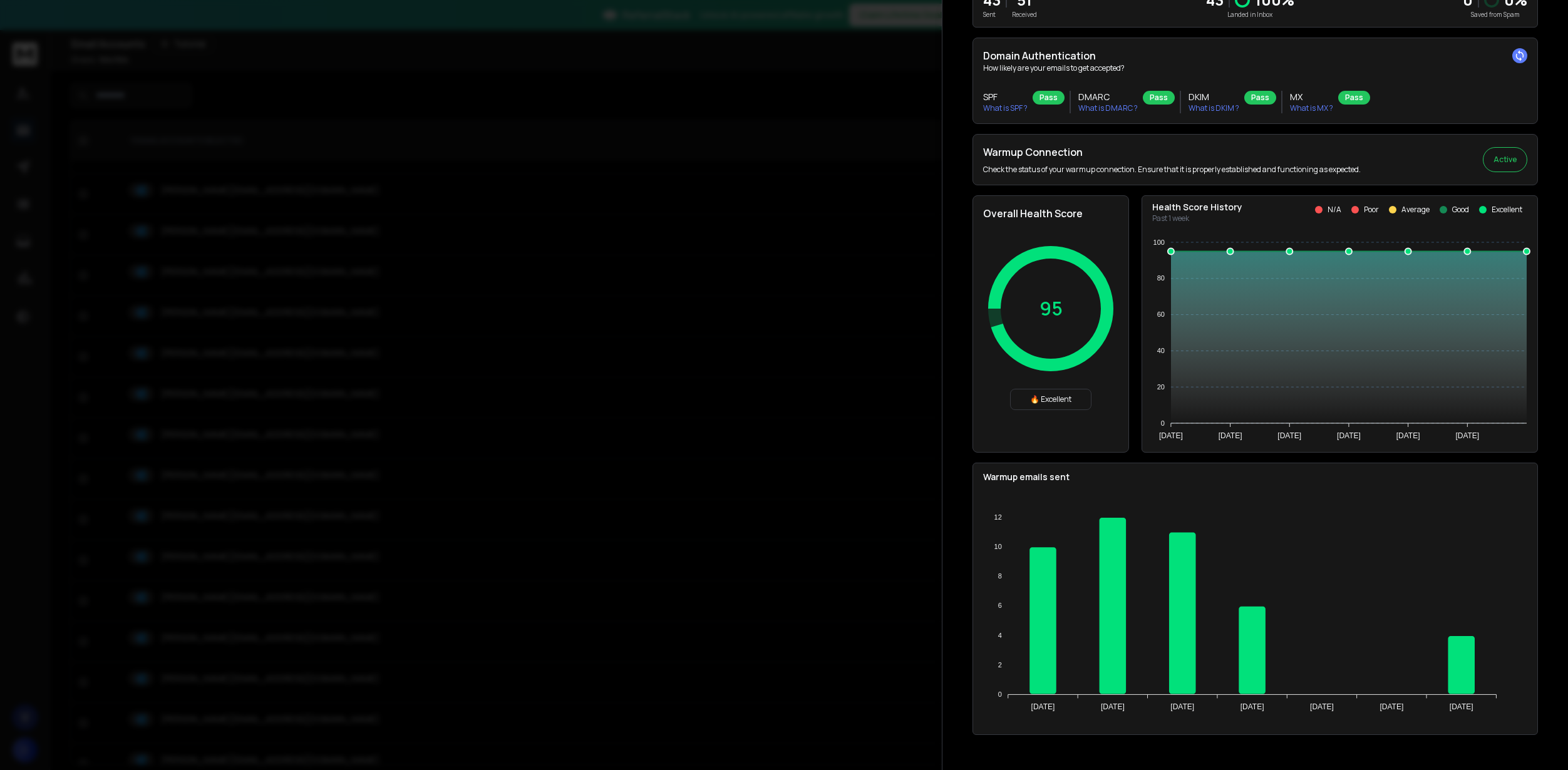
click at [650, 593] on div at bounding box center [784, 385] width 1568 height 770
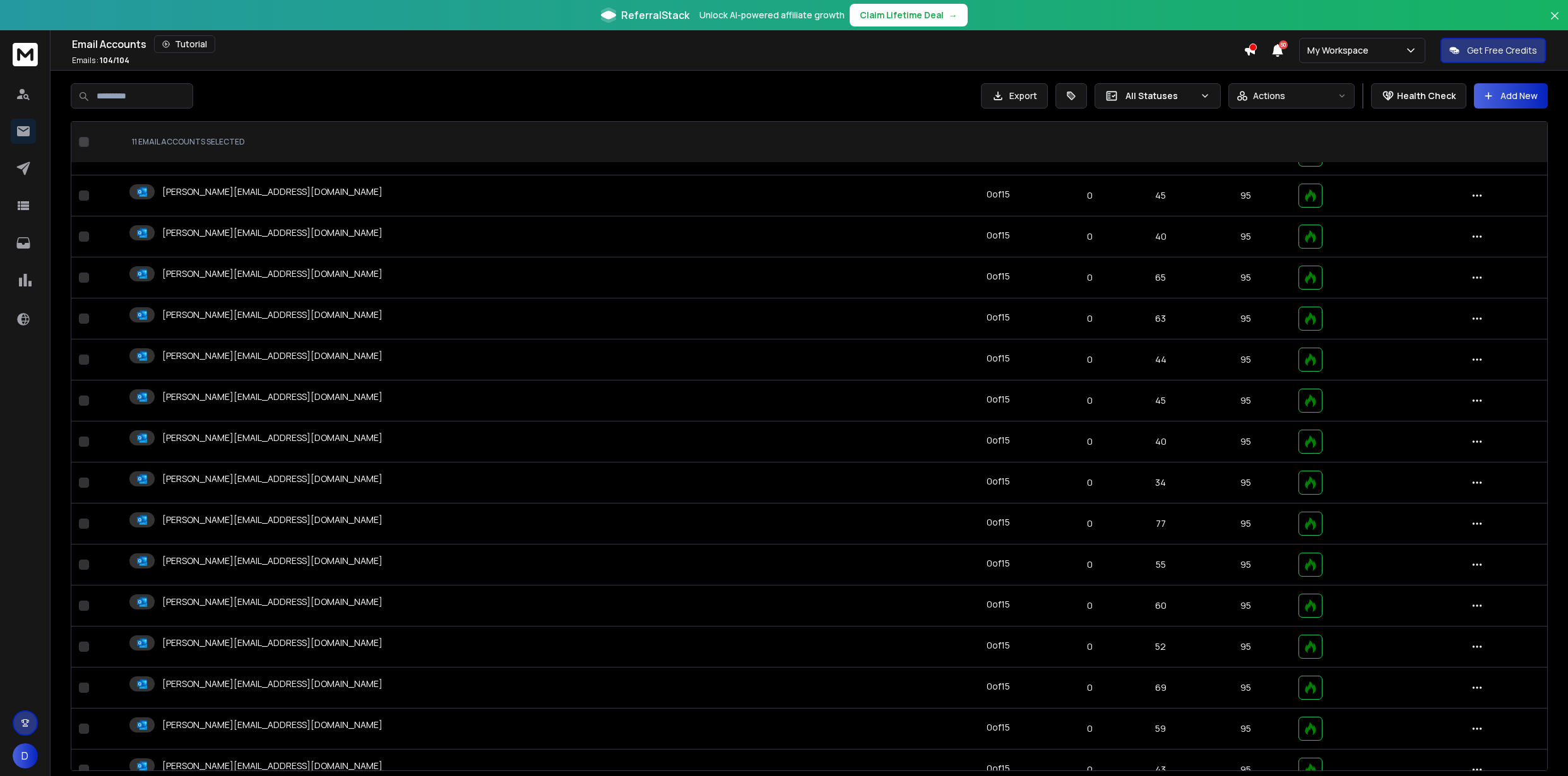
click at [230, 610] on div "[PERSON_NAME][EMAIL_ADDRESS][DOMAIN_NAME]" at bounding box center [256, 602] width 253 height 15
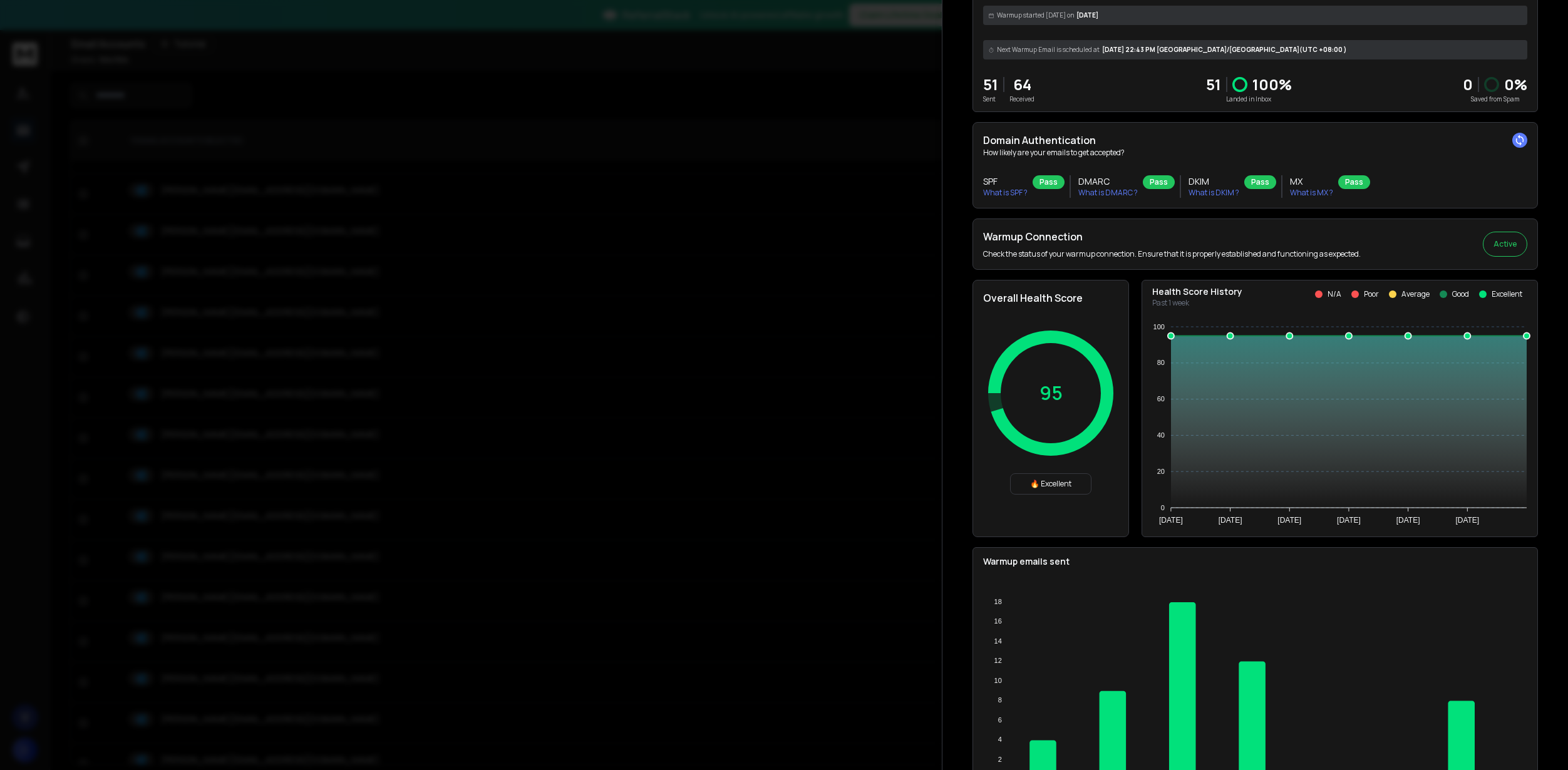
scroll to position [206, 0]
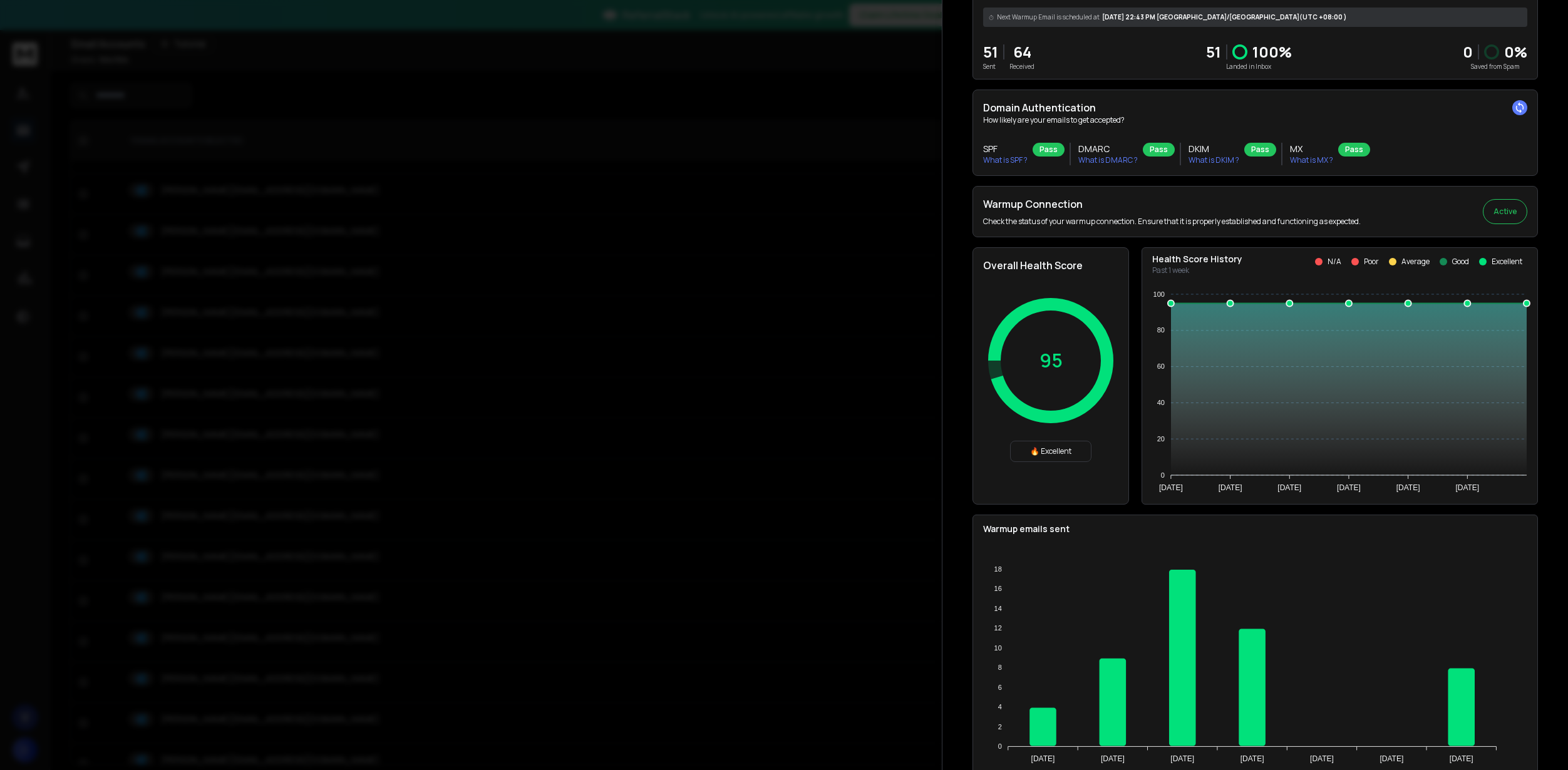
click at [453, 578] on div at bounding box center [784, 385] width 1568 height 770
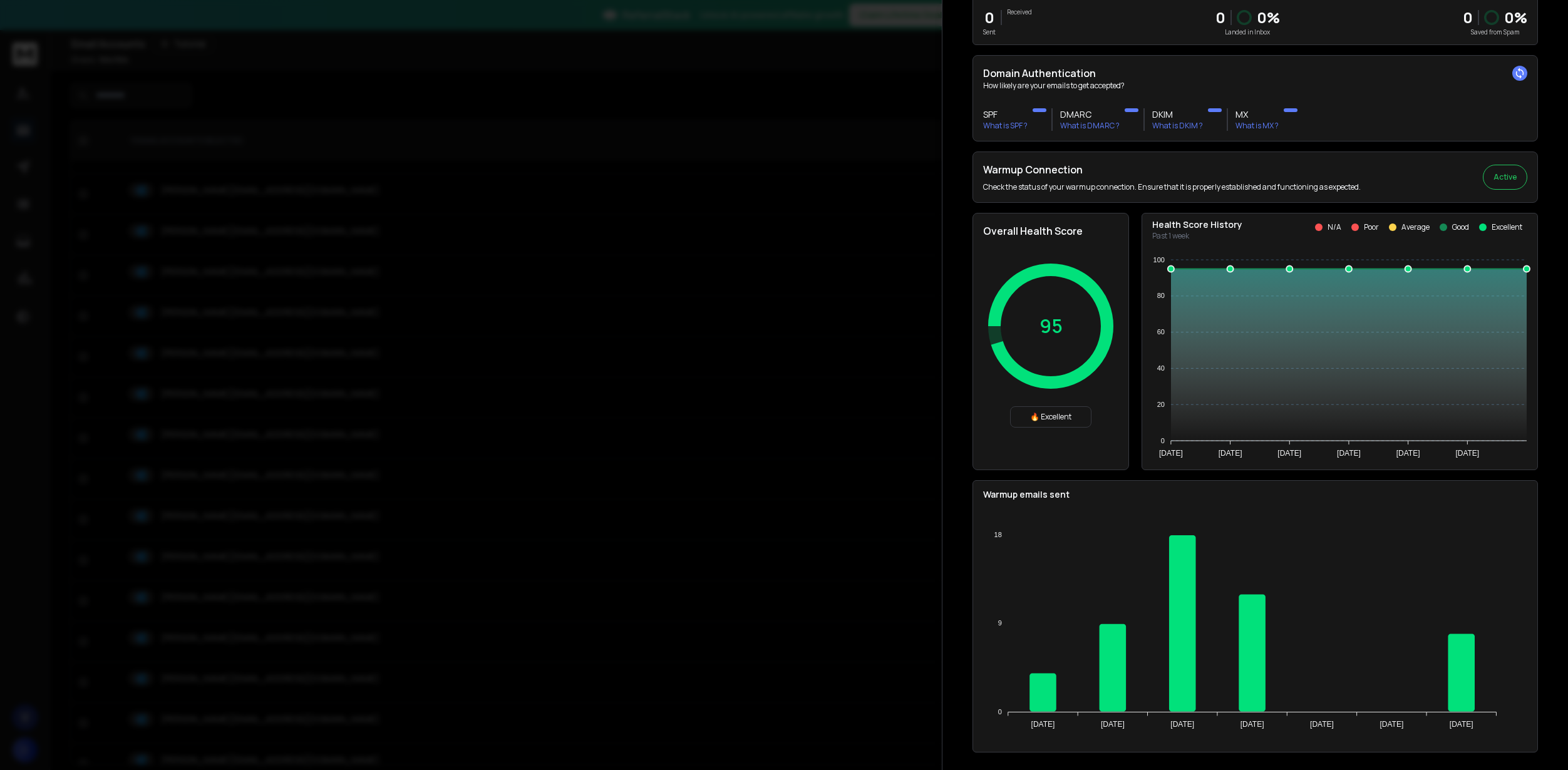
click at [294, 564] on div "[PERSON_NAME][EMAIL_ADDRESS][DOMAIN_NAME]" at bounding box center [525, 556] width 795 height 15
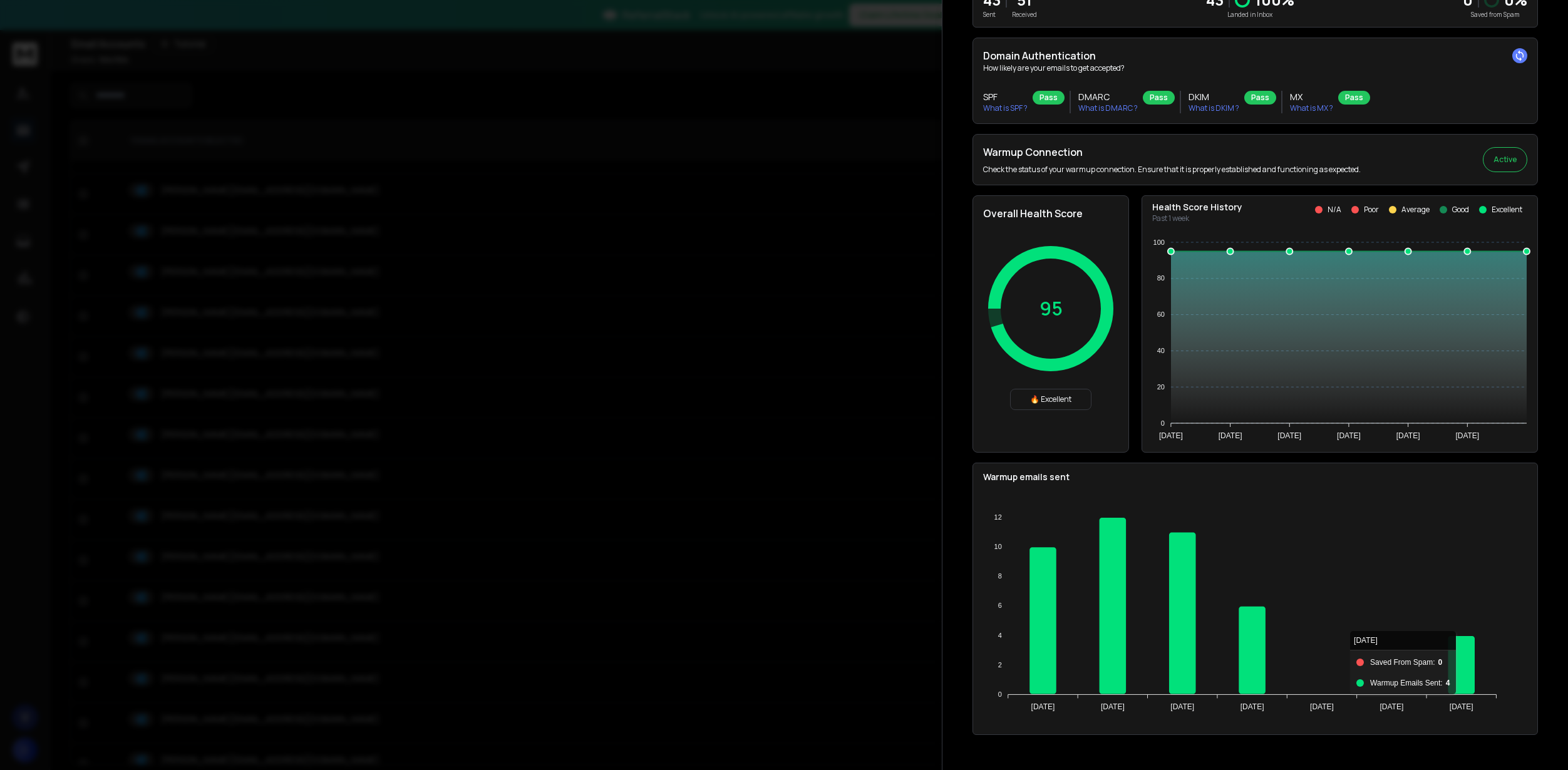
click at [232, 605] on div at bounding box center [784, 385] width 1568 height 770
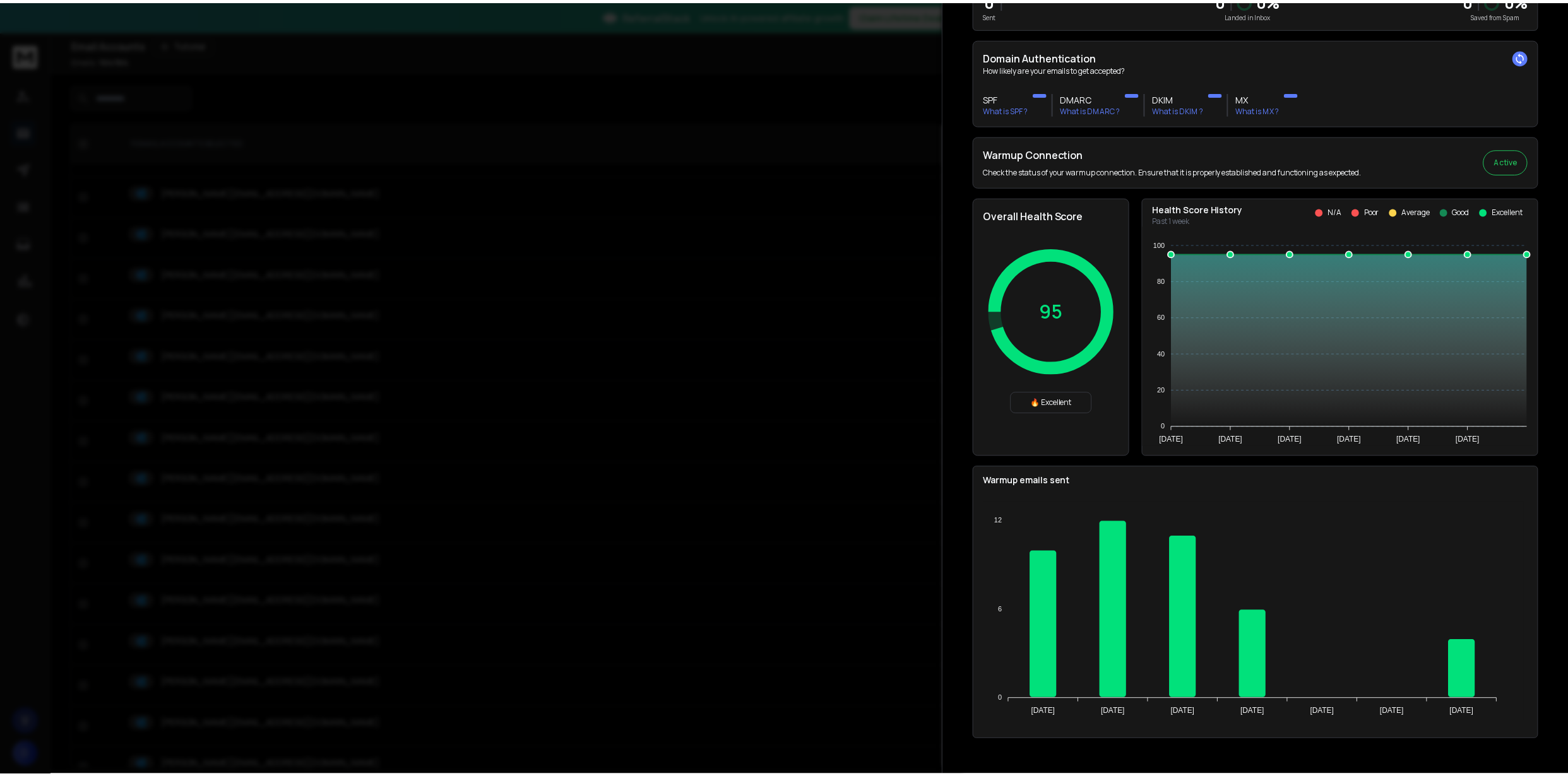
scroll to position [227, 0]
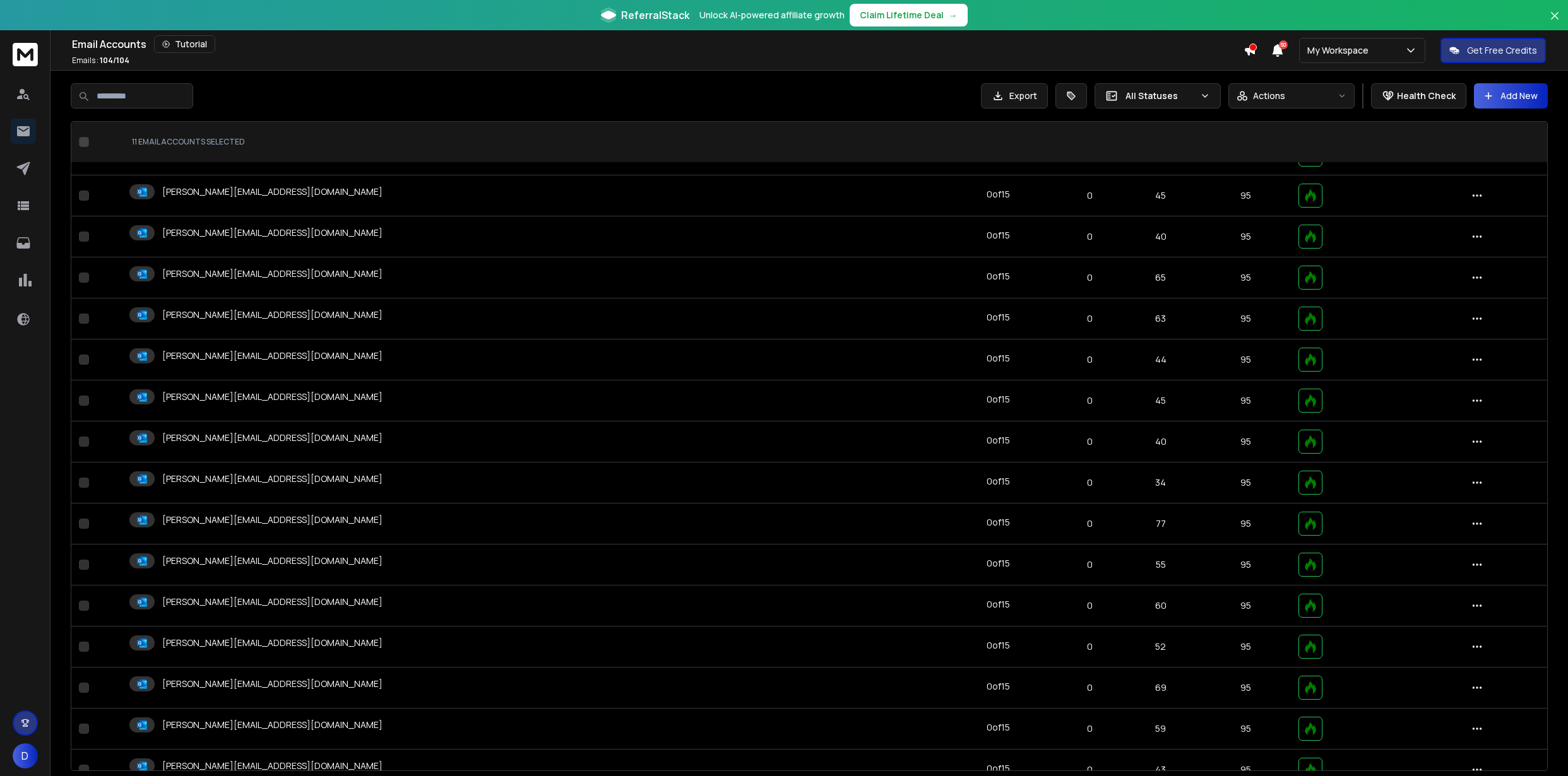
click at [82, 627] on td at bounding box center [96, 606] width 50 height 41
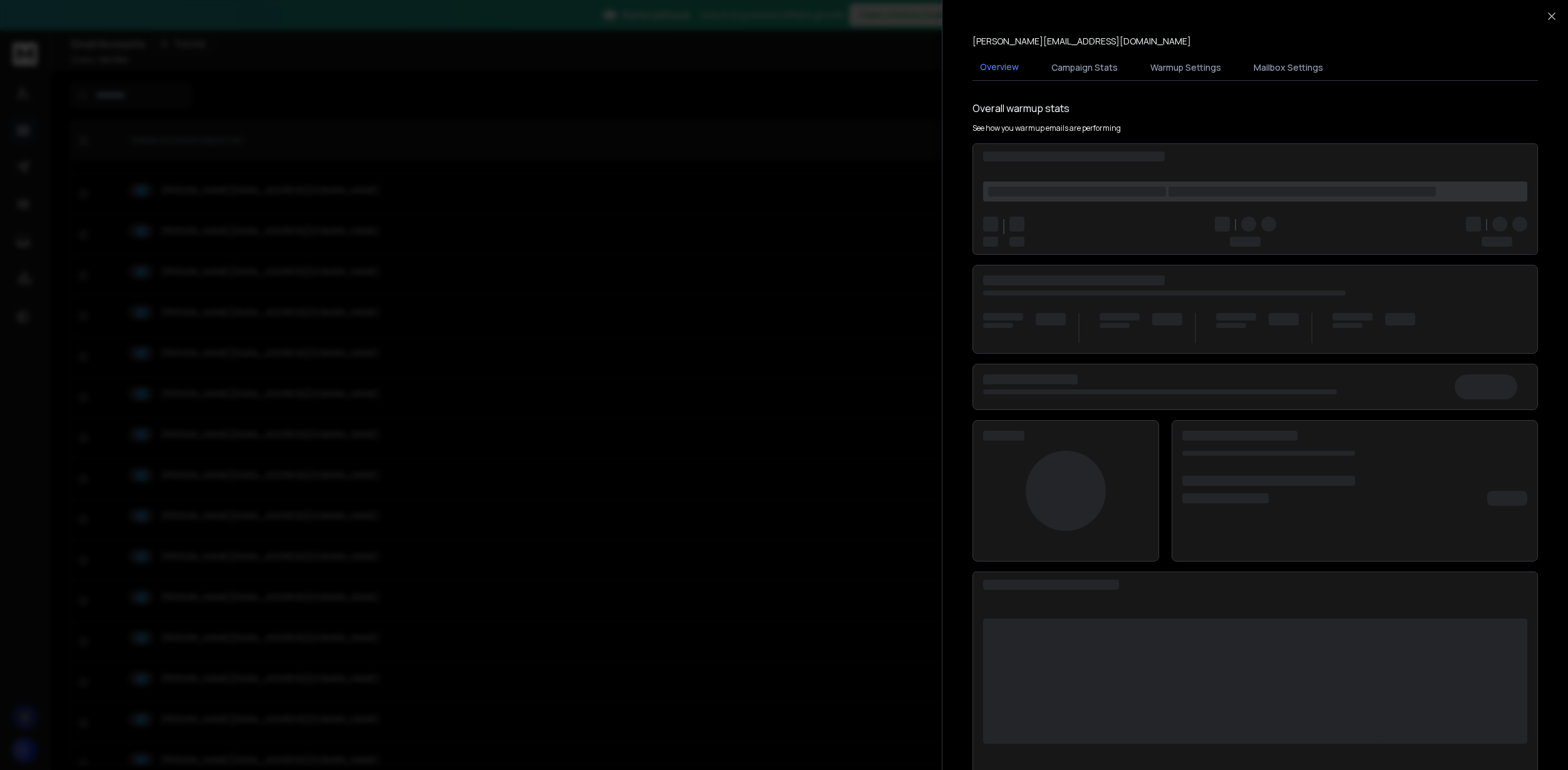
click at [86, 621] on div at bounding box center [784, 385] width 1568 height 770
click at [85, 606] on button "button" at bounding box center [83, 600] width 10 height 10
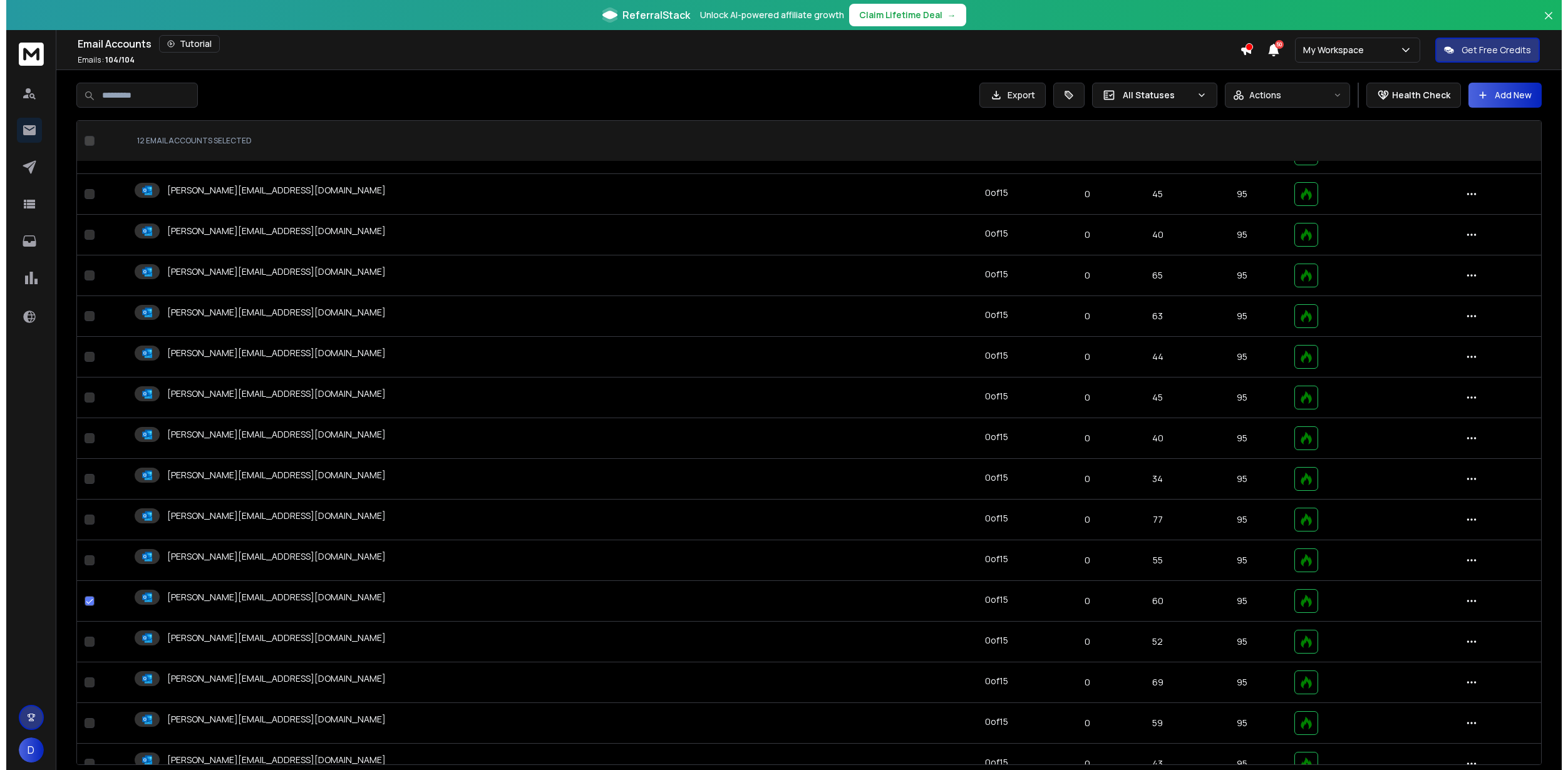
scroll to position [3684, 0]
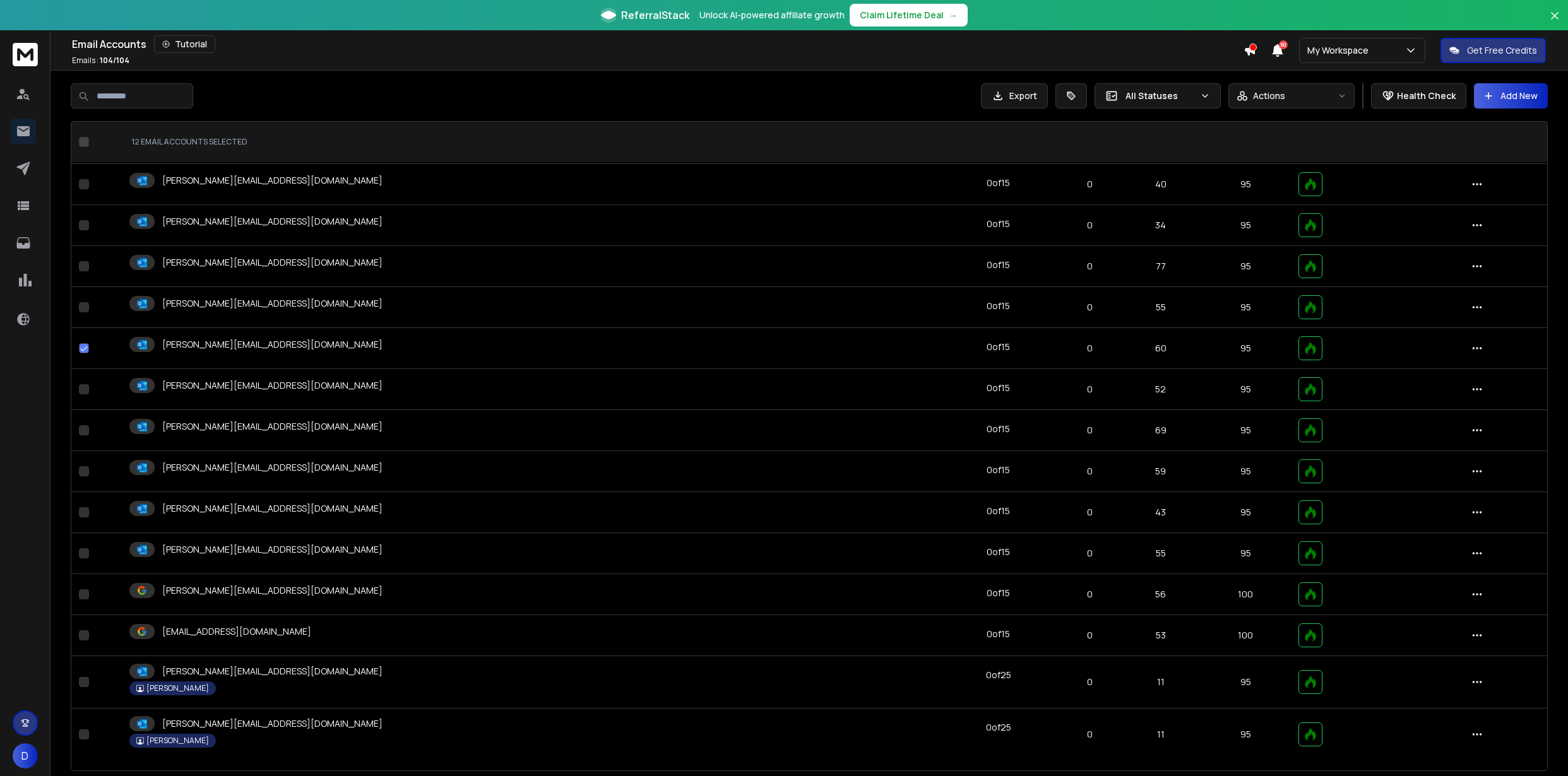
click at [210, 369] on td "[PERSON_NAME][EMAIL_ADDRESS][DOMAIN_NAME]" at bounding box center [530, 390] width 816 height 41
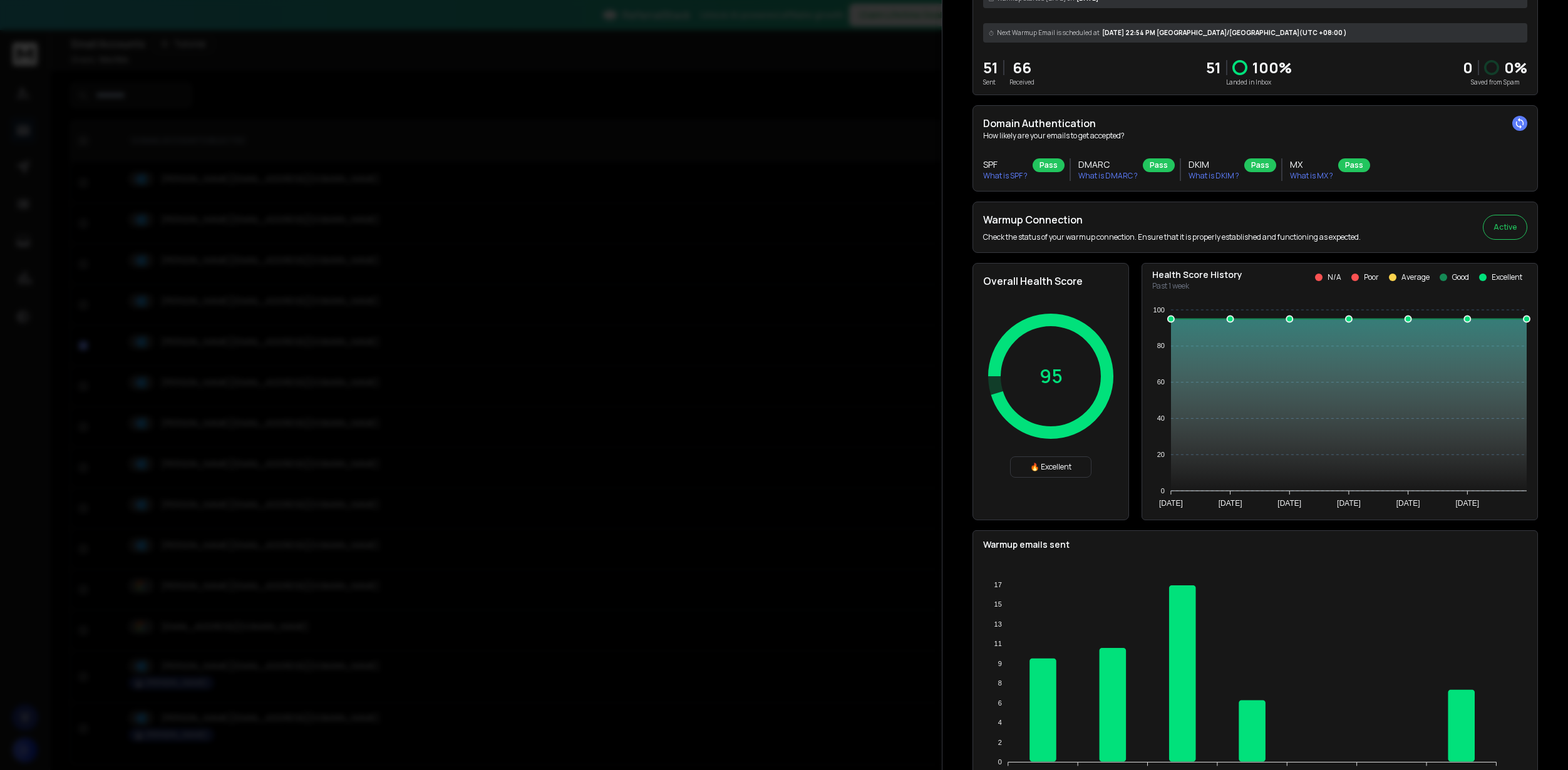
scroll to position [206, 0]
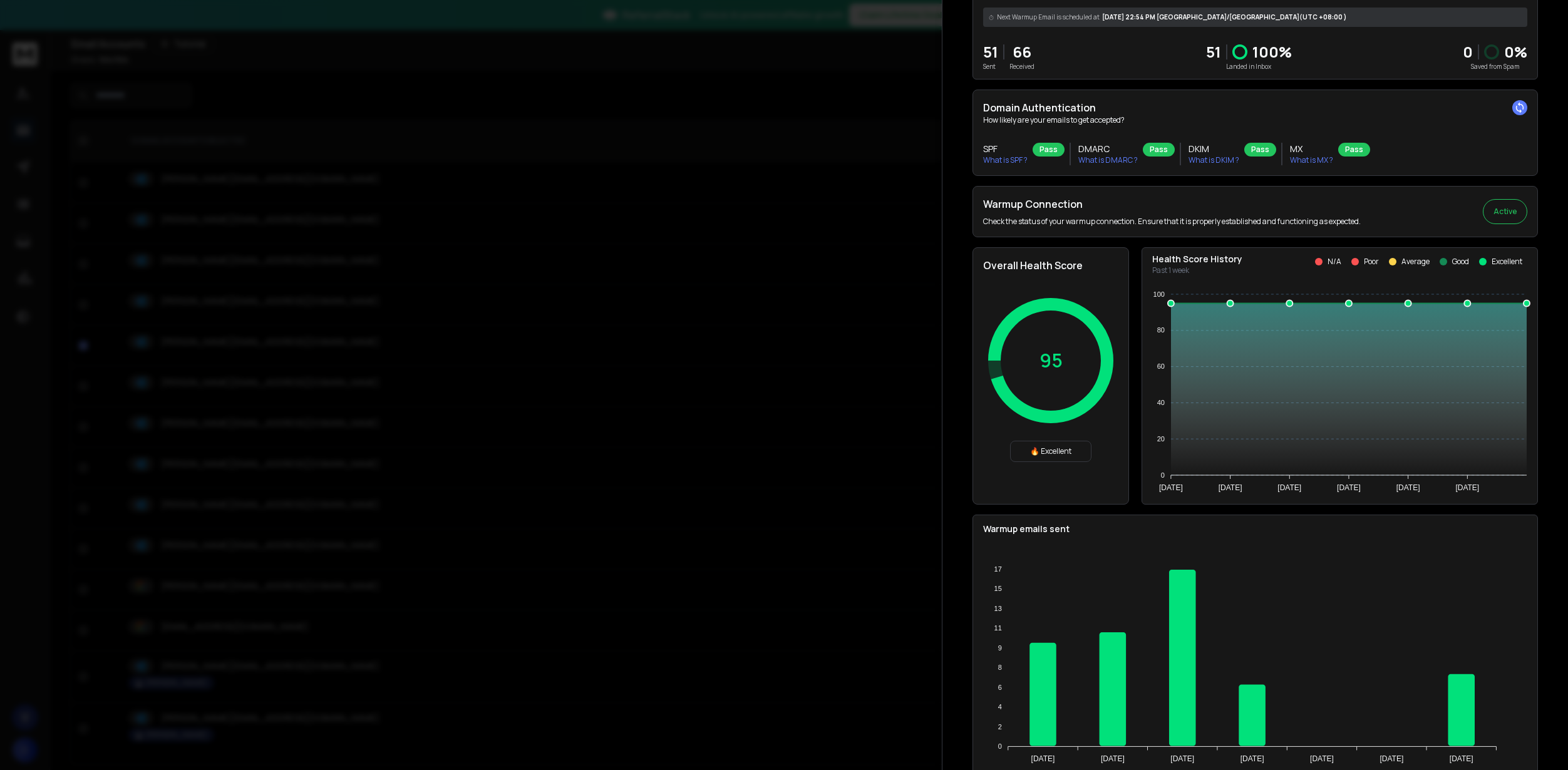
click at [576, 496] on div at bounding box center [784, 385] width 1568 height 770
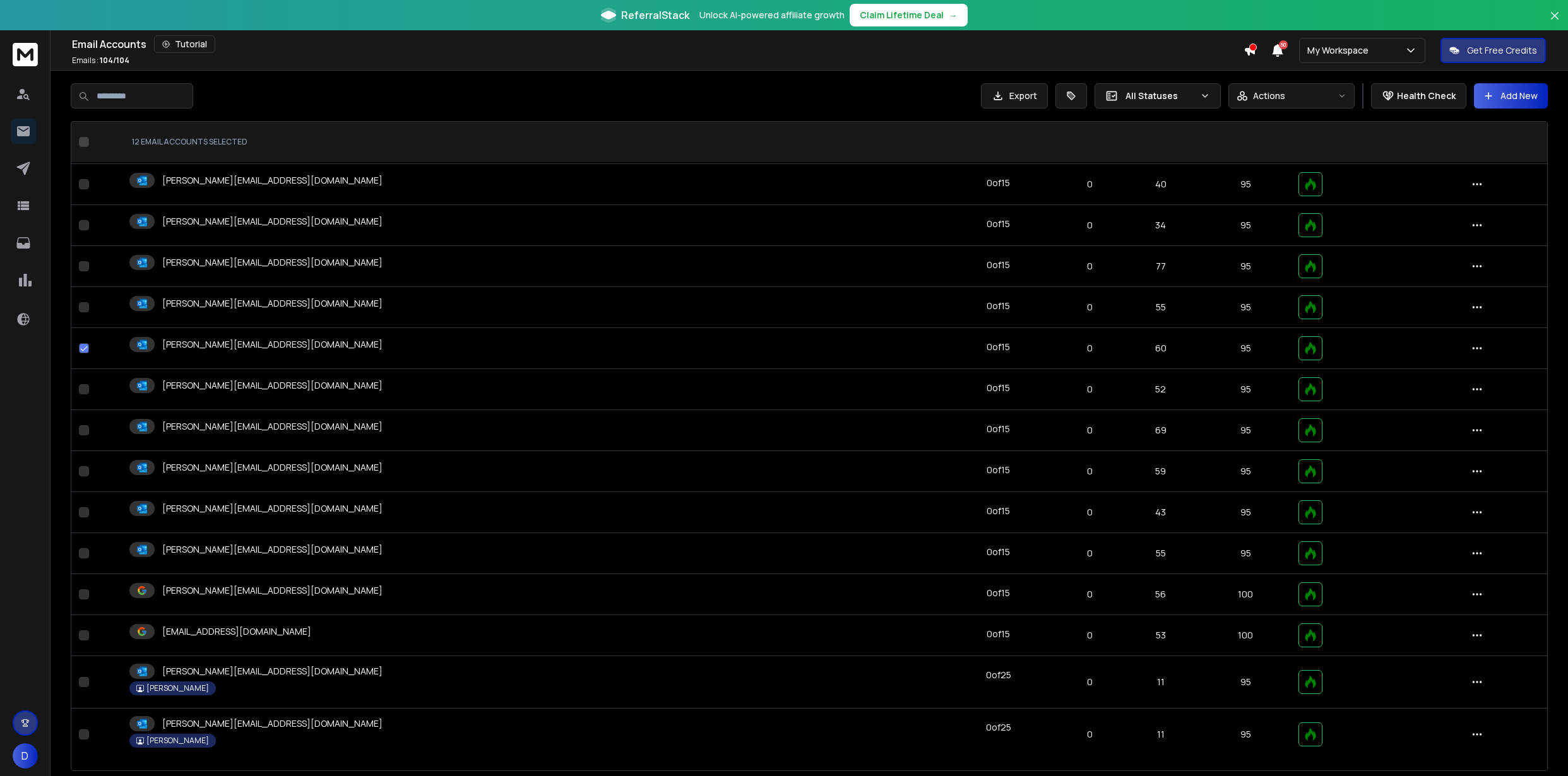
click at [260, 430] on div "[PERSON_NAME][EMAIL_ADDRESS][DOMAIN_NAME]" at bounding box center [256, 426] width 253 height 15
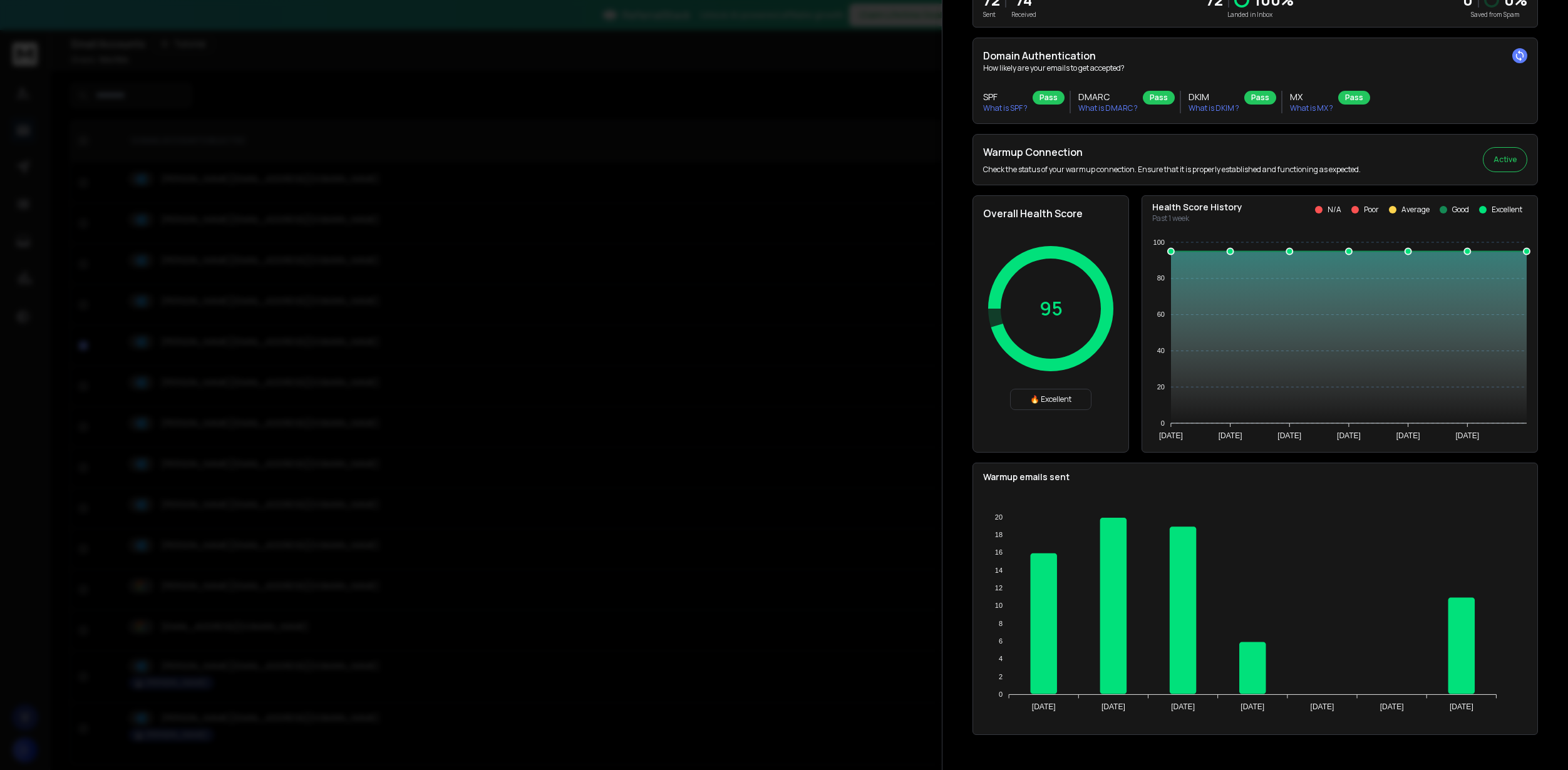
click at [517, 517] on div at bounding box center [784, 385] width 1568 height 770
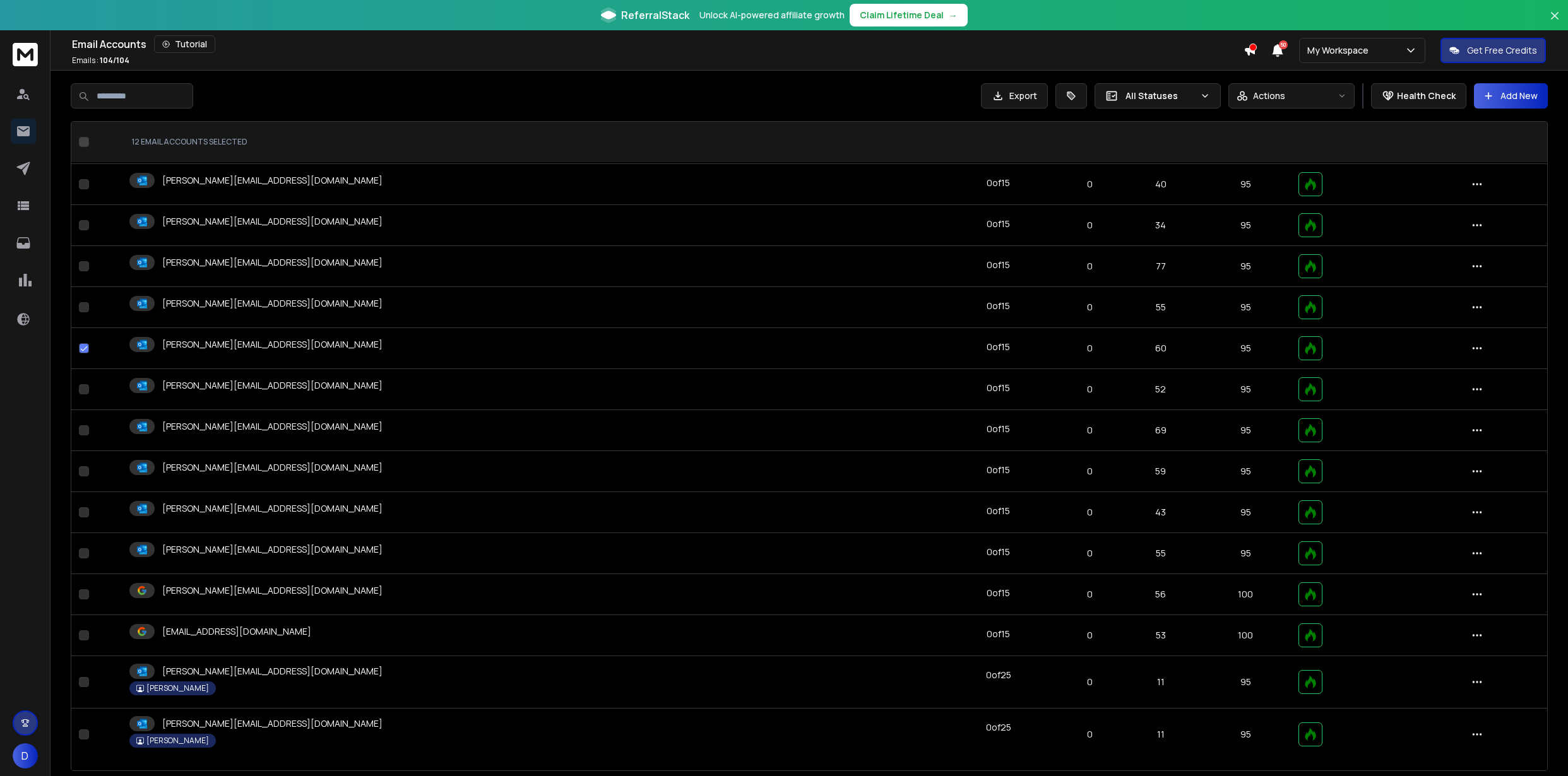
click at [242, 528] on td "[PERSON_NAME][EMAIL_ADDRESS][DOMAIN_NAME]" at bounding box center [530, 512] width 816 height 41
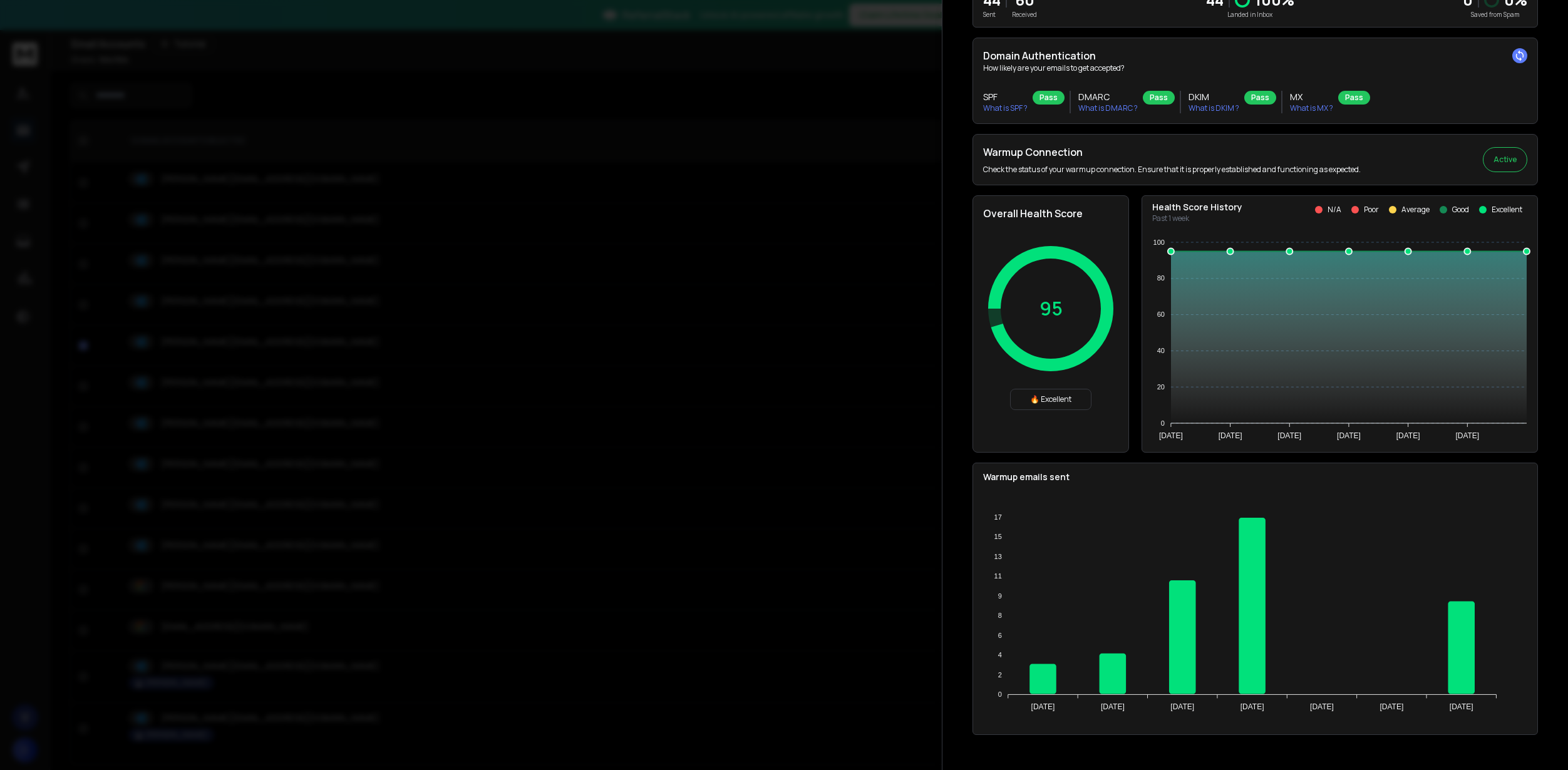
click at [601, 558] on div at bounding box center [784, 385] width 1568 height 770
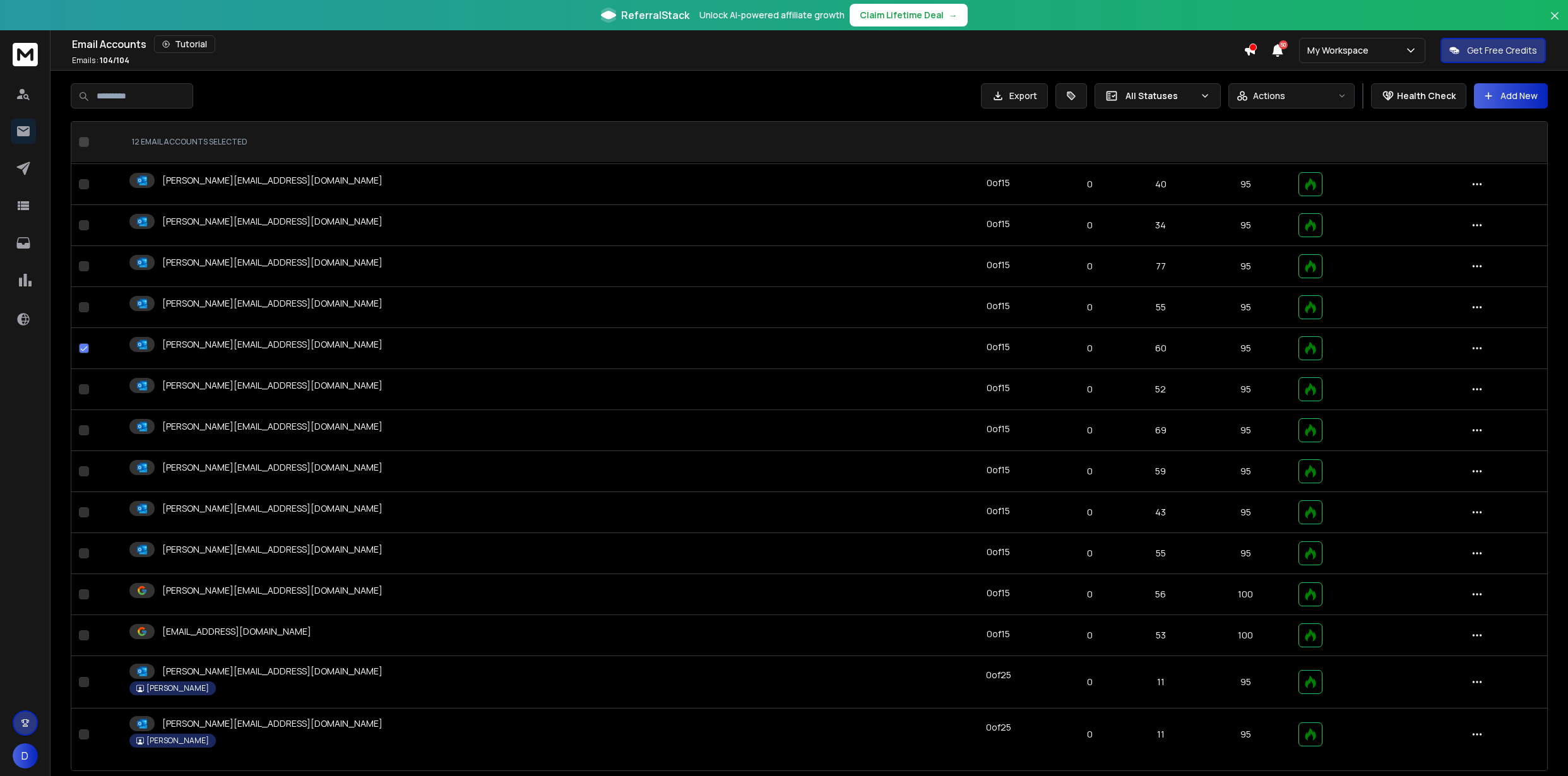
click at [285, 558] on td "[PERSON_NAME][EMAIL_ADDRESS][DOMAIN_NAME]" at bounding box center [530, 553] width 816 height 41
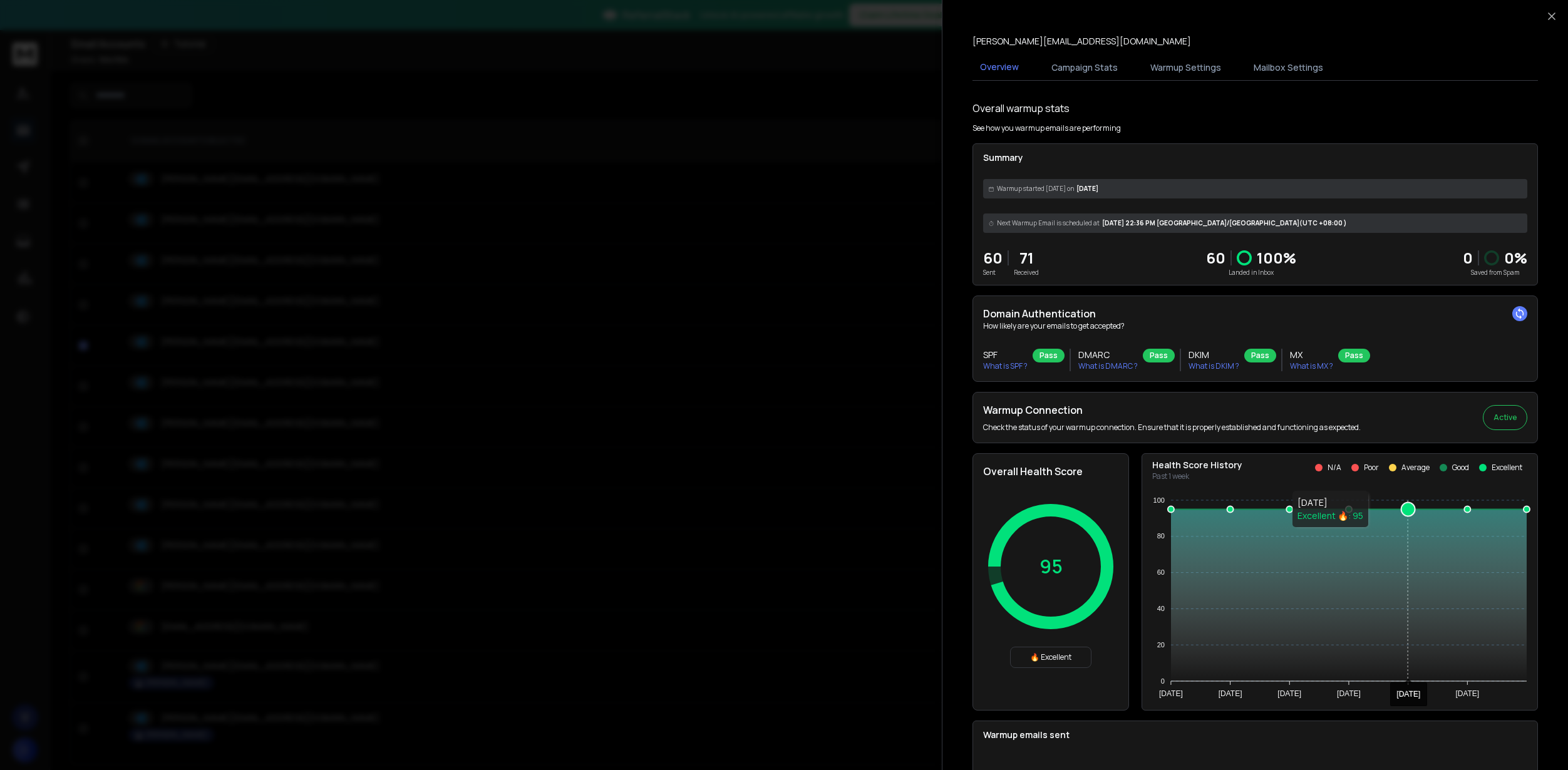
scroll to position [259, 0]
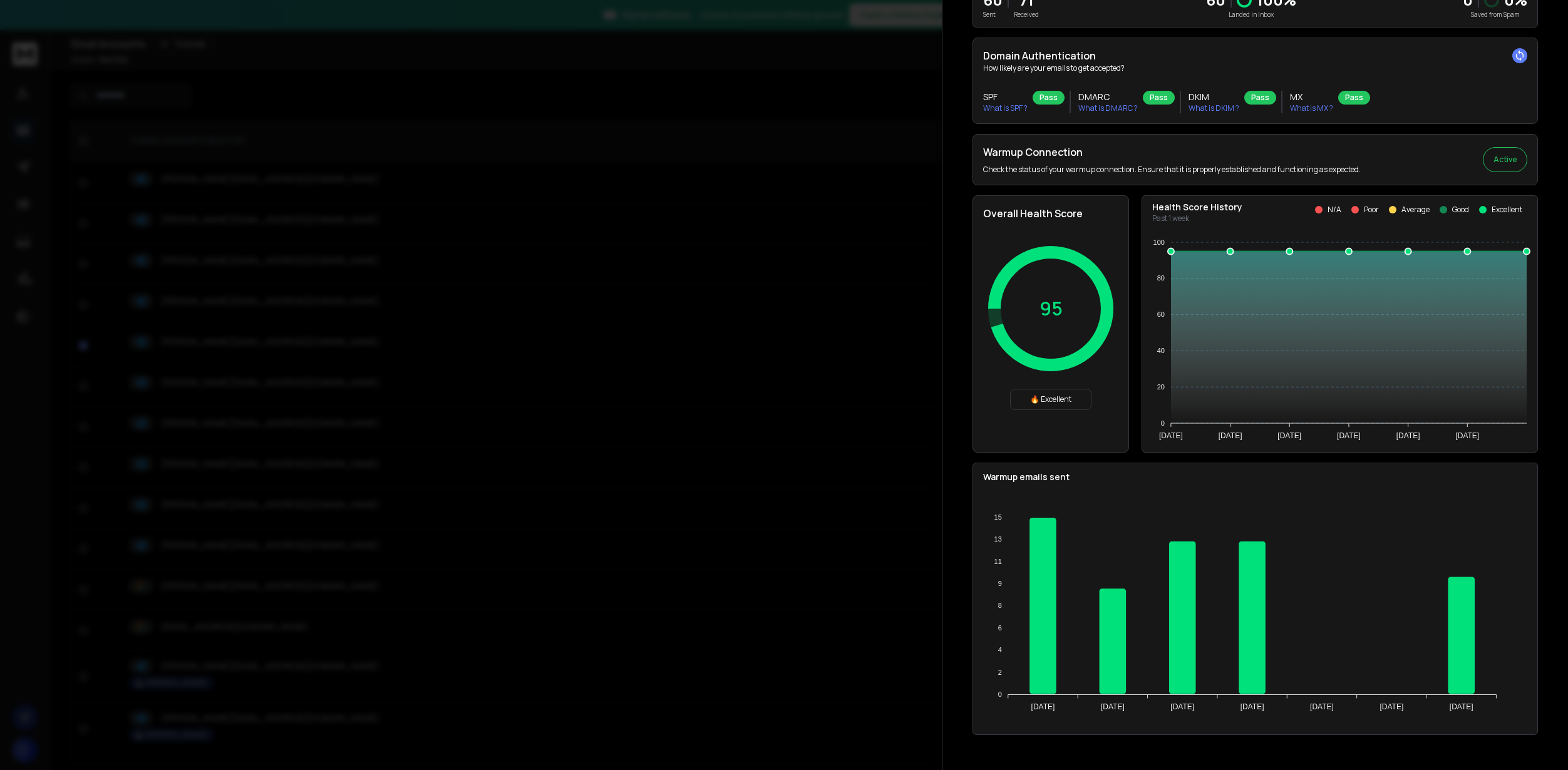
click at [221, 268] on div at bounding box center [784, 385] width 1568 height 770
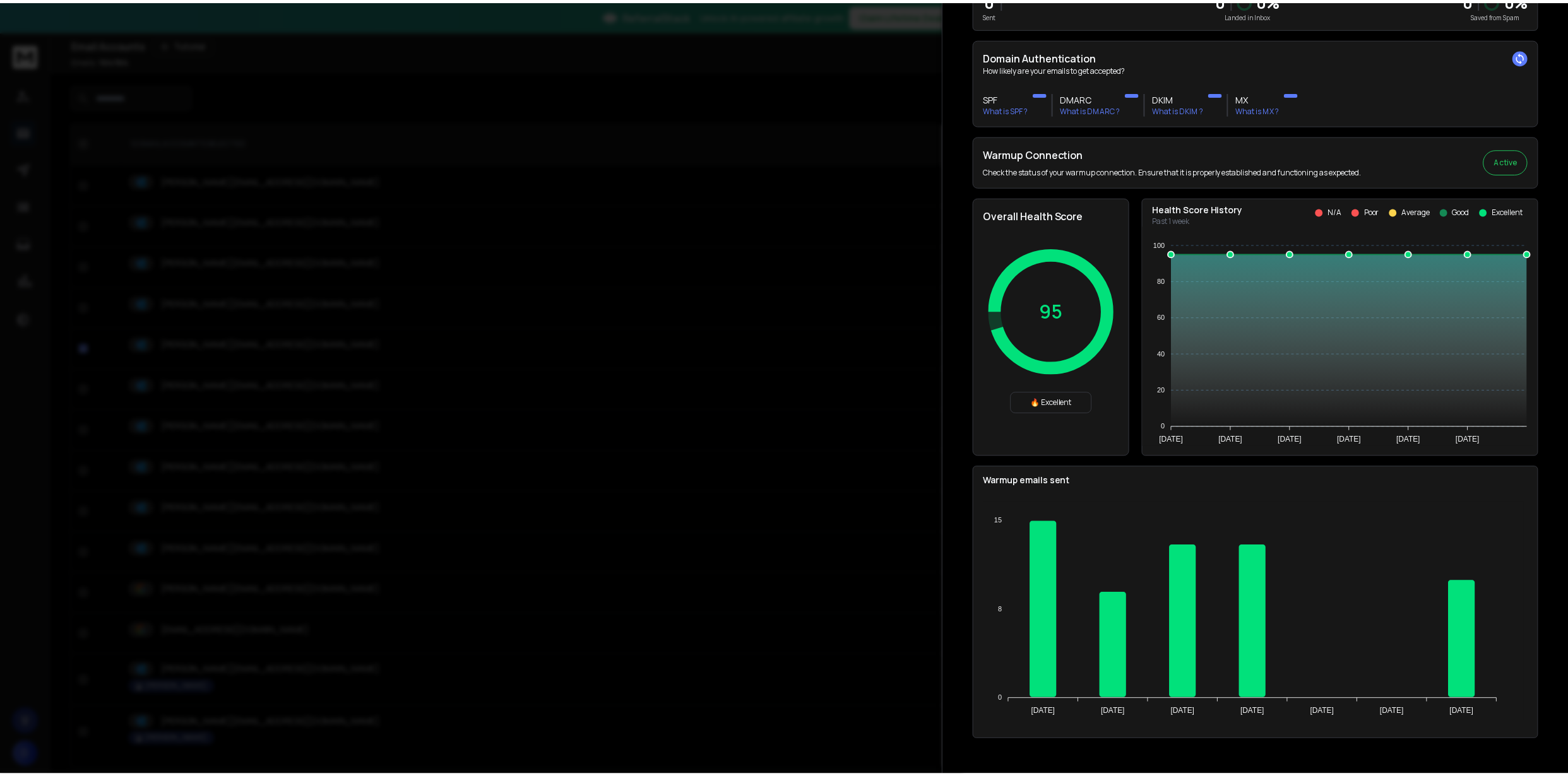
scroll to position [227, 0]
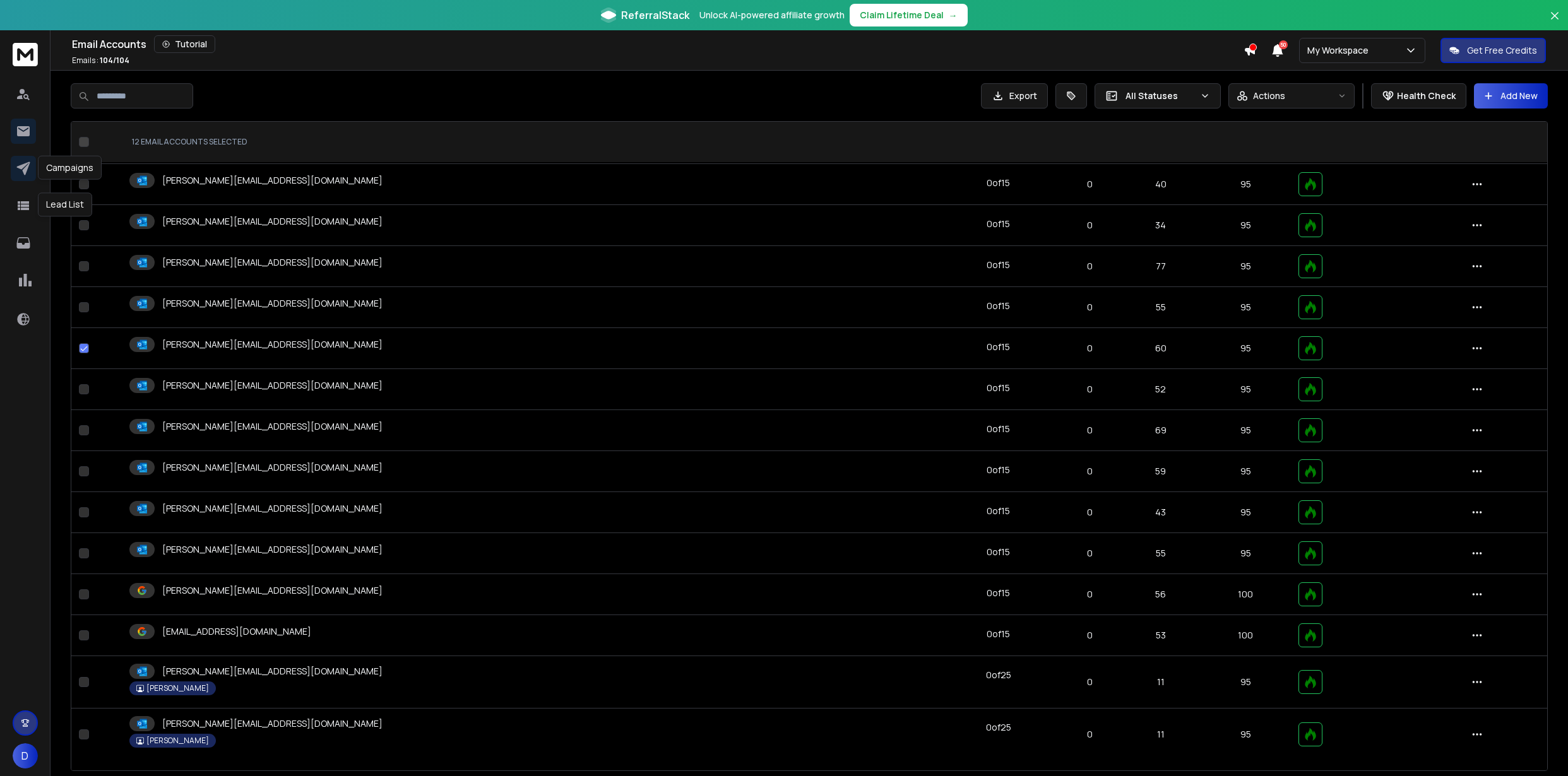
click at [28, 165] on icon at bounding box center [23, 168] width 13 height 13
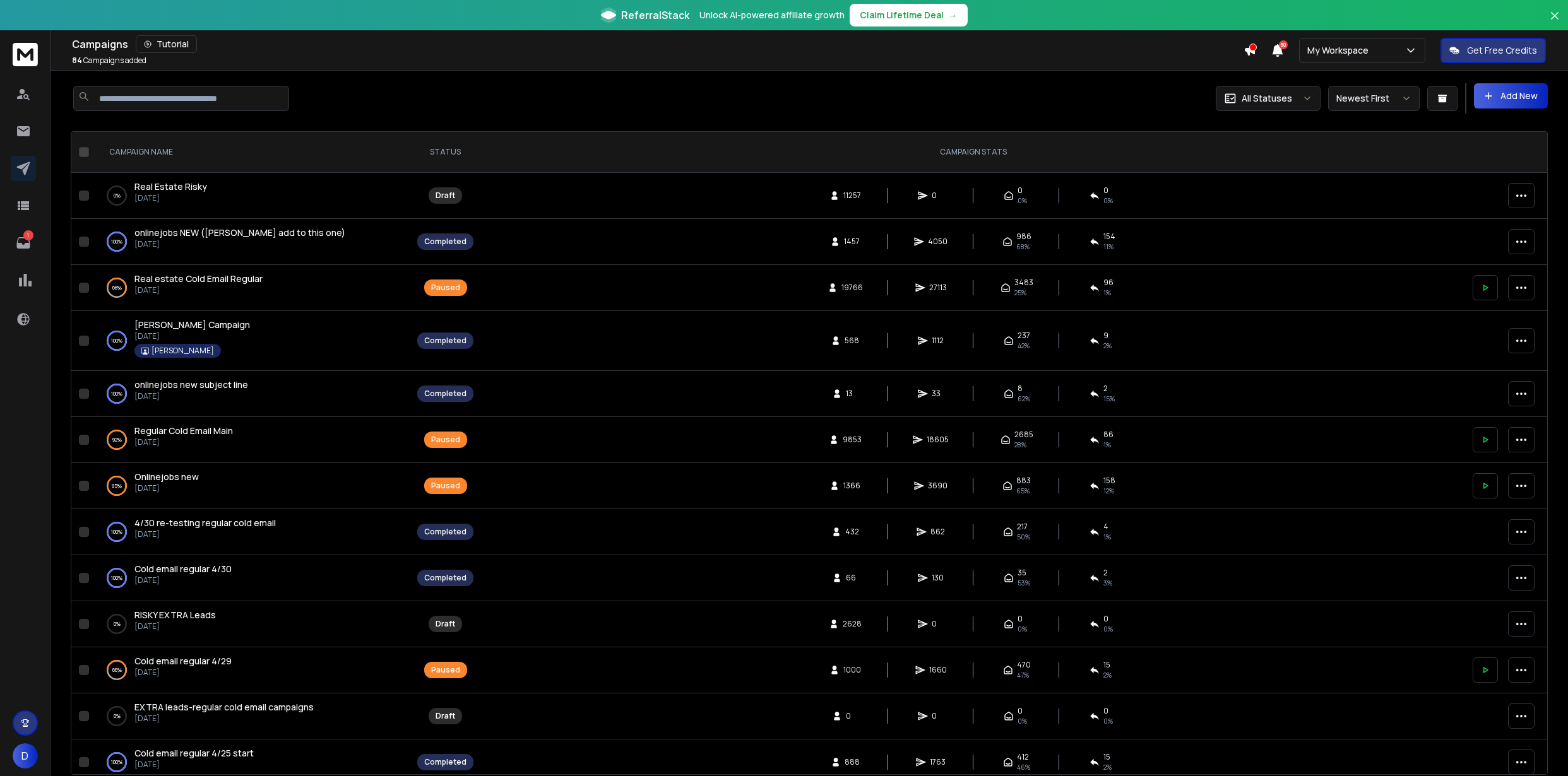
click at [159, 234] on span "onlinejobs NEW ([PERSON_NAME] add to this one)" at bounding box center [240, 232] width 211 height 12
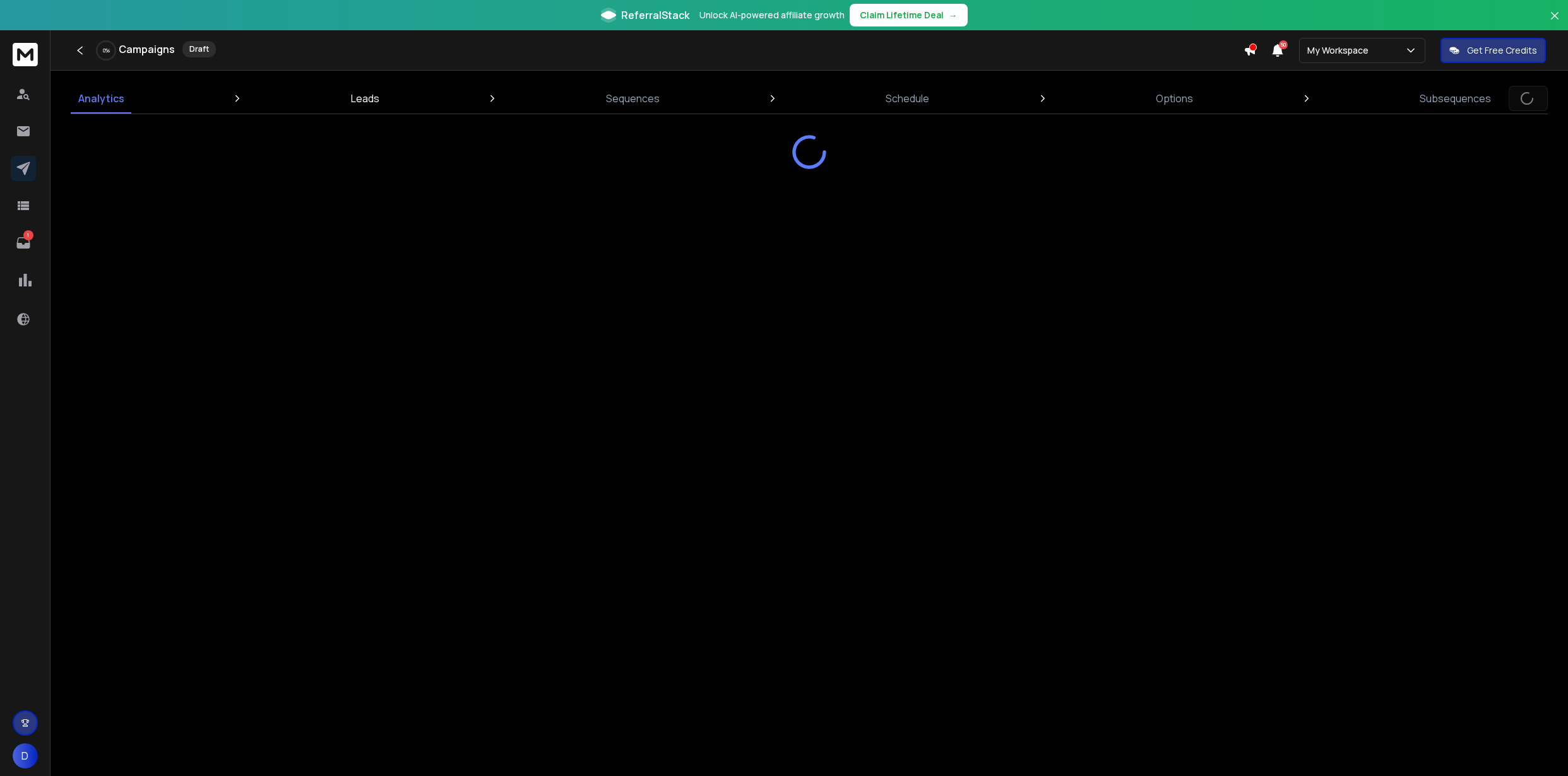
click at [349, 106] on link "Leads" at bounding box center [365, 99] width 44 height 30
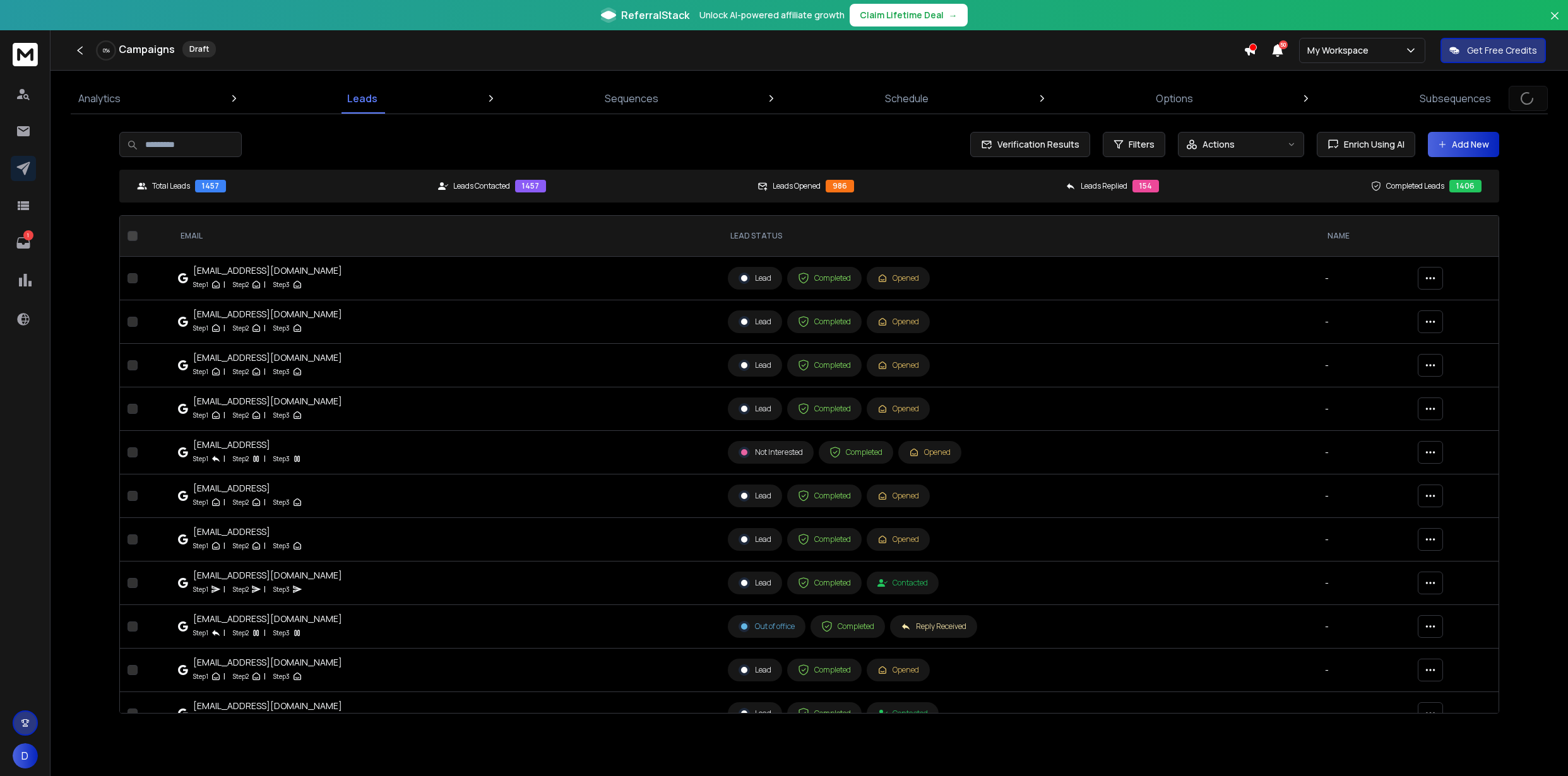
click at [1478, 144] on button "Add New" at bounding box center [1463, 144] width 71 height 25
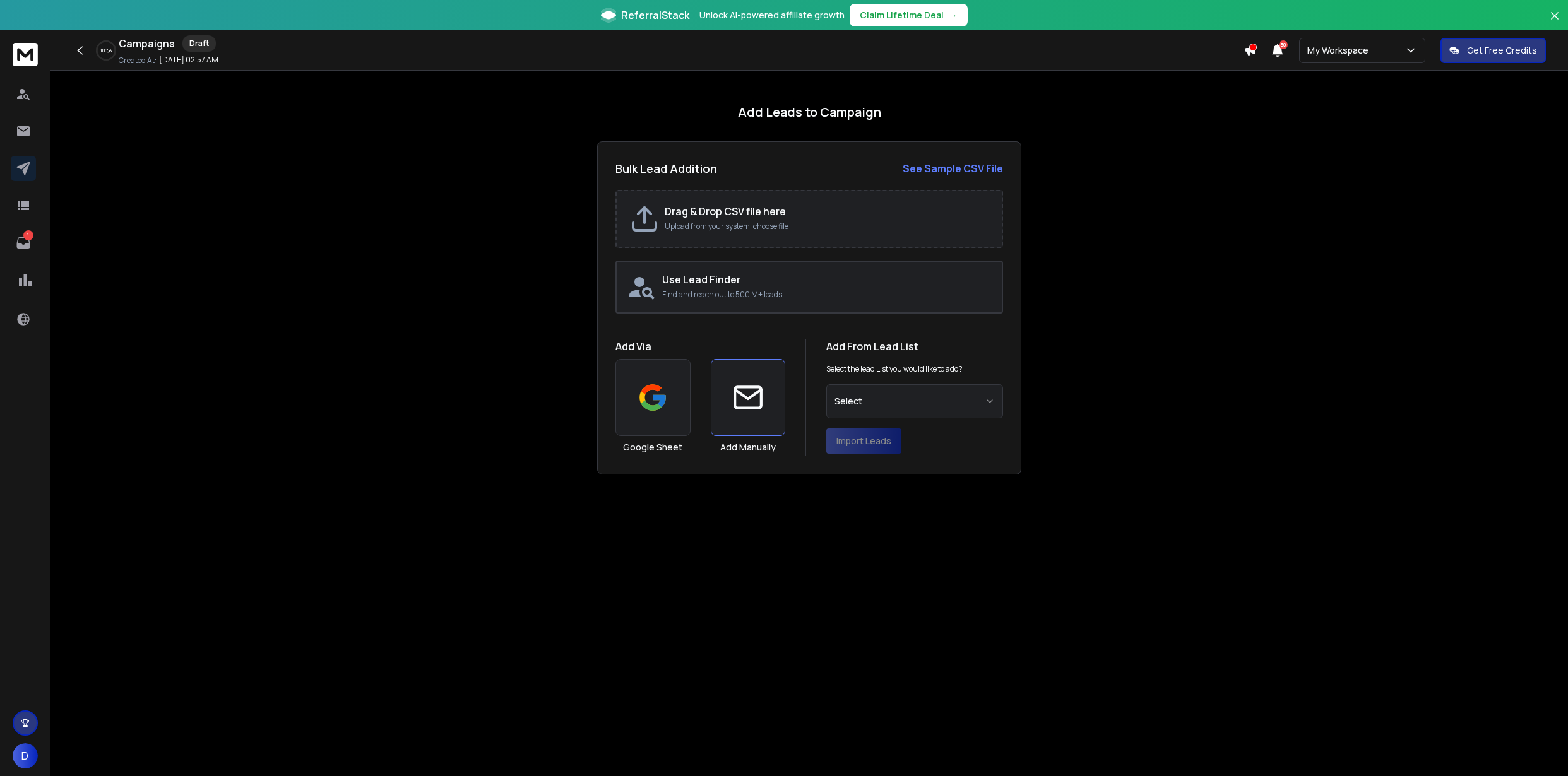
click at [713, 405] on div at bounding box center [748, 397] width 75 height 77
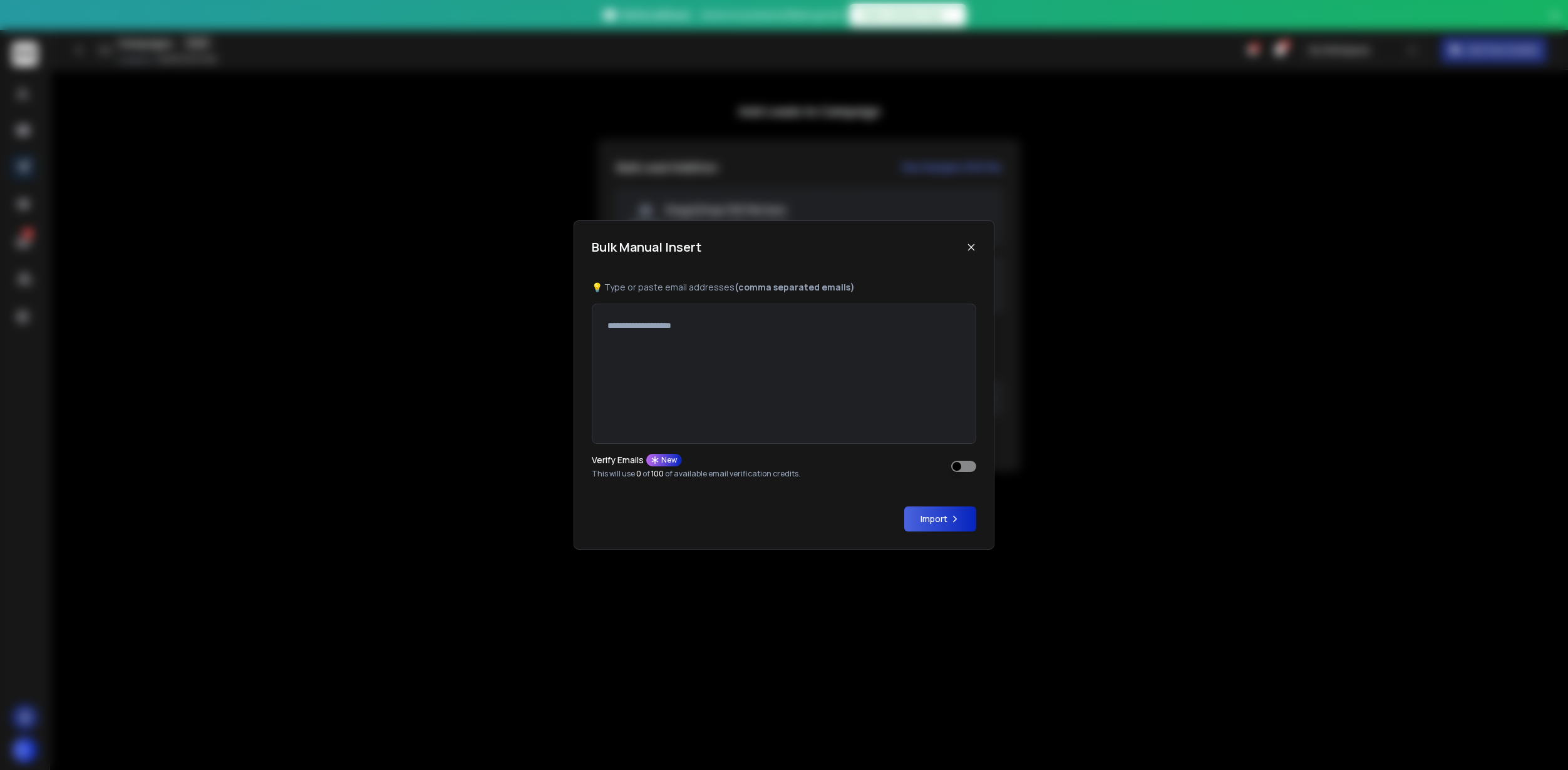
click at [699, 376] on textarea at bounding box center [784, 374] width 385 height 141
paste textarea "**********"
click at [785, 426] on textarea "**********" at bounding box center [784, 374] width 384 height 141
paste textarea "**********"
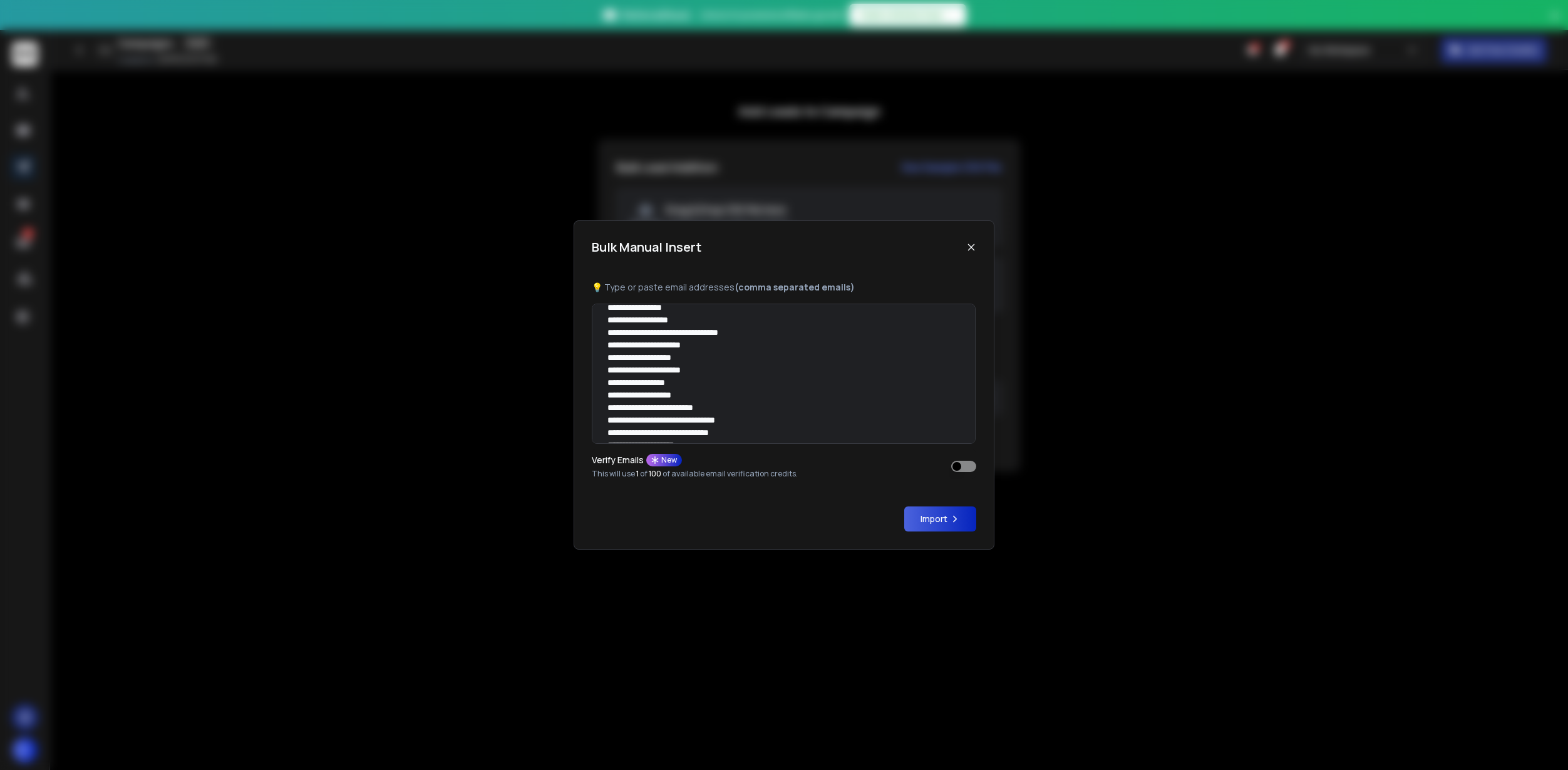
scroll to position [0, 0]
click at [602, 336] on textarea "**********" at bounding box center [784, 374] width 384 height 141
click at [599, 356] on textarea "**********" at bounding box center [784, 374] width 384 height 141
click at [602, 365] on textarea "**********" at bounding box center [784, 374] width 384 height 141
click at [602, 381] on textarea "**********" at bounding box center [784, 374] width 384 height 141
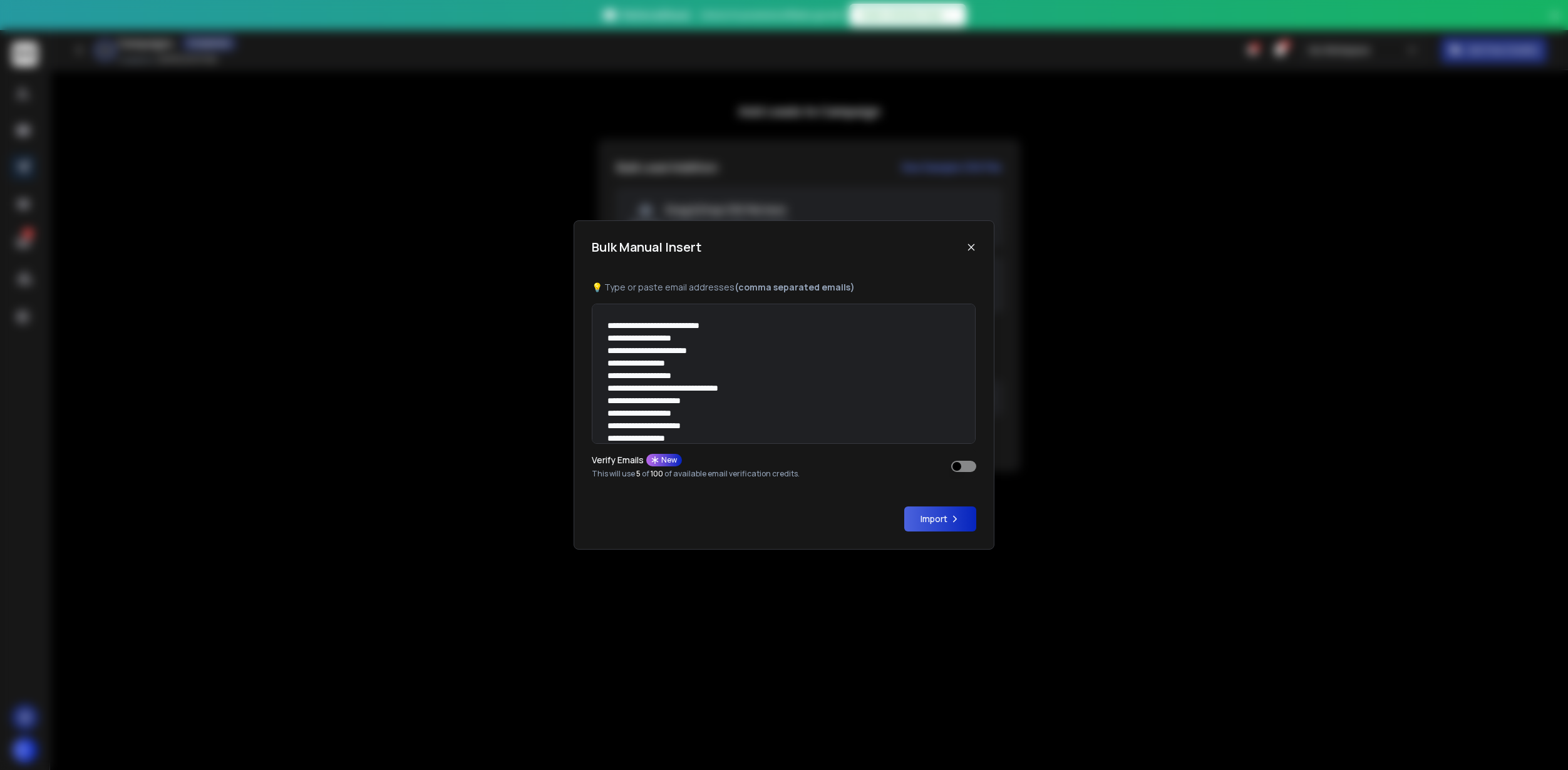
click at [602, 403] on textarea "**********" at bounding box center [784, 374] width 384 height 141
click at [599, 394] on textarea "**********" at bounding box center [784, 374] width 384 height 141
click at [601, 409] on textarea "**********" at bounding box center [784, 374] width 384 height 141
click at [602, 428] on textarea "**********" at bounding box center [784, 374] width 384 height 141
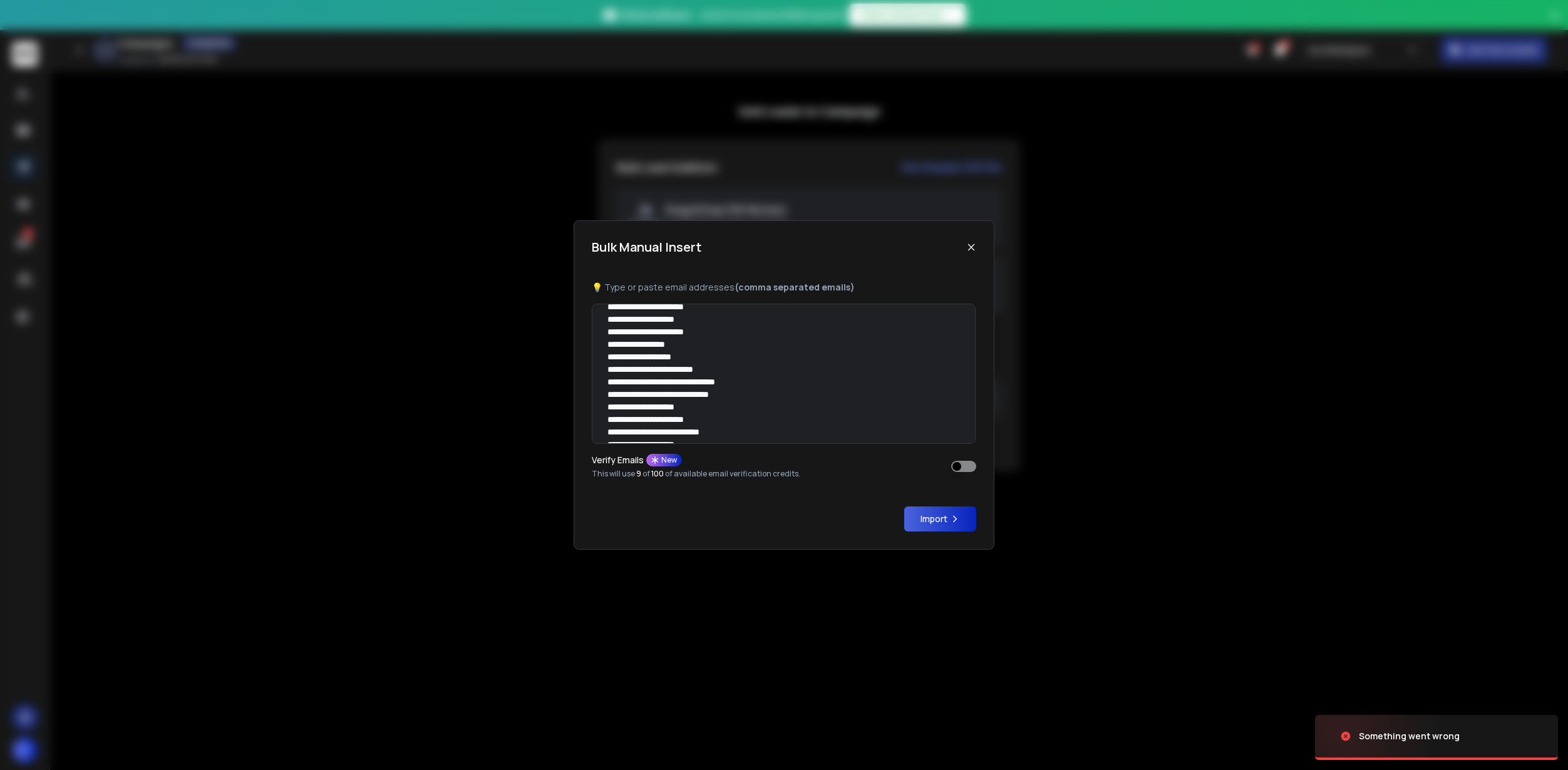
click at [604, 345] on textarea "**********" at bounding box center [784, 374] width 384 height 141
click at [602, 363] on textarea "**********" at bounding box center [784, 374] width 384 height 141
click at [602, 368] on textarea "**********" at bounding box center [784, 374] width 384 height 141
click at [604, 350] on textarea "**********" at bounding box center [784, 374] width 384 height 141
click at [602, 368] on textarea "**********" at bounding box center [784, 374] width 384 height 141
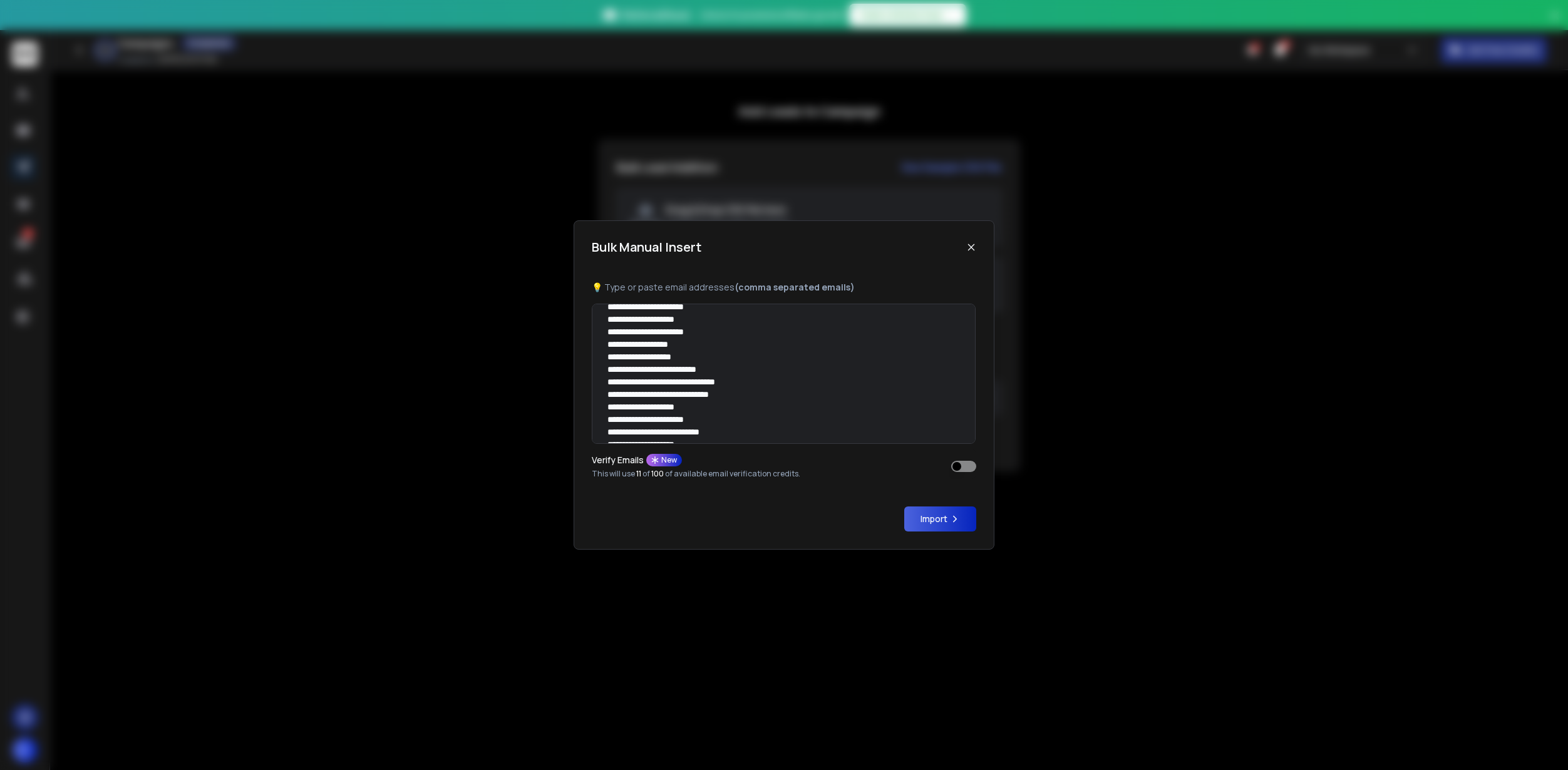
click at [597, 364] on textarea "**********" at bounding box center [784, 374] width 384 height 141
click at [598, 350] on textarea "**********" at bounding box center [784, 374] width 384 height 141
click at [598, 359] on textarea "**********" at bounding box center [784, 374] width 384 height 141
click at [599, 381] on textarea "**********" at bounding box center [784, 374] width 384 height 141
click at [600, 396] on textarea "**********" at bounding box center [784, 374] width 384 height 141
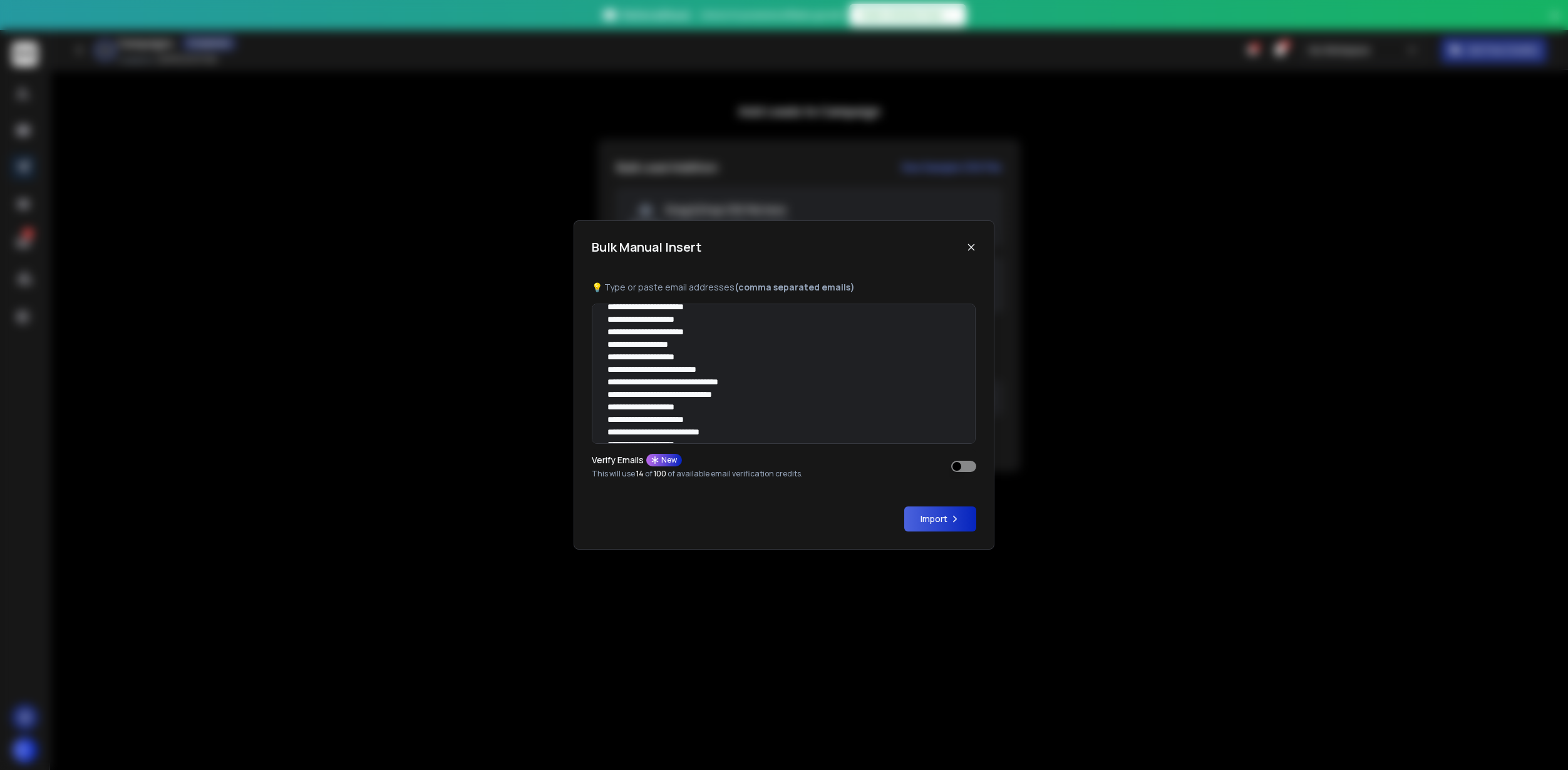
click at [600, 418] on textarea "**********" at bounding box center [784, 374] width 384 height 141
click at [599, 409] on textarea "**********" at bounding box center [784, 374] width 384 height 141
click at [600, 418] on textarea "**********" at bounding box center [784, 374] width 384 height 141
click at [600, 431] on textarea "**********" at bounding box center [784, 374] width 384 height 141
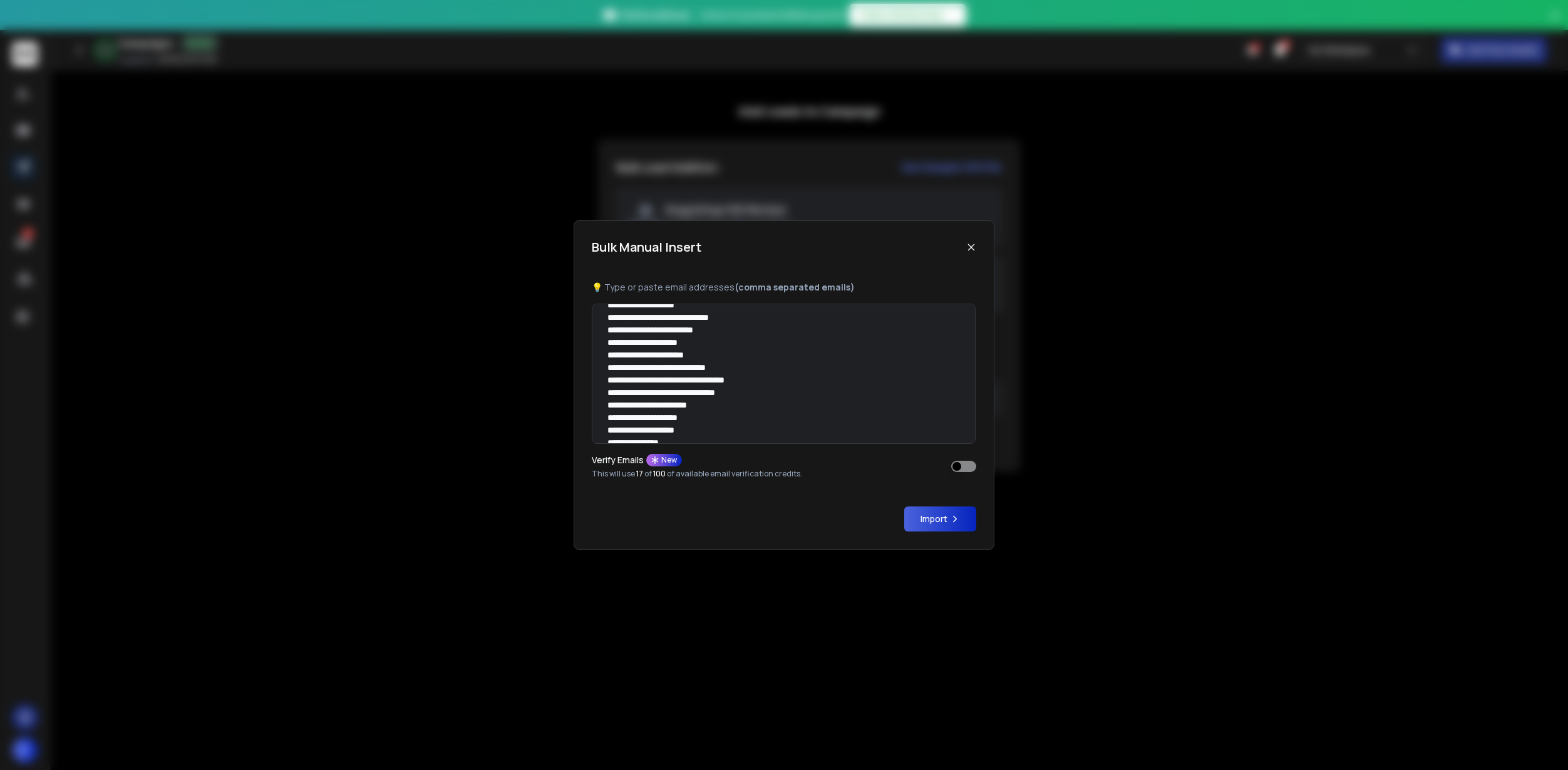
click at [604, 315] on textarea "**********" at bounding box center [784, 374] width 384 height 141
click at [605, 333] on textarea "**********" at bounding box center [784, 374] width 384 height 141
click at [605, 344] on textarea "**********" at bounding box center [784, 374] width 384 height 141
click at [607, 359] on textarea "**********" at bounding box center [784, 374] width 384 height 141
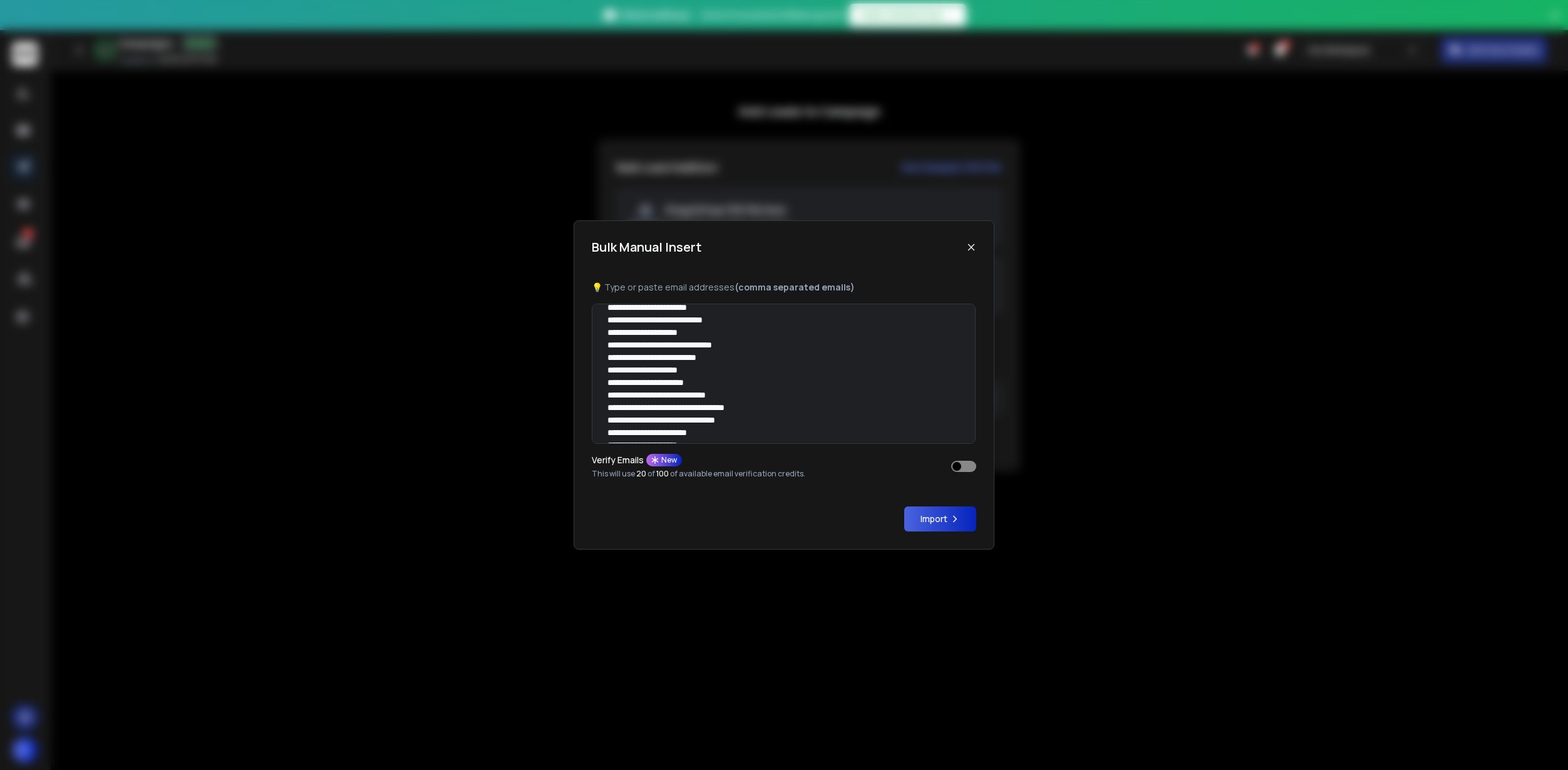
click at [609, 370] on textarea "**********" at bounding box center [784, 374] width 384 height 141
click at [604, 382] on textarea "**********" at bounding box center [784, 374] width 384 height 141
click at [602, 391] on textarea "**********" at bounding box center [784, 374] width 384 height 141
click at [602, 401] on textarea "**********" at bounding box center [784, 374] width 384 height 141
click at [602, 417] on textarea "**********" at bounding box center [784, 374] width 384 height 141
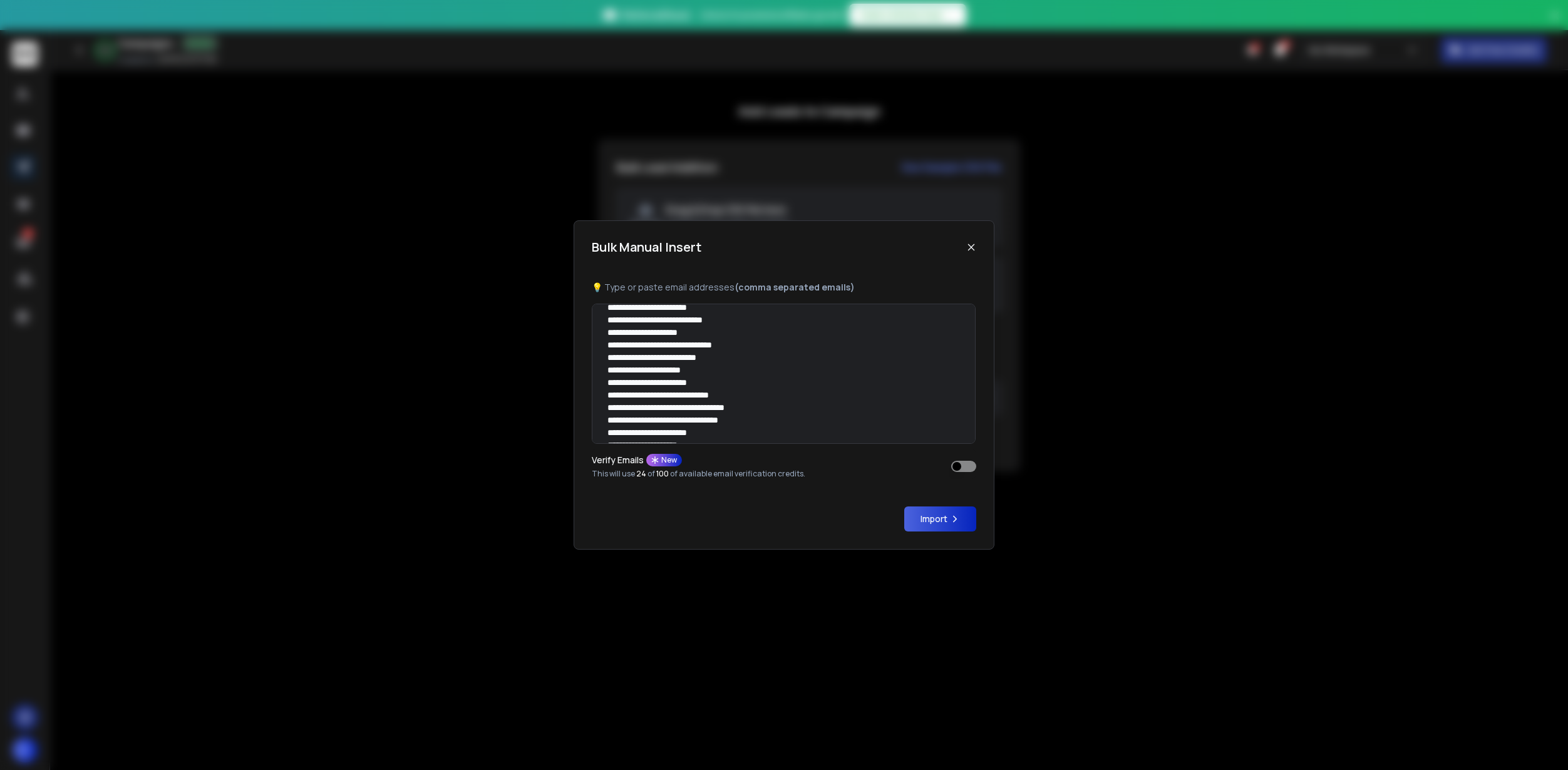
click at [601, 412] on textarea "**********" at bounding box center [784, 374] width 384 height 141
click at [604, 338] on textarea "**********" at bounding box center [784, 374] width 384 height 141
click at [605, 346] on textarea "**********" at bounding box center [784, 374] width 384 height 141
click at [602, 356] on textarea "**********" at bounding box center [784, 374] width 384 height 141
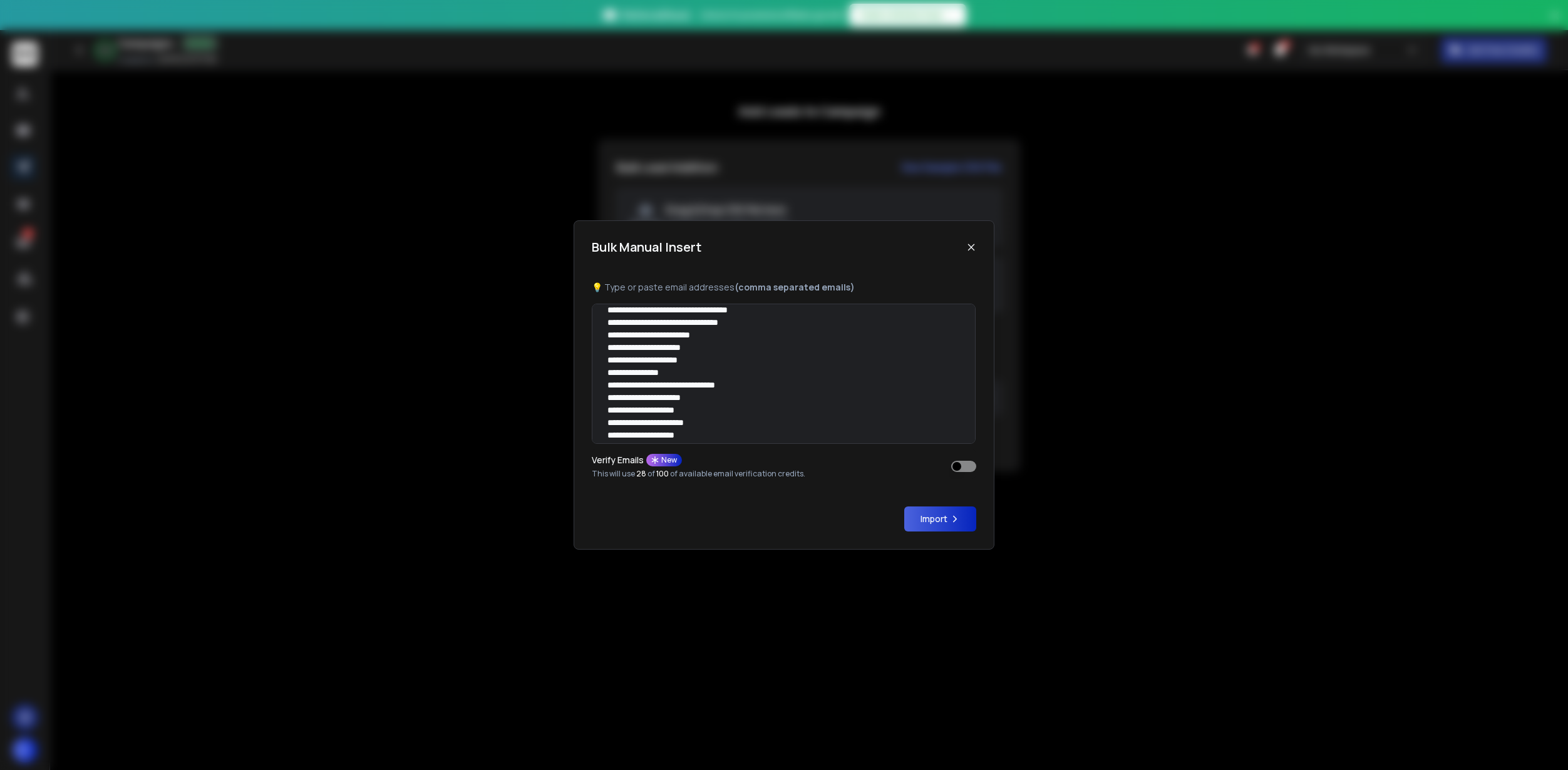
click at [599, 369] on textarea "**********" at bounding box center [784, 374] width 384 height 141
click at [597, 393] on textarea "**********" at bounding box center [784, 374] width 384 height 141
click at [597, 387] on textarea "**********" at bounding box center [784, 374] width 384 height 141
click at [599, 409] on textarea "**********" at bounding box center [784, 374] width 384 height 141
click at [601, 425] on textarea "**********" at bounding box center [784, 374] width 384 height 141
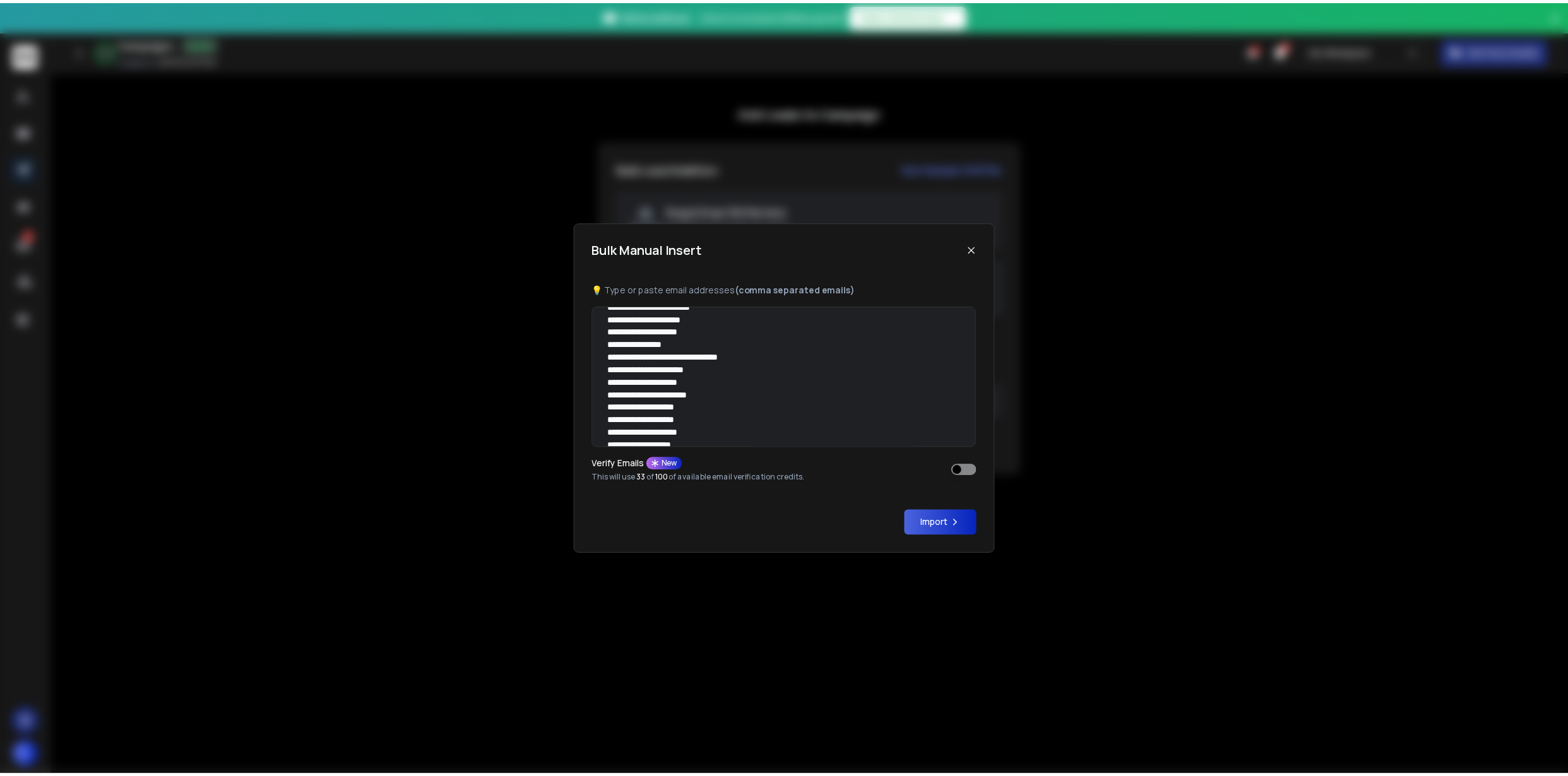
scroll to position [357, 0]
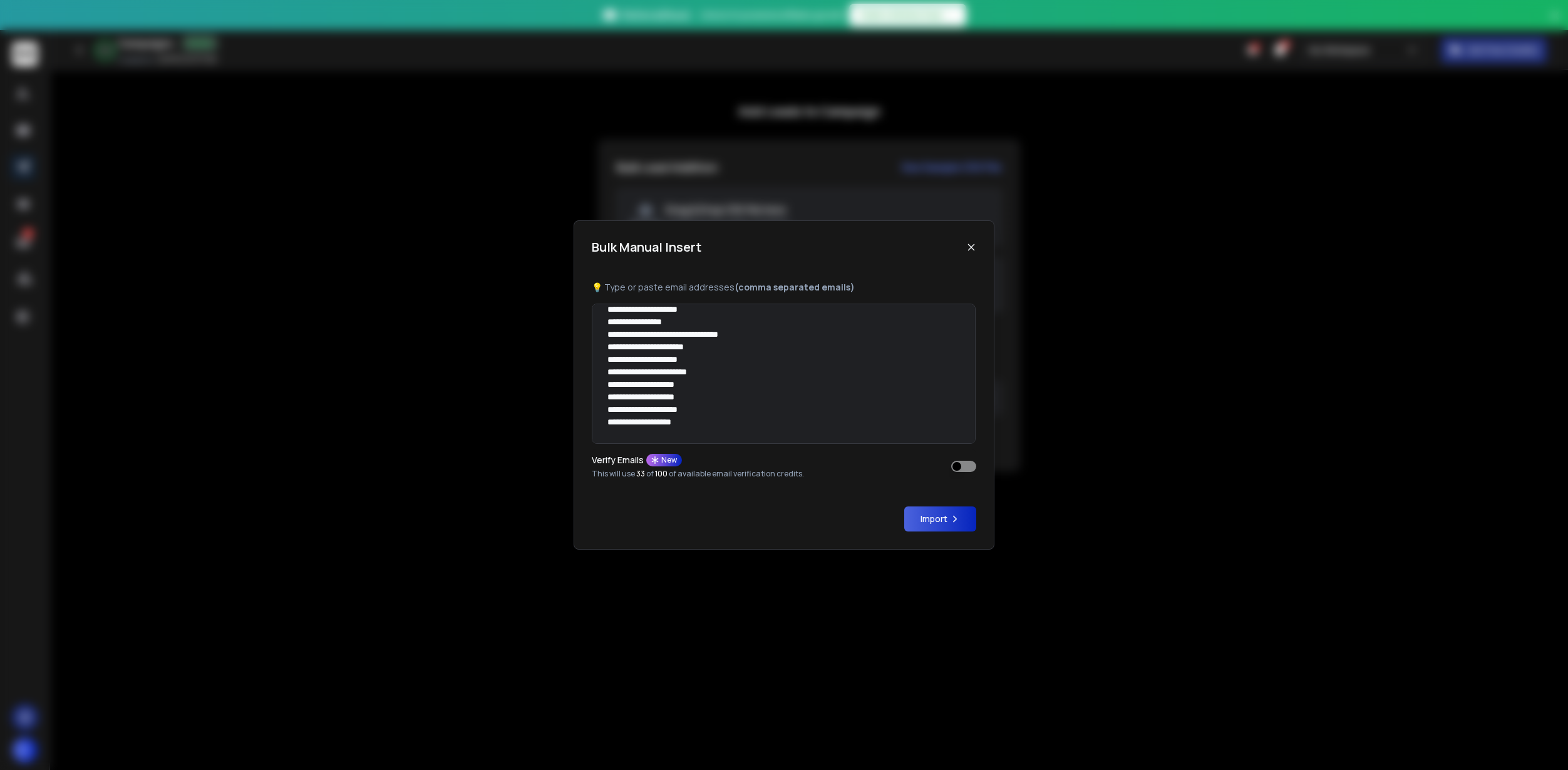
click at [595, 384] on textarea "**********" at bounding box center [784, 374] width 384 height 141
click at [595, 394] on textarea "**********" at bounding box center [784, 374] width 384 height 141
click at [597, 409] on textarea "**********" at bounding box center [784, 374] width 384 height 141
click at [599, 416] on textarea "**********" at bounding box center [784, 374] width 384 height 141
type textarea "**********"
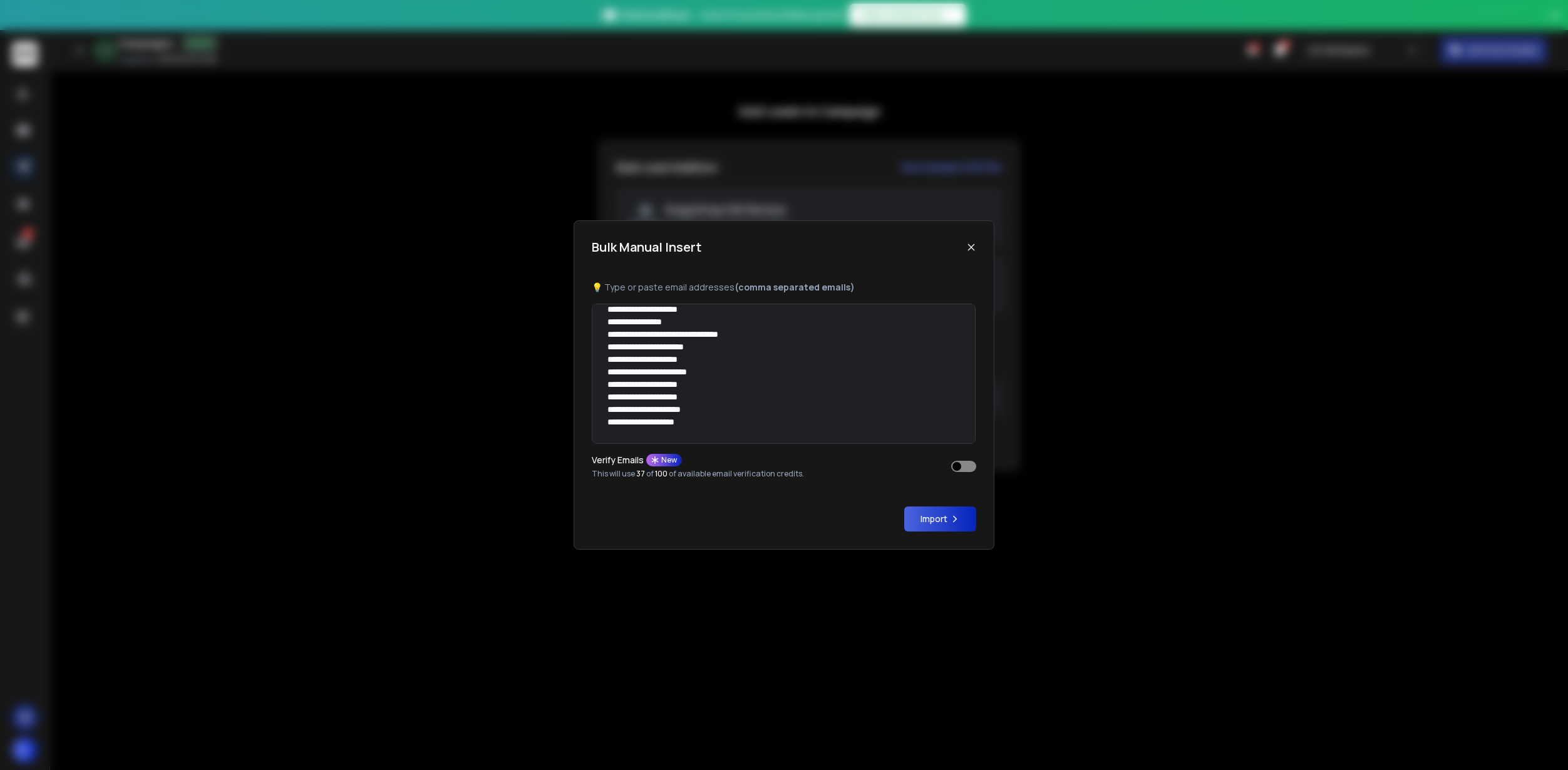
click at [911, 515] on button "Import" at bounding box center [940, 519] width 72 height 25
